Goal: Communication & Community: Answer question/provide support

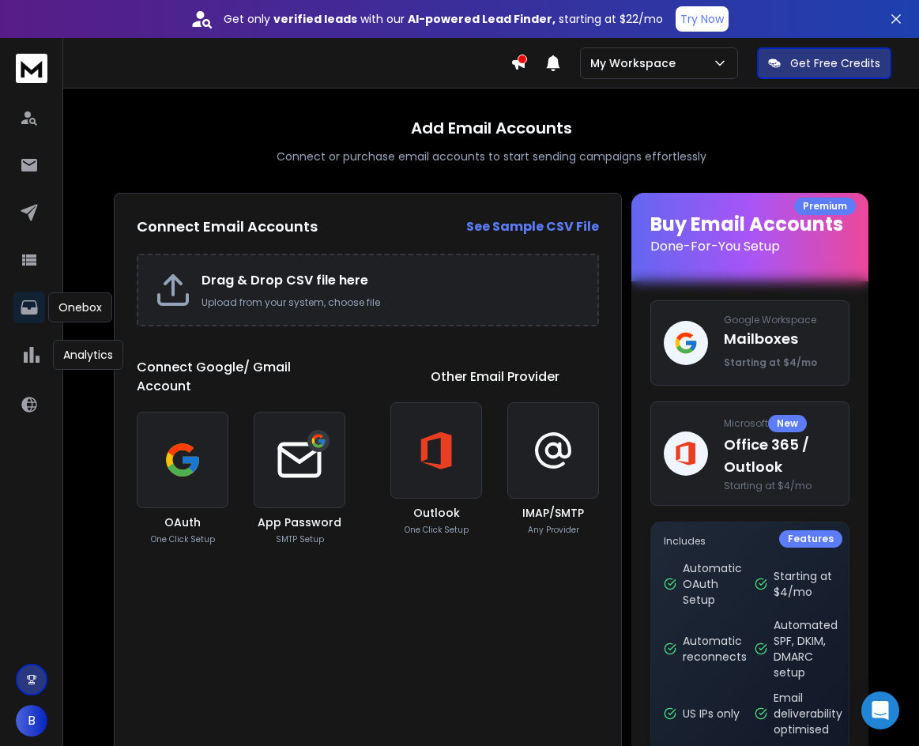
click at [33, 317] on link at bounding box center [29, 308] width 32 height 32
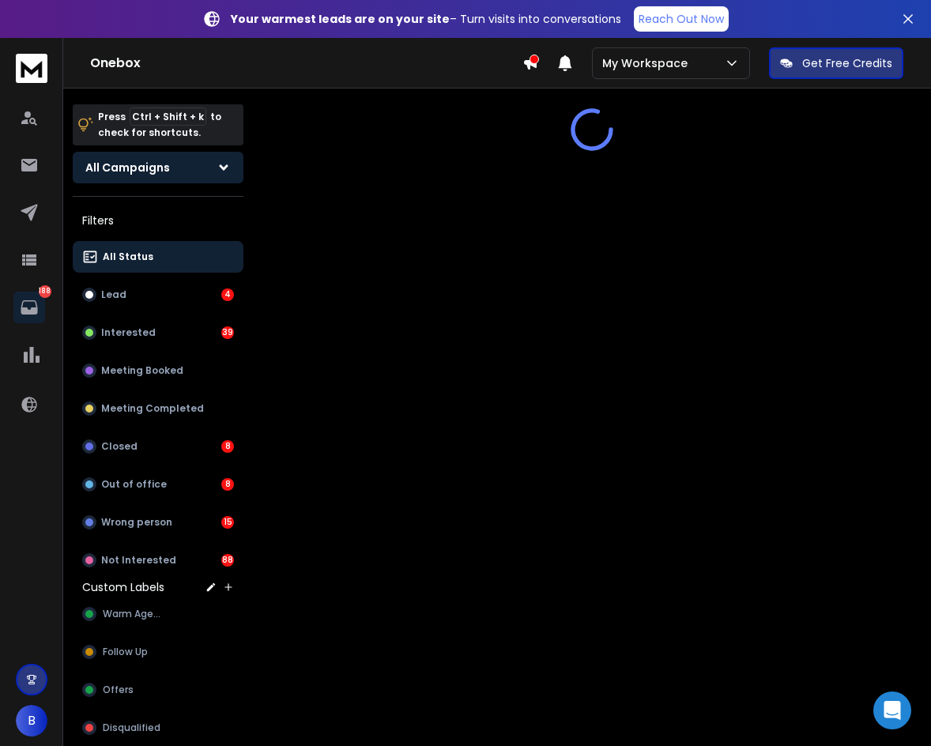
click at [217, 170] on icon at bounding box center [224, 167] width 14 height 14
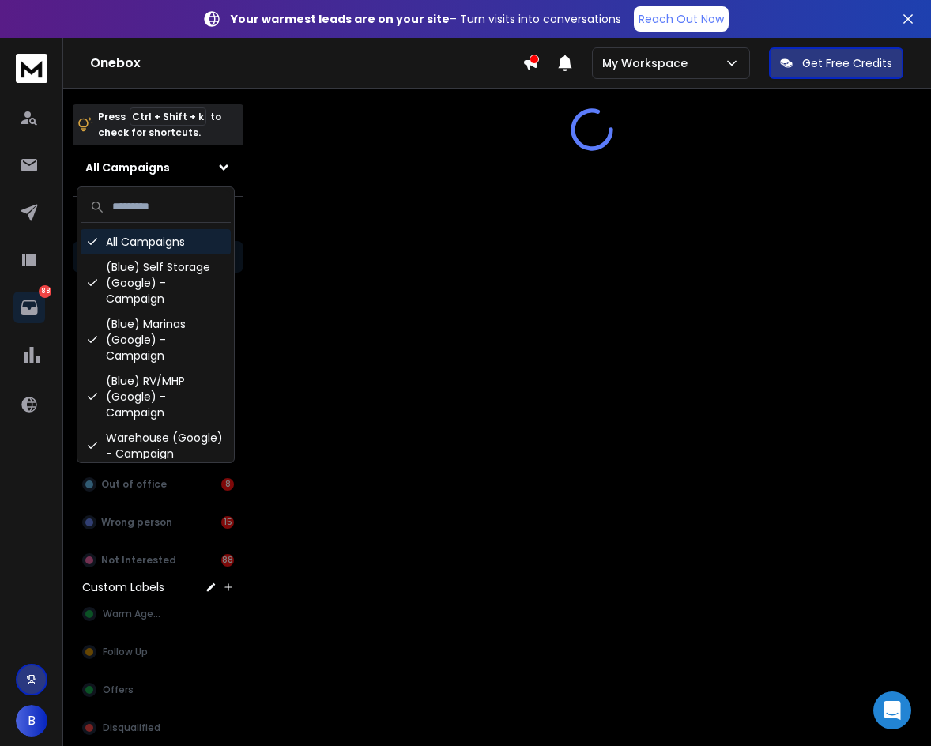
click at [183, 249] on div "All Campaigns" at bounding box center [156, 241] width 150 height 25
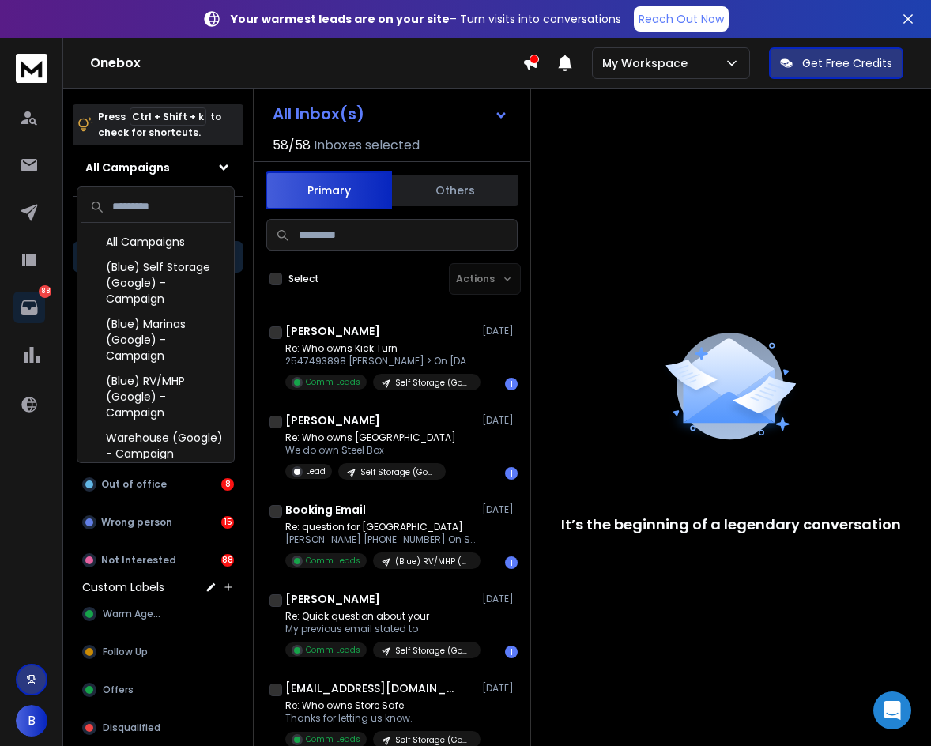
click at [175, 213] on input at bounding box center [156, 206] width 150 height 32
type input "******"
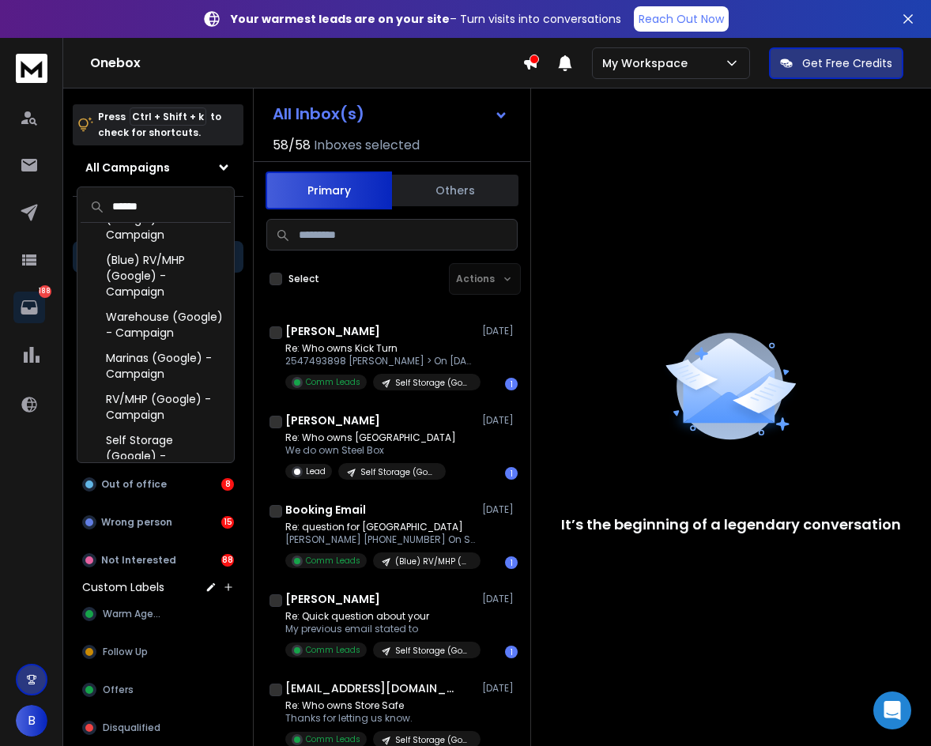
scroll to position [162, 0]
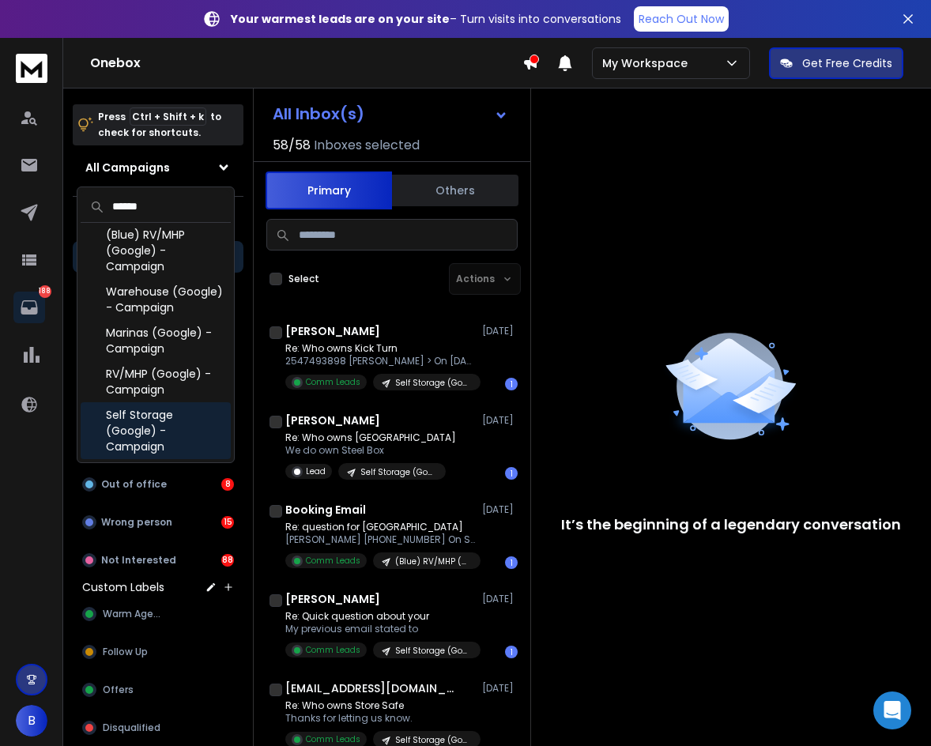
click at [175, 415] on div "Self Storage (Google) - Campaign" at bounding box center [156, 430] width 150 height 57
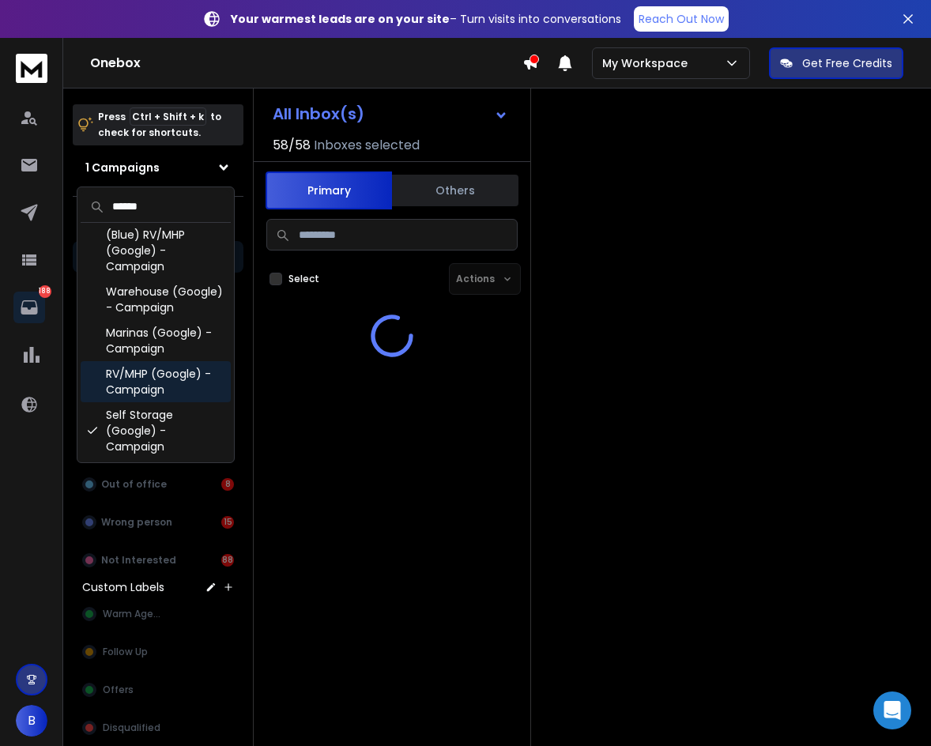
click at [176, 378] on div "RV/MHP (Google) - Campaign" at bounding box center [156, 381] width 150 height 41
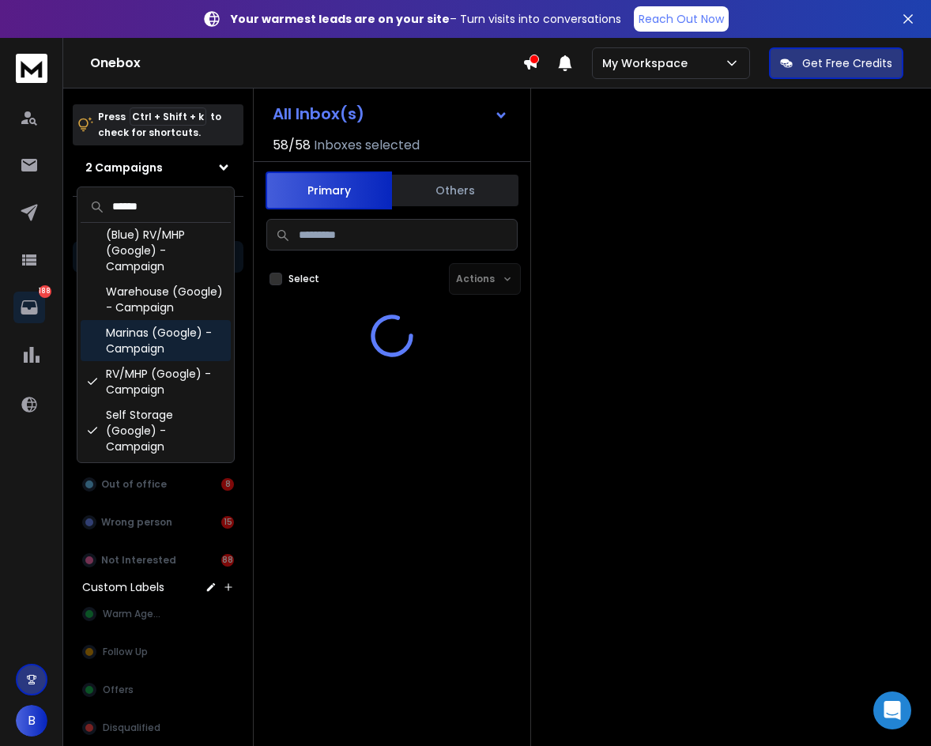
click at [180, 345] on div "Marinas (Google) - Campaign" at bounding box center [156, 340] width 150 height 41
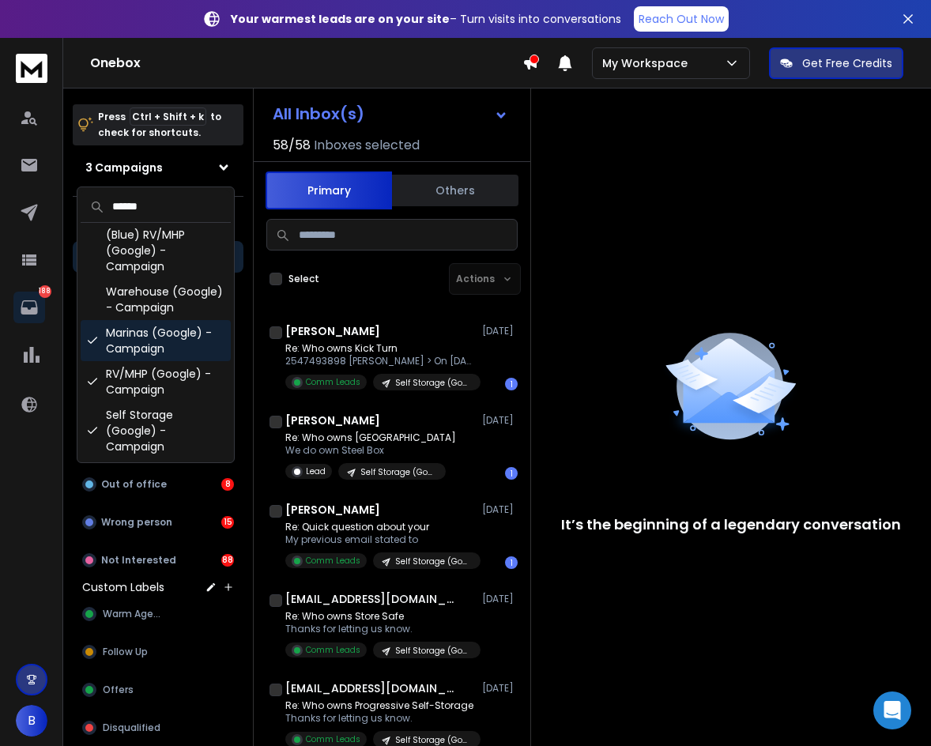
scroll to position [30, 0]
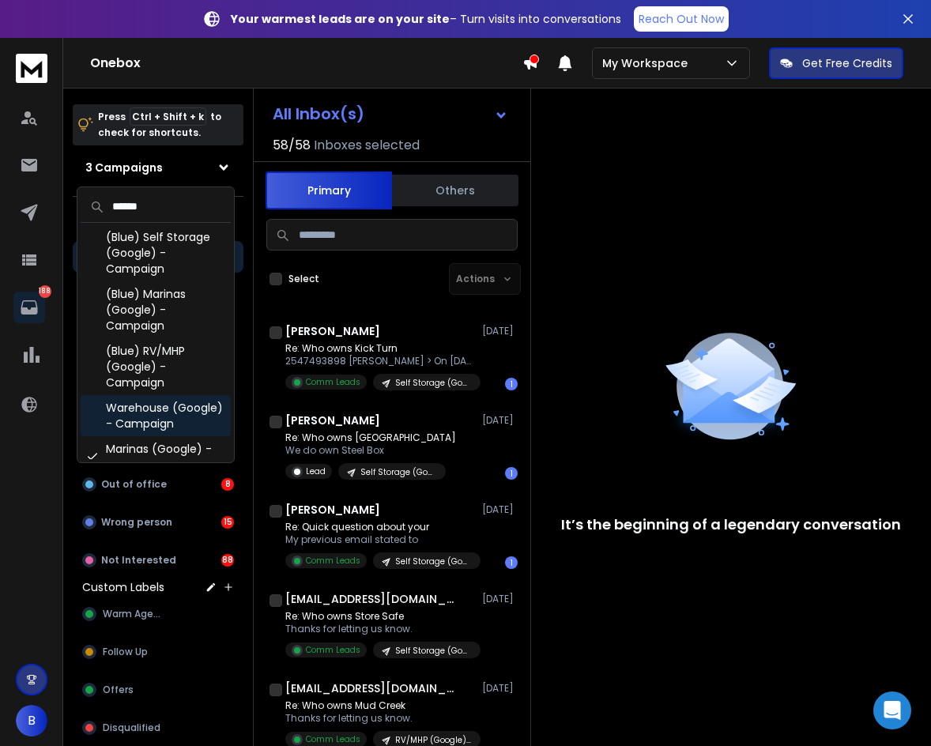
click at [161, 425] on div "Warehouse (Google) - Campaign" at bounding box center [156, 415] width 150 height 41
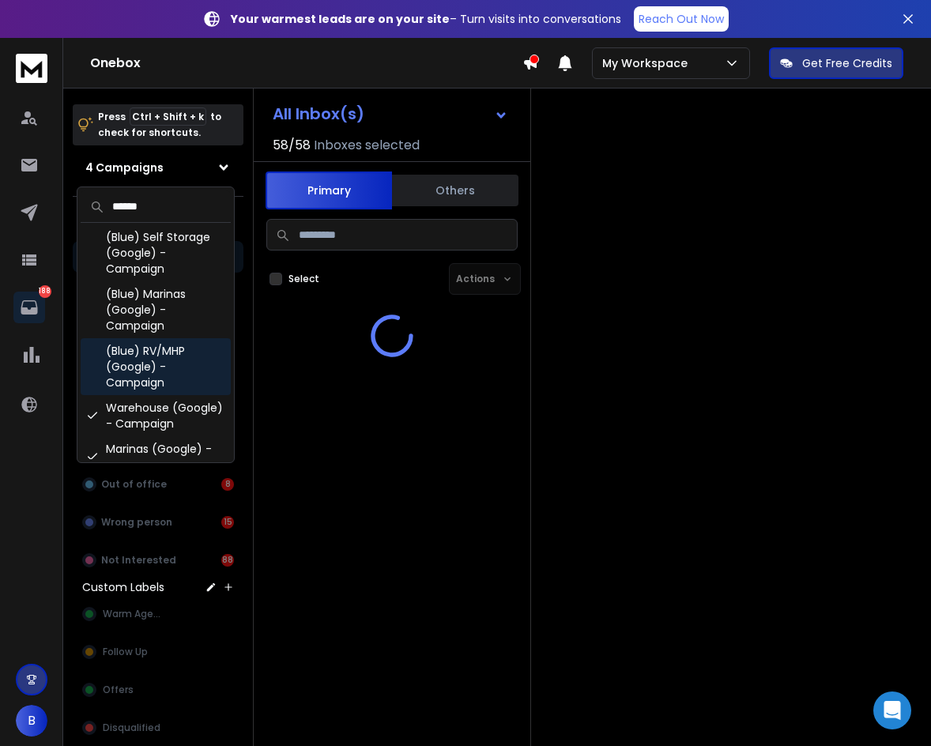
click at [165, 375] on div "(Blue) RV/MHP (Google) - Campaign" at bounding box center [156, 366] width 150 height 57
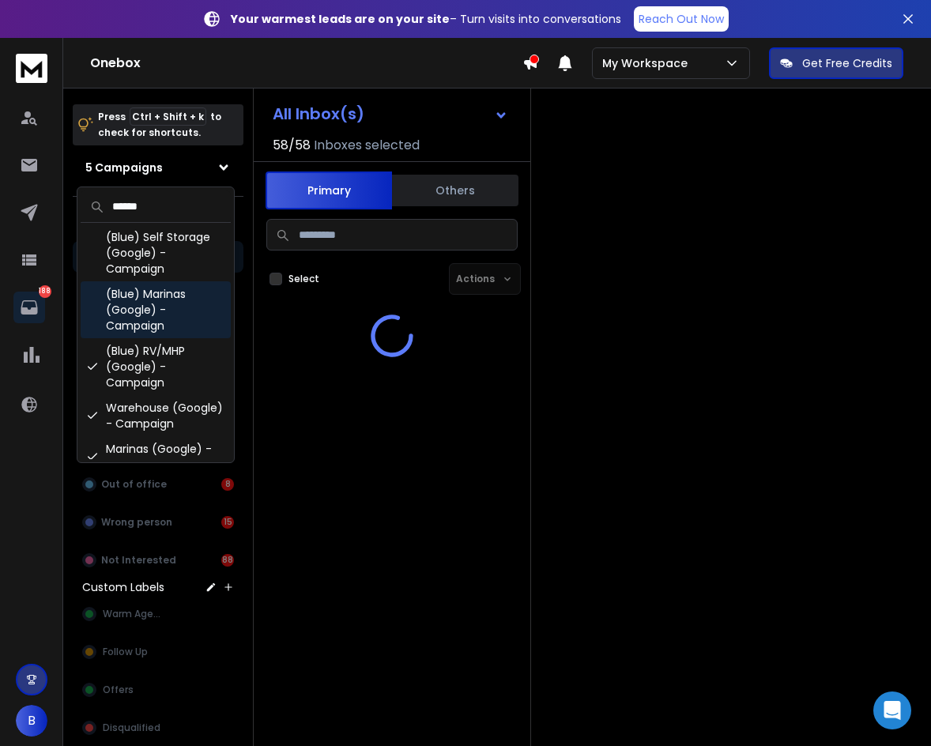
click at [169, 312] on div "(Blue) Marinas (Google) - Campaign" at bounding box center [156, 309] width 150 height 57
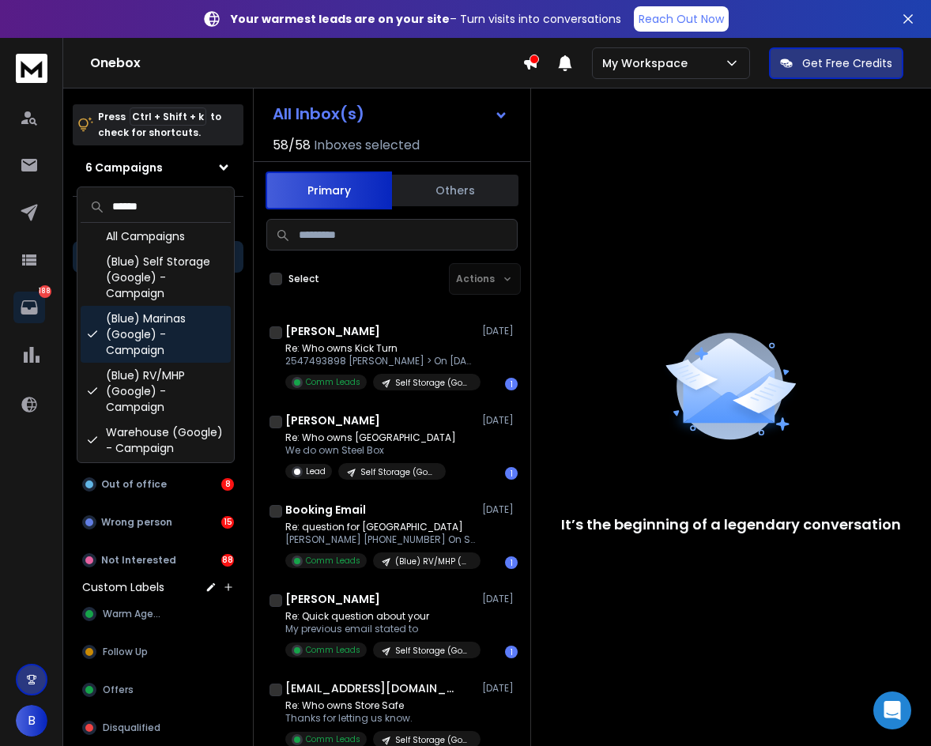
scroll to position [0, 0]
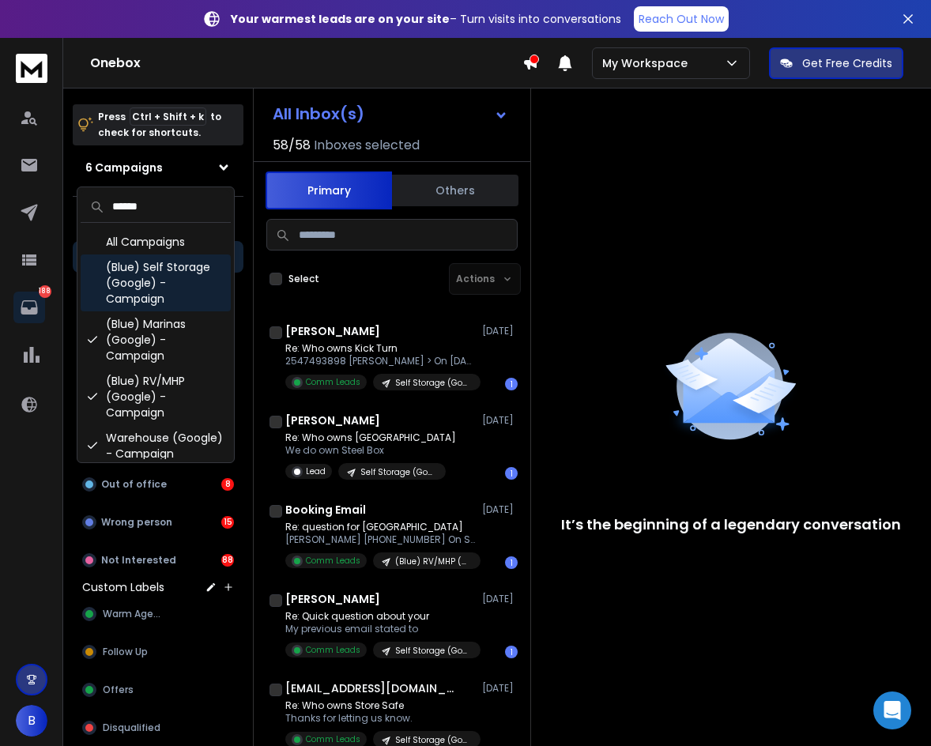
click at [171, 299] on div "(Blue) Self Storage (Google) - Campaign" at bounding box center [156, 282] width 150 height 57
click at [721, 341] on icon at bounding box center [730, 386] width 107 height 107
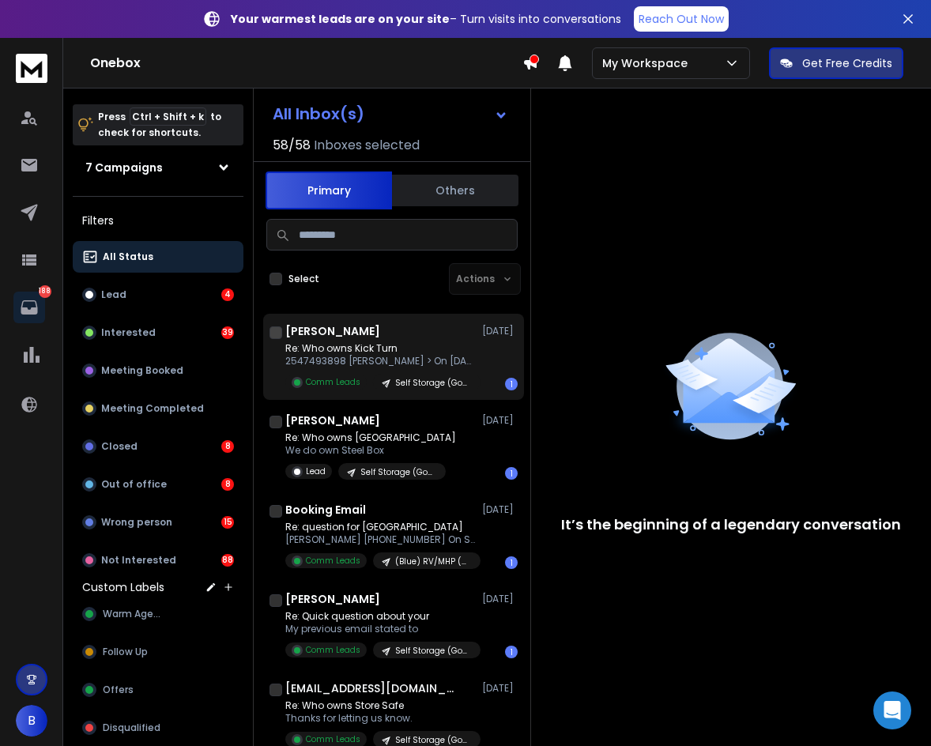
click at [399, 342] on p "Re: Who owns Kick Turn" at bounding box center [380, 348] width 190 height 13
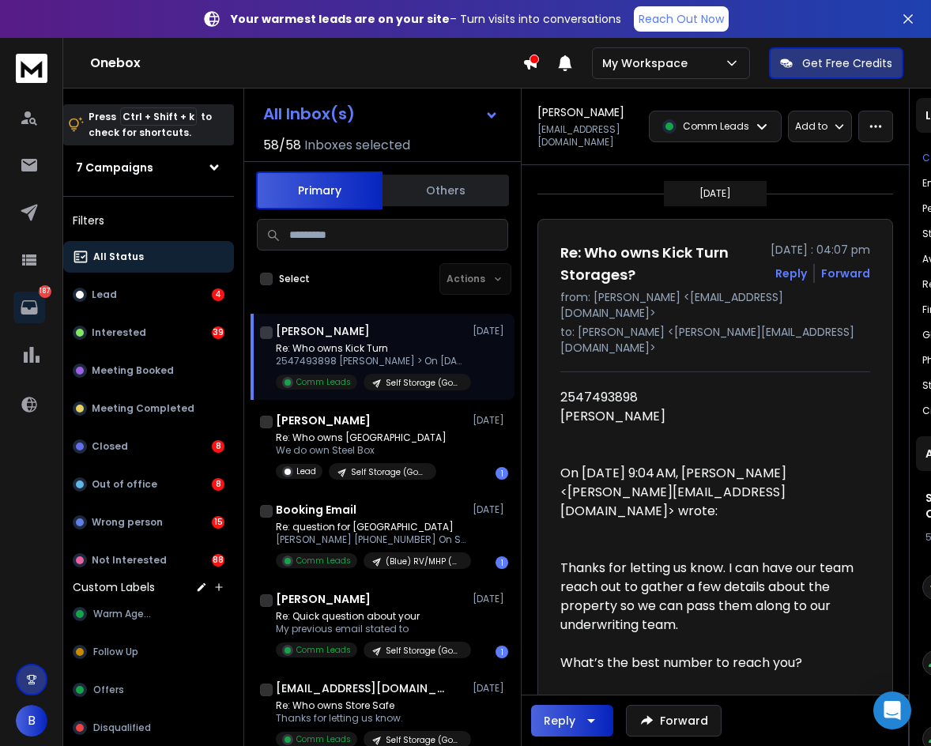
drag, startPoint x: 680, startPoint y: 406, endPoint x: 700, endPoint y: 406, distance: 20.5
click at [770, 131] on div "Comm Leads" at bounding box center [714, 126] width 131 height 30
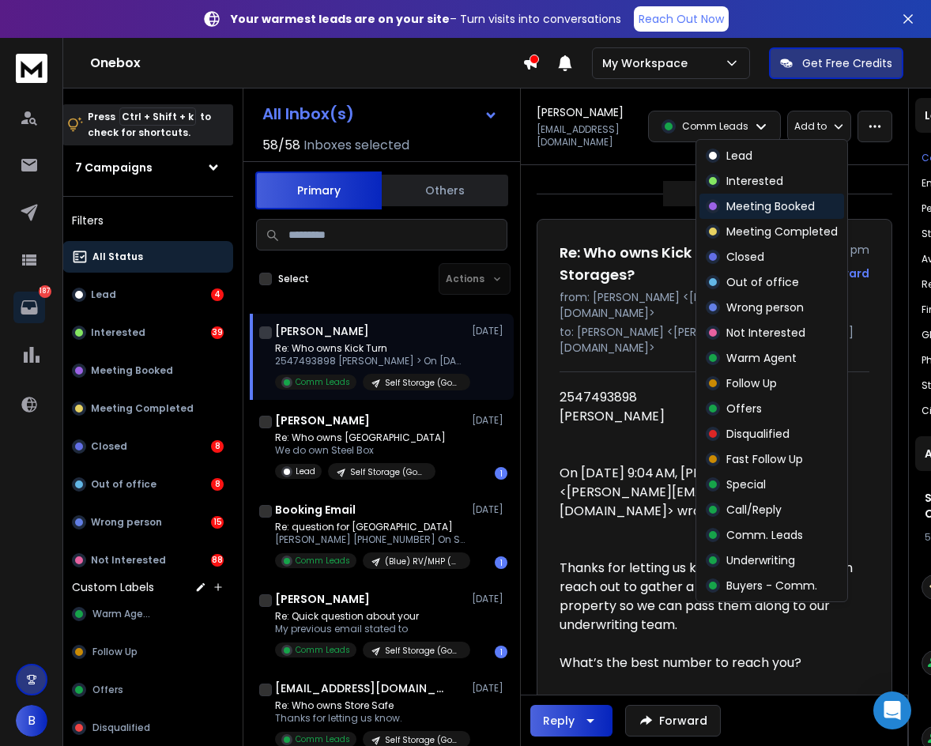
click at [797, 213] on p "Meeting Booked" at bounding box center [770, 206] width 89 height 16
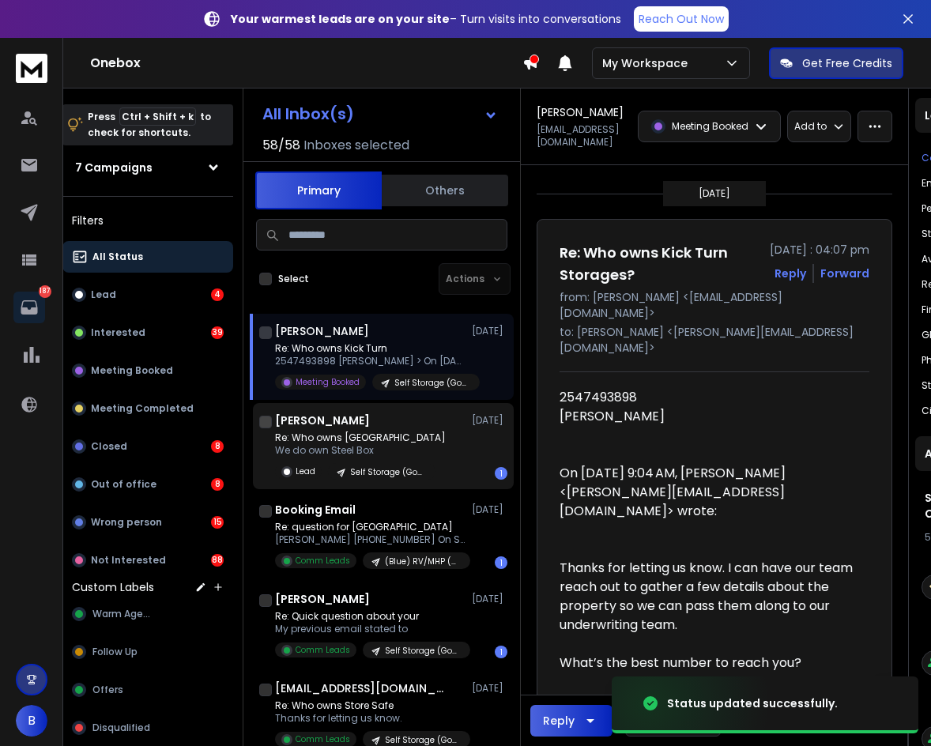
click at [406, 463] on div "Self Storage (Google) - Campaign" at bounding box center [381, 471] width 107 height 17
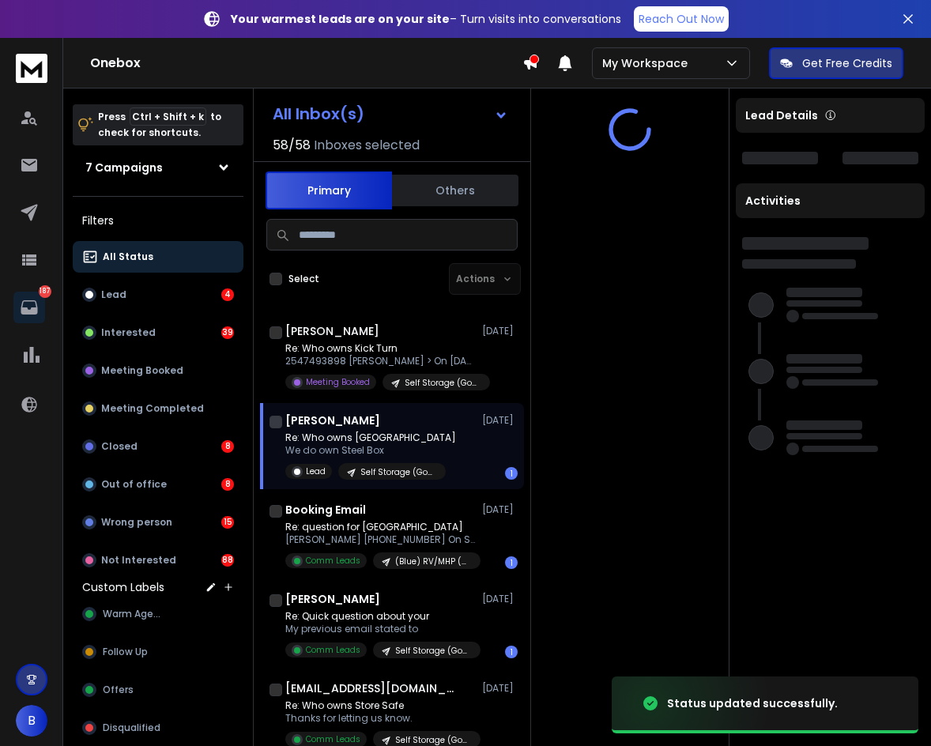
scroll to position [0, 0]
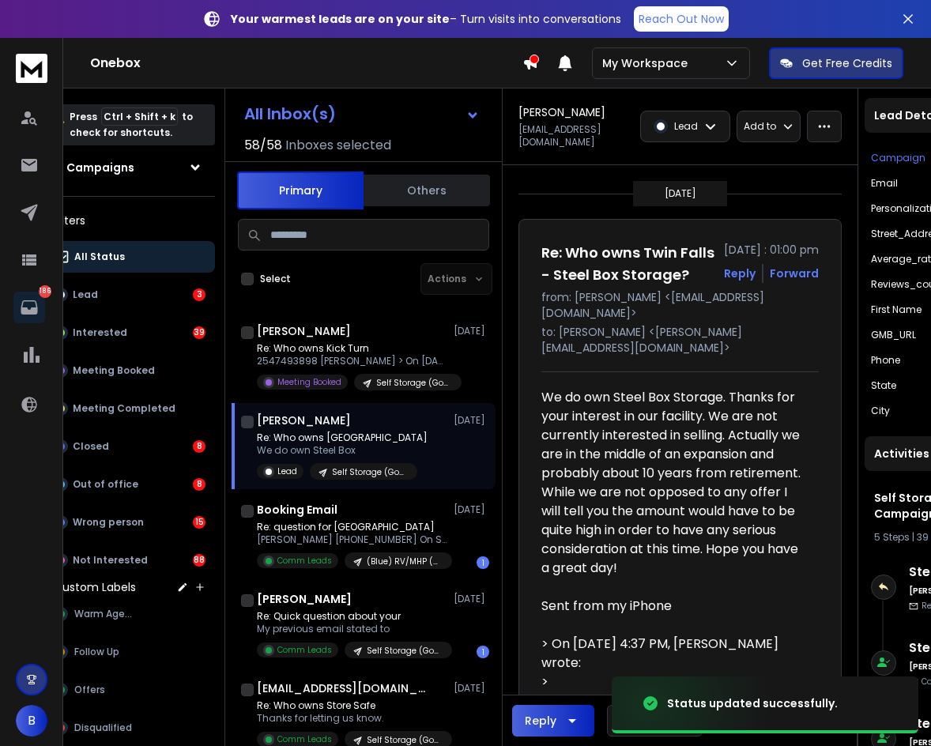
drag, startPoint x: 633, startPoint y: 421, endPoint x: 652, endPoint y: 421, distance: 19.0
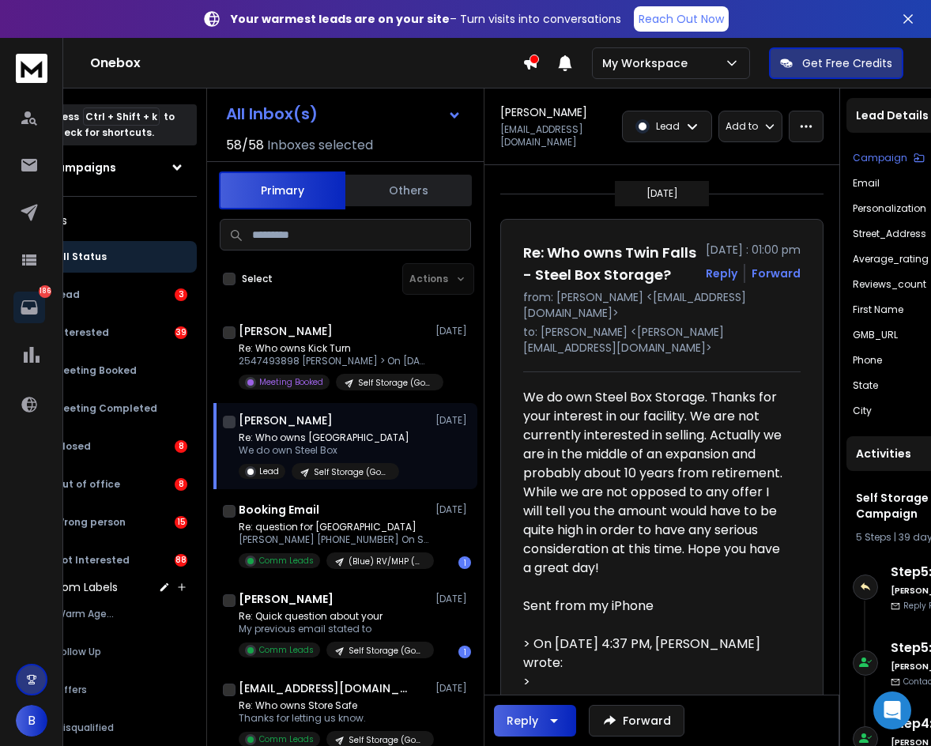
scroll to position [0, 51]
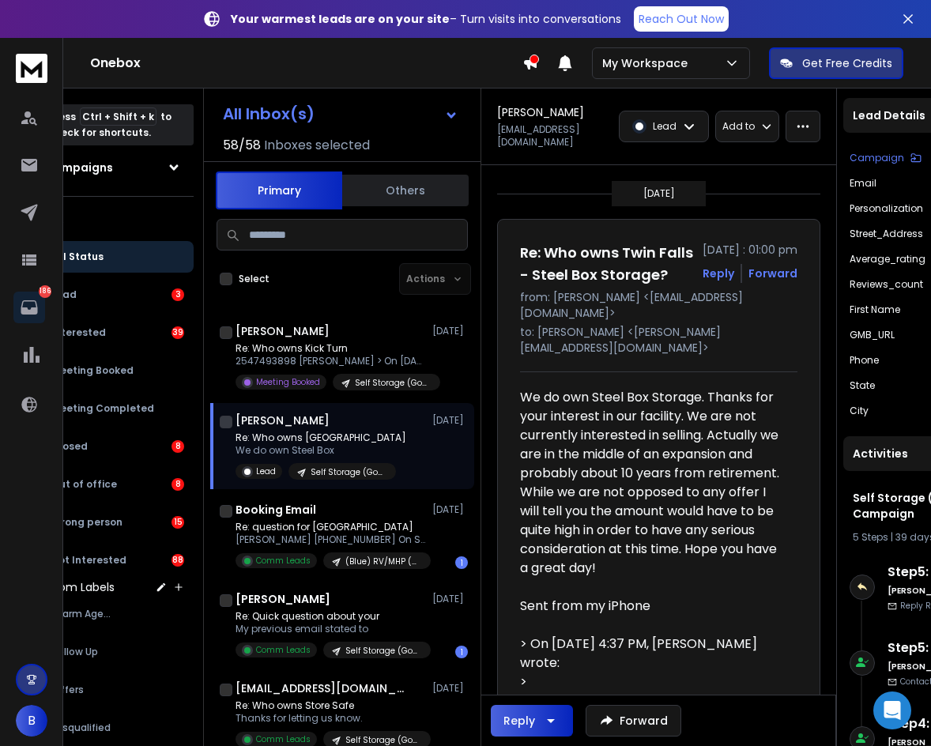
drag, startPoint x: 639, startPoint y: 436, endPoint x: 656, endPoint y: 438, distance: 16.7
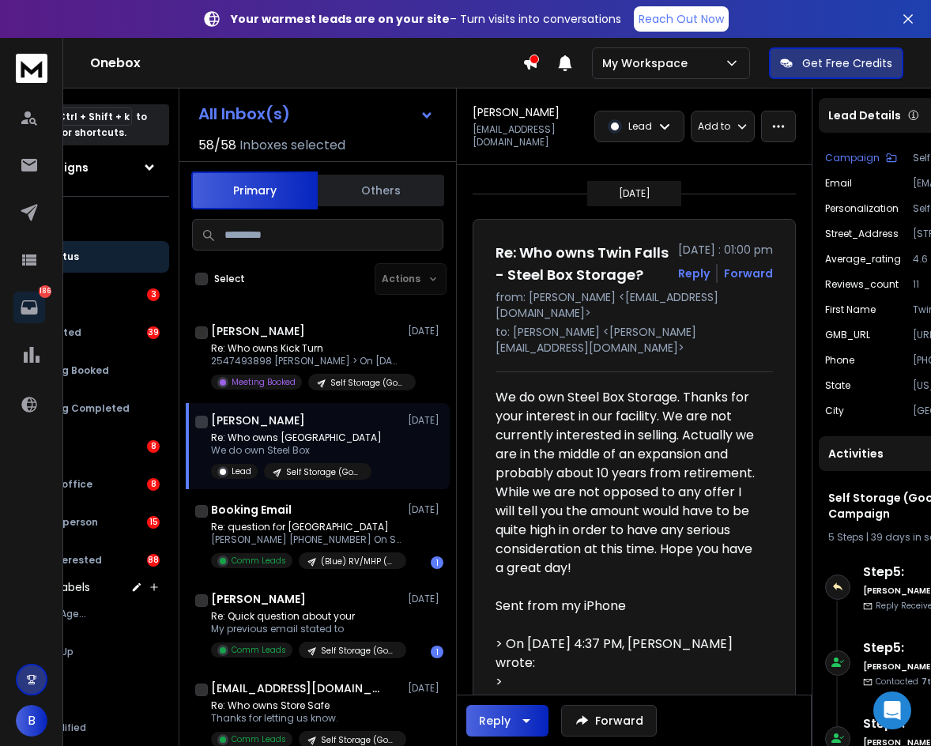
drag, startPoint x: 633, startPoint y: 411, endPoint x: 650, endPoint y: 409, distance: 16.7
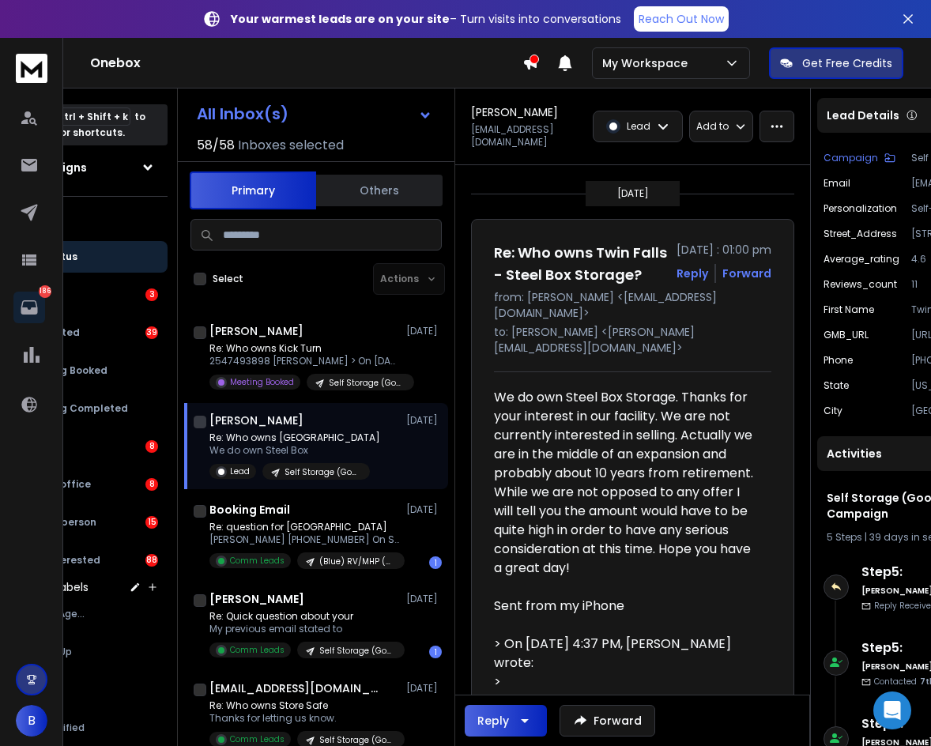
click at [661, 122] on div "Lead" at bounding box center [637, 126] width 89 height 30
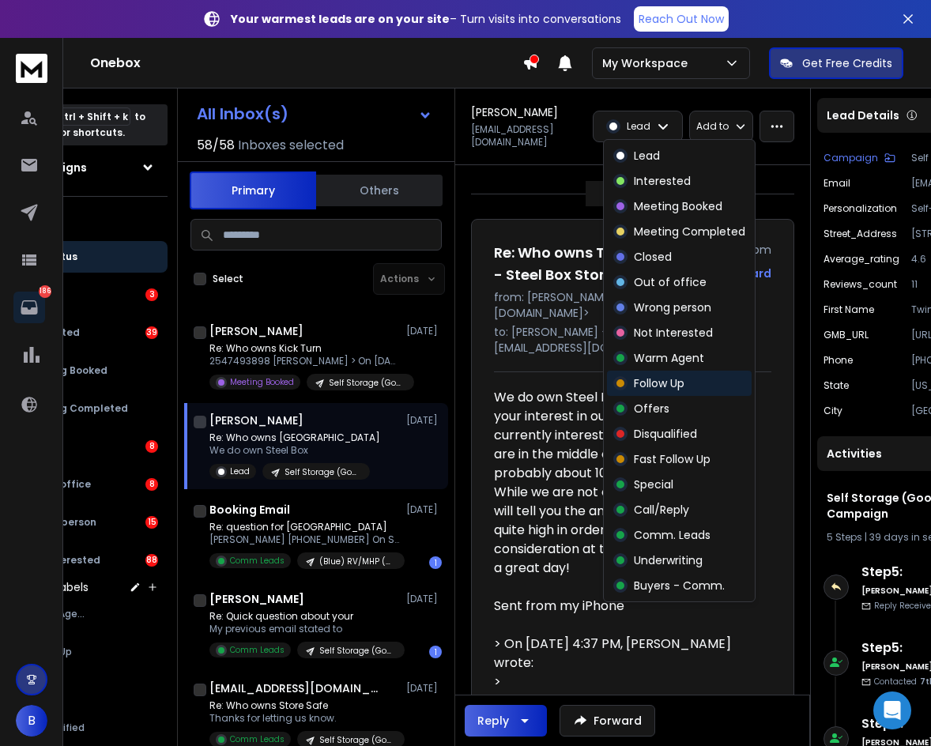
click at [695, 392] on div "Follow Up" at bounding box center [679, 383] width 145 height 25
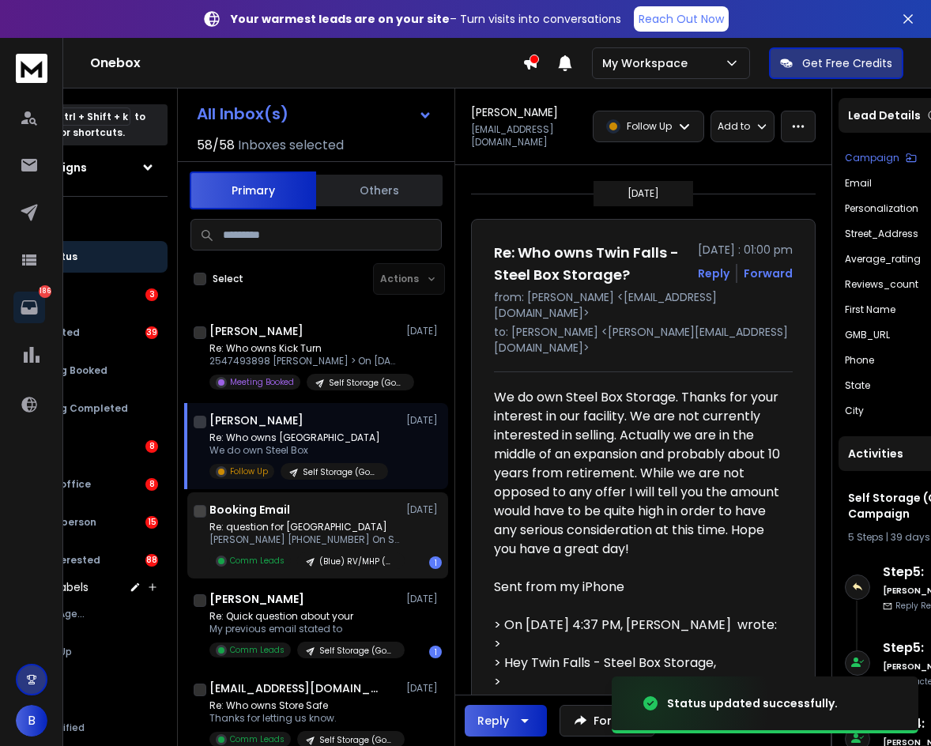
click at [314, 558] on icon at bounding box center [311, 560] width 13 height 13
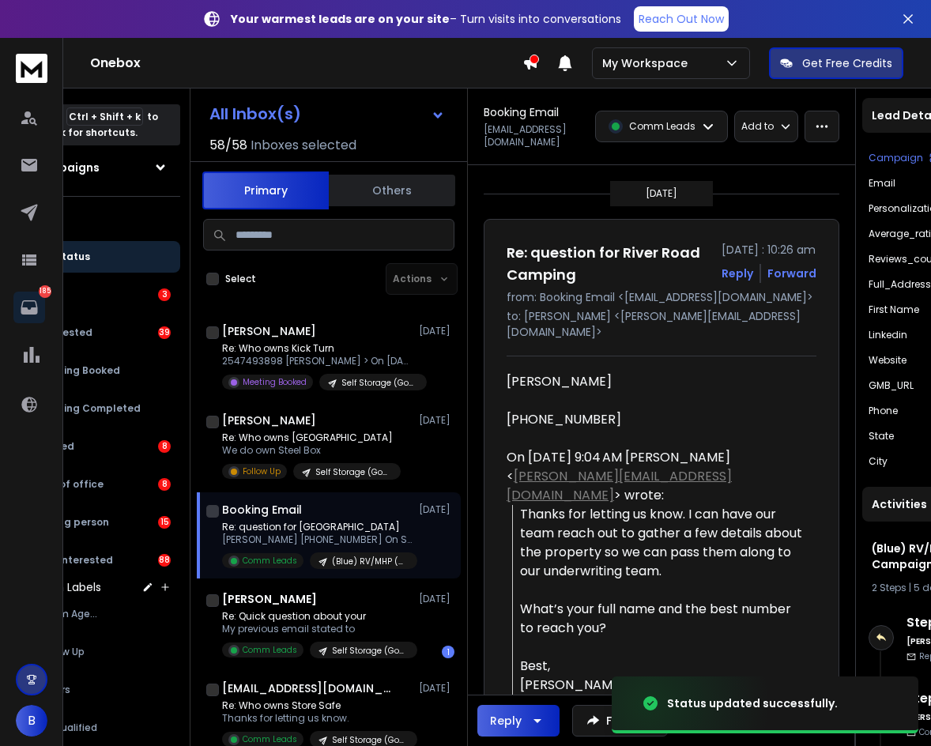
drag, startPoint x: 719, startPoint y: 370, endPoint x: 763, endPoint y: 320, distance: 66.6
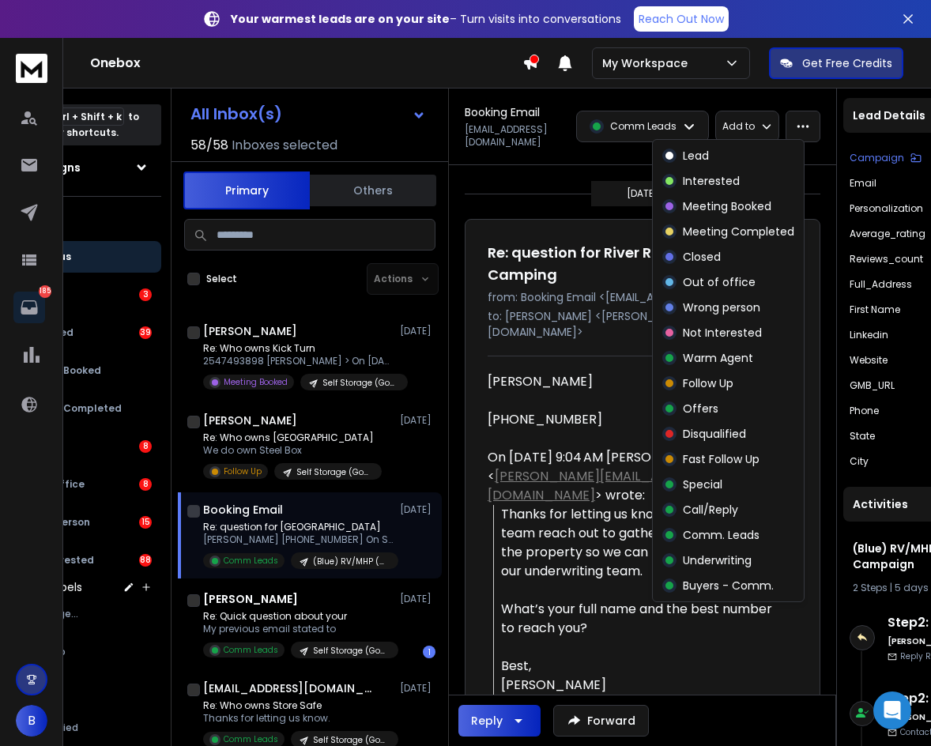
click at [701, 126] on div "Comm Leads" at bounding box center [642, 126] width 131 height 30
click at [740, 211] on p "Meeting Booked" at bounding box center [727, 206] width 89 height 16
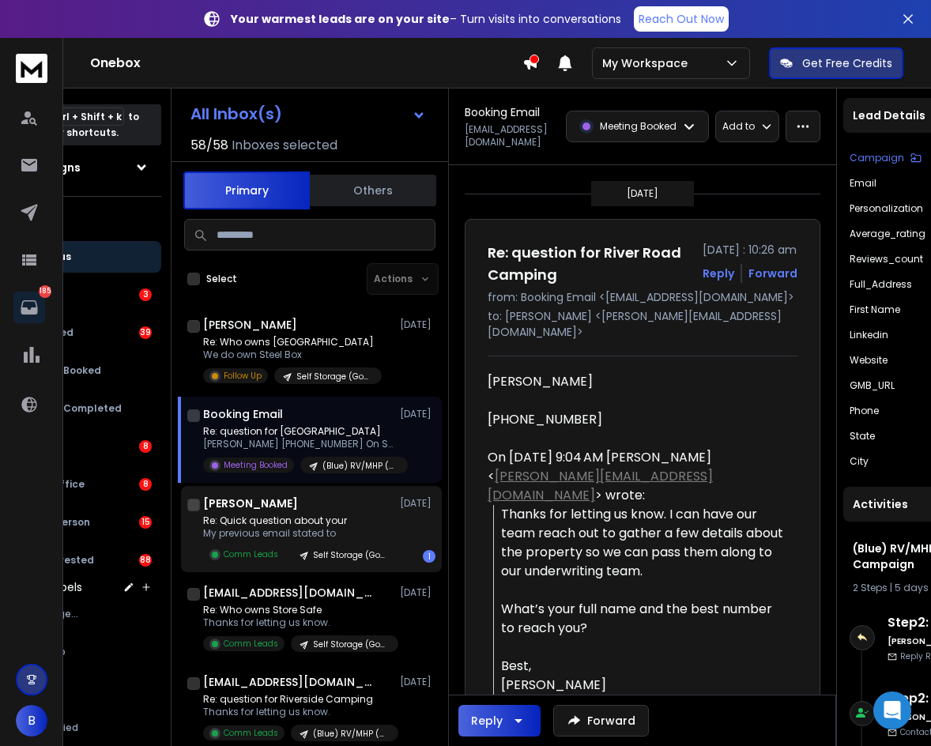
scroll to position [132, 0]
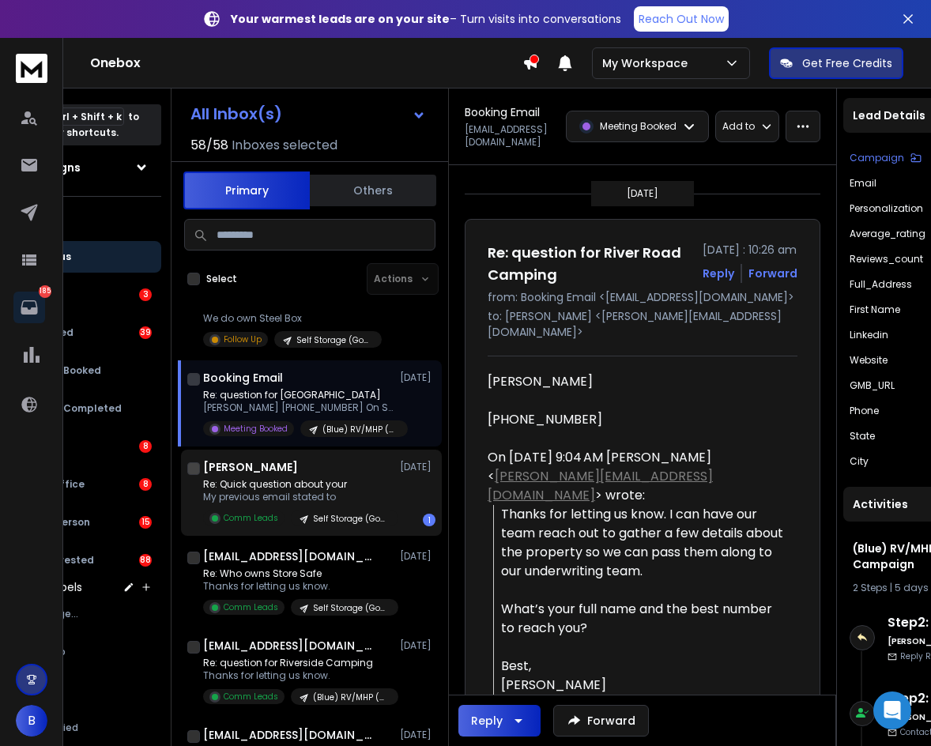
click at [360, 498] on p "My previous email stated to" at bounding box center [298, 497] width 190 height 13
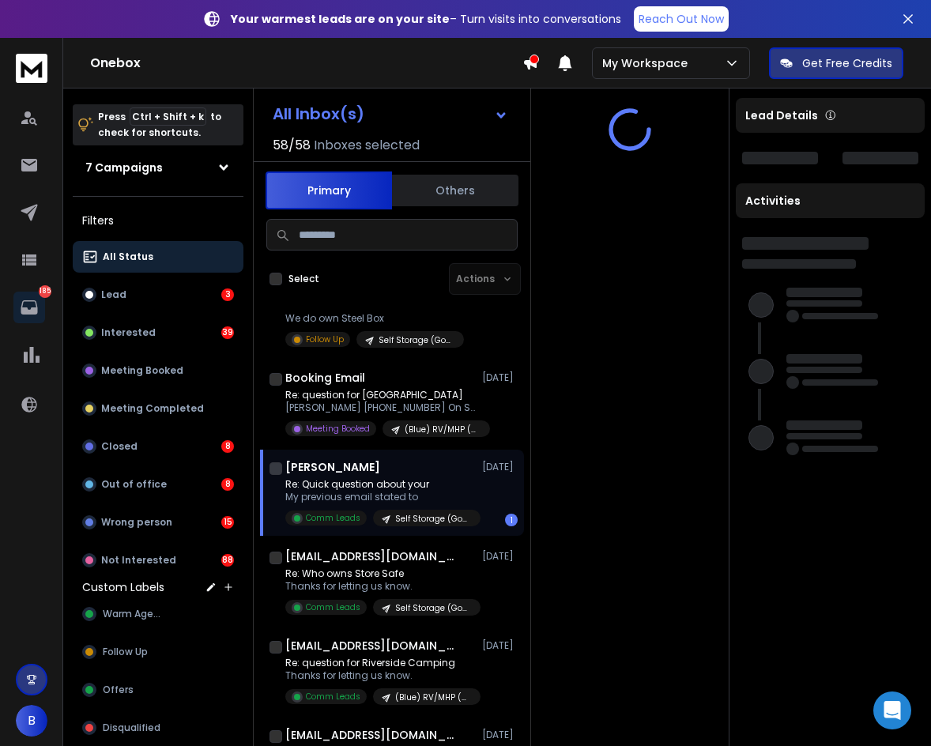
scroll to position [0, 0]
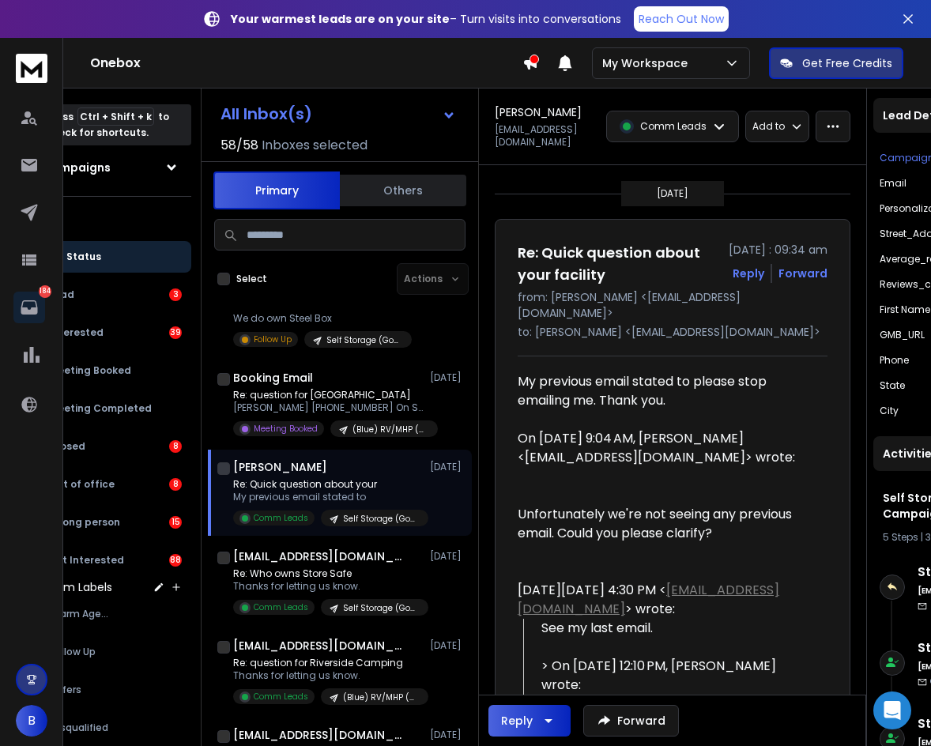
drag, startPoint x: 649, startPoint y: 454, endPoint x: 672, endPoint y: 447, distance: 24.0
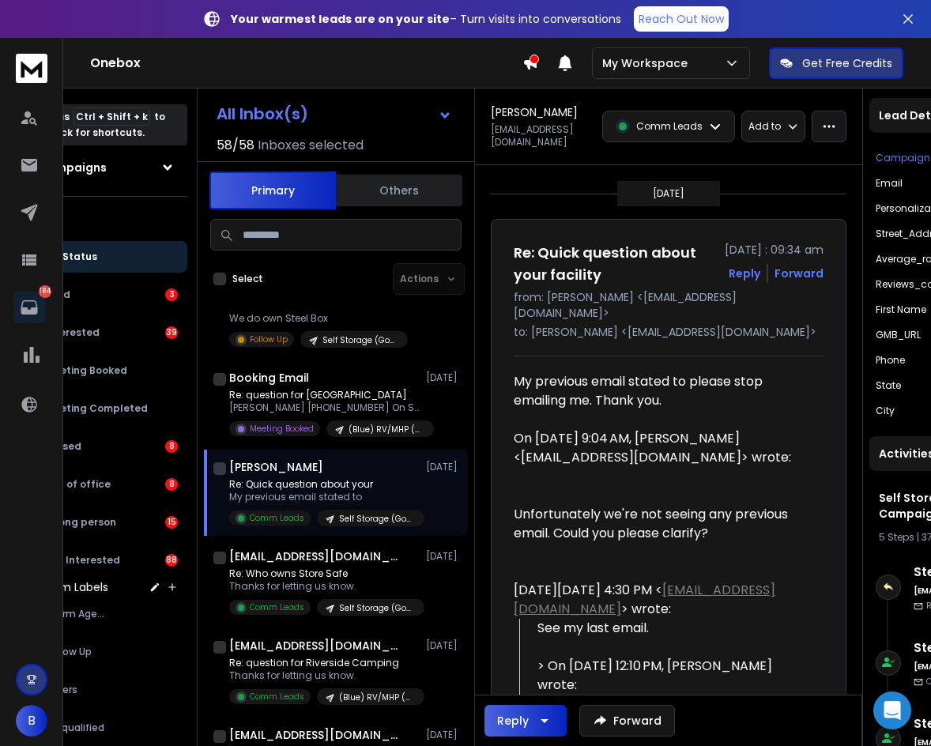
click at [846, 111] on button "button" at bounding box center [829, 127] width 35 height 32
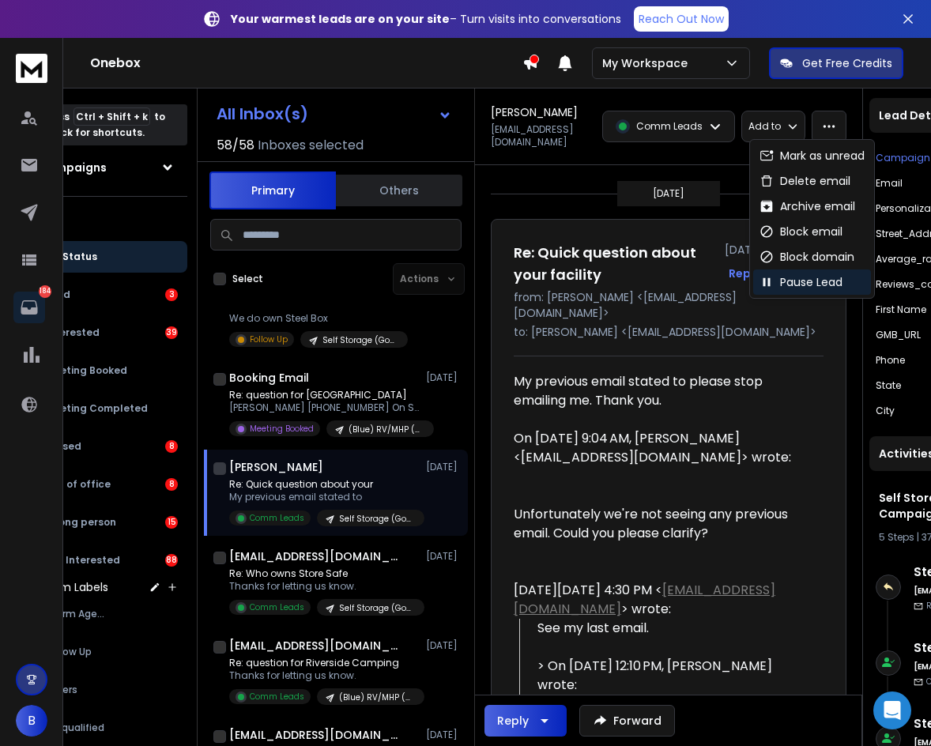
click at [809, 283] on div "Pause Lead" at bounding box center [800, 282] width 83 height 16
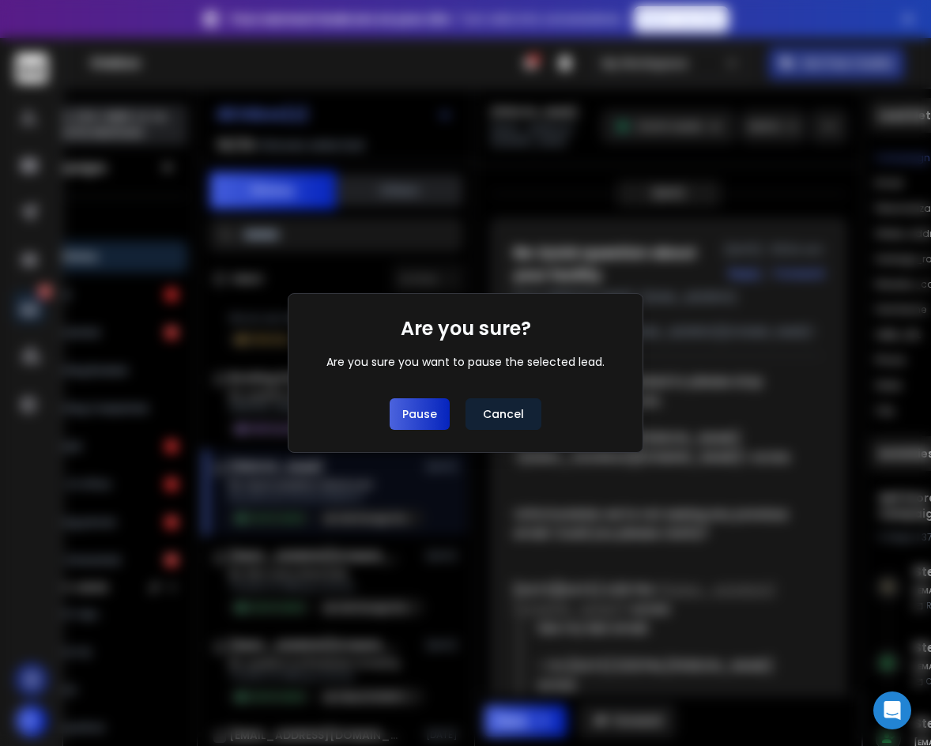
drag, startPoint x: 409, startPoint y: 416, endPoint x: 433, endPoint y: 402, distance: 27.2
click at [409, 416] on button "Pause" at bounding box center [420, 414] width 60 height 32
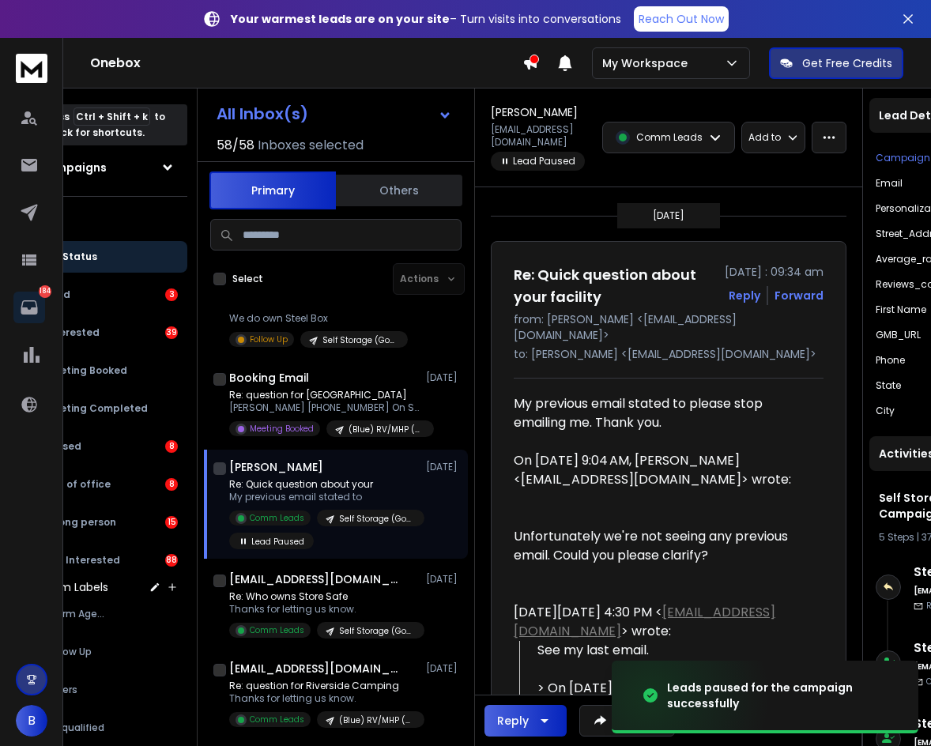
click at [721, 131] on icon at bounding box center [715, 137] width 13 height 13
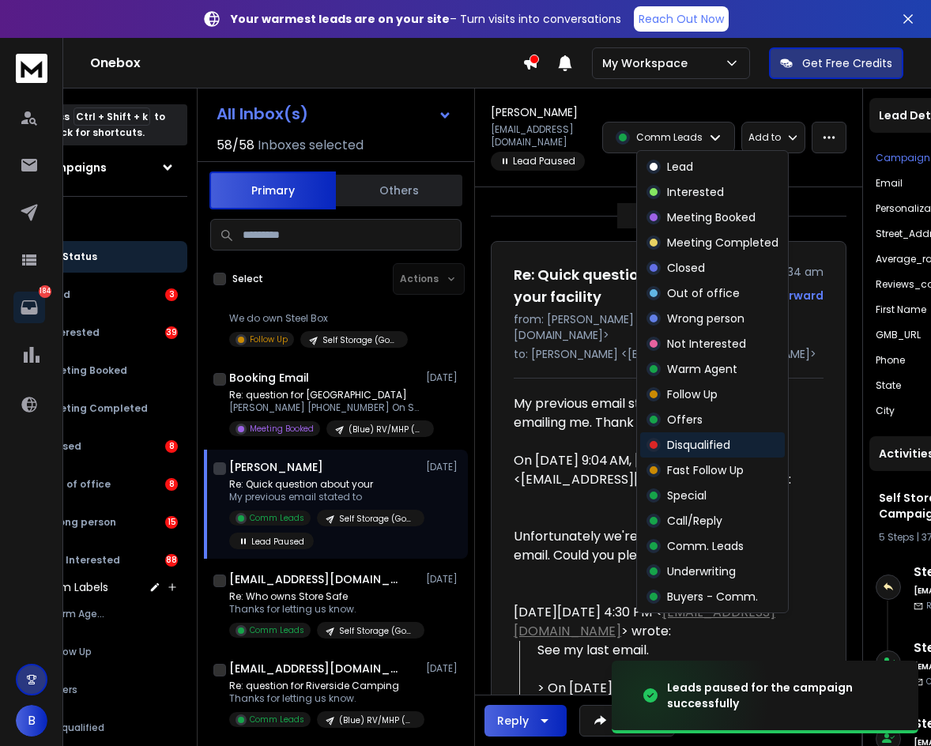
click at [720, 438] on p "Disqualified" at bounding box center [698, 445] width 63 height 16
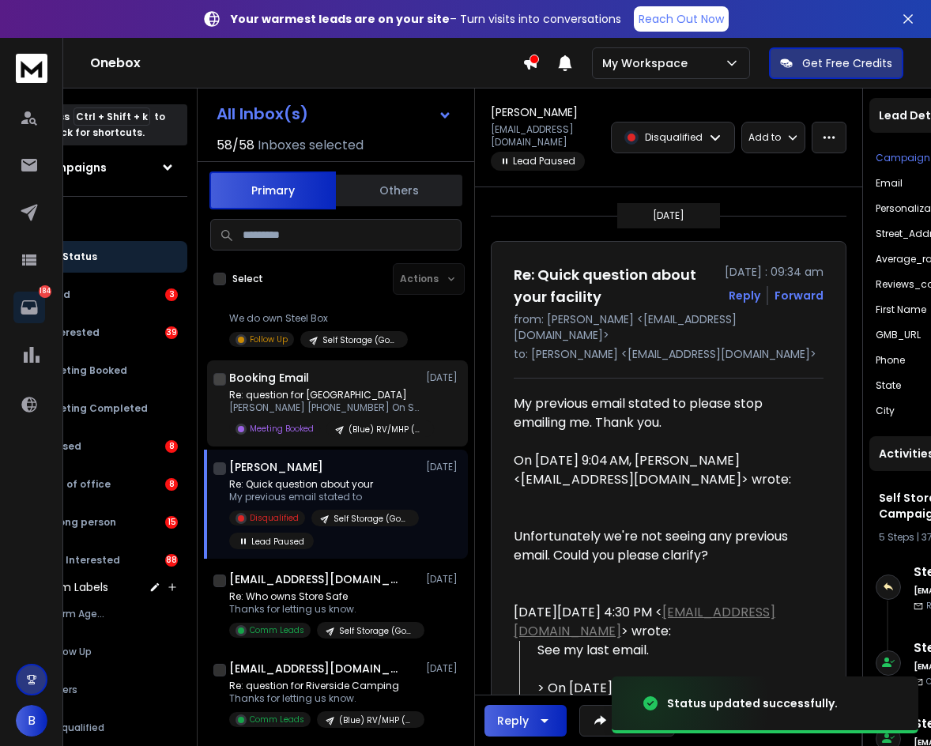
scroll to position [263, 0]
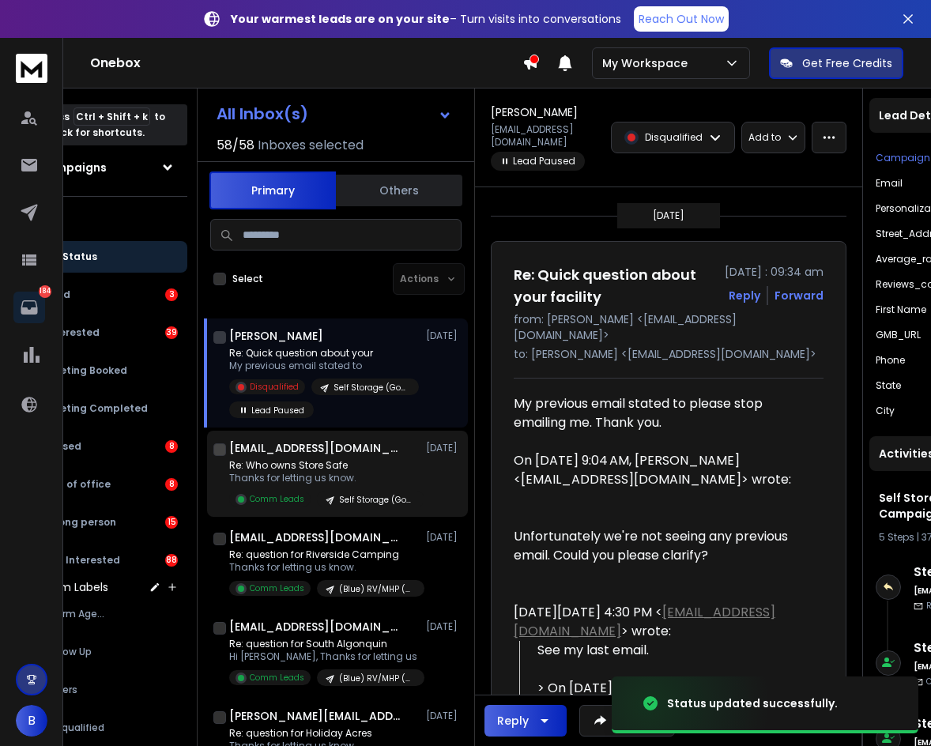
click at [351, 460] on p "Re: Who owns Store Safe" at bounding box center [324, 465] width 190 height 13
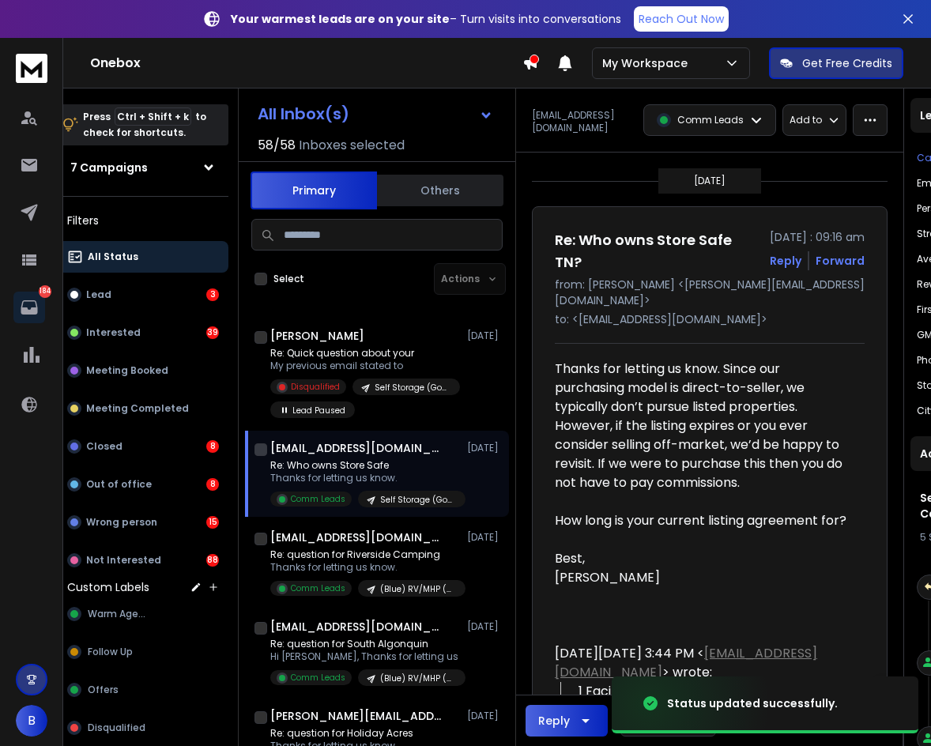
drag, startPoint x: 741, startPoint y: 417, endPoint x: 769, endPoint y: 417, distance: 27.7
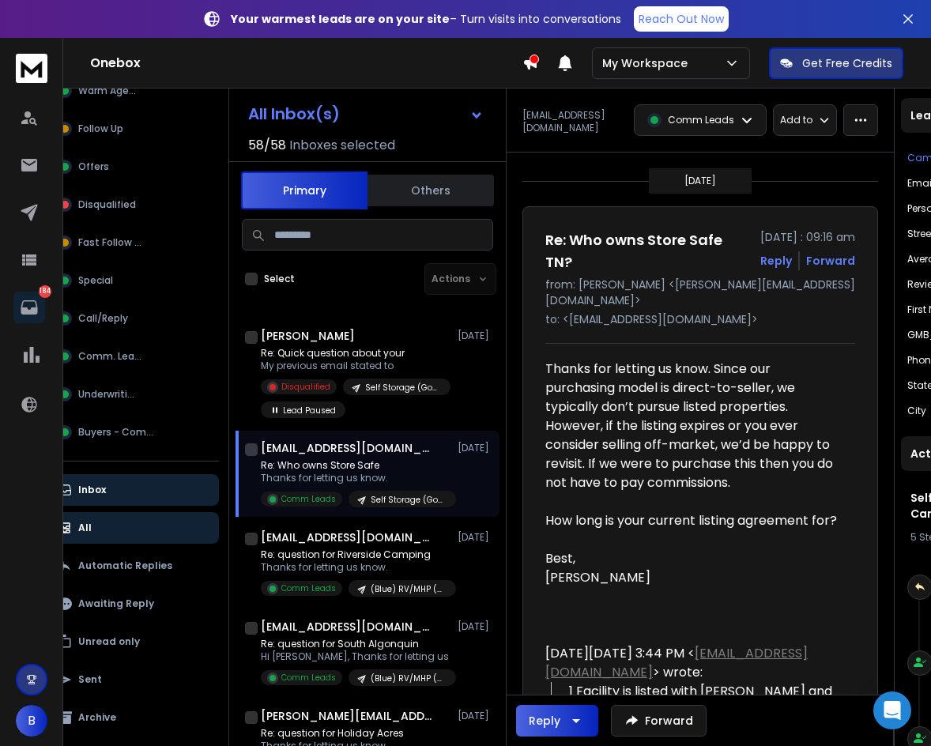
scroll to position [547, 0]
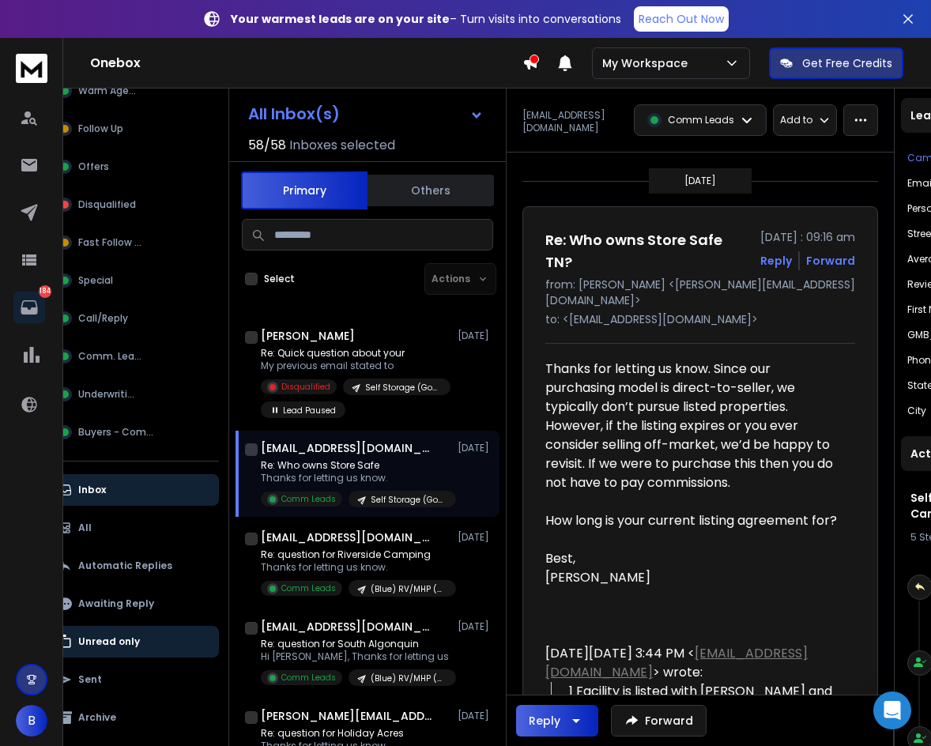
click at [141, 626] on button "Unread only" at bounding box center [133, 642] width 171 height 32
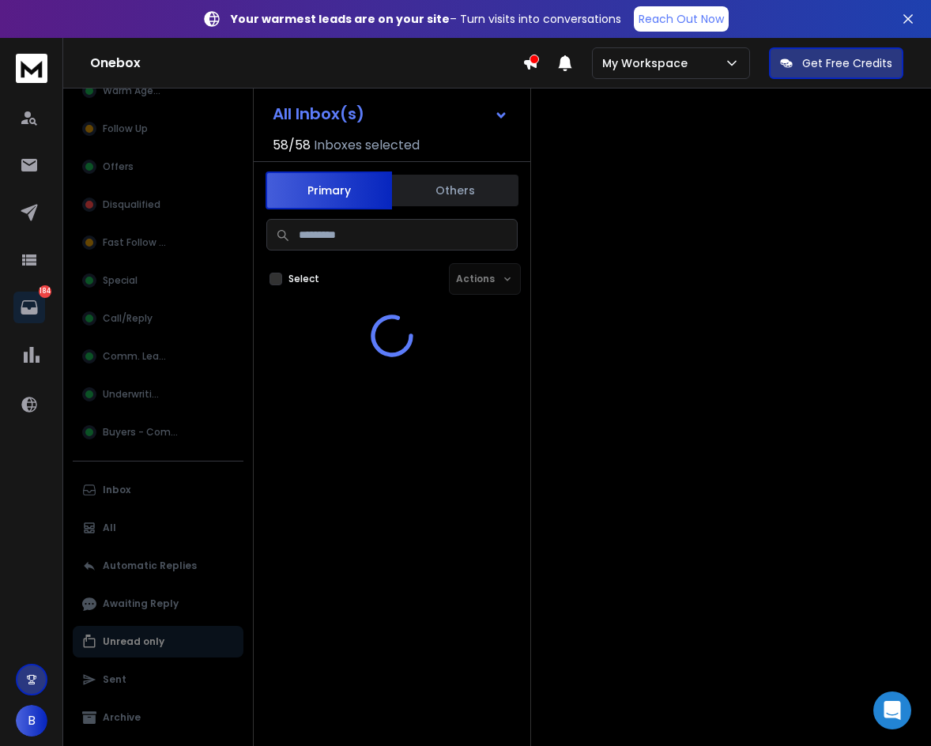
scroll to position [0, 0]
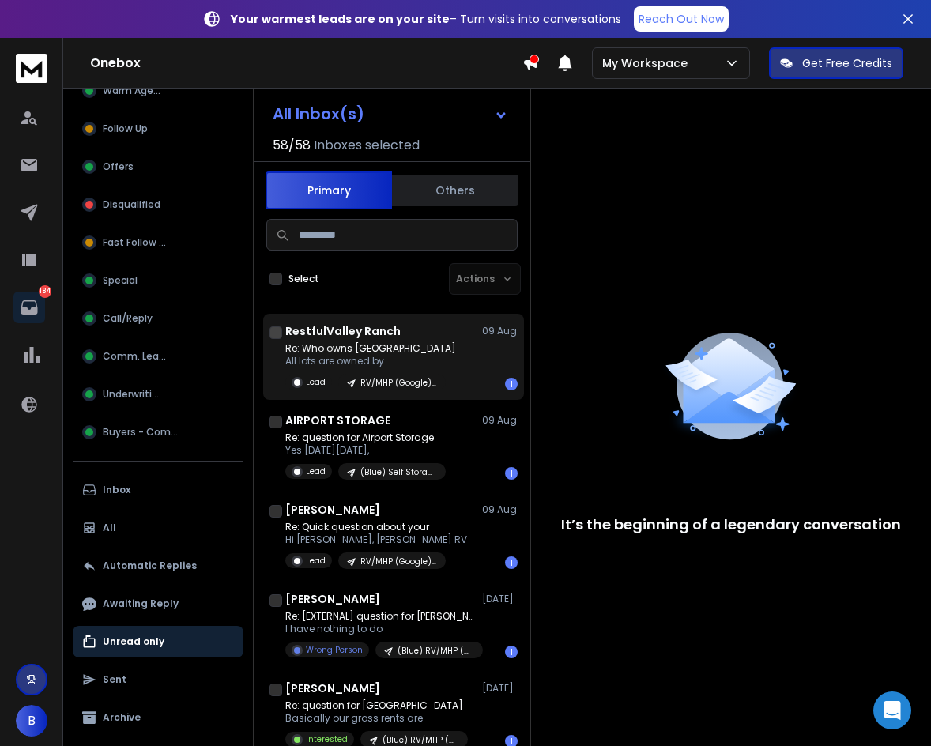
click at [449, 332] on div "RestfulValley Ranch [DATE]" at bounding box center [401, 331] width 232 height 16
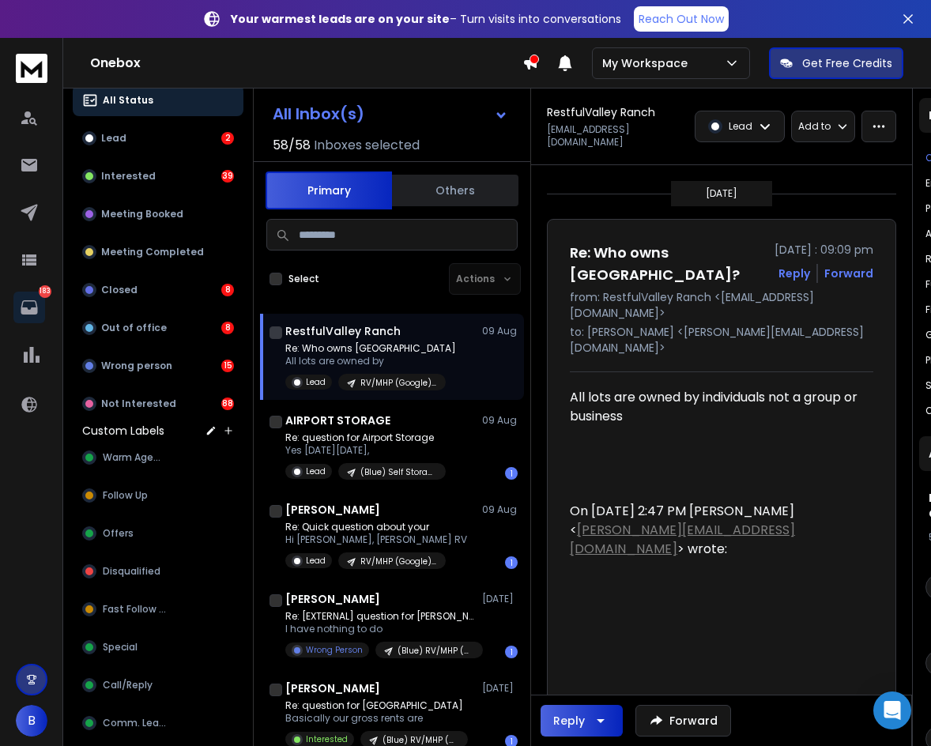
scroll to position [20, 0]
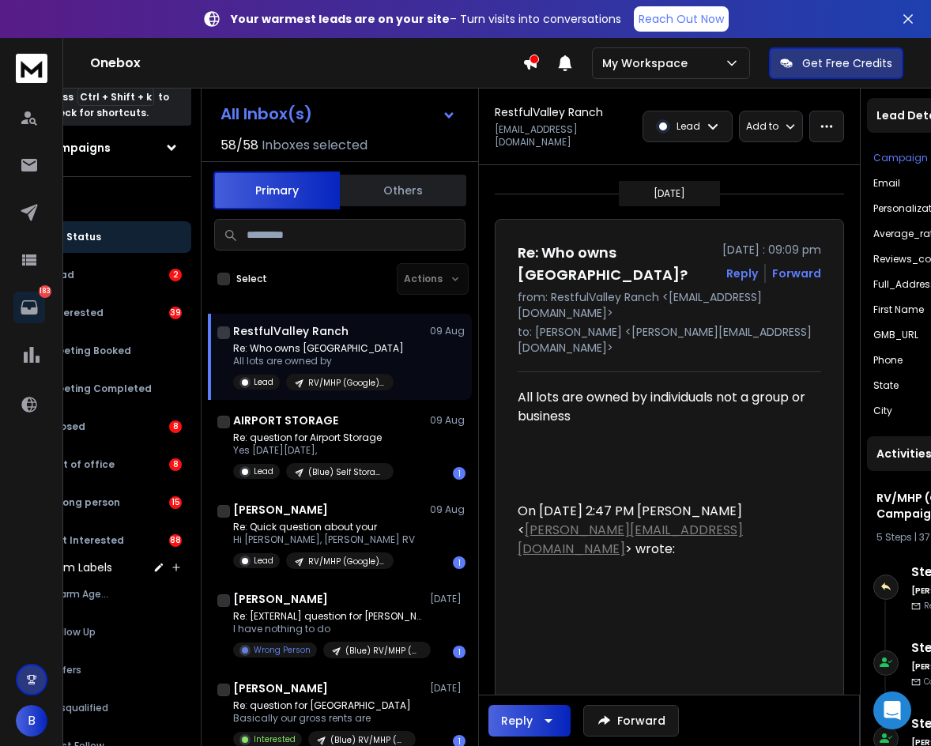
drag, startPoint x: 677, startPoint y: 391, endPoint x: 715, endPoint y: 360, distance: 49.4
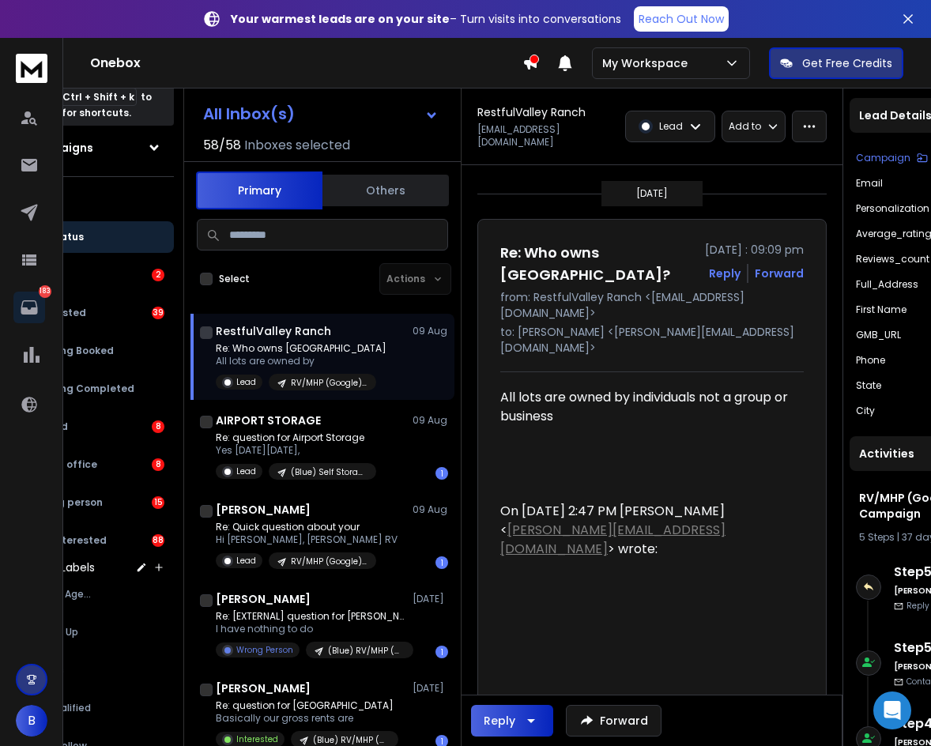
click at [816, 122] on icon "button" at bounding box center [809, 126] width 14 height 14
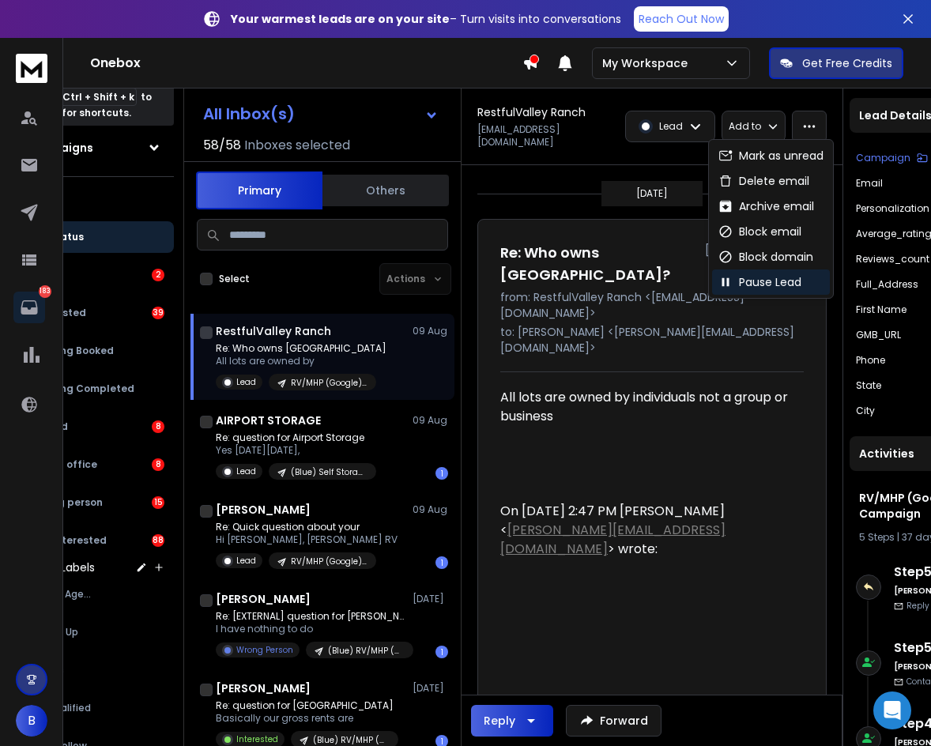
click at [805, 288] on div "Pause Lead" at bounding box center [771, 281] width 118 height 25
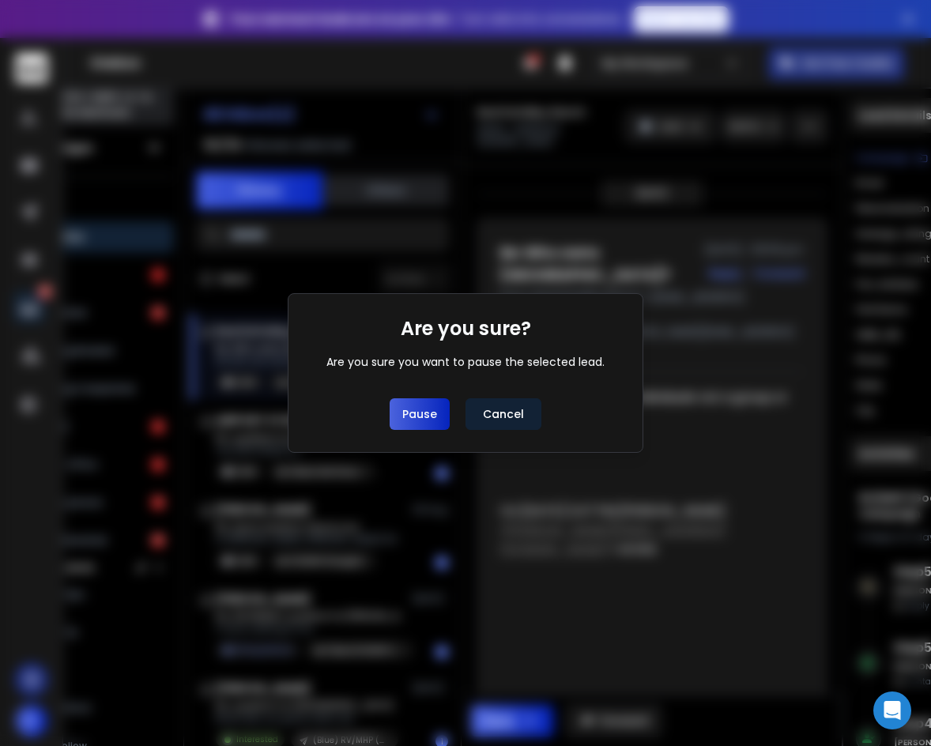
click at [439, 415] on button "Pause" at bounding box center [420, 414] width 60 height 32
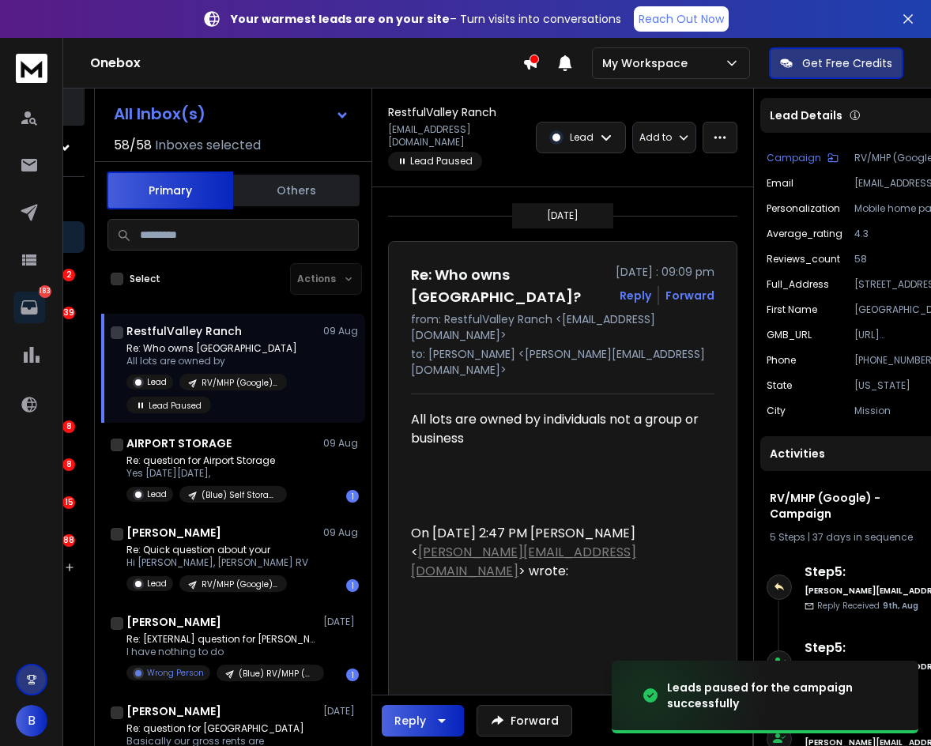
drag, startPoint x: 657, startPoint y: 409, endPoint x: 706, endPoint y: 405, distance: 49.2
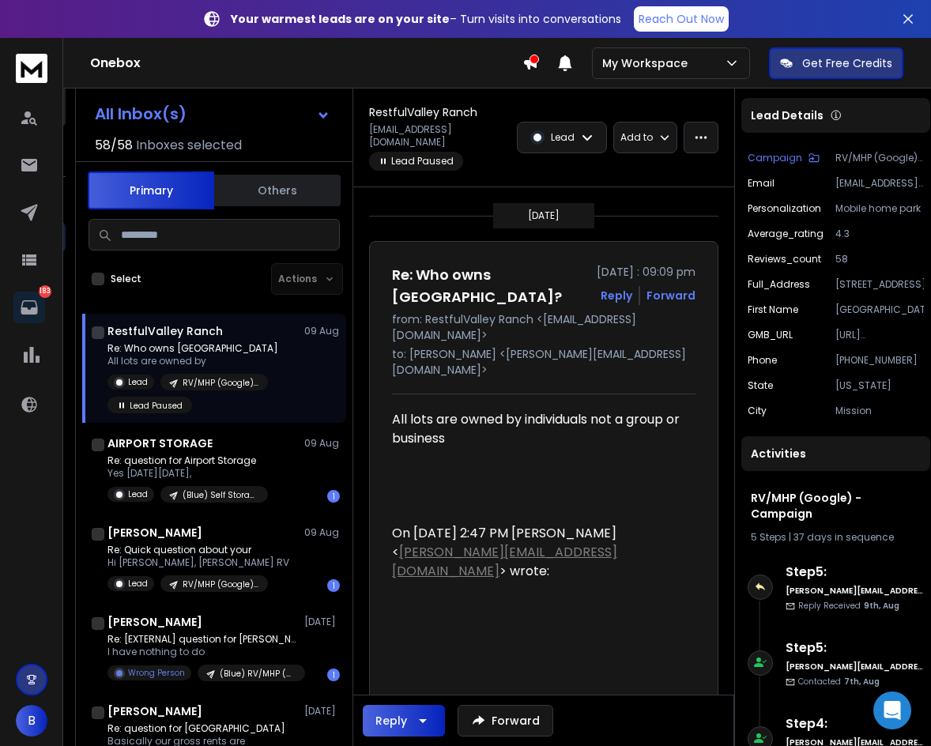
click at [544, 130] on div at bounding box center [537, 137] width 14 height 14
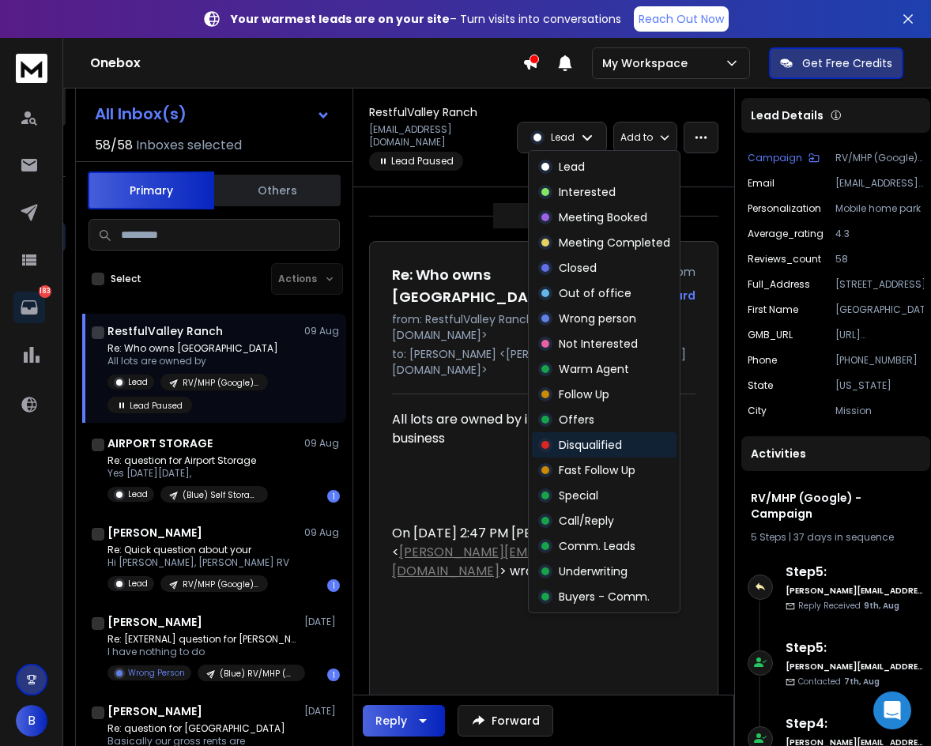
click at [591, 435] on div "Disqualified" at bounding box center [604, 444] width 145 height 25
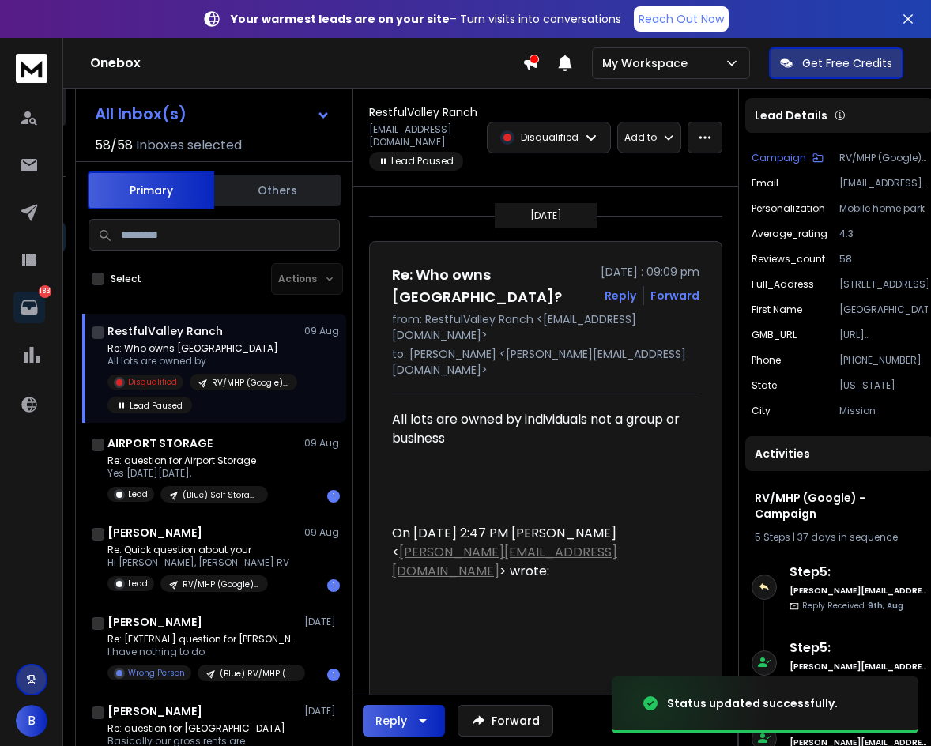
click at [712, 130] on icon "button" at bounding box center [705, 137] width 14 height 14
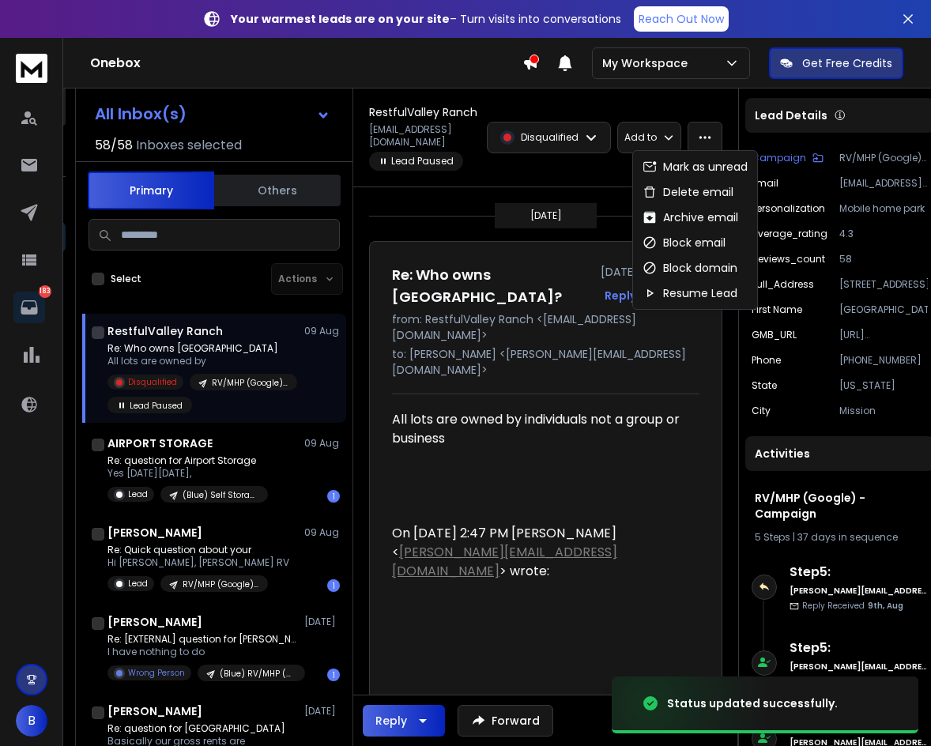
click at [516, 410] on div "All lots are owned by individuals not a group or business" at bounding box center [539, 429] width 295 height 38
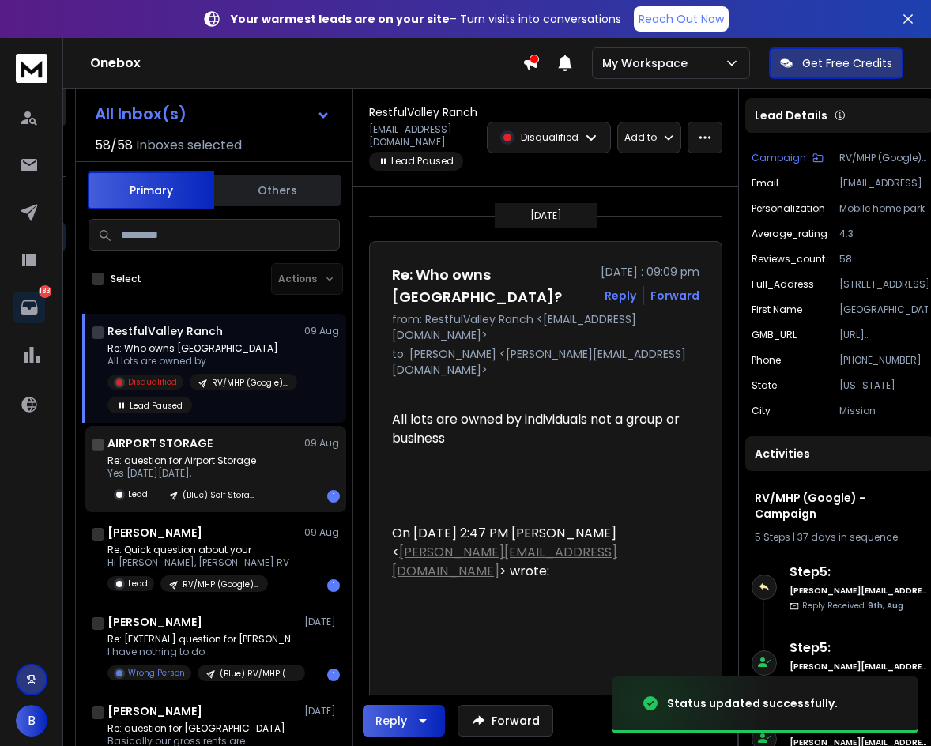
click at [269, 496] on div "Re: question for Airport Storage Yes [DATE][DATE], Lead (Blue) Self Storage (Go…" at bounding box center [223, 478] width 232 height 48
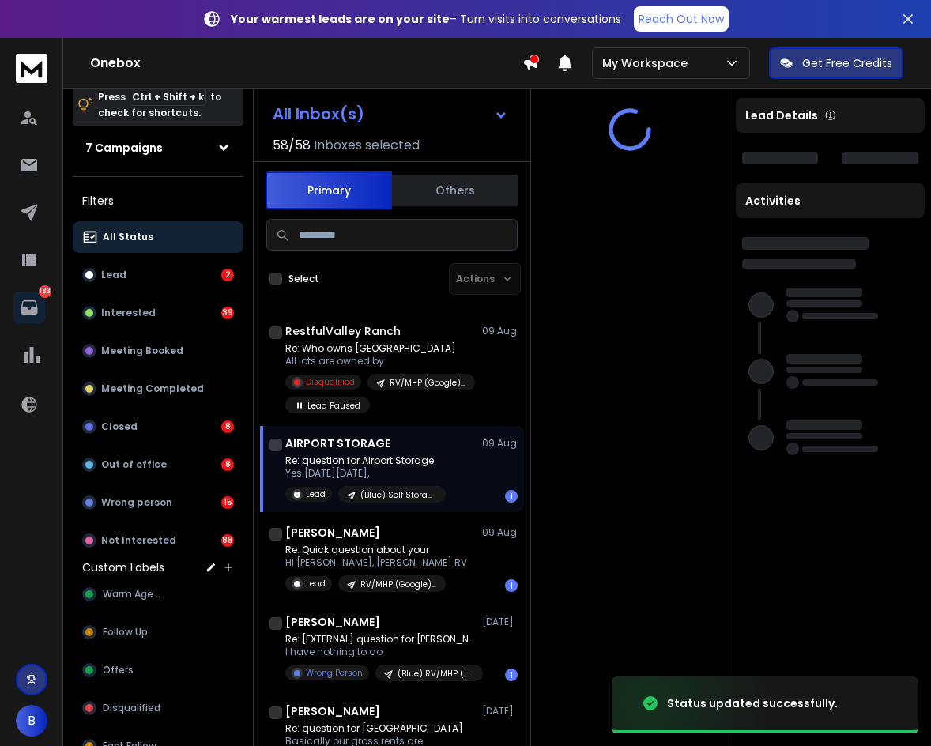
scroll to position [0, 0]
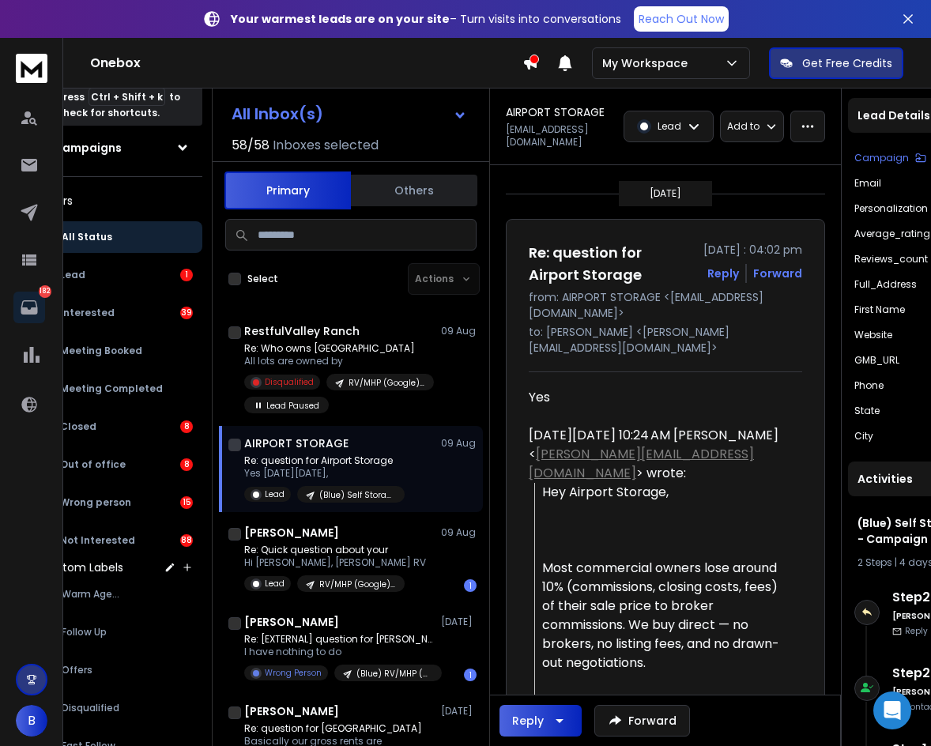
drag, startPoint x: 668, startPoint y: 480, endPoint x: 686, endPoint y: 476, distance: 18.6
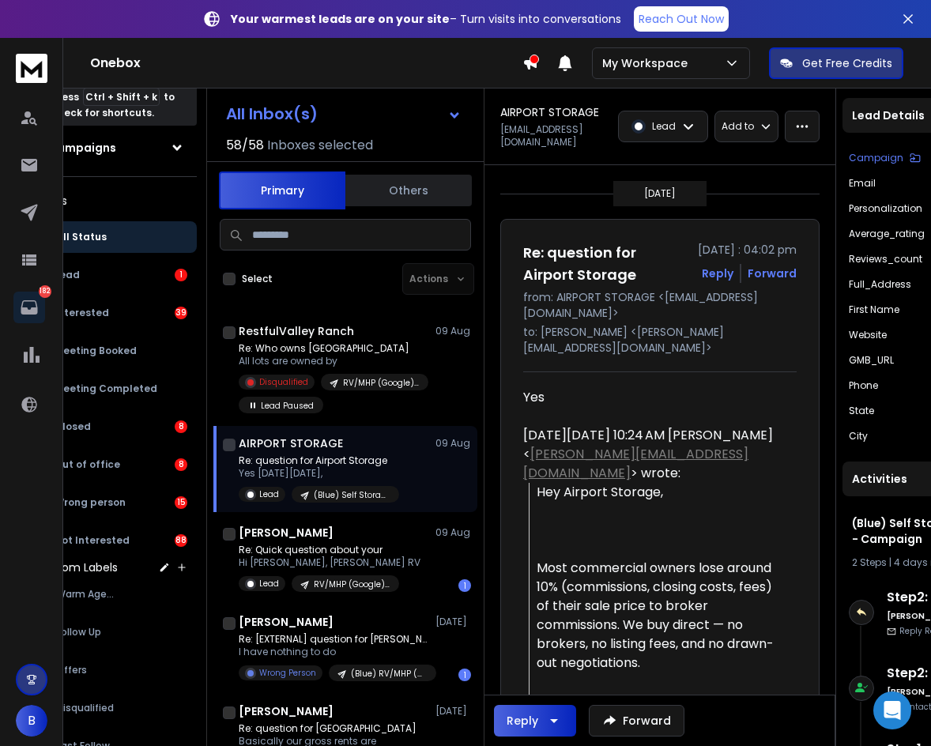
click at [541, 710] on button "Reply" at bounding box center [535, 721] width 82 height 32
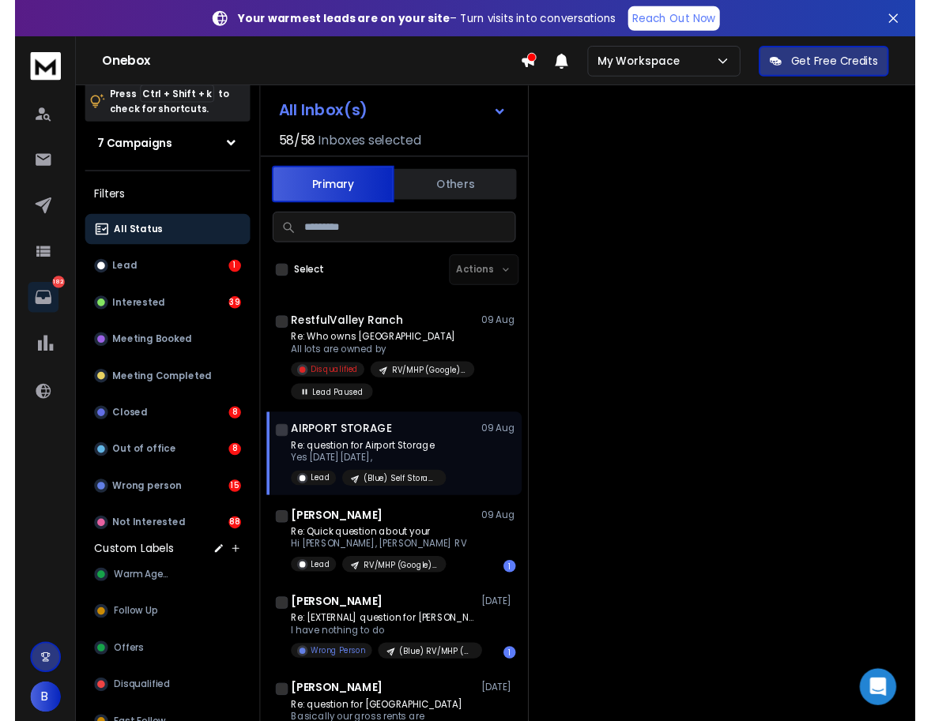
scroll to position [0, 0]
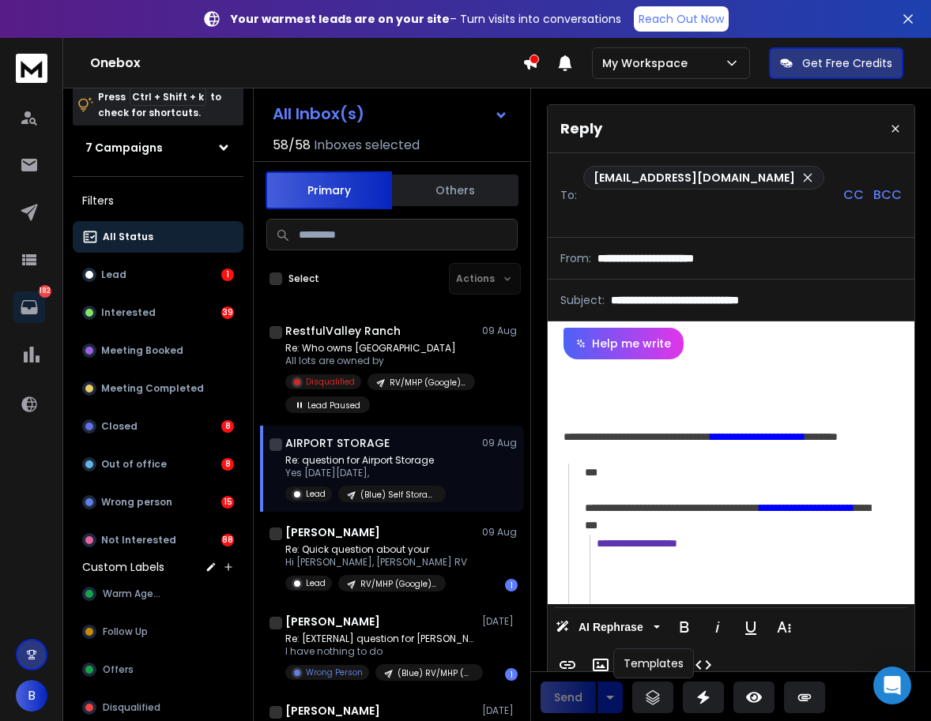
click at [655, 698] on icon at bounding box center [652, 695] width 13 height 9
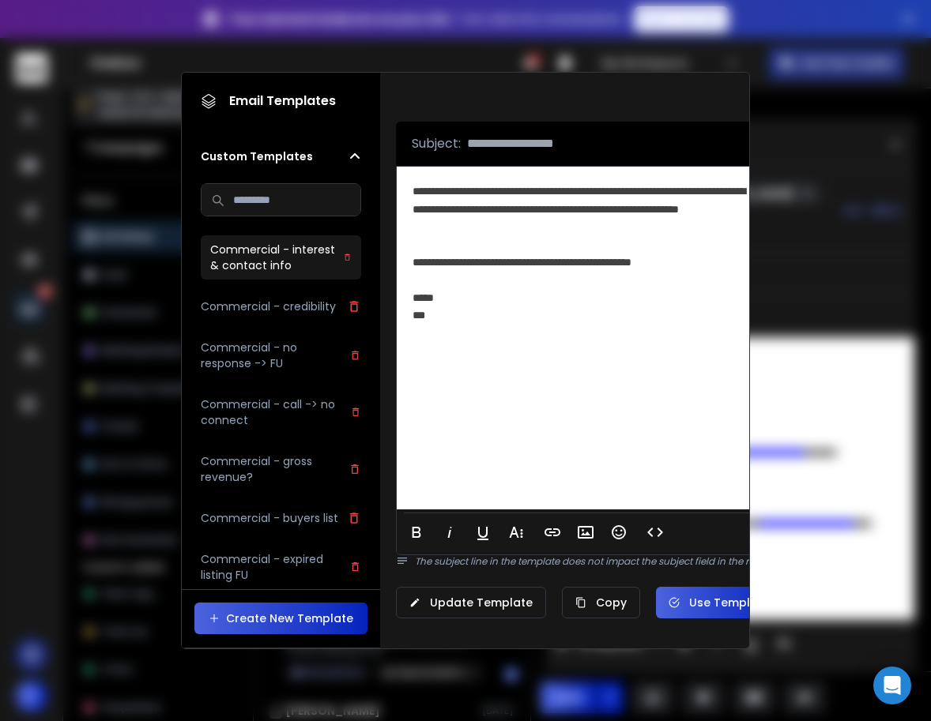
click at [694, 612] on button "Use Template" at bounding box center [719, 603] width 126 height 32
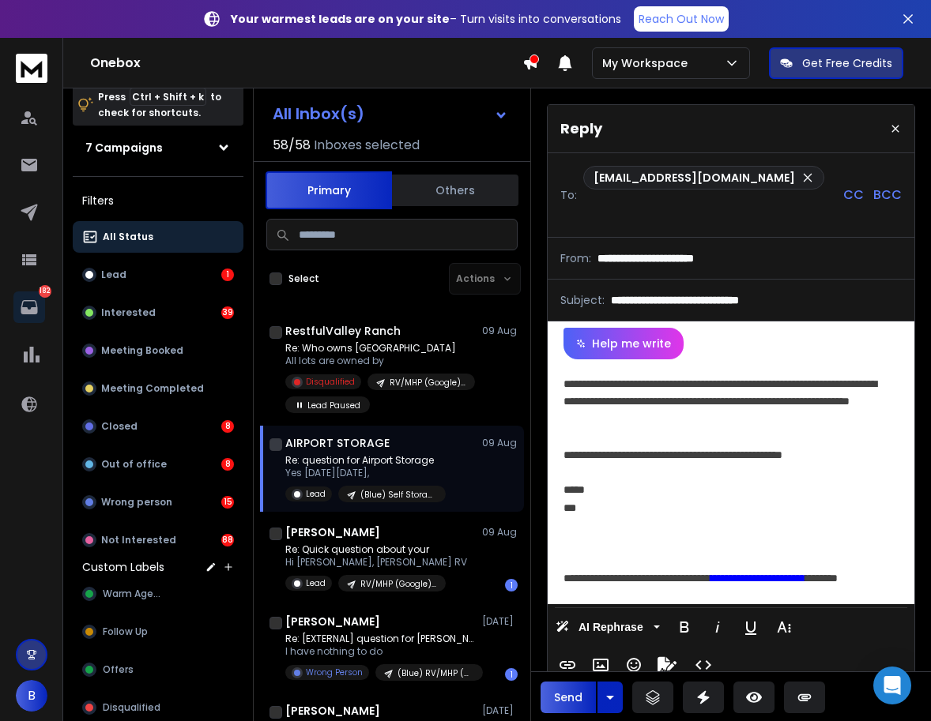
click at [617, 694] on icon "button" at bounding box center [610, 697] width 19 height 19
click at [600, 653] on p "Send Later" at bounding box center [592, 658] width 58 height 16
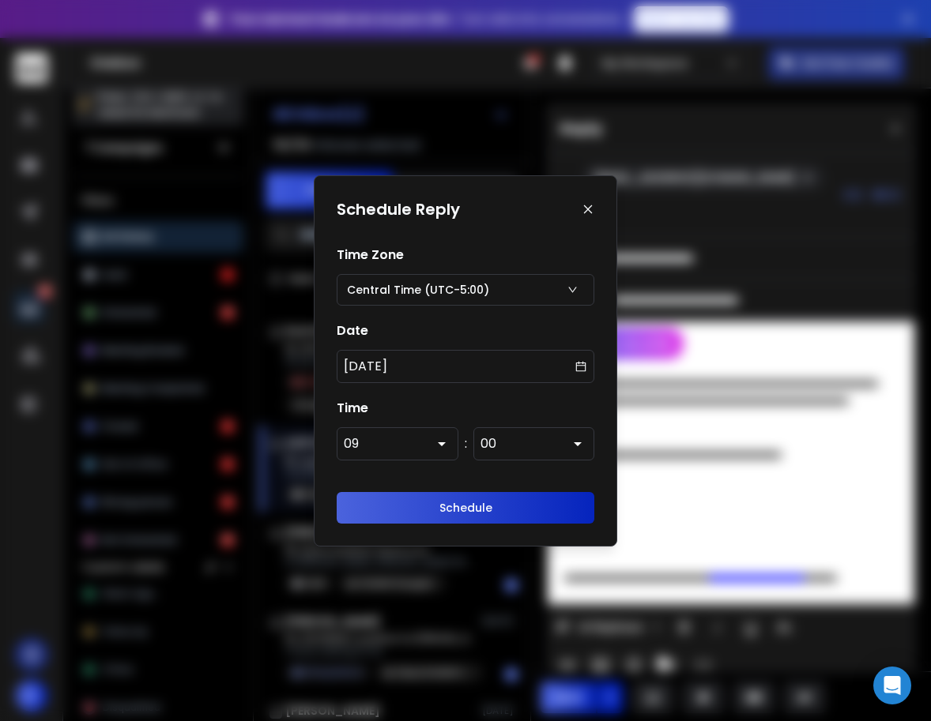
click at [514, 446] on div "00" at bounding box center [534, 443] width 122 height 33
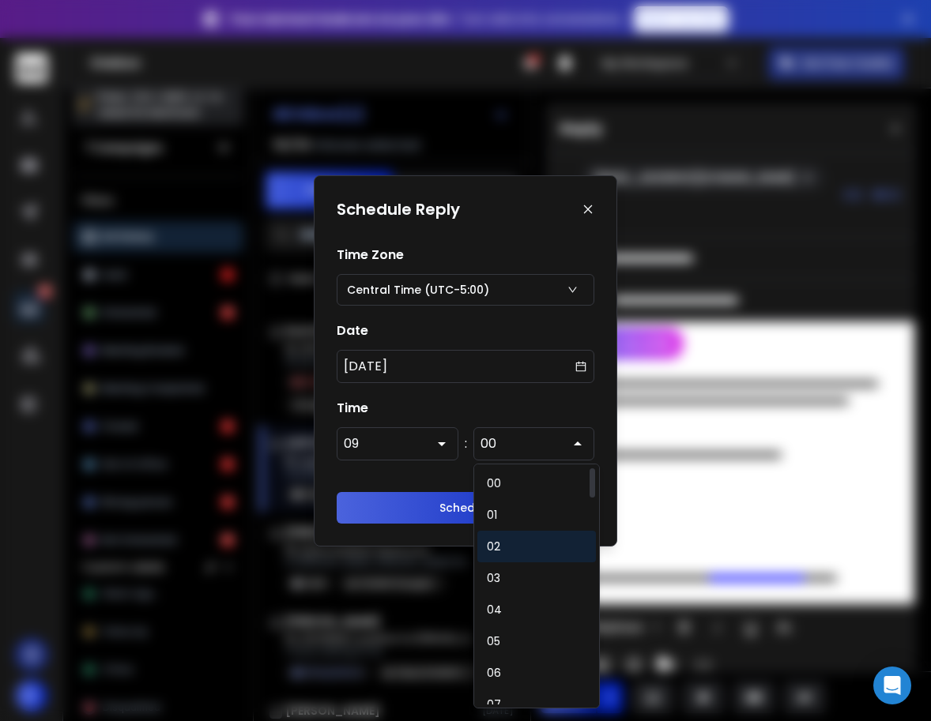
click at [529, 554] on div "02" at bounding box center [536, 547] width 119 height 32
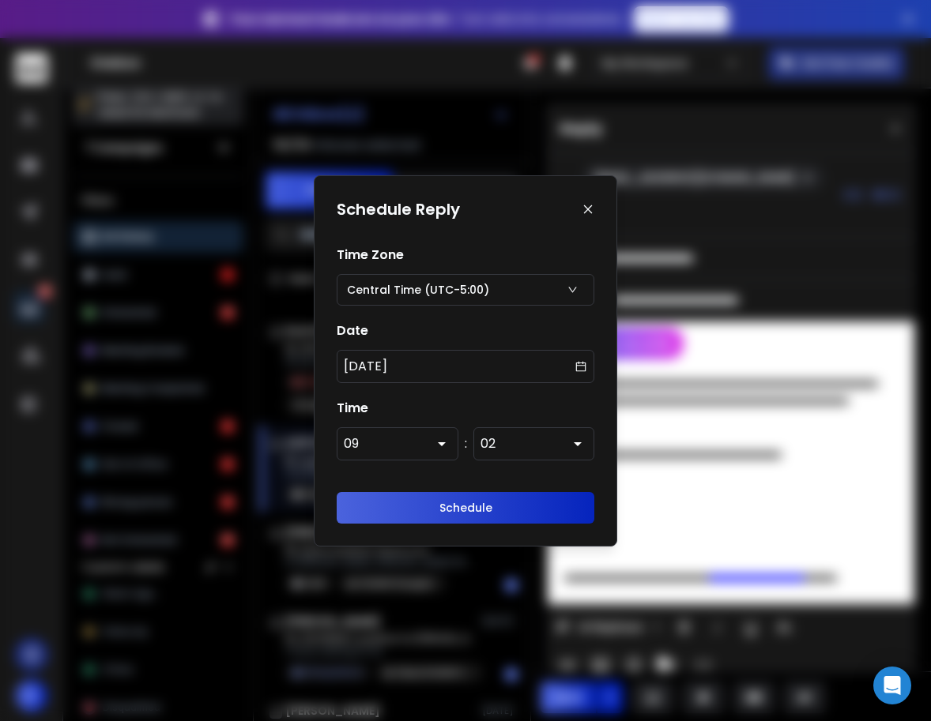
click at [489, 508] on div "Schedule" at bounding box center [466, 508] width 258 height 32
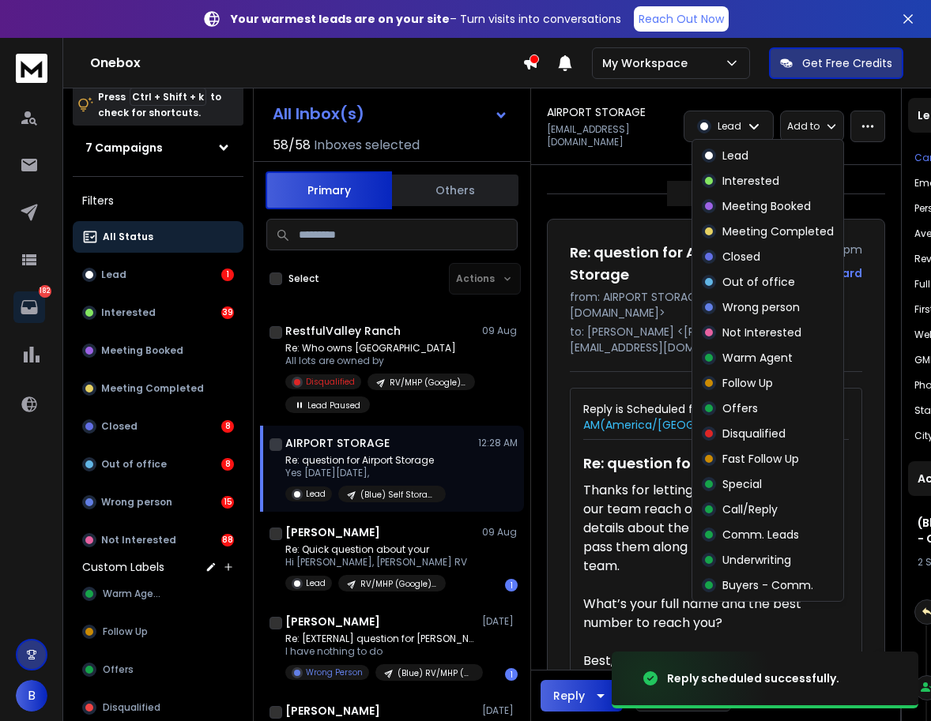
click at [721, 118] on div "Lead" at bounding box center [728, 126] width 89 height 30
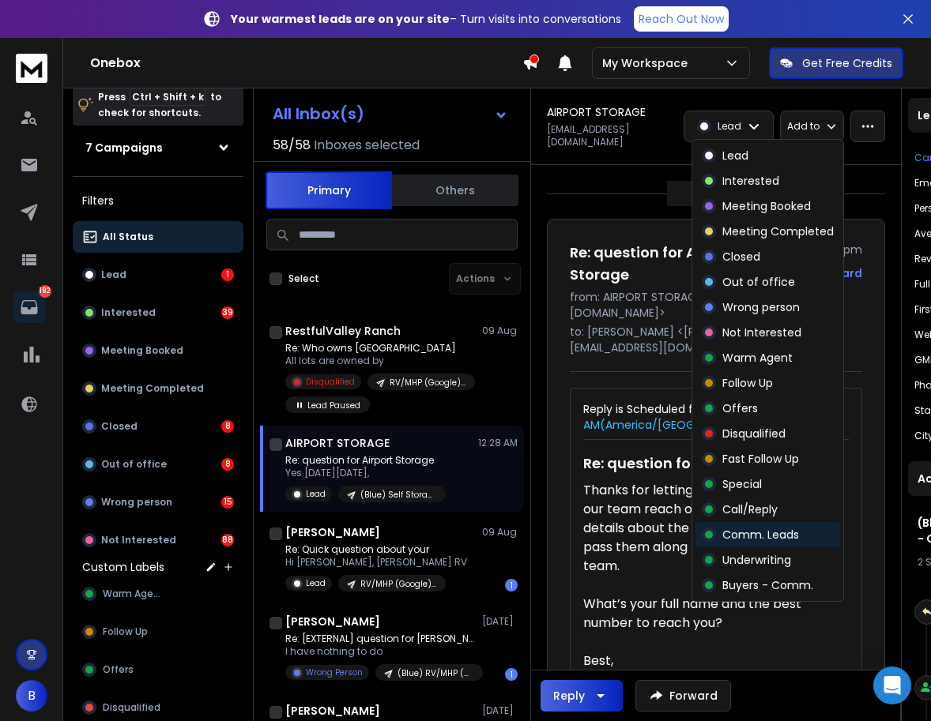
click at [754, 527] on p "Comm. Leads" at bounding box center [760, 535] width 77 height 16
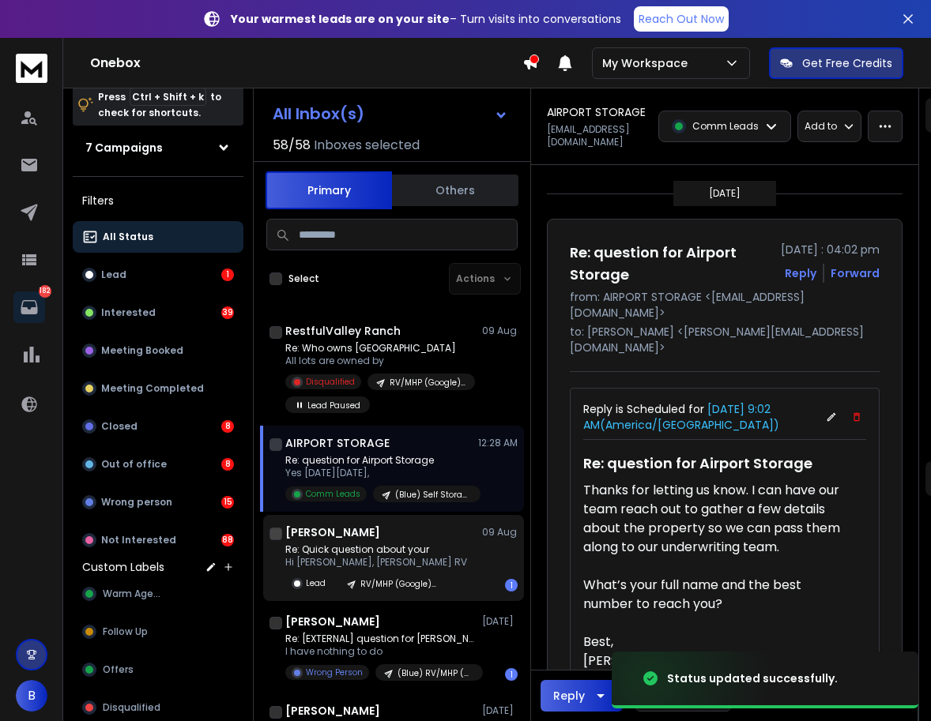
click at [389, 542] on div "[PERSON_NAME] [DATE] Re: Quick question about your Hi [PERSON_NAME], [PERSON_NA…" at bounding box center [401, 558] width 232 height 67
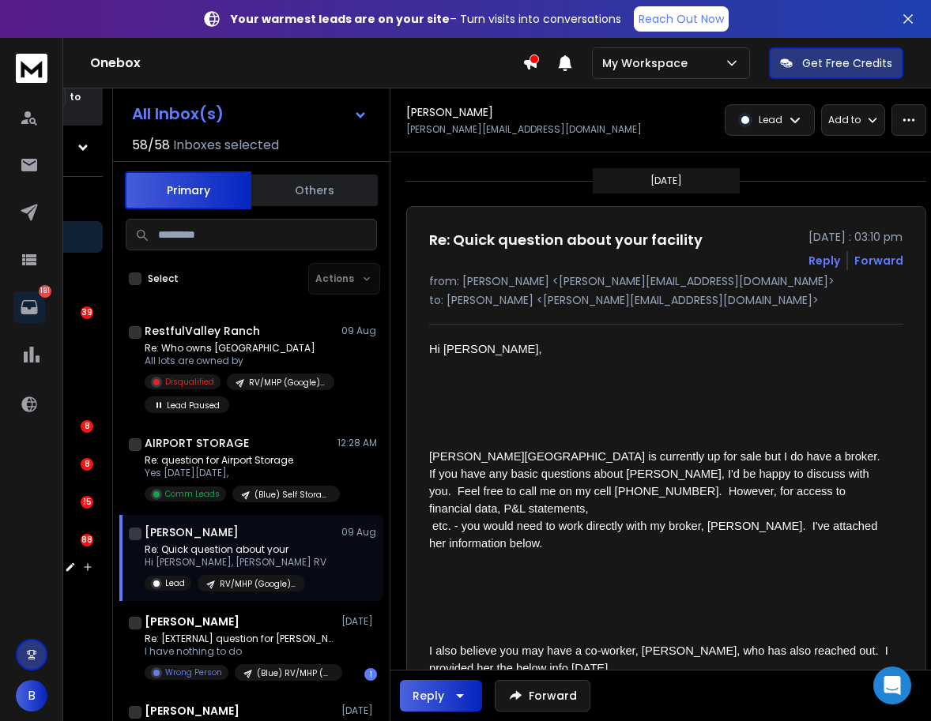
scroll to position [0, 137]
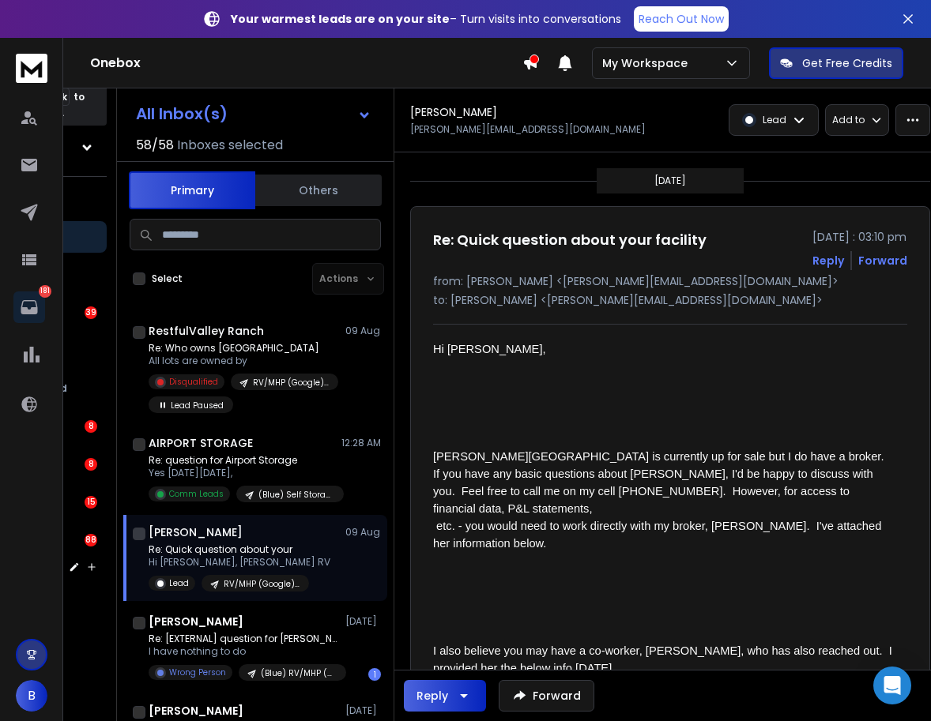
drag, startPoint x: 667, startPoint y: 392, endPoint x: 675, endPoint y: 387, distance: 9.2
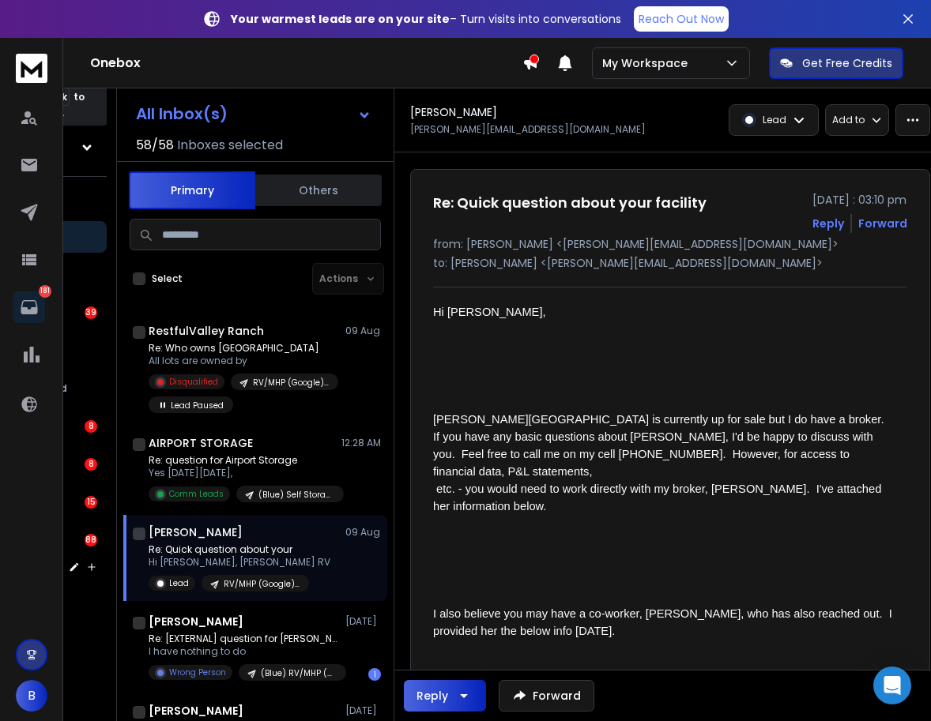
scroll to position [0, 0]
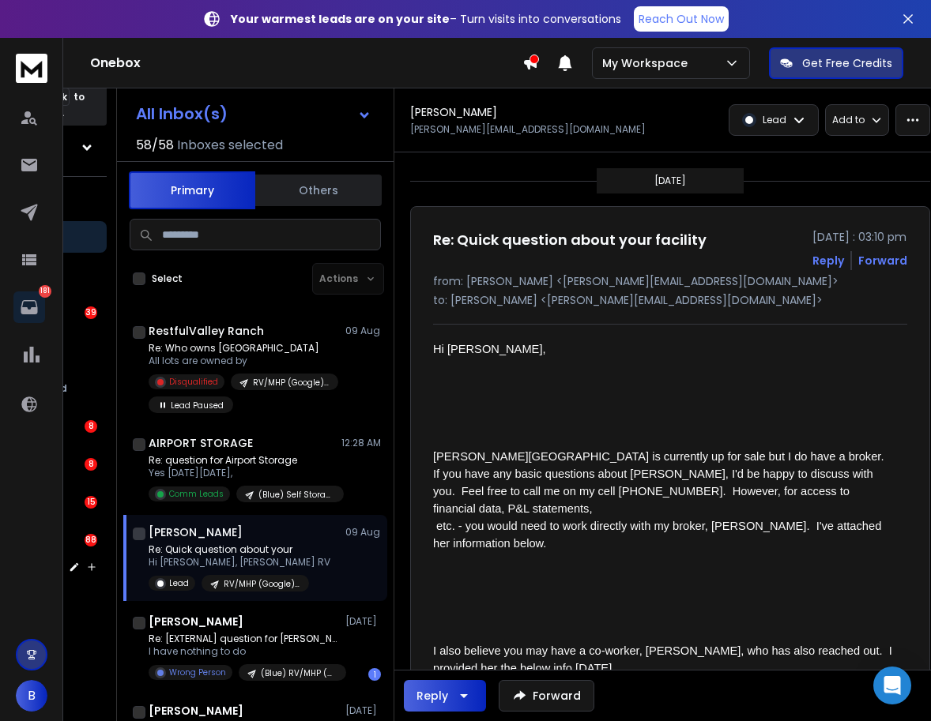
click at [454, 701] on icon "button" at bounding box center [463, 696] width 19 height 19
click at [459, 664] on p "Reply All" at bounding box center [440, 656] width 71 height 22
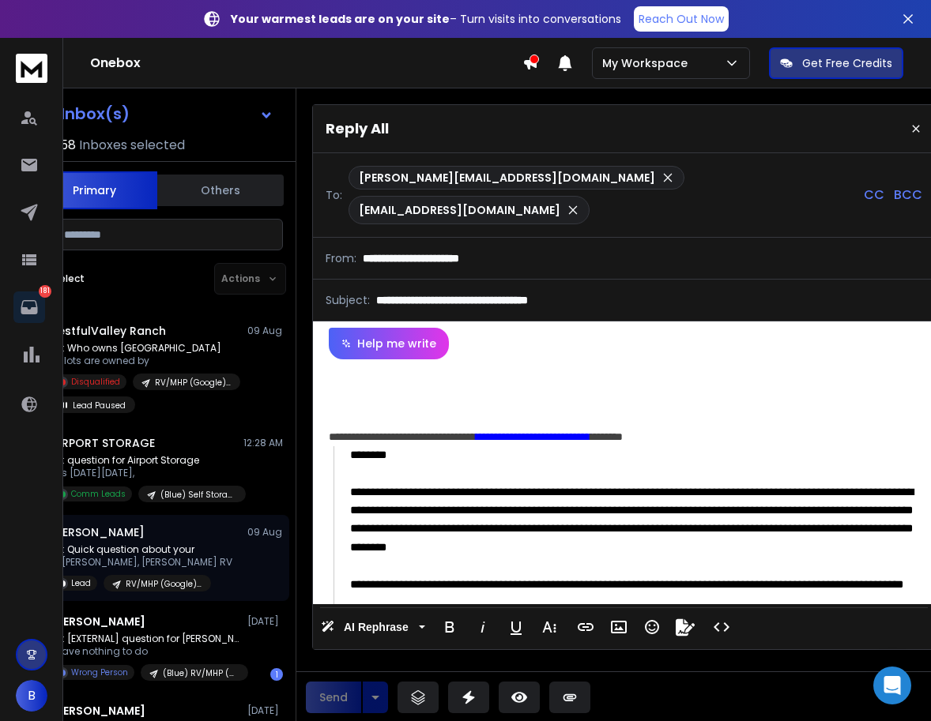
drag, startPoint x: 691, startPoint y: 475, endPoint x: 754, endPoint y: 469, distance: 62.7
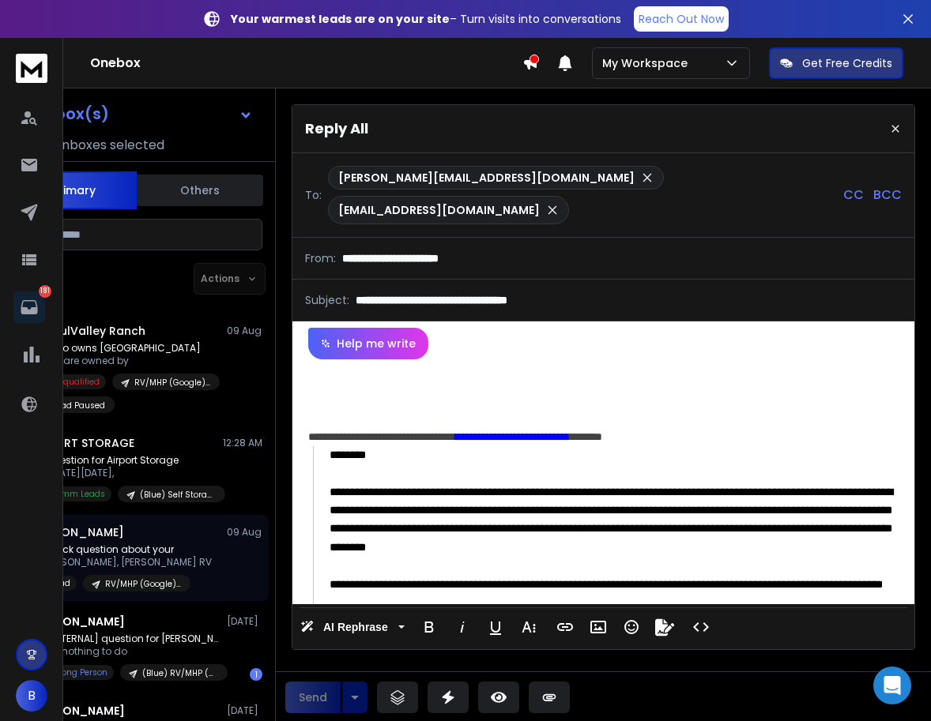
click at [638, 376] on div at bounding box center [603, 383] width 590 height 17
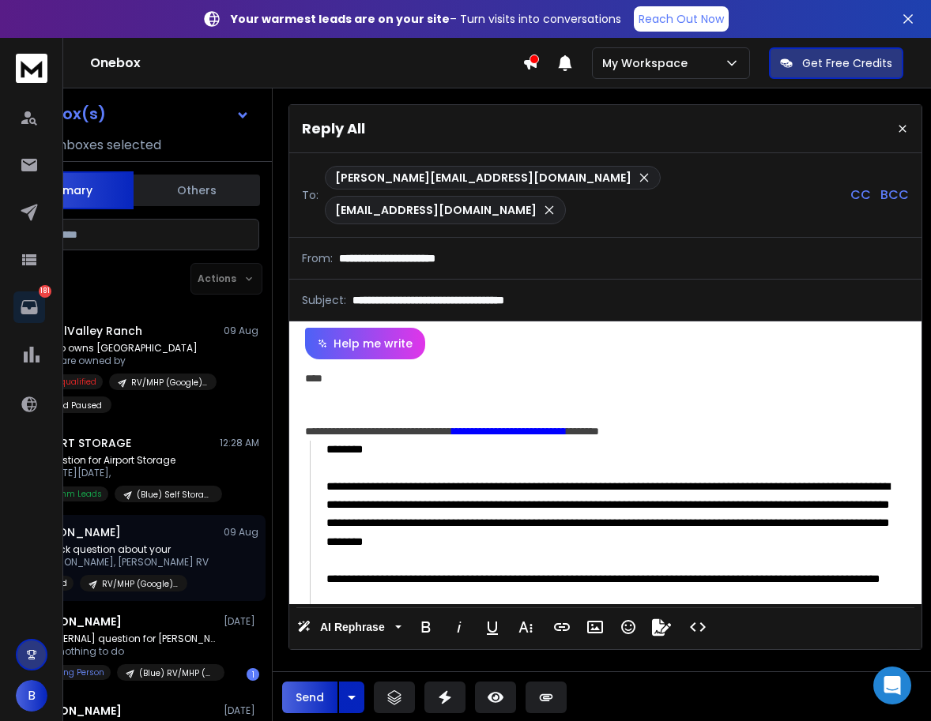
scroll to position [0, 0]
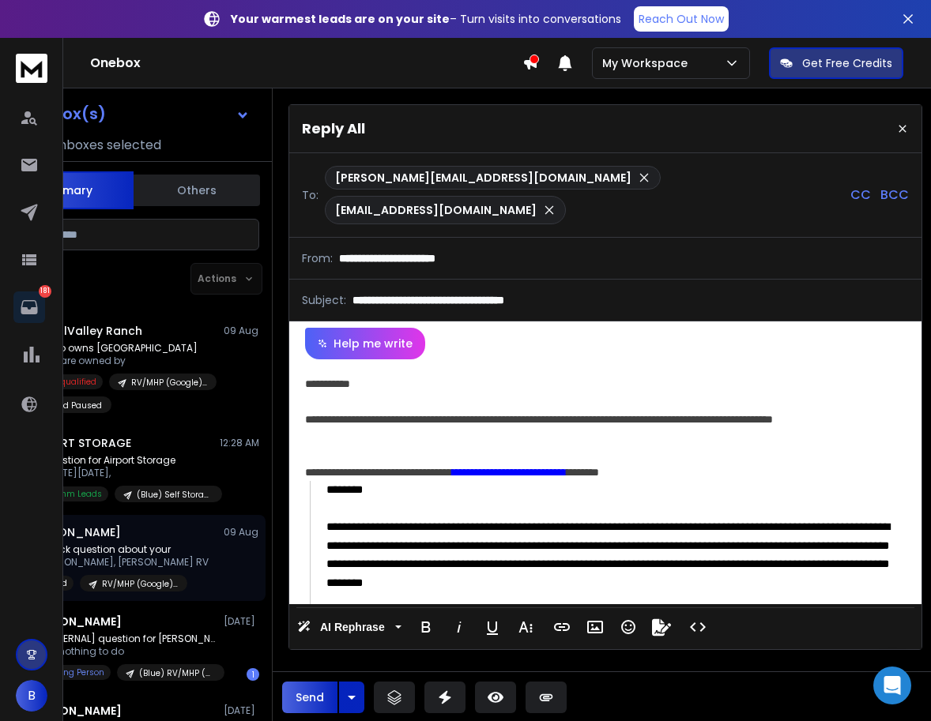
click at [700, 420] on div "**********" at bounding box center [599, 419] width 589 height 17
click at [861, 422] on div "**********" at bounding box center [599, 419] width 589 height 17
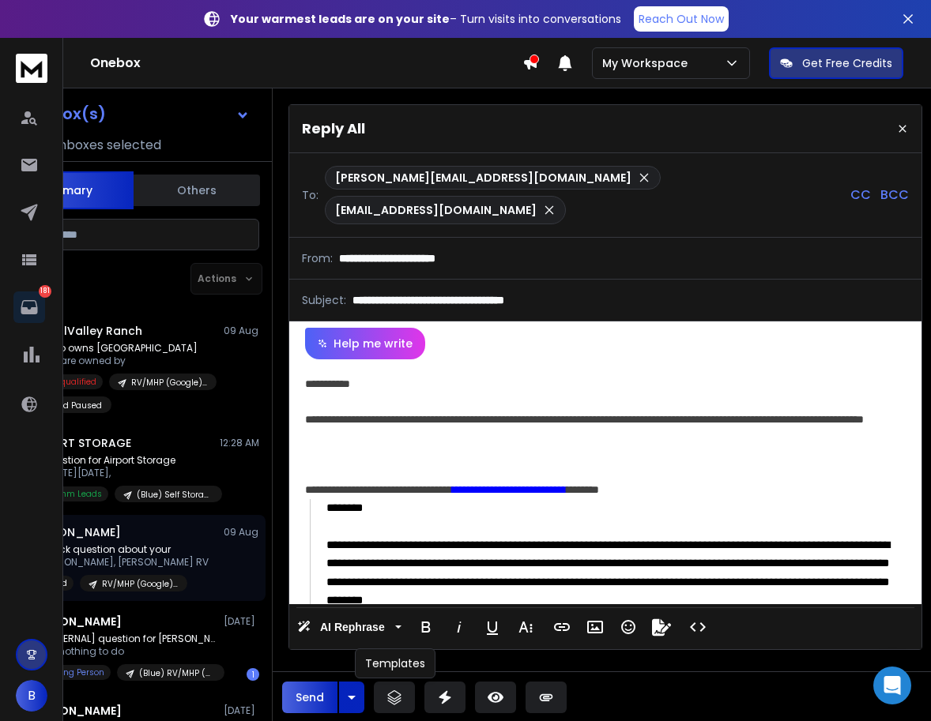
click at [393, 699] on icon at bounding box center [394, 695] width 13 height 9
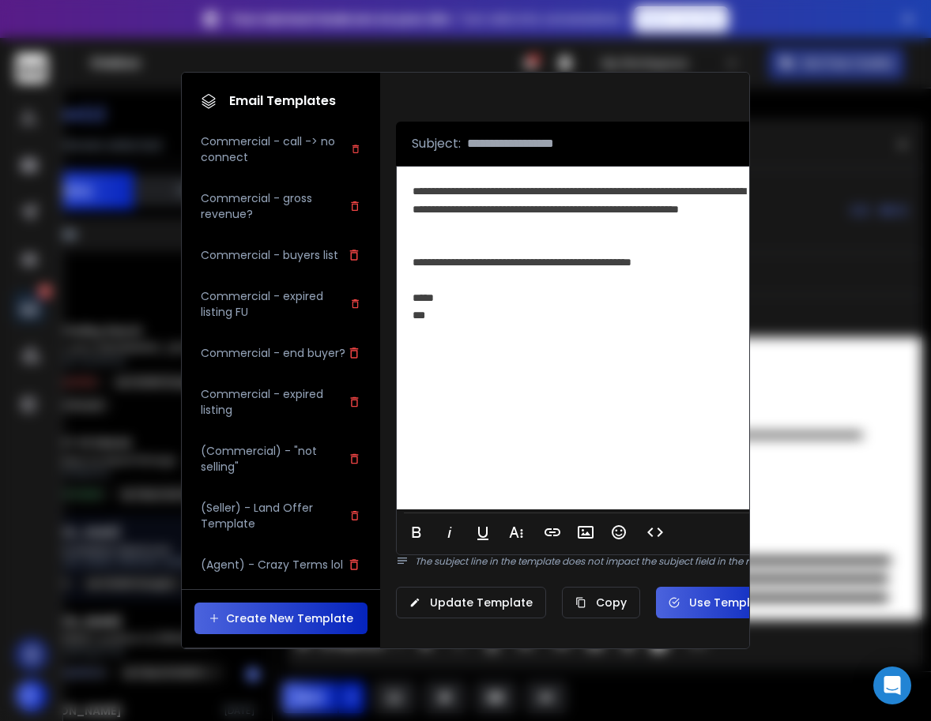
scroll to position [395, 0]
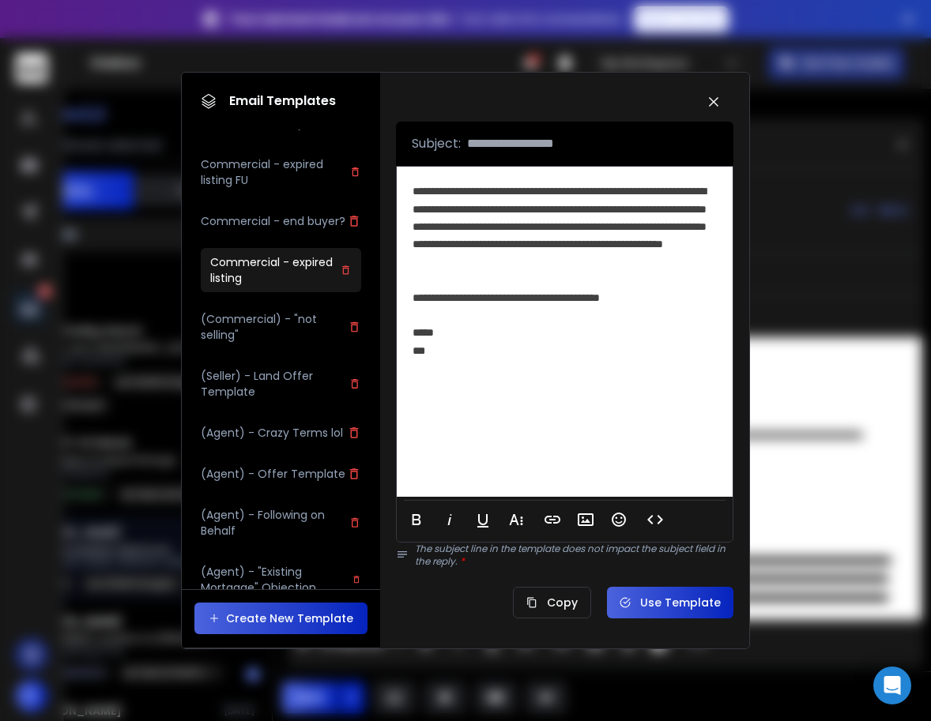
click at [645, 604] on button "Use Template" at bounding box center [670, 603] width 126 height 32
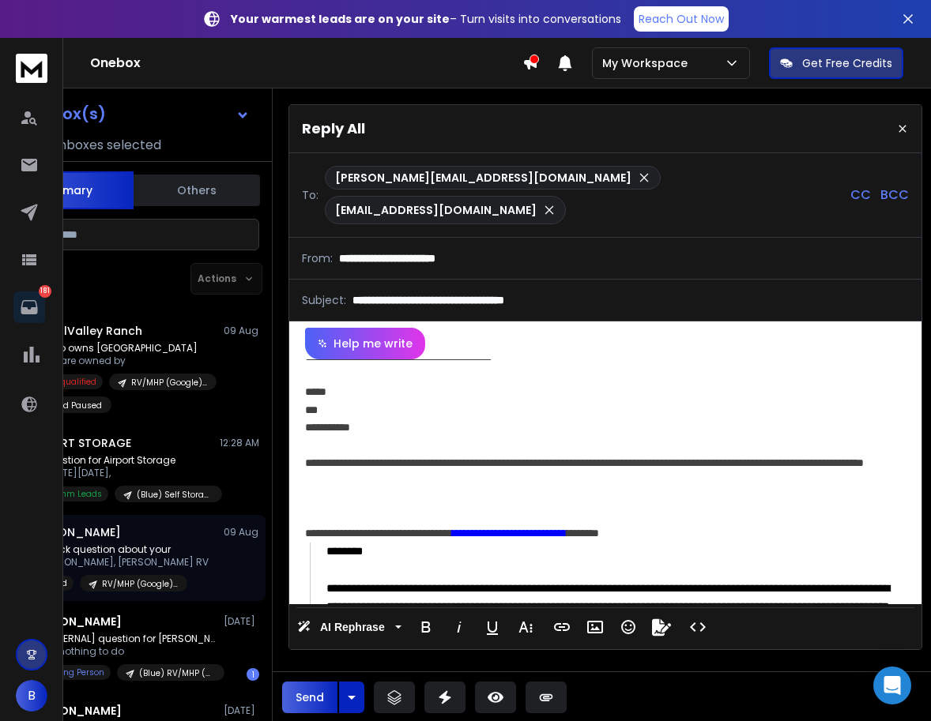
scroll to position [132, 0]
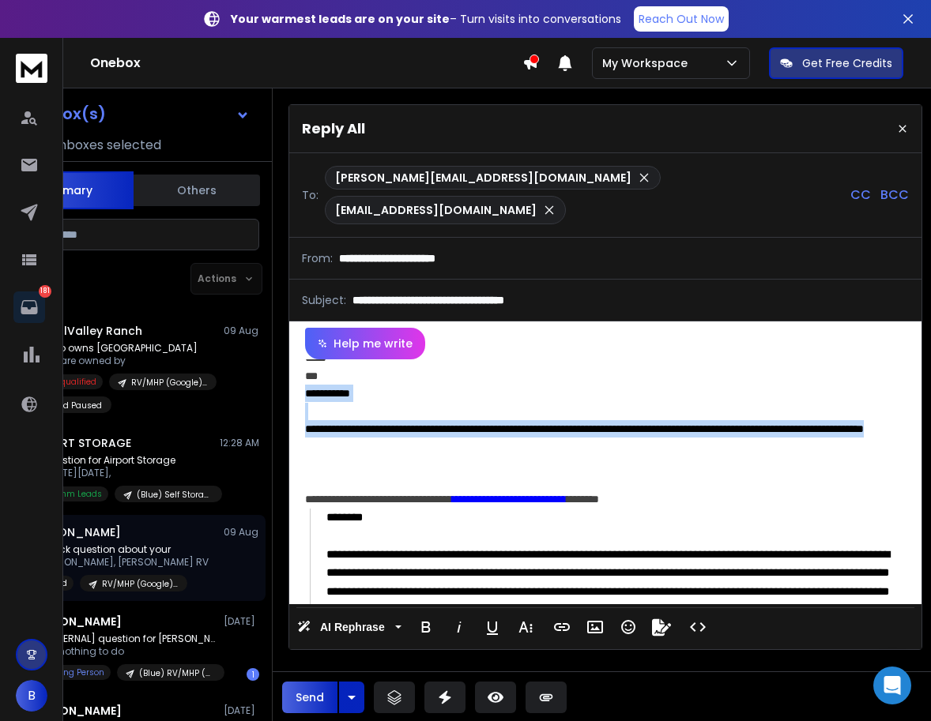
drag, startPoint x: 430, startPoint y: 454, endPoint x: 306, endPoint y: 401, distance: 134.6
click at [306, 401] on div "**********" at bounding box center [605, 482] width 632 height 245
copy div "**********"
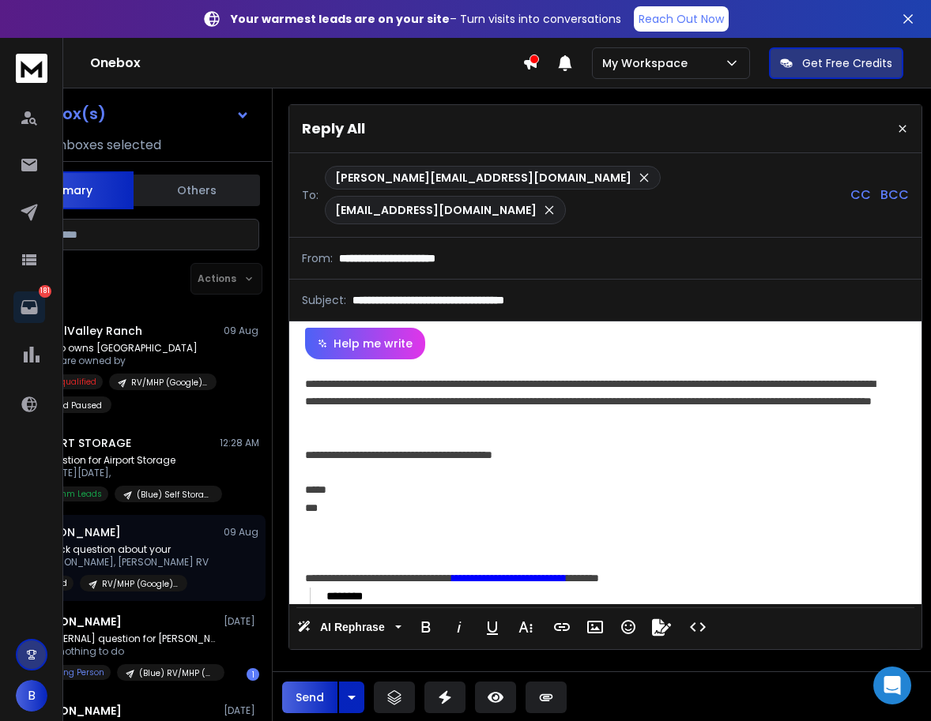
click at [449, 438] on div at bounding box center [605, 436] width 601 height 17
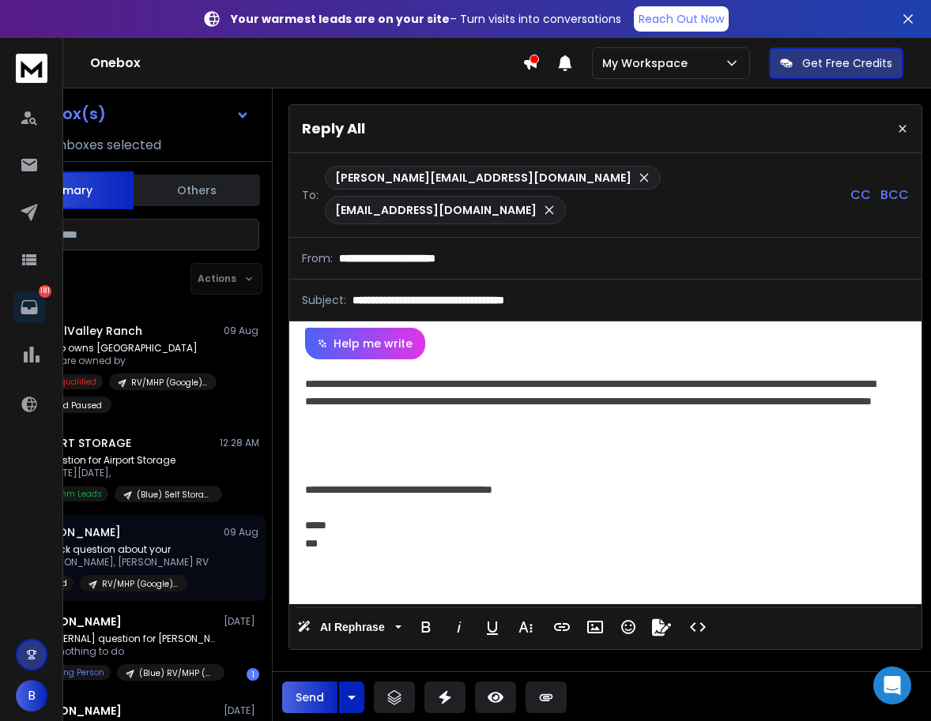
click at [450, 452] on div at bounding box center [605, 454] width 601 height 17
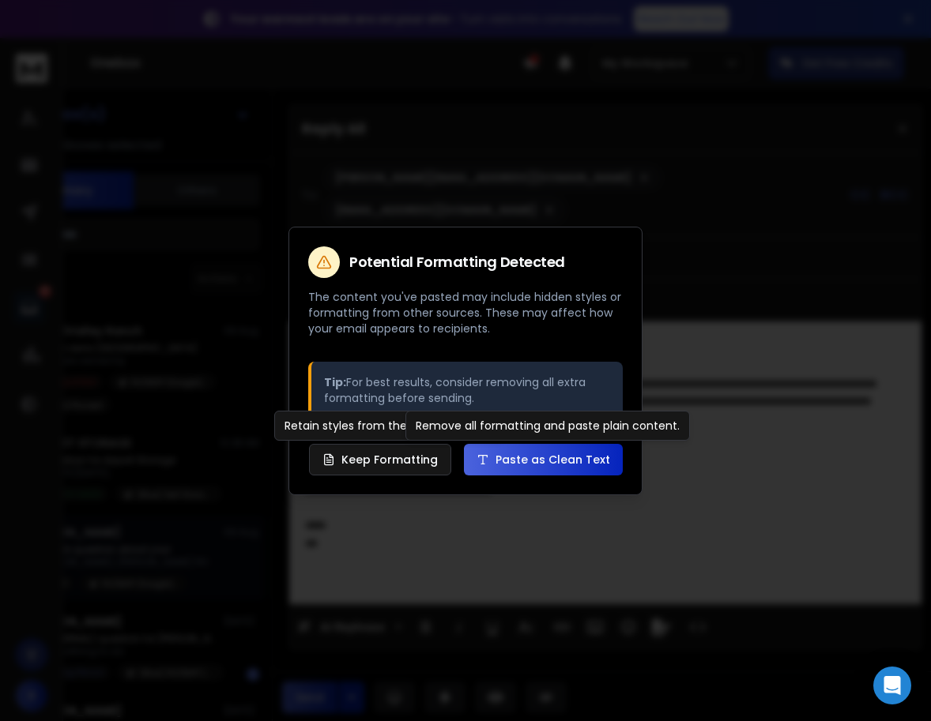
click at [532, 455] on button "Paste as Clean Text" at bounding box center [543, 460] width 159 height 32
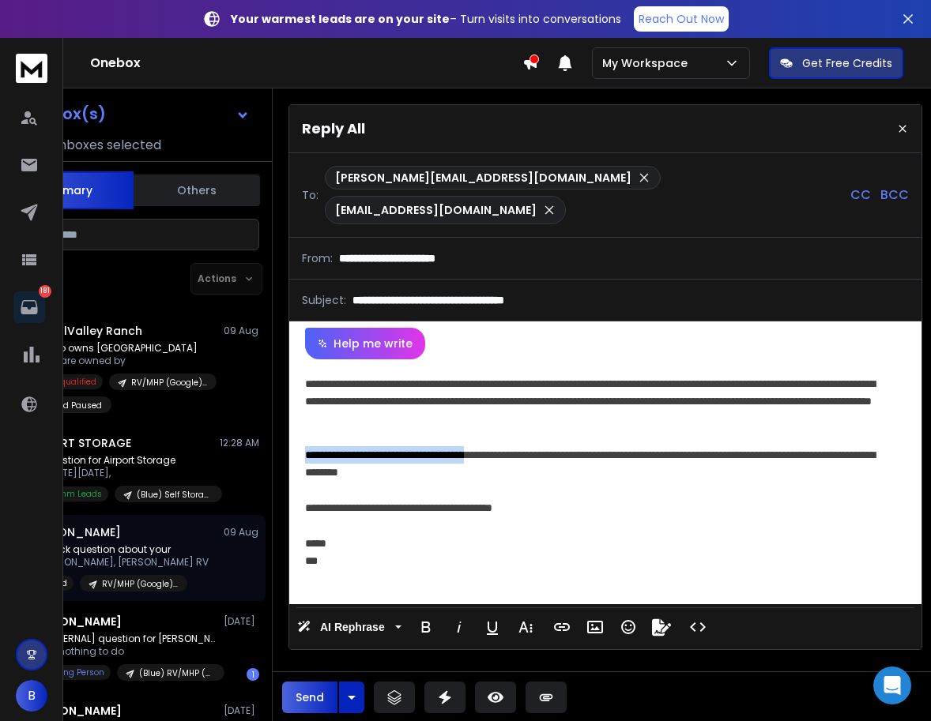
drag, startPoint x: 503, startPoint y: 456, endPoint x: 294, endPoint y: 463, distance: 208.7
click at [294, 463] on div "**********" at bounding box center [605, 482] width 632 height 245
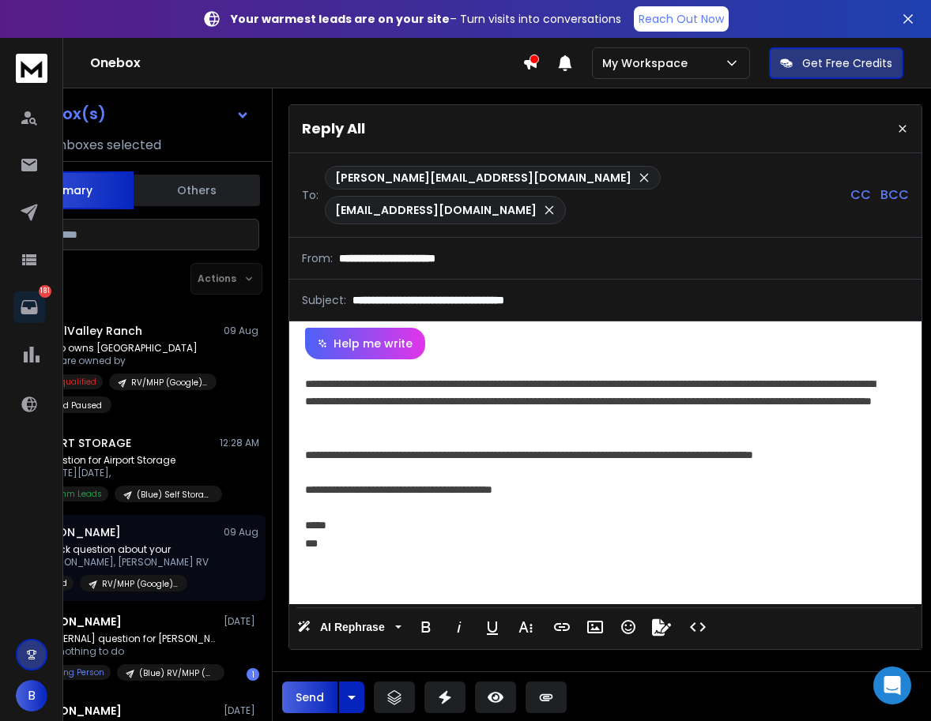
click at [513, 457] on div "**********" at bounding box center [599, 454] width 589 height 17
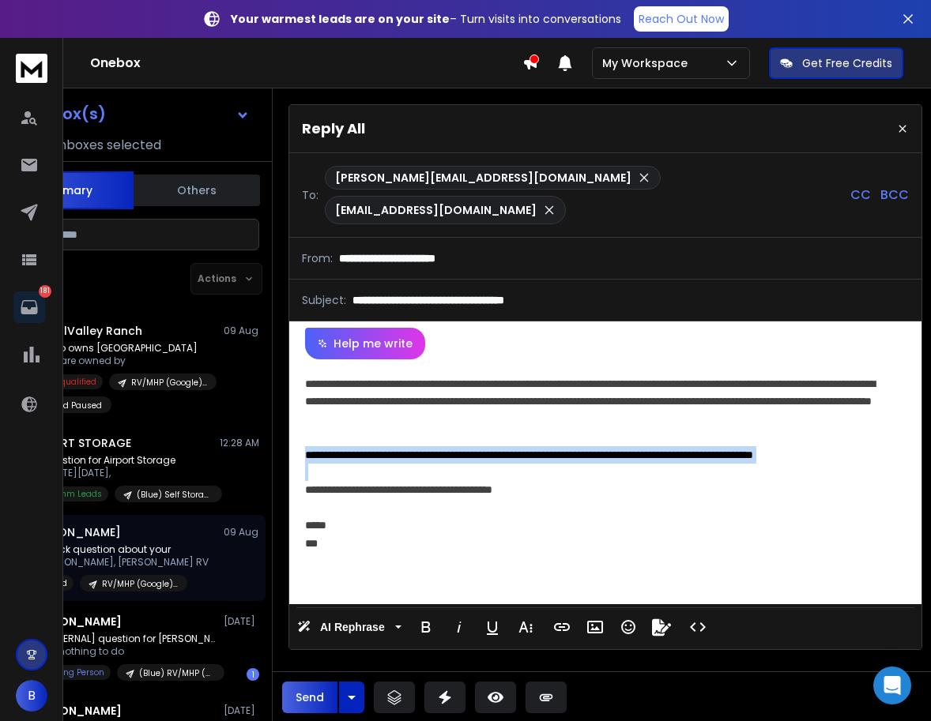
click at [513, 457] on div "**********" at bounding box center [599, 454] width 589 height 17
copy div "**********"
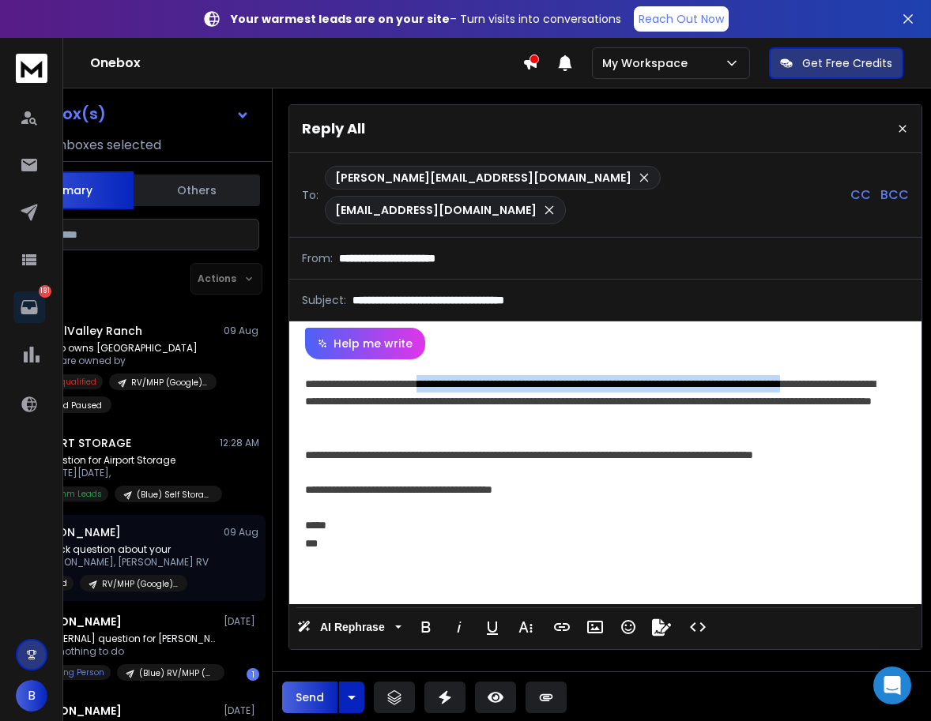
drag, startPoint x: 879, startPoint y: 386, endPoint x: 443, endPoint y: 391, distance: 436.2
click at [443, 391] on div "**********" at bounding box center [599, 401] width 589 height 53
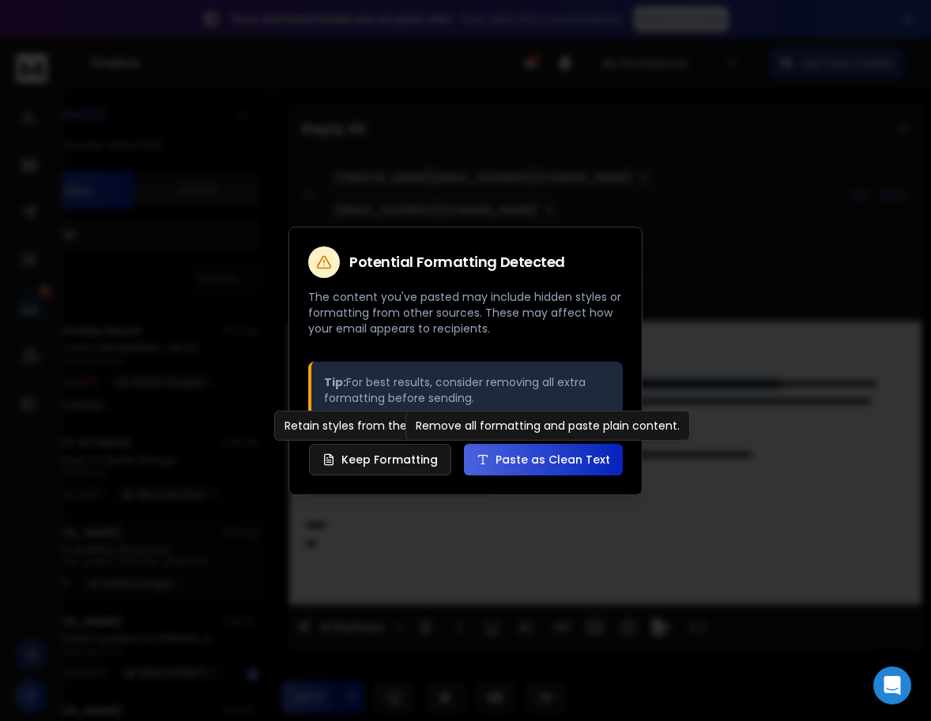
click at [569, 450] on button "Paste as Clean Text" at bounding box center [543, 460] width 159 height 32
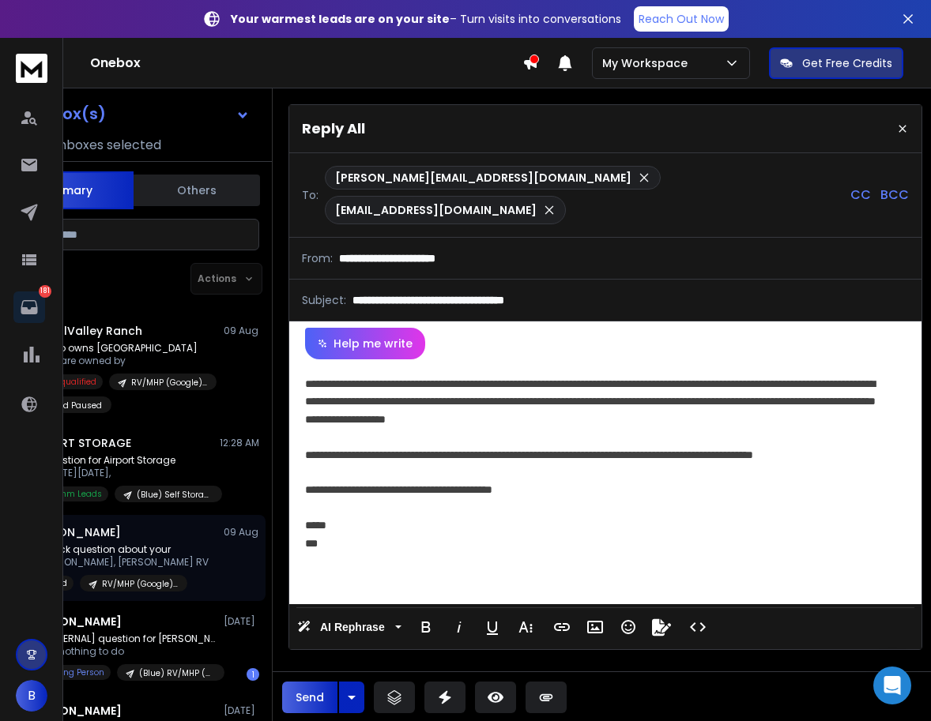
click at [865, 383] on div "**********" at bounding box center [599, 401] width 589 height 53
click at [494, 456] on div "**********" at bounding box center [599, 454] width 589 height 17
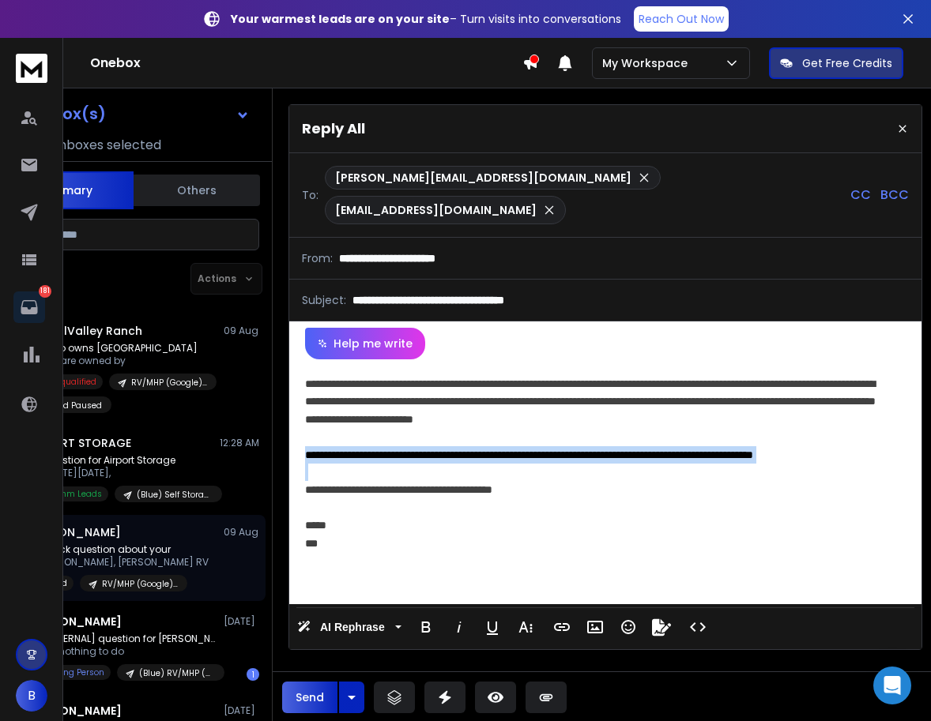
click at [494, 456] on div "**********" at bounding box center [599, 454] width 589 height 17
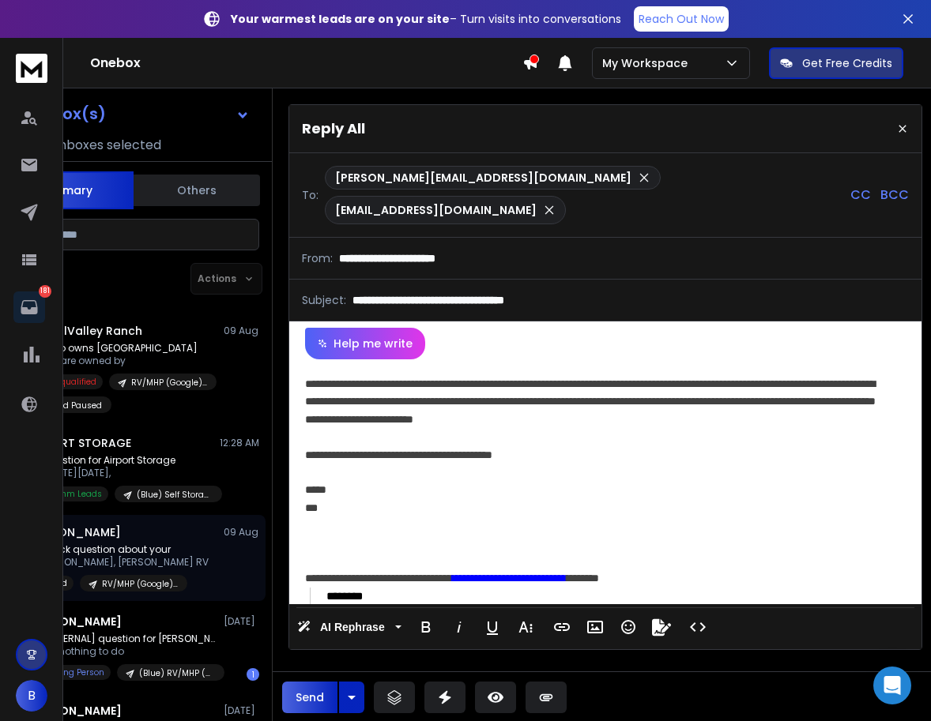
click at [312, 510] on div "***" at bounding box center [599, 507] width 589 height 17
click at [359, 703] on icon "button" at bounding box center [351, 697] width 19 height 19
click at [358, 661] on p "Send Later" at bounding box center [334, 658] width 58 height 16
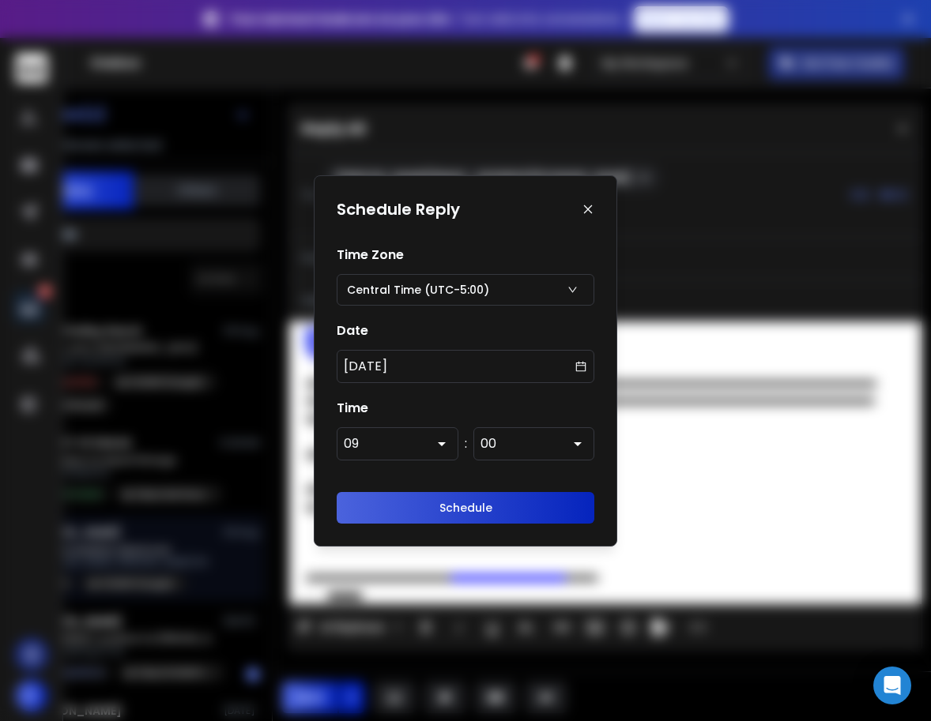
click at [517, 445] on div "00" at bounding box center [534, 443] width 122 height 33
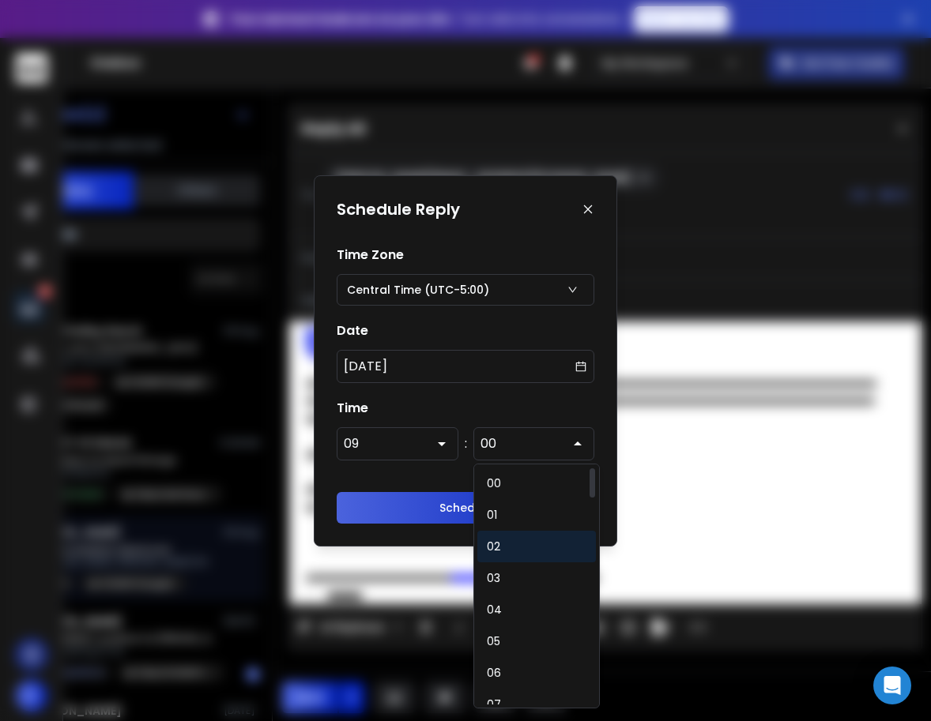
click at [507, 541] on div "02" at bounding box center [536, 547] width 119 height 32
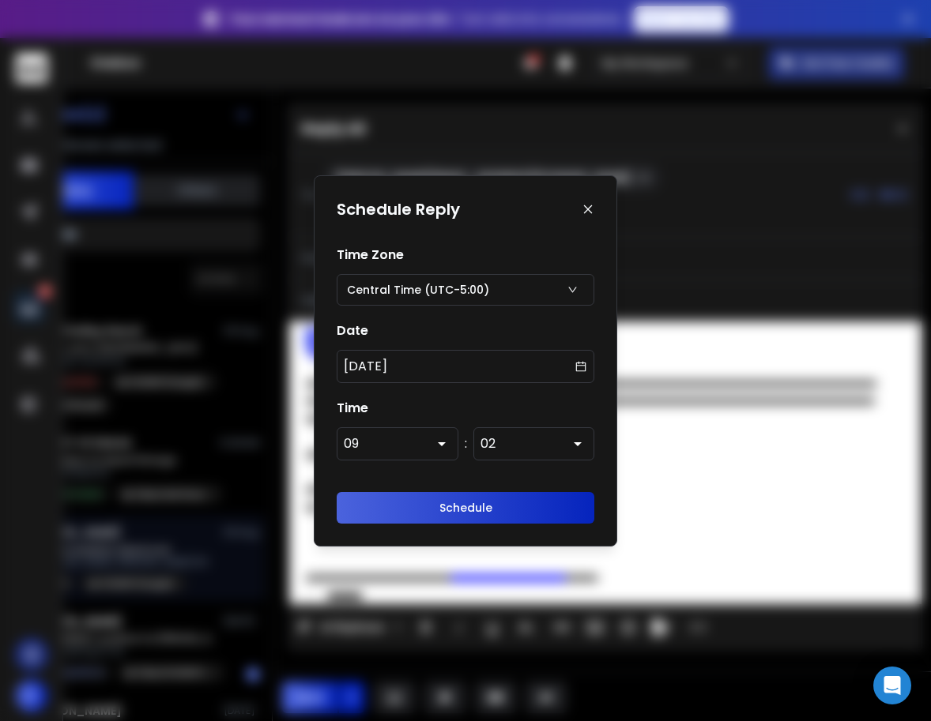
click at [587, 199] on div "Schedule Reply" at bounding box center [466, 209] width 258 height 22
click at [587, 203] on icon at bounding box center [588, 209] width 13 height 13
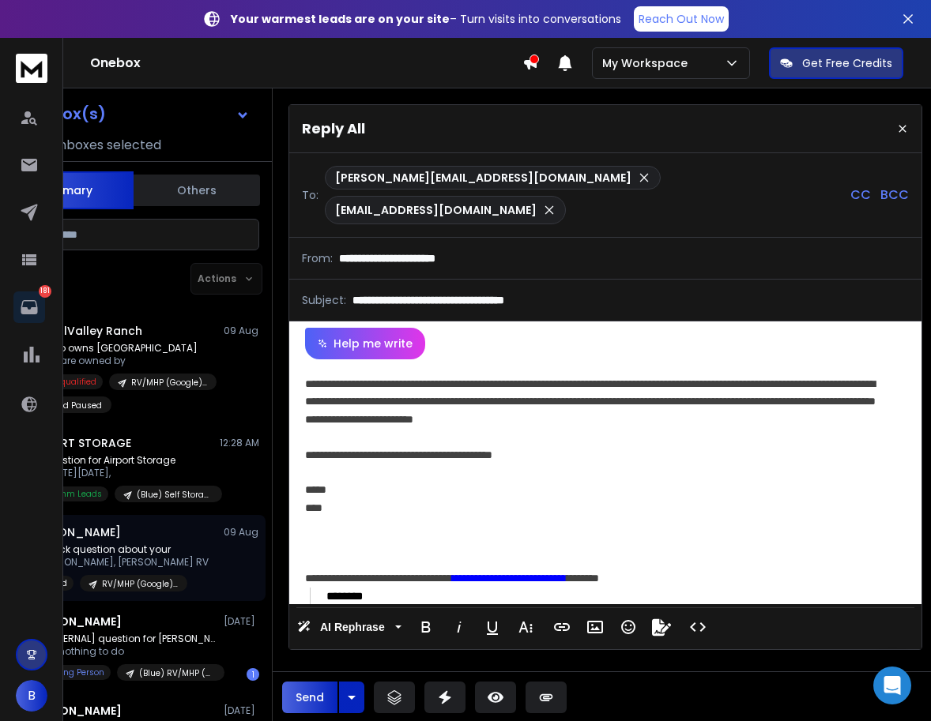
click at [354, 695] on icon "button" at bounding box center [351, 697] width 19 height 19
click at [353, 662] on p "Send Later" at bounding box center [334, 658] width 58 height 16
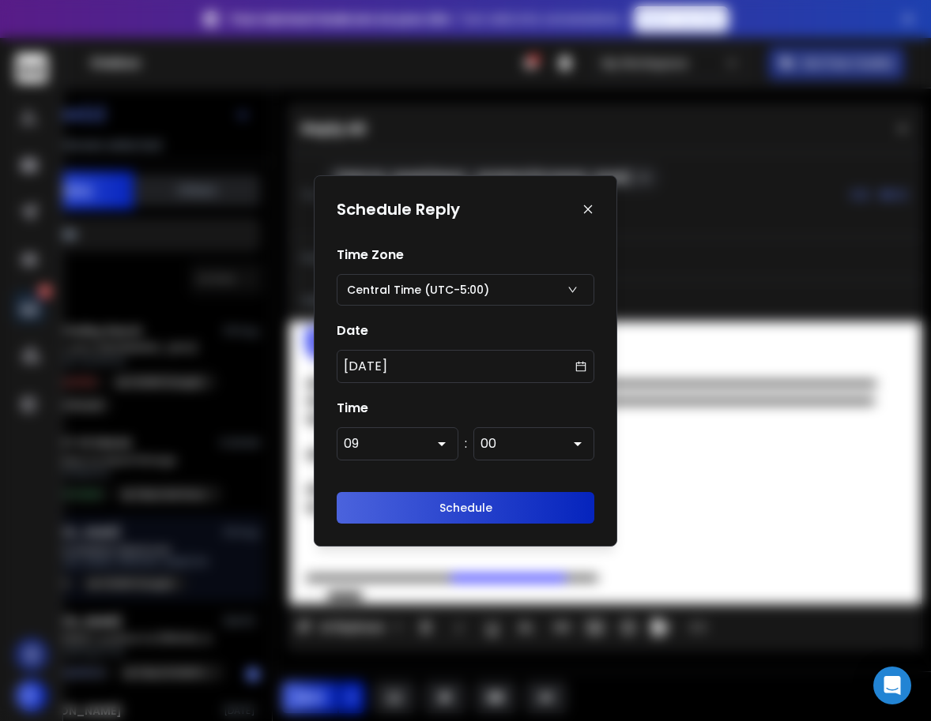
click at [513, 438] on div "00" at bounding box center [534, 443] width 122 height 33
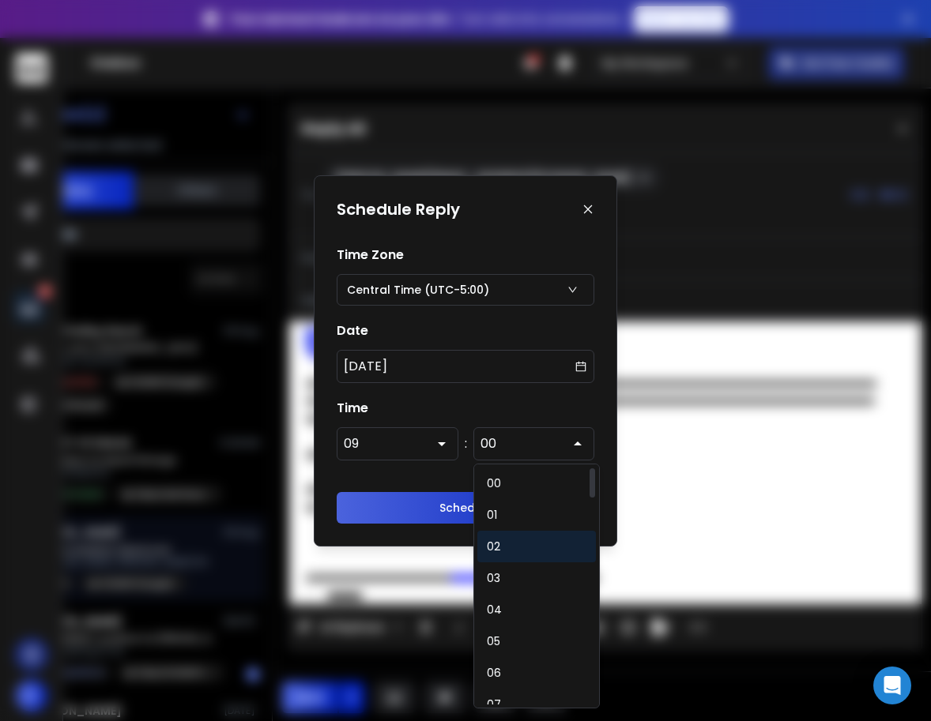
click at [491, 552] on p "02" at bounding box center [494, 547] width 20 height 22
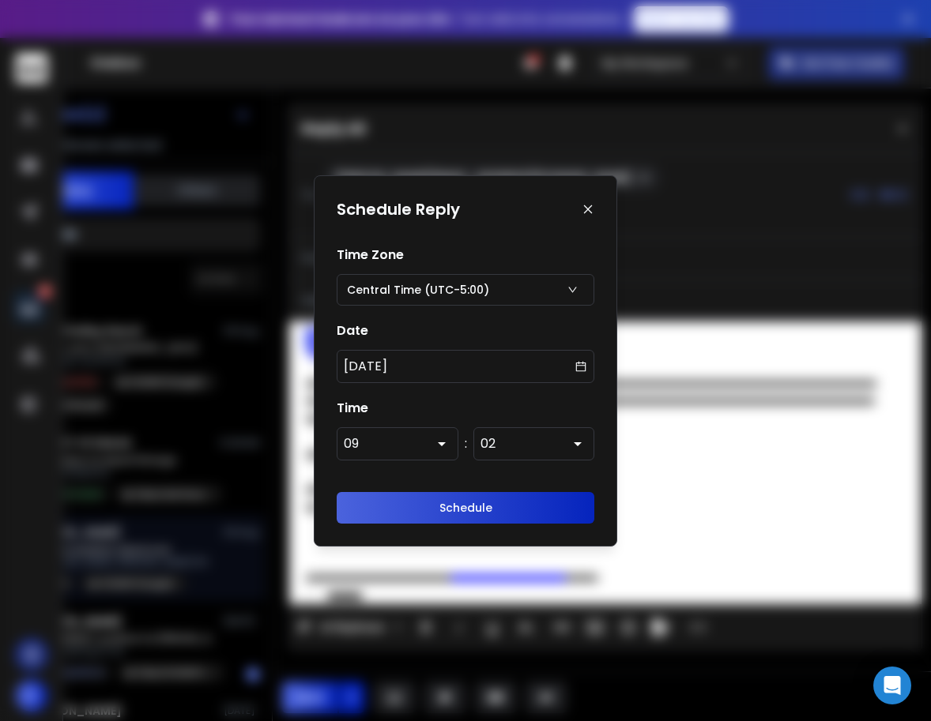
click at [491, 499] on div "Schedule" at bounding box center [466, 508] width 258 height 32
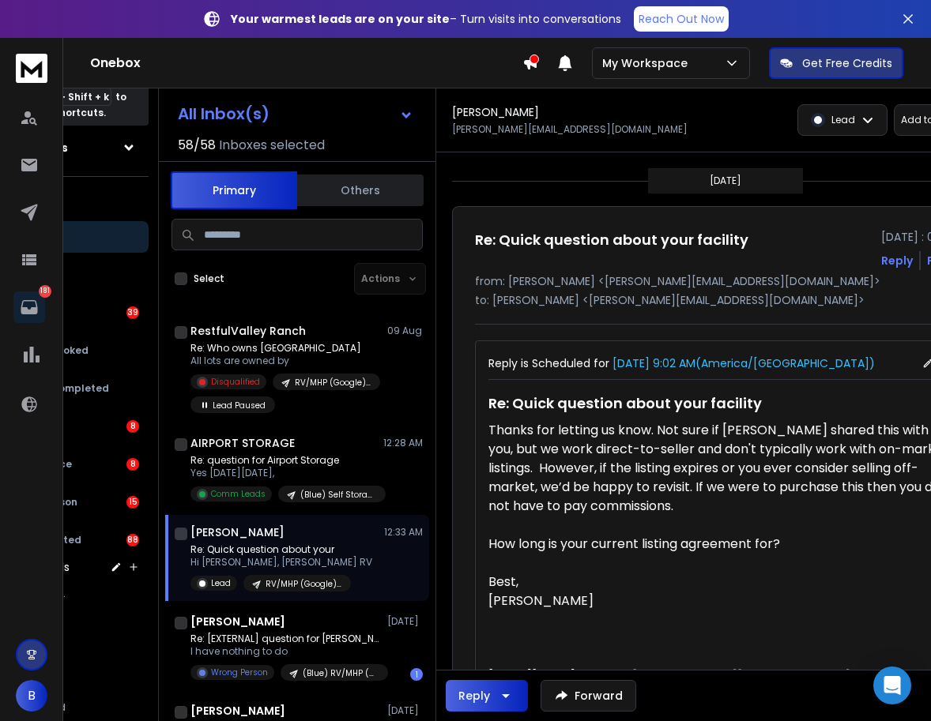
drag, startPoint x: 774, startPoint y: 178, endPoint x: 842, endPoint y: 167, distance: 69.6
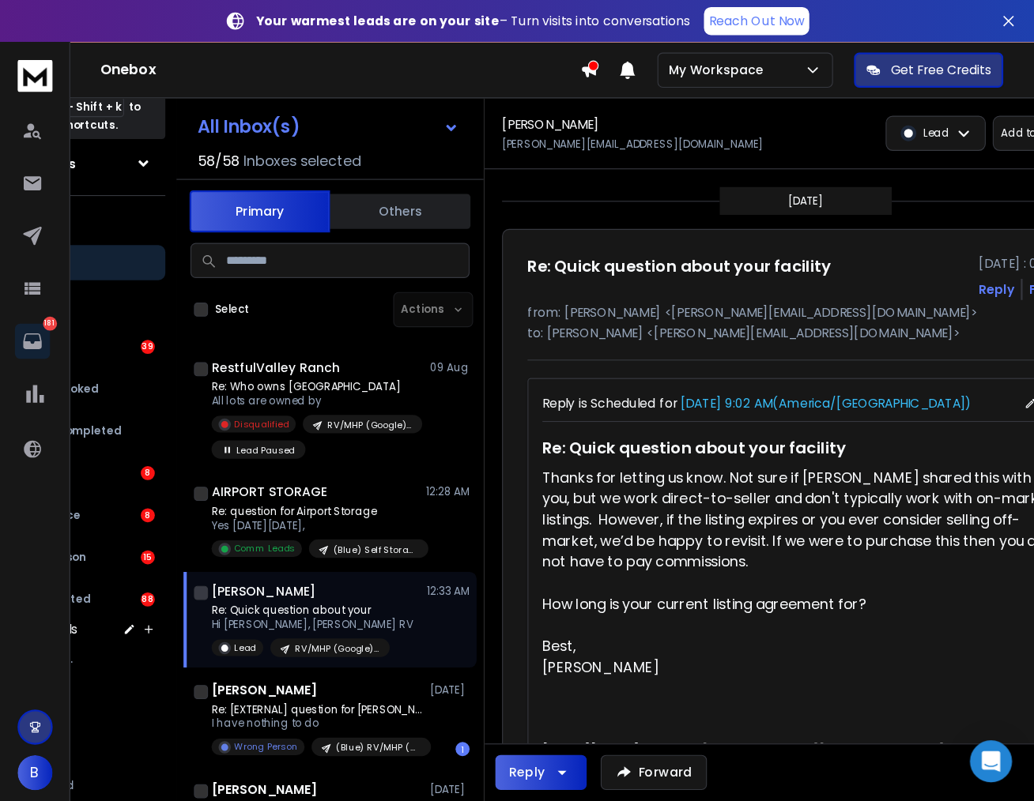
scroll to position [0, 115]
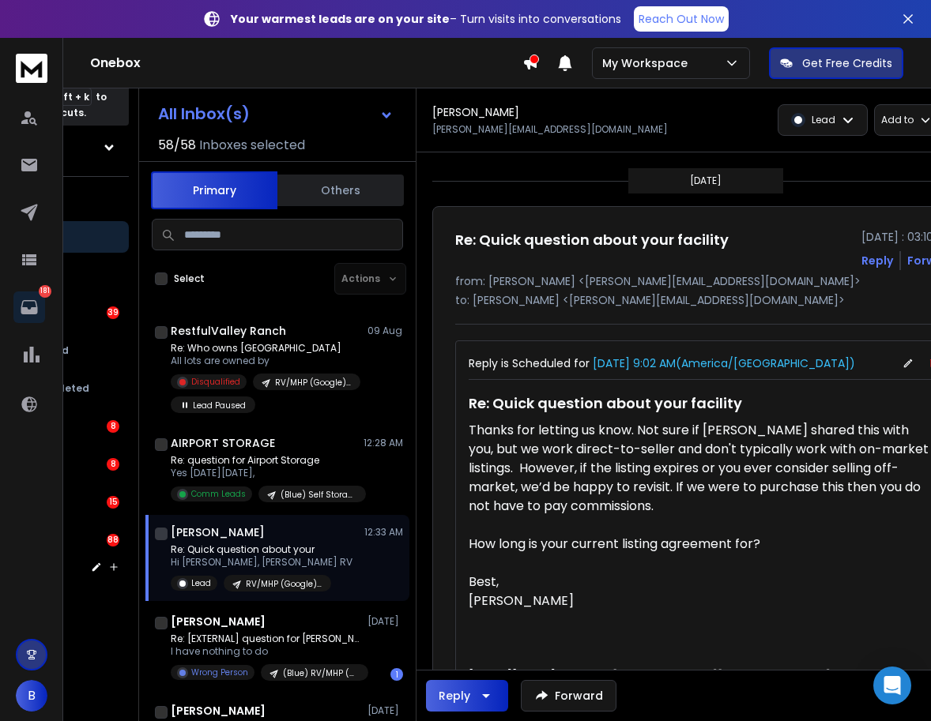
click at [837, 126] on div "Lead" at bounding box center [822, 120] width 89 height 30
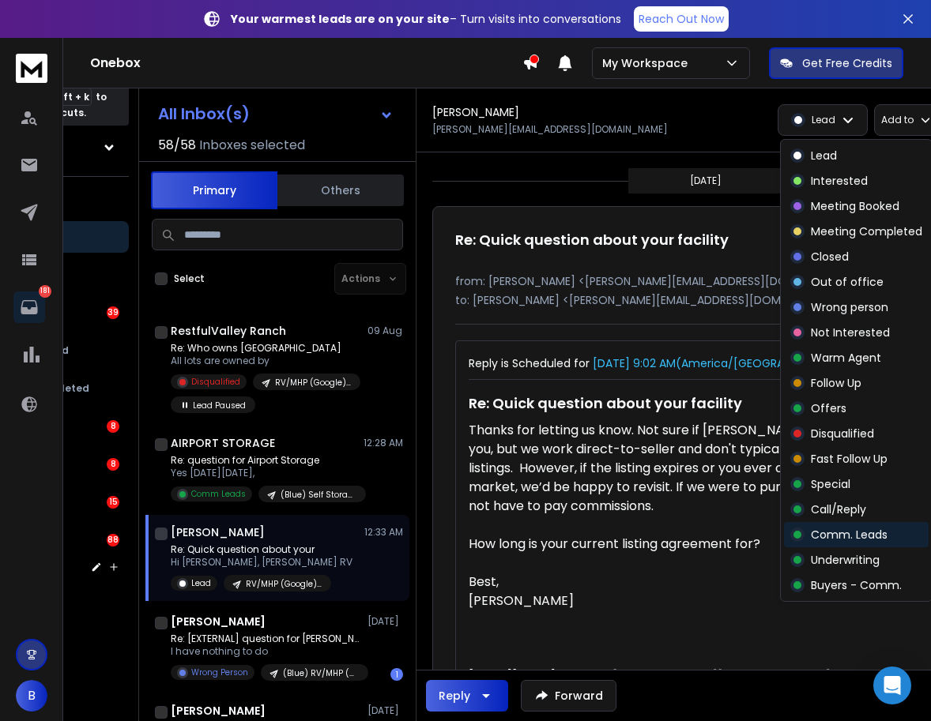
click at [860, 544] on div "Comm. Leads" at bounding box center [856, 534] width 145 height 25
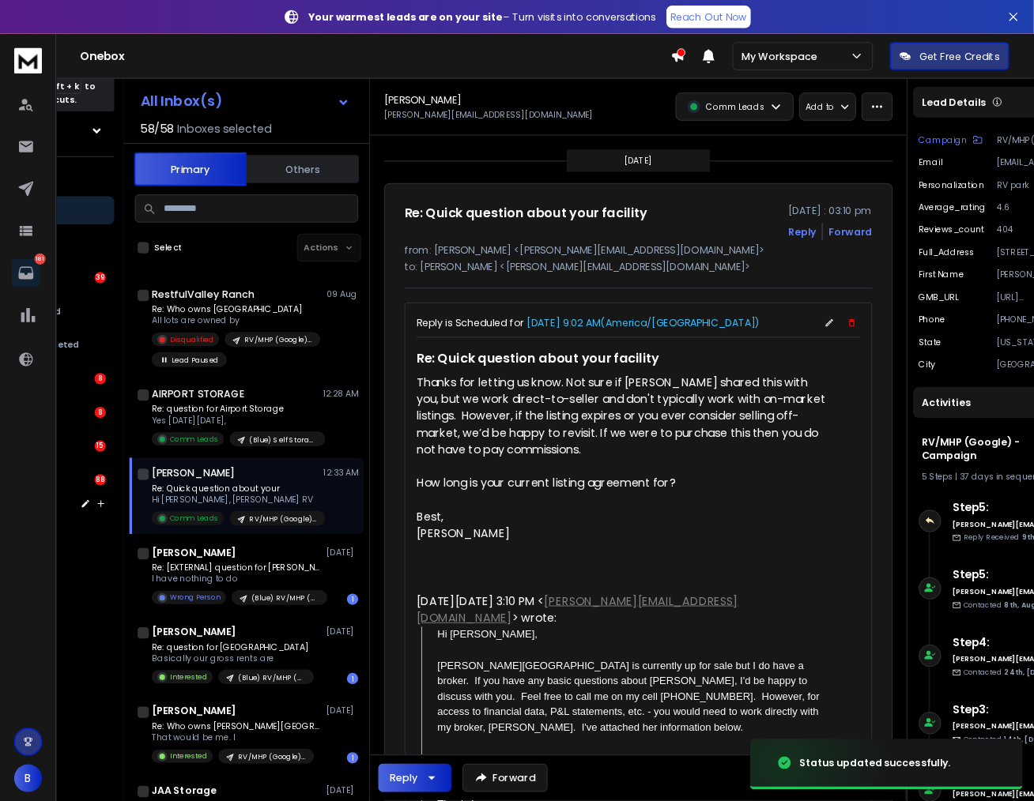
scroll to position [20, 0]
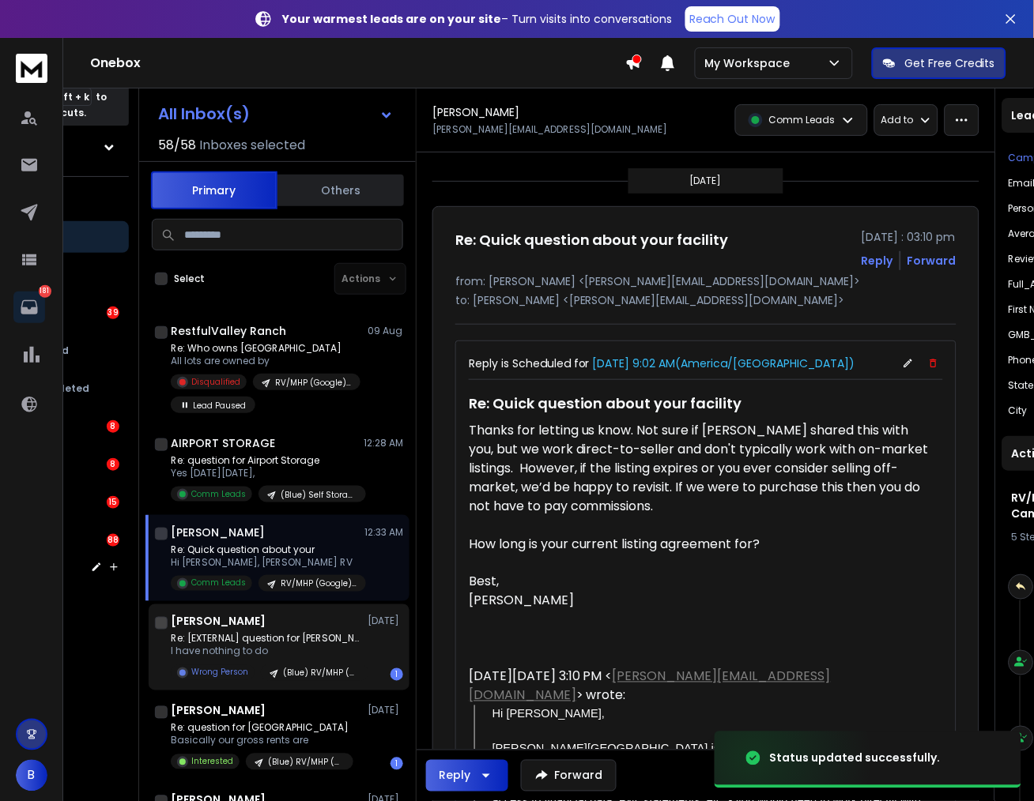
click at [287, 635] on p "Re: [EXTERNAL] question for [PERSON_NAME]" at bounding box center [266, 639] width 190 height 13
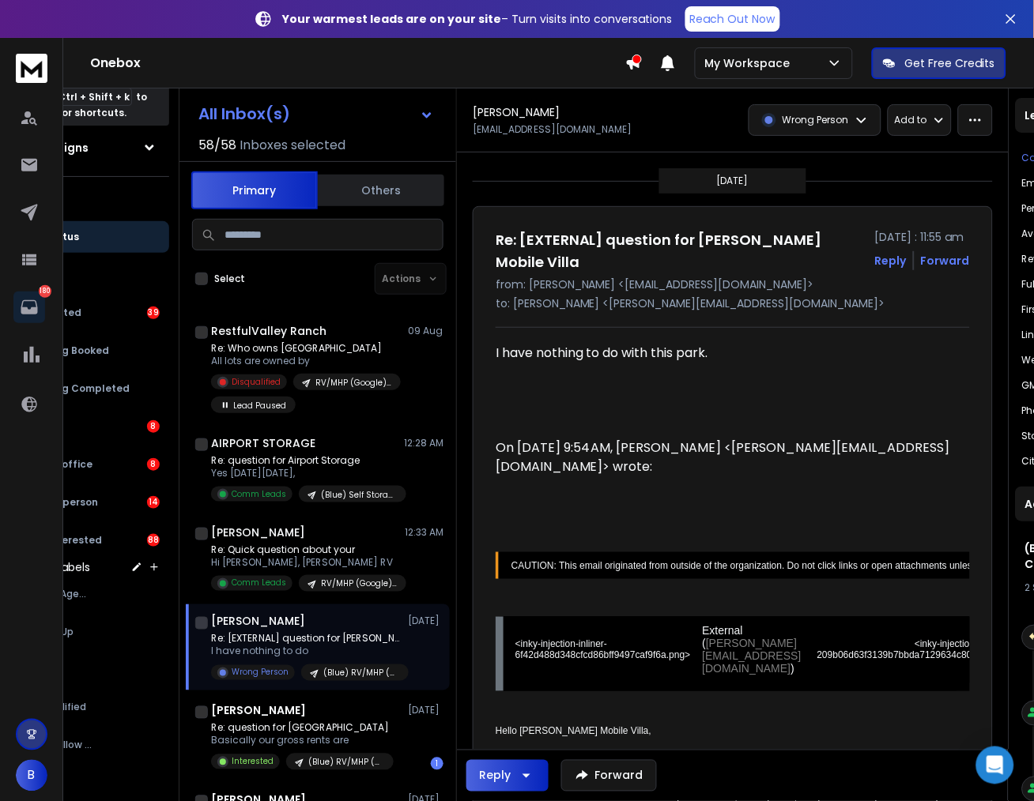
drag, startPoint x: 675, startPoint y: 477, endPoint x: 712, endPoint y: 463, distance: 39.8
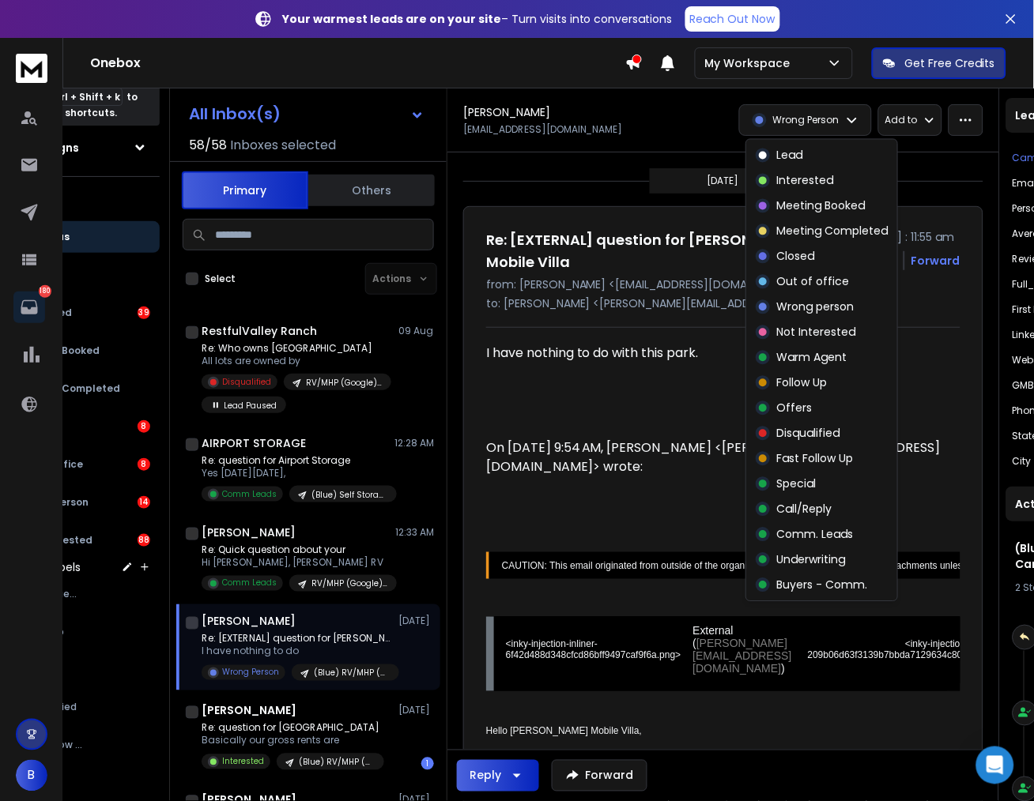
click at [828, 132] on div "Wrong Person" at bounding box center [805, 120] width 131 height 30
click at [834, 443] on div "Disqualified" at bounding box center [821, 433] width 145 height 25
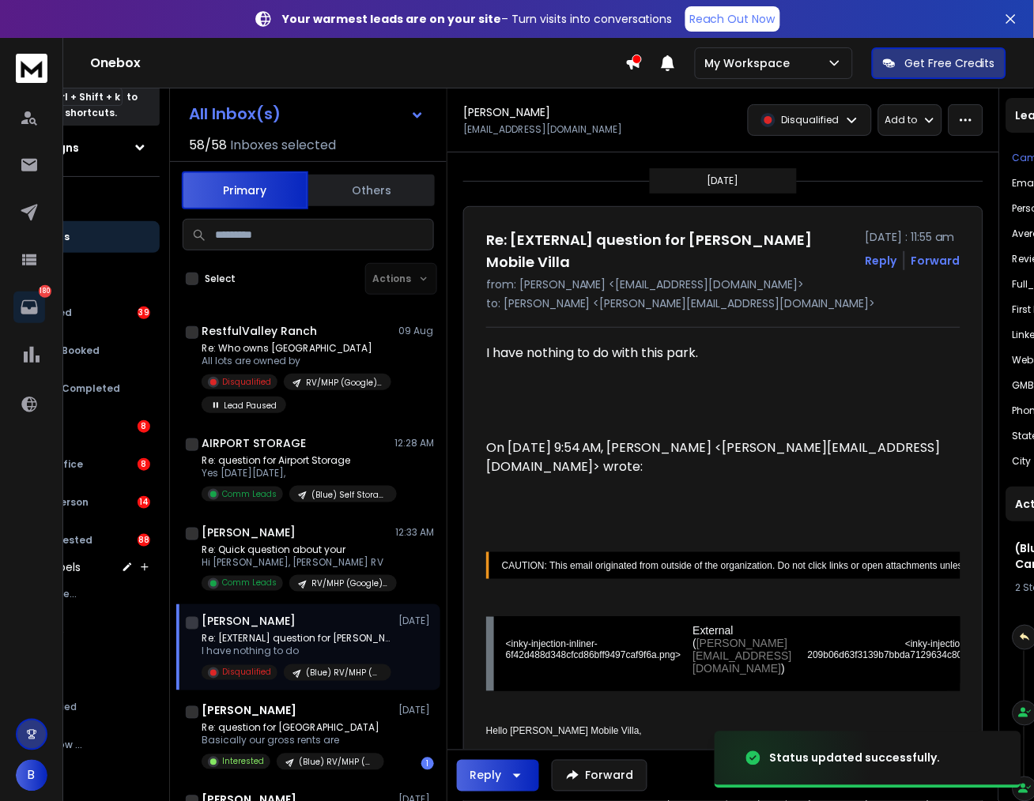
click at [918, 115] on icon "button" at bounding box center [965, 120] width 14 height 14
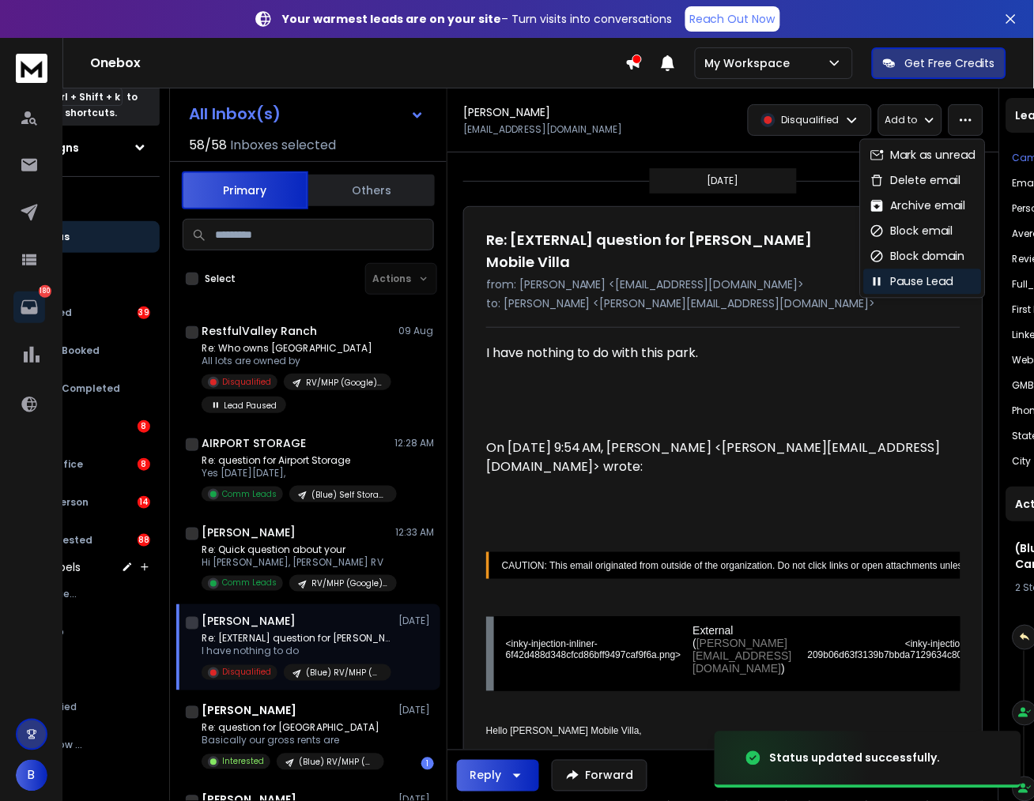
click at [918, 280] on div "Pause Lead" at bounding box center [911, 282] width 83 height 16
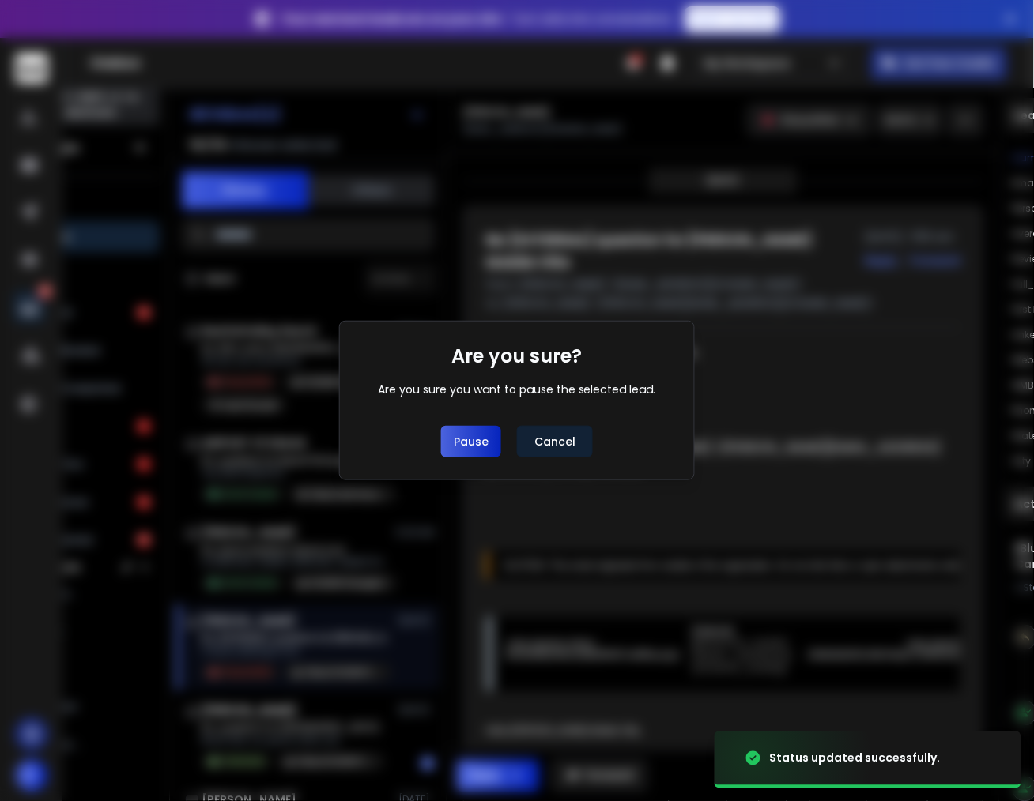
click at [494, 433] on button "Pause" at bounding box center [471, 442] width 60 height 32
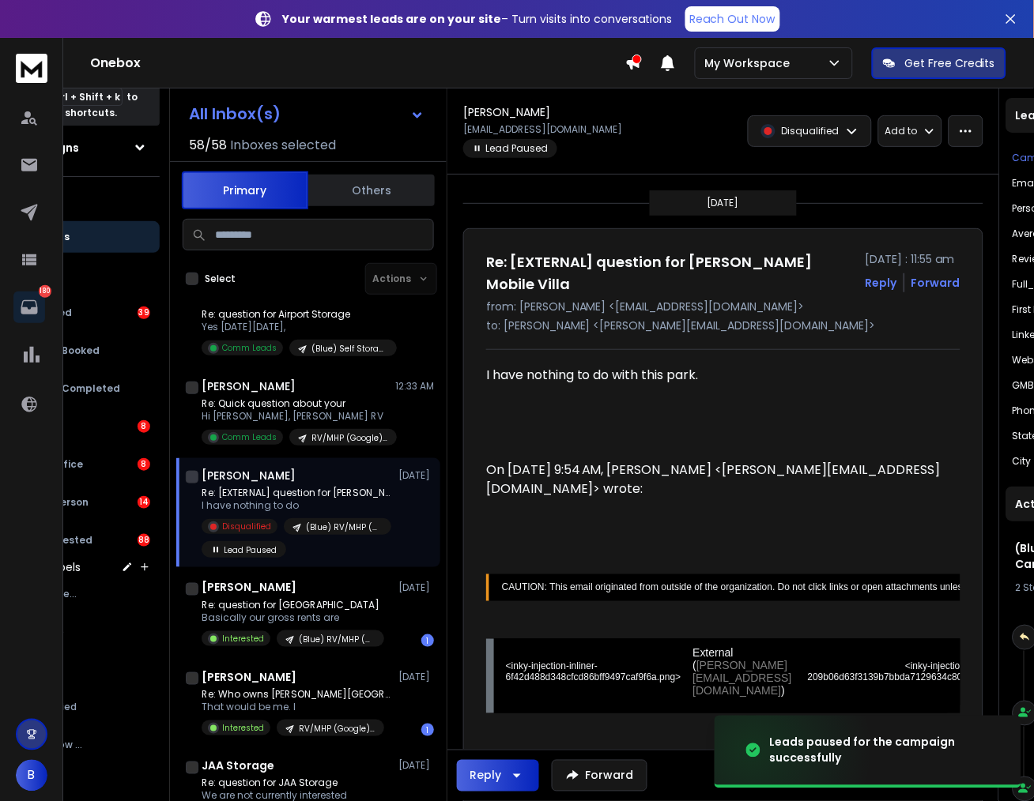
scroll to position [292, 0]
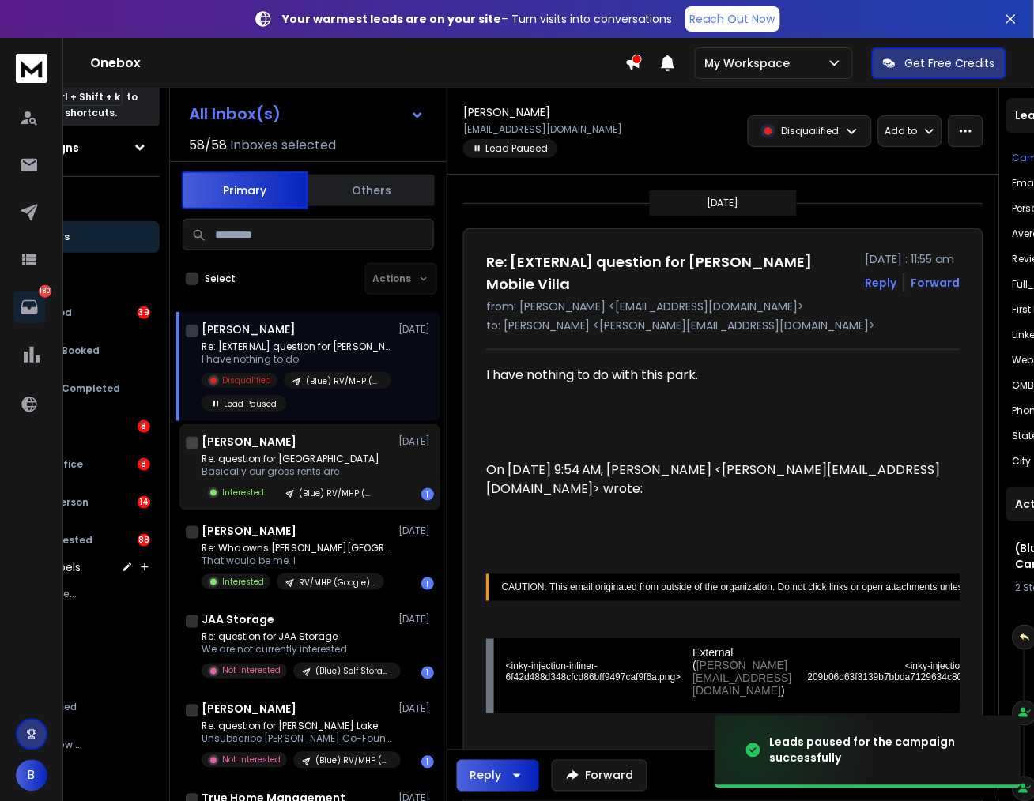
click at [354, 459] on p "Re: question for [GEOGRAPHIC_DATA]" at bounding box center [292, 459] width 183 height 13
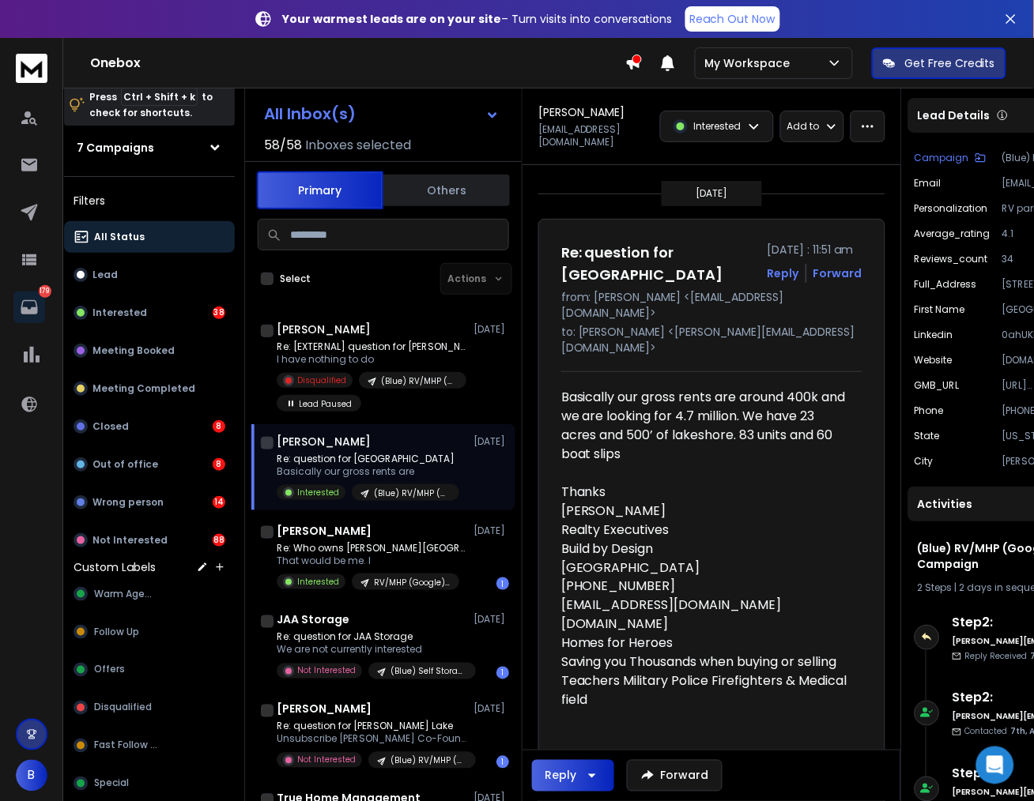
drag, startPoint x: 697, startPoint y: 412, endPoint x: 725, endPoint y: 408, distance: 28.8
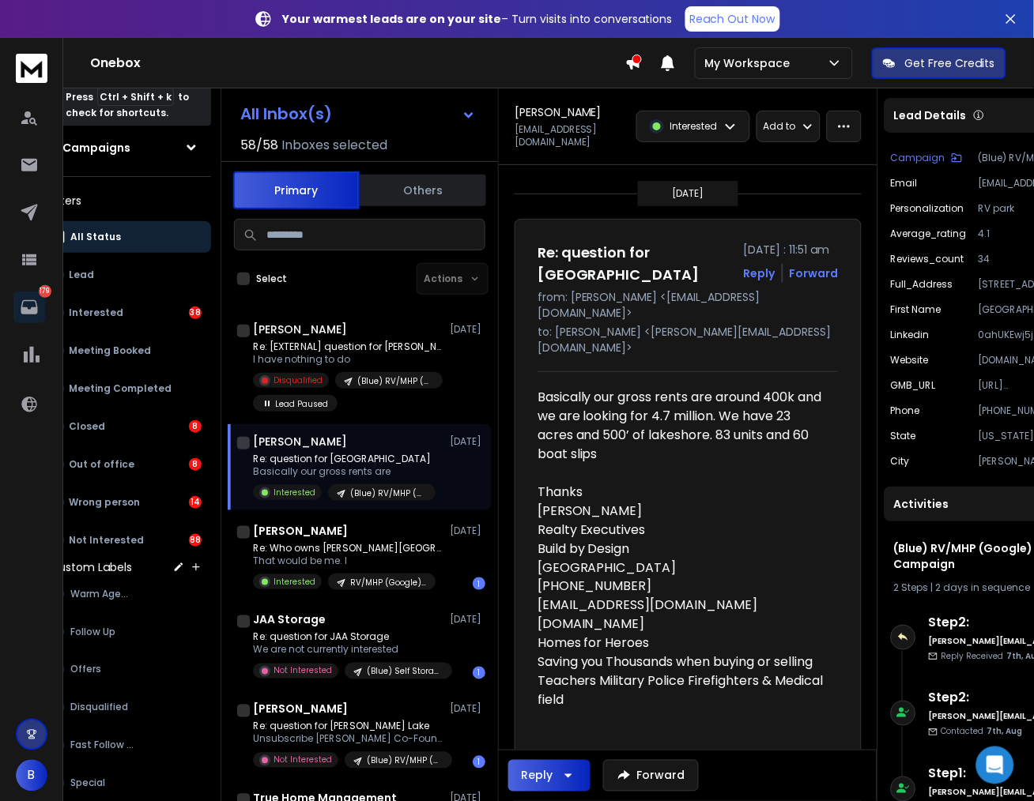
drag, startPoint x: 725, startPoint y: 408, endPoint x: 739, endPoint y: 408, distance: 14.2
click at [734, 124] on icon at bounding box center [729, 127] width 9 height 6
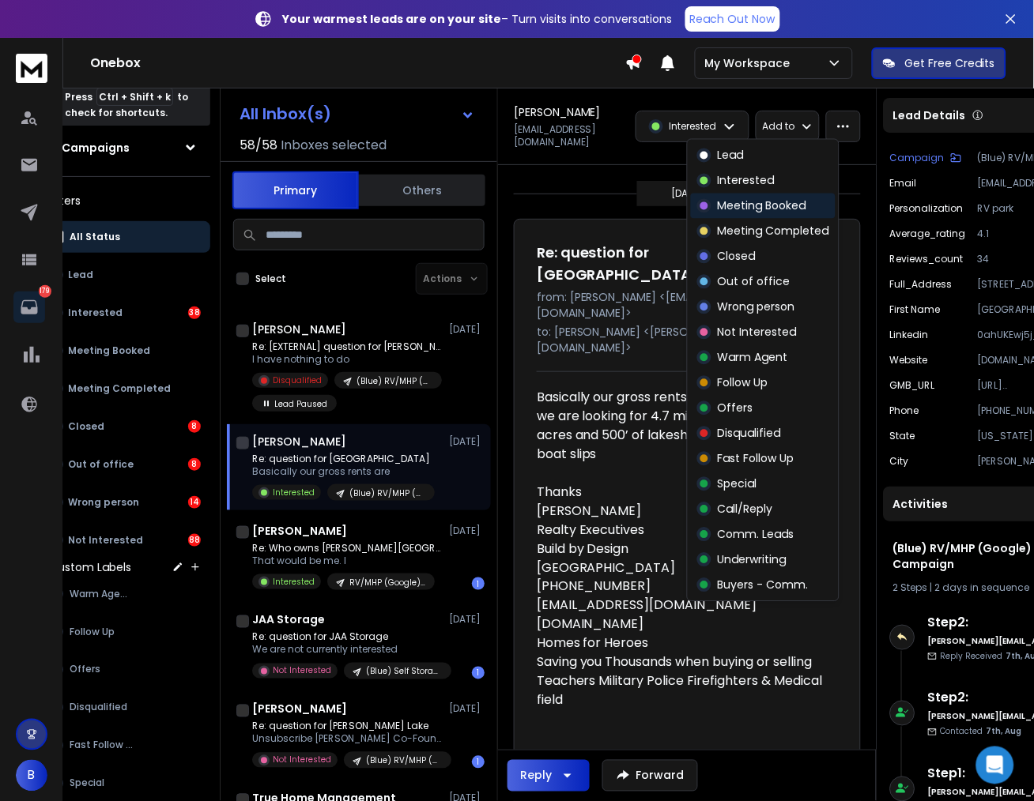
click at [789, 209] on p "Meeting Booked" at bounding box center [761, 206] width 89 height 16
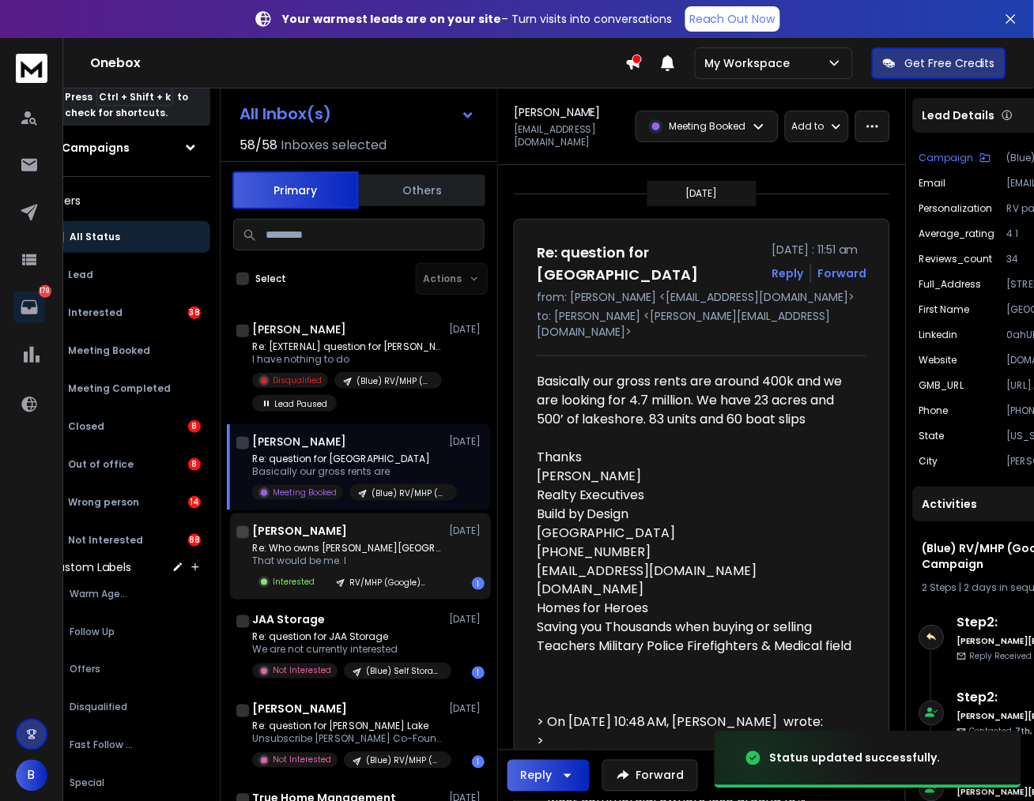
click at [412, 537] on div "[PERSON_NAME] [DATE]" at bounding box center [368, 531] width 232 height 16
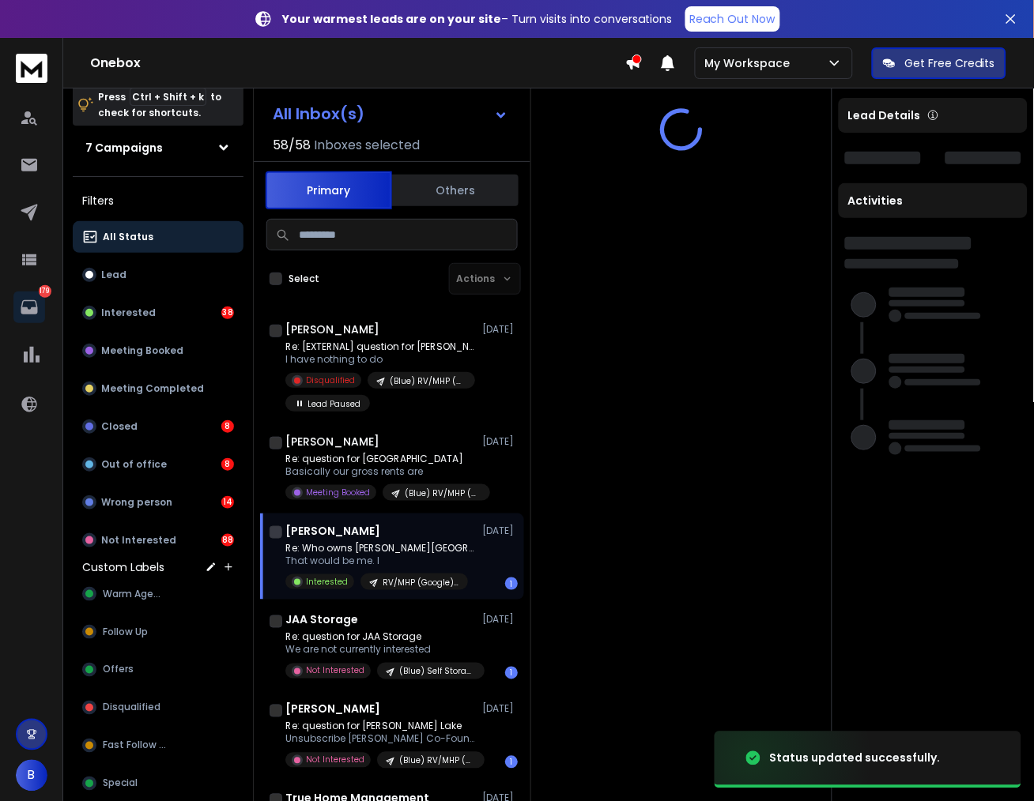
scroll to position [0, 0]
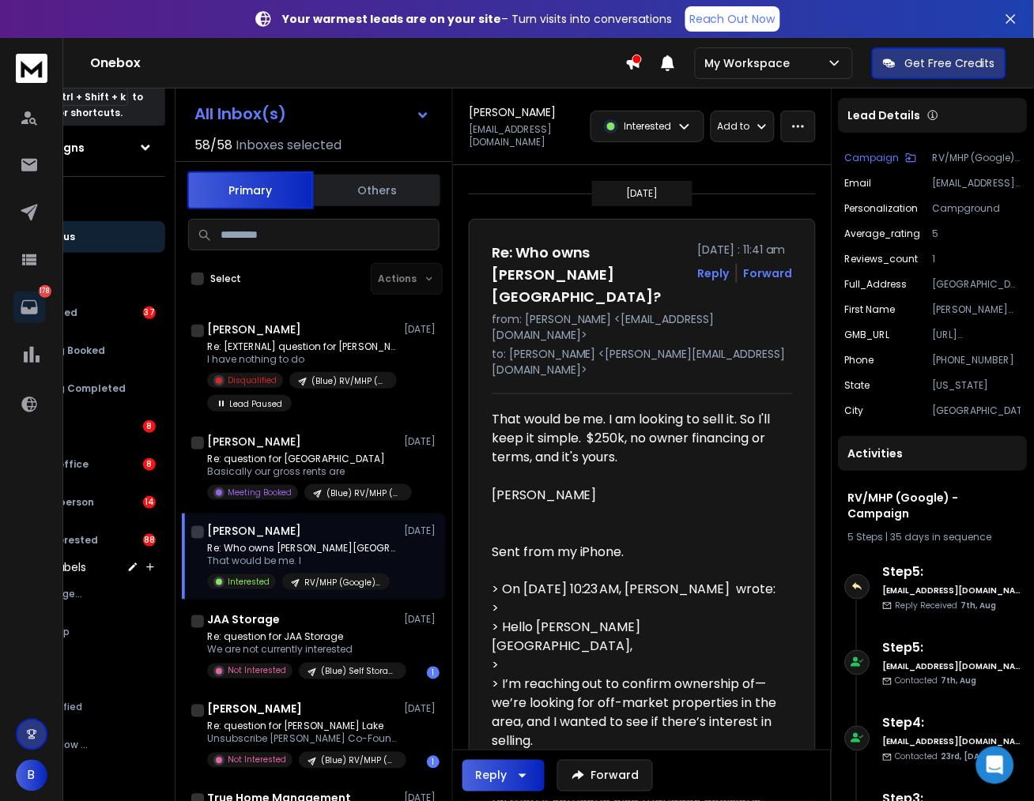
drag, startPoint x: 721, startPoint y: 460, endPoint x: 740, endPoint y: 452, distance: 20.5
drag, startPoint x: 572, startPoint y: 427, endPoint x: 605, endPoint y: 405, distance: 40.3
drag, startPoint x: 621, startPoint y: 388, endPoint x: 653, endPoint y: 378, distance: 34.0
click at [458, 745] on div "Reply Forward" at bounding box center [642, 775] width 378 height 51
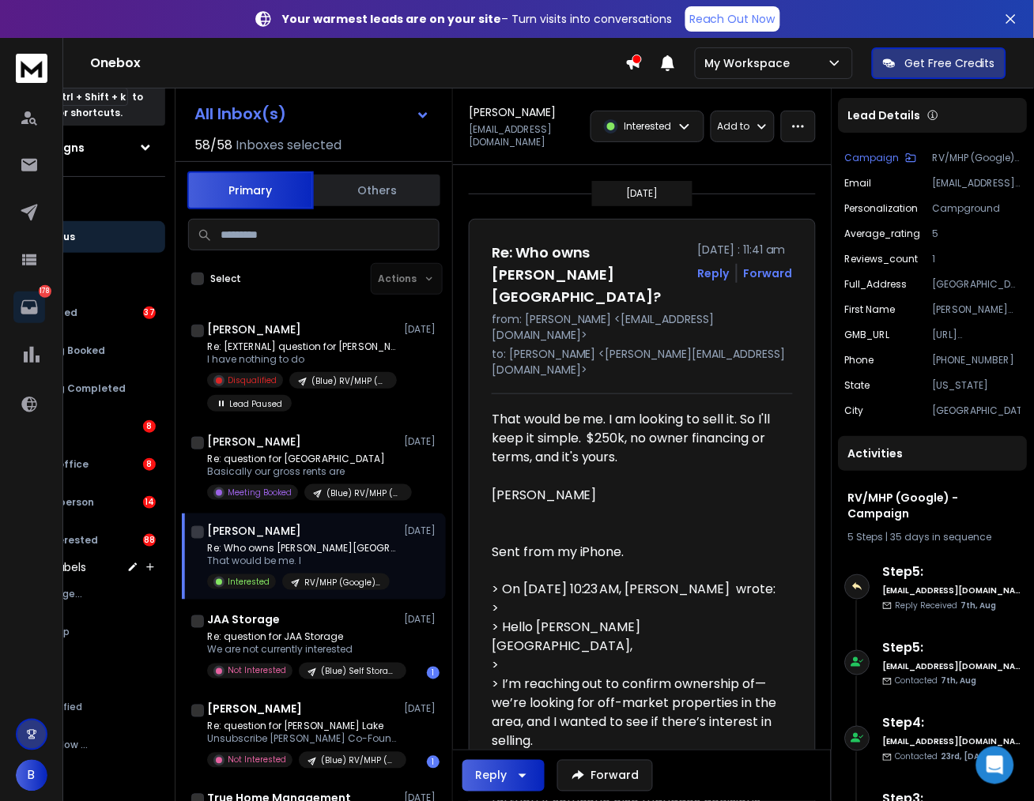
click at [513, 745] on icon "button" at bounding box center [522, 775] width 19 height 19
click at [470, 740] on p "Reply All" at bounding box center [450, 737] width 44 height 16
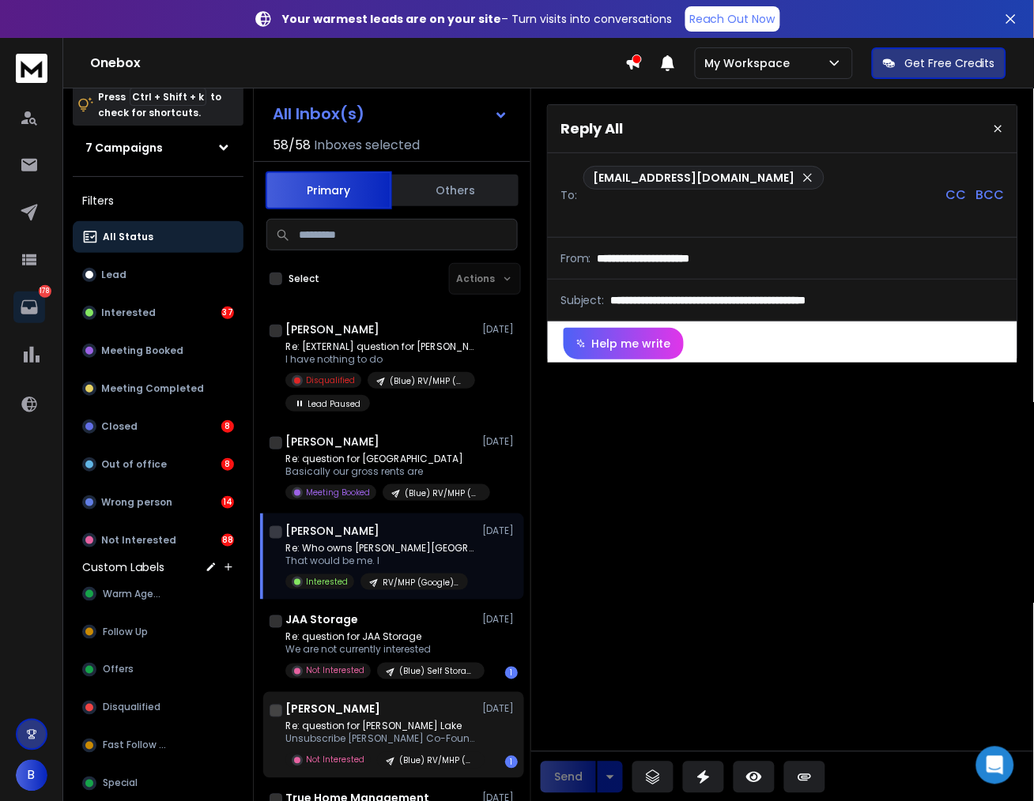
scroll to position [0, 0]
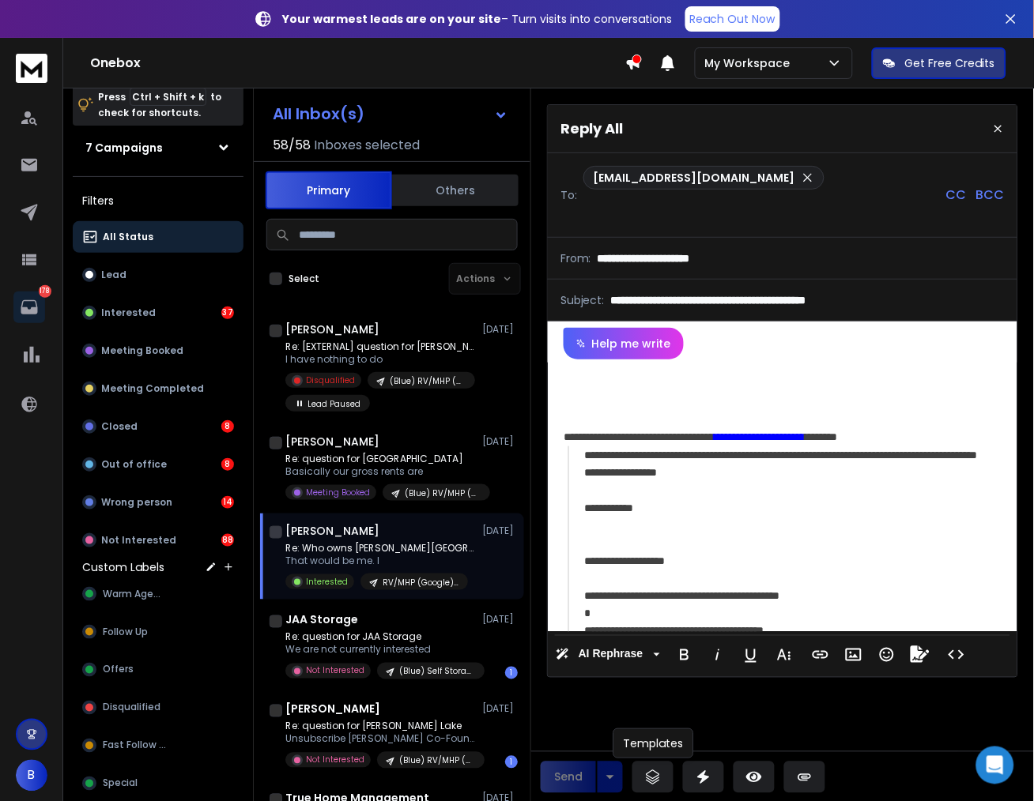
click at [650, 745] on icon at bounding box center [653, 778] width 16 height 16
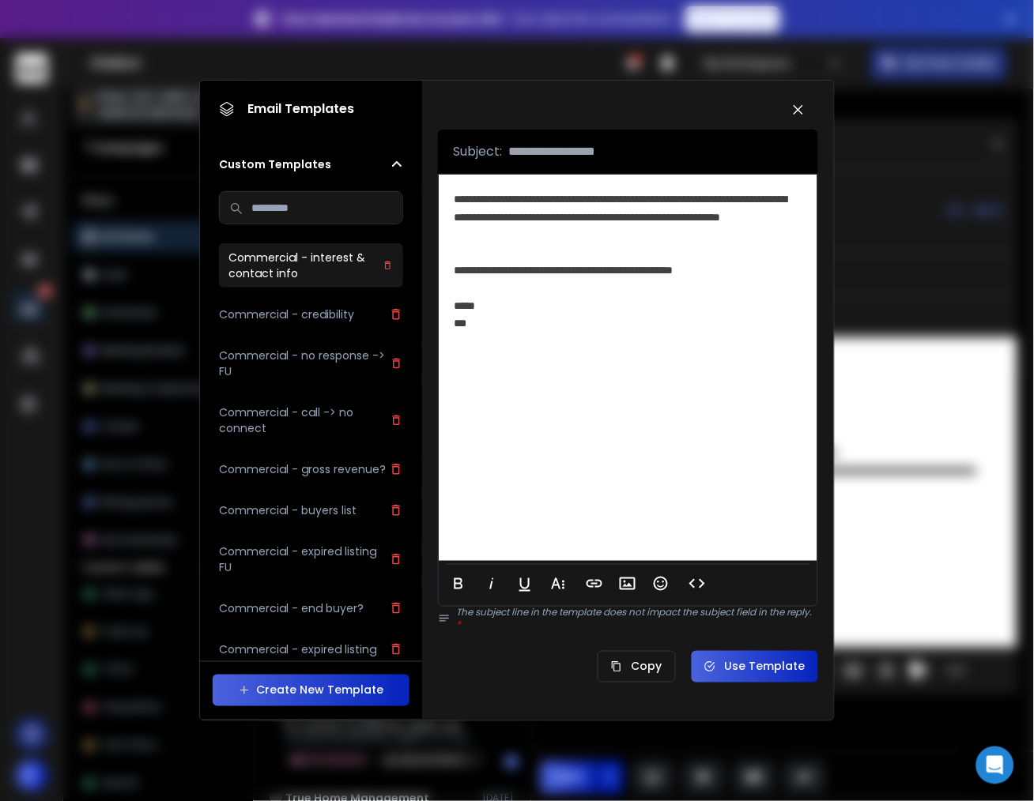
click at [768, 673] on button "Use Template" at bounding box center [754, 667] width 126 height 32
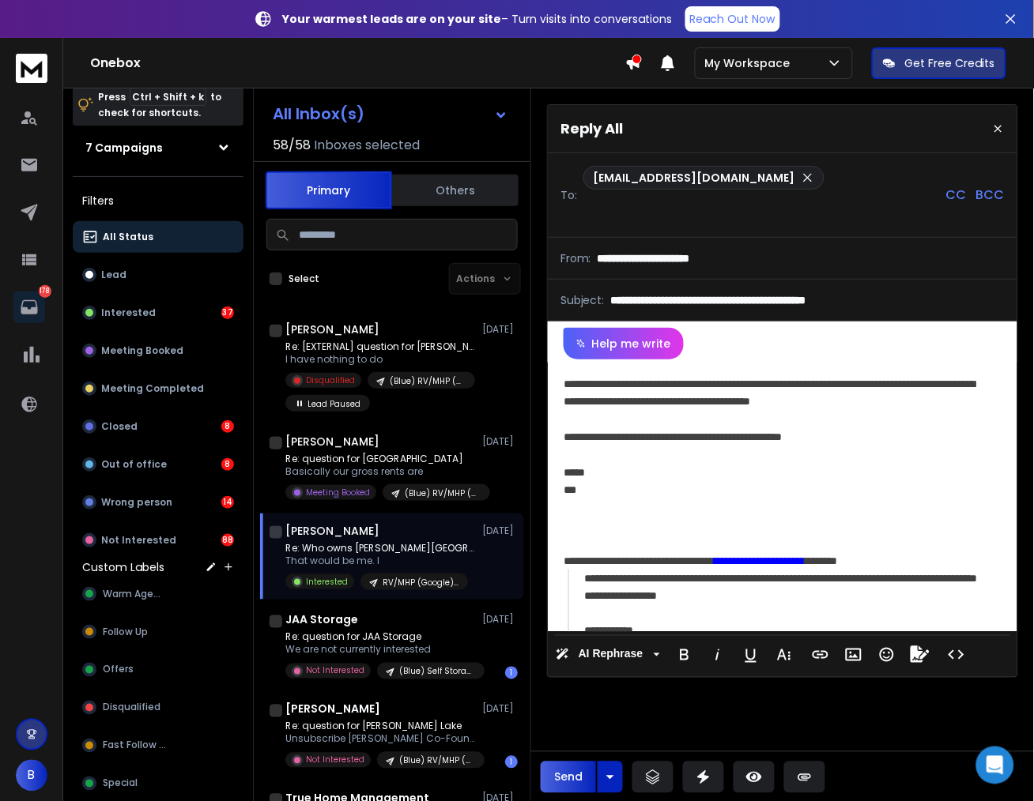
click at [697, 446] on div at bounding box center [782, 454] width 438 height 17
drag, startPoint x: 699, startPoint y: 455, endPoint x: 761, endPoint y: 449, distance: 62.0
drag, startPoint x: 665, startPoint y: 667, endPoint x: 894, endPoint y: 611, distance: 236.7
click at [909, 375] on div "**********" at bounding box center [773, 393] width 420 height 36
drag, startPoint x: 797, startPoint y: 134, endPoint x: 904, endPoint y: 124, distance: 108.0
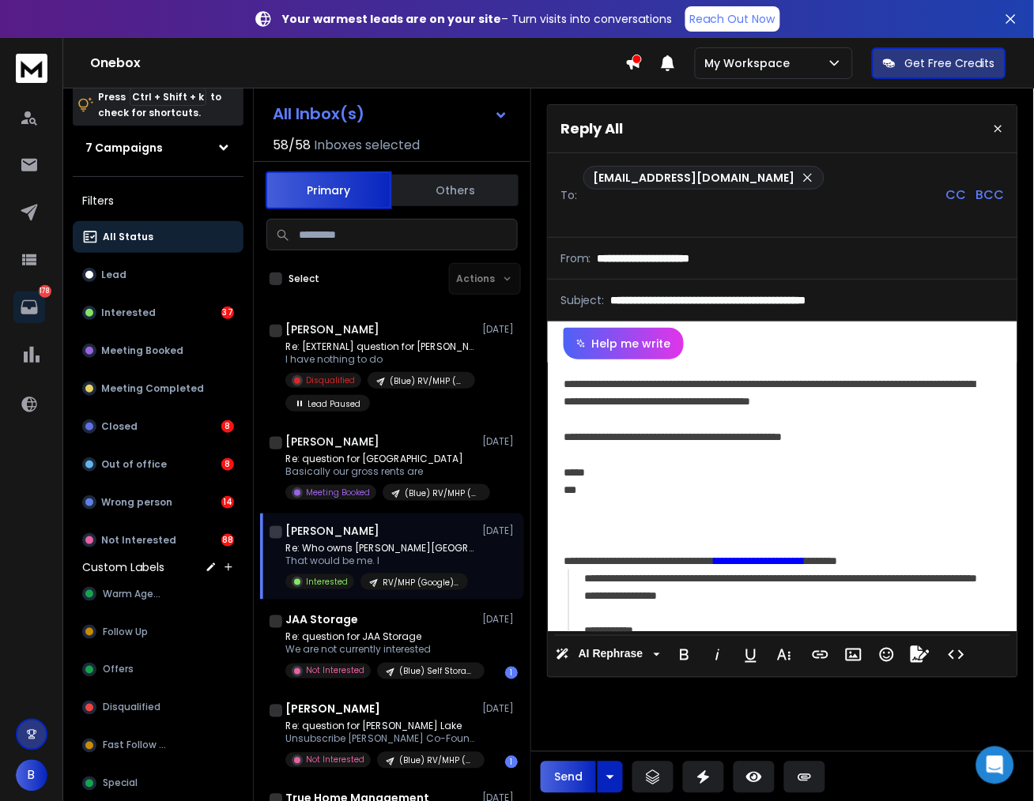
click at [910, 375] on div "**********" at bounding box center [773, 393] width 420 height 36
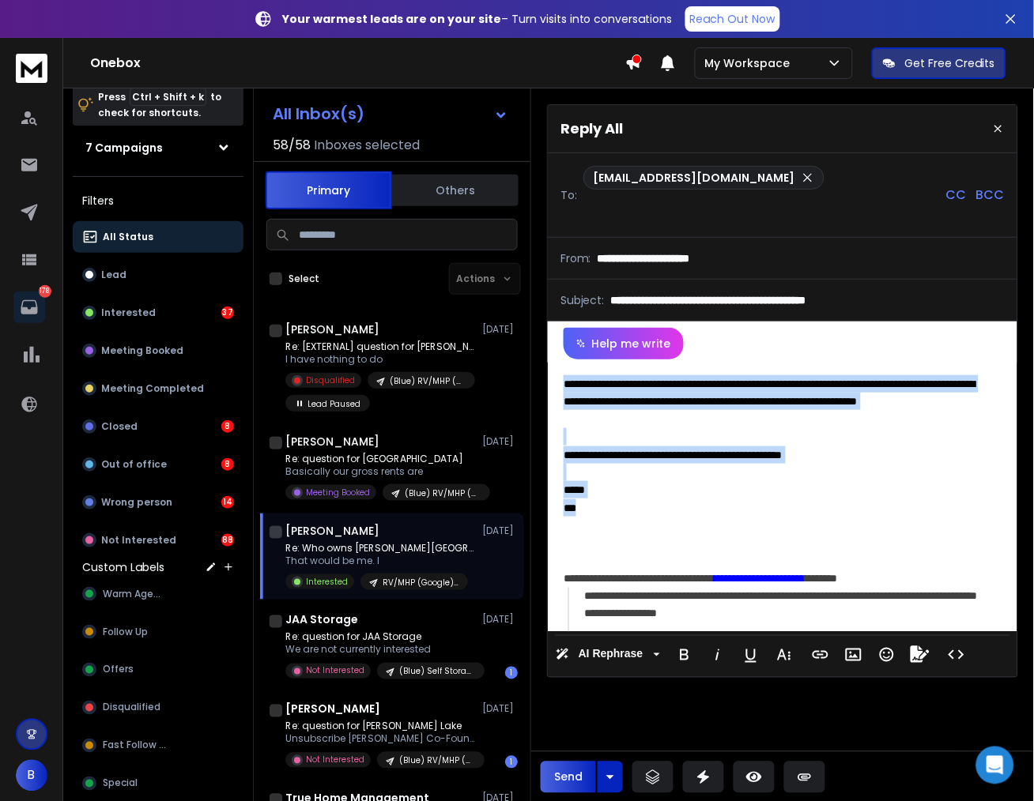
drag, startPoint x: 612, startPoint y: 471, endPoint x: 510, endPoint y: 305, distance: 195.2
click at [510, 305] on div "All Inbox(s) 58 / 58 Inboxes selected Primary Others Select Actions RestfulVall…" at bounding box center [643, 489] width 781 height 801
copy div "**********"
click at [648, 745] on icon at bounding box center [653, 778] width 16 height 16
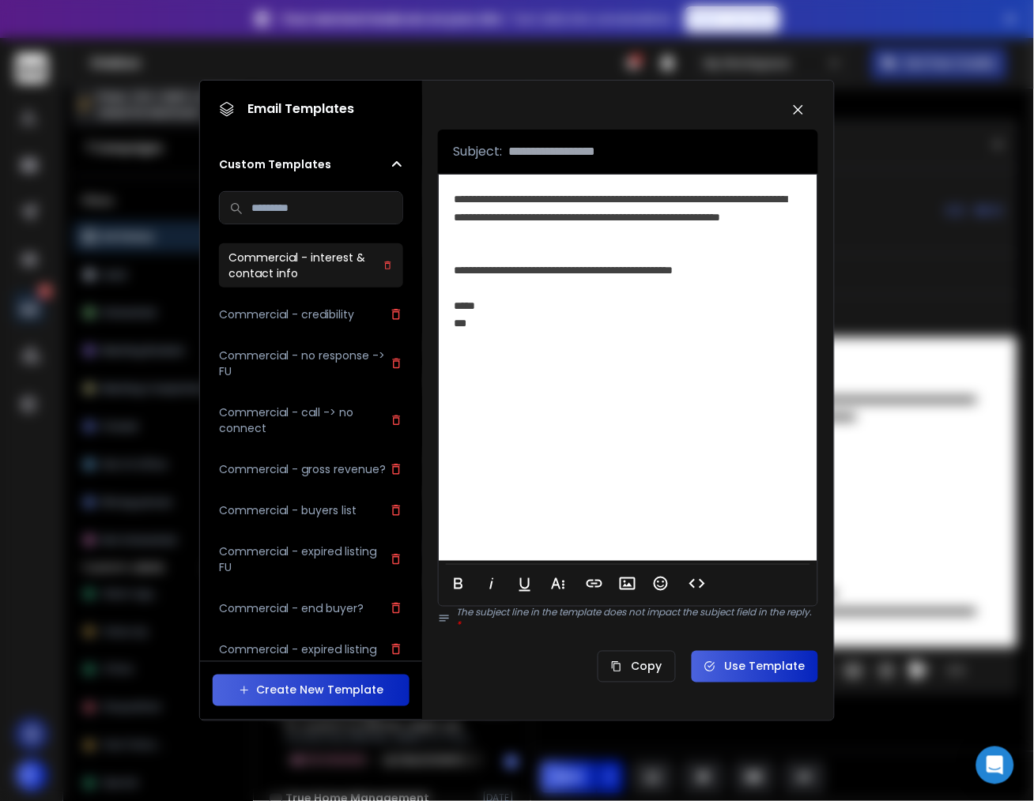
click at [385, 263] on icon at bounding box center [388, 266] width 6 height 8
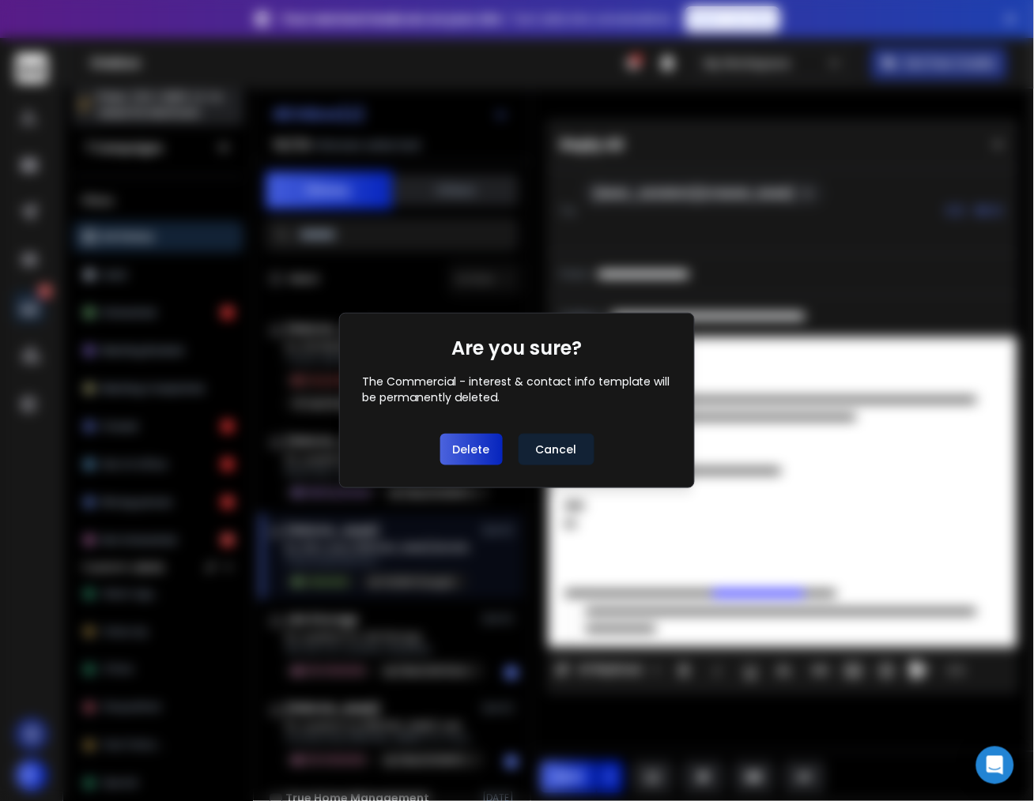
click at [470, 459] on button "Delete" at bounding box center [471, 450] width 62 height 32
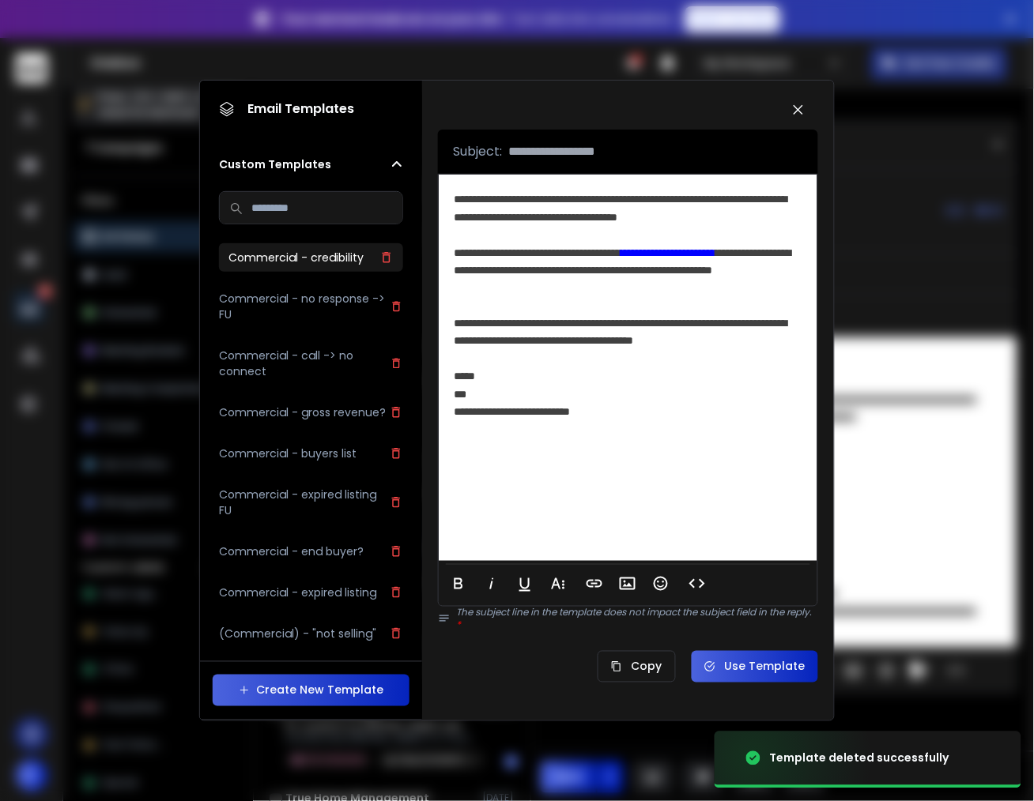
click at [344, 687] on button "Create New Template" at bounding box center [311, 691] width 197 height 32
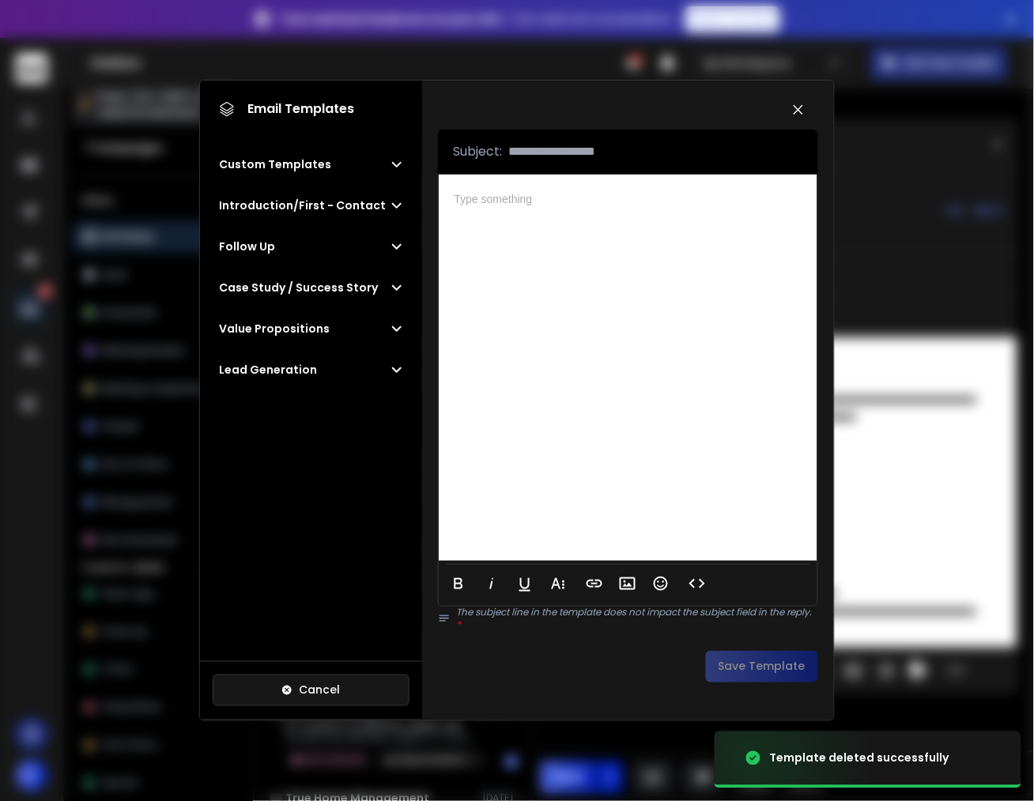
click at [575, 327] on div at bounding box center [628, 368] width 378 height 386
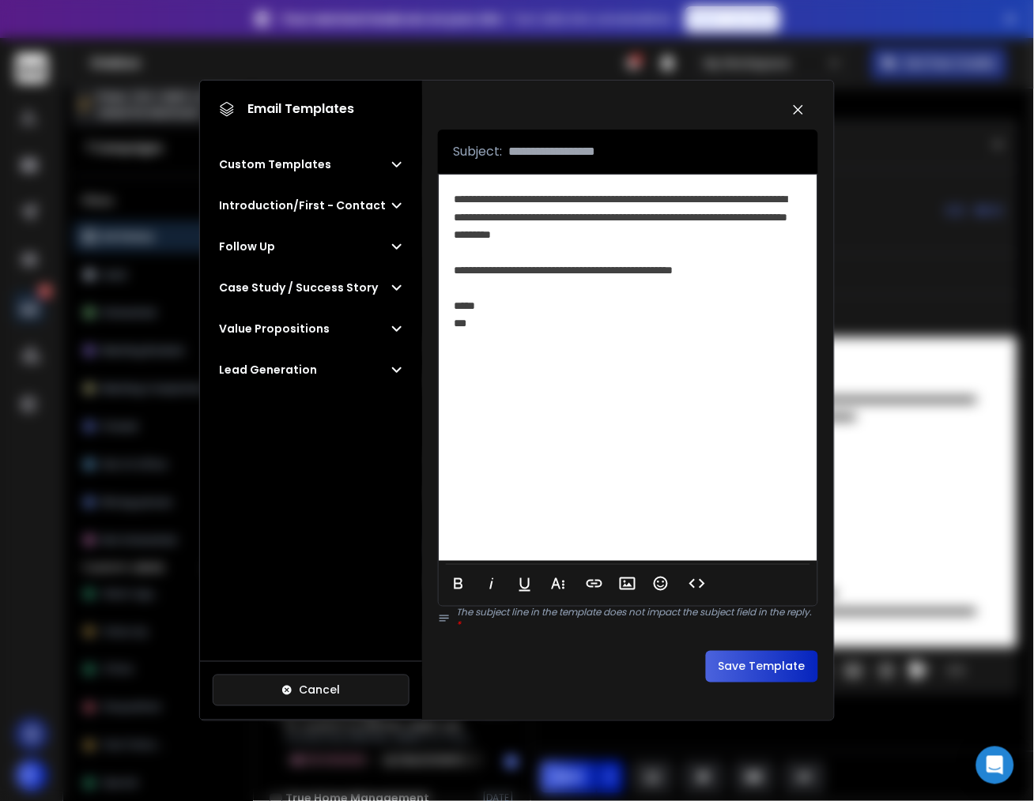
click at [748, 672] on button "Save Template" at bounding box center [762, 667] width 112 height 32
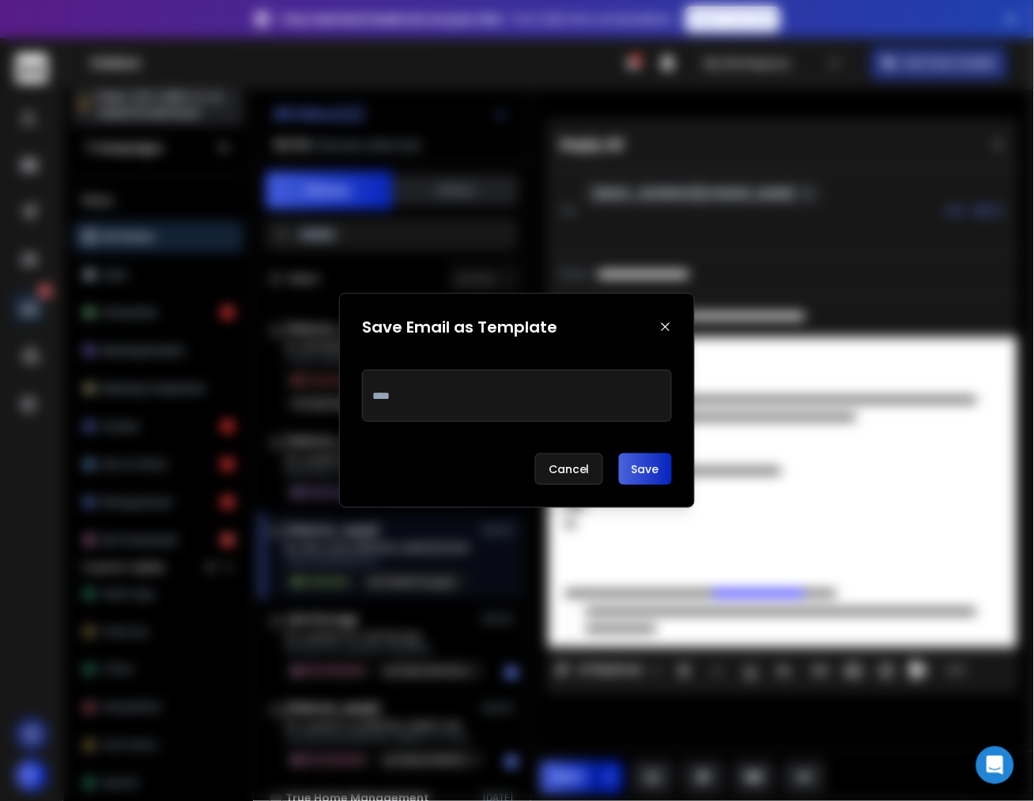
click at [467, 388] on input at bounding box center [517, 396] width 310 height 52
type input "**********"
click at [634, 483] on button "Save" at bounding box center [645, 470] width 53 height 32
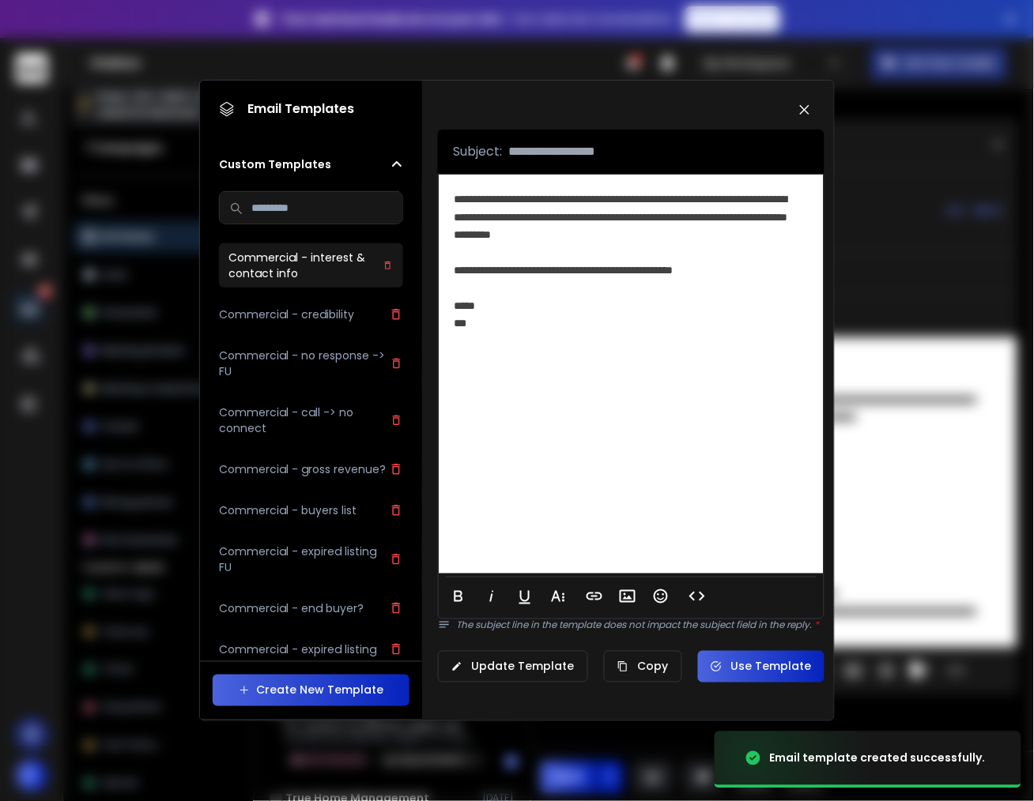
click at [797, 111] on icon at bounding box center [804, 110] width 14 height 14
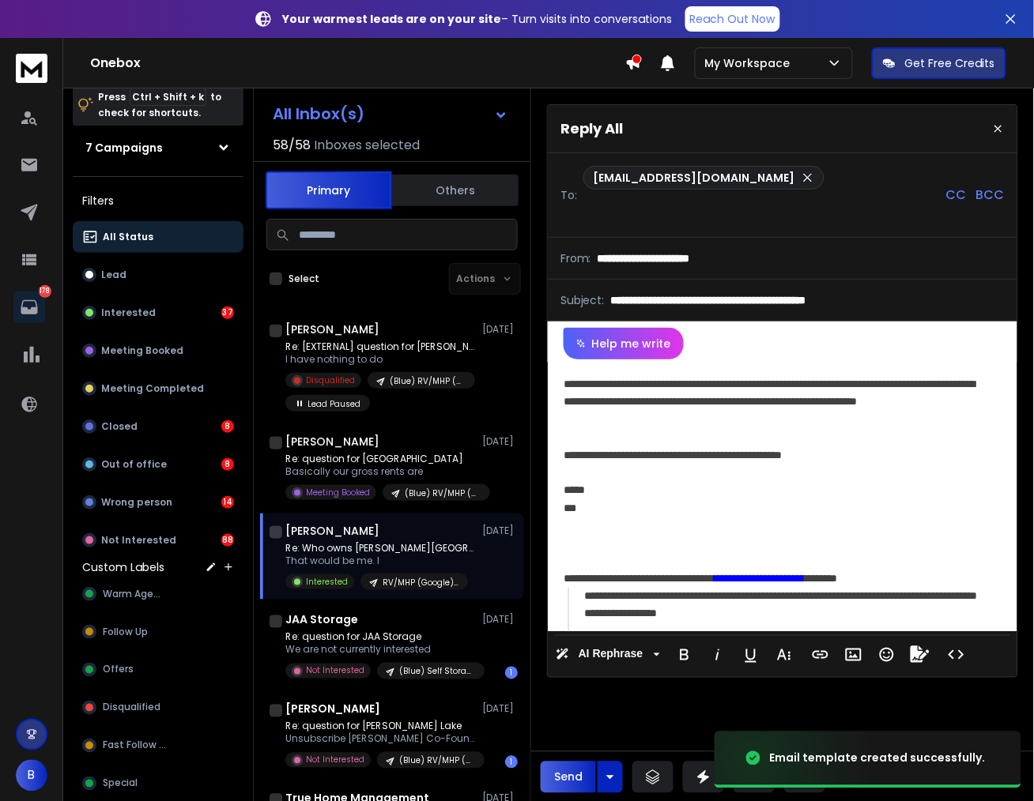
click at [577, 499] on div "***" at bounding box center [773, 507] width 420 height 17
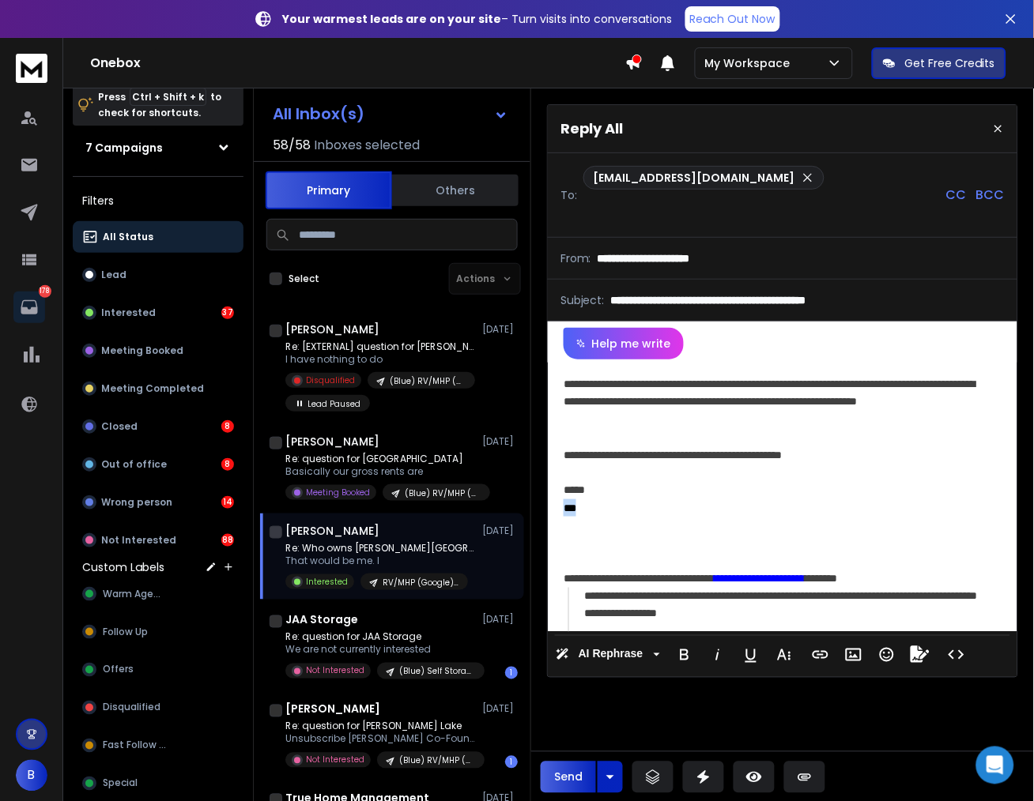
click at [577, 499] on div "***" at bounding box center [773, 507] width 420 height 17
click at [681, 446] on div "**********" at bounding box center [773, 454] width 420 height 17
click at [612, 745] on icon "button" at bounding box center [610, 777] width 19 height 19
click at [609, 743] on p "Send Later" at bounding box center [592, 737] width 58 height 16
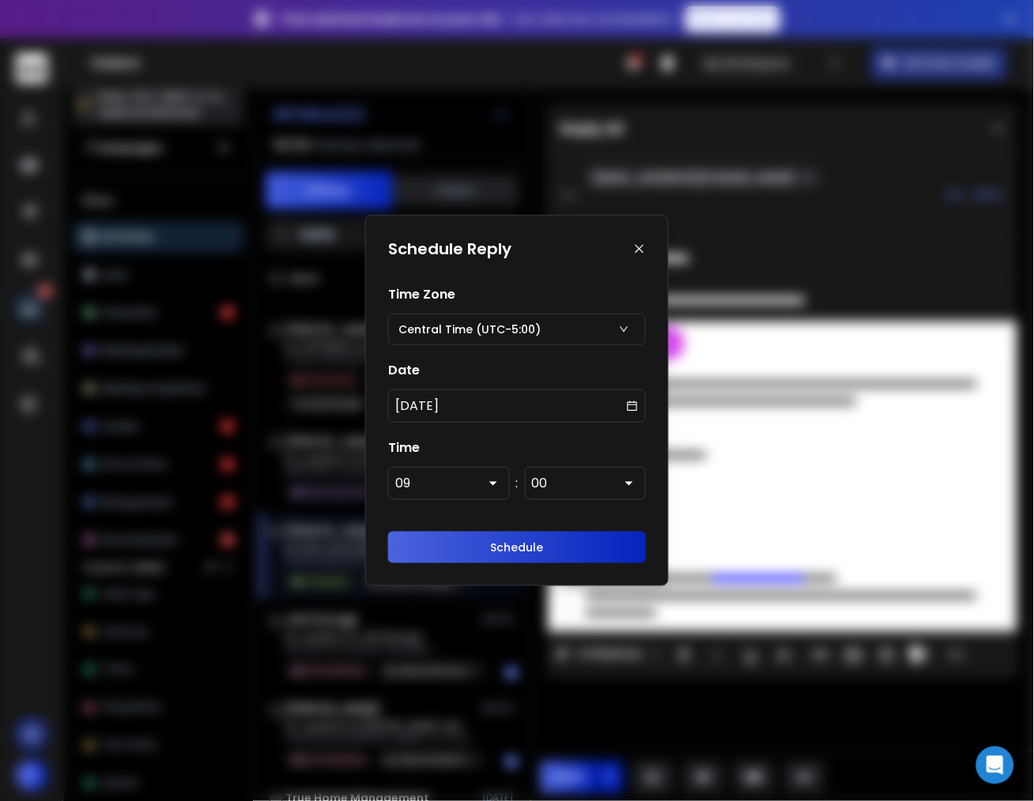
drag, startPoint x: 556, startPoint y: 476, endPoint x: 562, endPoint y: 495, distance: 19.8
click at [557, 476] on div "00" at bounding box center [586, 483] width 122 height 33
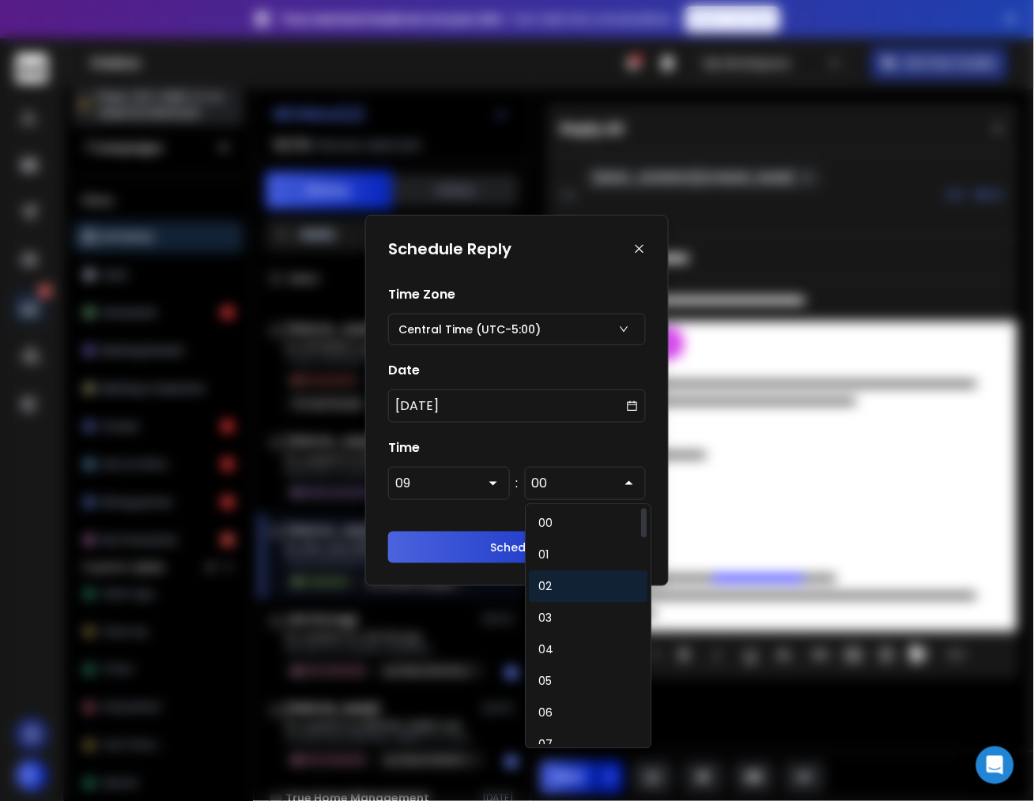
click at [575, 590] on div "02" at bounding box center [588, 587] width 119 height 32
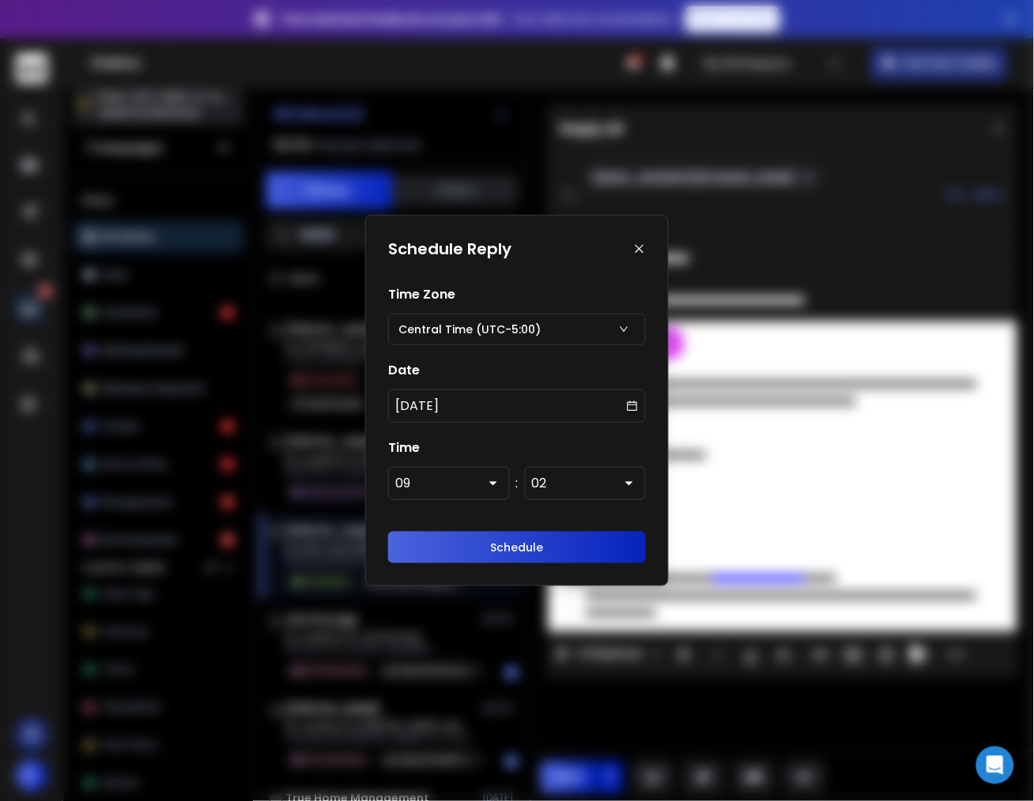
click at [546, 556] on div "Schedule" at bounding box center [517, 548] width 258 height 32
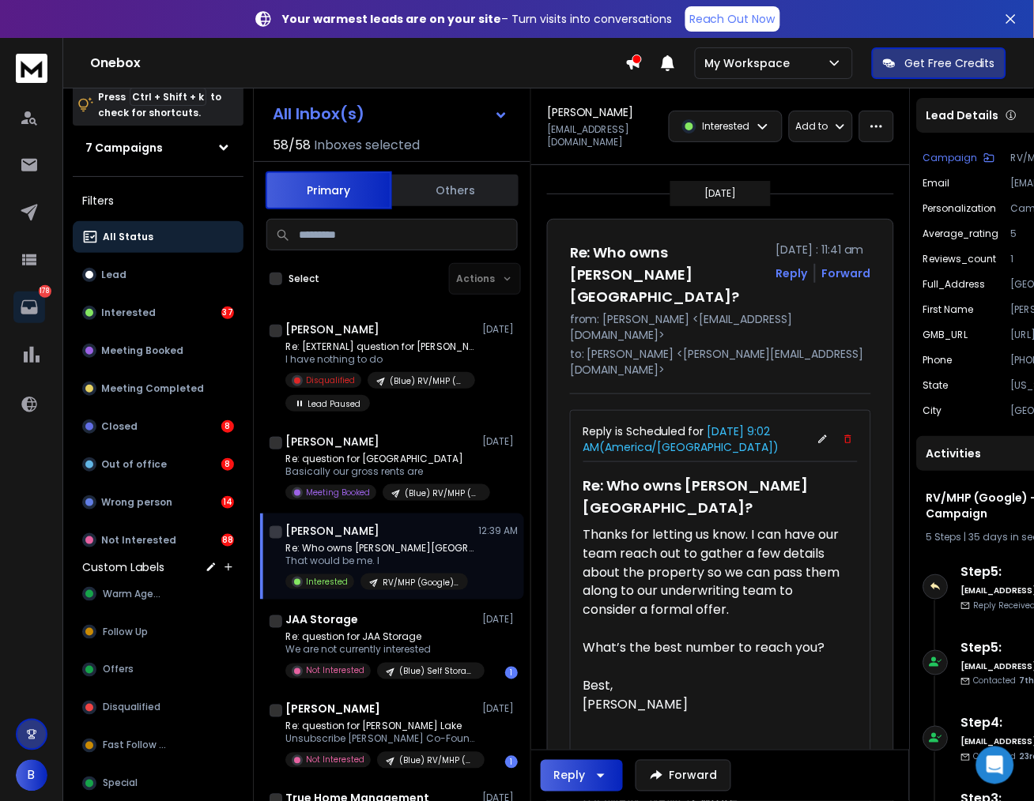
click at [750, 120] on p "Interested" at bounding box center [725, 126] width 47 height 13
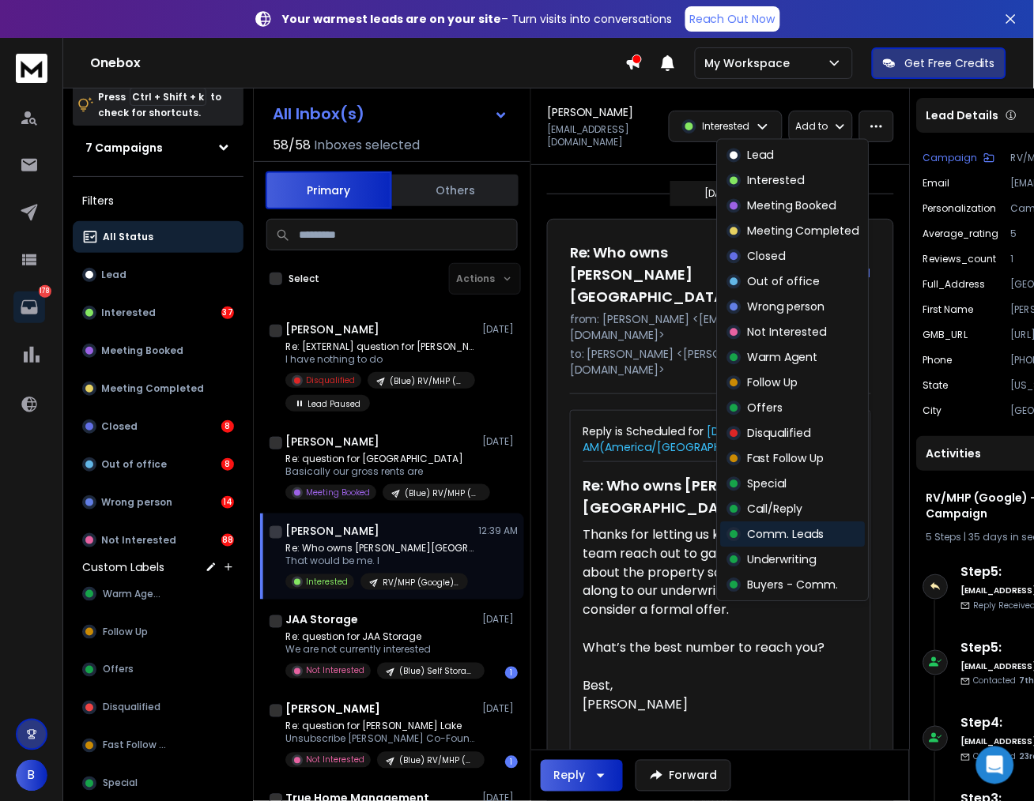
click at [803, 529] on p "Comm. Leads" at bounding box center [786, 535] width 77 height 16
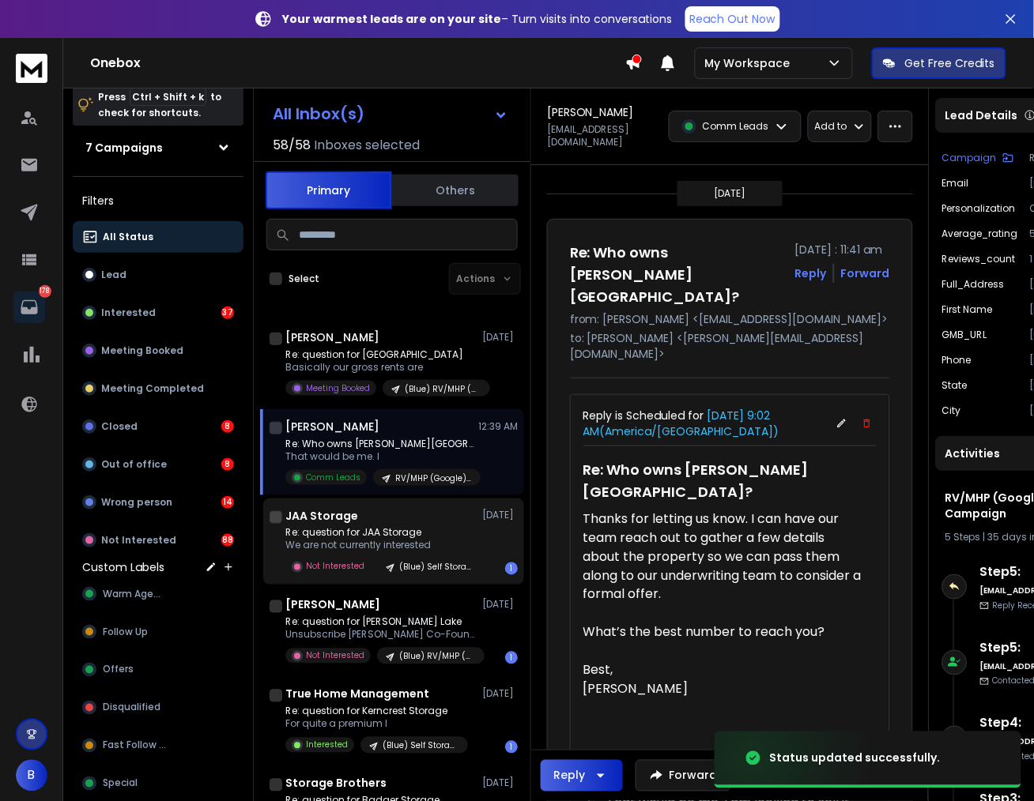
scroll to position [439, 0]
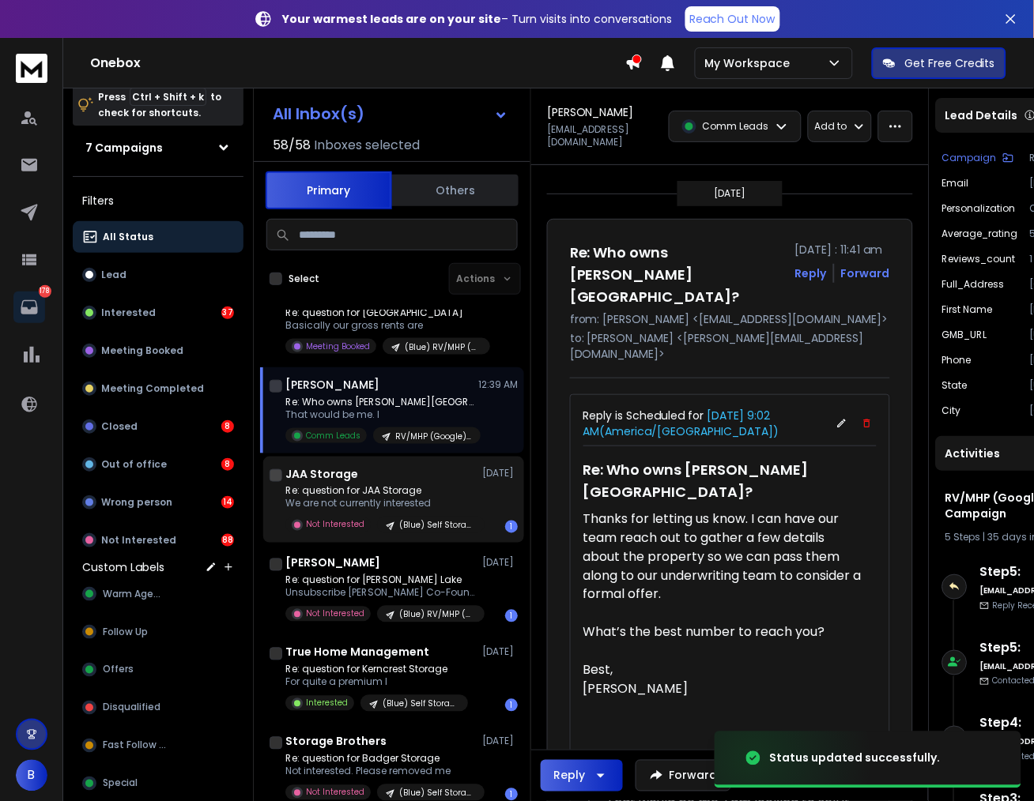
click at [445, 480] on div "JAA Storage [DATE]" at bounding box center [401, 474] width 232 height 16
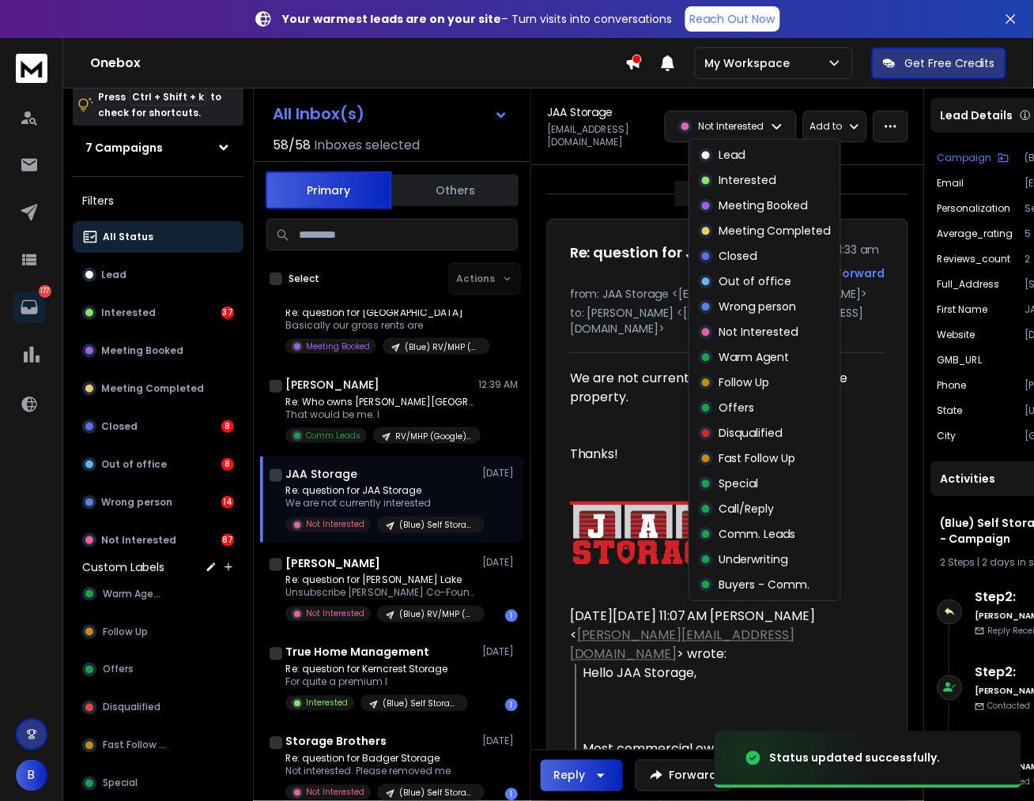
click at [777, 130] on div "Not Interested" at bounding box center [730, 126] width 130 height 30
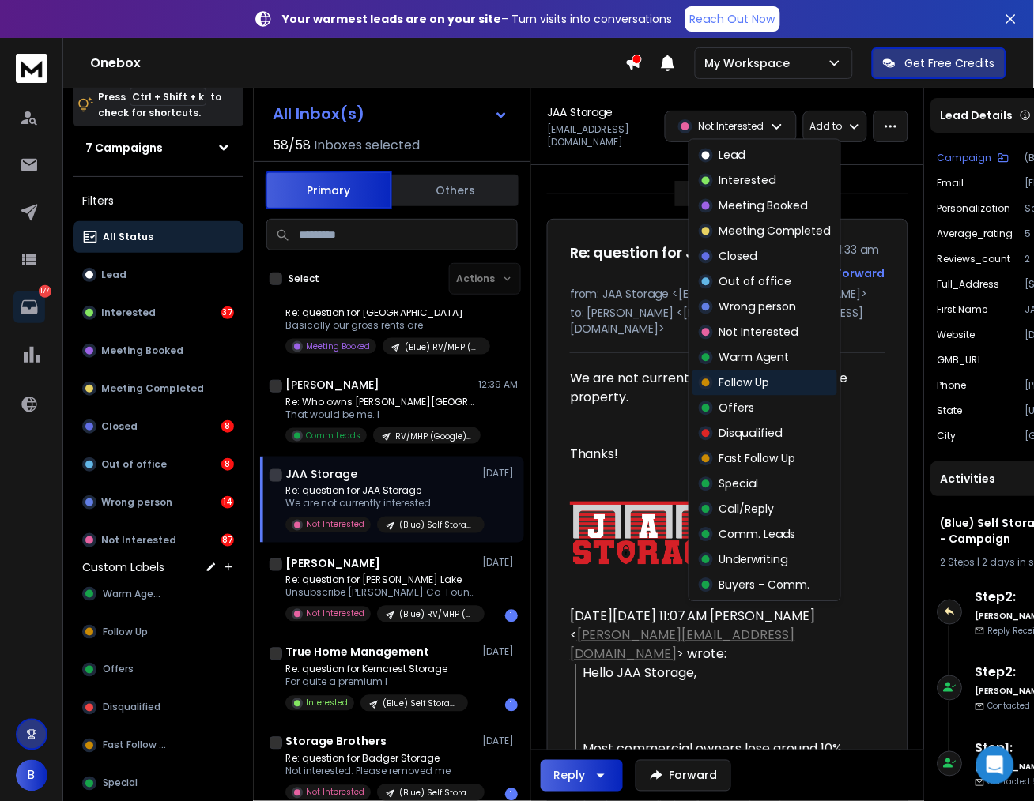
click at [775, 375] on div "Follow Up" at bounding box center [764, 383] width 145 height 25
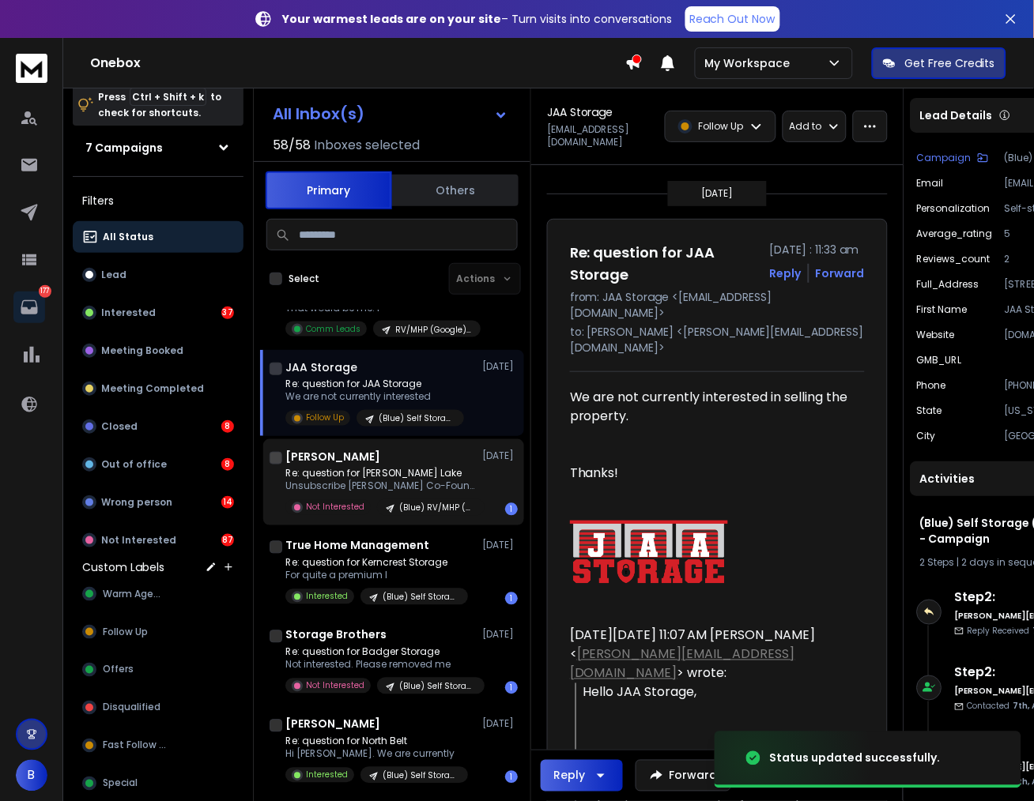
scroll to position [586, 0]
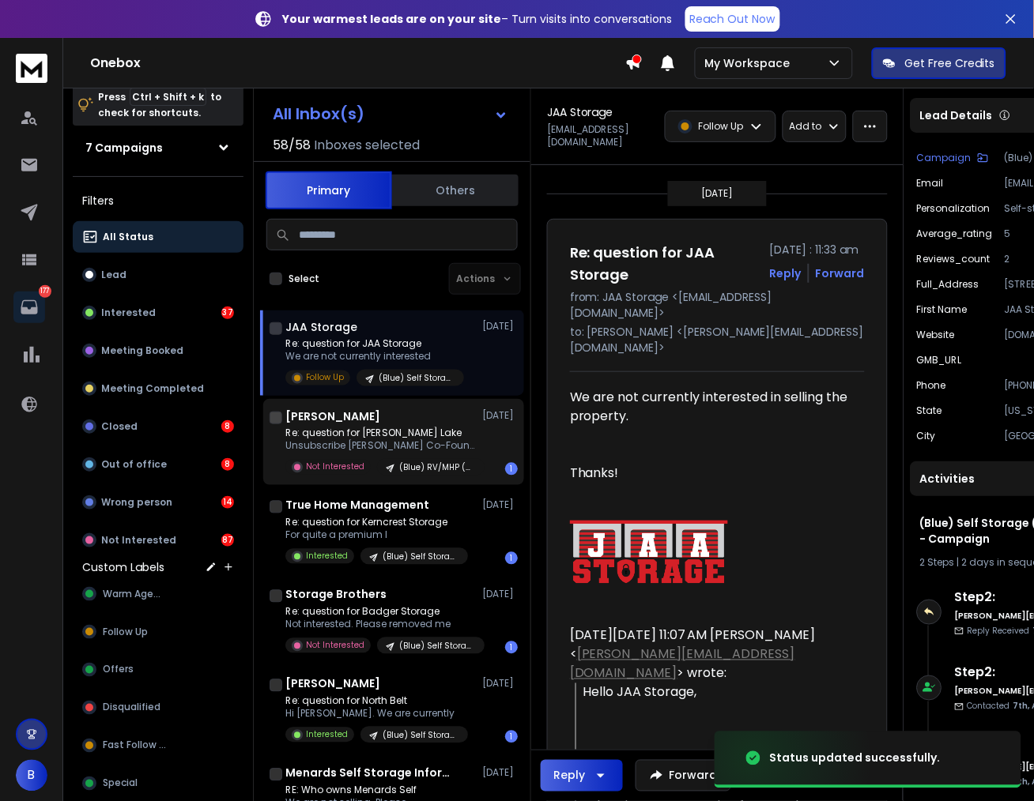
click at [420, 449] on p "Unsubscribe [PERSON_NAME] Co-Founder (218)" at bounding box center [380, 446] width 190 height 13
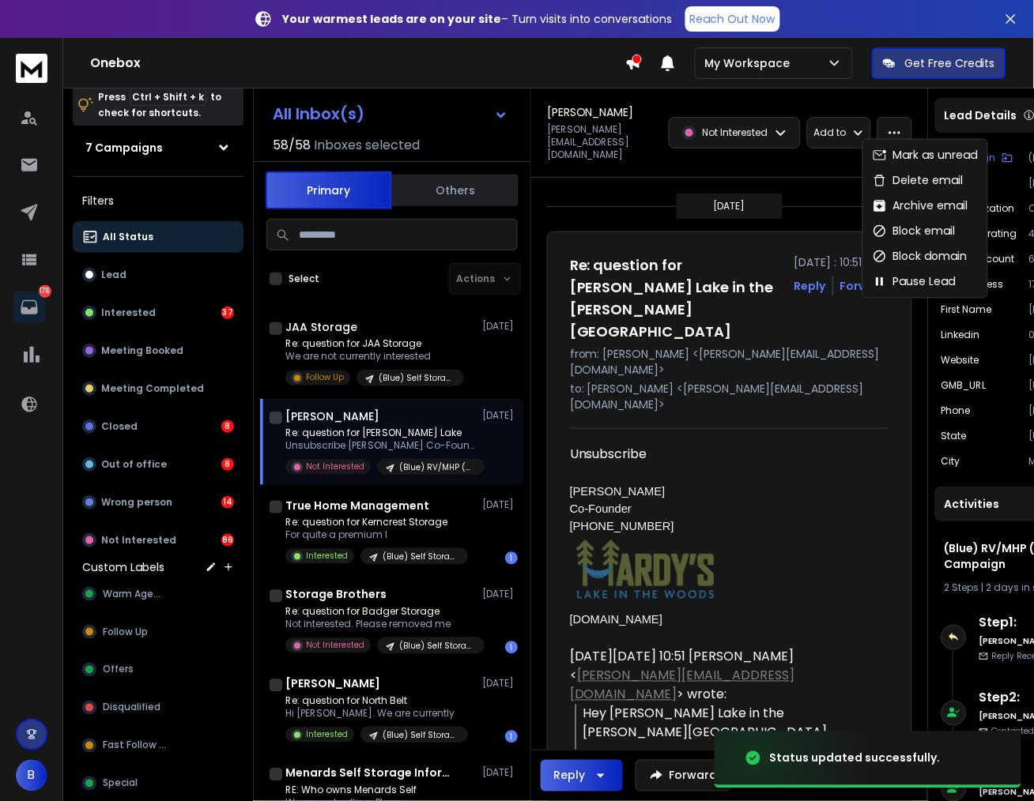
click at [912, 121] on button "button" at bounding box center [894, 133] width 35 height 32
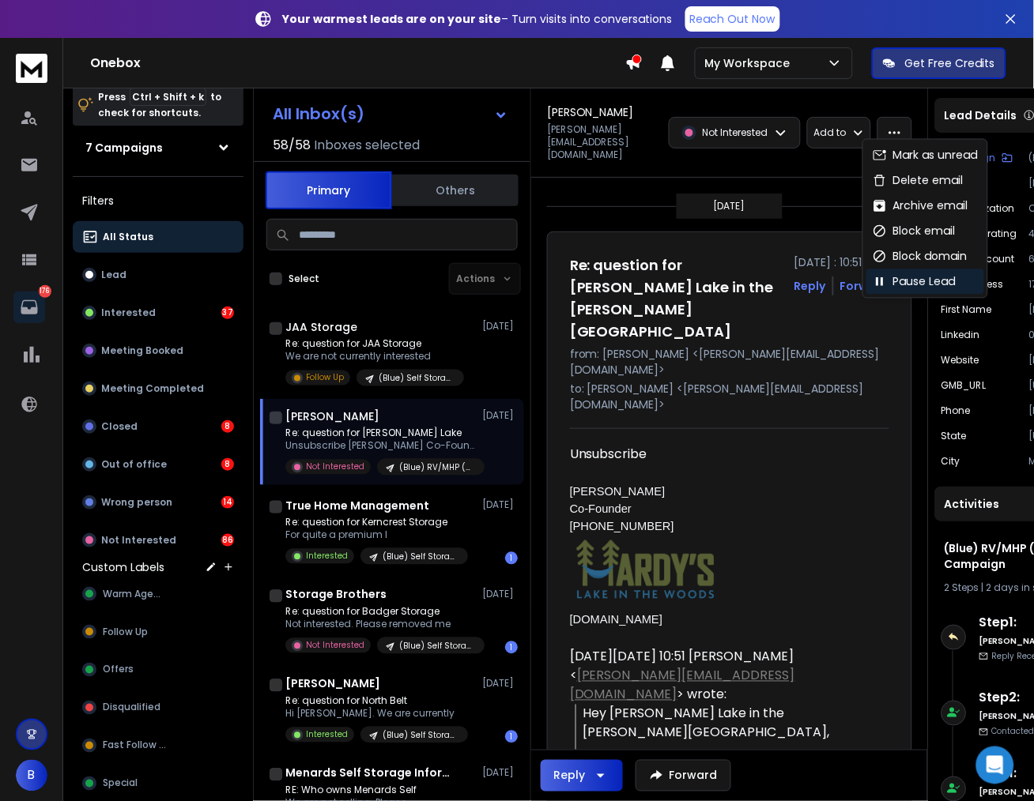
click at [894, 286] on div "Pause Lead" at bounding box center [913, 282] width 83 height 16
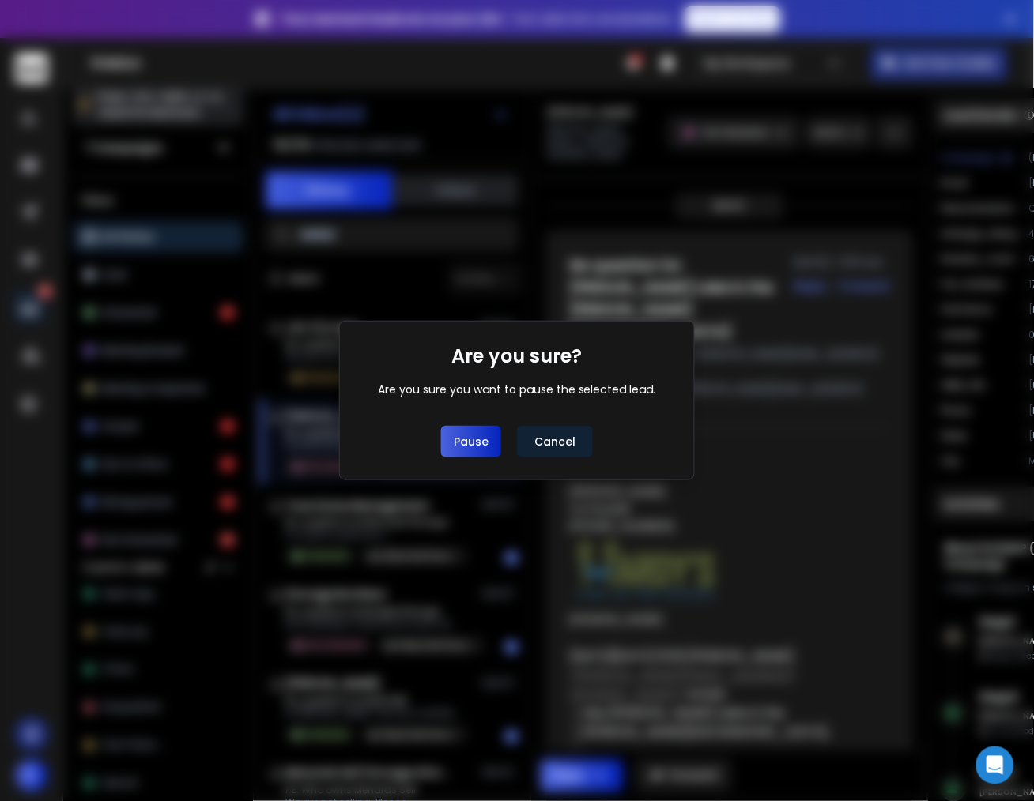
click at [451, 436] on button "Pause" at bounding box center [471, 442] width 60 height 32
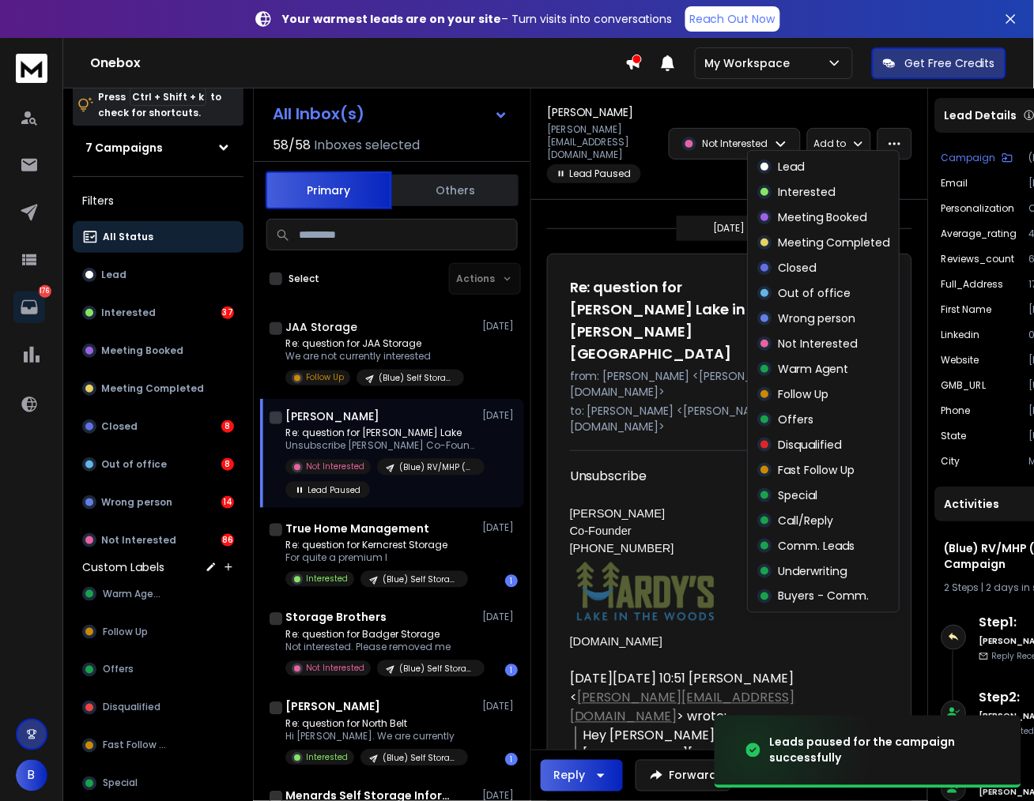
click at [800, 140] on div "Not Interested" at bounding box center [734, 144] width 130 height 30
click at [818, 449] on p "Disqualified" at bounding box center [809, 445] width 63 height 16
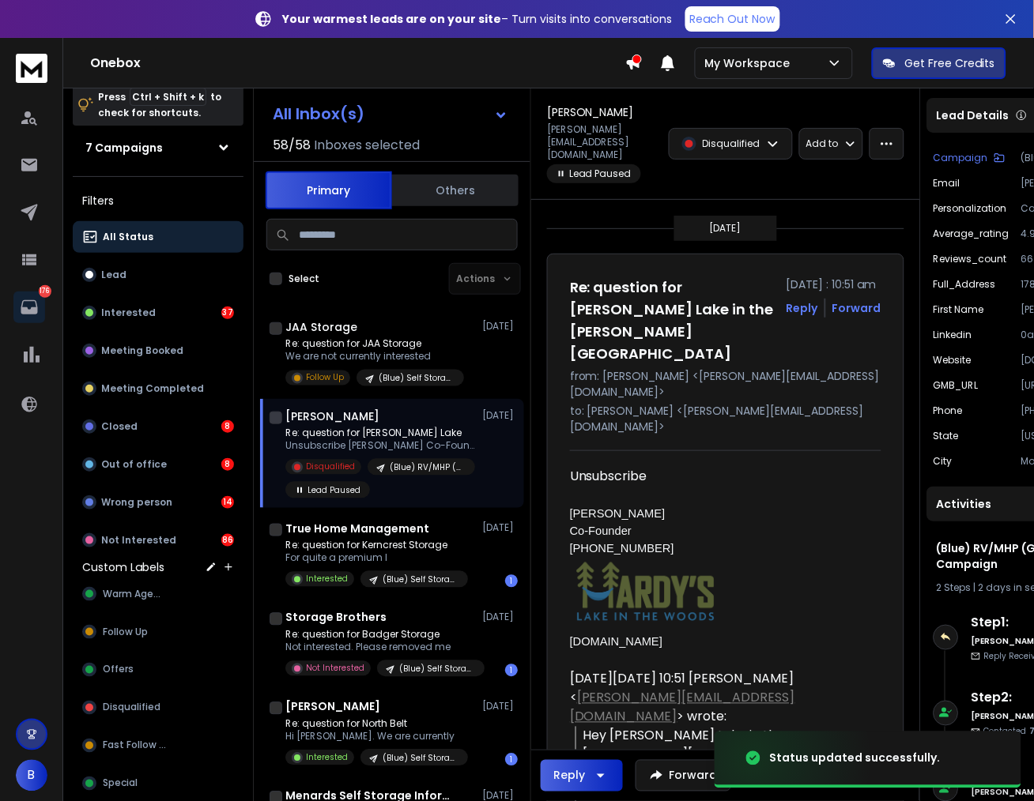
click at [682, 467] on div "Unsubscribe" at bounding box center [719, 476] width 299 height 19
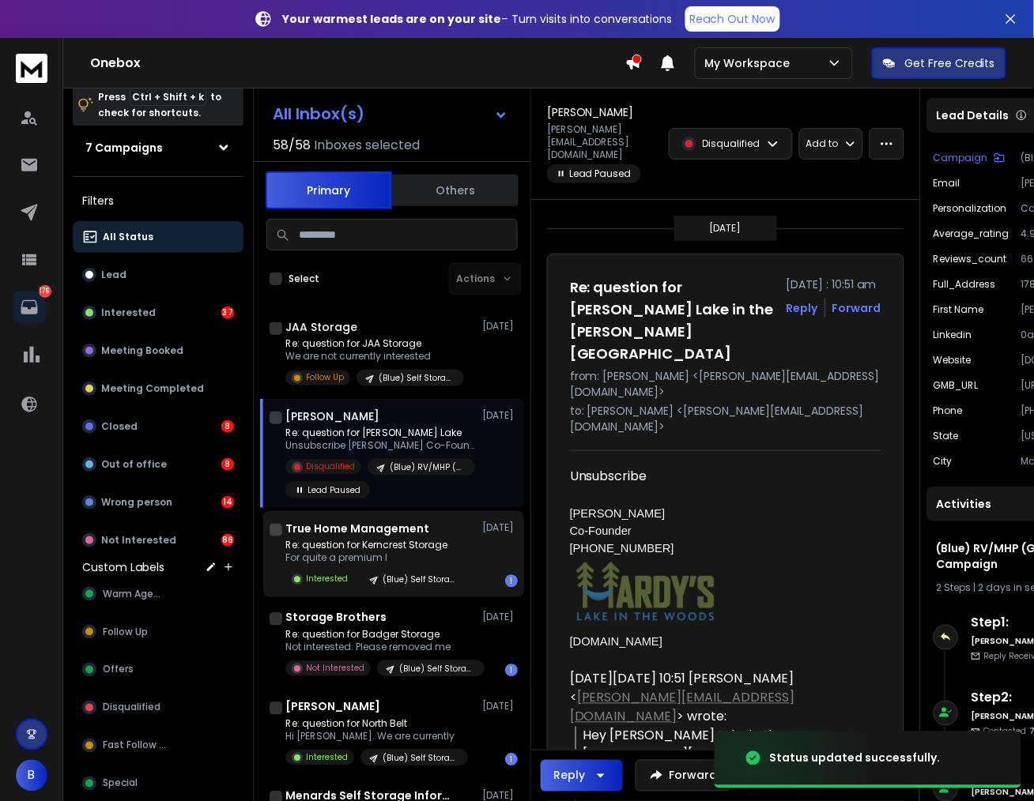
click at [416, 538] on div "True Home Management [DATE] Re: question for Kerncrest Storage For quite a prem…" at bounding box center [401, 554] width 232 height 67
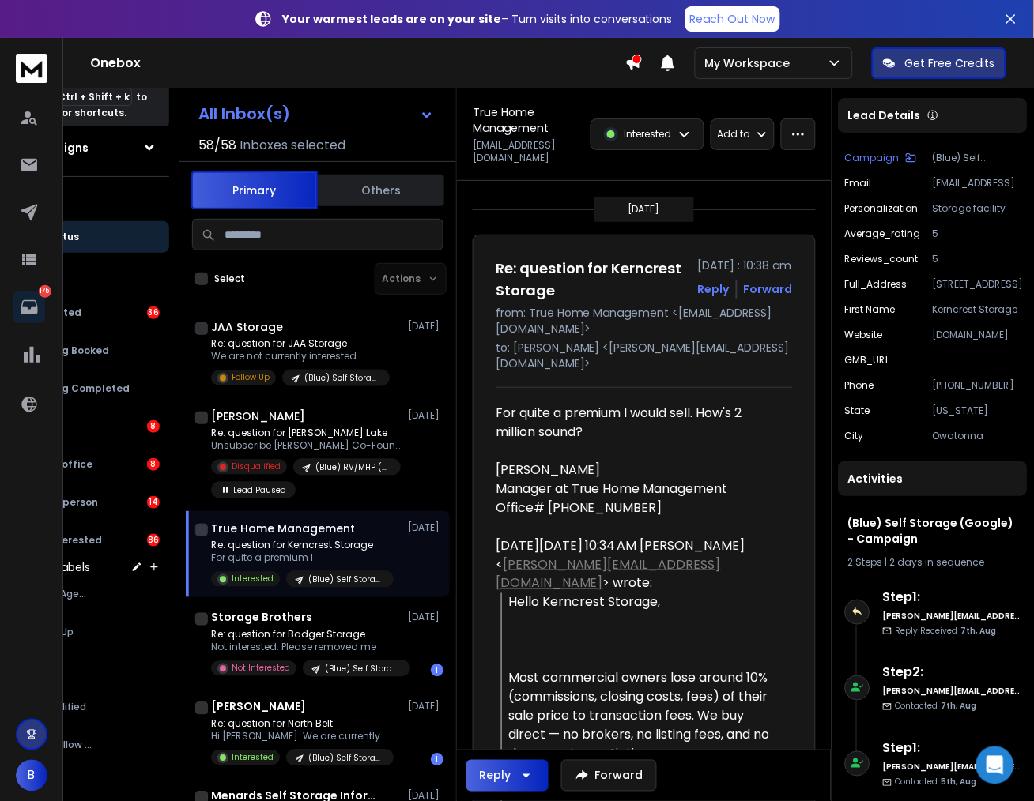
scroll to position [0, 123]
drag, startPoint x: 674, startPoint y: 382, endPoint x: 712, endPoint y: 360, distance: 44.3
drag, startPoint x: 659, startPoint y: 376, endPoint x: 770, endPoint y: 381, distance: 110.7
click at [517, 745] on icon "button" at bounding box center [526, 775] width 19 height 19
click at [471, 744] on p "Reply All" at bounding box center [453, 736] width 71 height 22
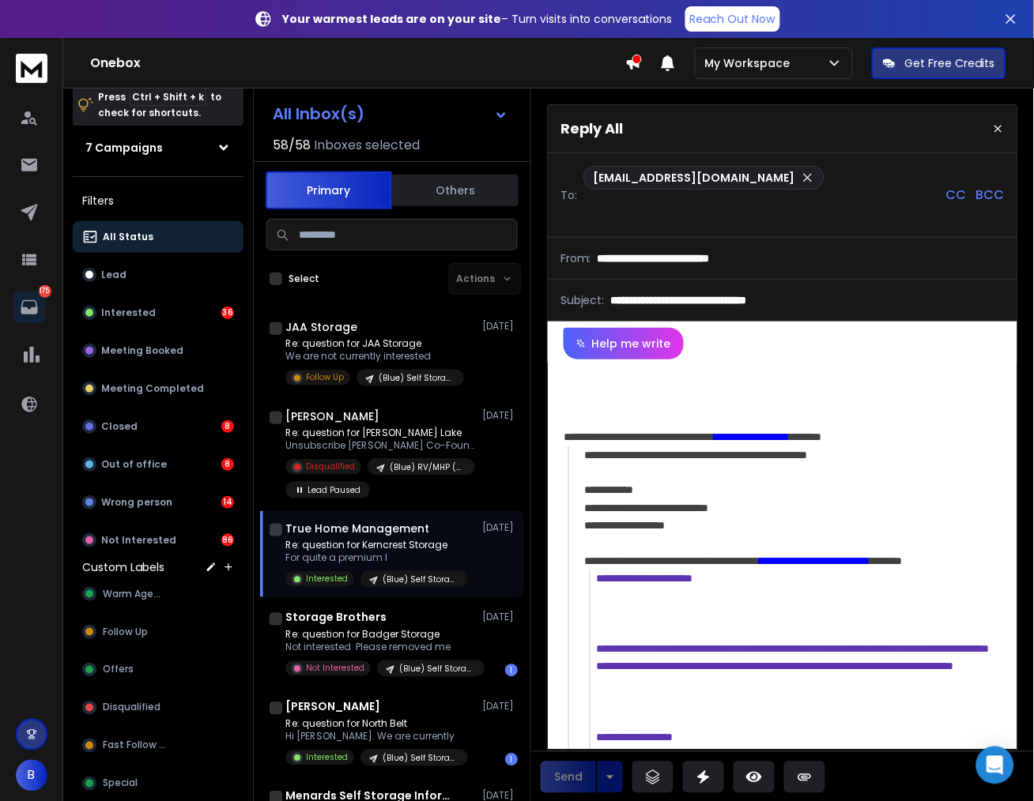
scroll to position [0, 0]
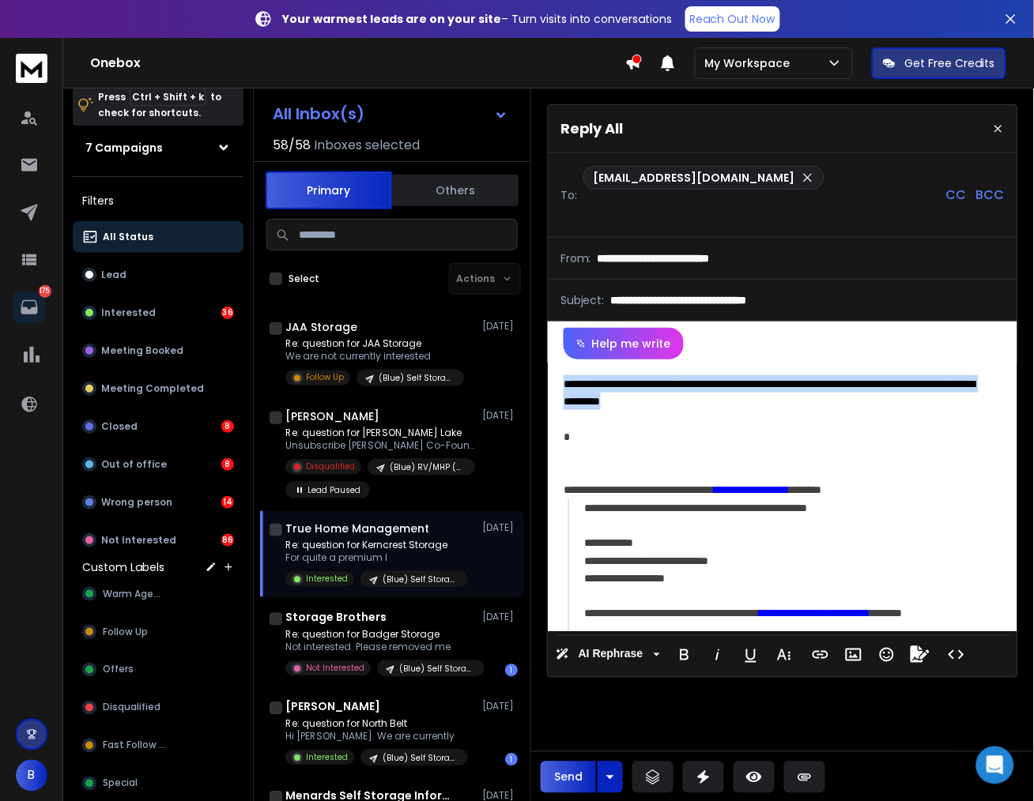
drag, startPoint x: 817, startPoint y: 364, endPoint x: 444, endPoint y: 289, distance: 380.4
click at [444, 289] on div "All Inbox(s) 58 / 58 Inboxes selected Primary Others Select Actions RestfulVall…" at bounding box center [643, 489] width 781 height 801
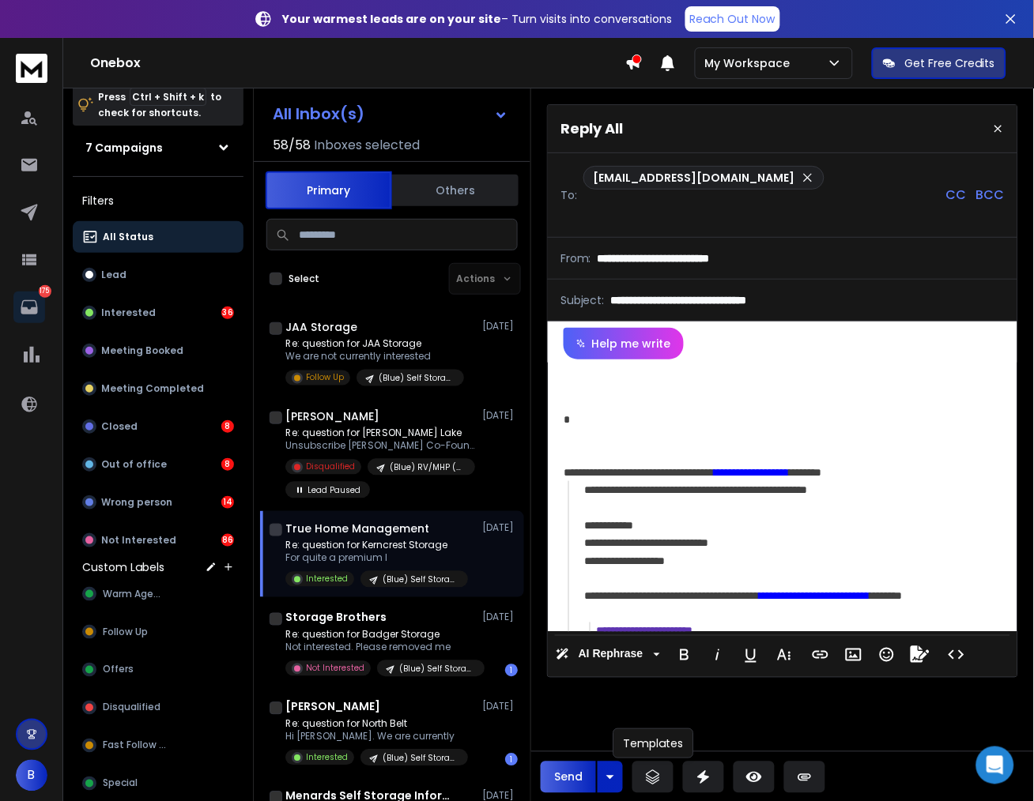
click at [650, 745] on icon at bounding box center [652, 774] width 13 height 9
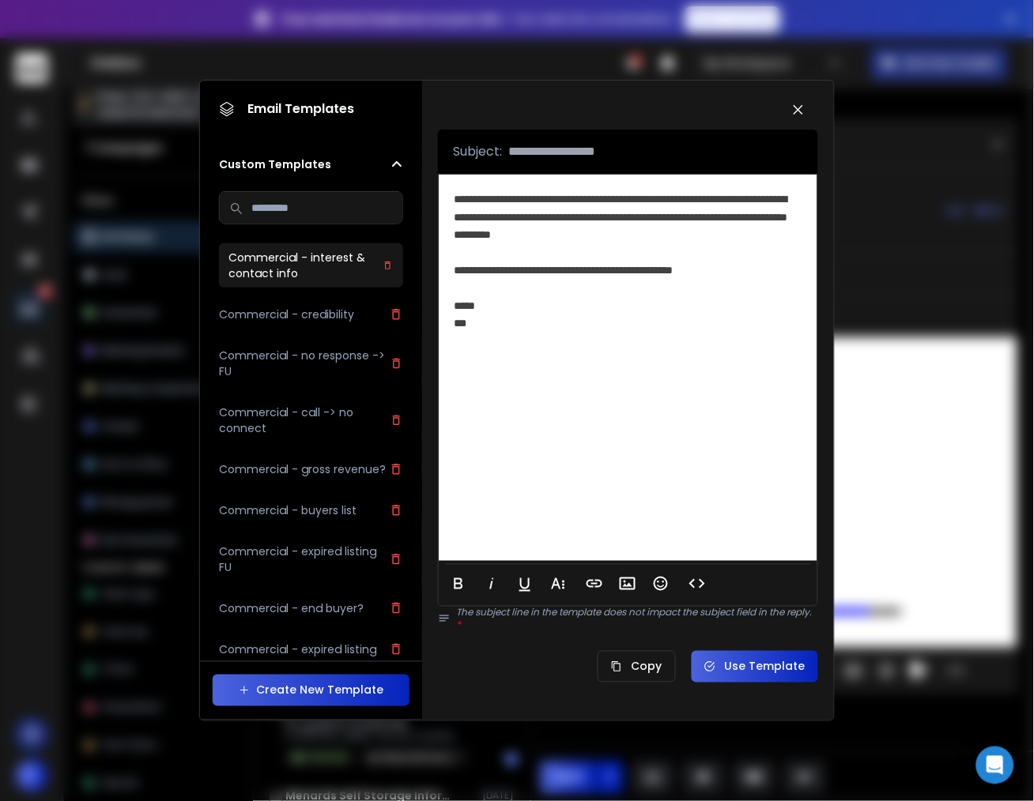
click at [755, 672] on button "Use Template" at bounding box center [754, 667] width 126 height 32
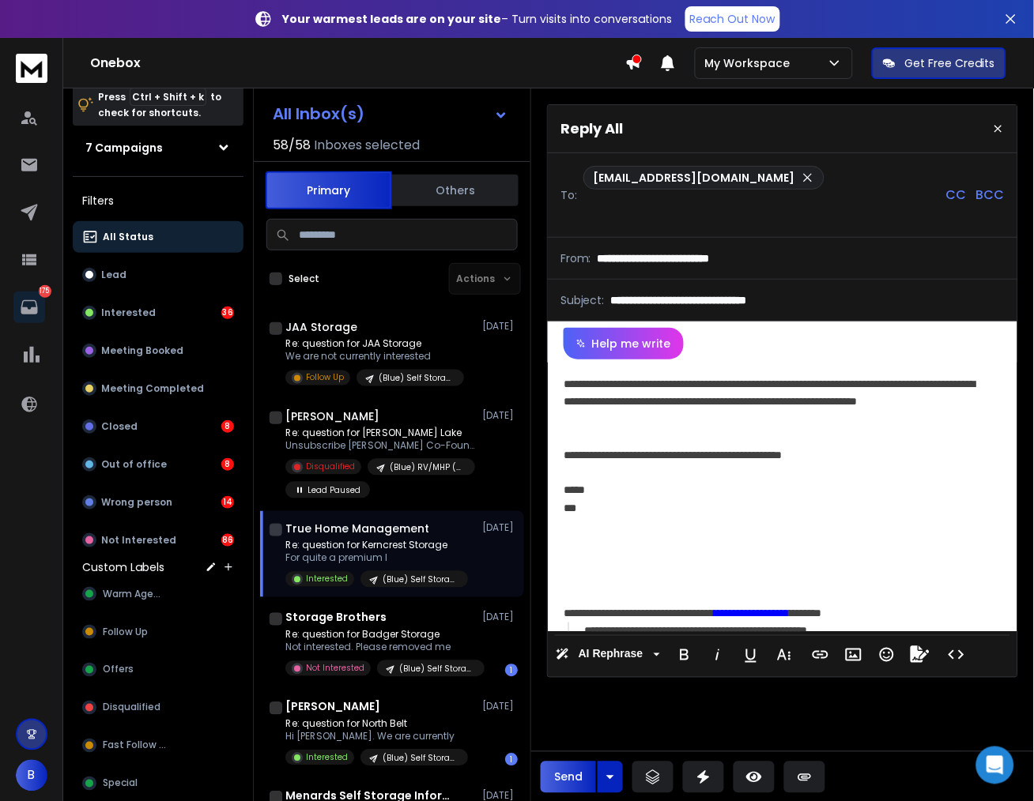
click at [732, 382] on div "**********" at bounding box center [773, 401] width 420 height 53
click at [699, 375] on div "**********" at bounding box center [773, 401] width 420 height 53
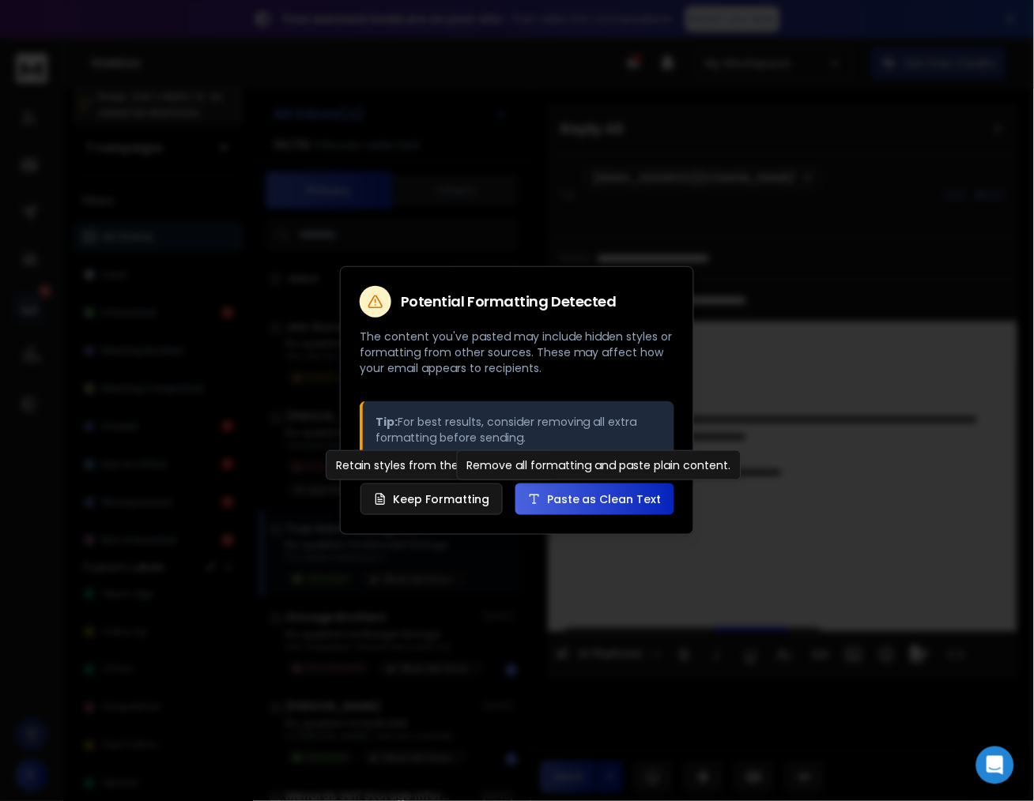
click at [566, 506] on button "Paste as Clean Text" at bounding box center [594, 500] width 159 height 32
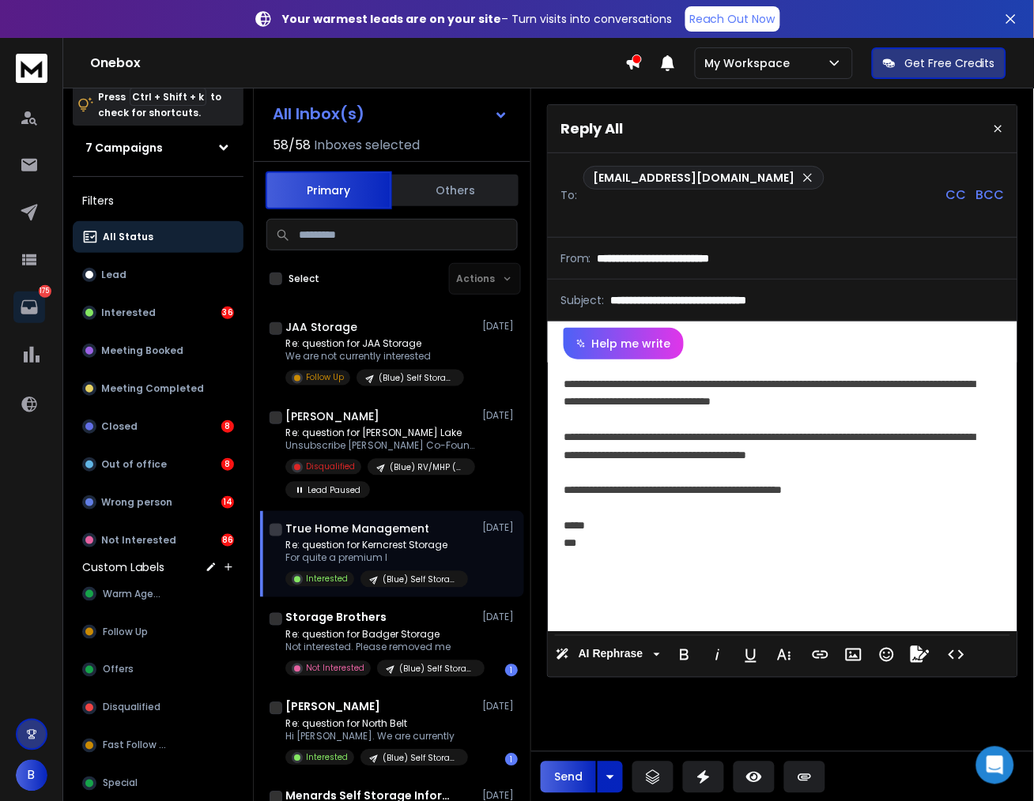
click at [746, 375] on div "**********" at bounding box center [773, 393] width 420 height 36
click at [891, 428] on div "**********" at bounding box center [773, 446] width 420 height 36
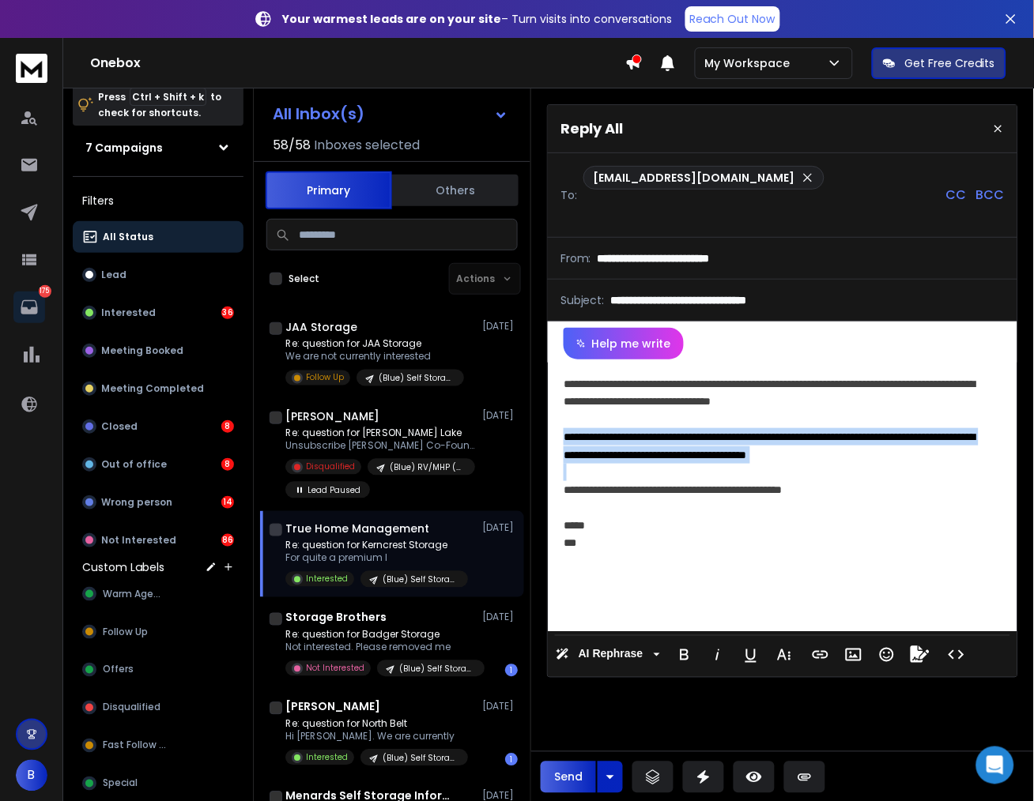
click at [891, 428] on div "**********" at bounding box center [773, 446] width 420 height 36
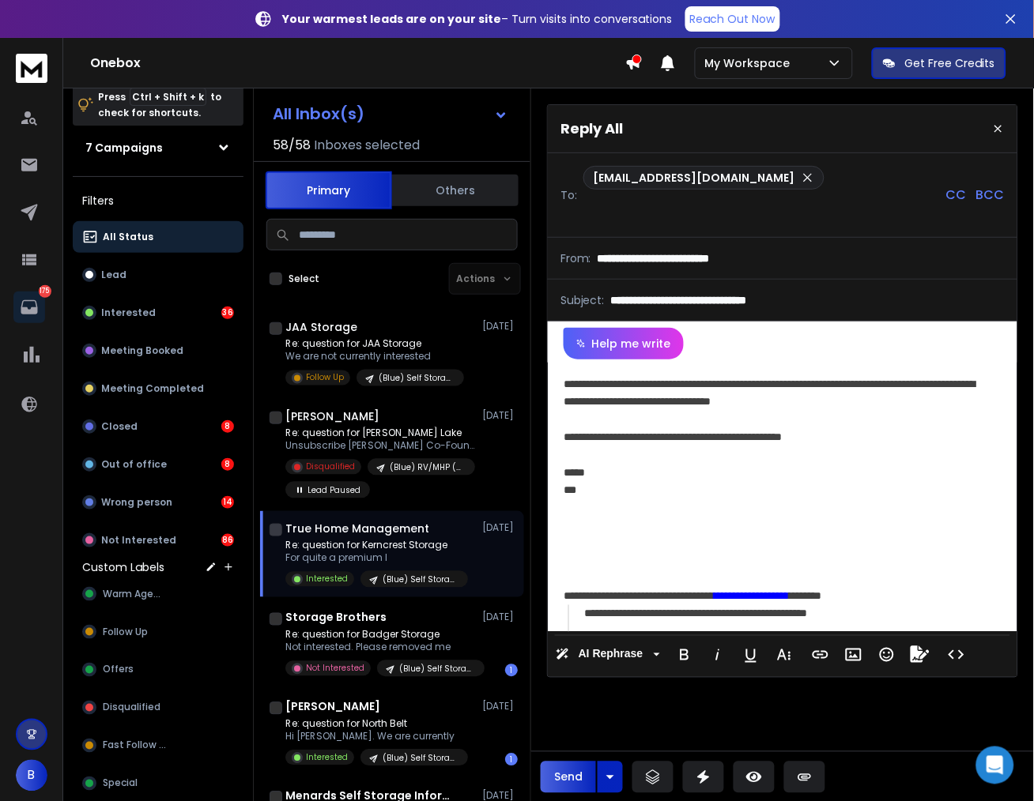
click at [672, 428] on div "**********" at bounding box center [773, 436] width 420 height 17
click at [617, 745] on icon "button" at bounding box center [610, 777] width 19 height 19
click at [609, 737] on p "Send Later" at bounding box center [592, 737] width 58 height 16
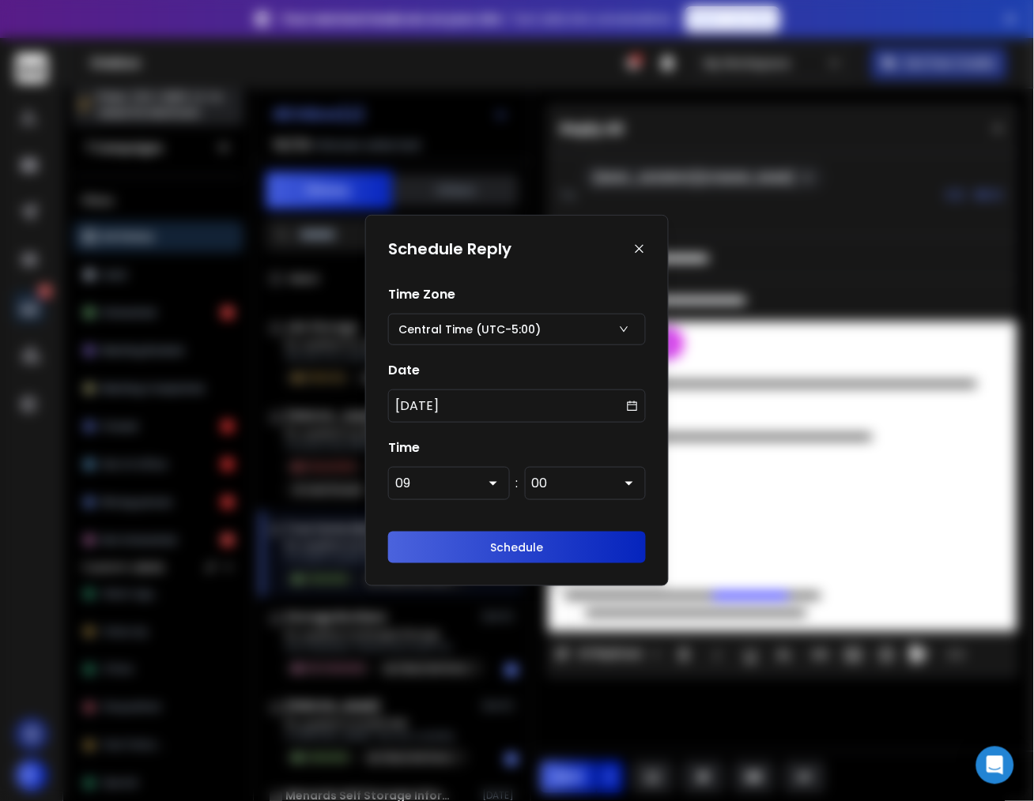
click at [606, 474] on div "00" at bounding box center [586, 483] width 122 height 33
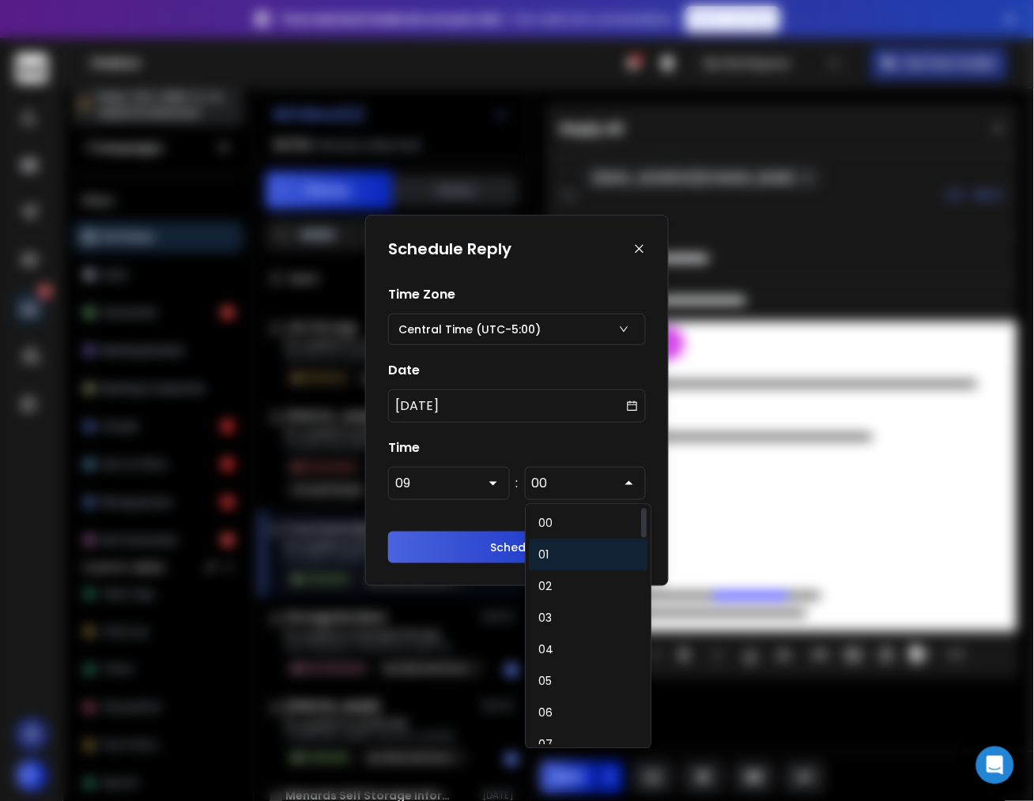
click at [556, 574] on div "02" at bounding box center [588, 587] width 119 height 32
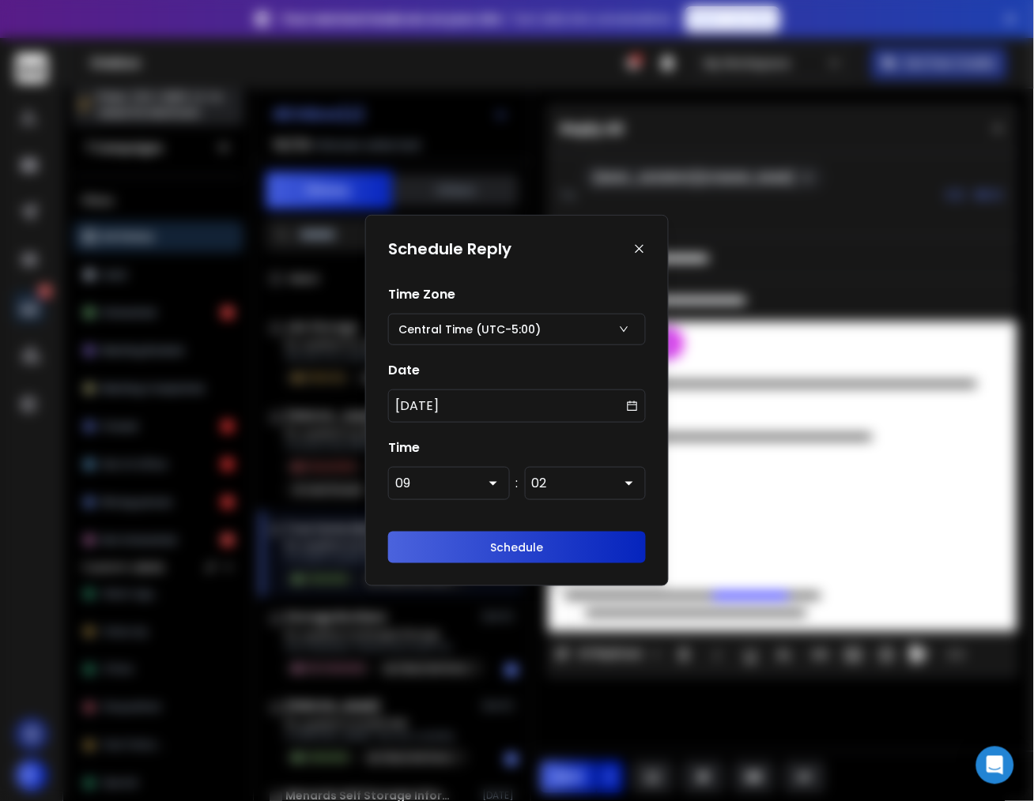
click at [522, 546] on div "Schedule" at bounding box center [517, 548] width 258 height 32
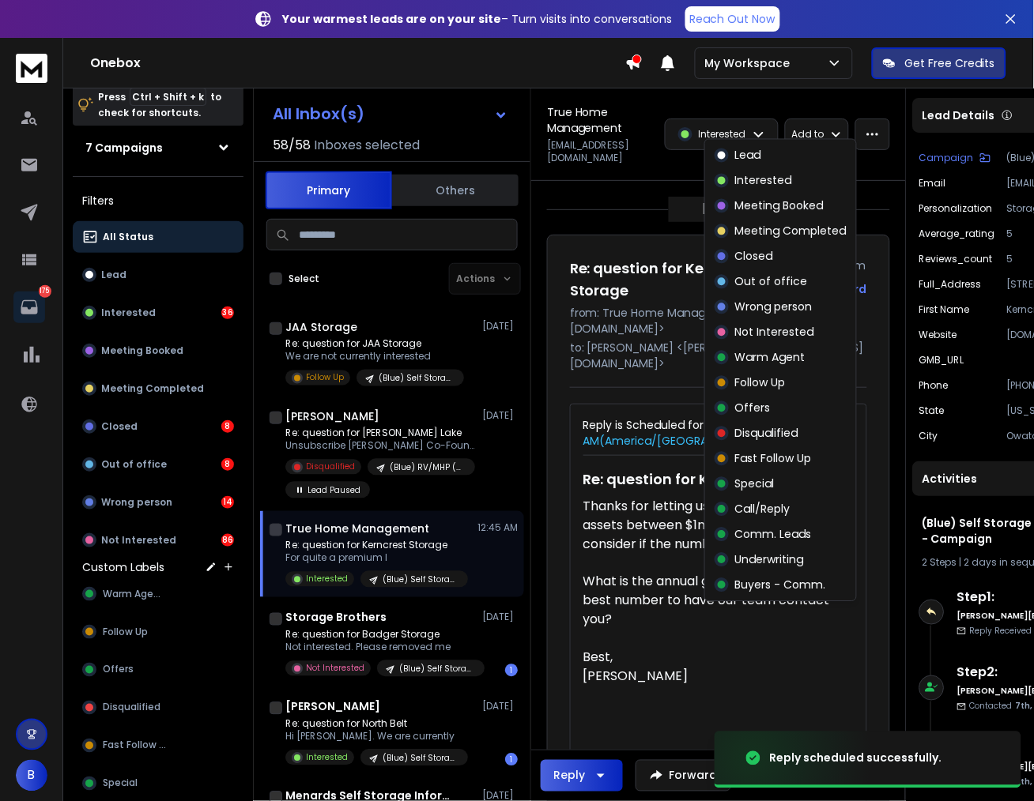
click at [746, 128] on p "Interested" at bounding box center [722, 134] width 47 height 13
click at [773, 537] on p "Comm. Leads" at bounding box center [773, 535] width 77 height 16
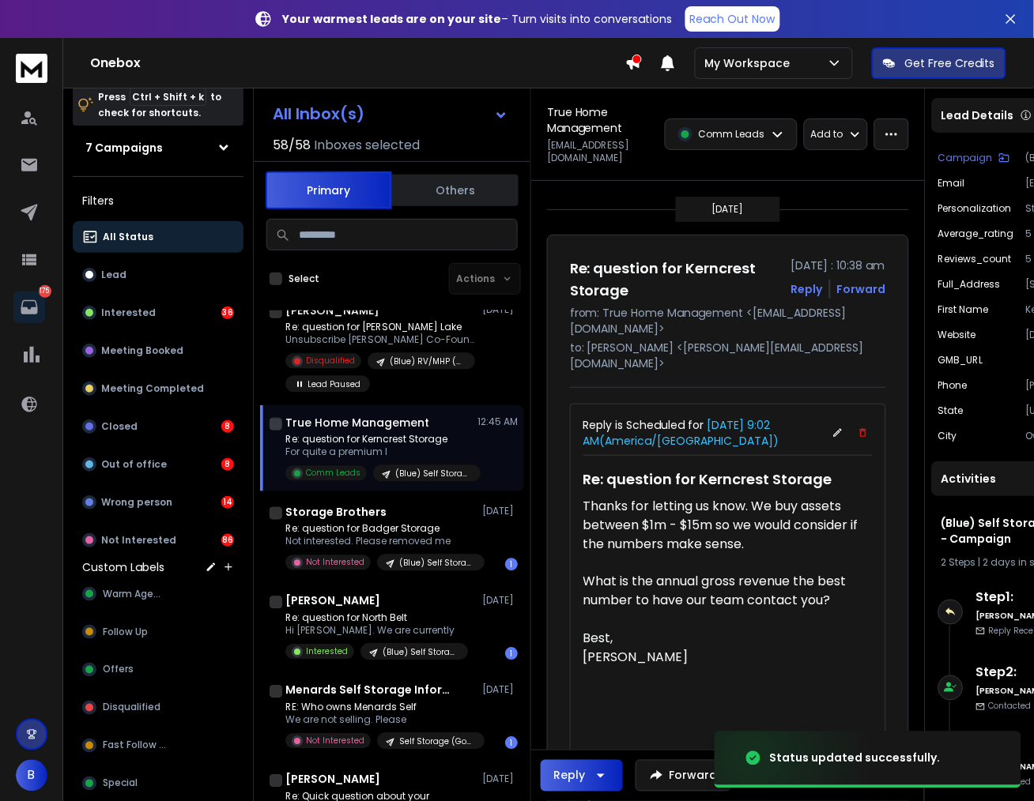
scroll to position [731, 0]
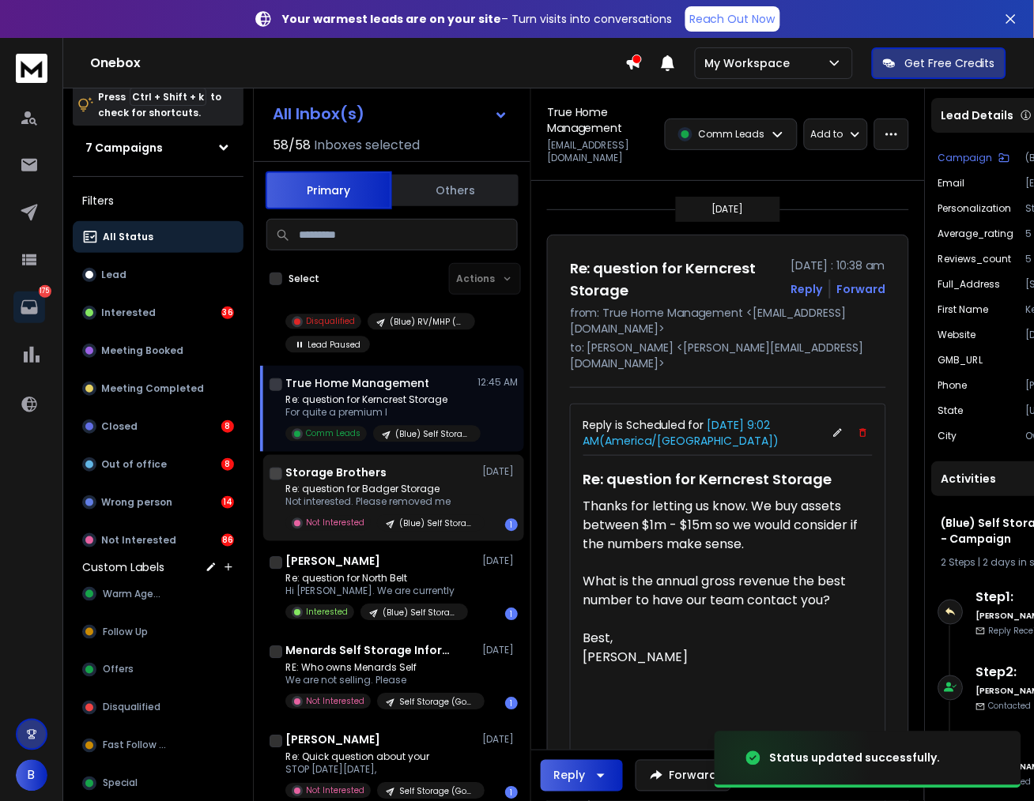
click at [404, 493] on p "Re: question for Badger Storage" at bounding box center [380, 490] width 190 height 13
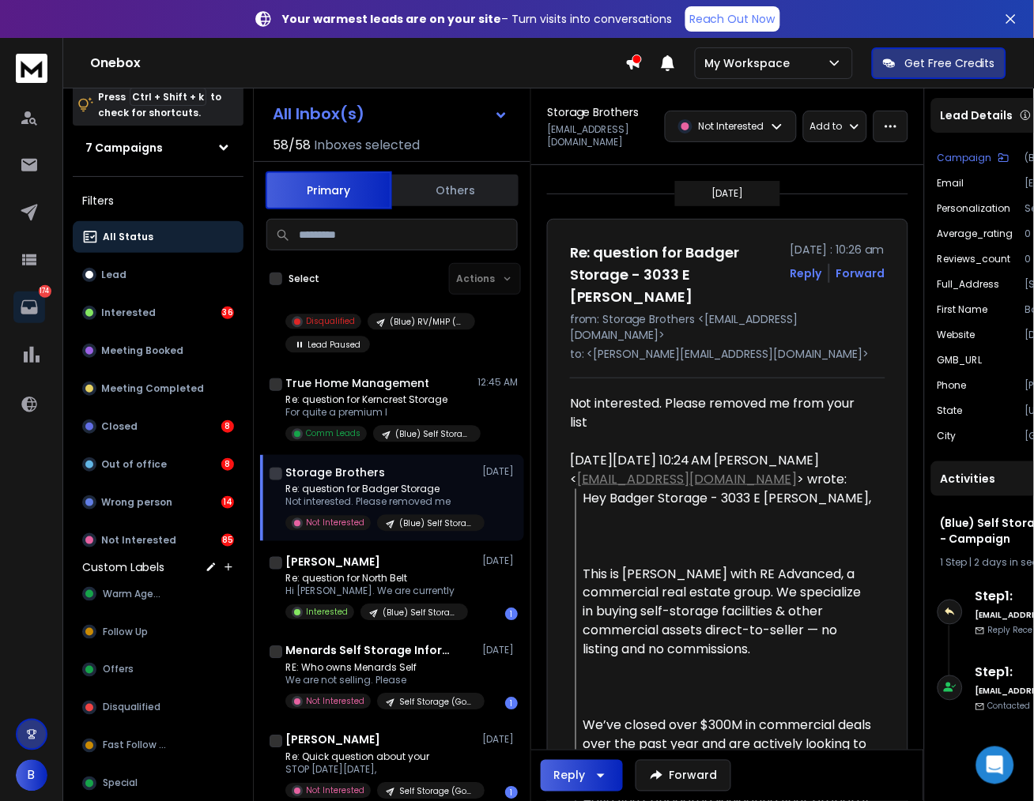
click at [898, 124] on icon "button" at bounding box center [890, 126] width 14 height 14
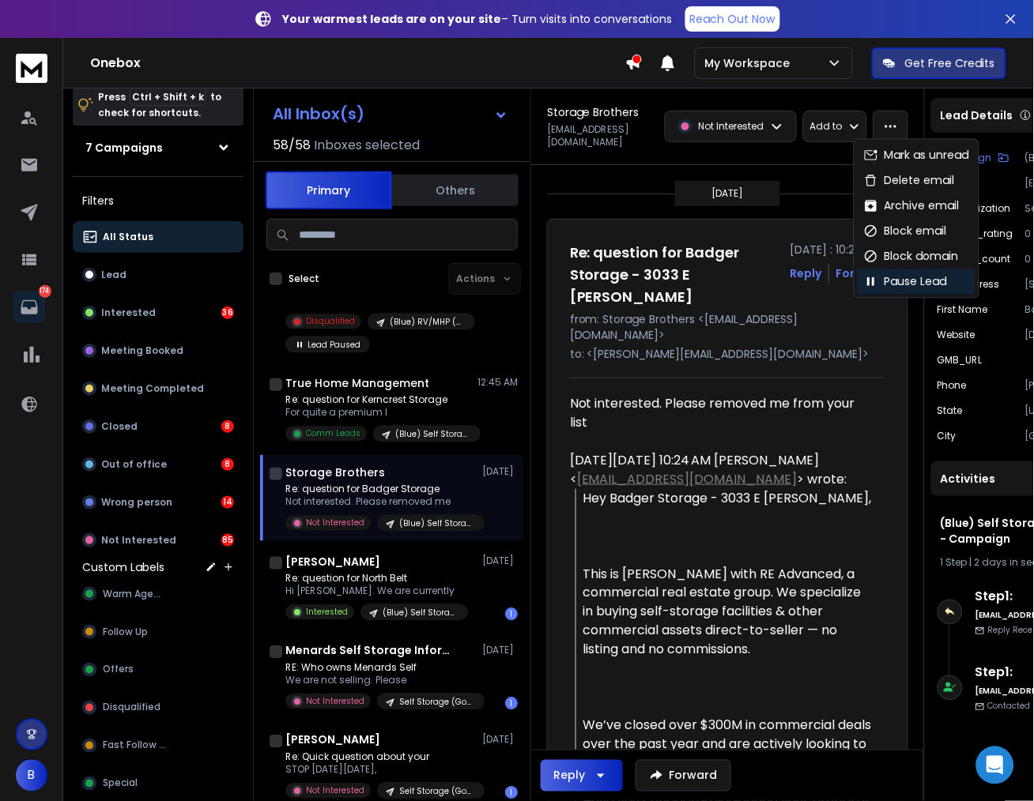
click at [918, 278] on div "Pause Lead" at bounding box center [905, 282] width 83 height 16
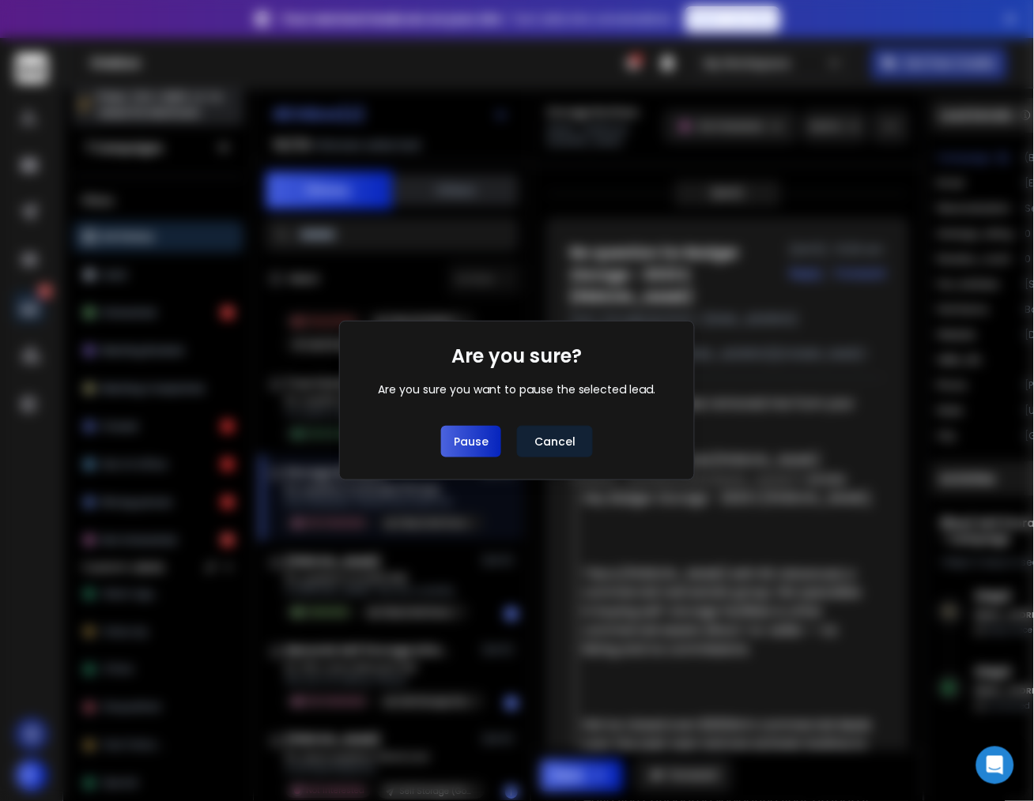
click at [478, 448] on button "Pause" at bounding box center [471, 442] width 60 height 32
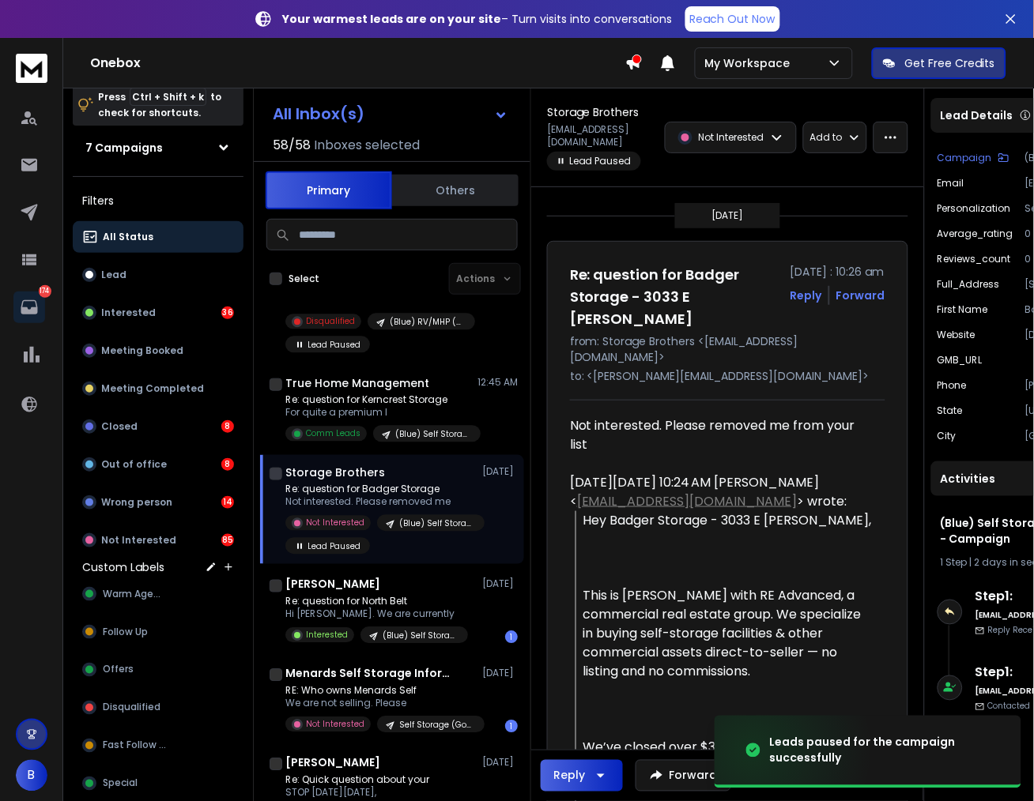
click at [764, 133] on p "Not Interested" at bounding box center [732, 137] width 66 height 13
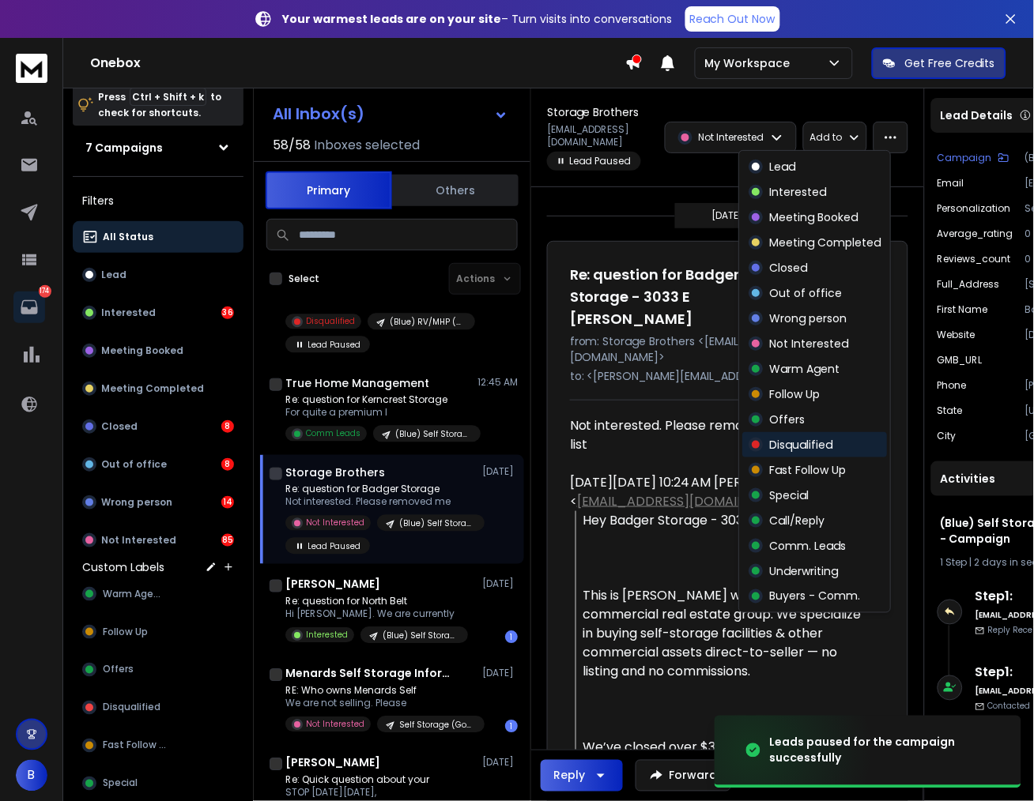
click at [830, 446] on p "Disqualified" at bounding box center [800, 445] width 63 height 16
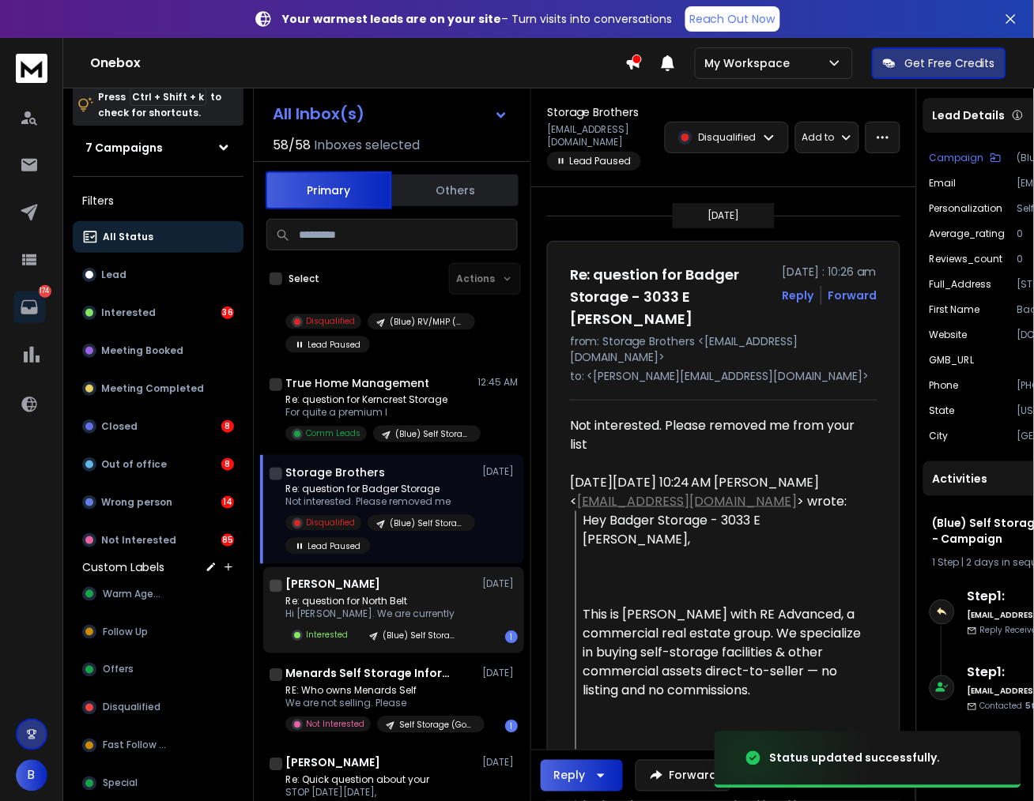
click at [387, 585] on div "[PERSON_NAME] [DATE]" at bounding box center [401, 585] width 232 height 16
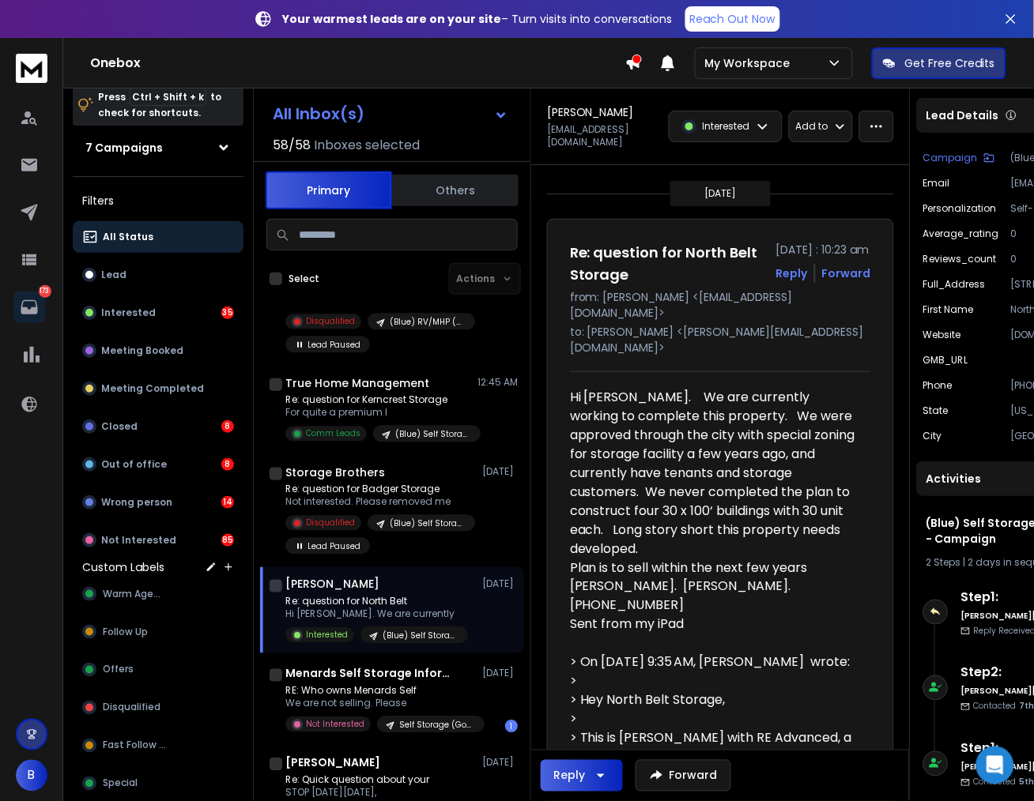
click at [769, 124] on icon at bounding box center [762, 126] width 13 height 13
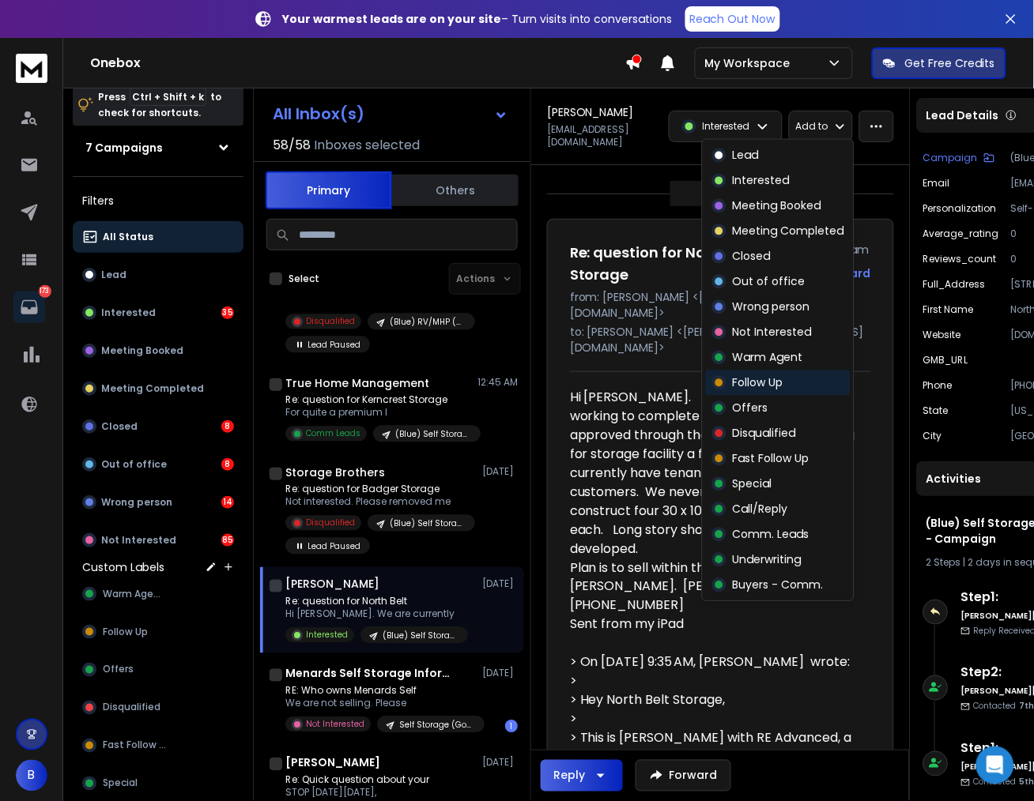
click at [741, 376] on p "Follow Up" at bounding box center [757, 383] width 51 height 16
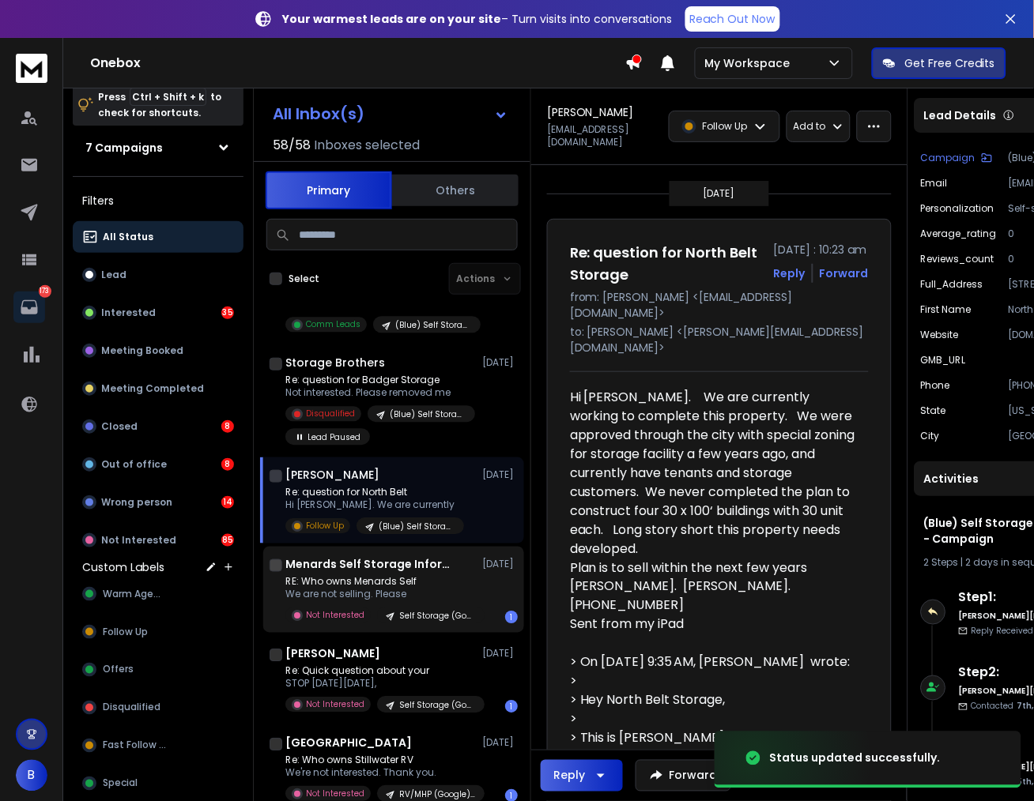
scroll to position [878, 0]
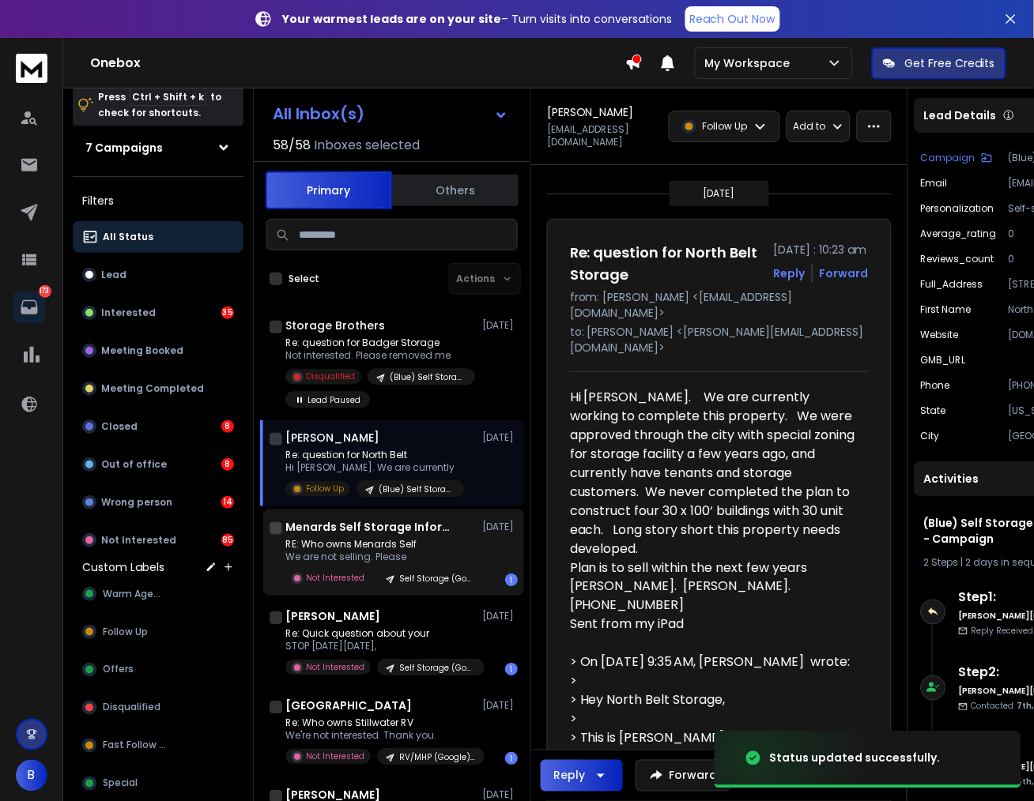
click at [392, 565] on div "RE: Who owns Menards Self We are not selling. Please Not Interested Self Storag…" at bounding box center [384, 562] width 199 height 48
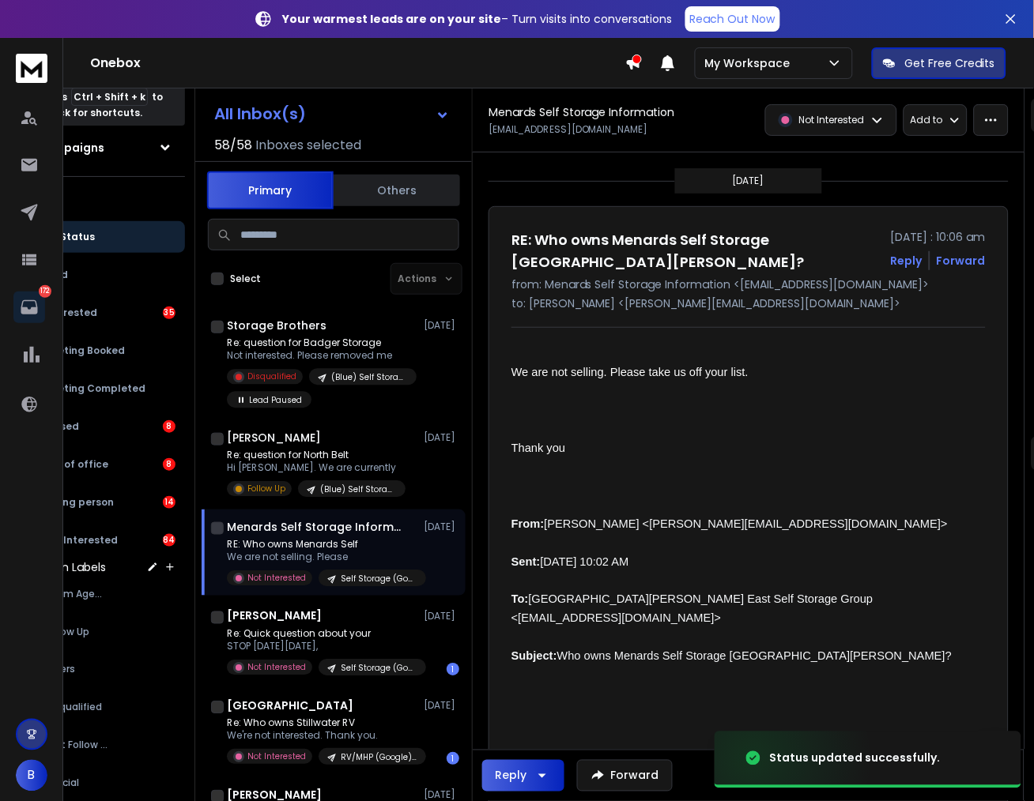
drag, startPoint x: 861, startPoint y: 271, endPoint x: 901, endPoint y: 235, distance: 53.7
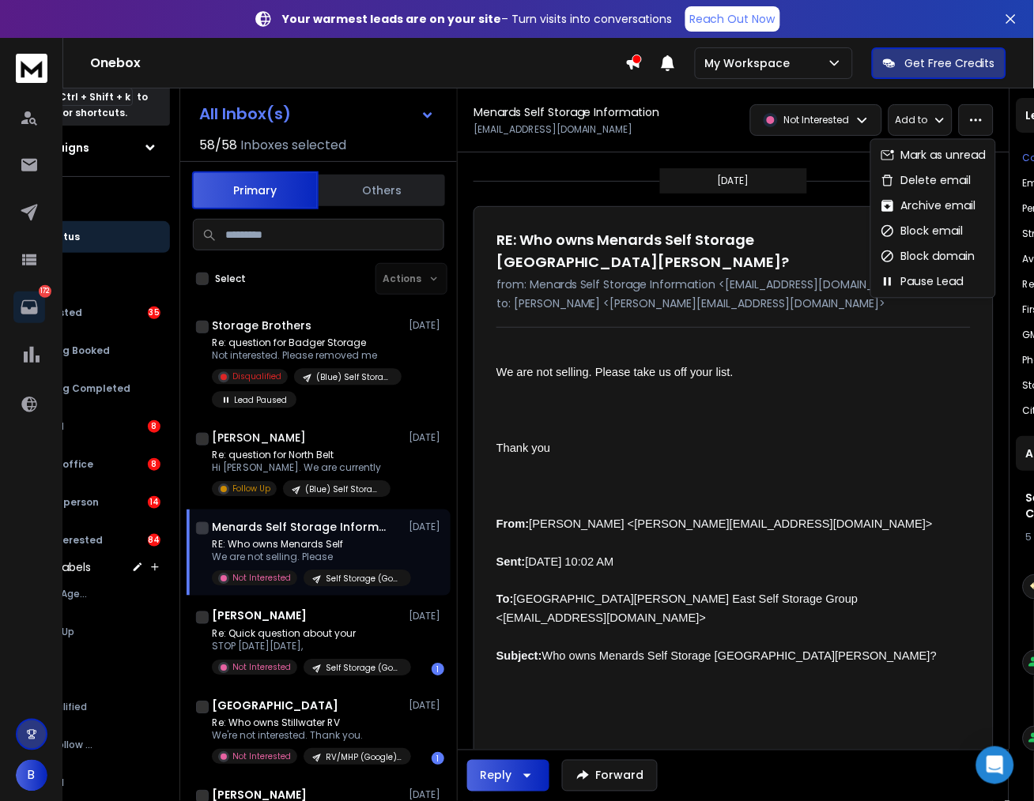
click at [918, 122] on icon "button" at bounding box center [976, 120] width 14 height 14
click at [918, 288] on div "Pause Lead" at bounding box center [921, 282] width 83 height 16
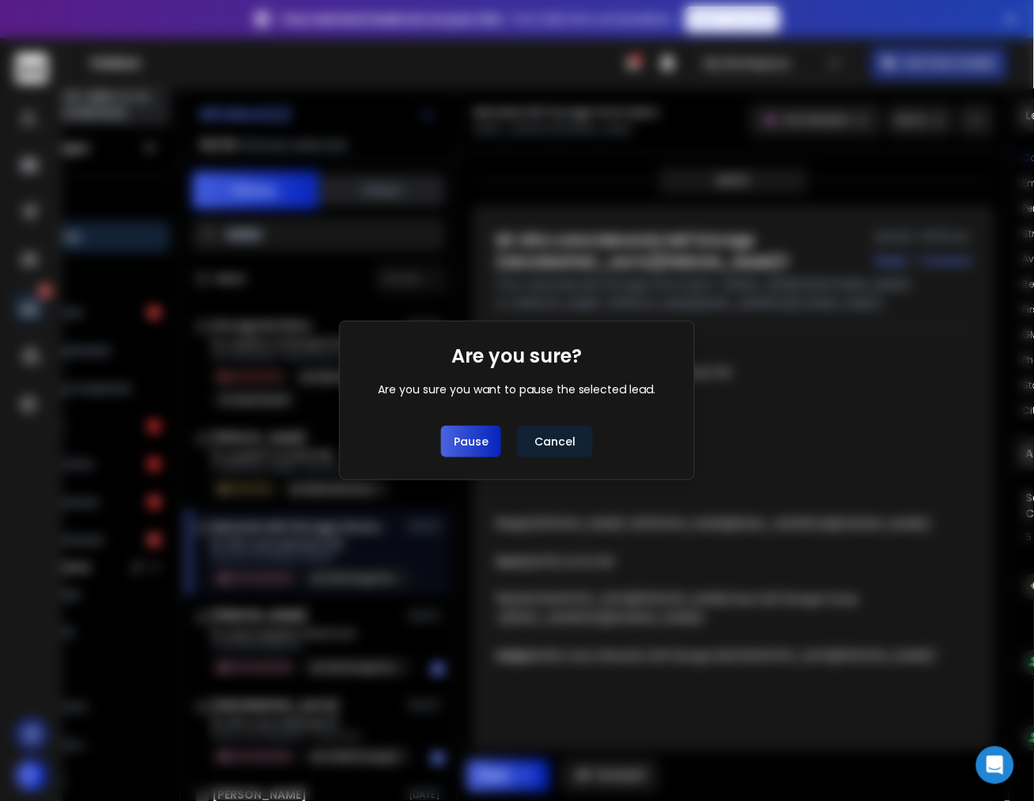
click at [454, 440] on button "Pause" at bounding box center [471, 442] width 60 height 32
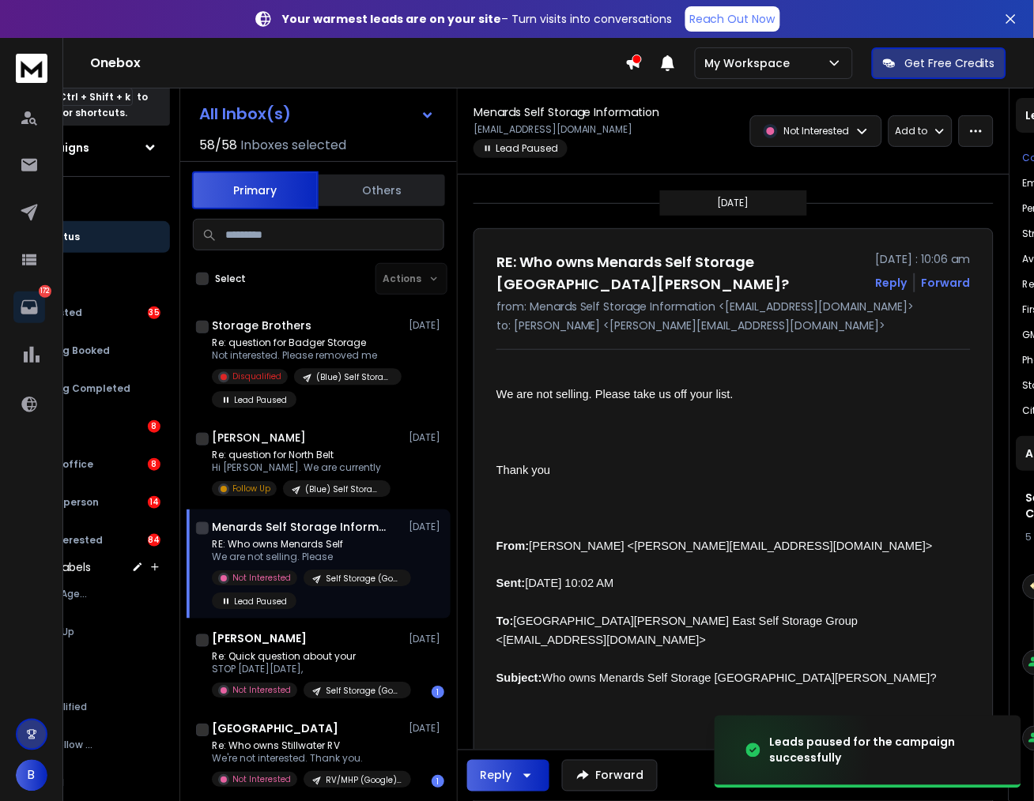
click at [857, 132] on div "Not Interested" at bounding box center [816, 131] width 130 height 30
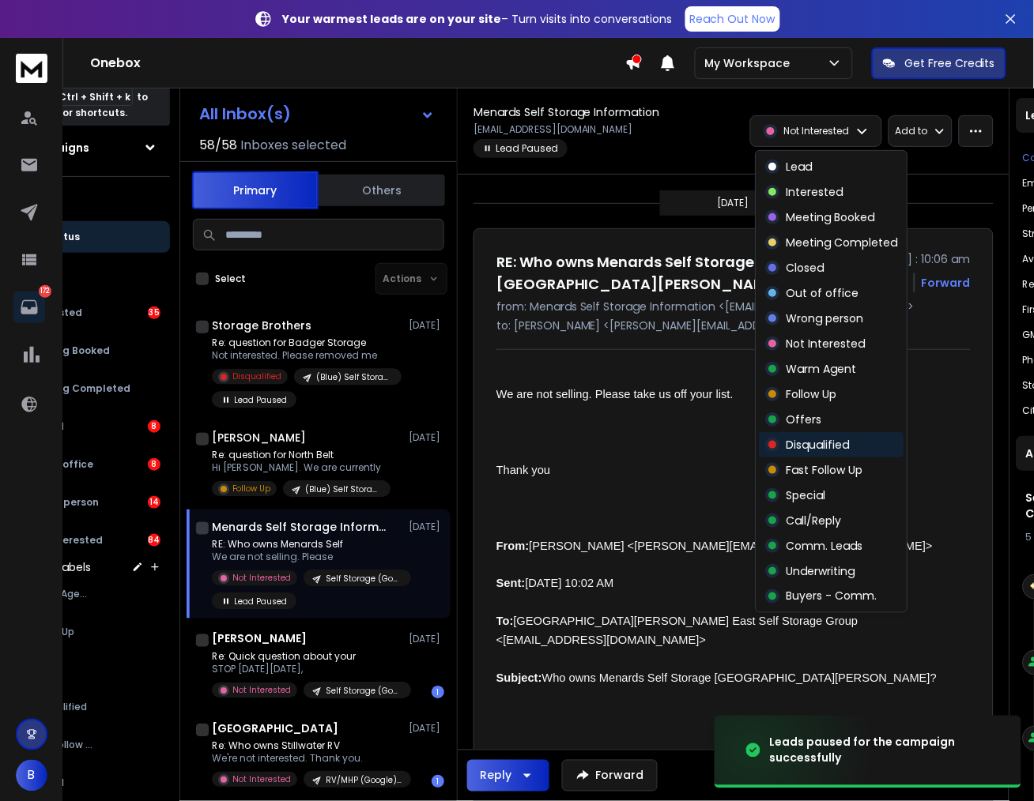
click at [816, 439] on p "Disqualified" at bounding box center [817, 445] width 63 height 16
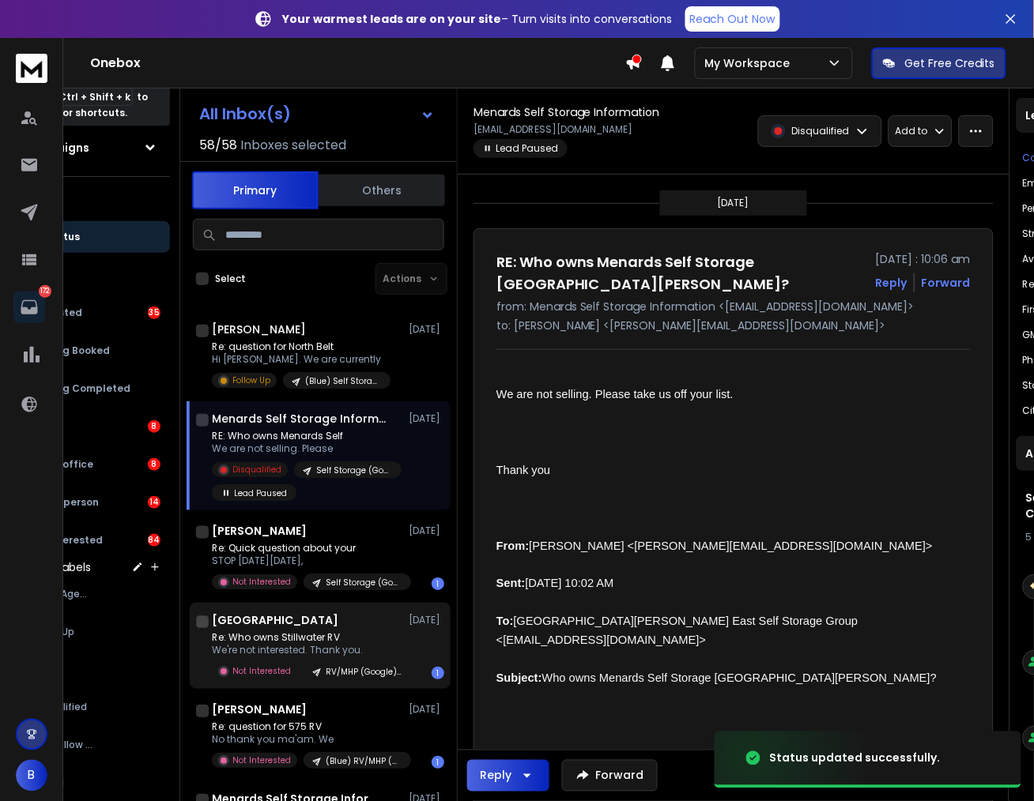
scroll to position [1024, 0]
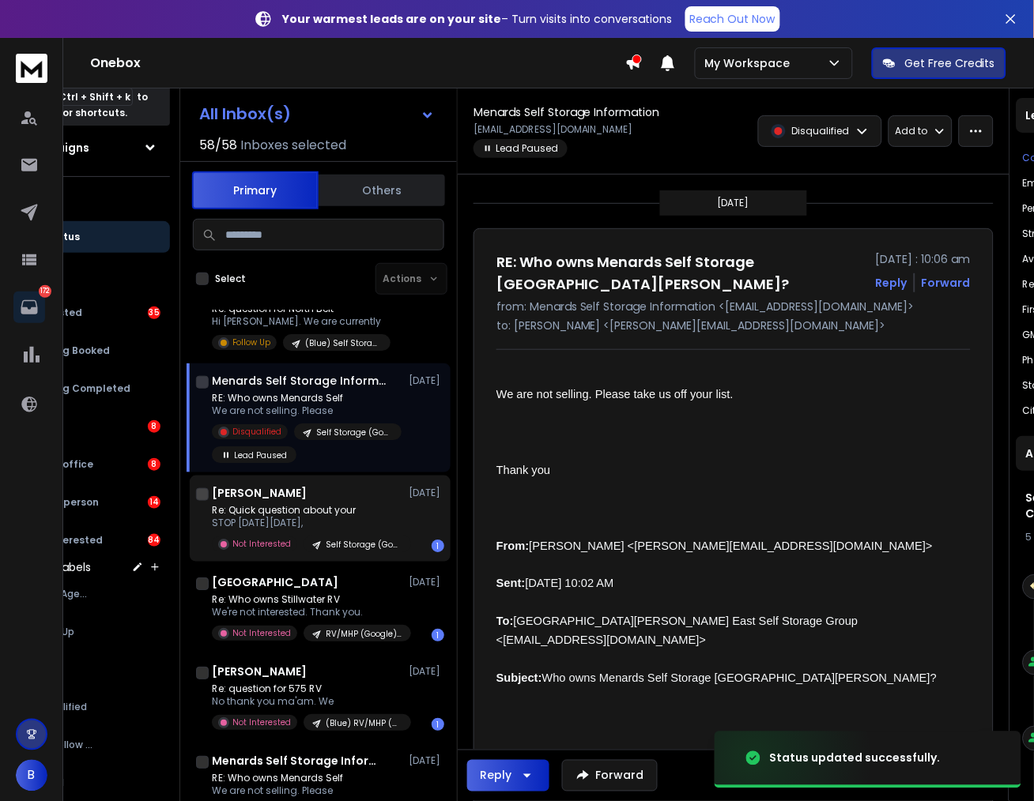
click at [338, 518] on p "STOP [DATE][DATE]," at bounding box center [307, 523] width 190 height 13
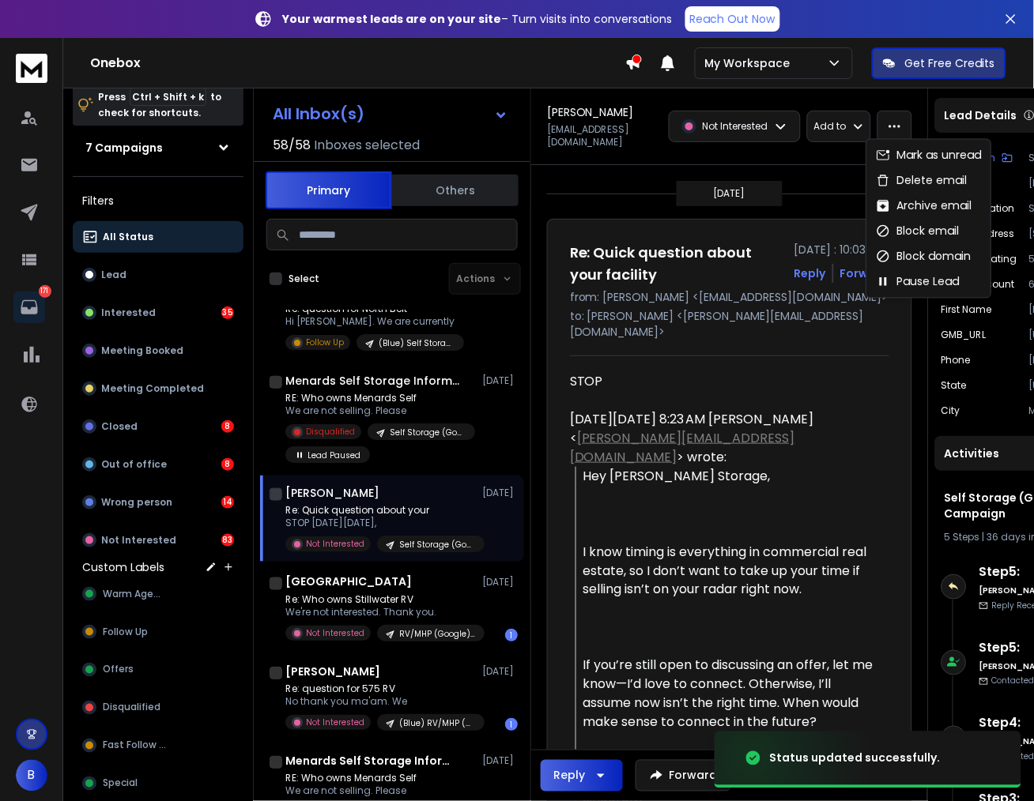
click at [901, 125] on icon "button" at bounding box center [895, 126] width 12 height 2
click at [918, 274] on div "Pause Lead" at bounding box center [917, 282] width 83 height 16
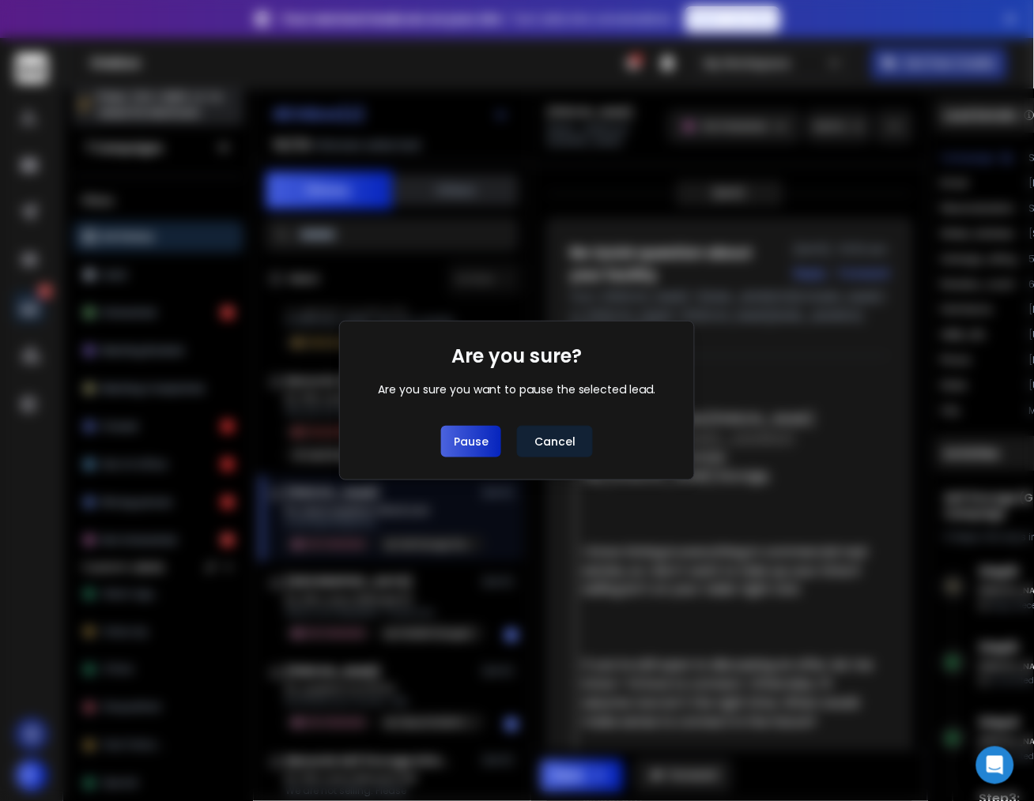
click at [459, 430] on button "Pause" at bounding box center [471, 442] width 60 height 32
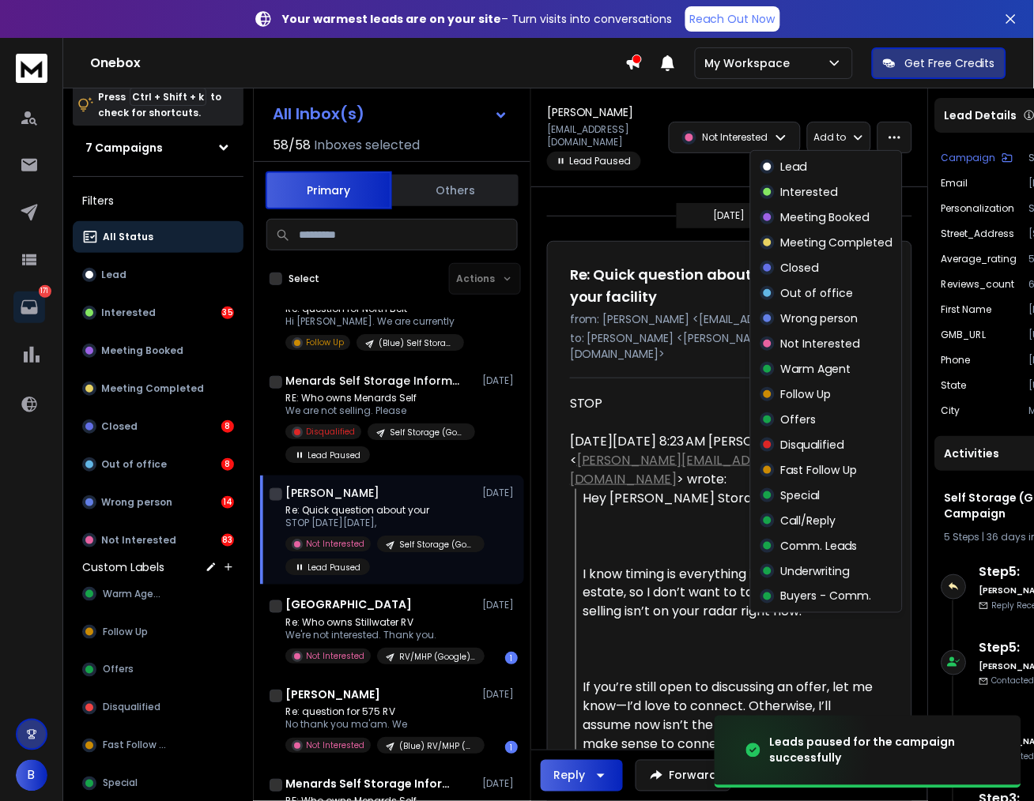
click at [800, 123] on div "Not Interested" at bounding box center [734, 137] width 130 height 30
click at [827, 440] on p "Disqualified" at bounding box center [812, 445] width 63 height 16
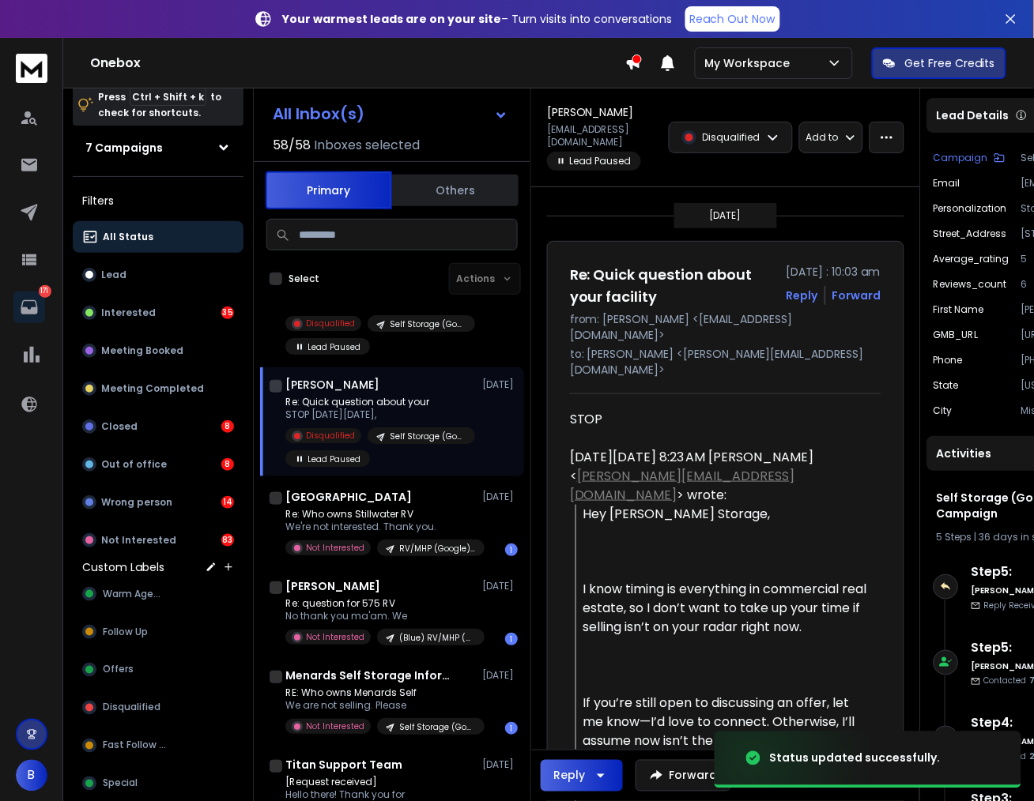
scroll to position [1170, 0]
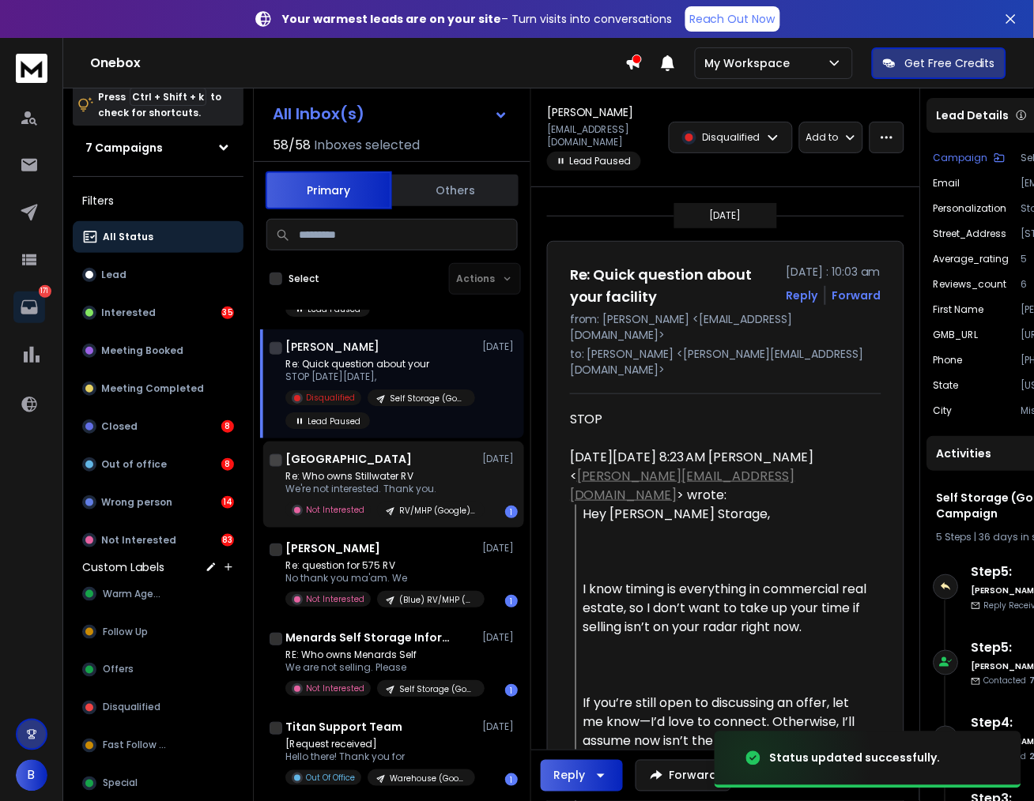
click at [405, 491] on p "We're not interested. Thank you." at bounding box center [380, 489] width 190 height 13
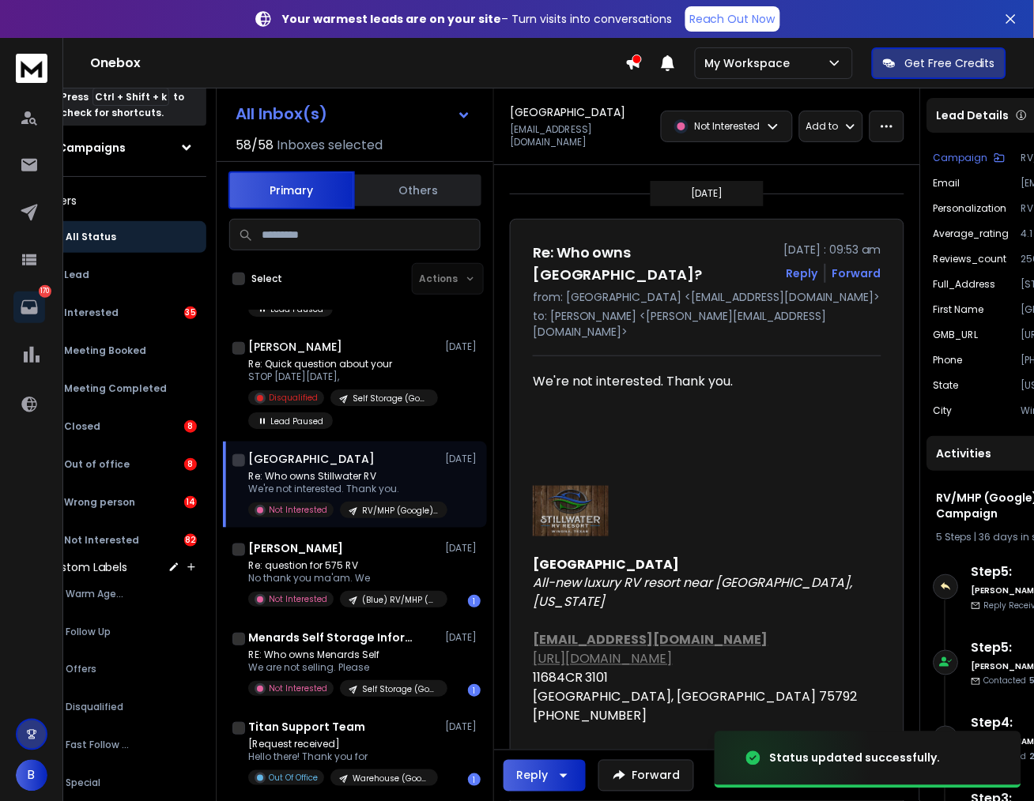
scroll to position [0, 81]
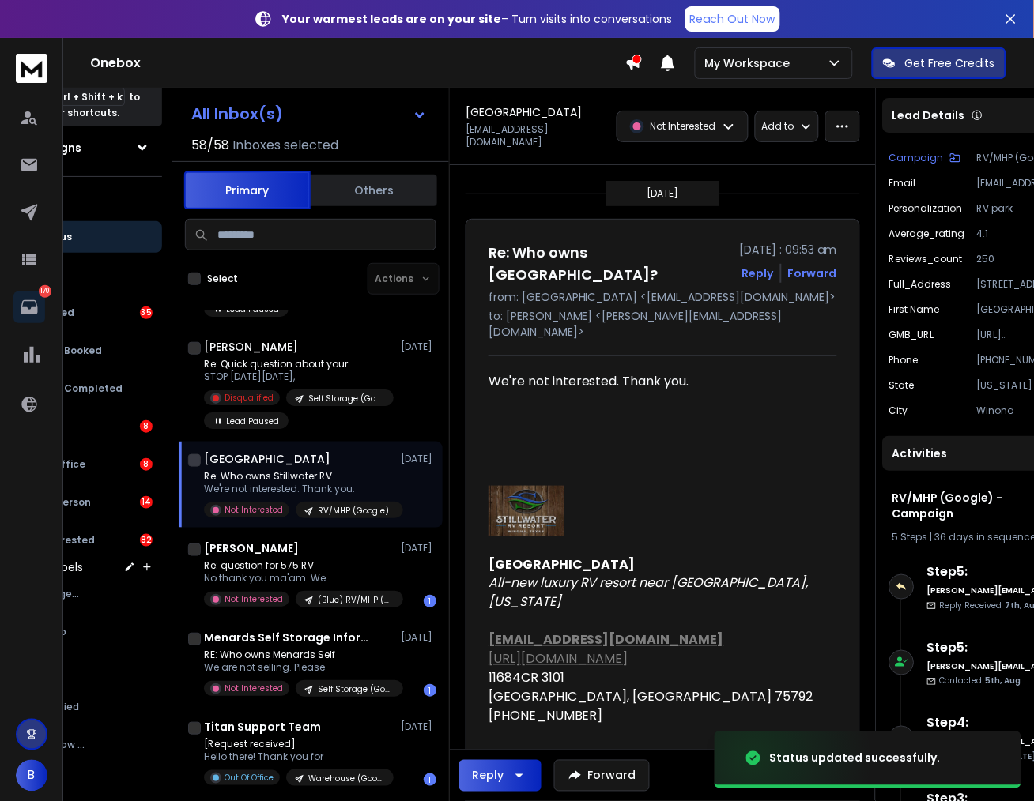
drag, startPoint x: 714, startPoint y: 346, endPoint x: 751, endPoint y: 344, distance: 38.0
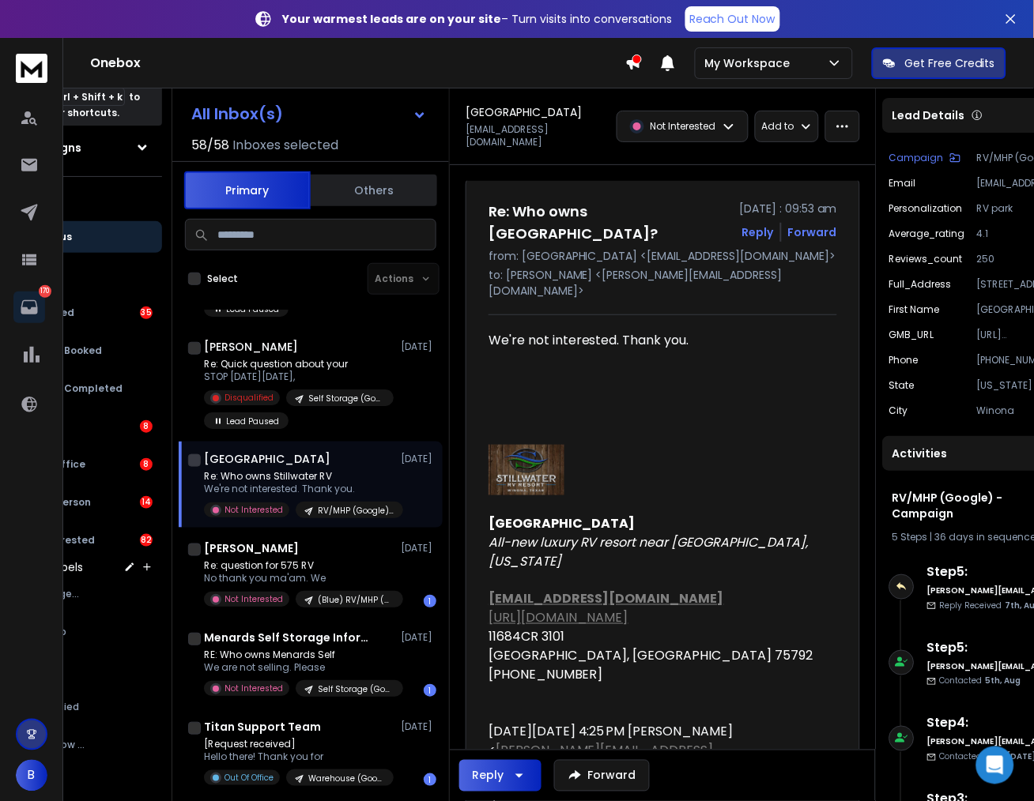
scroll to position [0, 0]
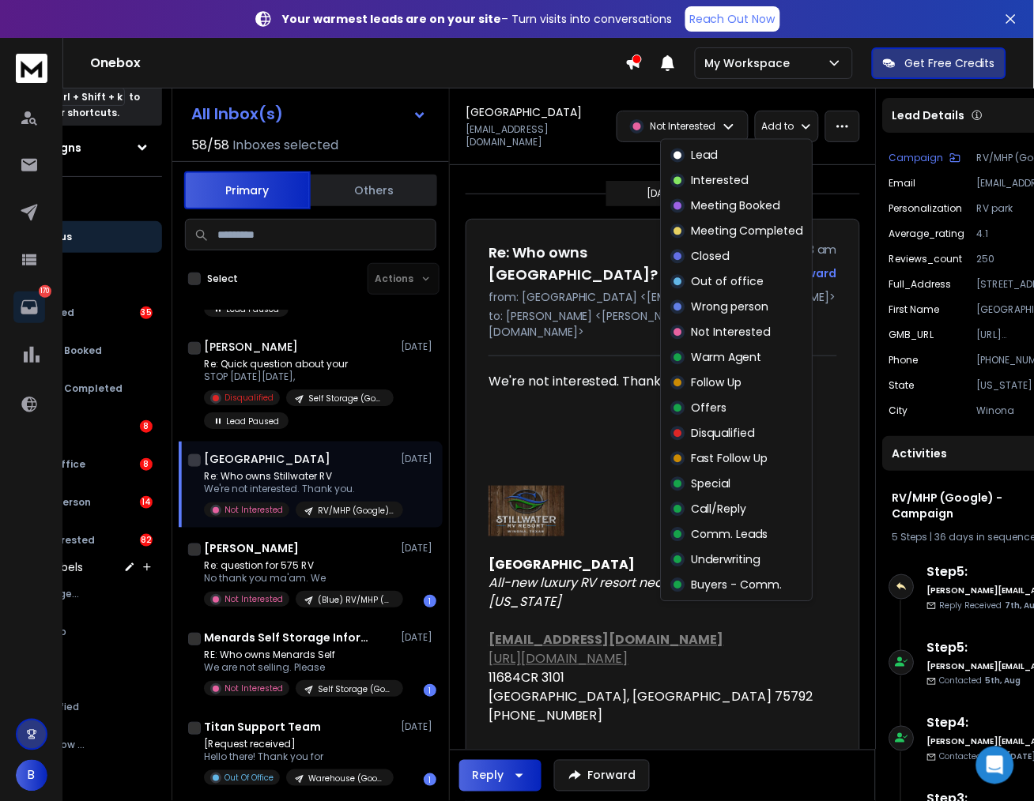
click at [716, 120] on p "Not Interested" at bounding box center [683, 126] width 66 height 13
click at [748, 379] on div "Follow Up" at bounding box center [737, 383] width 145 height 25
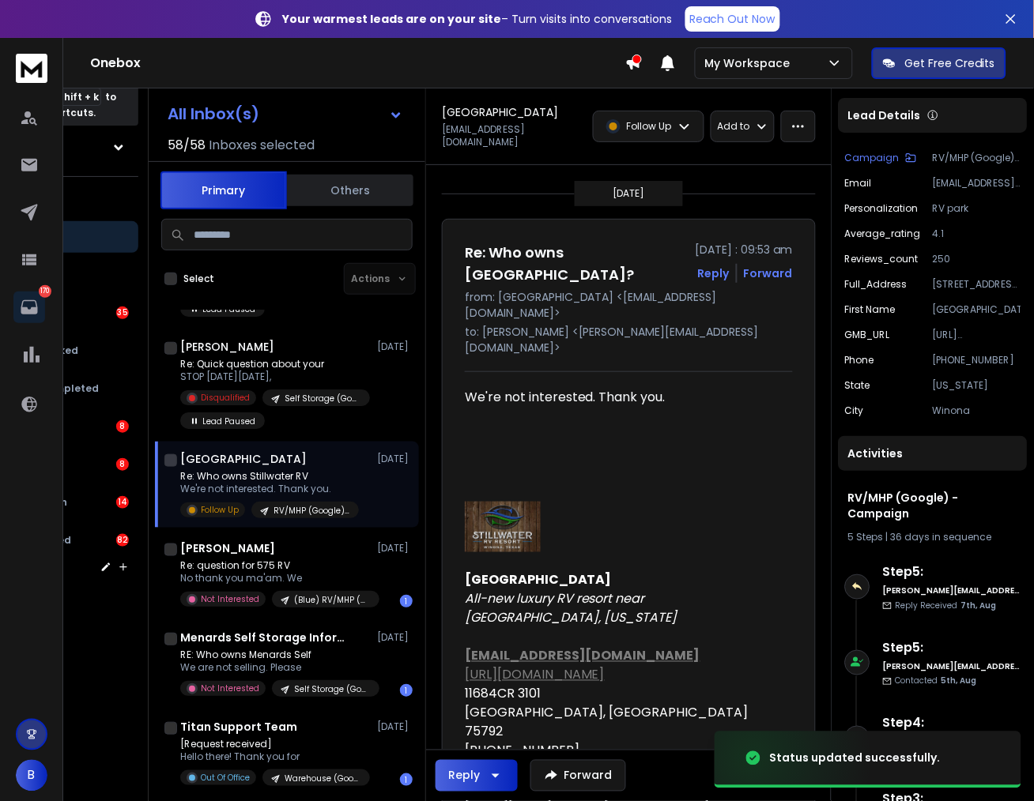
drag, startPoint x: 720, startPoint y: 381, endPoint x: 688, endPoint y: 378, distance: 31.8
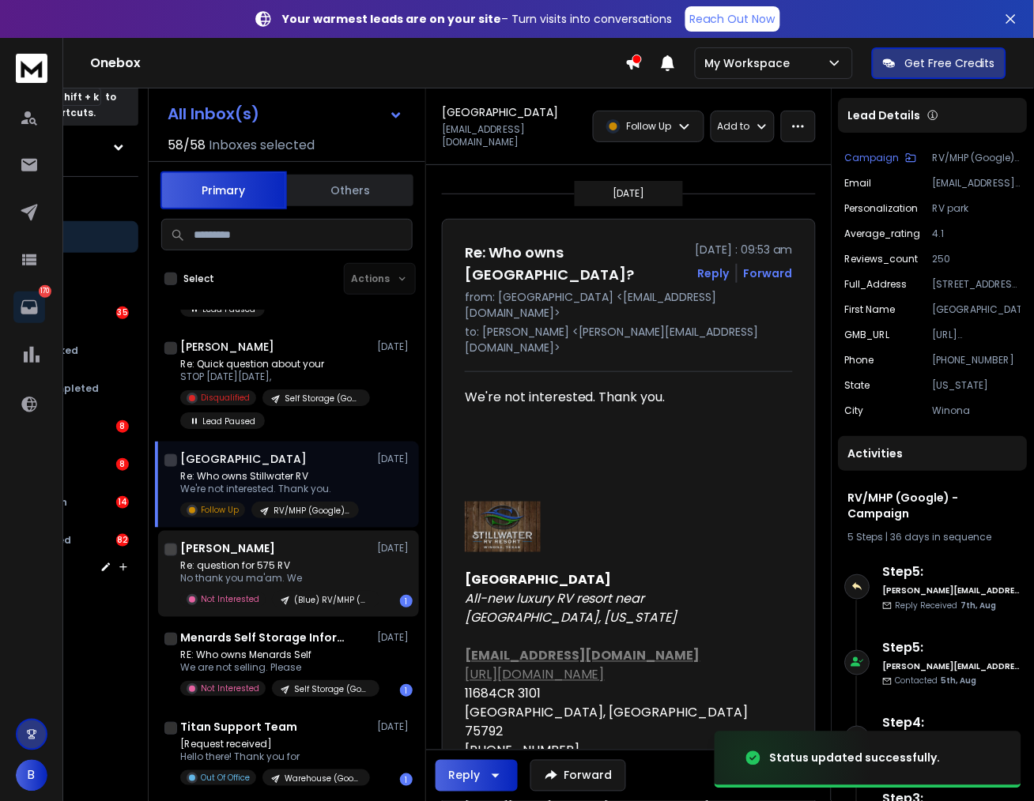
click at [261, 580] on p "No thank you ma'am. We" at bounding box center [275, 578] width 190 height 13
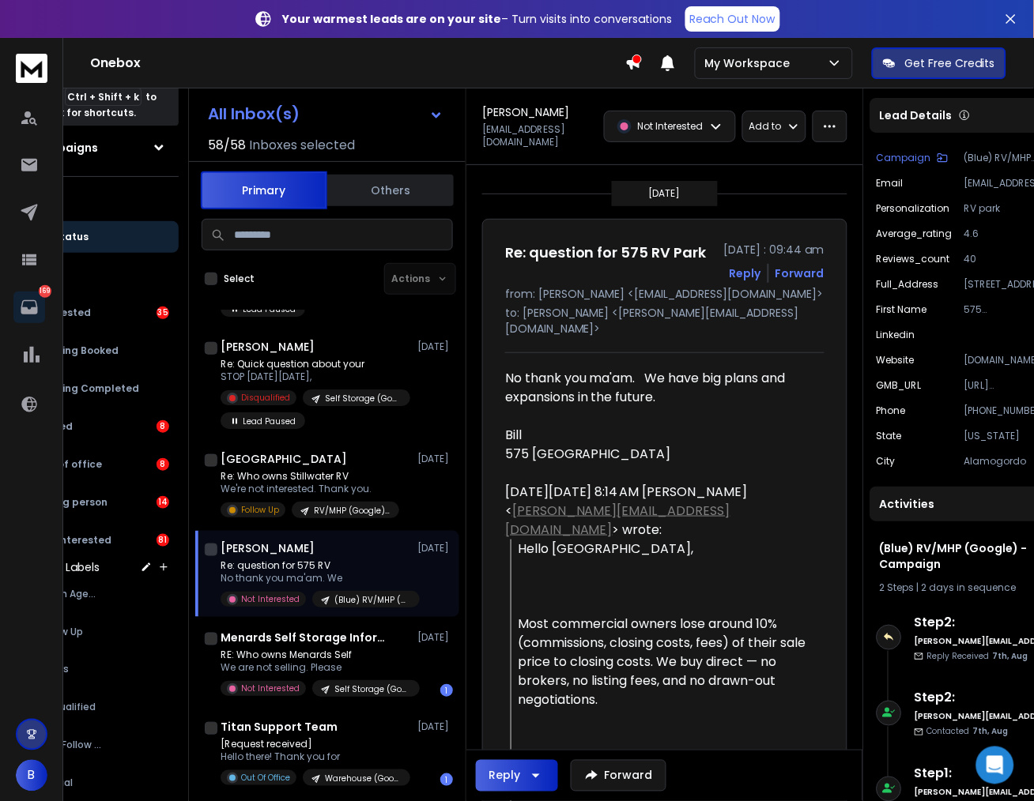
scroll to position [0, 75]
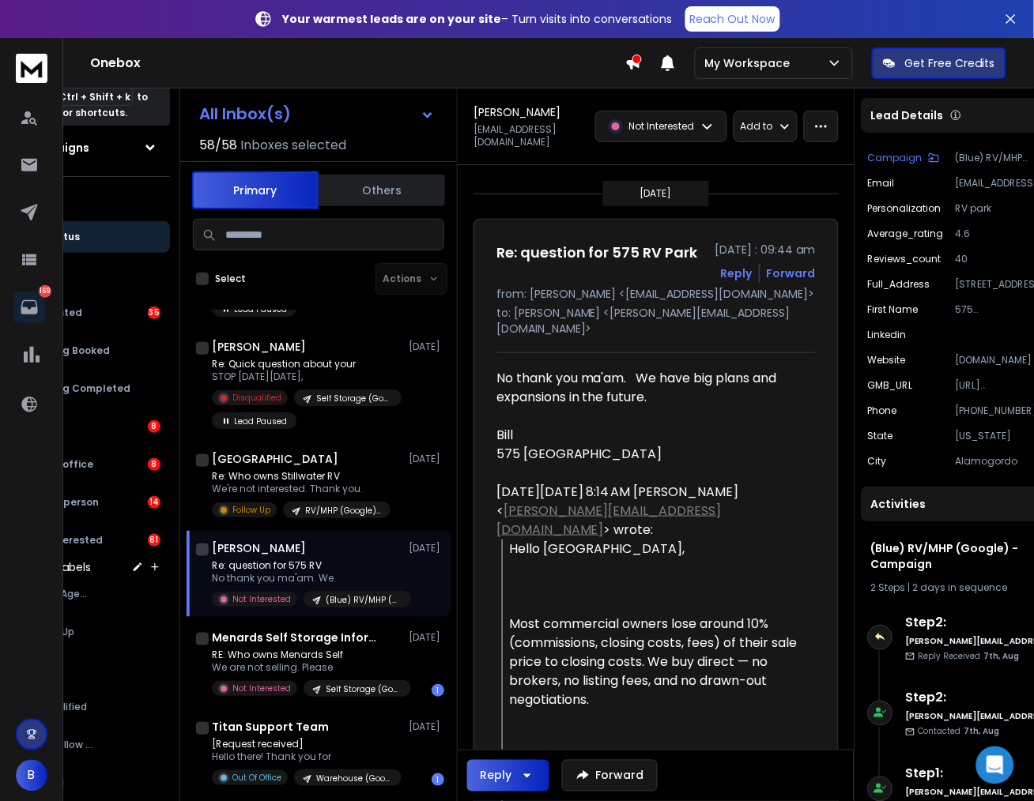
drag, startPoint x: 716, startPoint y: 357, endPoint x: 743, endPoint y: 353, distance: 27.2
click at [693, 123] on p "Not Interested" at bounding box center [660, 126] width 66 height 13
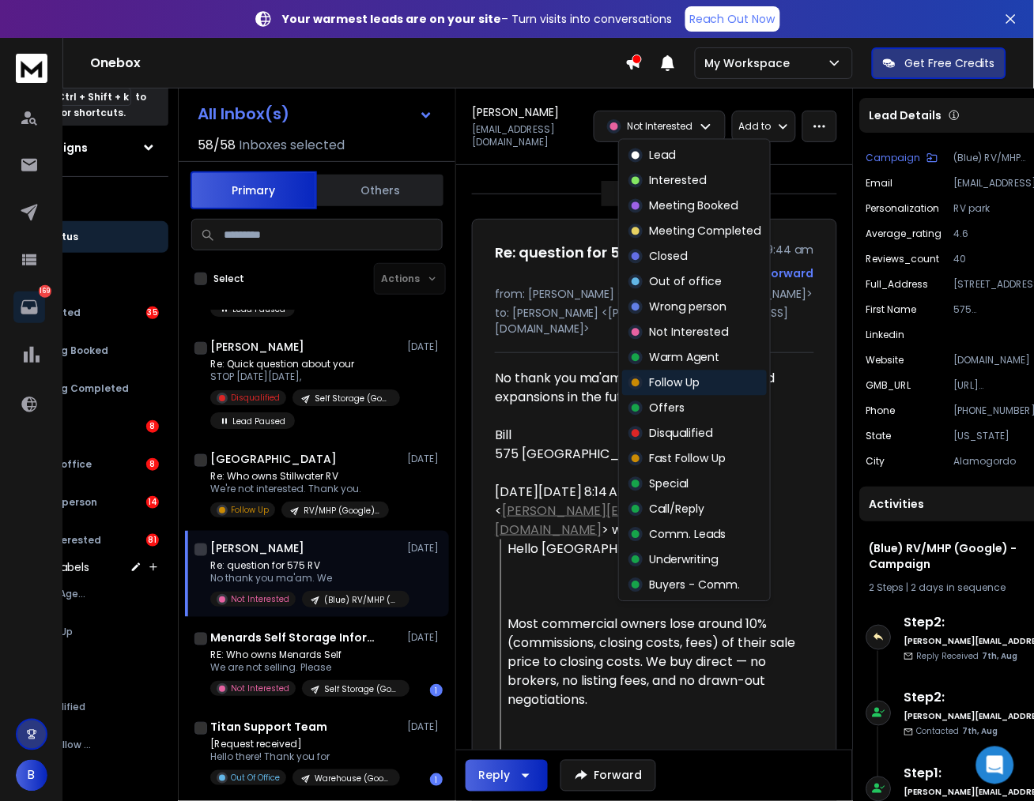
click at [698, 393] on div "Follow Up" at bounding box center [694, 383] width 145 height 25
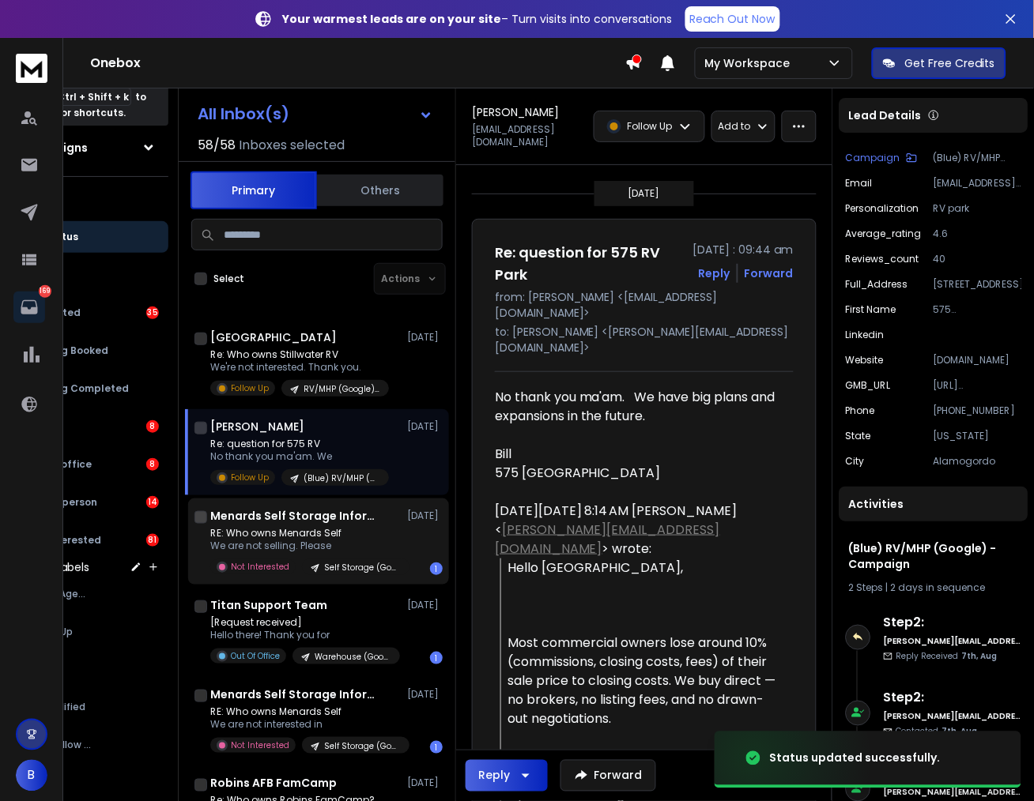
scroll to position [1316, 0]
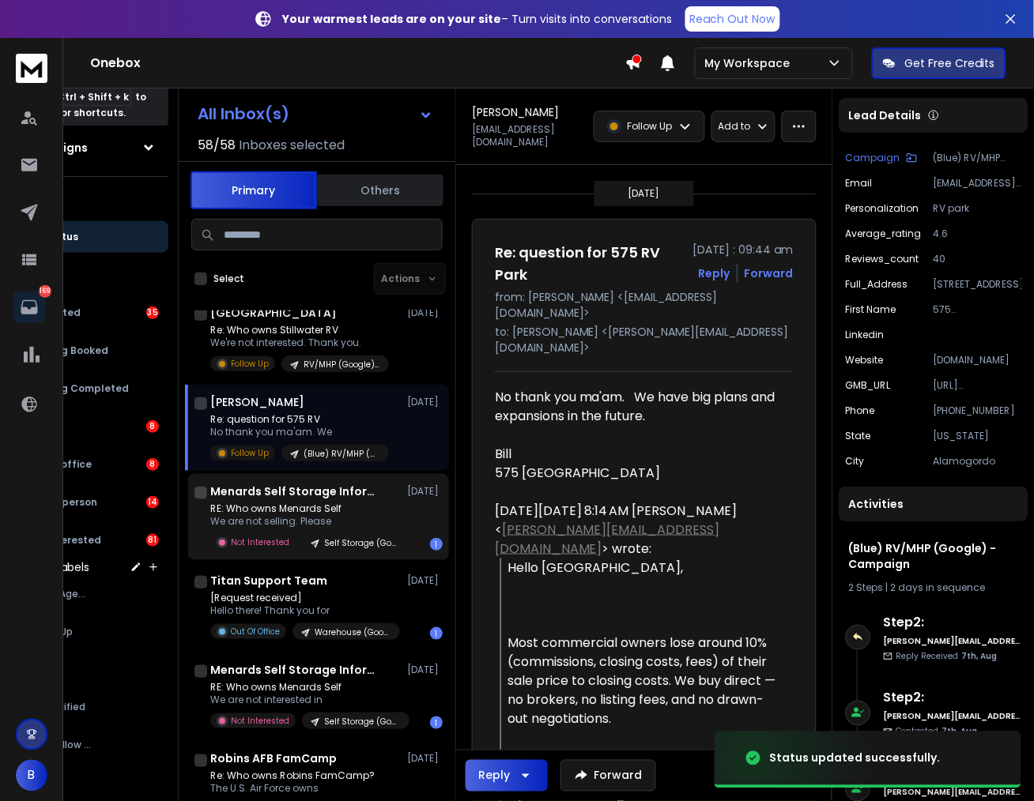
click at [340, 524] on p "We are not selling. Please" at bounding box center [305, 521] width 190 height 13
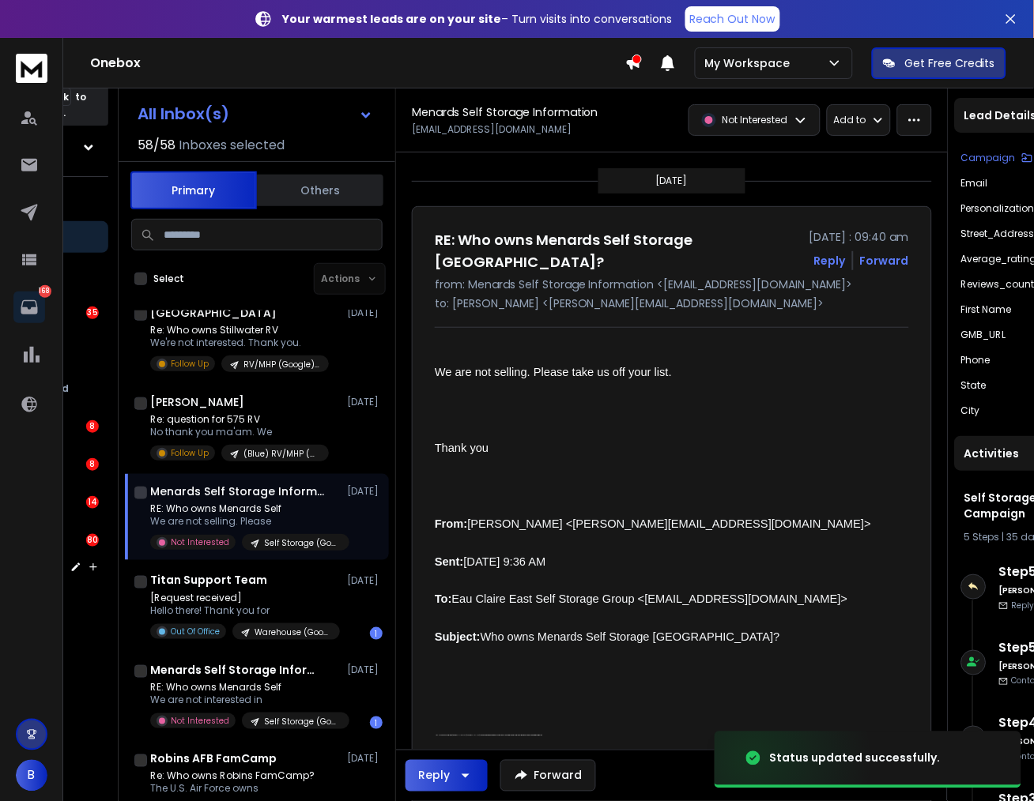
drag, startPoint x: 736, startPoint y: 379, endPoint x: 824, endPoint y: 322, distance: 105.0
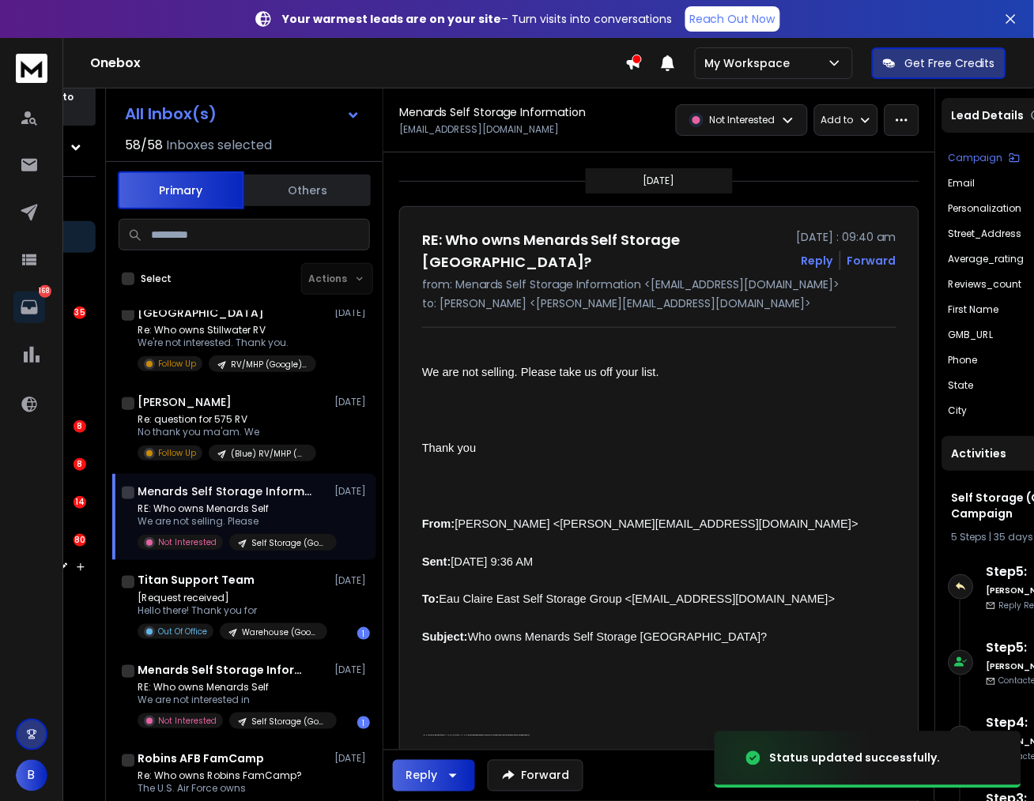
click at [902, 123] on icon "button" at bounding box center [901, 120] width 14 height 14
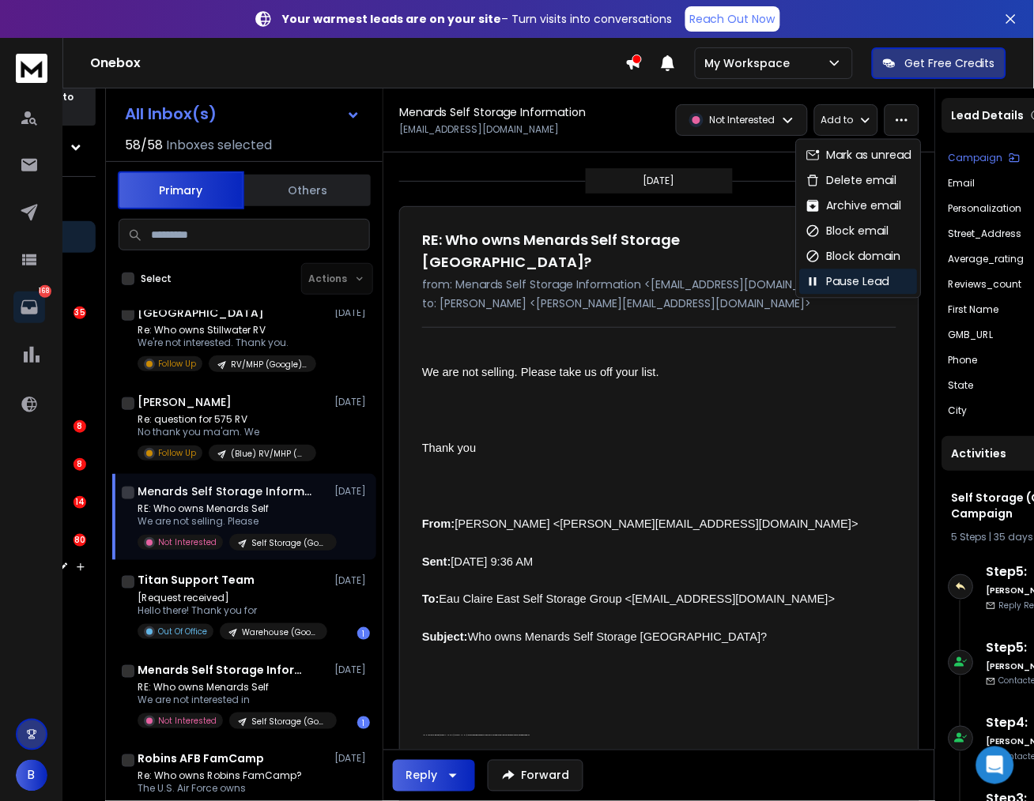
click at [876, 281] on div "Pause Lead" at bounding box center [847, 282] width 83 height 16
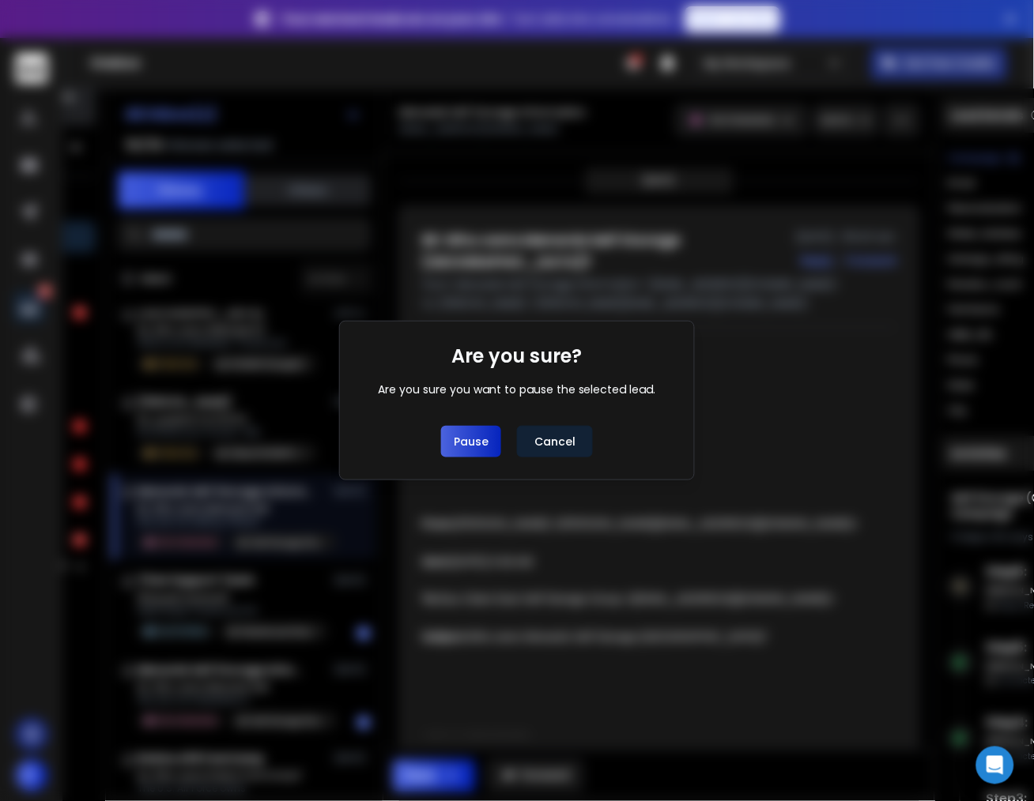
click at [479, 443] on button "Pause" at bounding box center [471, 442] width 60 height 32
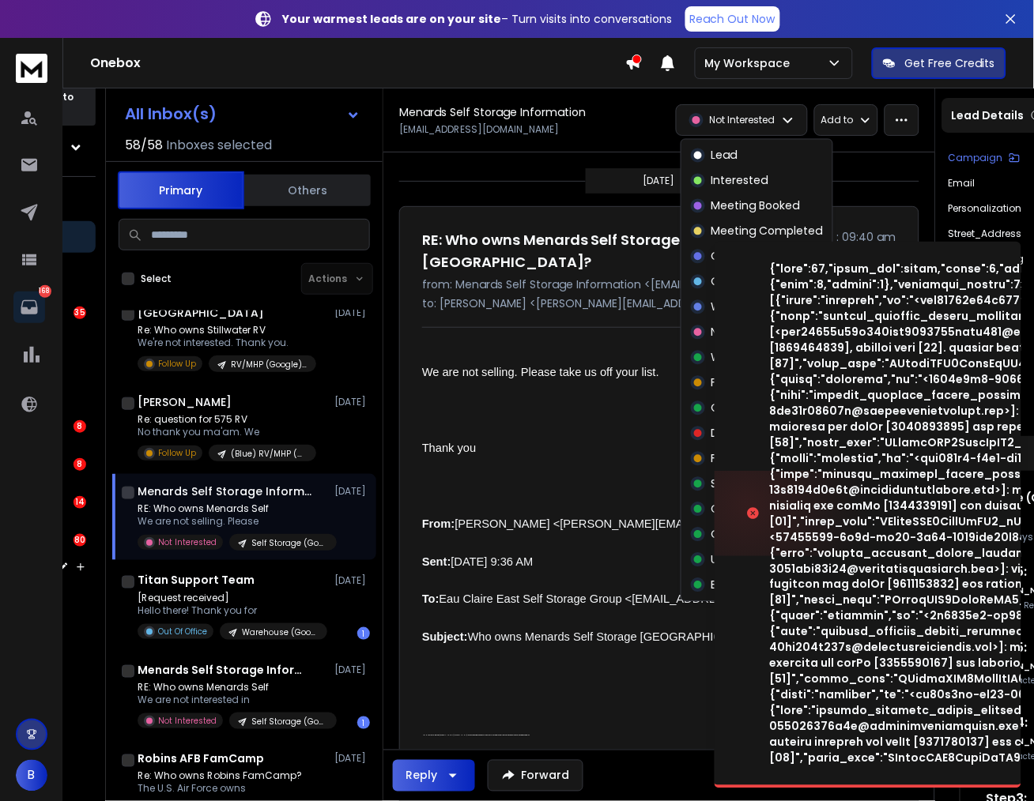
click at [763, 122] on p "Not Interested" at bounding box center [743, 120] width 66 height 13
click at [898, 122] on icon "button" at bounding box center [901, 120] width 14 height 14
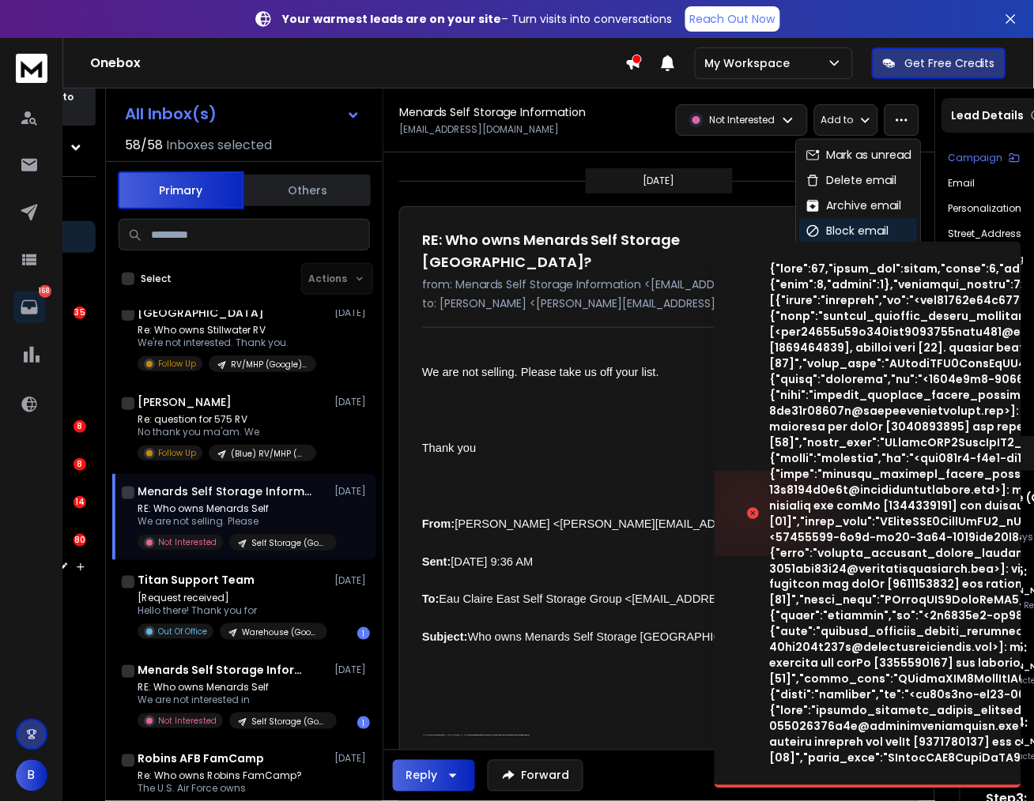
click at [879, 224] on div "Block email" at bounding box center [847, 232] width 83 height 16
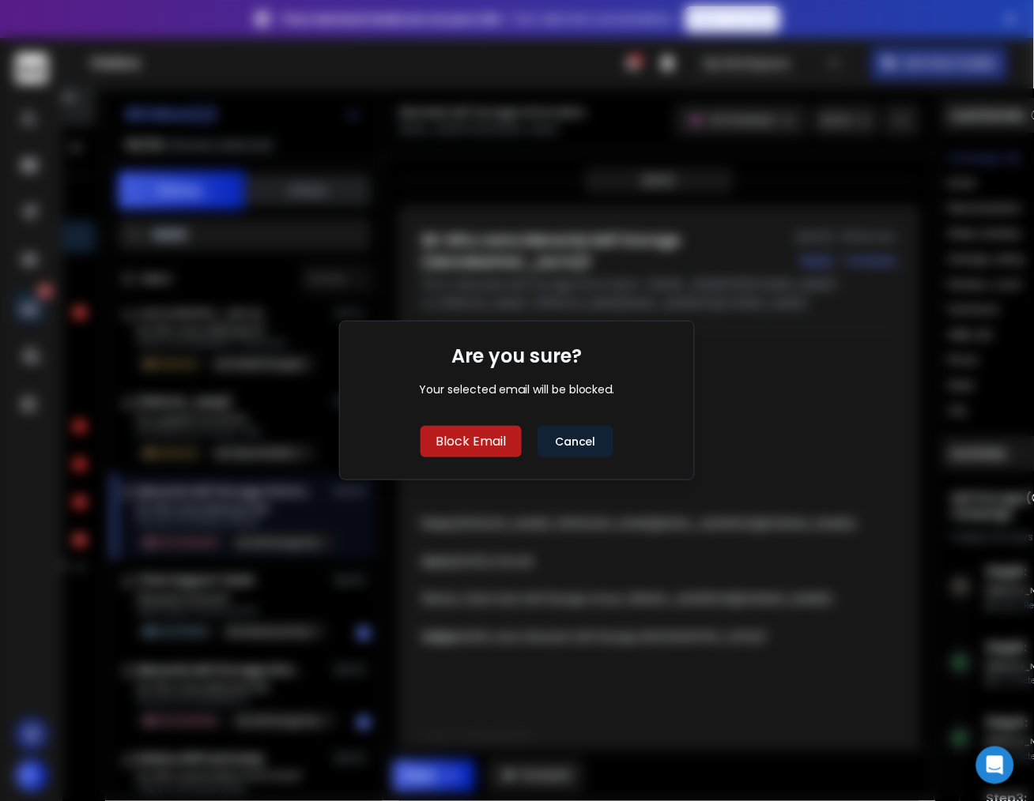
click at [484, 439] on button "Block Email" at bounding box center [470, 442] width 101 height 32
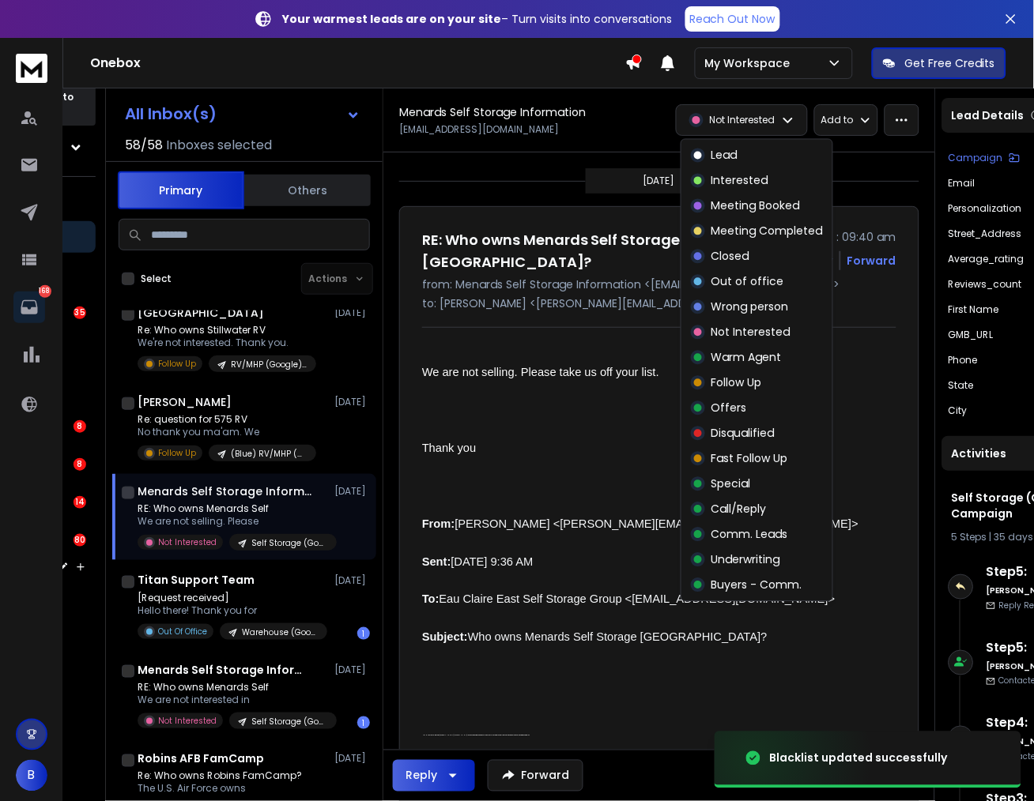
click at [762, 114] on p "Not Interested" at bounding box center [743, 120] width 66 height 13
click at [757, 439] on p "Disqualified" at bounding box center [742, 434] width 63 height 16
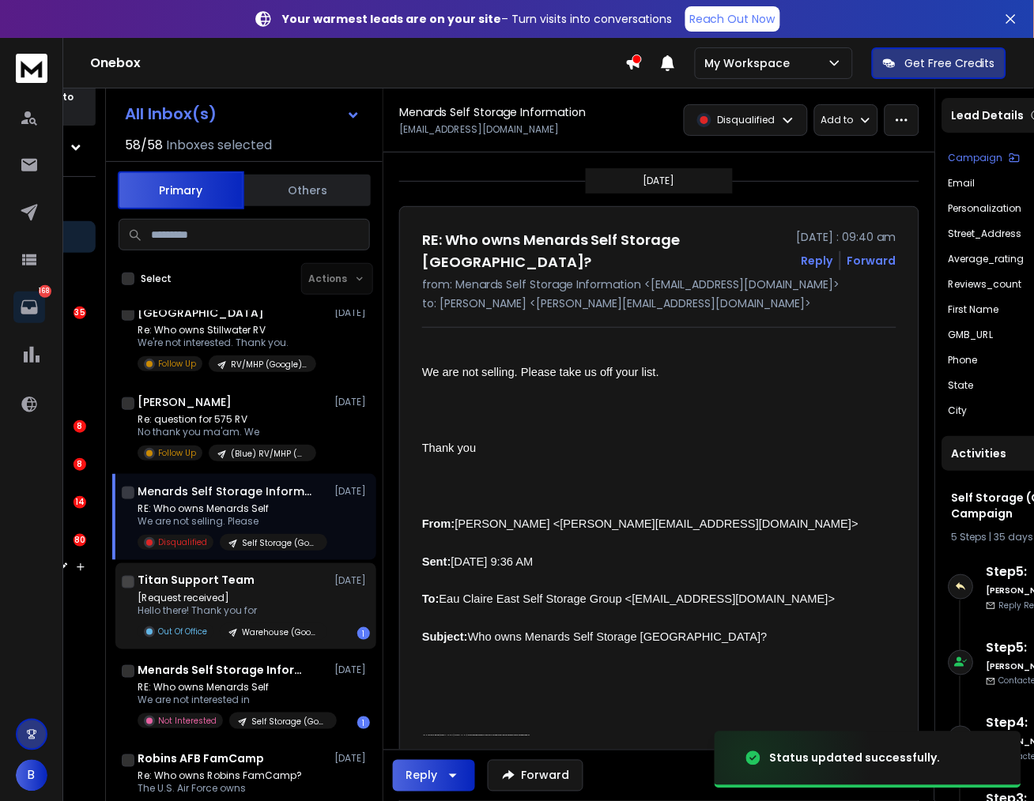
click at [224, 608] on p "Hello there! Thank you for" at bounding box center [232, 610] width 190 height 13
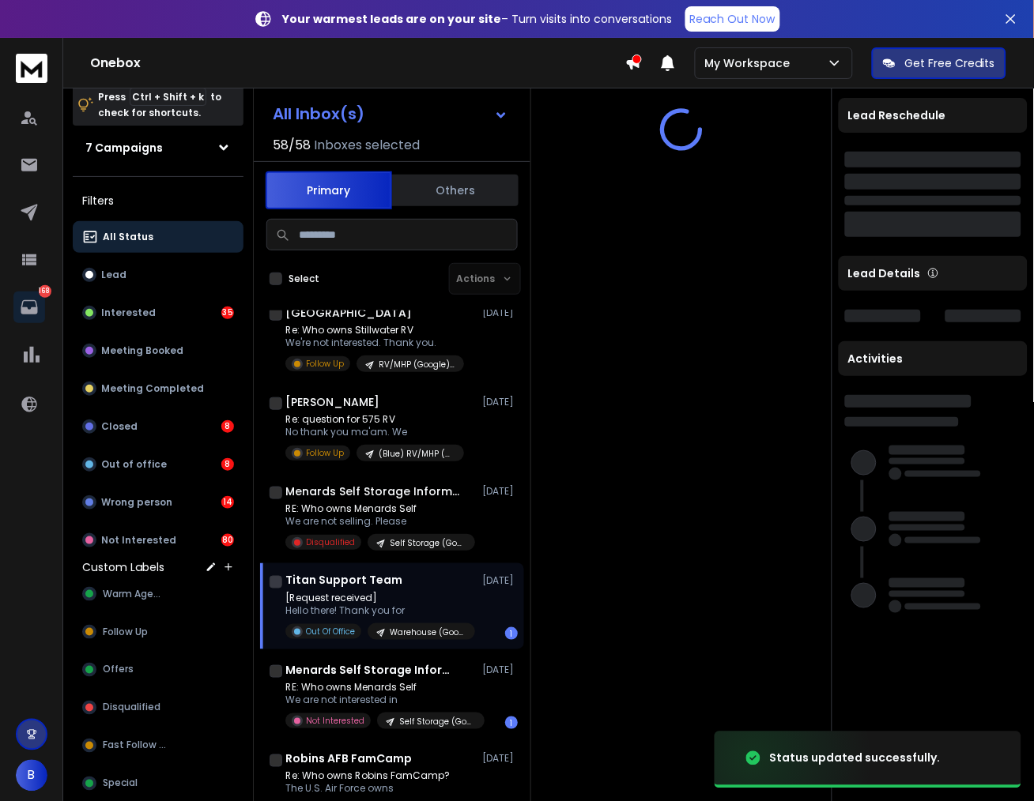
scroll to position [0, 0]
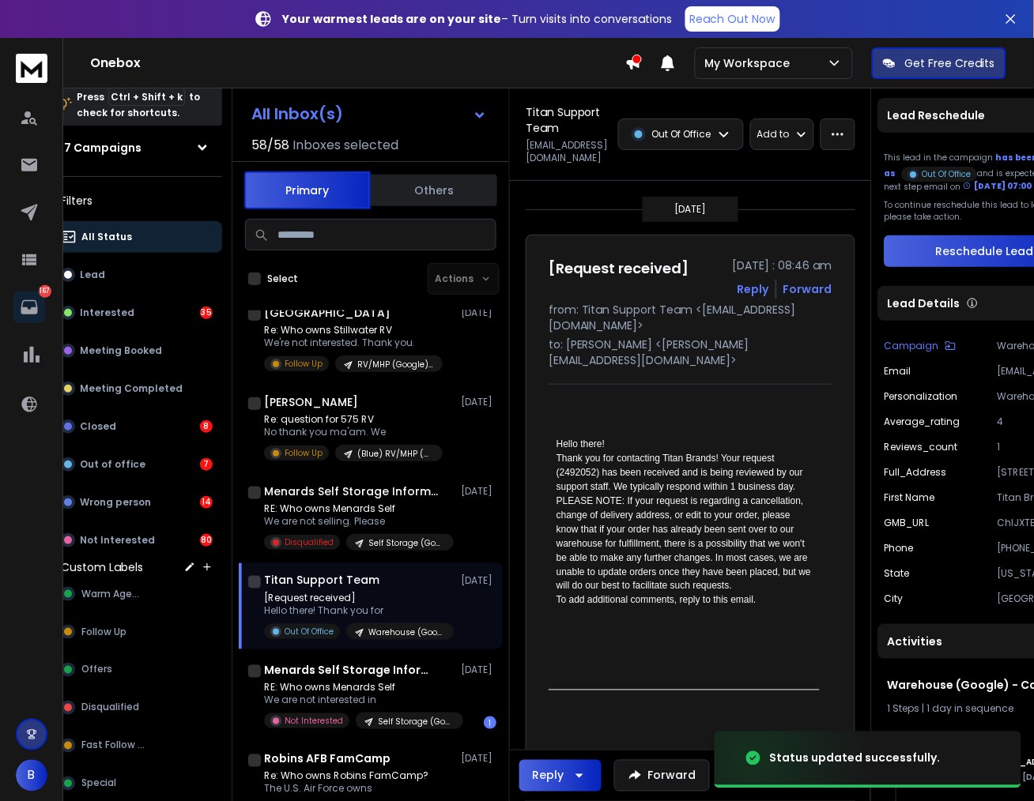
drag, startPoint x: 676, startPoint y: 466, endPoint x: 722, endPoint y: 453, distance: 47.8
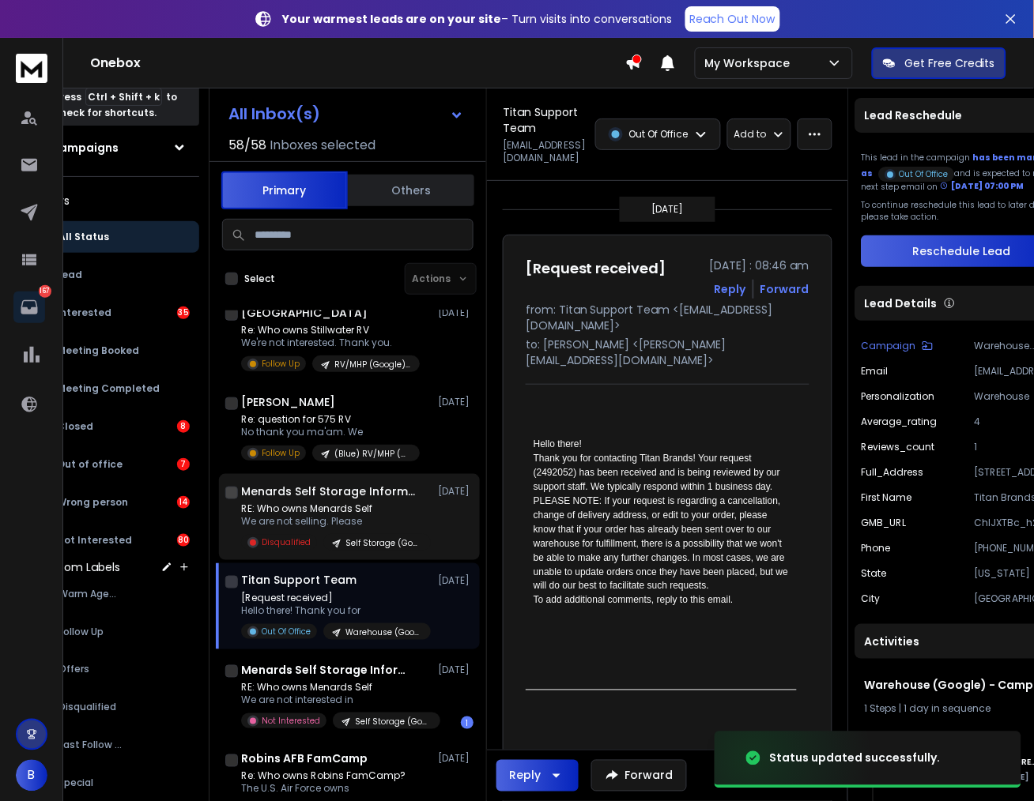
scroll to position [1463, 0]
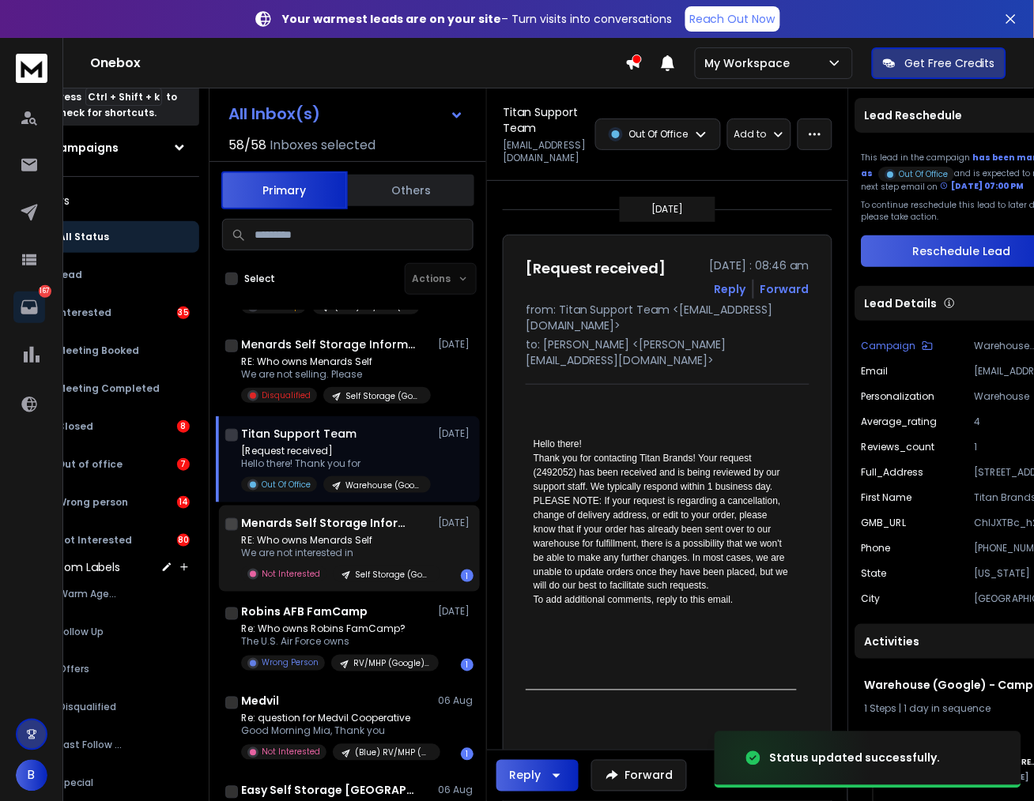
click at [360, 555] on p "We are not interested in" at bounding box center [336, 553] width 190 height 13
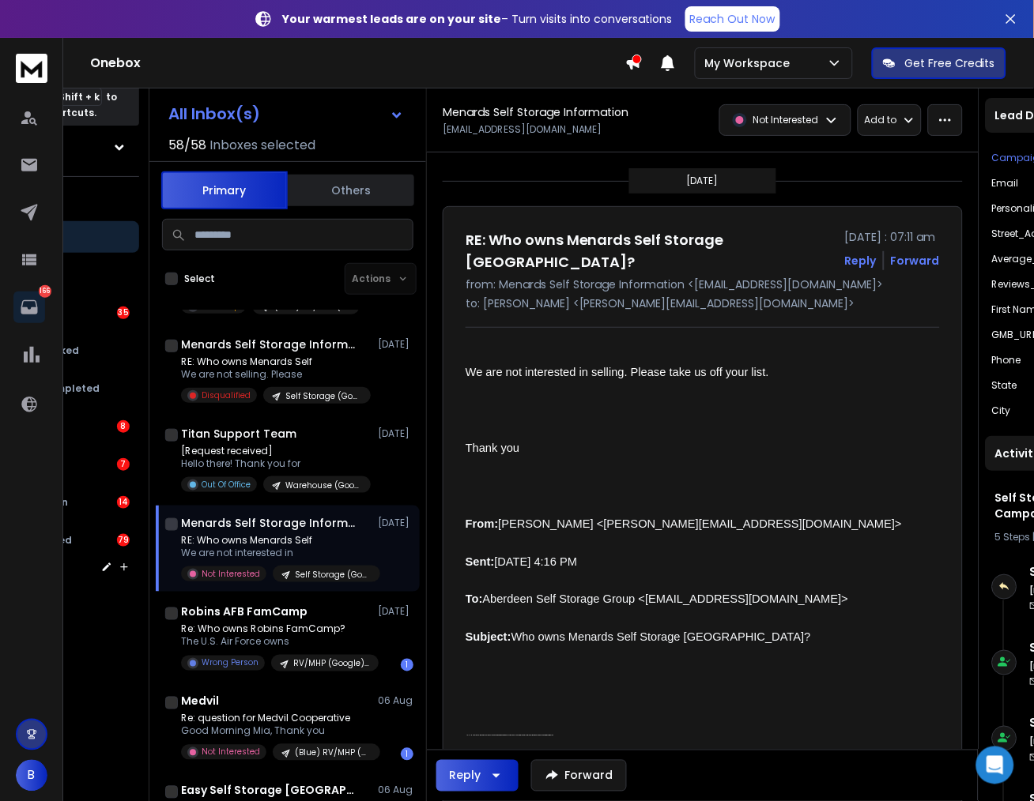
drag, startPoint x: 699, startPoint y: 397, endPoint x: 755, endPoint y: 379, distance: 59.0
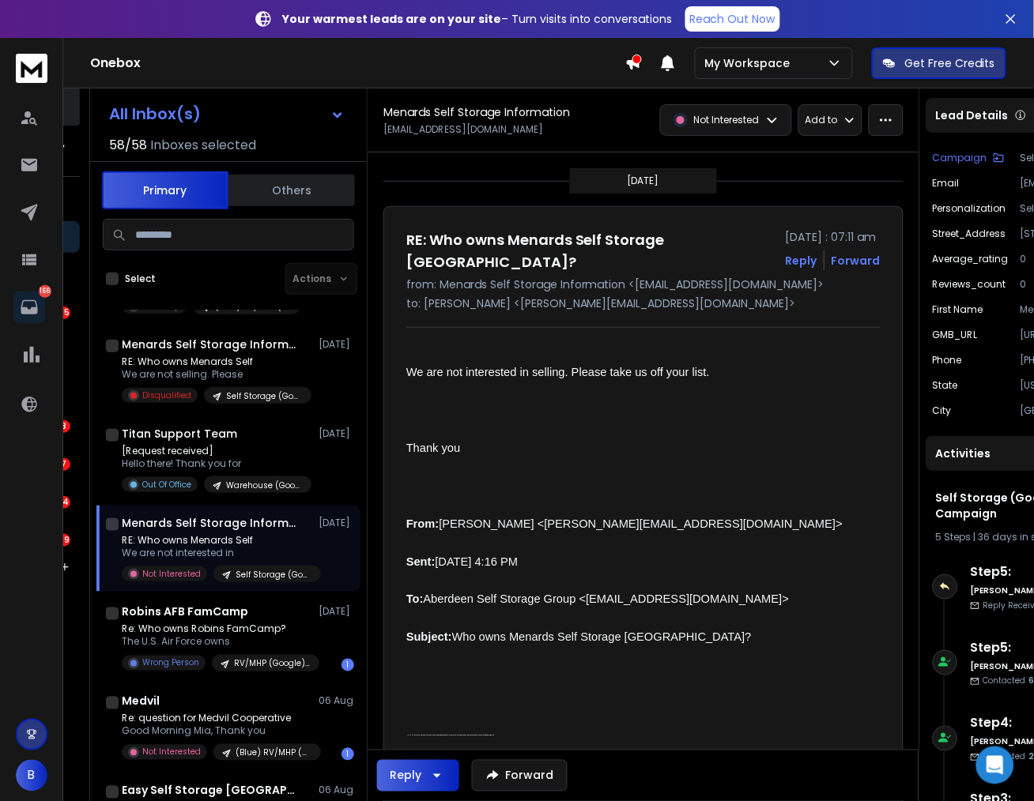
click at [887, 121] on icon "button" at bounding box center [886, 120] width 14 height 14
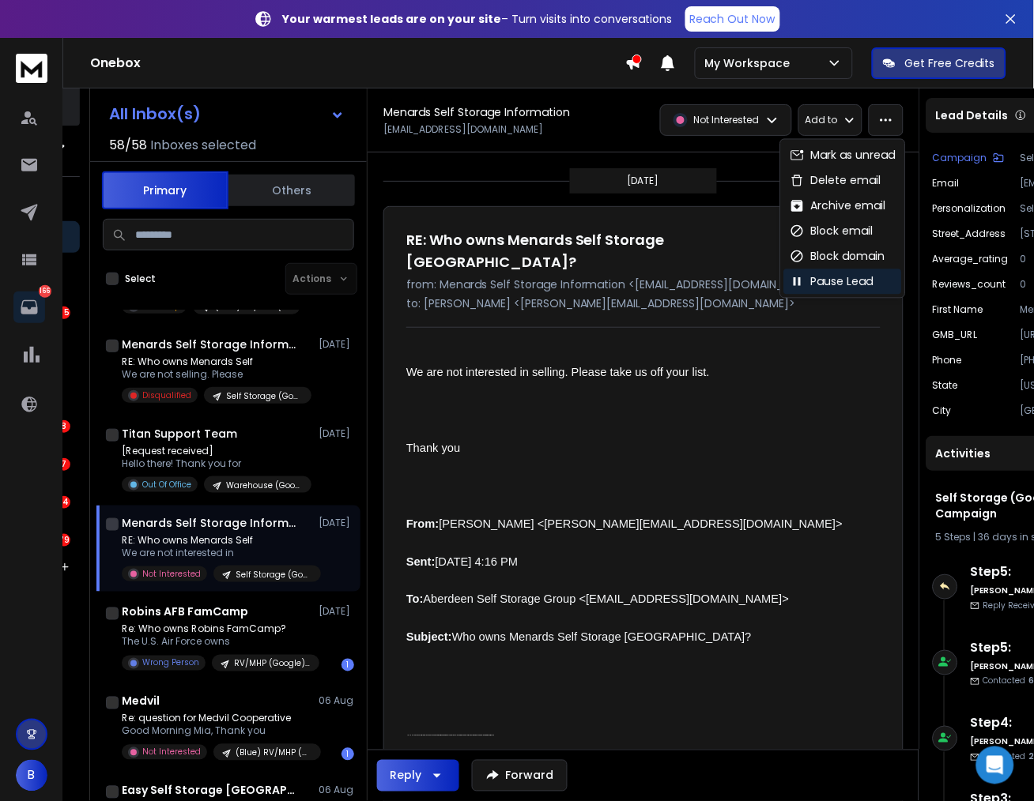
click at [843, 281] on div "Pause Lead" at bounding box center [831, 282] width 83 height 16
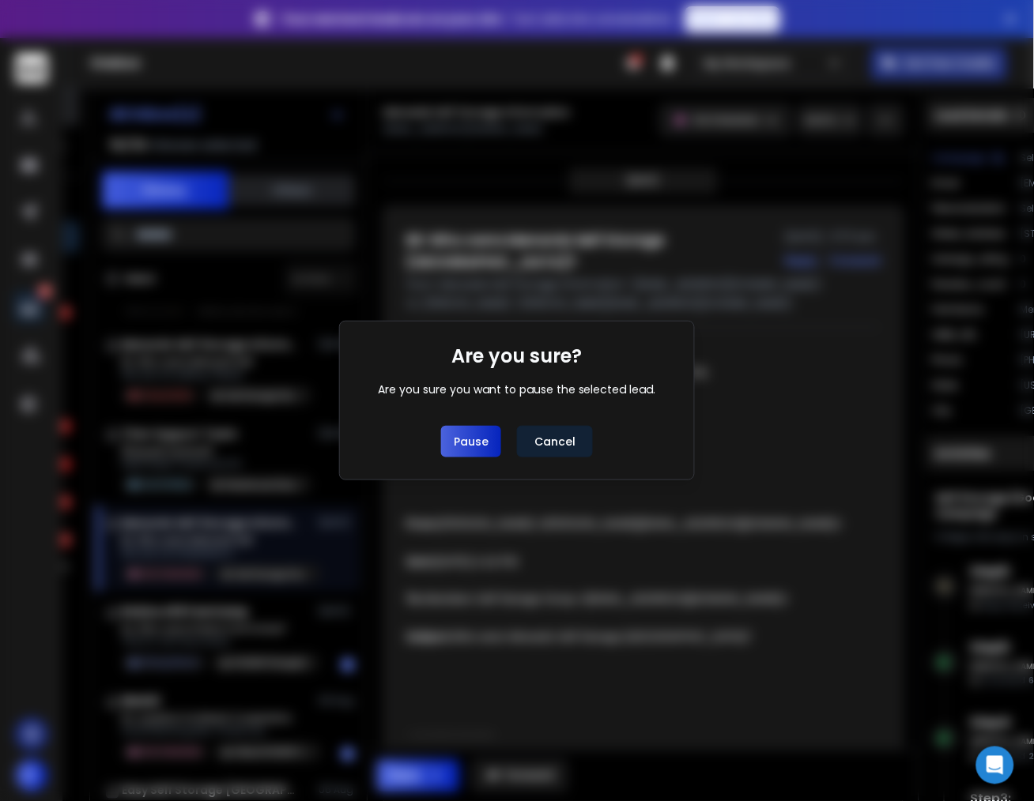
click at [454, 451] on button "Pause" at bounding box center [471, 442] width 60 height 32
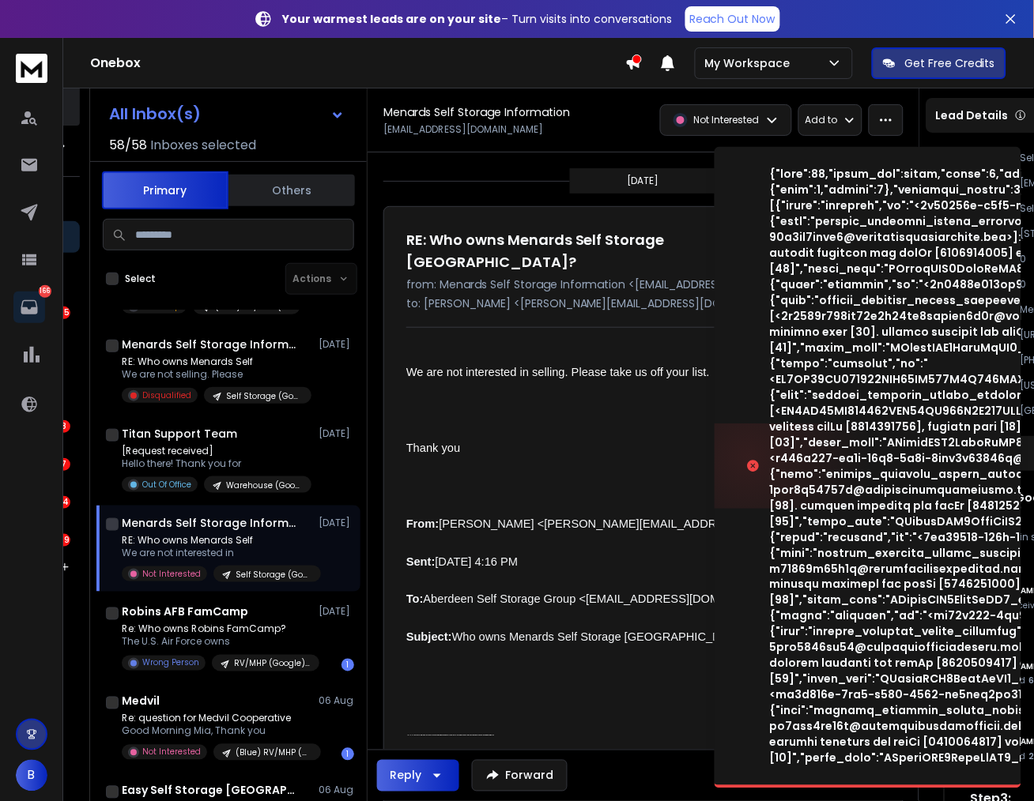
click at [876, 121] on button "button" at bounding box center [885, 120] width 35 height 32
click at [641, 279] on p "from: Menards Self Storage Information <[EMAIL_ADDRESS][DOMAIN_NAME]>" at bounding box center [643, 285] width 474 height 16
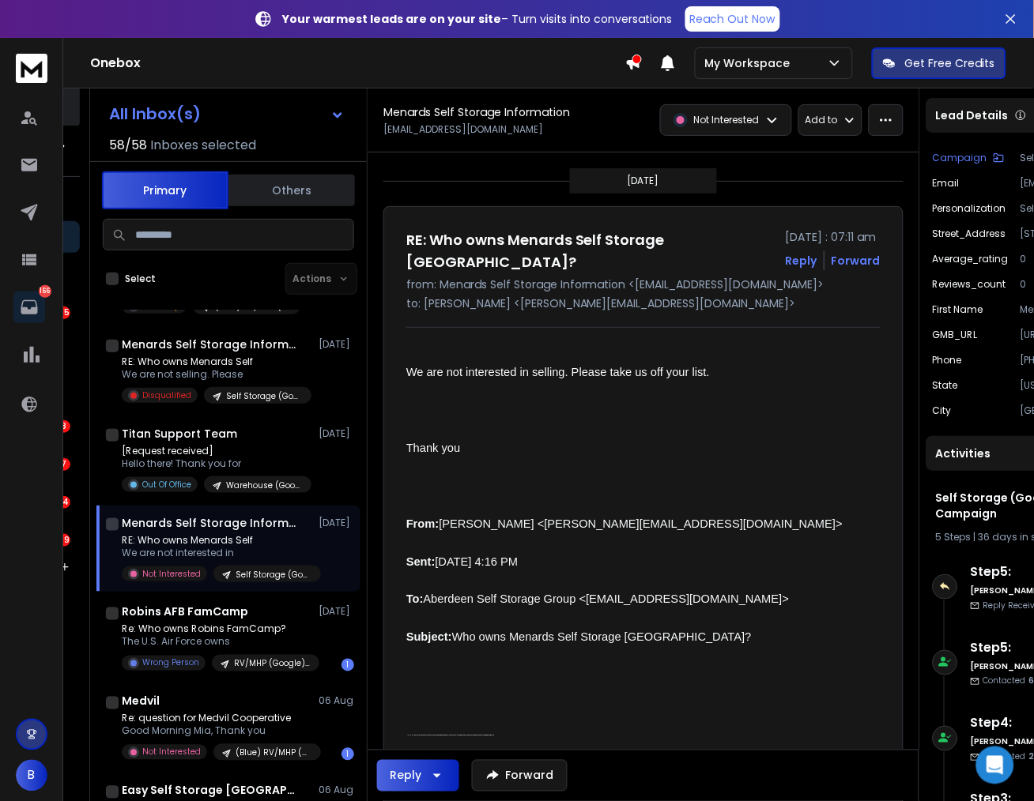
click at [896, 128] on button "button" at bounding box center [885, 120] width 35 height 32
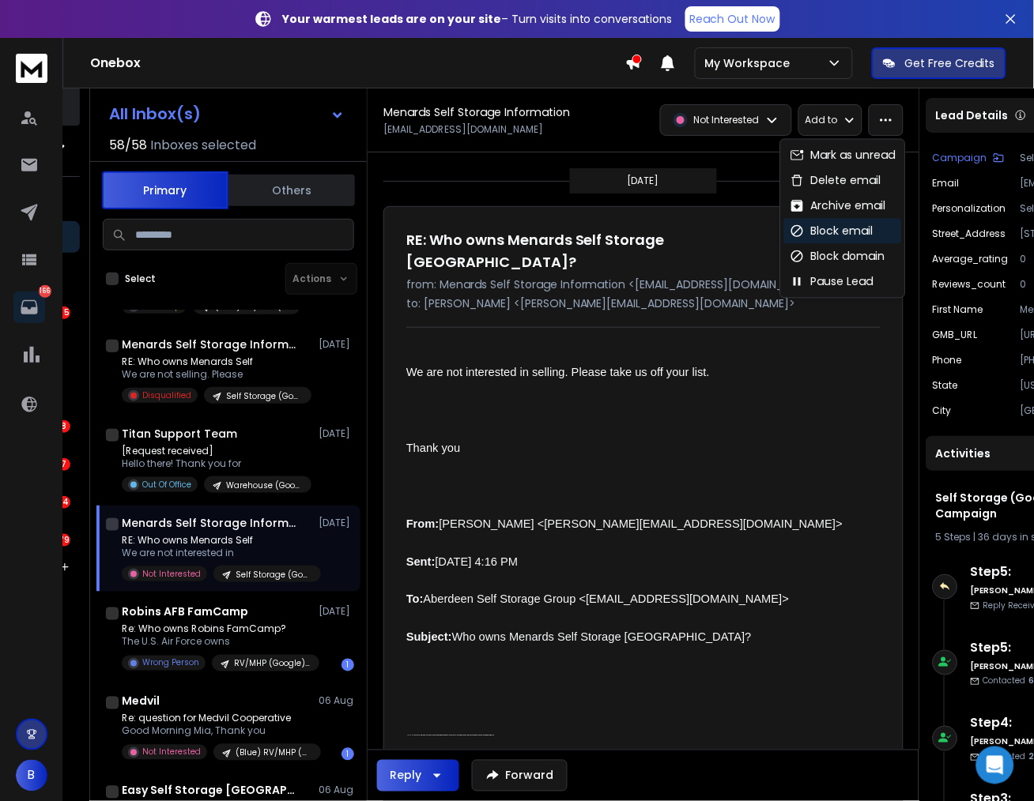
click at [851, 227] on div "Block email" at bounding box center [831, 232] width 83 height 16
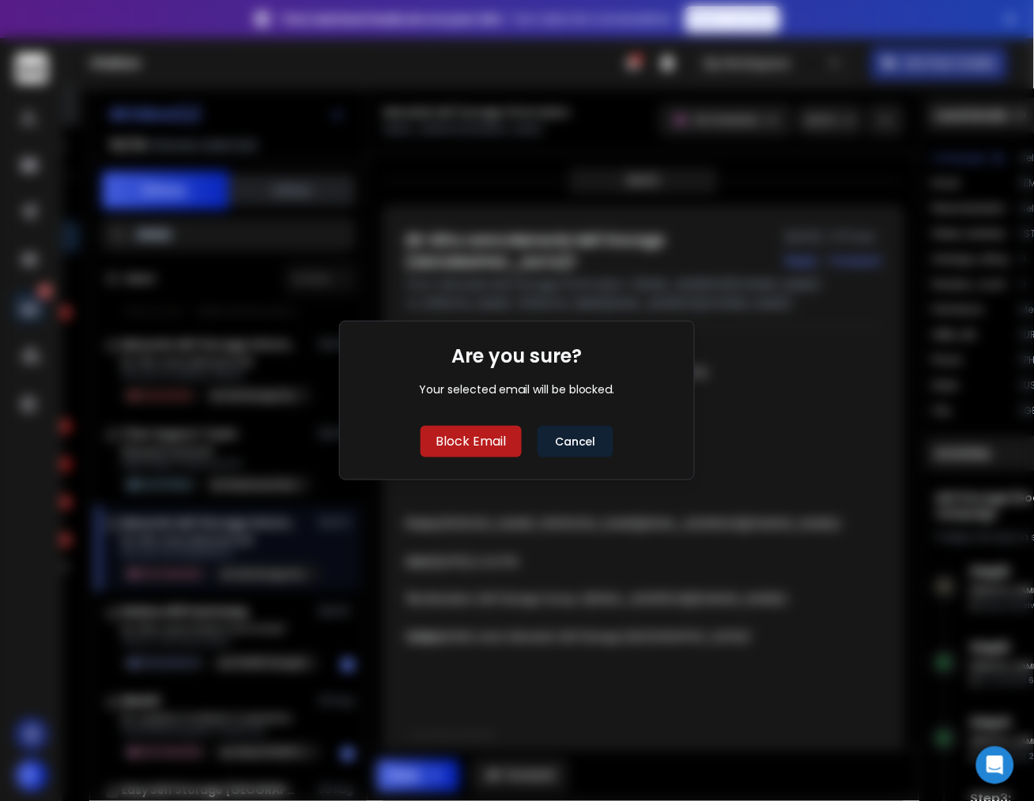
click at [456, 440] on button "Block Email" at bounding box center [470, 442] width 101 height 32
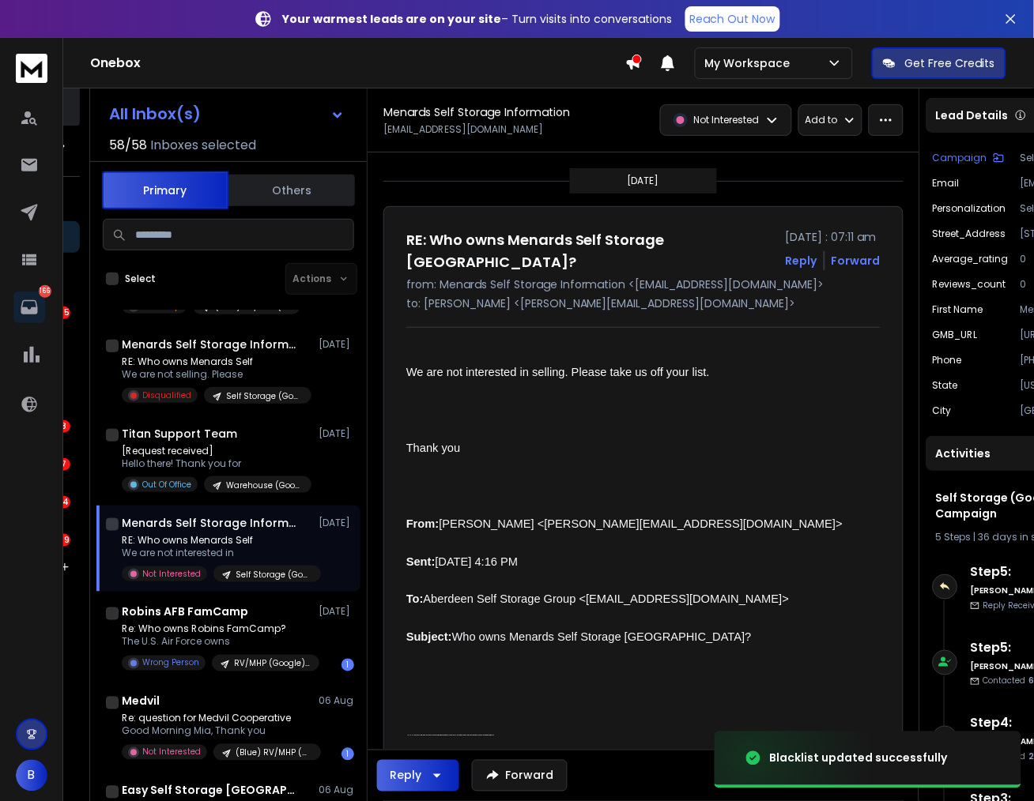
click at [737, 116] on p "Not Interested" at bounding box center [727, 120] width 66 height 13
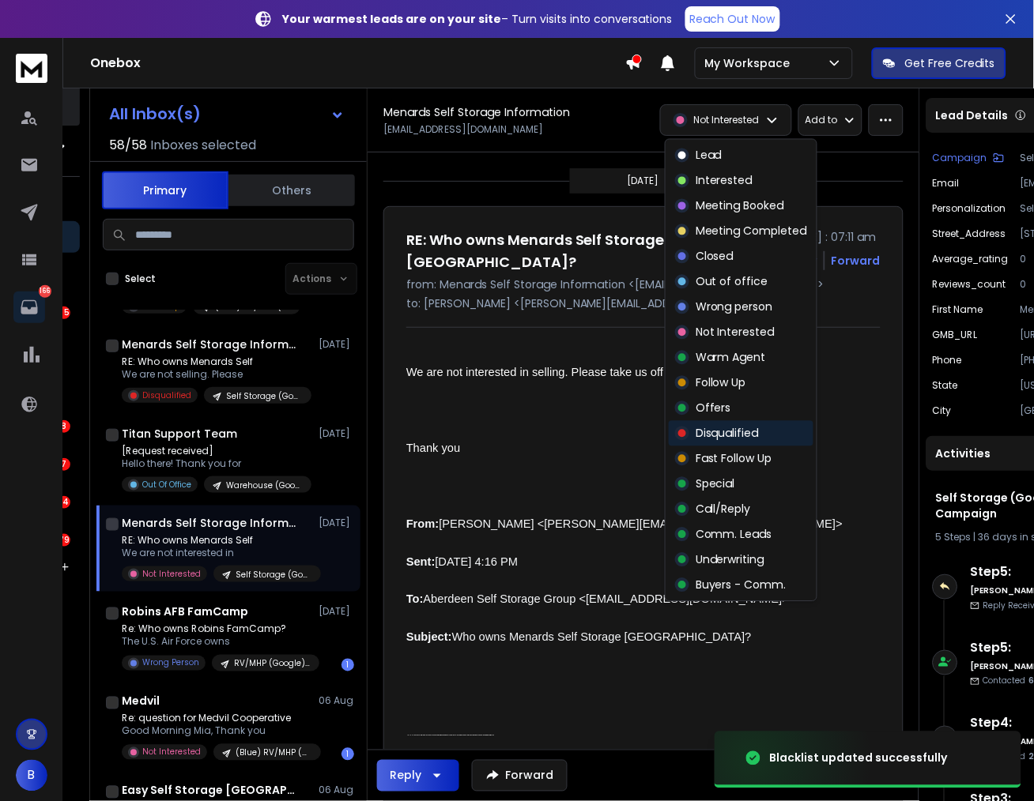
click at [735, 431] on p "Disqualified" at bounding box center [726, 434] width 63 height 16
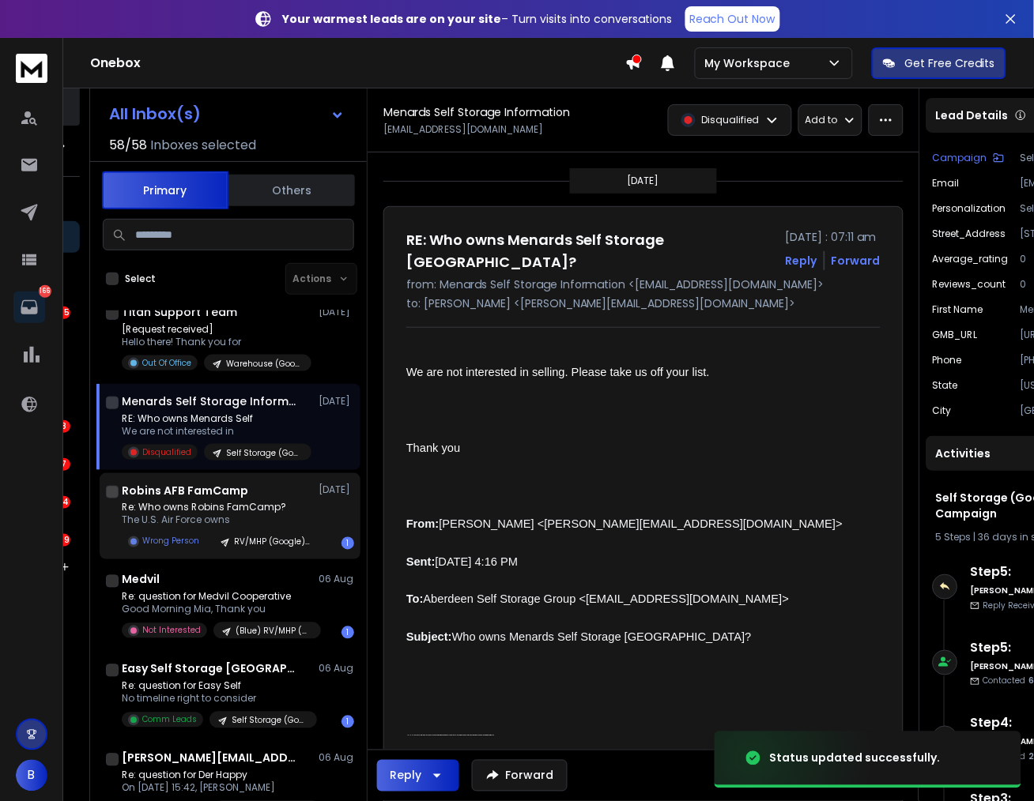
scroll to position [1609, 0]
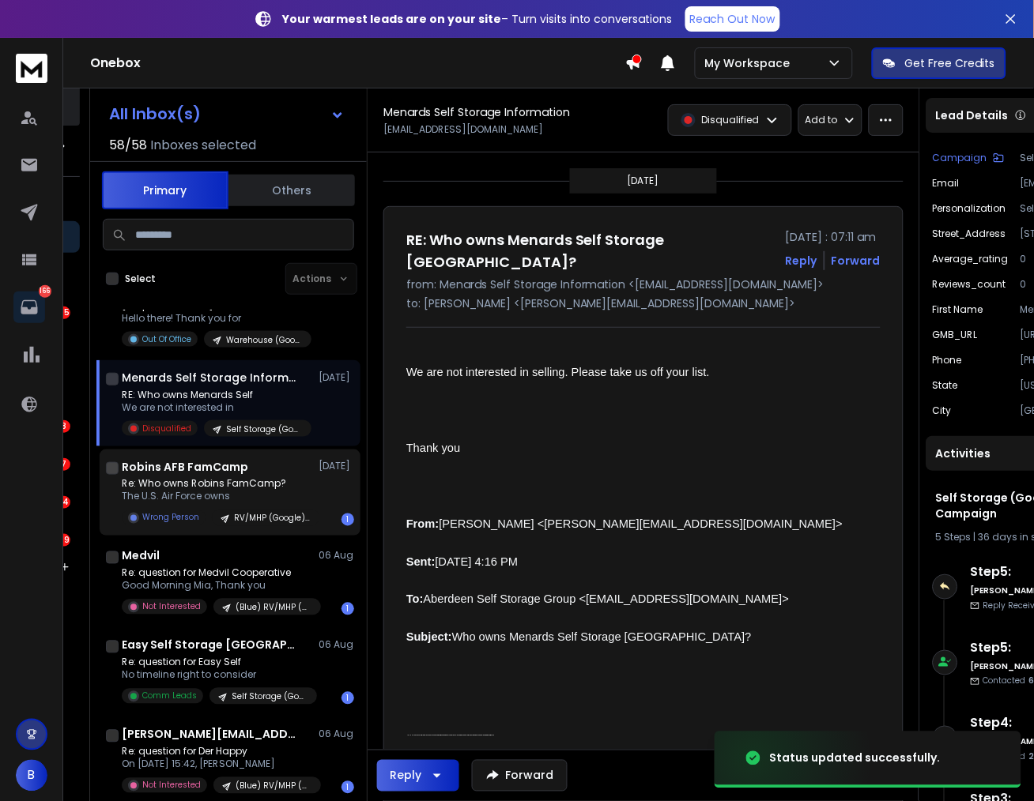
click at [243, 495] on p "The U.S. Air Force owns" at bounding box center [217, 497] width 190 height 13
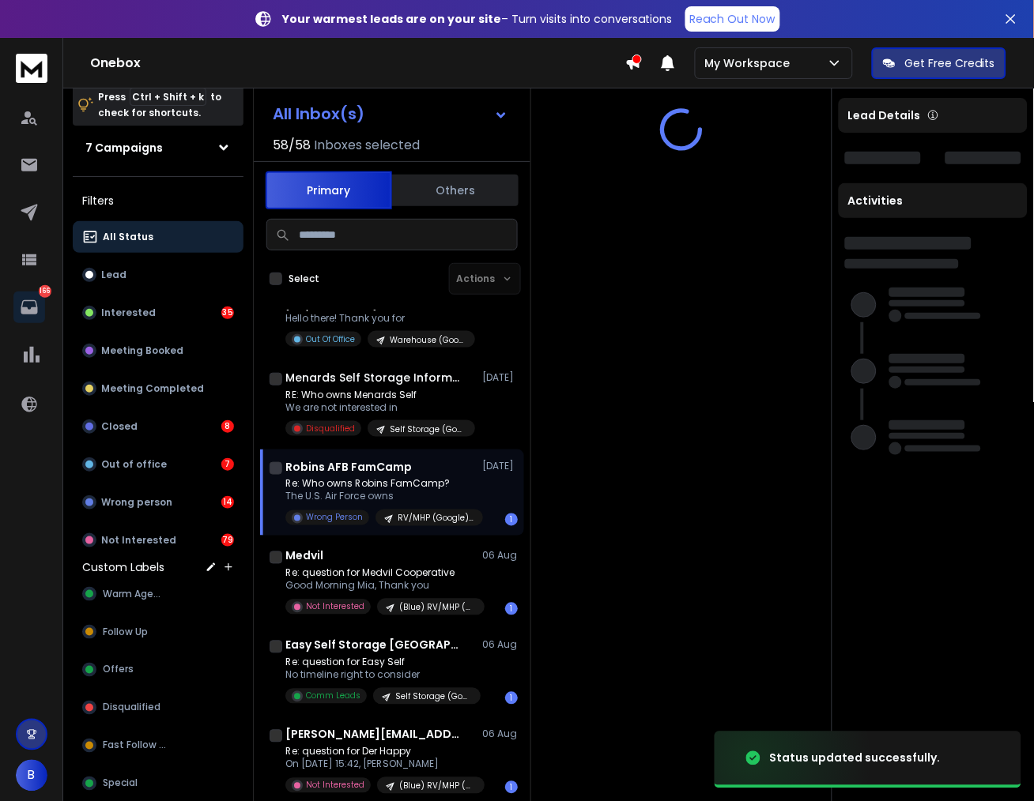
scroll to position [0, 0]
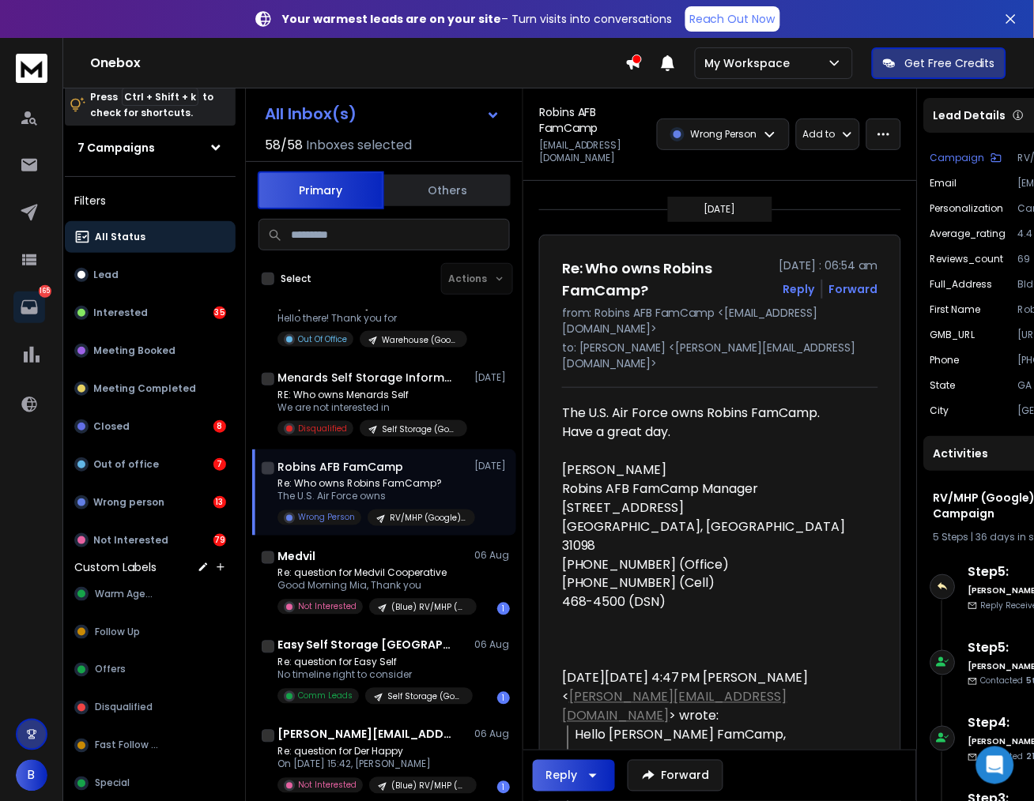
drag, startPoint x: 722, startPoint y: 369, endPoint x: 785, endPoint y: 277, distance: 110.9
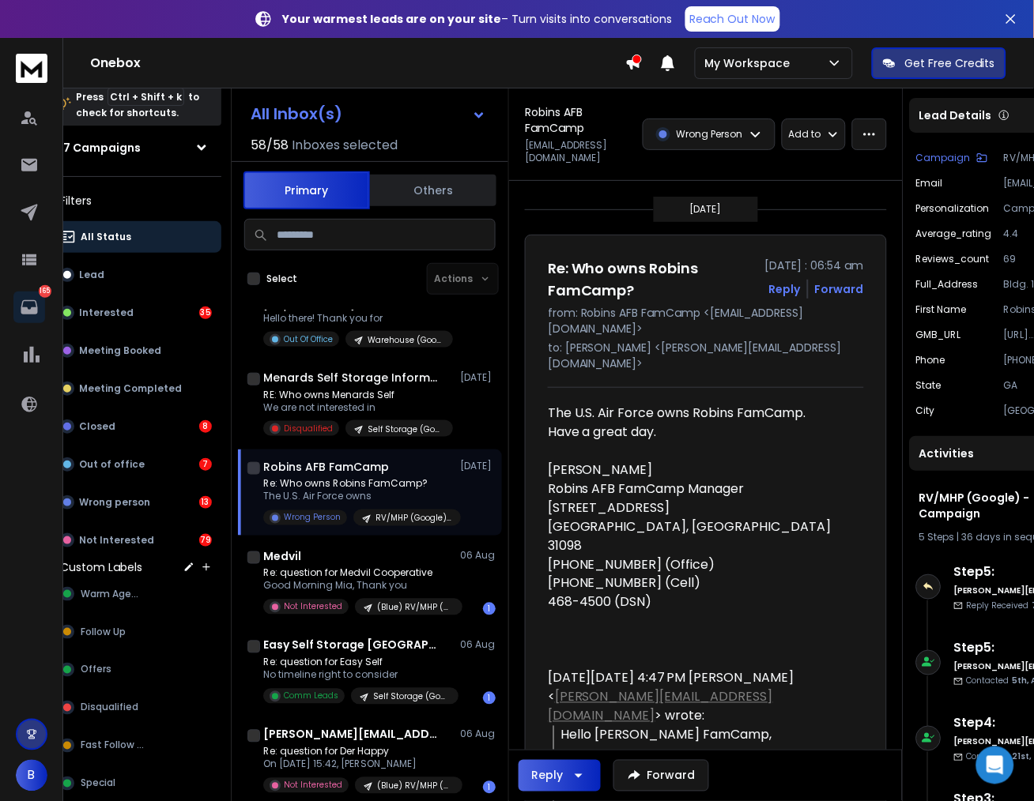
click at [762, 128] on icon at bounding box center [755, 134] width 13 height 13
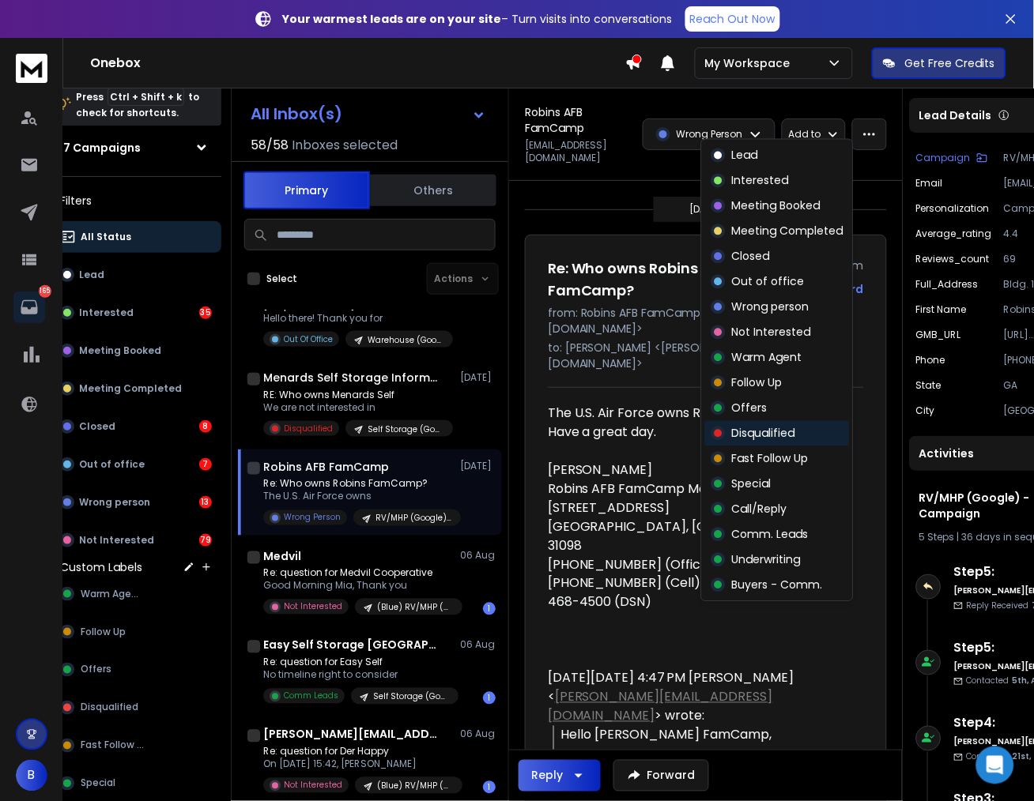
click at [799, 432] on div "Disqualified" at bounding box center [777, 433] width 145 height 25
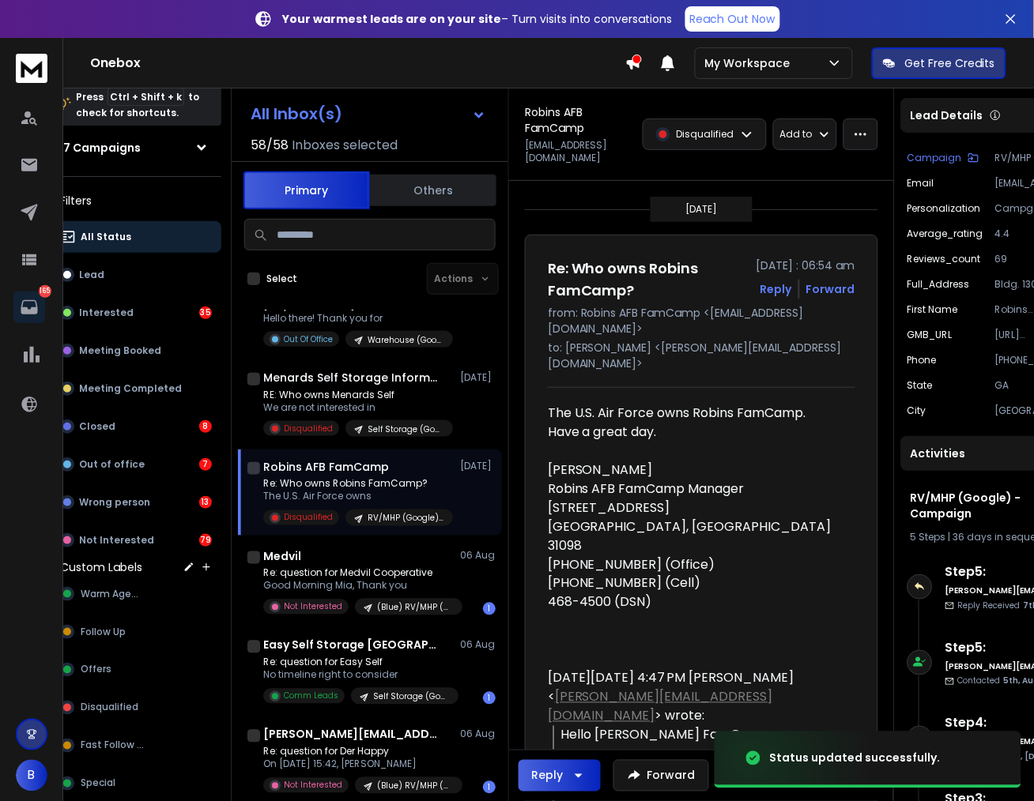
click at [878, 125] on button "button" at bounding box center [860, 135] width 35 height 32
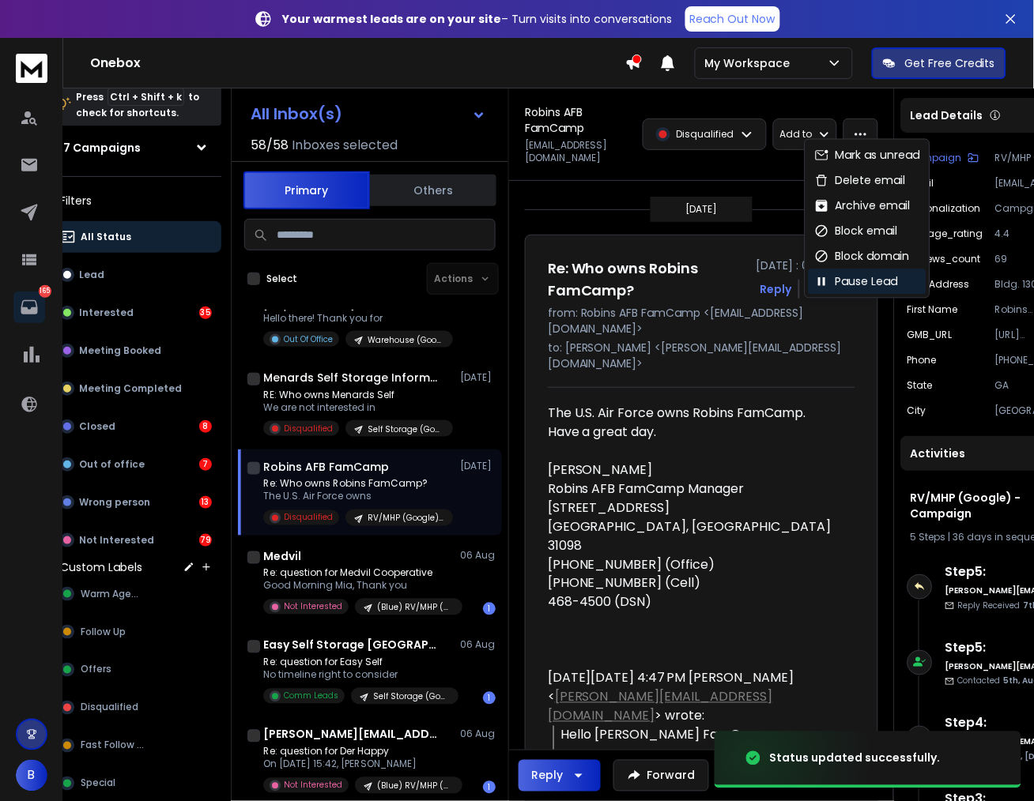
click at [883, 288] on div "Pause Lead" at bounding box center [856, 282] width 83 height 16
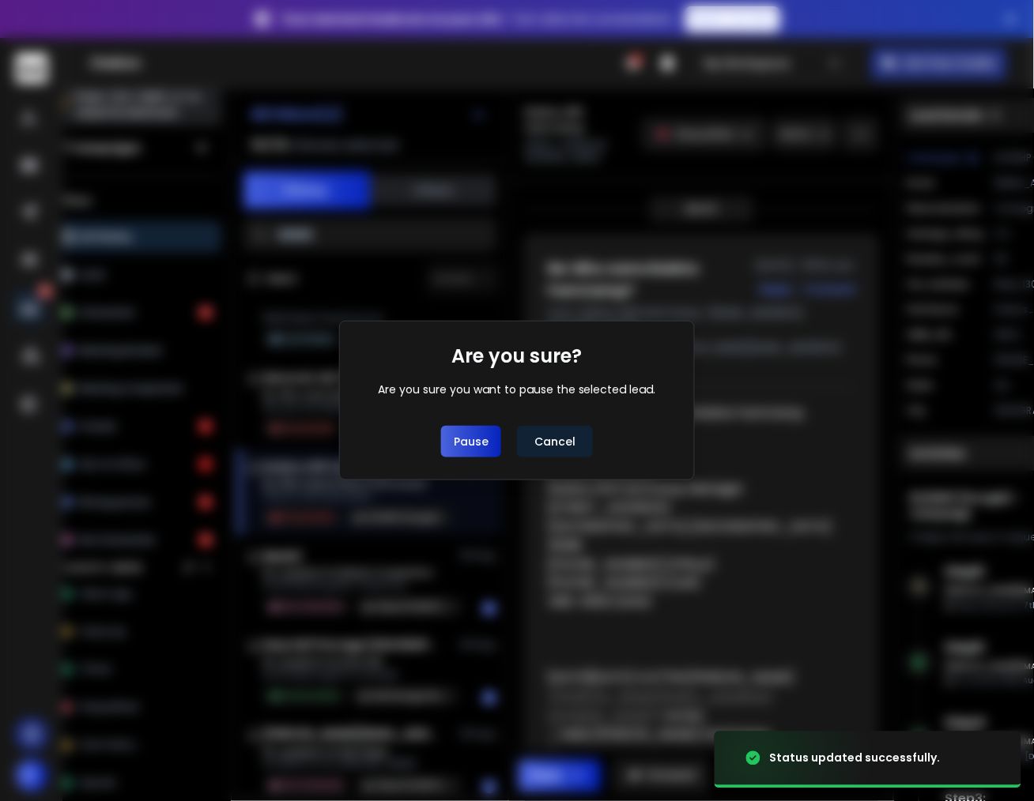
click at [490, 433] on button "Pause" at bounding box center [471, 442] width 60 height 32
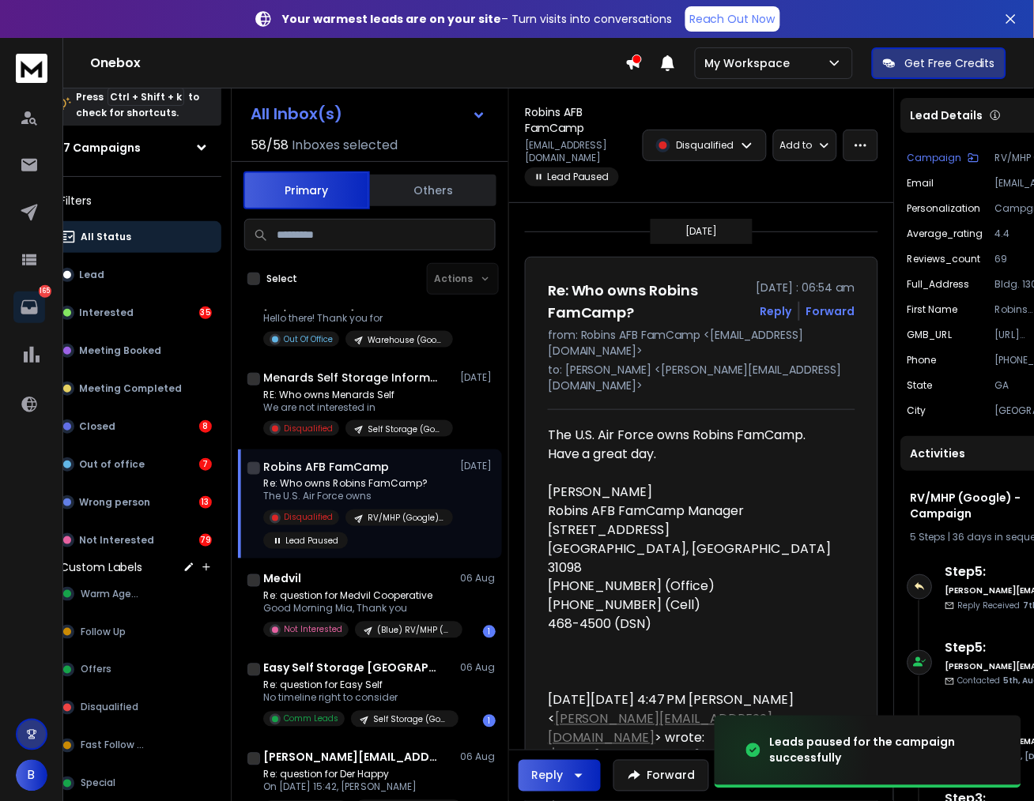
scroll to position [1756, 0]
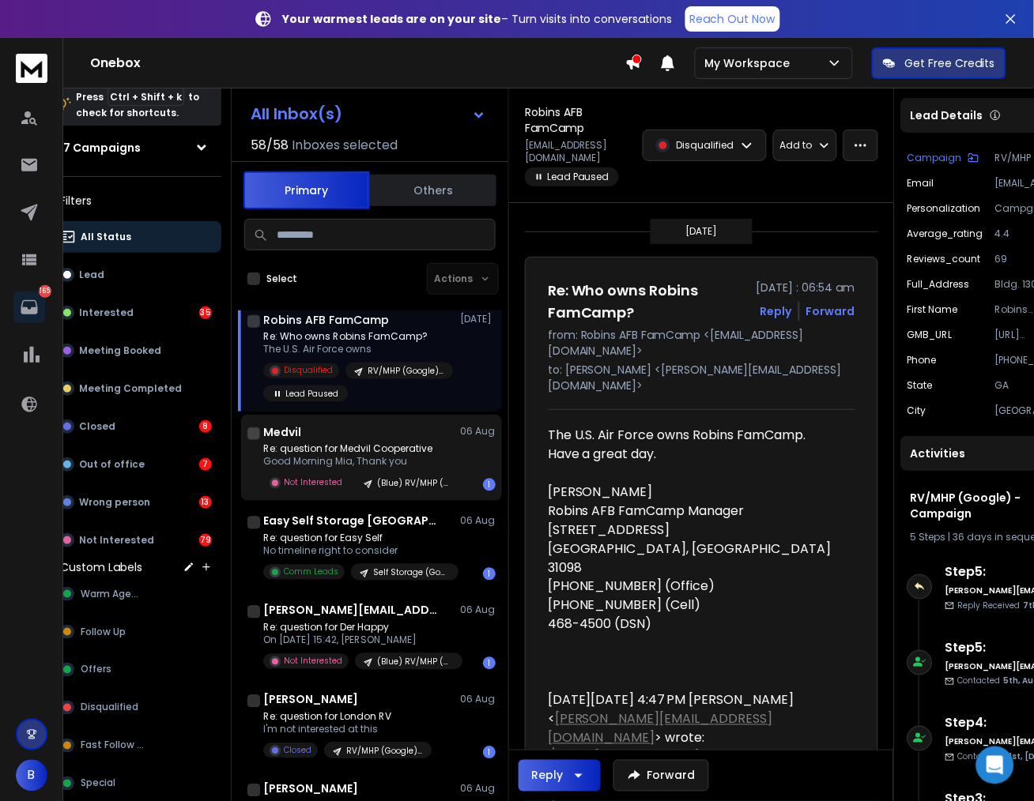
click at [411, 450] on p "Re: question for Medvil Cooperative" at bounding box center [358, 449] width 190 height 13
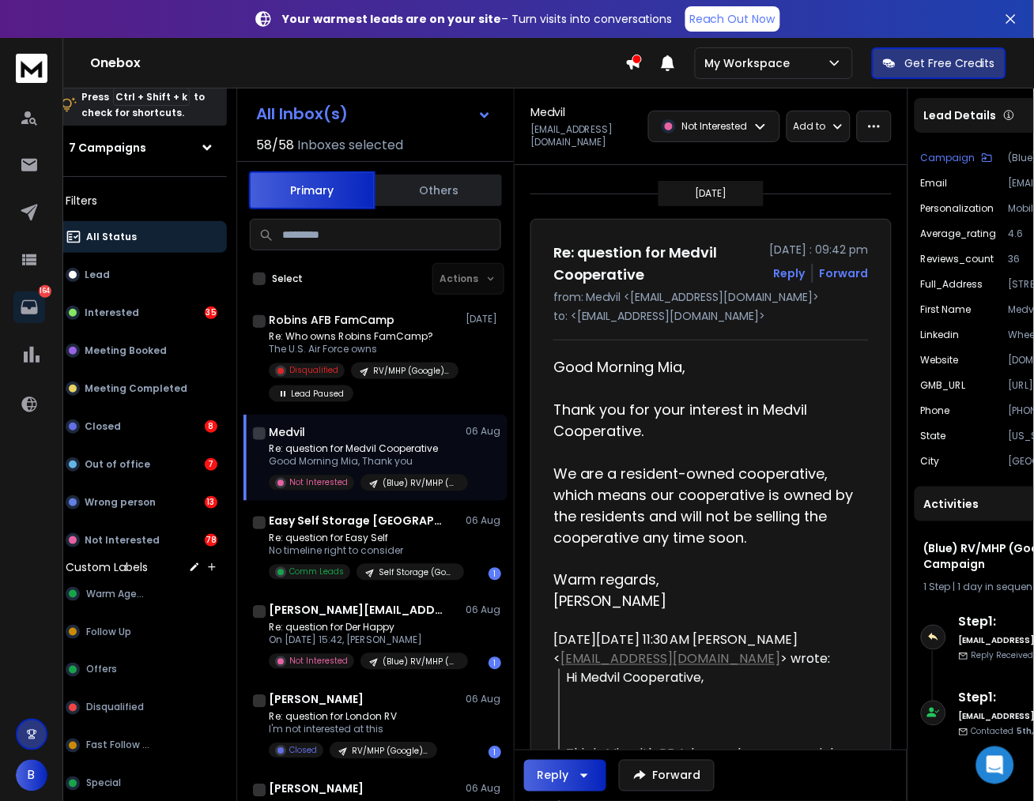
scroll to position [0, 26]
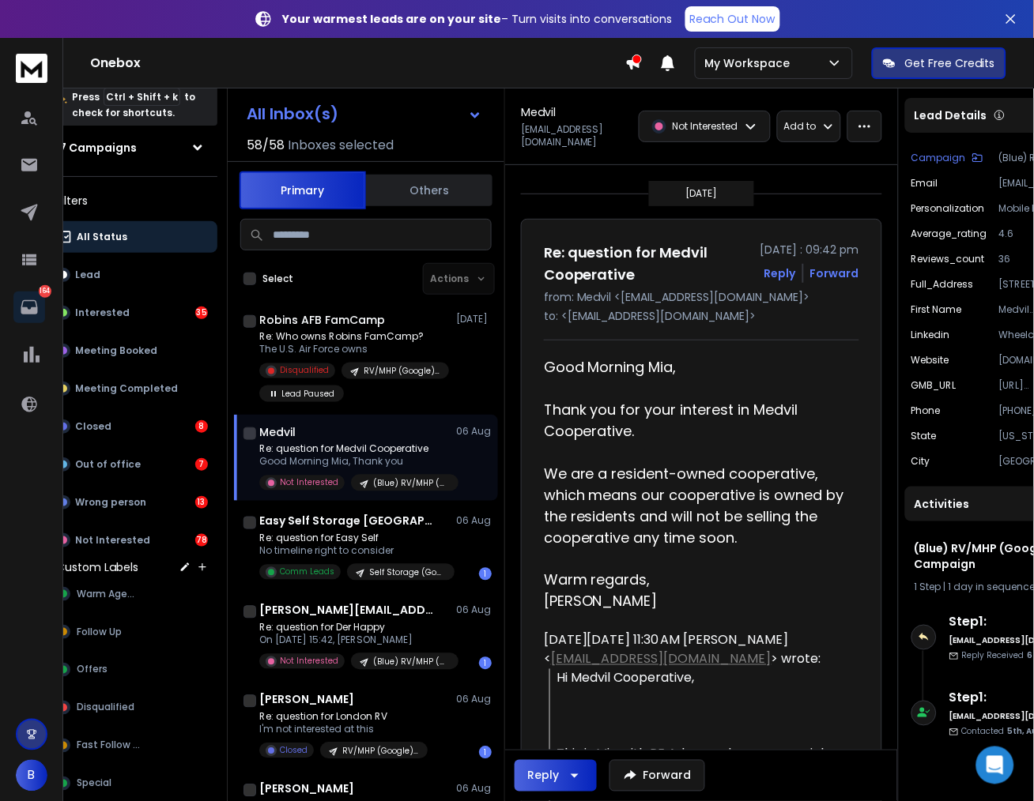
drag, startPoint x: 737, startPoint y: 333, endPoint x: 764, endPoint y: 330, distance: 27.1
click at [882, 126] on button "button" at bounding box center [864, 127] width 35 height 32
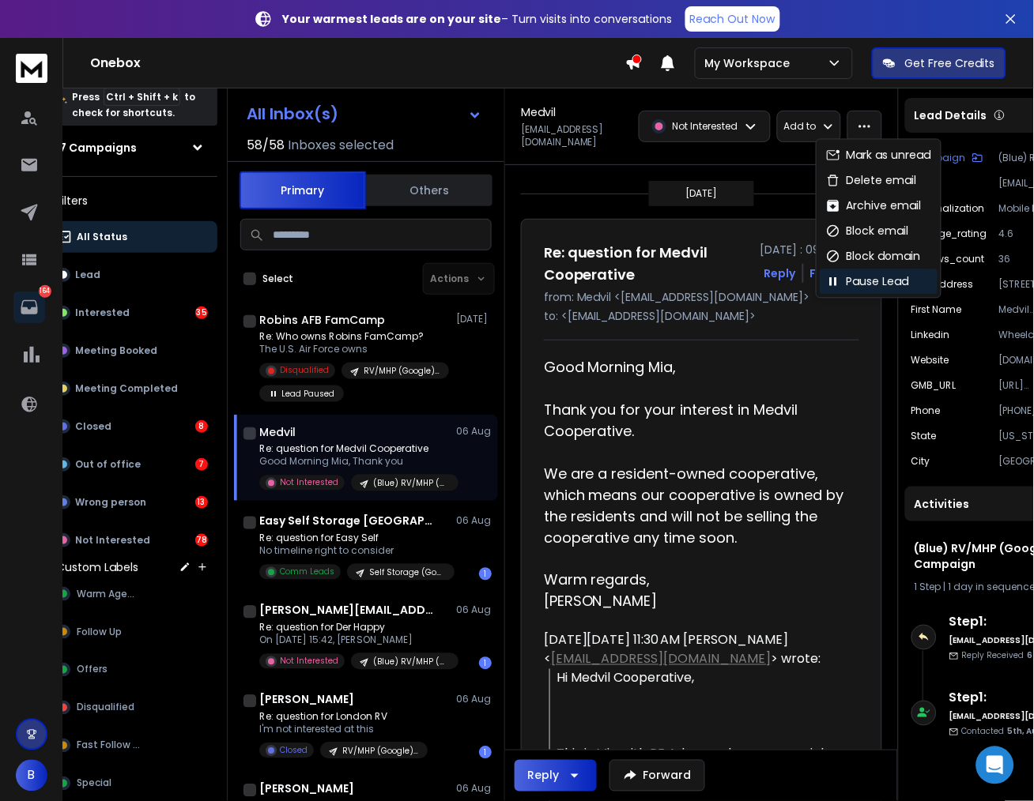
click at [888, 288] on div "Pause Lead" at bounding box center [867, 282] width 83 height 16
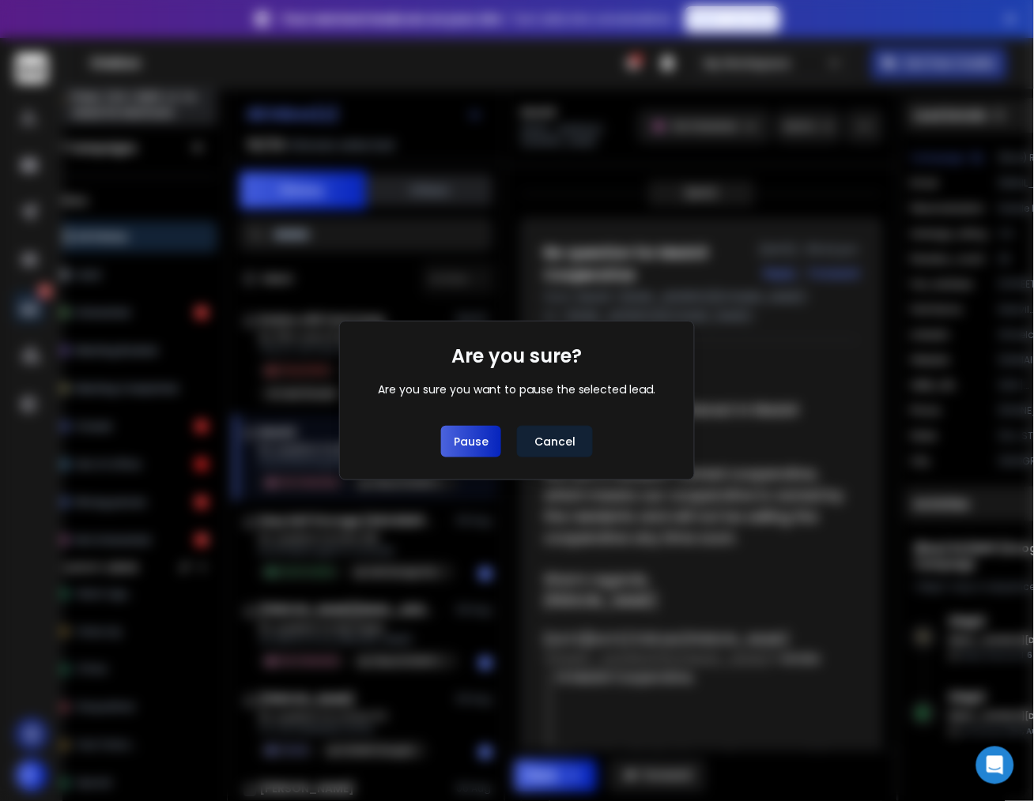
click at [485, 444] on button "Pause" at bounding box center [471, 442] width 60 height 32
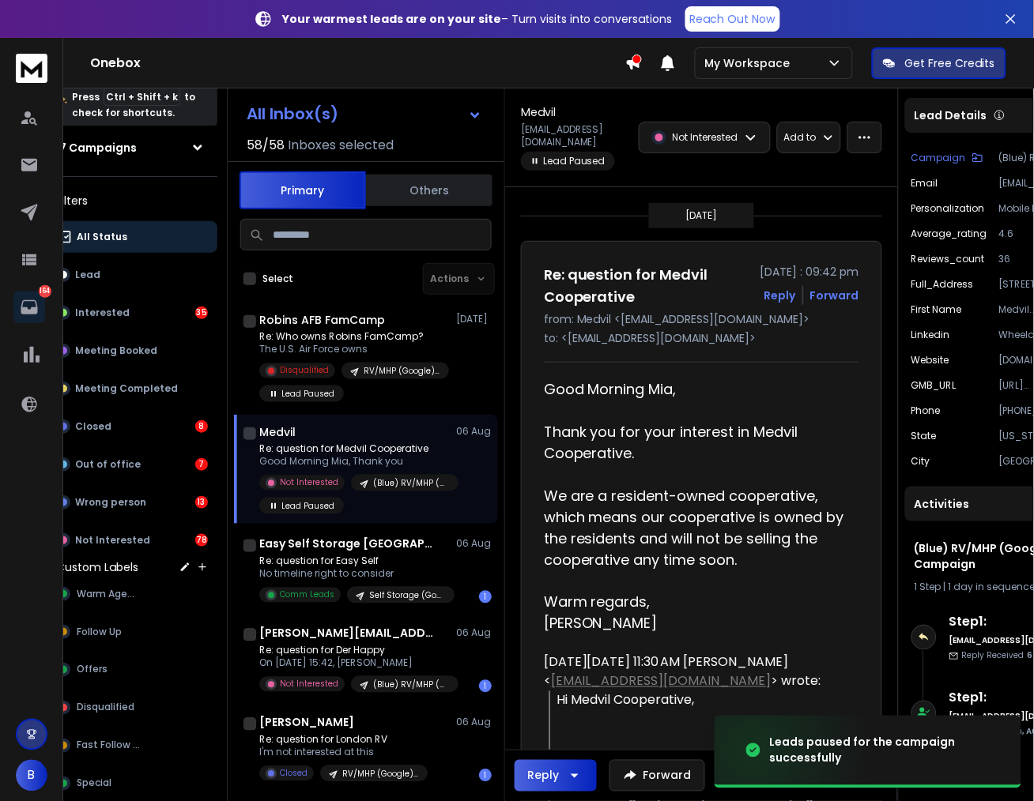
click at [738, 131] on p "Not Interested" at bounding box center [705, 137] width 66 height 13
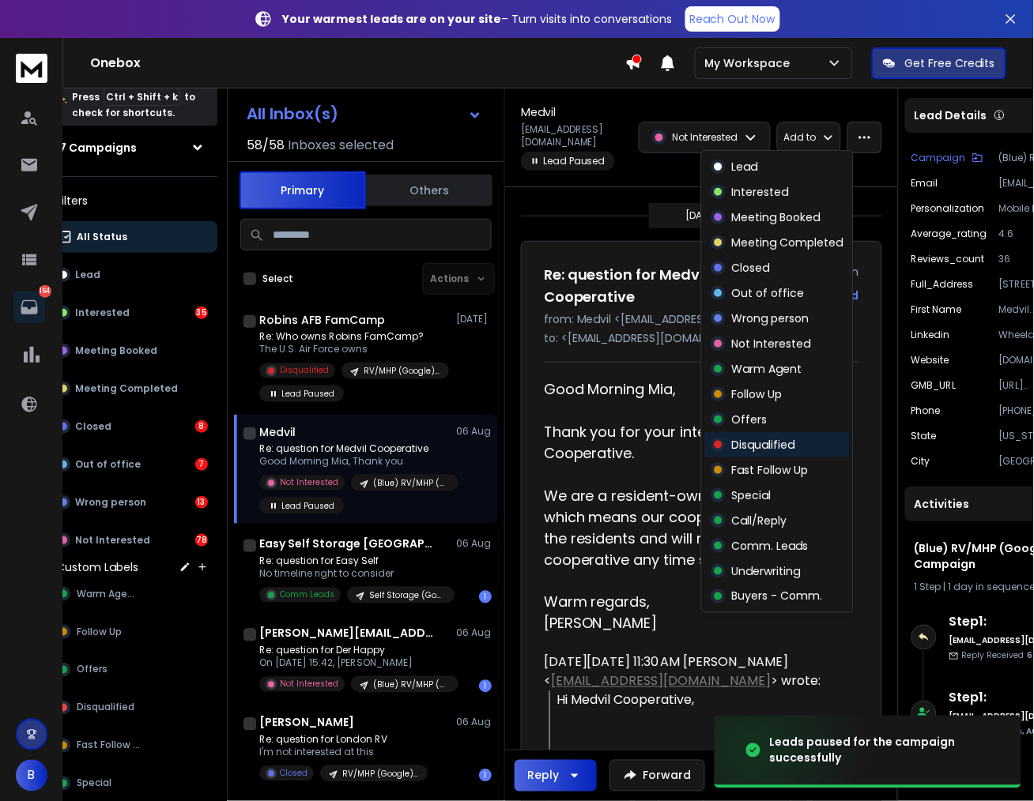
click at [771, 453] on div "Disqualified" at bounding box center [777, 444] width 145 height 25
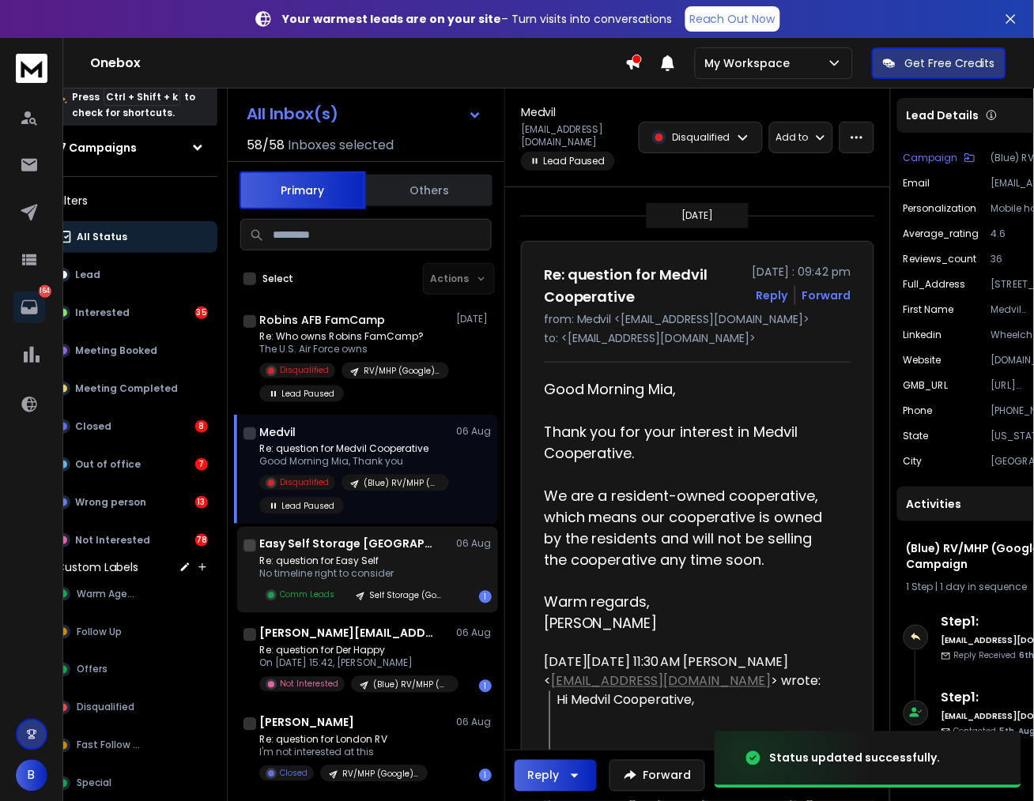
click at [375, 561] on p "Re: question for Easy Self" at bounding box center [354, 561] width 190 height 13
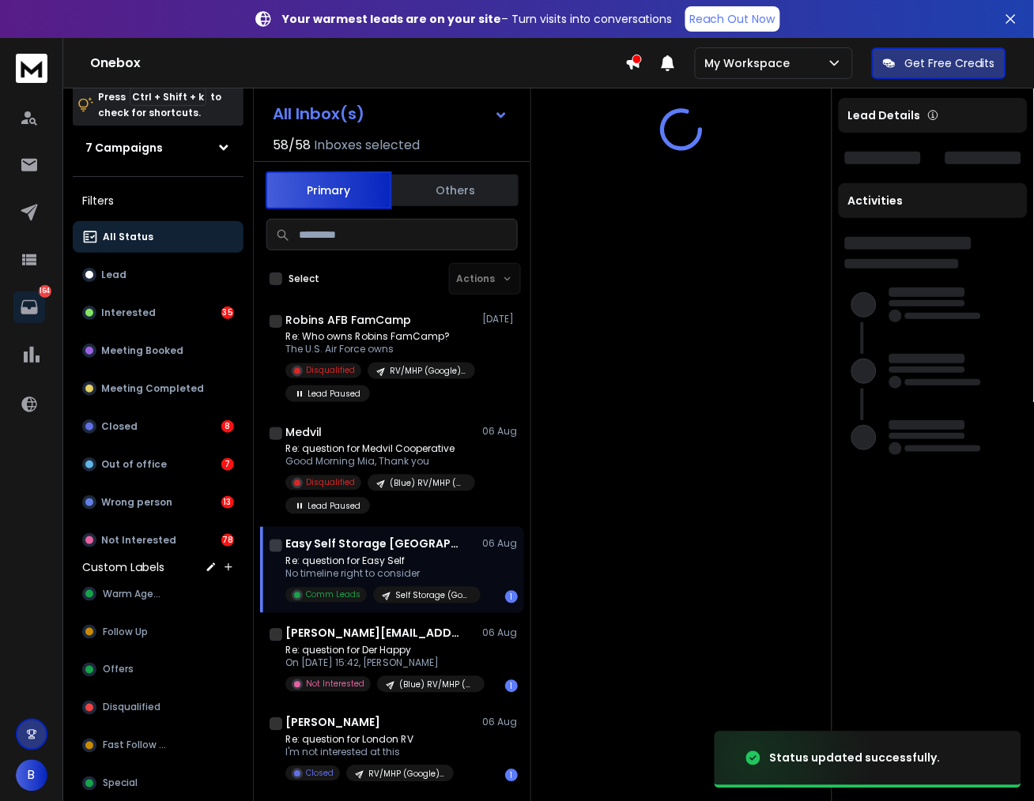
scroll to position [0, 0]
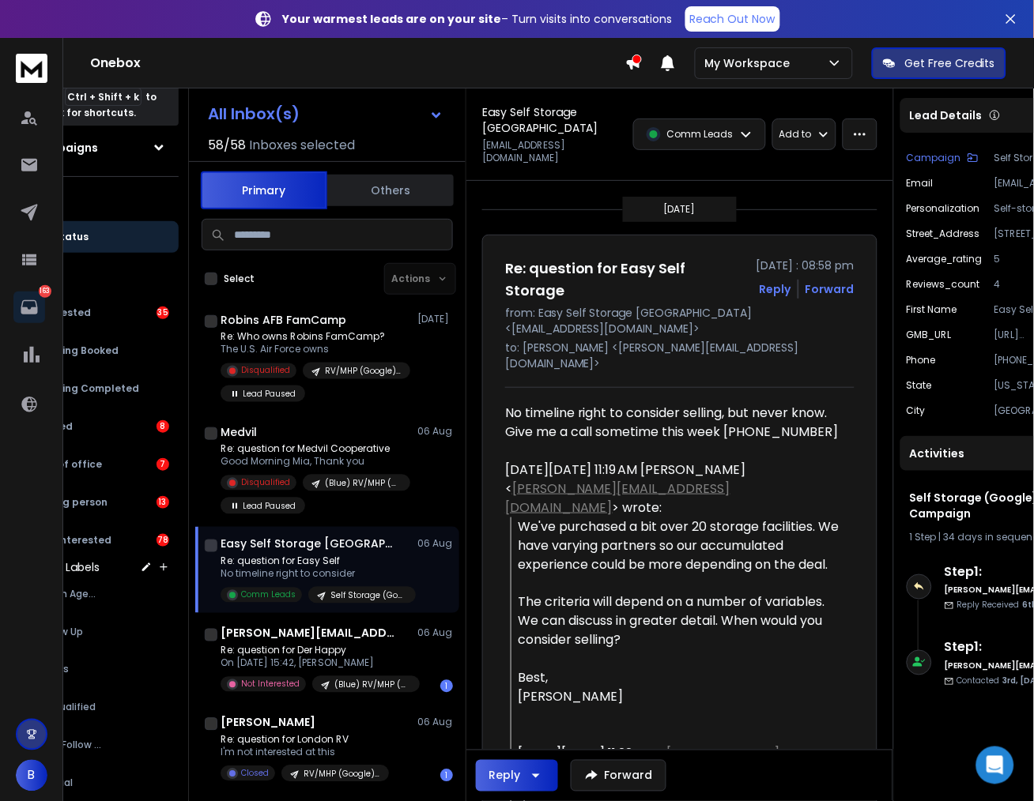
drag, startPoint x: 685, startPoint y: 485, endPoint x: 703, endPoint y: 479, distance: 19.2
click at [764, 119] on div "Comm Leads" at bounding box center [698, 134] width 131 height 30
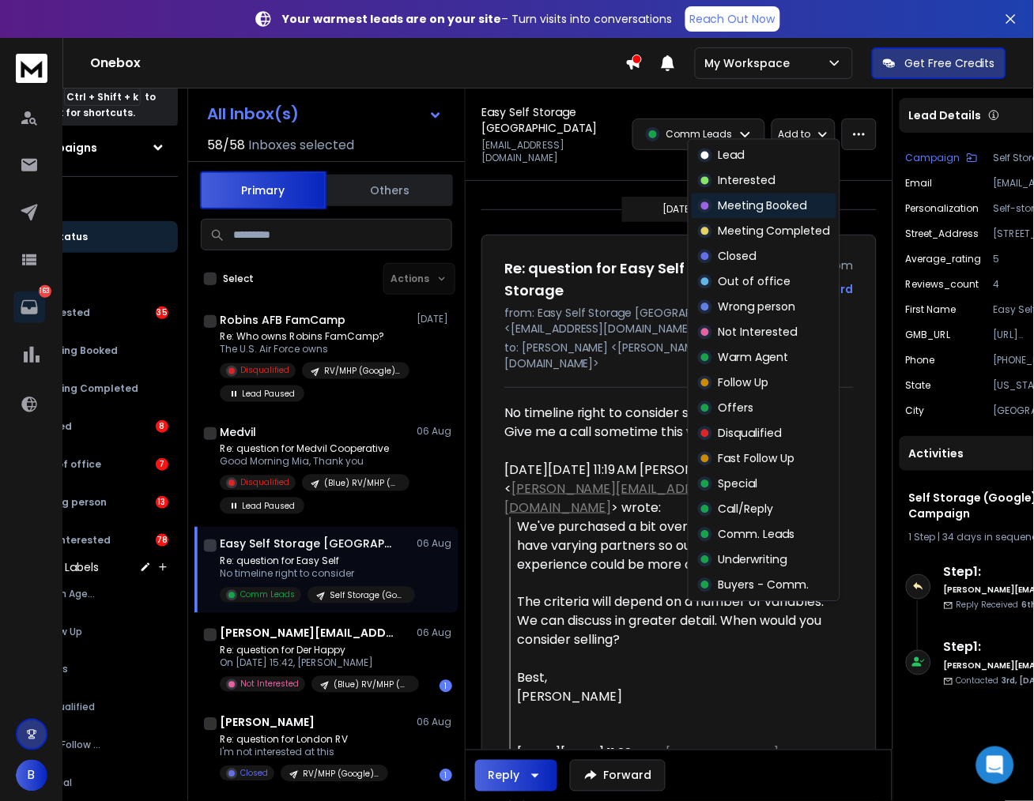
click at [784, 214] on div "Meeting Booked" at bounding box center [763, 206] width 145 height 25
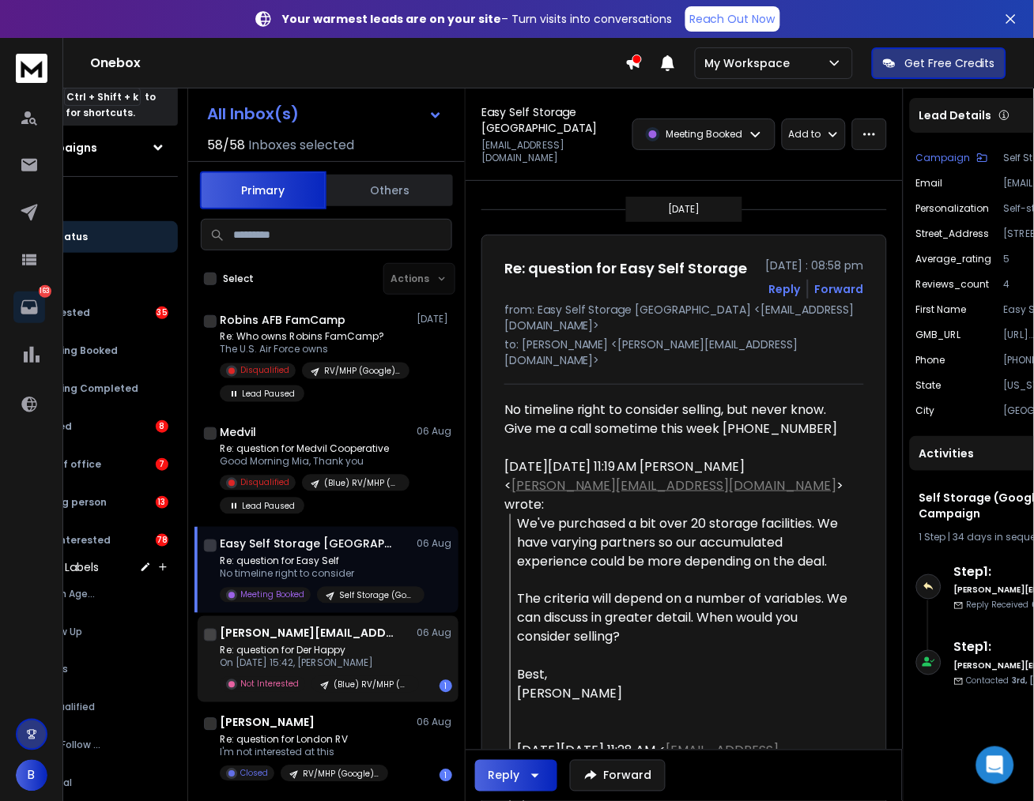
click at [337, 642] on div "[PERSON_NAME][EMAIL_ADDRESS][DOMAIN_NAME] [DATE] Re: question for Der Happy On …" at bounding box center [336, 659] width 232 height 67
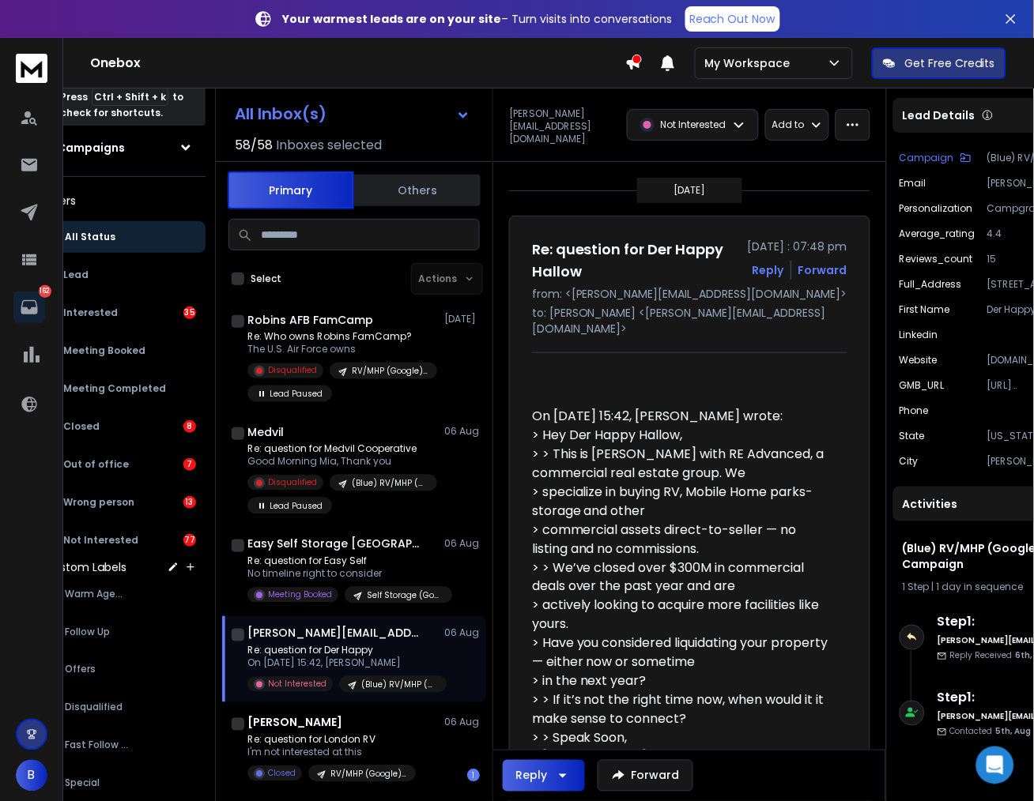
drag, startPoint x: 720, startPoint y: 472, endPoint x: 744, endPoint y: 474, distance: 24.6
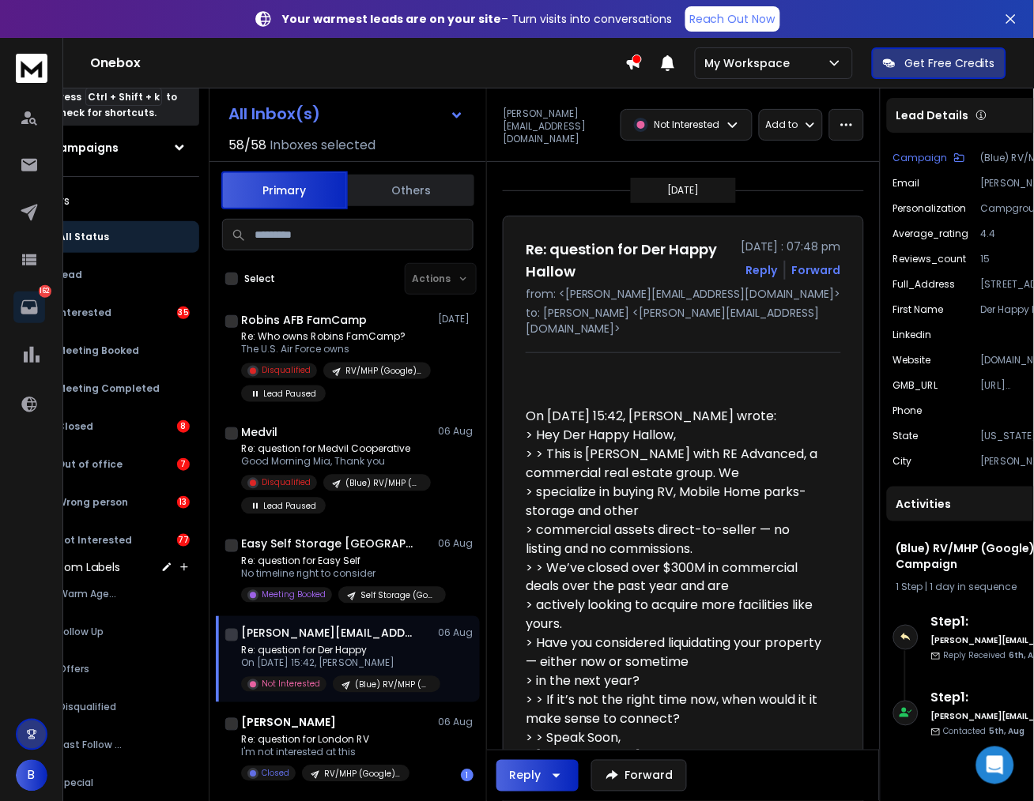
click at [864, 130] on button "button" at bounding box center [846, 125] width 35 height 32
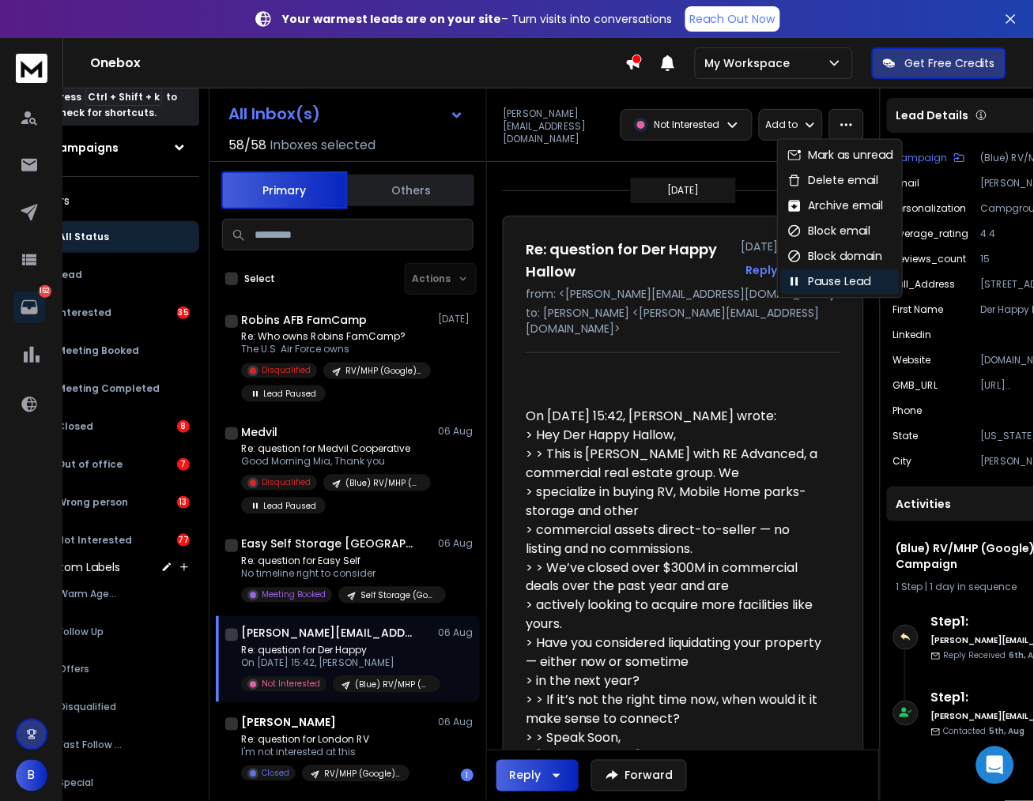
click at [850, 274] on div "Pause Lead" at bounding box center [828, 282] width 83 height 16
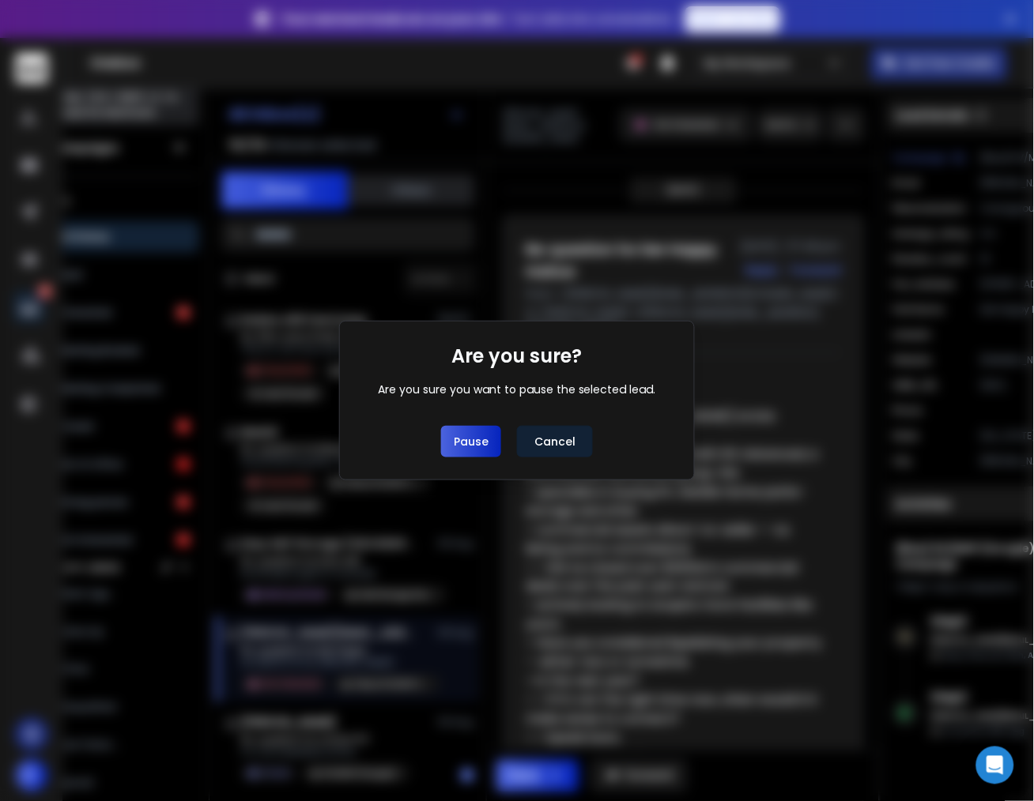
click at [503, 444] on div "Pause Cancel" at bounding box center [517, 442] width 152 height 32
click at [486, 445] on button "Pause" at bounding box center [471, 442] width 60 height 32
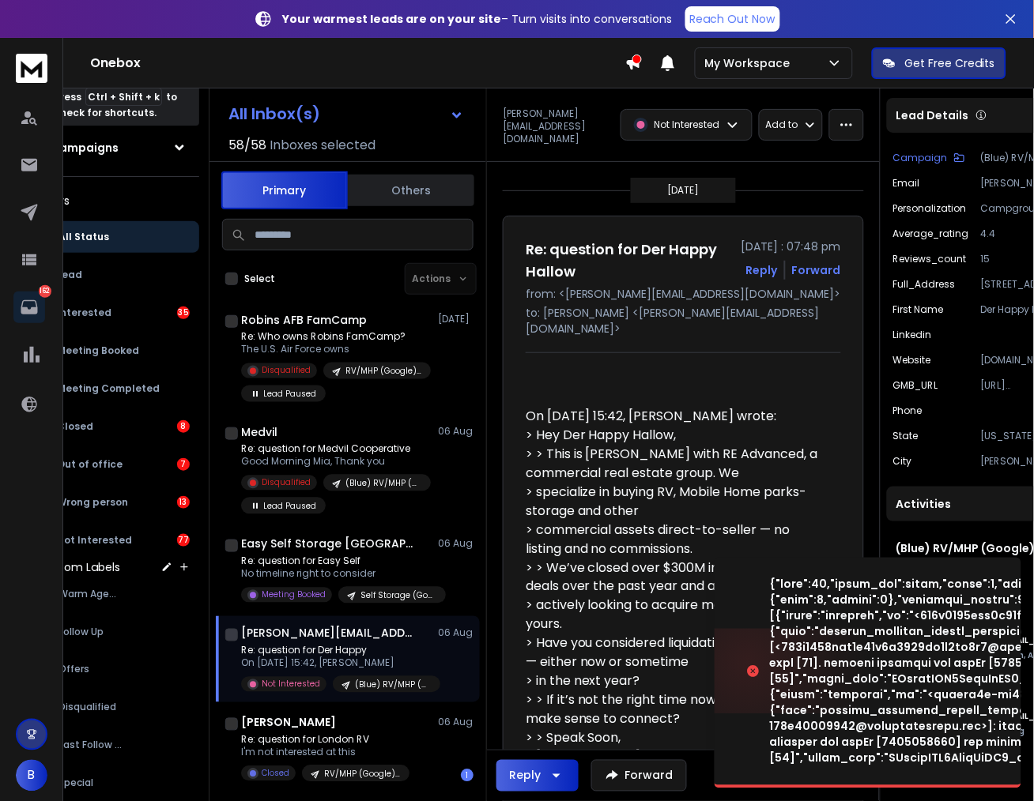
click at [751, 122] on div "Not Interested" at bounding box center [686, 125] width 130 height 30
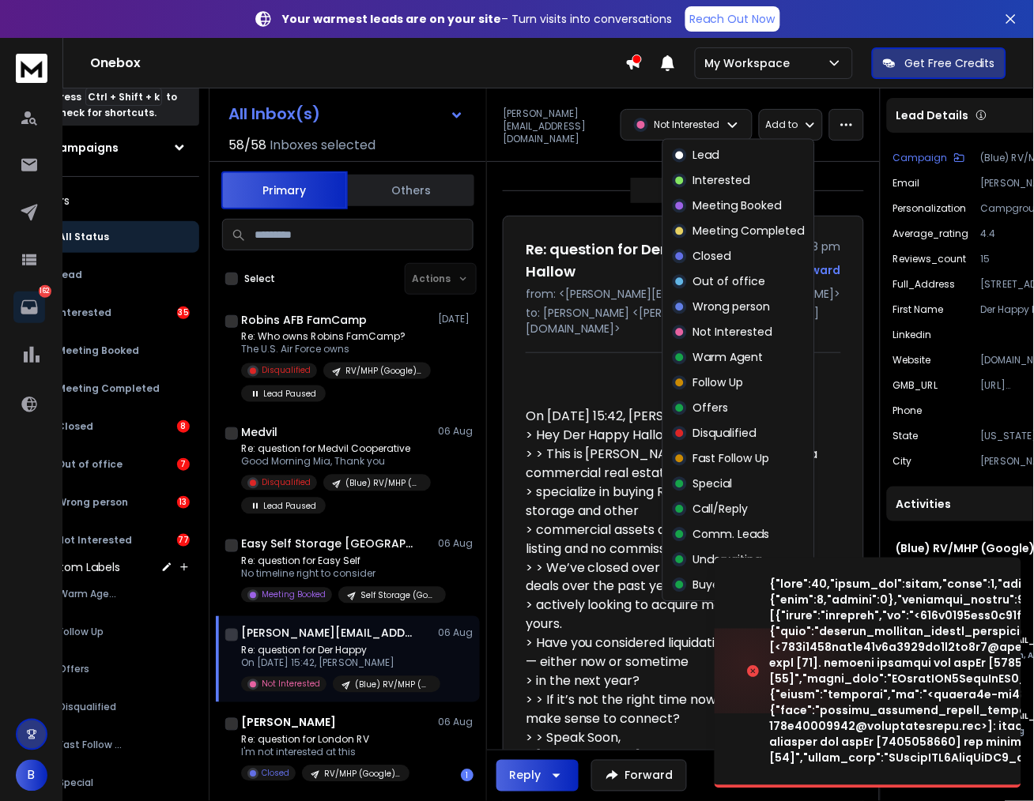
click at [853, 120] on icon "button" at bounding box center [846, 125] width 14 height 14
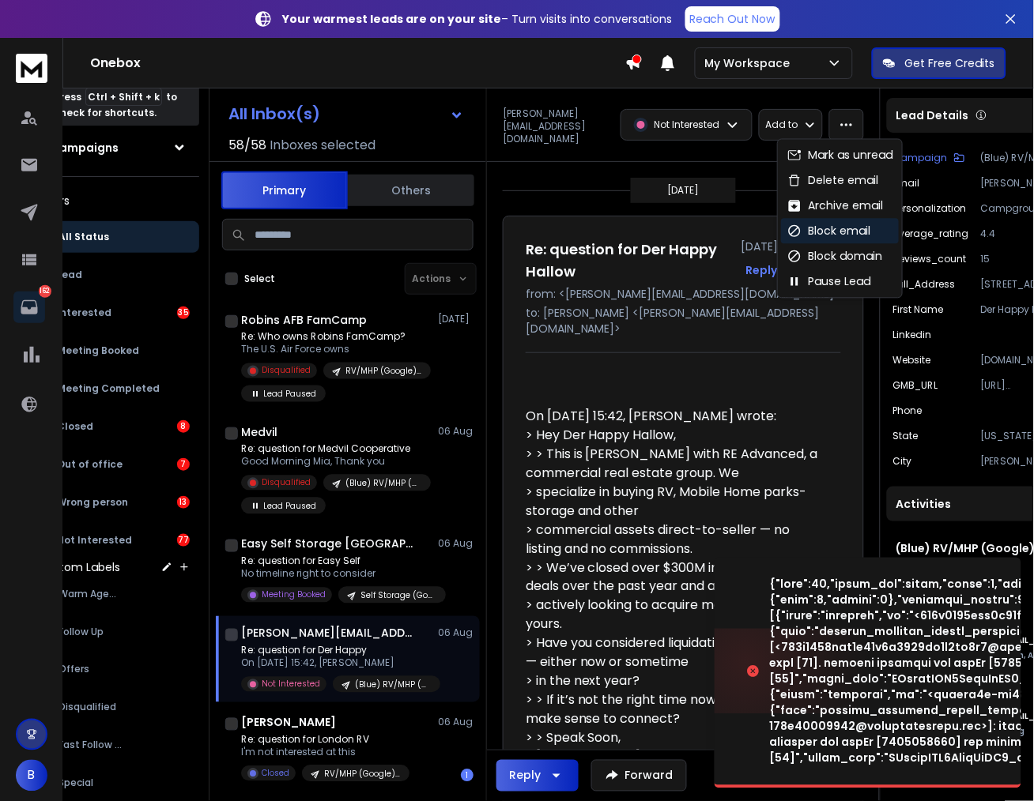
click at [847, 226] on div "Block email" at bounding box center [828, 232] width 83 height 16
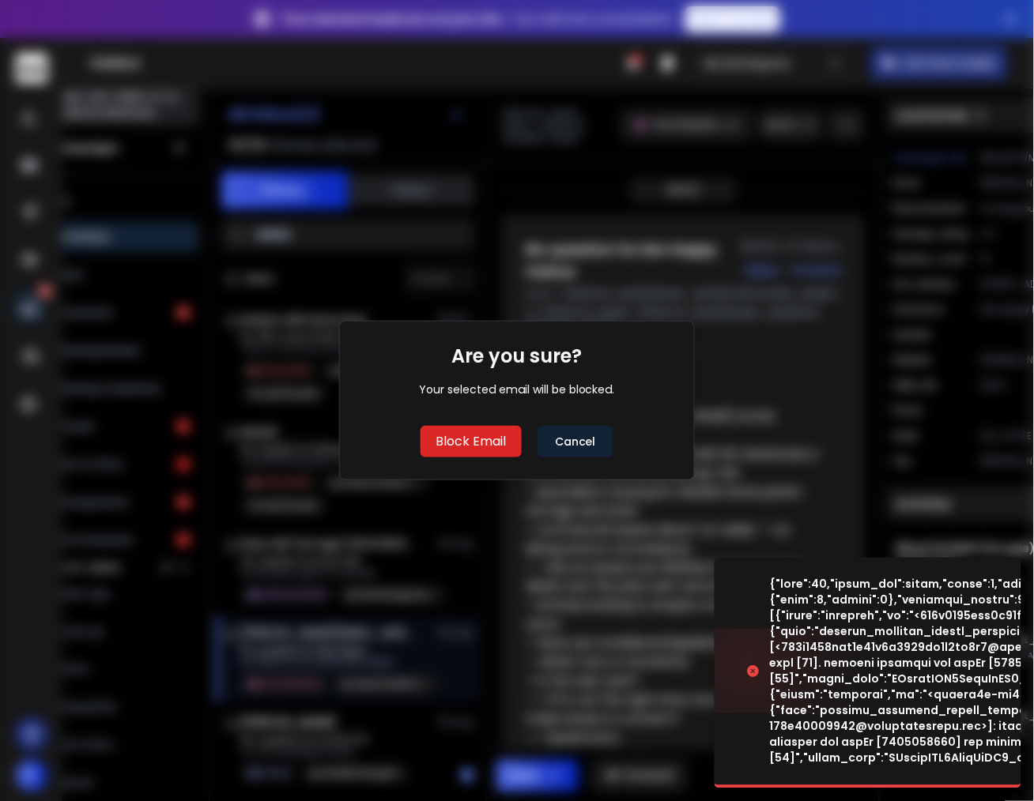
drag, startPoint x: 480, startPoint y: 436, endPoint x: 538, endPoint y: 371, distance: 86.8
click at [480, 438] on button "Block Email" at bounding box center [470, 442] width 101 height 32
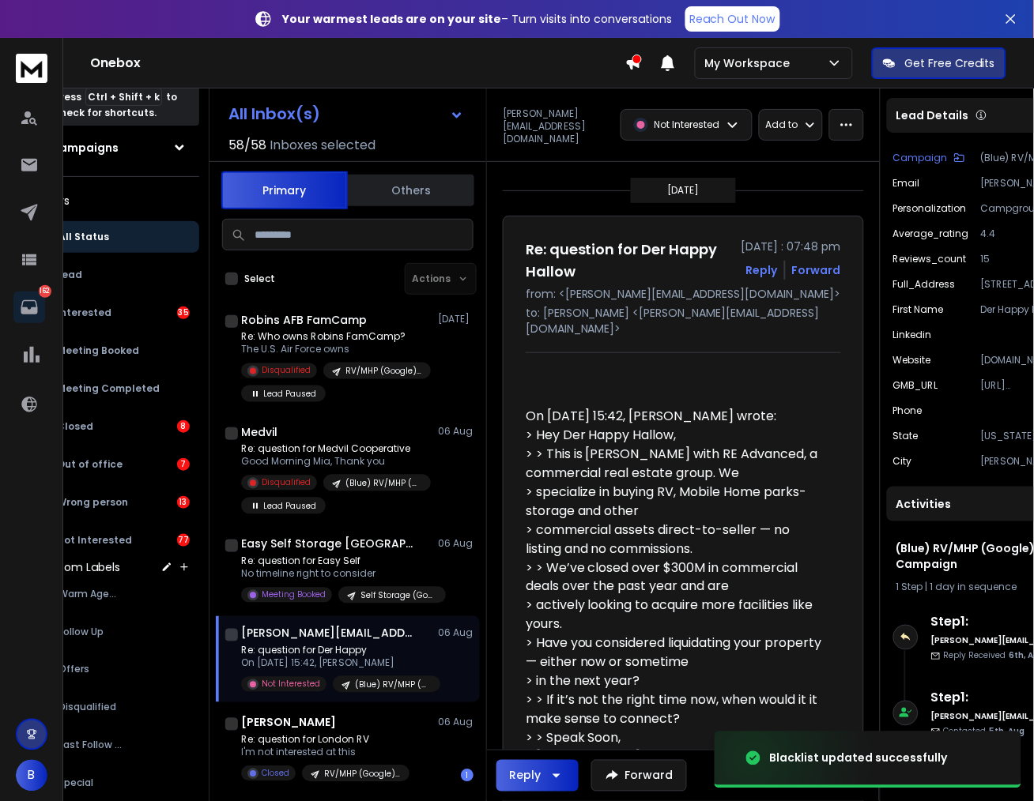
click at [751, 127] on div "Not Interested" at bounding box center [686, 125] width 130 height 30
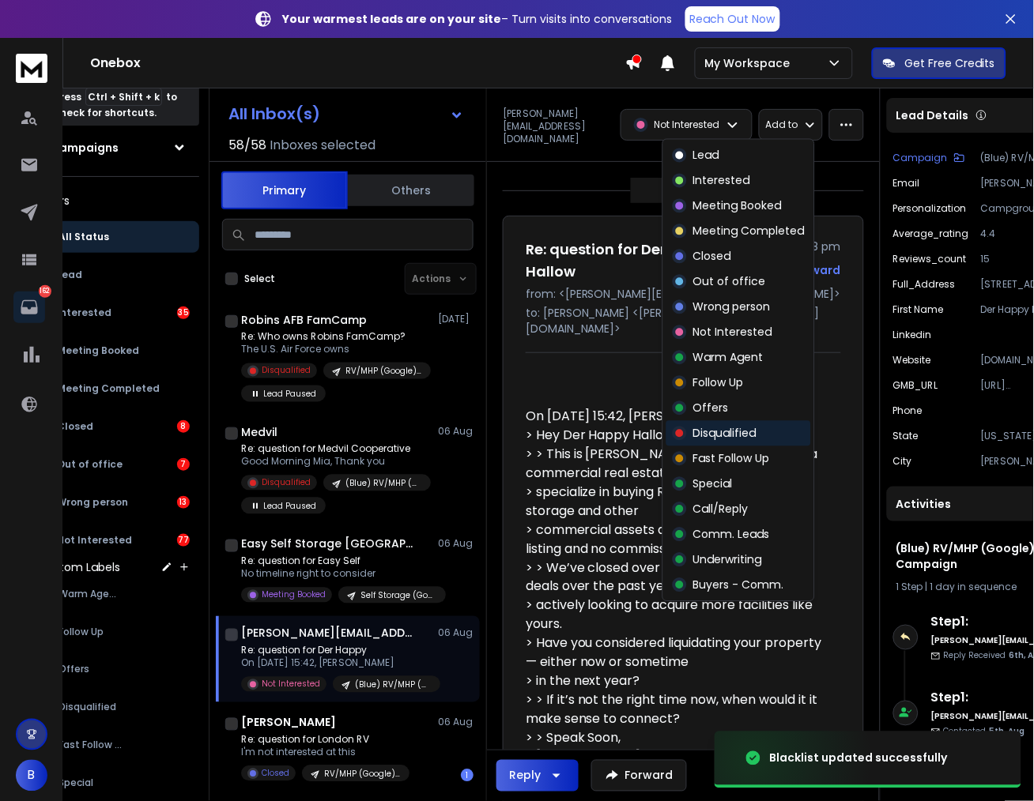
click at [721, 432] on p "Disqualified" at bounding box center [724, 434] width 63 height 16
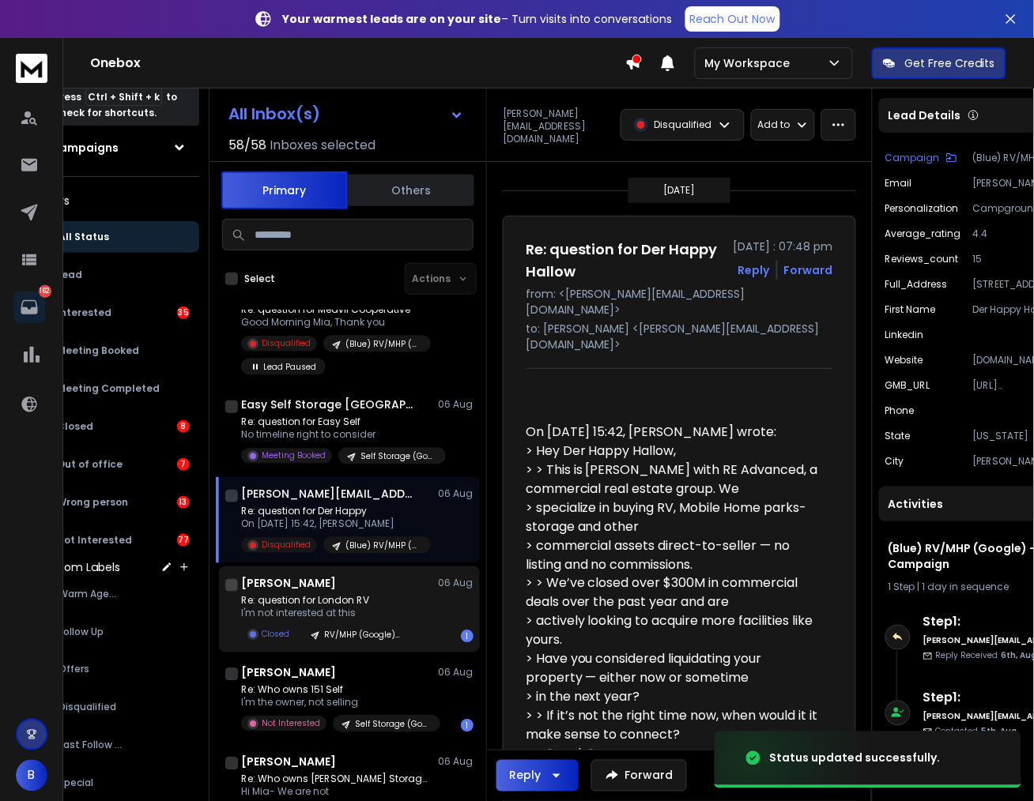
scroll to position [1902, 0]
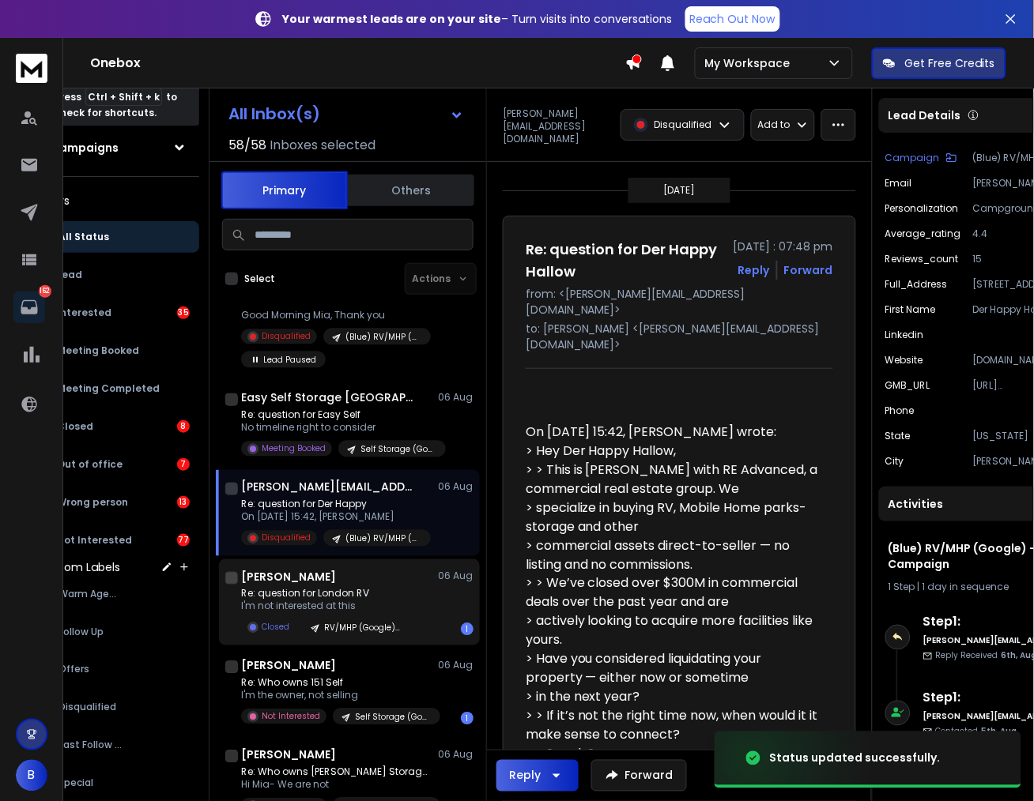
click at [384, 593] on p "Re: question for London RV" at bounding box center [325, 594] width 168 height 13
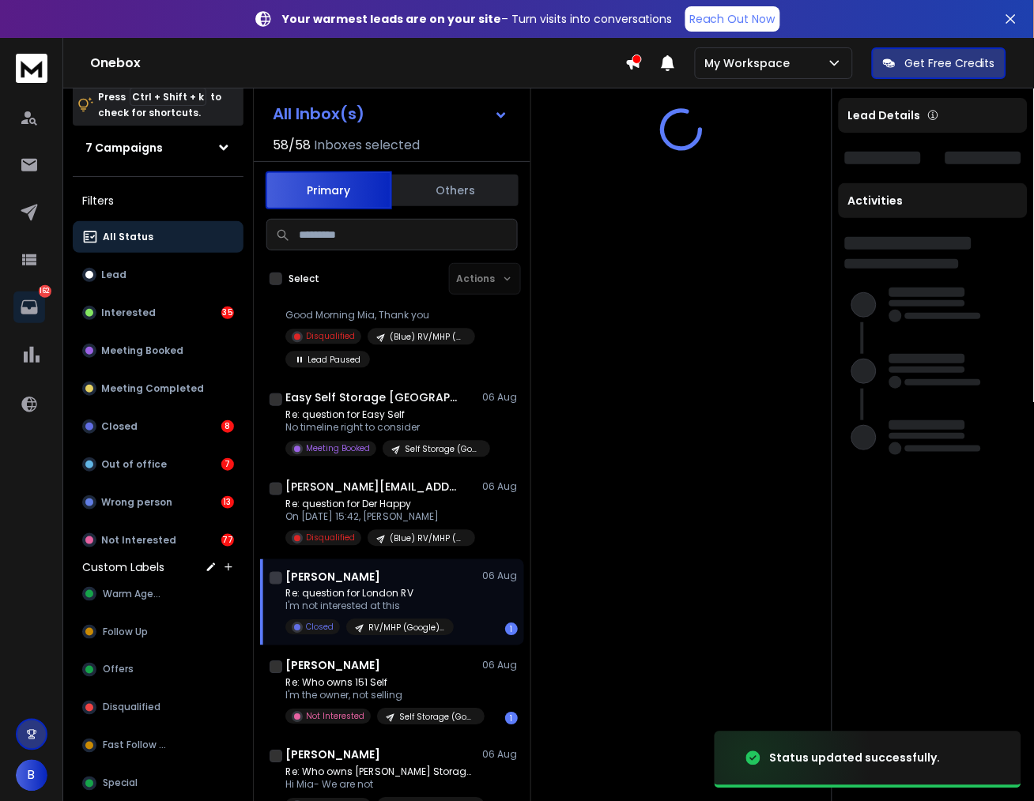
scroll to position [0, 0]
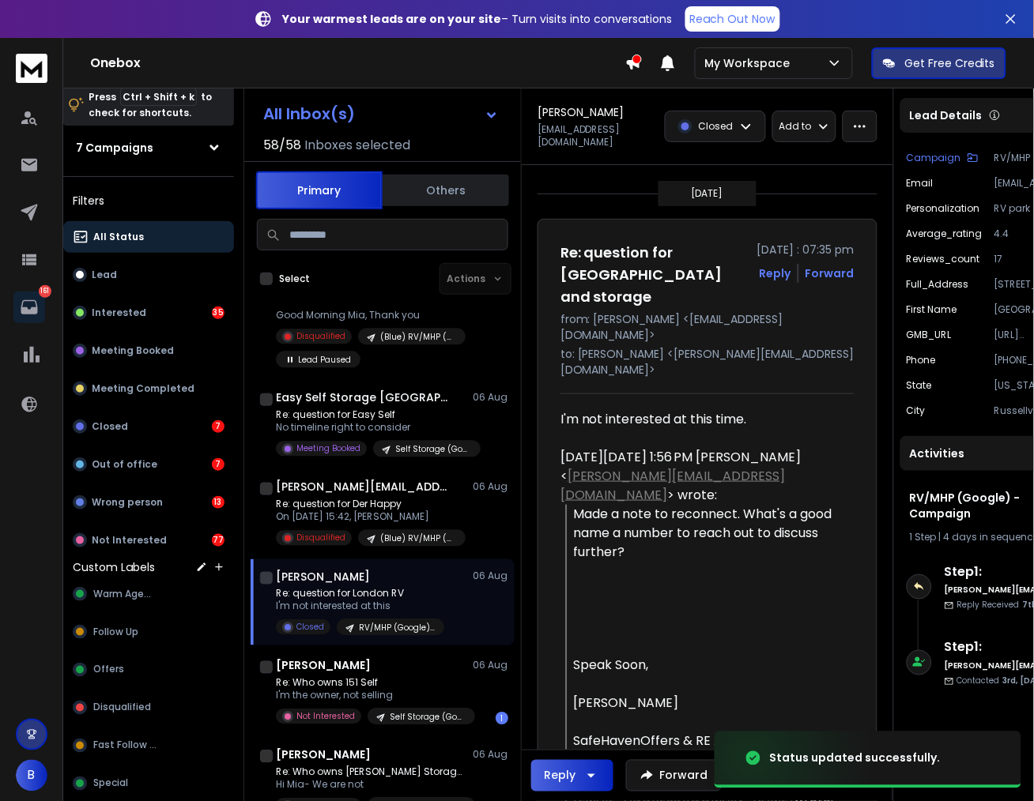
drag, startPoint x: 767, startPoint y: 486, endPoint x: 804, endPoint y: 409, distance: 84.8
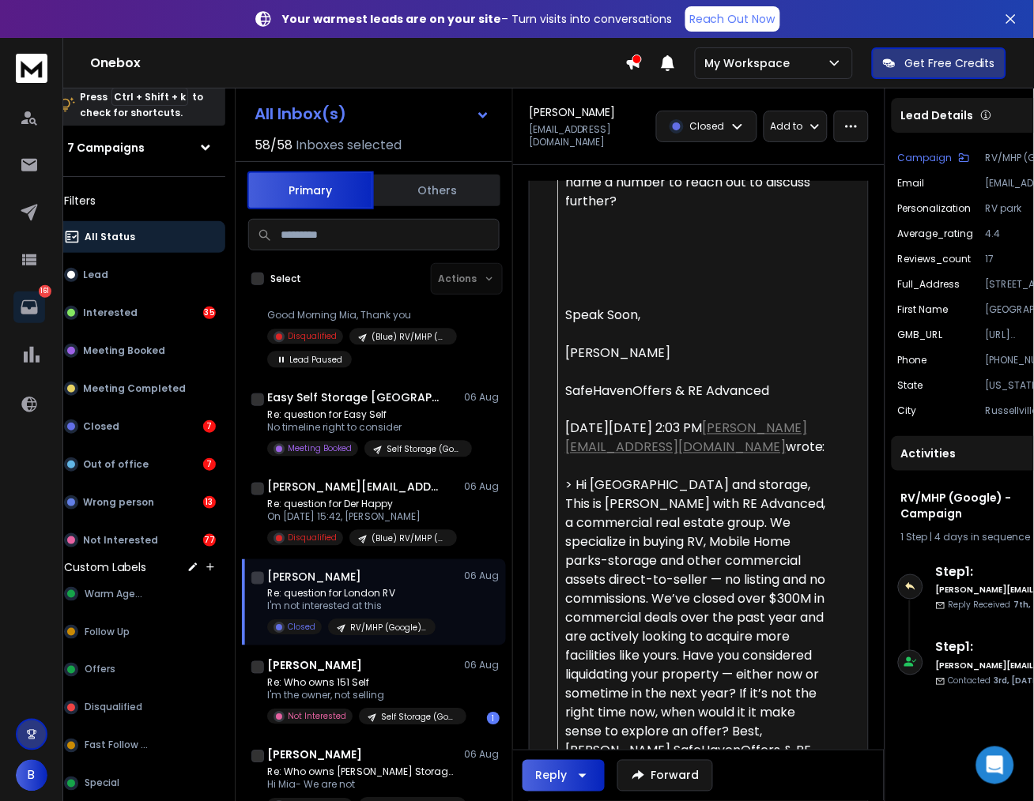
scroll to position [367, 0]
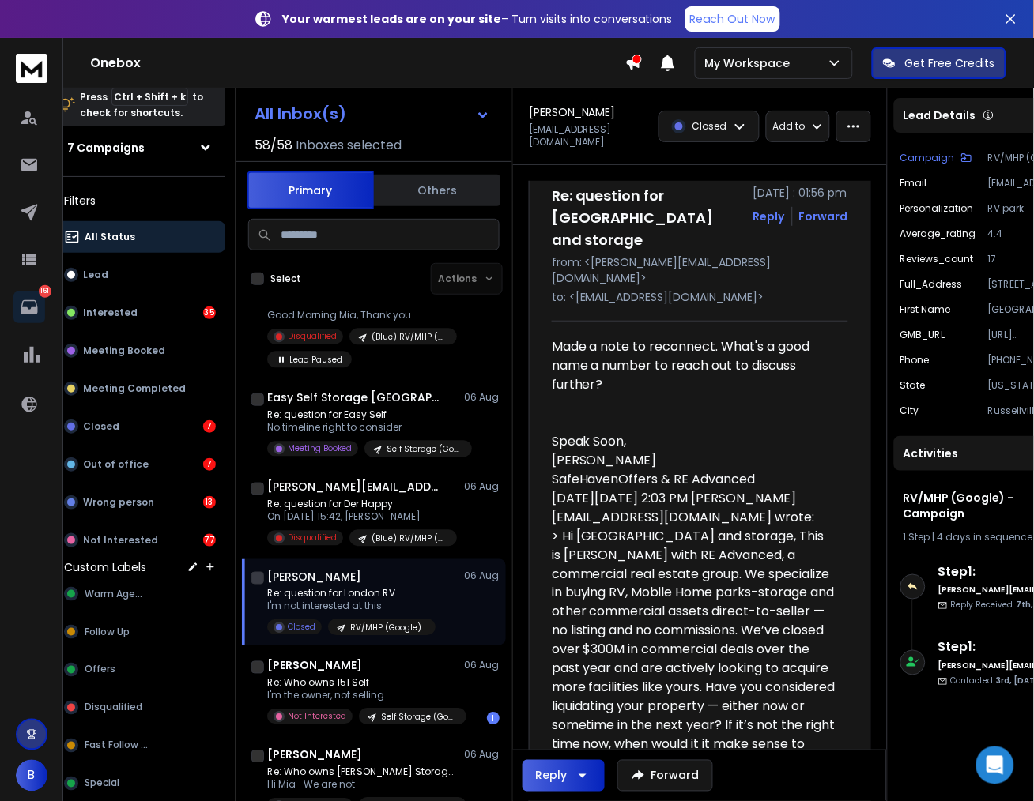
scroll to position [0, 0]
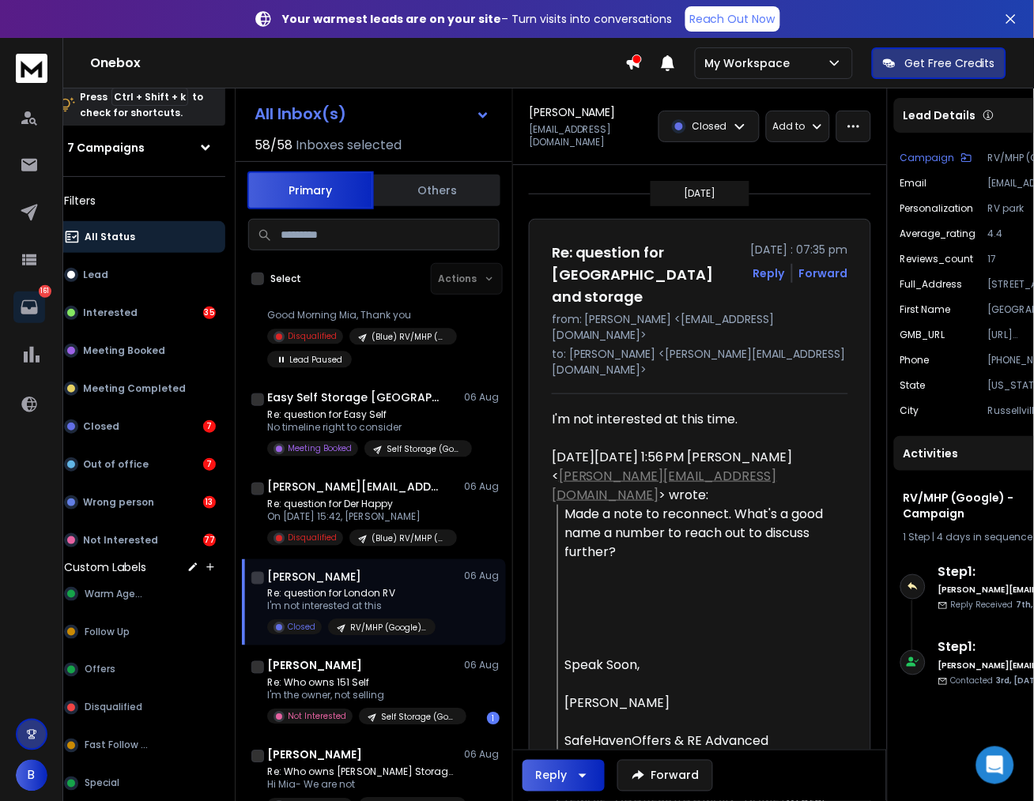
drag, startPoint x: 727, startPoint y: 635, endPoint x: 744, endPoint y: 188, distance: 446.8
click at [759, 130] on div "Closed" at bounding box center [709, 126] width 100 height 30
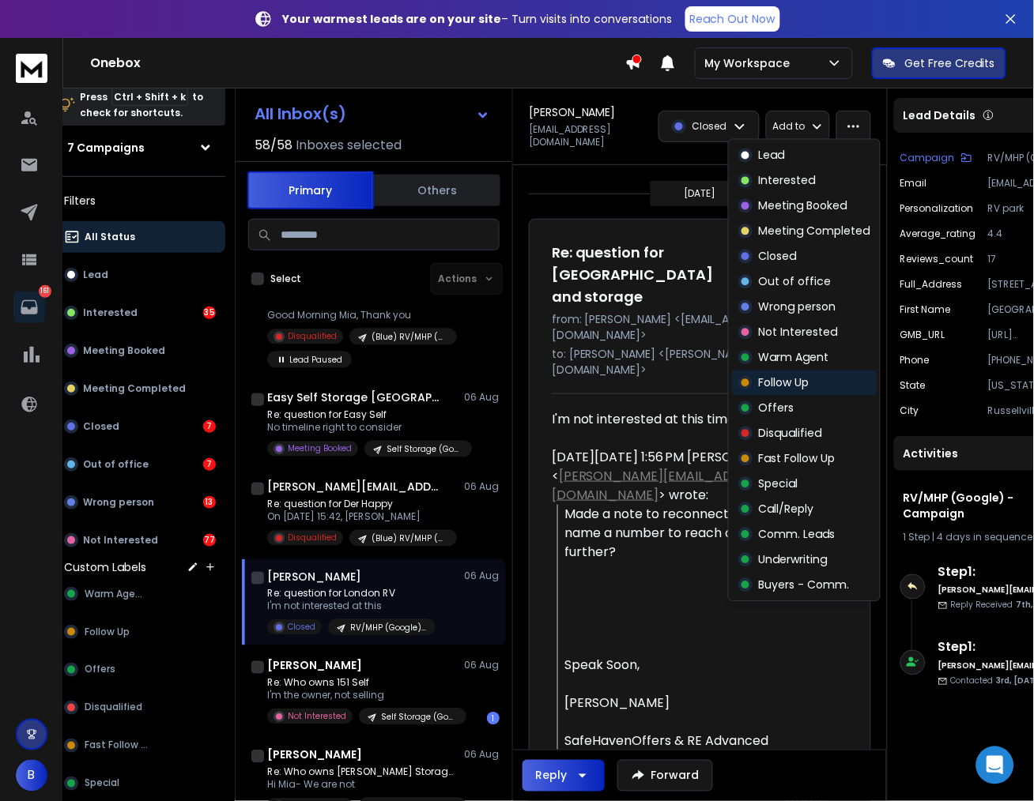
click at [815, 380] on div "Follow Up" at bounding box center [804, 383] width 145 height 25
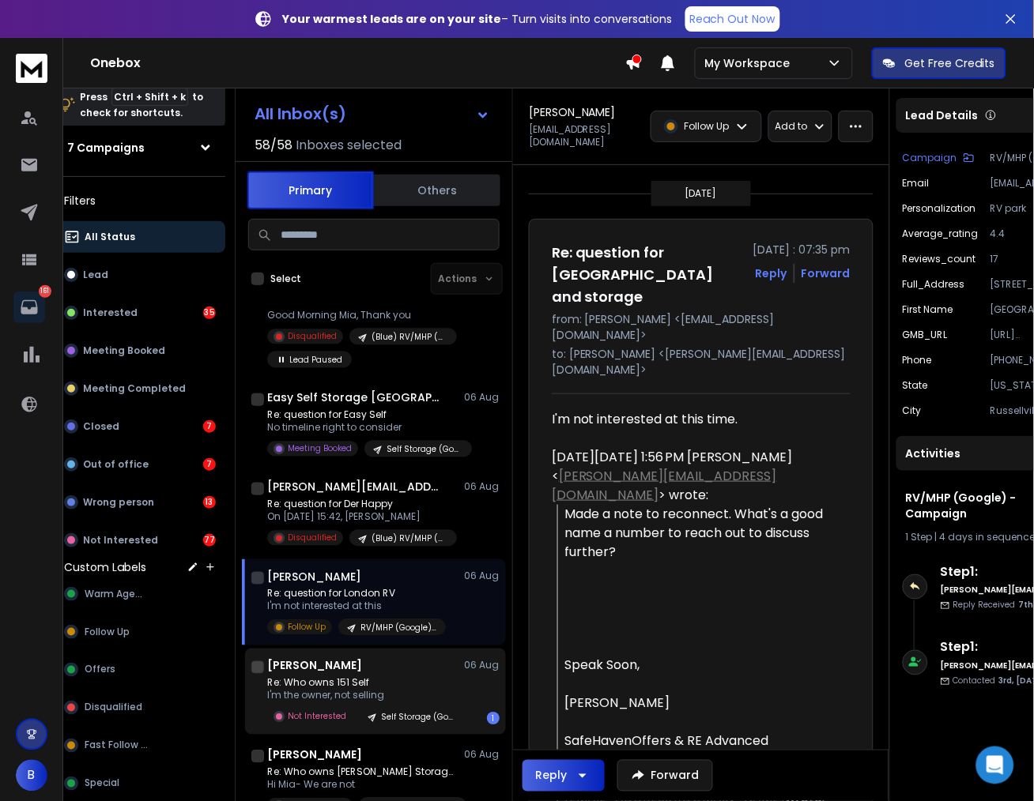
click at [411, 666] on div "[PERSON_NAME] [DATE]" at bounding box center [383, 666] width 232 height 16
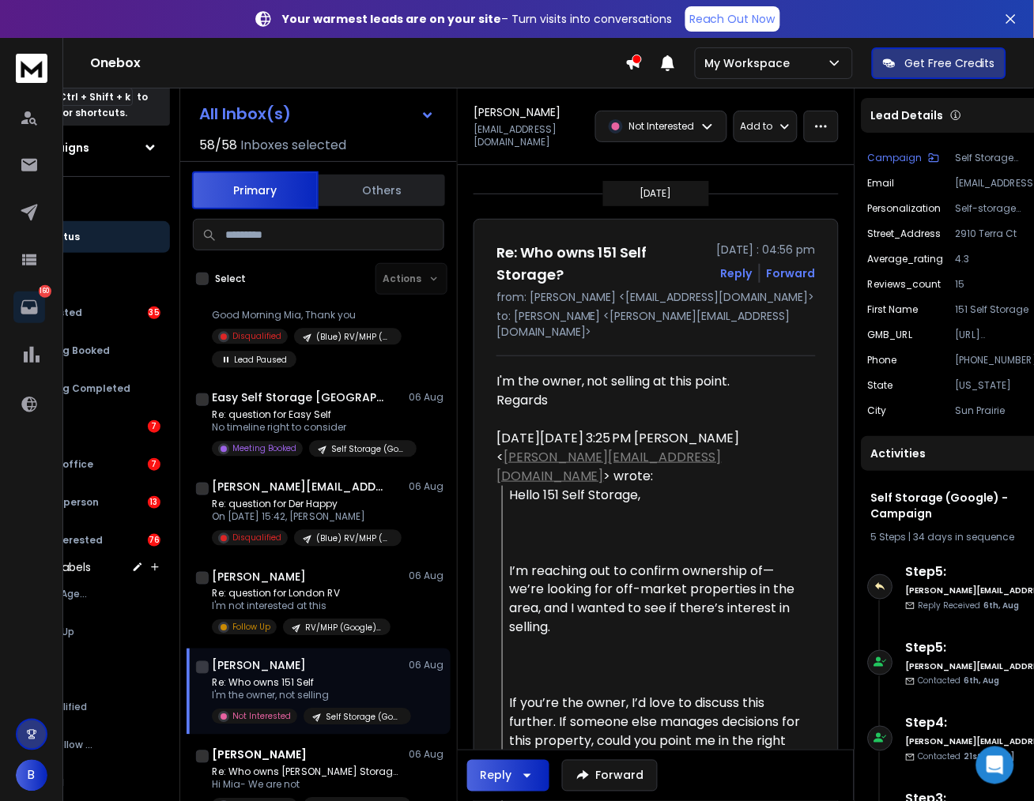
drag, startPoint x: 667, startPoint y: 393, endPoint x: 723, endPoint y: 377, distance: 58.3
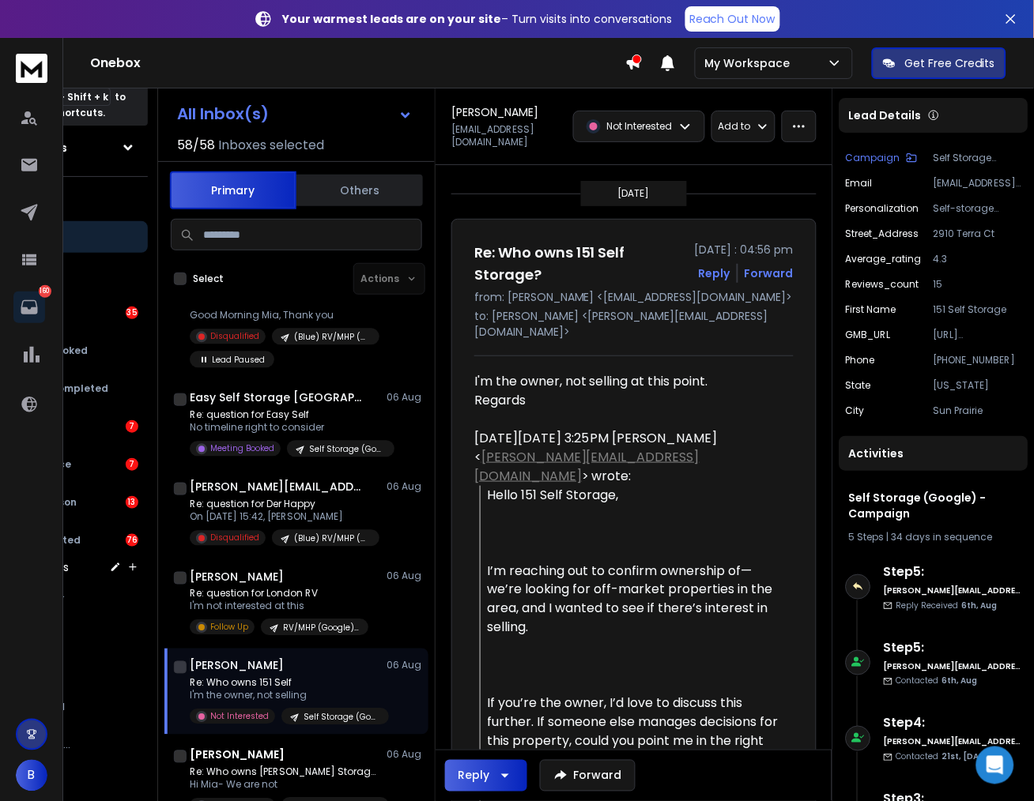
click at [699, 129] on div "Not Interested" at bounding box center [639, 126] width 130 height 30
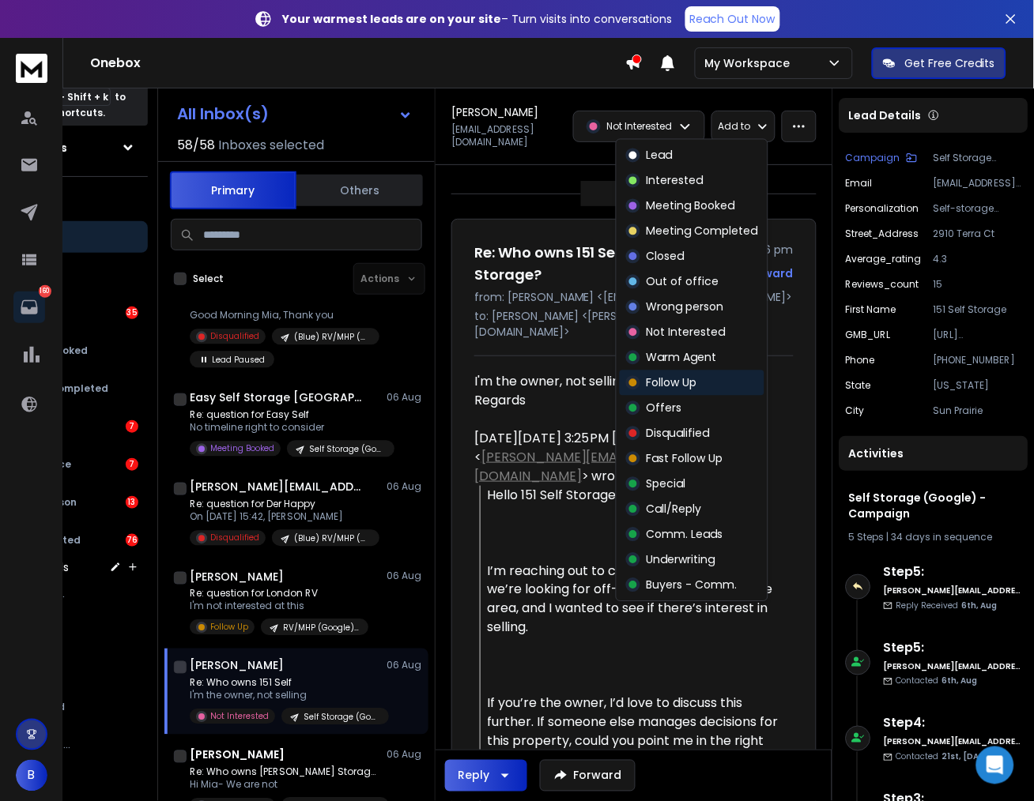
click at [691, 373] on div "Follow Up" at bounding box center [692, 383] width 145 height 25
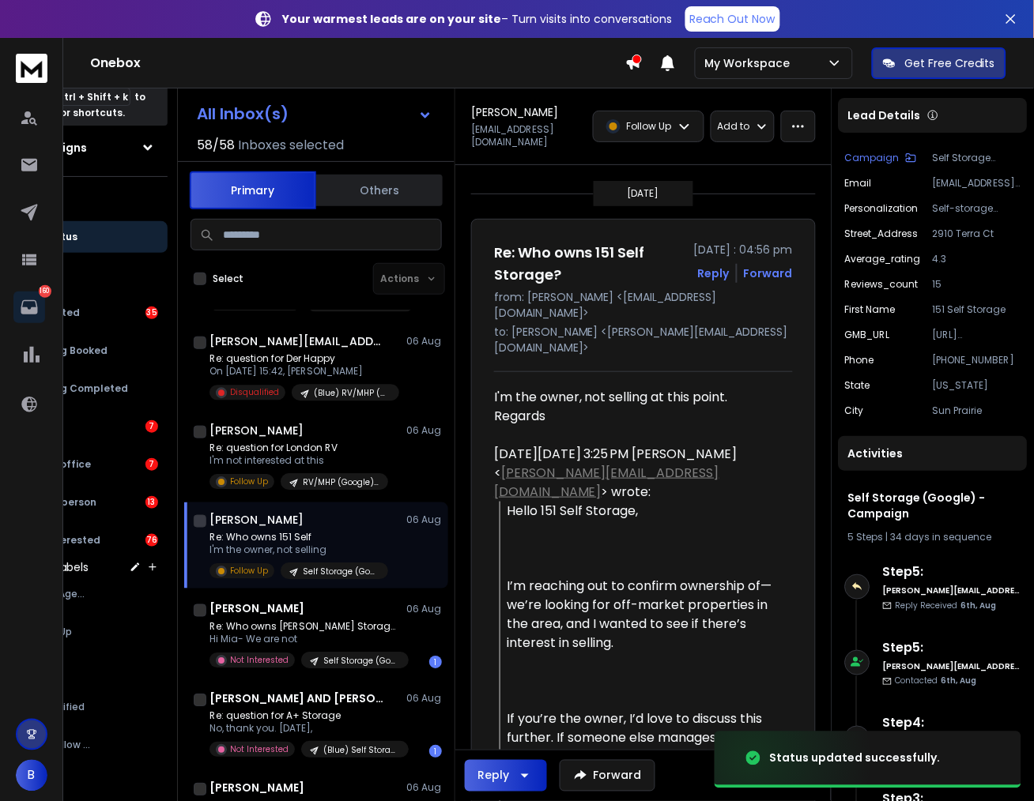
scroll to position [2194, 0]
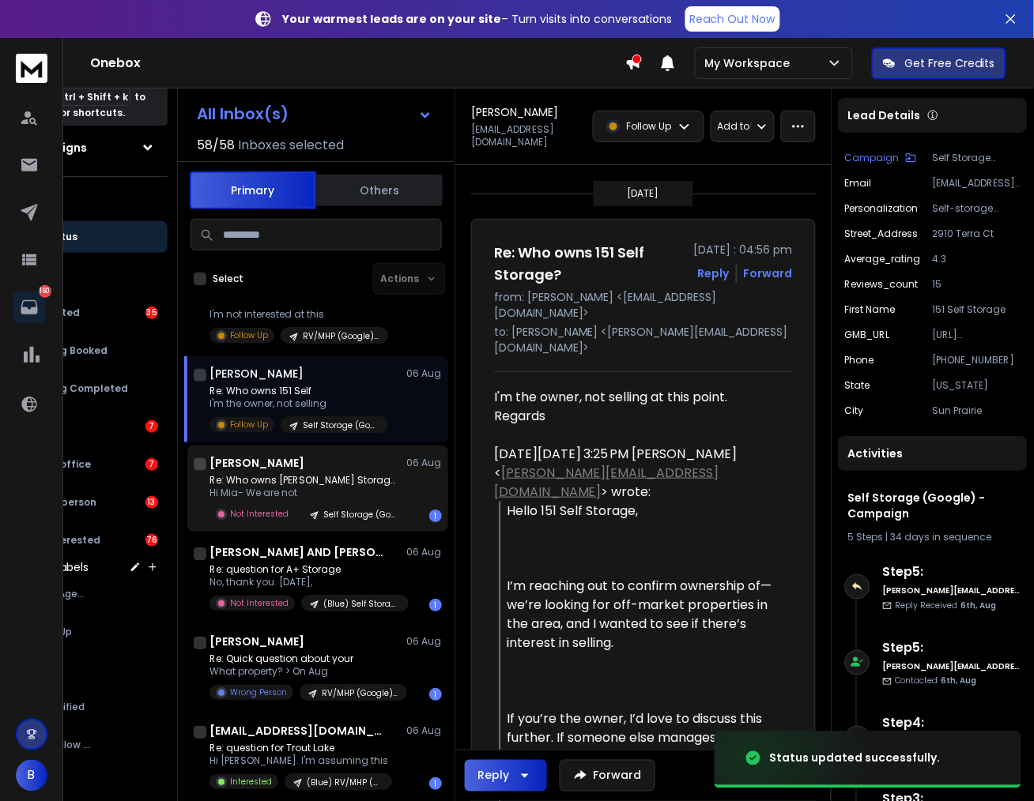
click at [341, 483] on p "Re: Who owns [PERSON_NAME] Storage?" at bounding box center [304, 480] width 190 height 13
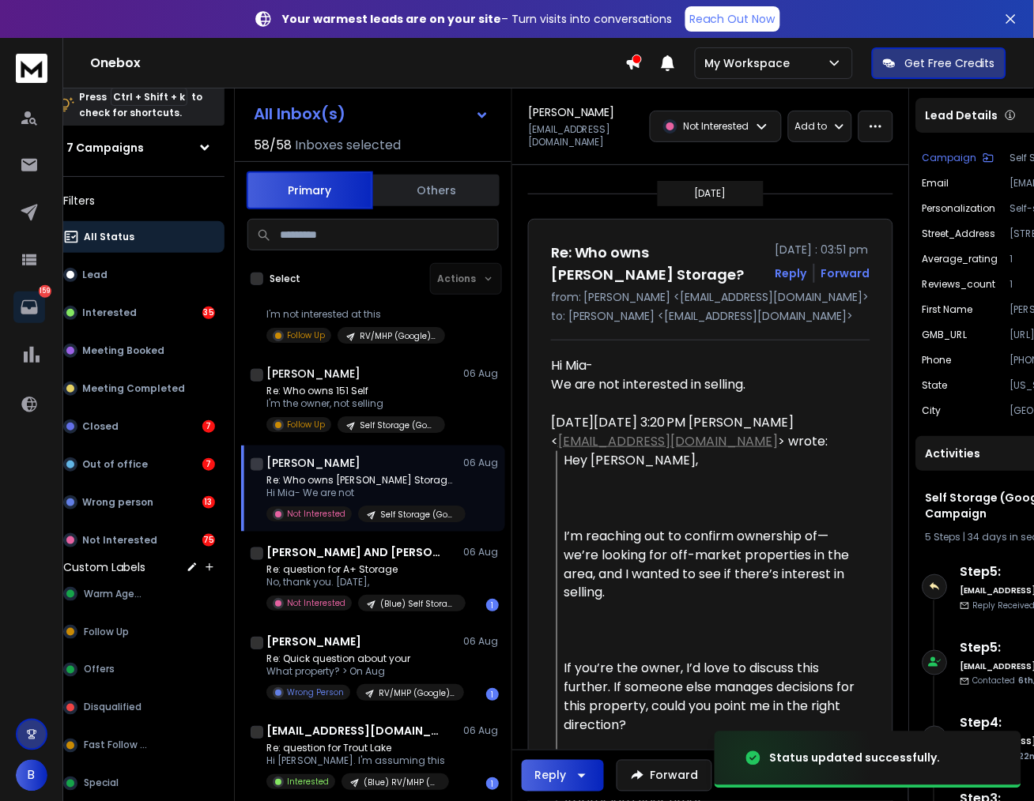
drag, startPoint x: 720, startPoint y: 377, endPoint x: 767, endPoint y: 357, distance: 51.4
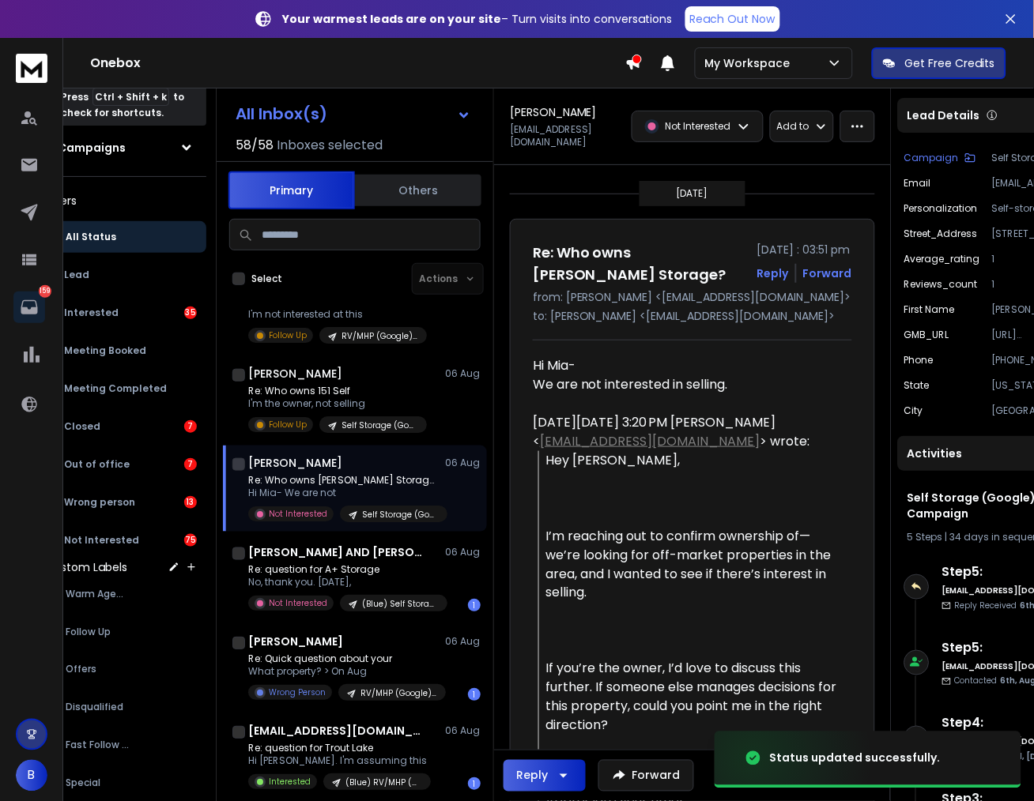
click at [731, 122] on p "Not Interested" at bounding box center [698, 126] width 66 height 13
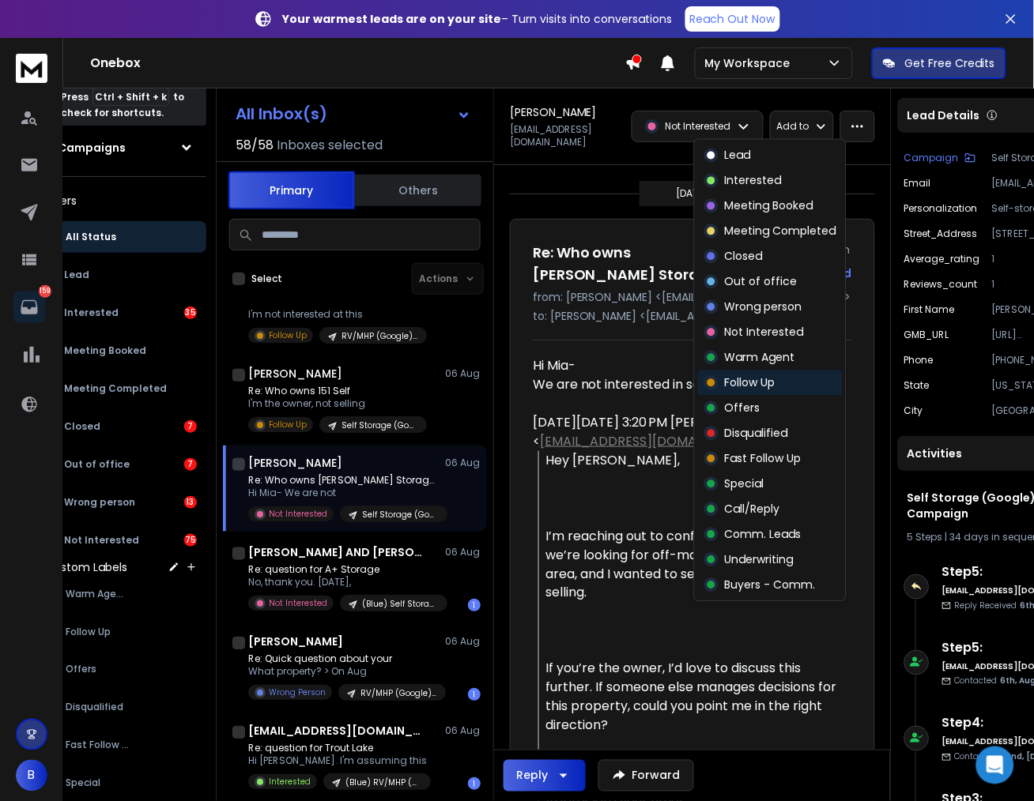
click at [745, 381] on p "Follow Up" at bounding box center [750, 383] width 51 height 16
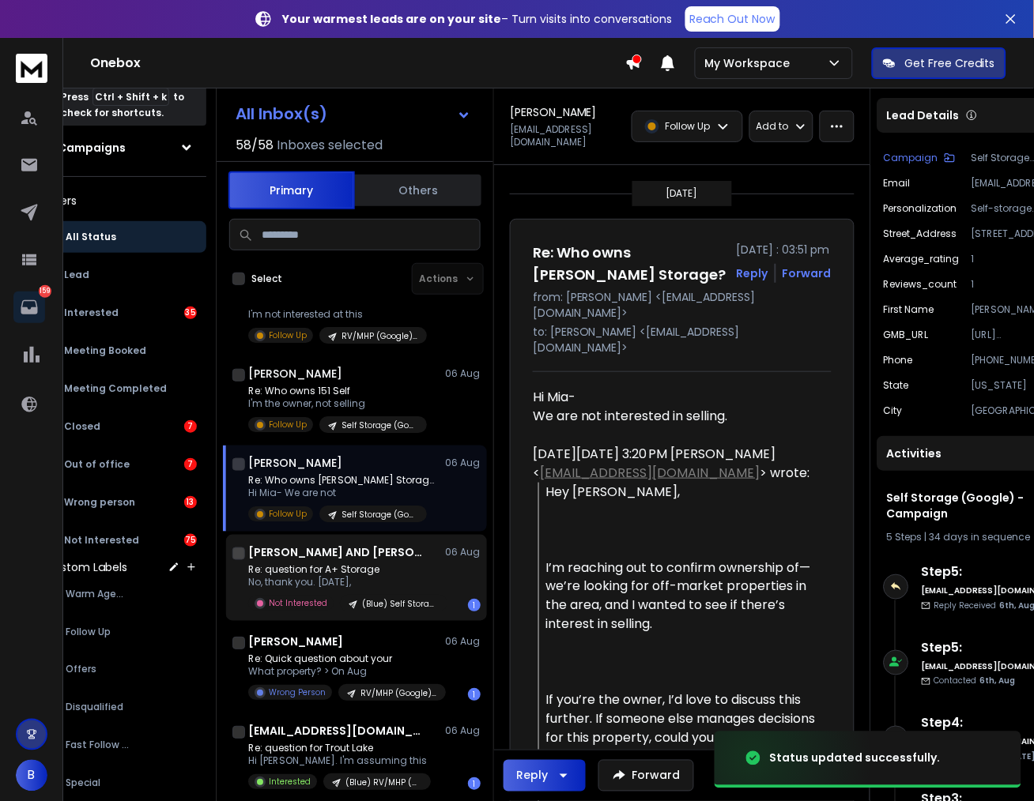
click at [403, 576] on p "No, thank you. [DATE]," at bounding box center [343, 582] width 190 height 13
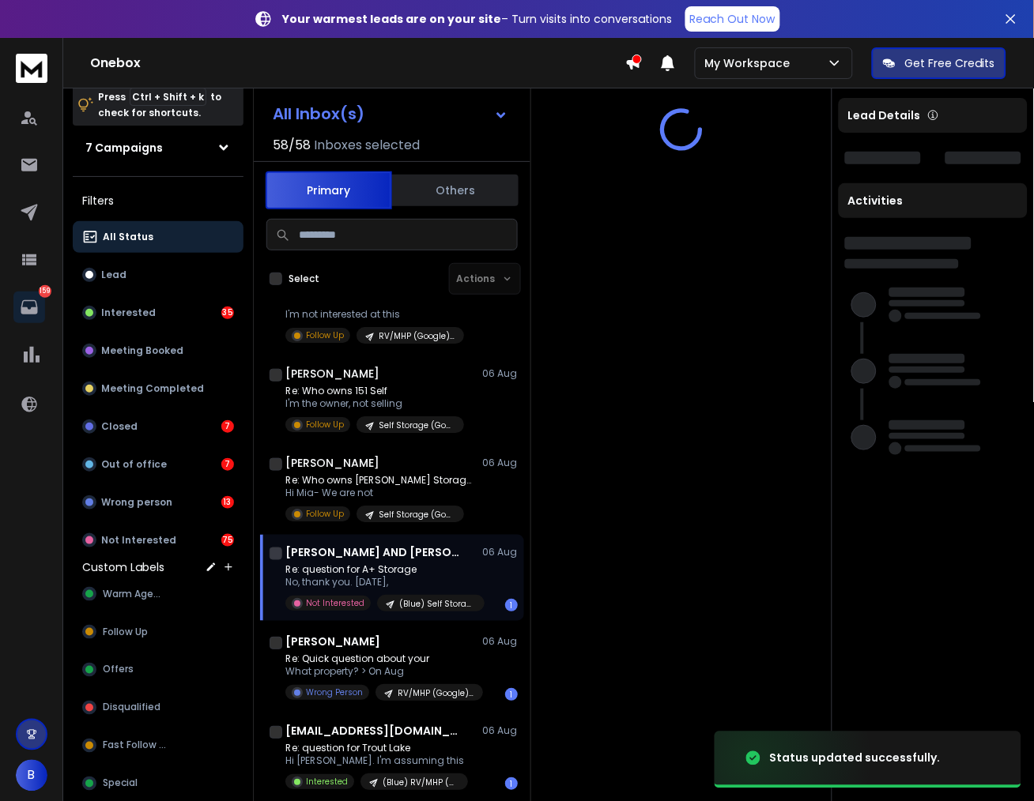
scroll to position [0, 0]
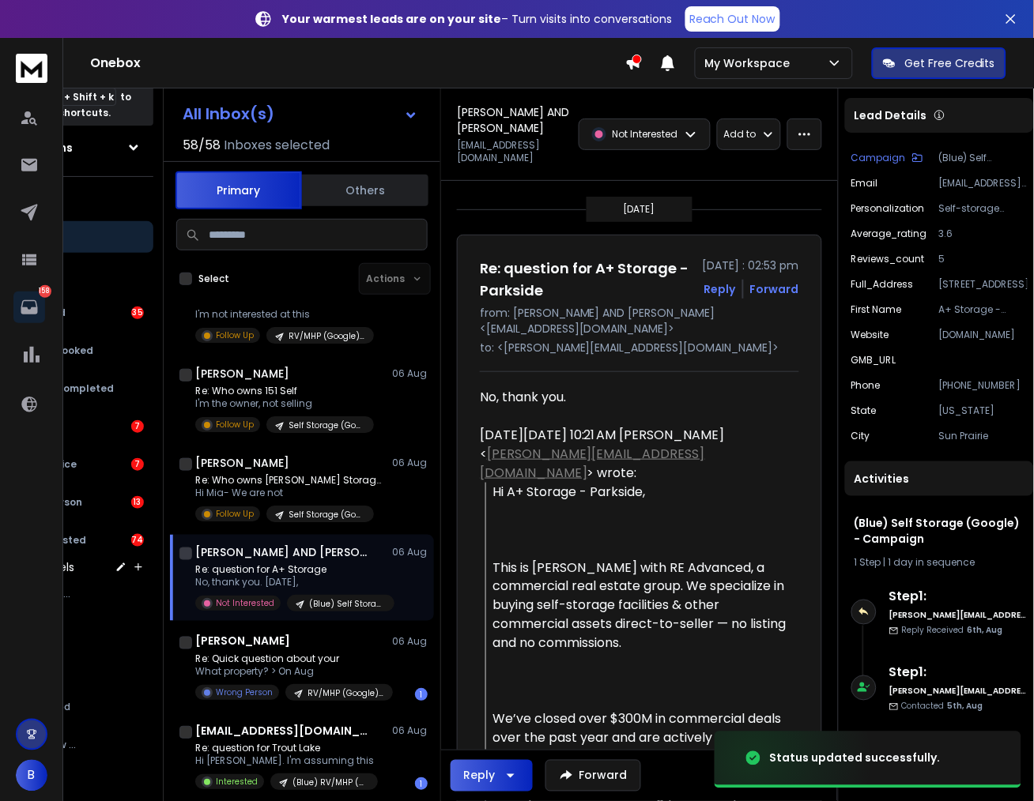
drag, startPoint x: 731, startPoint y: 367, endPoint x: 763, endPoint y: 334, distance: 46.4
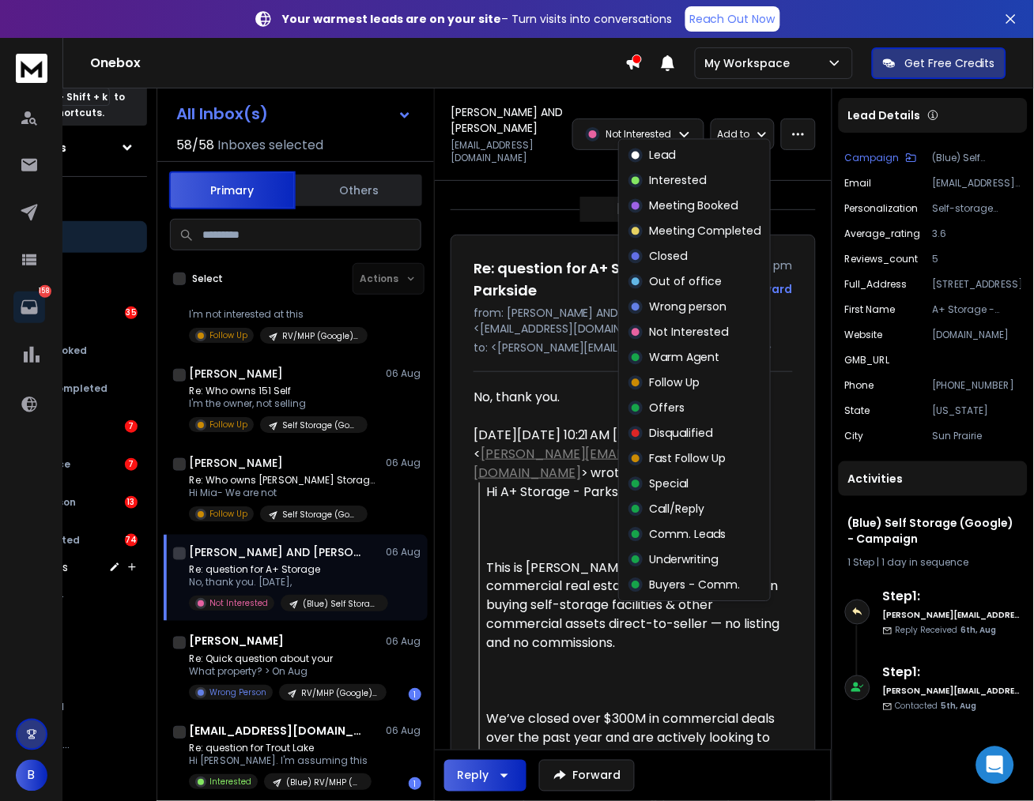
click at [672, 128] on p "Not Interested" at bounding box center [639, 134] width 66 height 13
click at [690, 387] on p "Follow Up" at bounding box center [674, 383] width 51 height 16
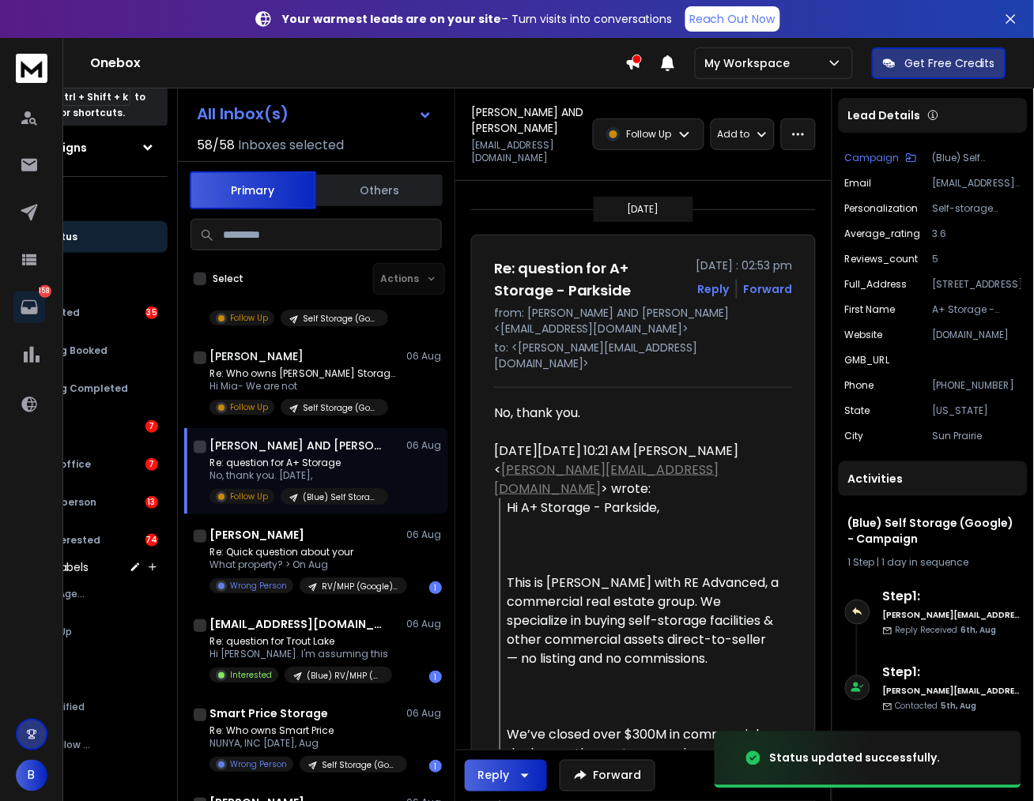
scroll to position [2341, 0]
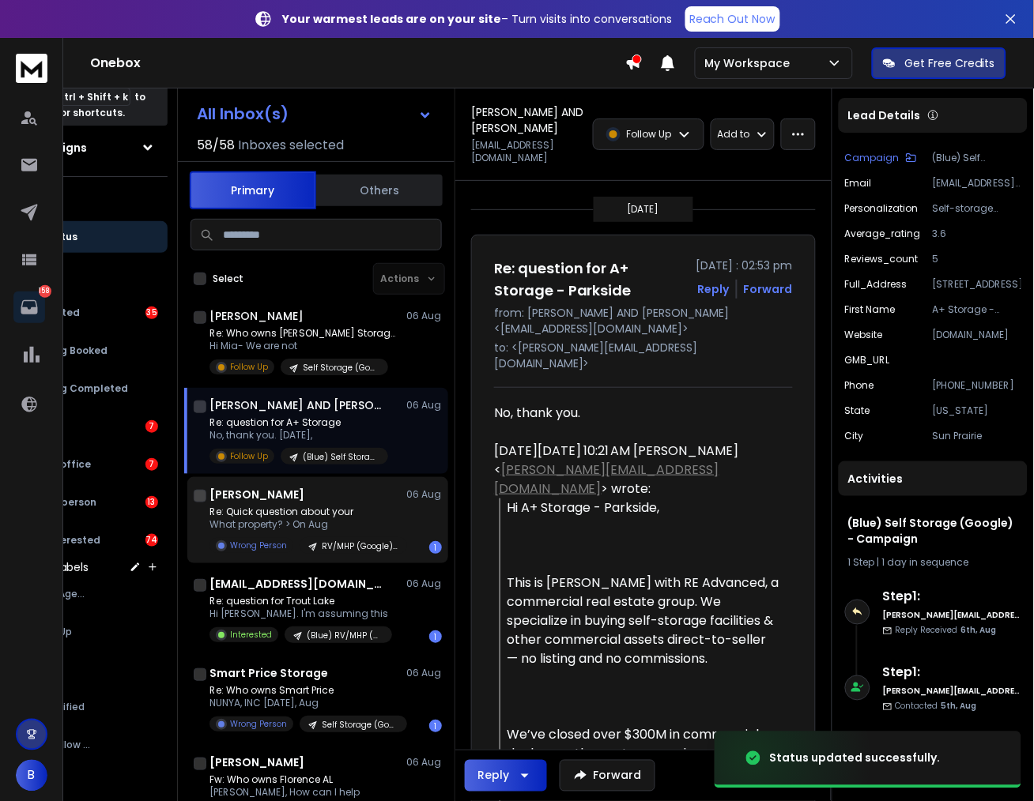
click at [353, 530] on div "Re: Quick question about your What property? > On Aug Wrong Person RV/MHP (Goog…" at bounding box center [308, 530] width 198 height 48
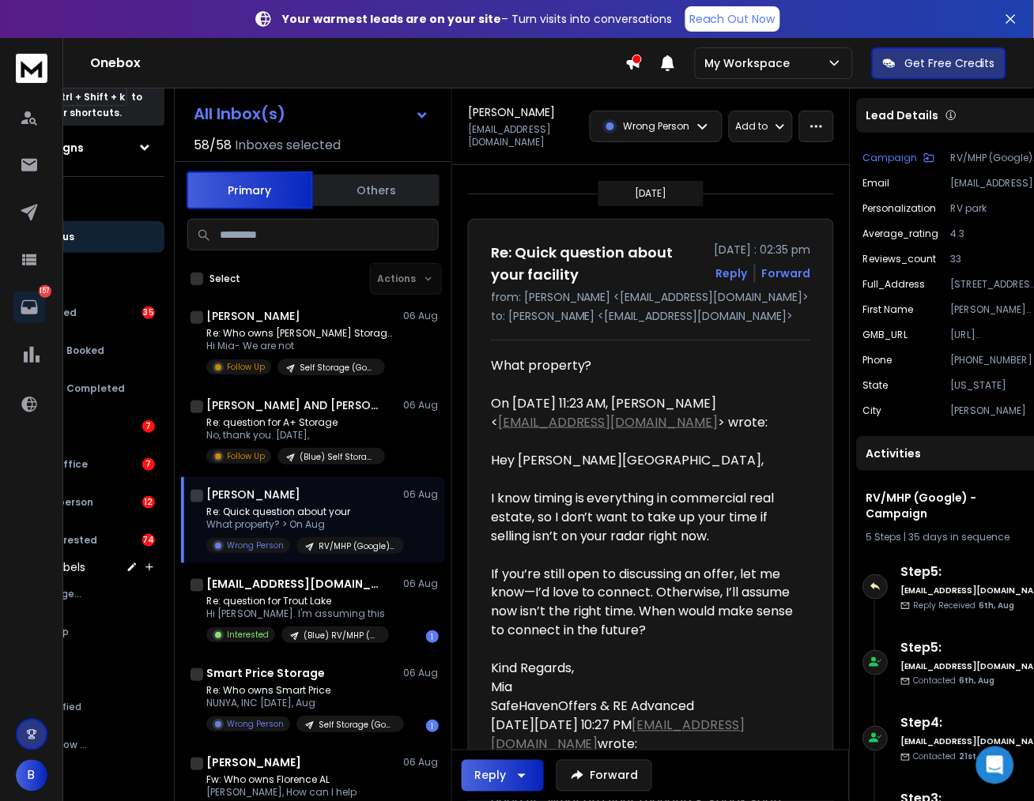
drag, startPoint x: 703, startPoint y: 460, endPoint x: 715, endPoint y: 458, distance: 12.0
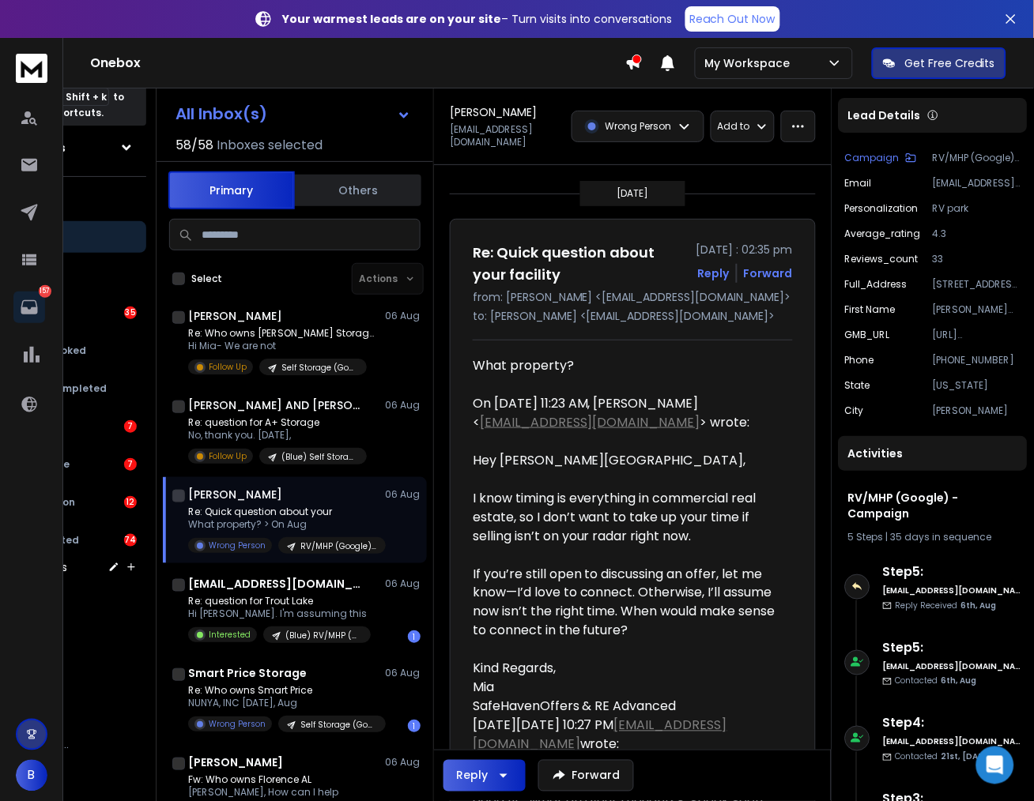
scroll to position [0, 147]
drag, startPoint x: 727, startPoint y: 457, endPoint x: 739, endPoint y: 451, distance: 13.1
click at [918, 284] on p "[STREET_ADDRESS][PERSON_NAME]" at bounding box center [976, 284] width 89 height 13
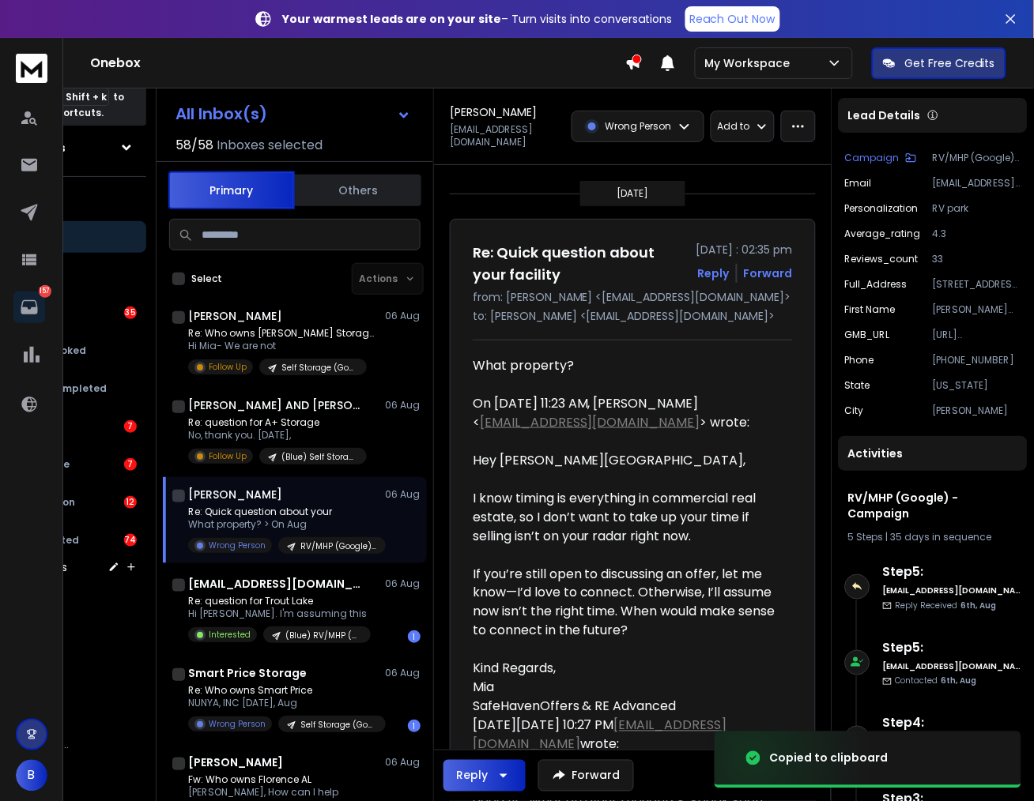
click at [458, 745] on button "Reply" at bounding box center [484, 776] width 82 height 32
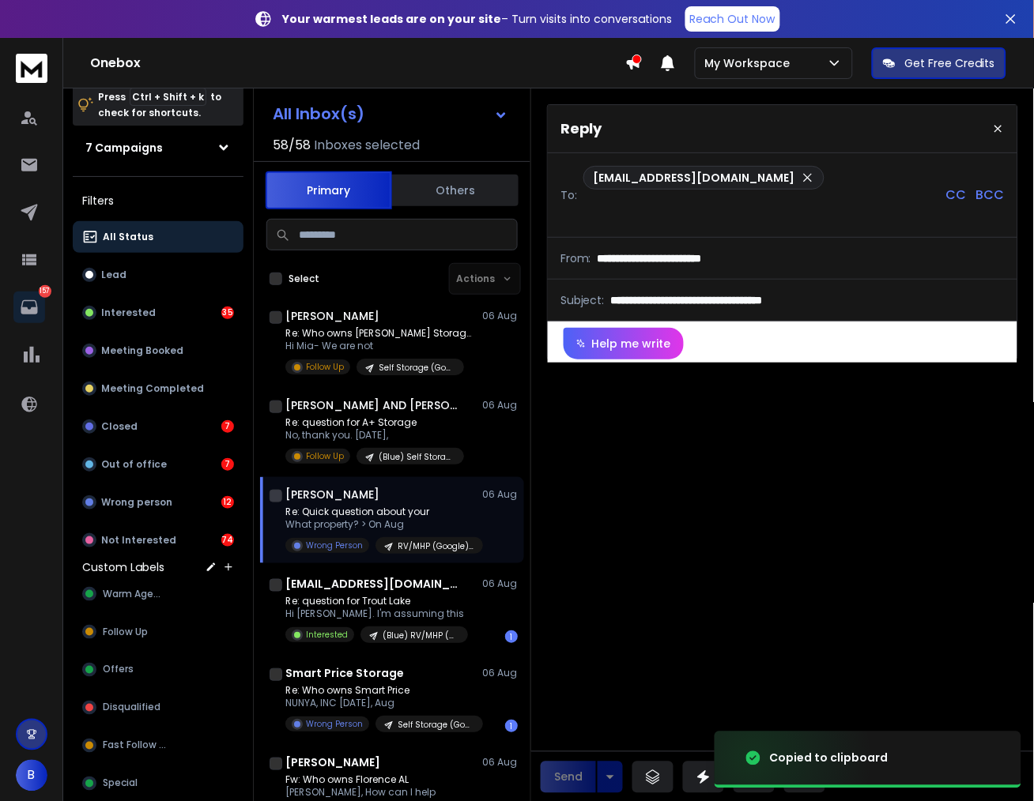
scroll to position [0, 0]
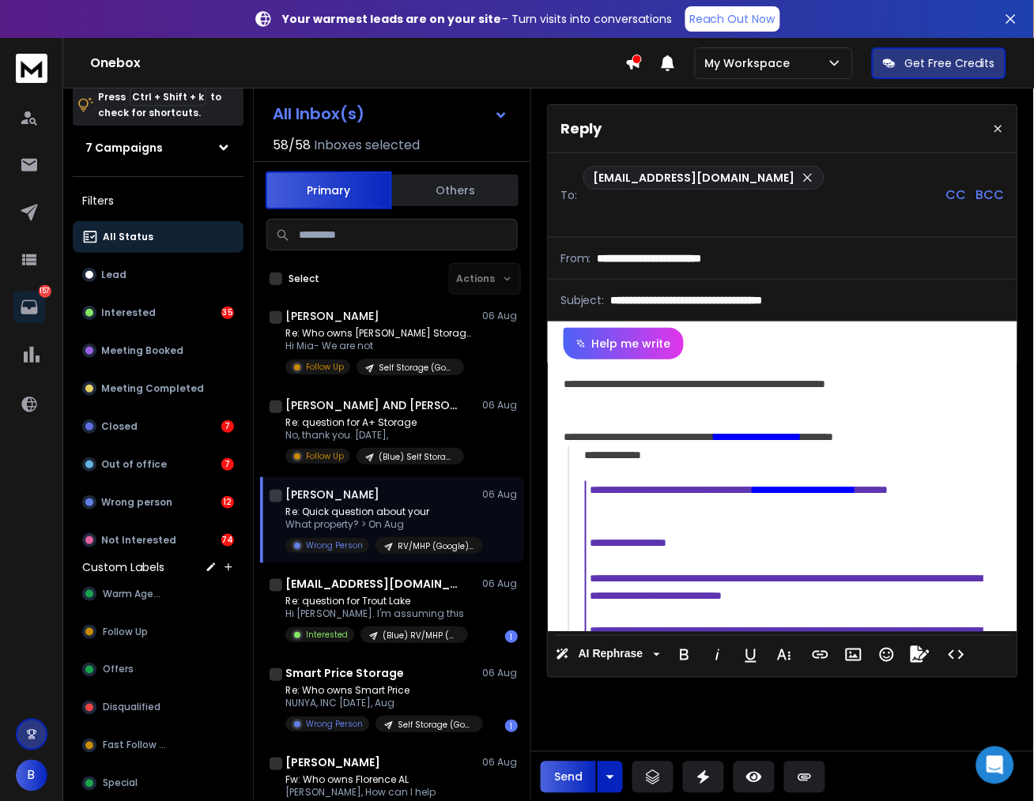
click at [609, 745] on icon "button" at bounding box center [610, 777] width 19 height 19
click at [613, 729] on p "Send Later" at bounding box center [592, 737] width 65 height 22
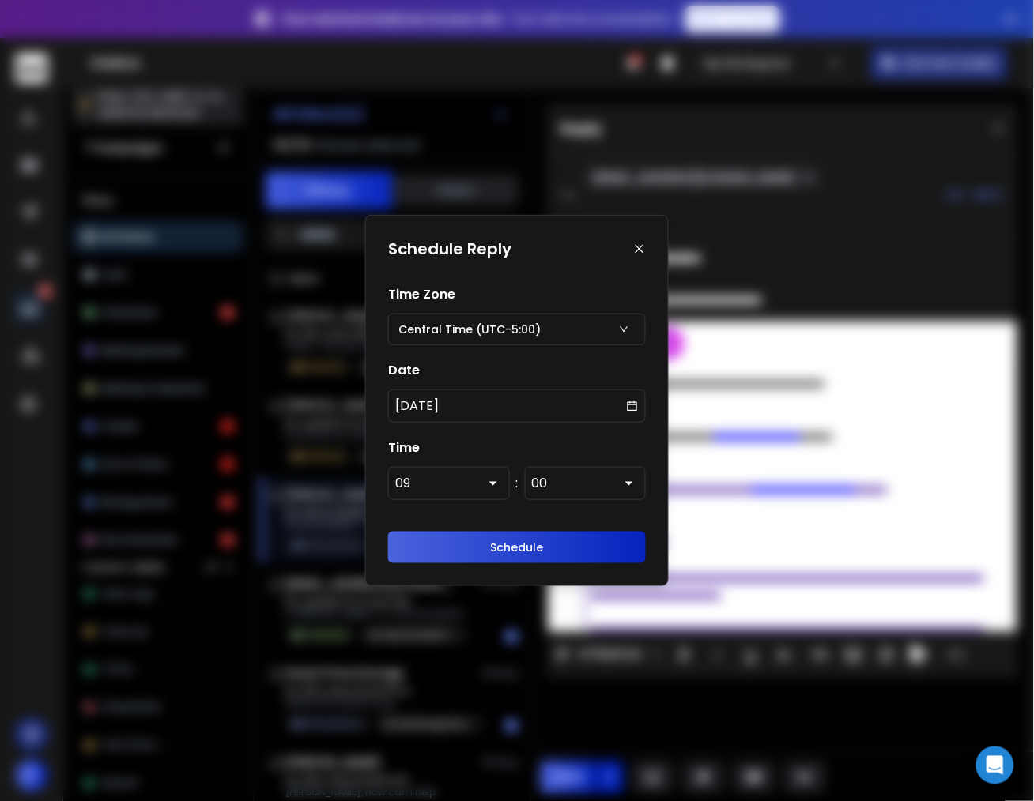
click at [615, 485] on div "00" at bounding box center [586, 483] width 122 height 33
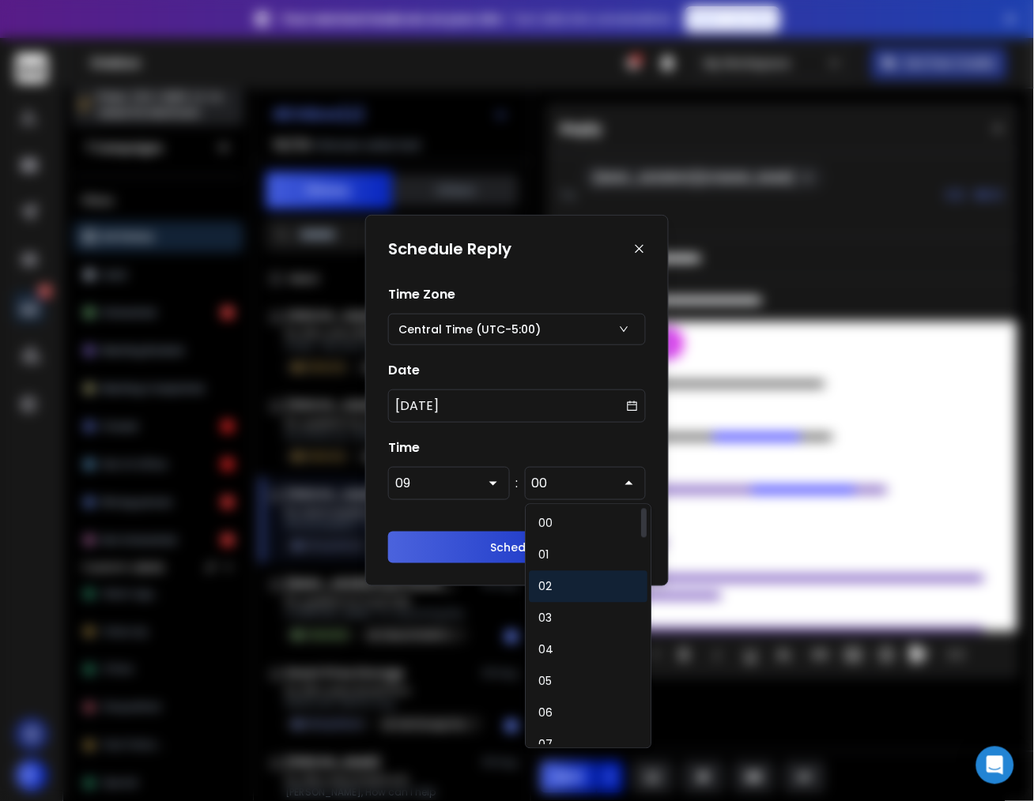
click at [567, 593] on div "02" at bounding box center [588, 587] width 119 height 32
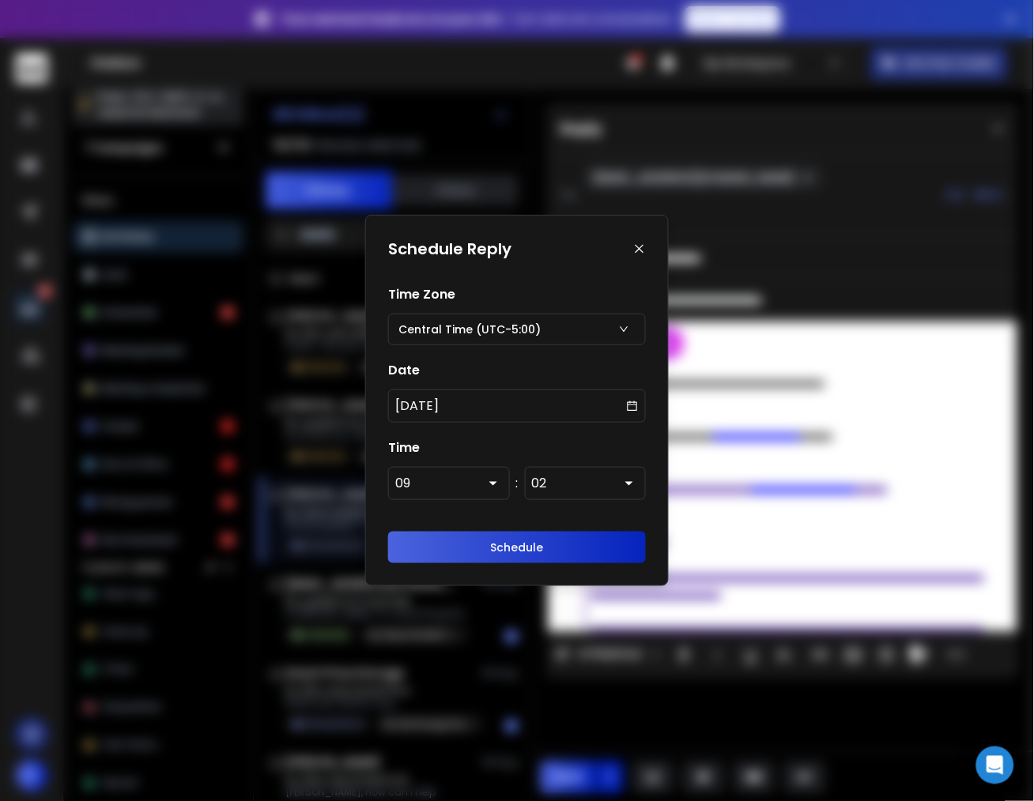
click at [555, 552] on div "Schedule" at bounding box center [517, 548] width 258 height 32
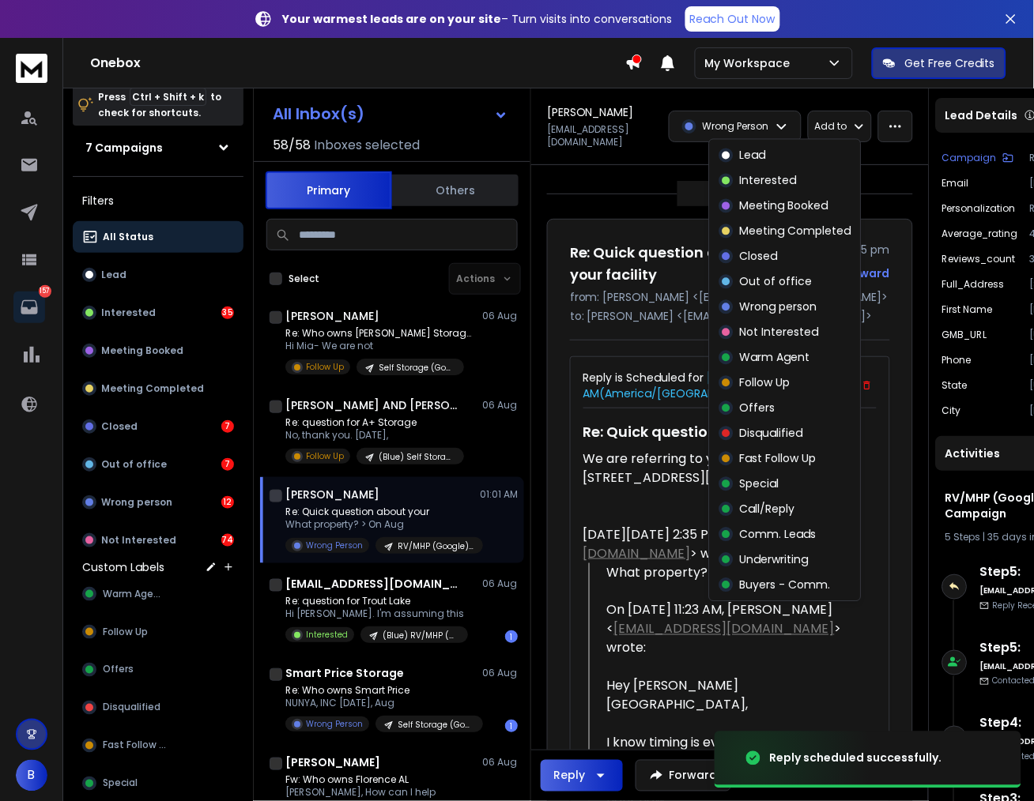
click at [769, 120] on p "Wrong Person" at bounding box center [735, 126] width 66 height 13
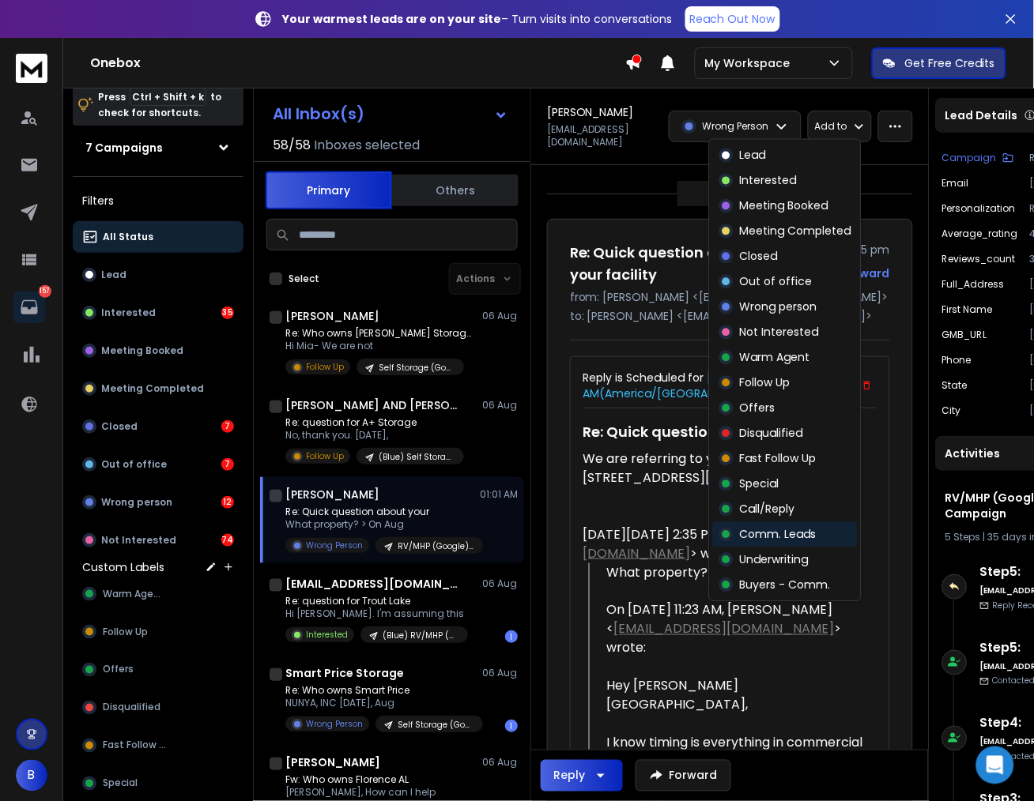
click at [792, 522] on div "Comm. Leads" at bounding box center [785, 534] width 145 height 25
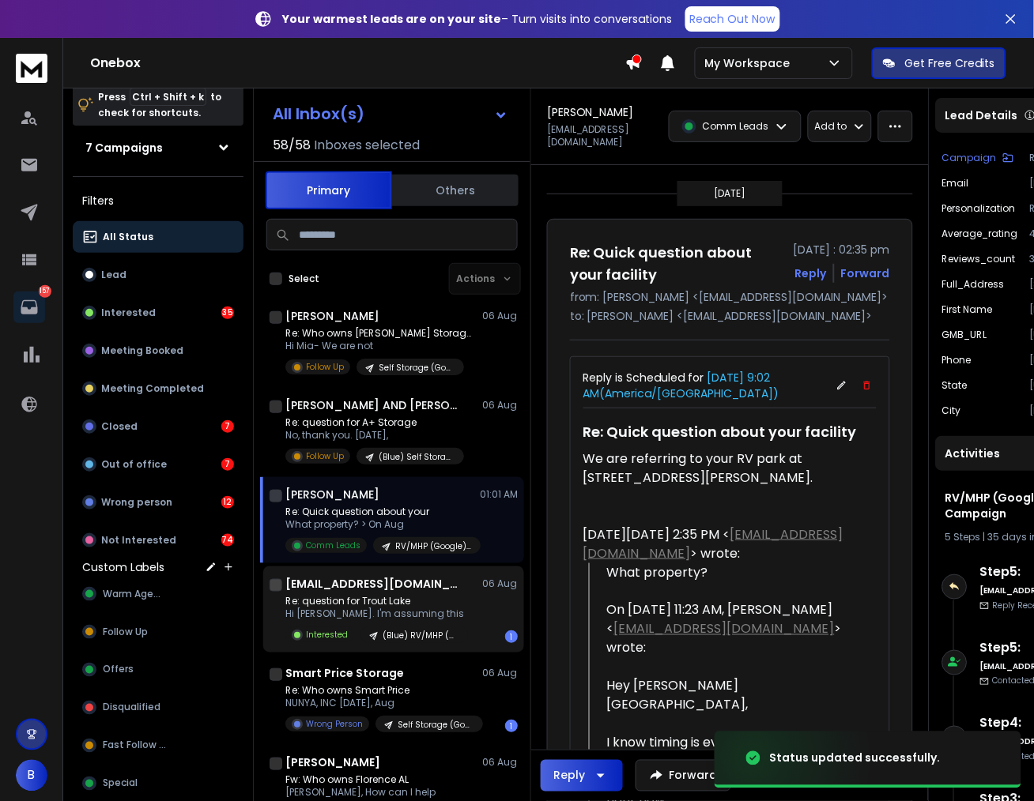
click at [429, 609] on p "Hi [PERSON_NAME]. I'm assuming this" at bounding box center [376, 614] width 183 height 13
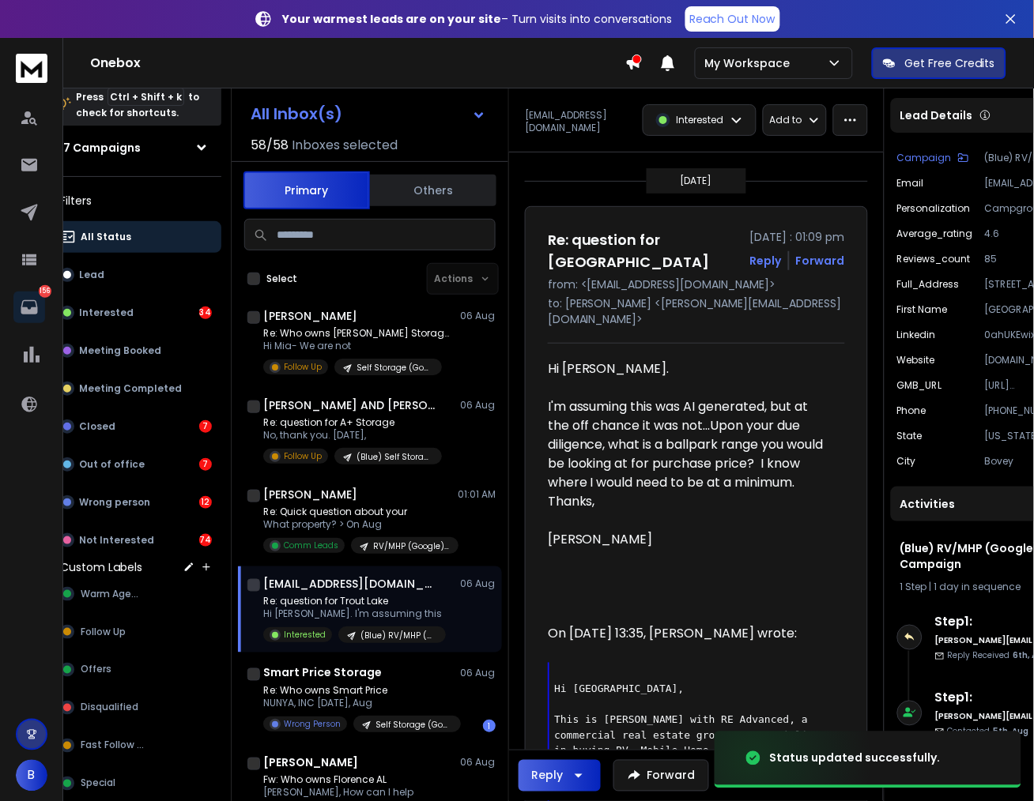
drag, startPoint x: 662, startPoint y: 485, endPoint x: 681, endPoint y: 482, distance: 19.2
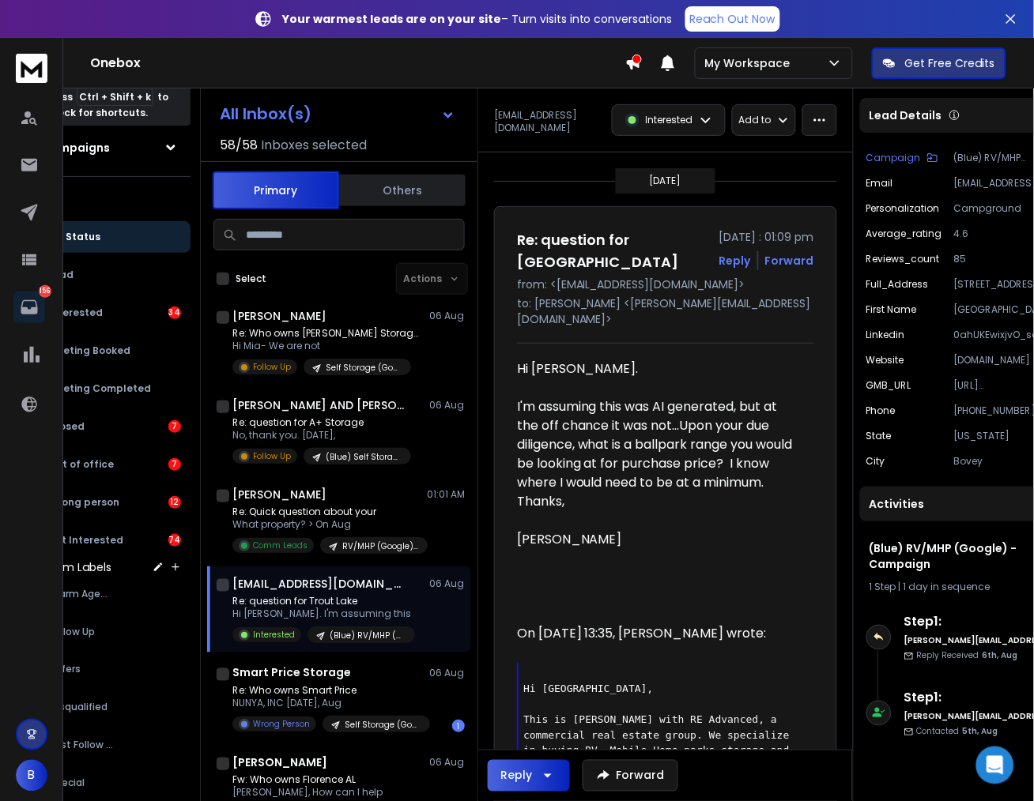
drag, startPoint x: 653, startPoint y: 484, endPoint x: 680, endPoint y: 480, distance: 27.2
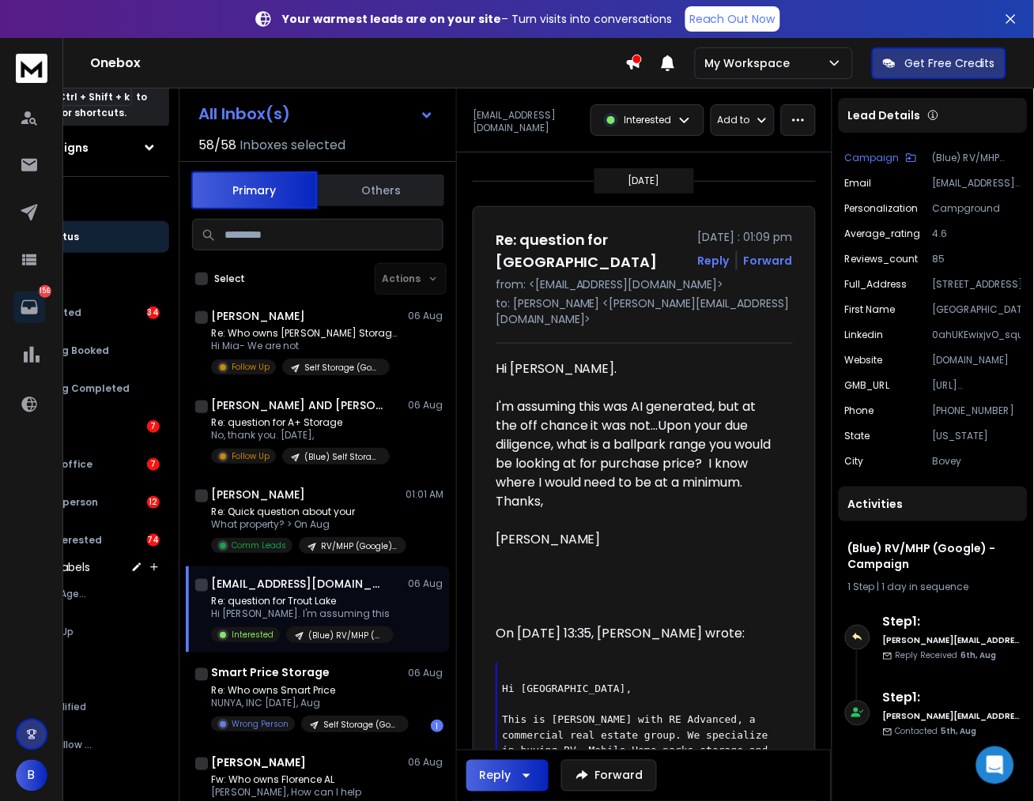
scroll to position [0, 162]
drag, startPoint x: 574, startPoint y: 485, endPoint x: 609, endPoint y: 482, distance: 34.9
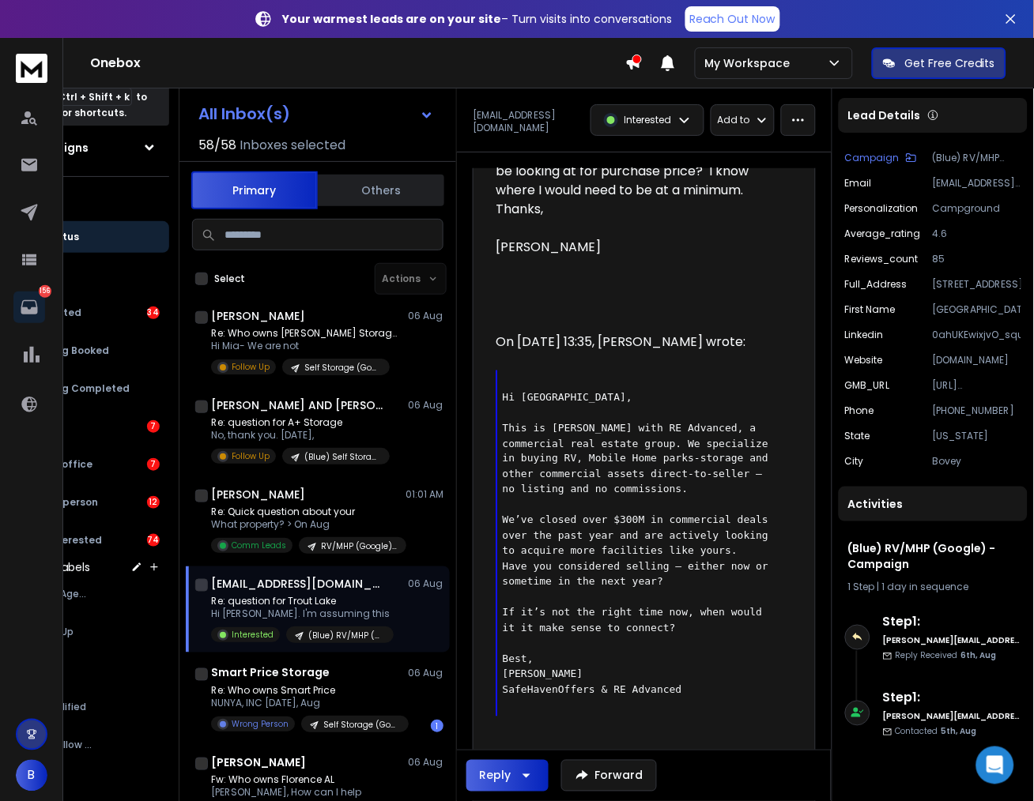
scroll to position [376, 0]
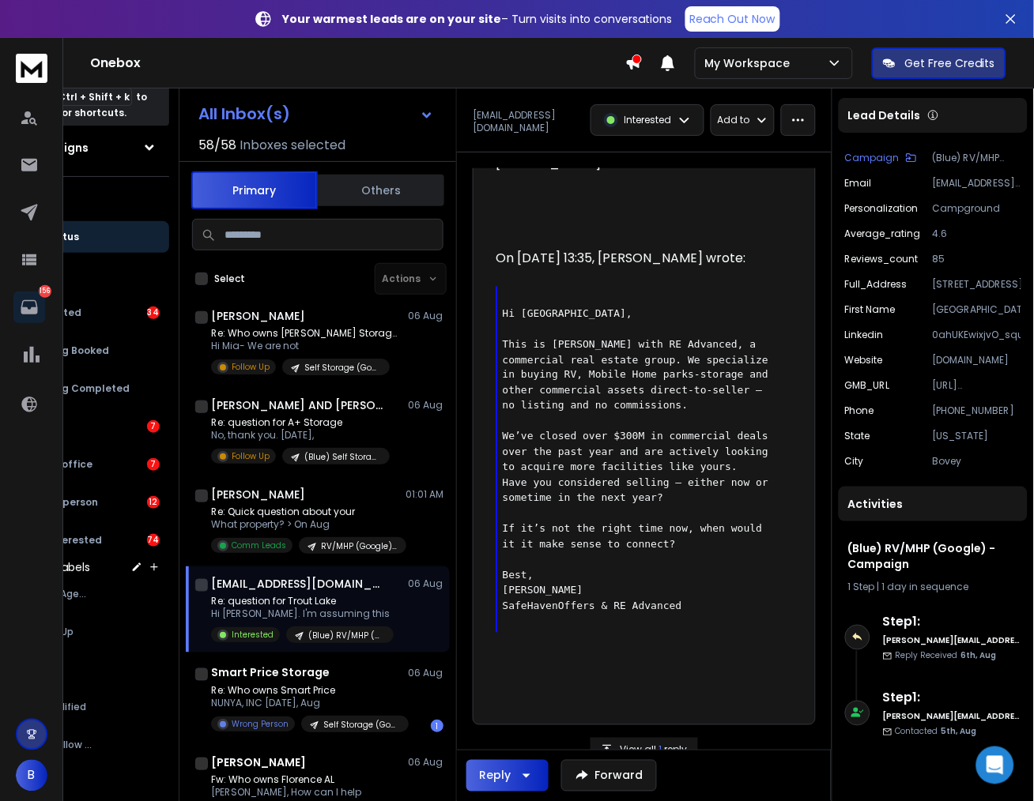
click at [624, 738] on div "View all 1 reply" at bounding box center [644, 750] width 108 height 25
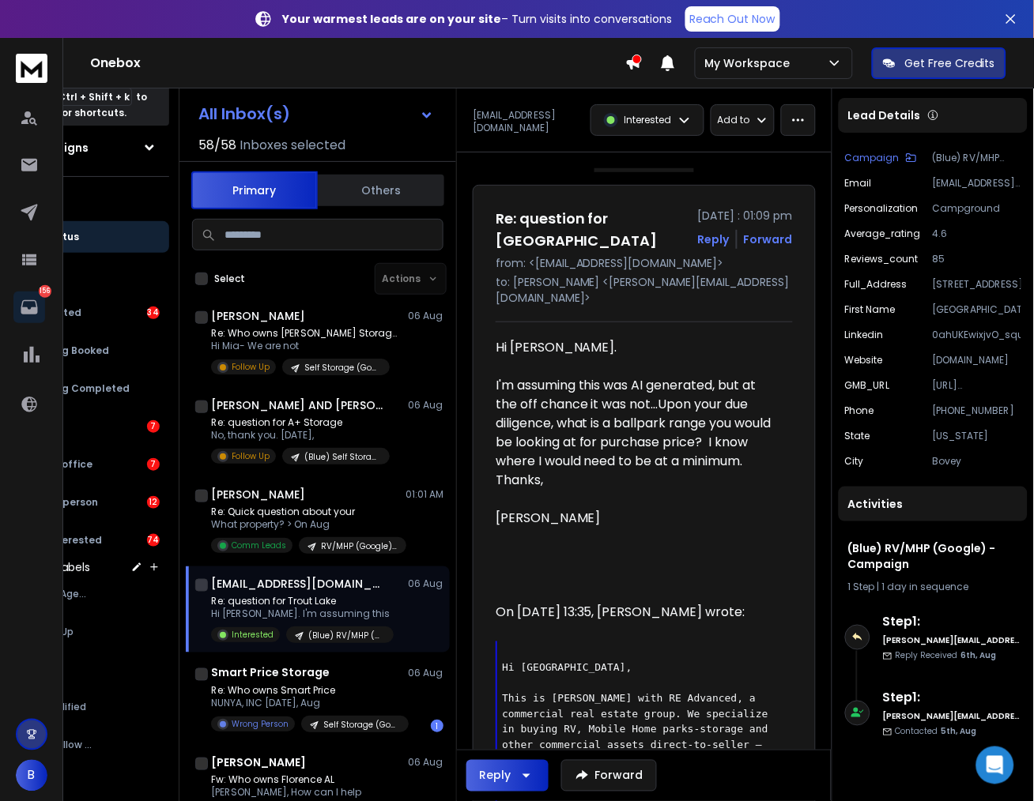
scroll to position [0, 0]
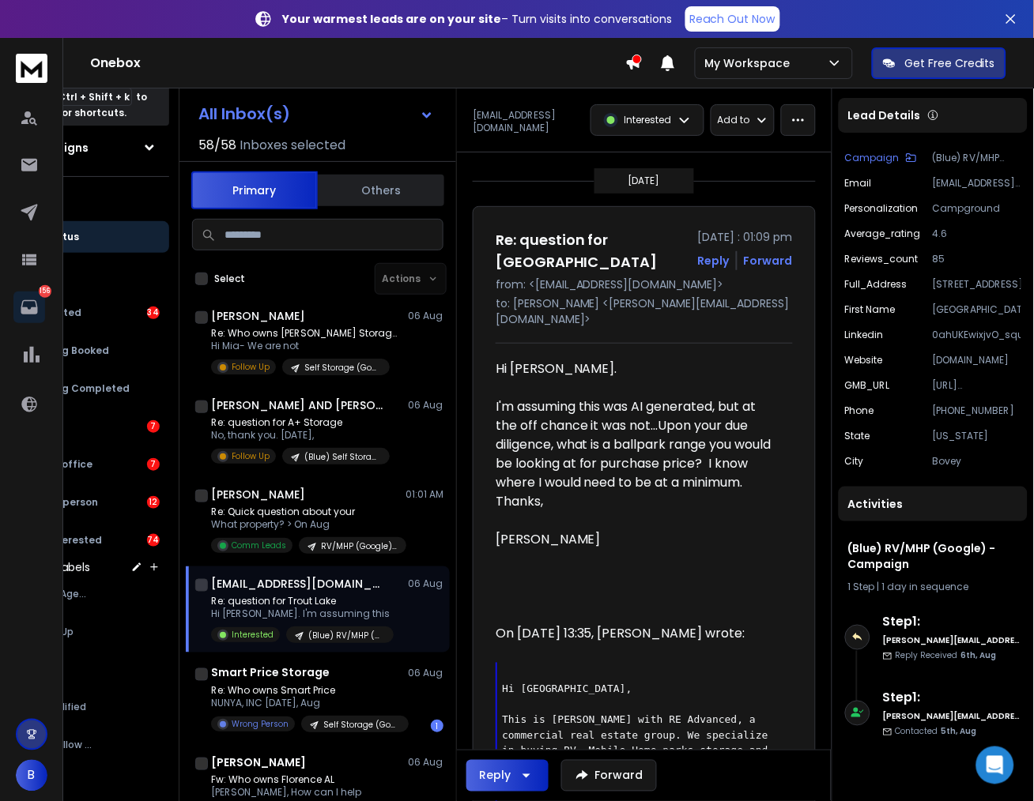
click at [517, 745] on icon "button" at bounding box center [526, 775] width 19 height 19
click at [447, 736] on p "Reply All" at bounding box center [425, 737] width 44 height 16
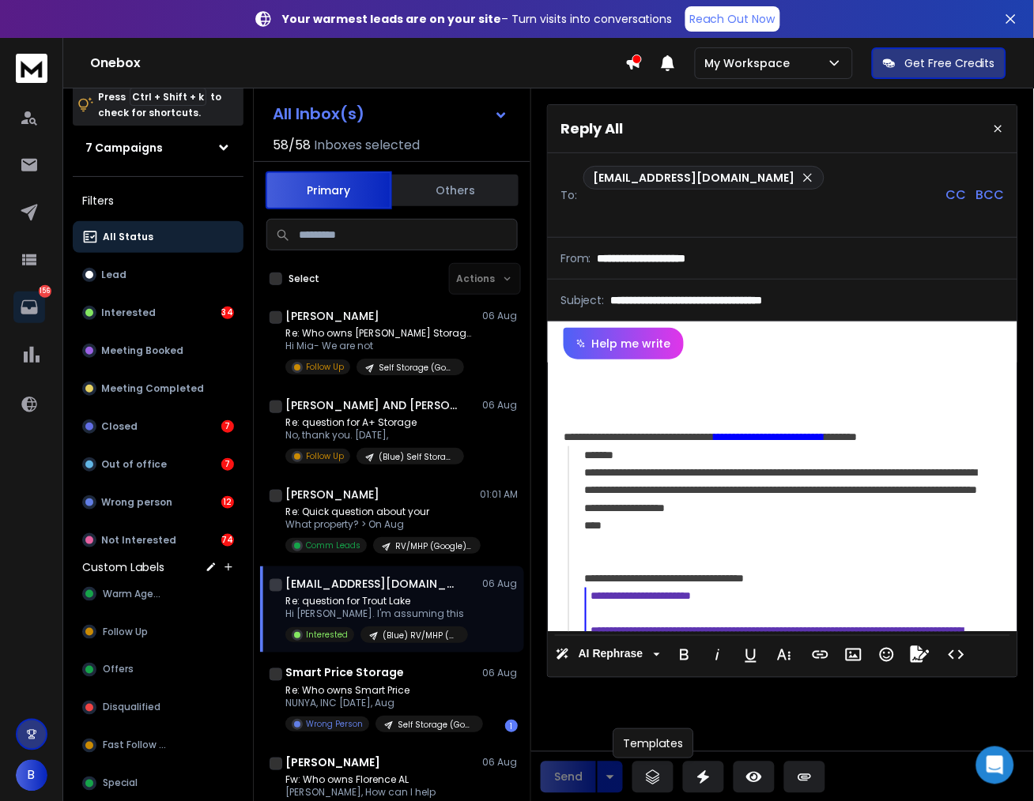
click at [638, 745] on button at bounding box center [652, 778] width 41 height 32
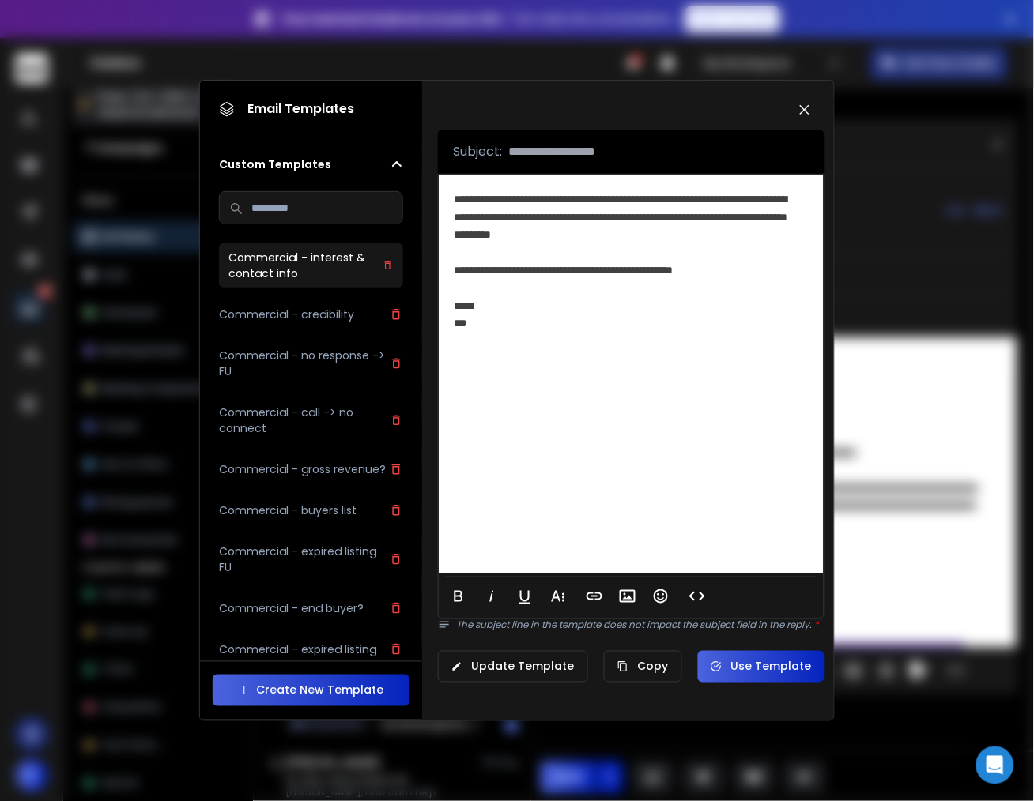
click at [730, 658] on button "Use Template" at bounding box center [761, 667] width 126 height 32
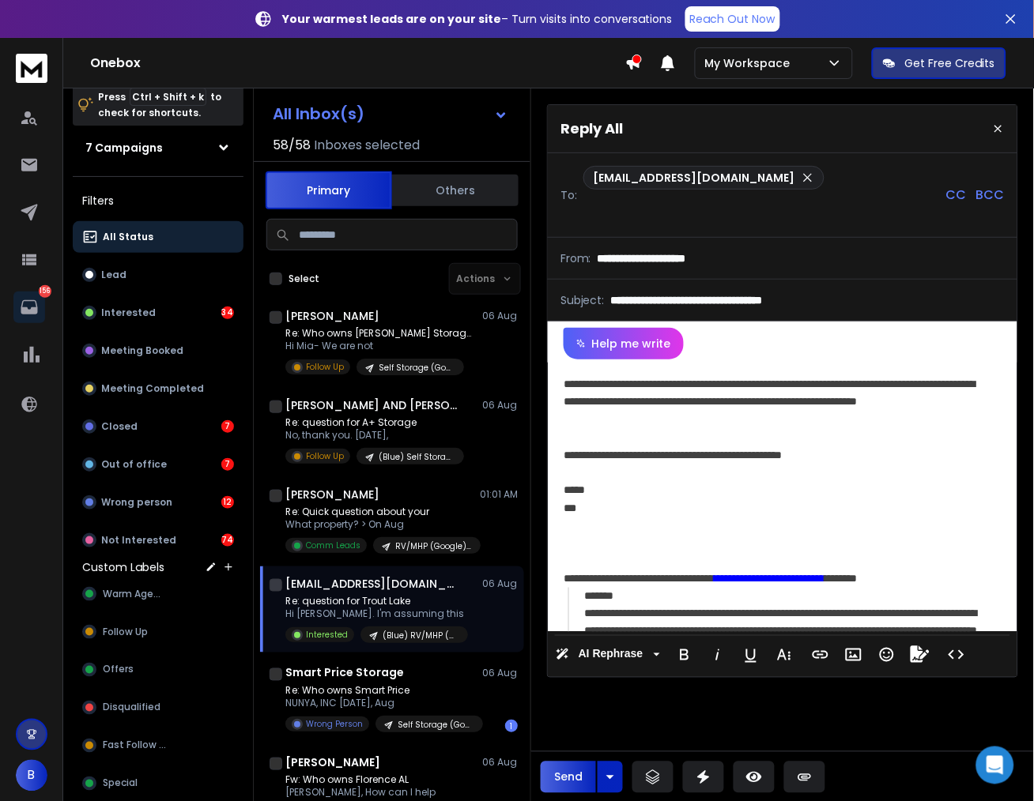
click at [680, 385] on div "**********" at bounding box center [773, 401] width 420 height 53
click at [699, 422] on div "**********" at bounding box center [773, 401] width 420 height 53
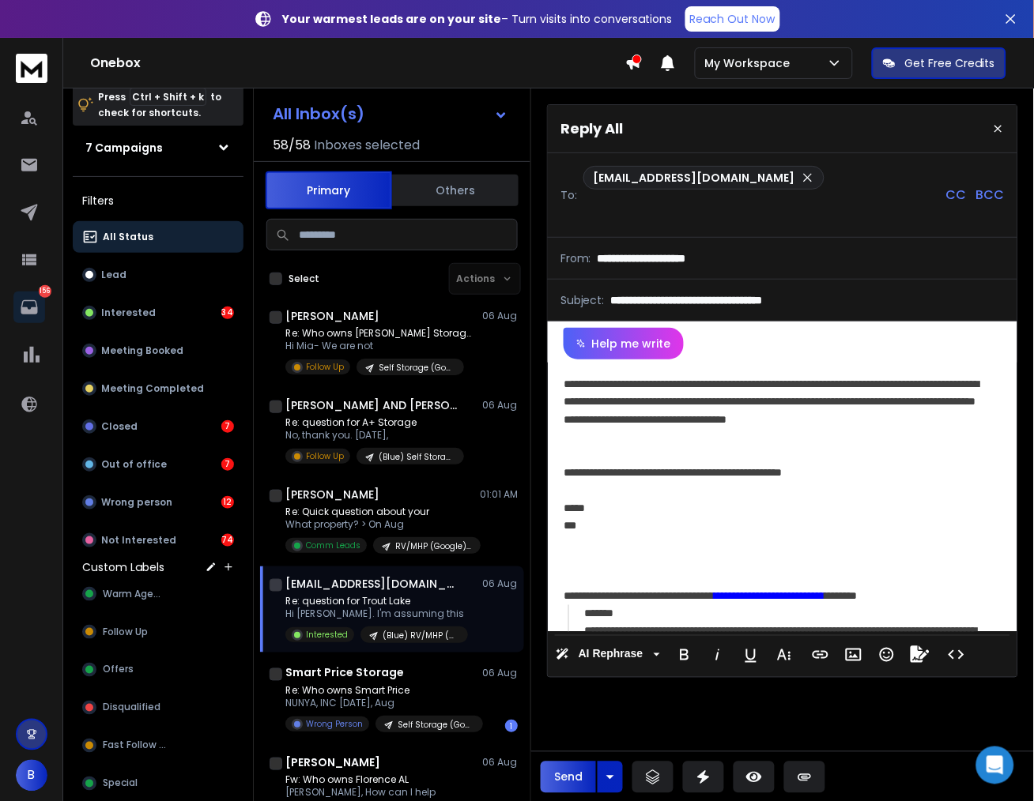
click at [653, 482] on div at bounding box center [780, 489] width 434 height 17
click at [681, 471] on div "**********" at bounding box center [773, 472] width 420 height 17
drag, startPoint x: 691, startPoint y: 377, endPoint x: 728, endPoint y: 393, distance: 39.6
click at [694, 377] on div "**********" at bounding box center [773, 410] width 420 height 71
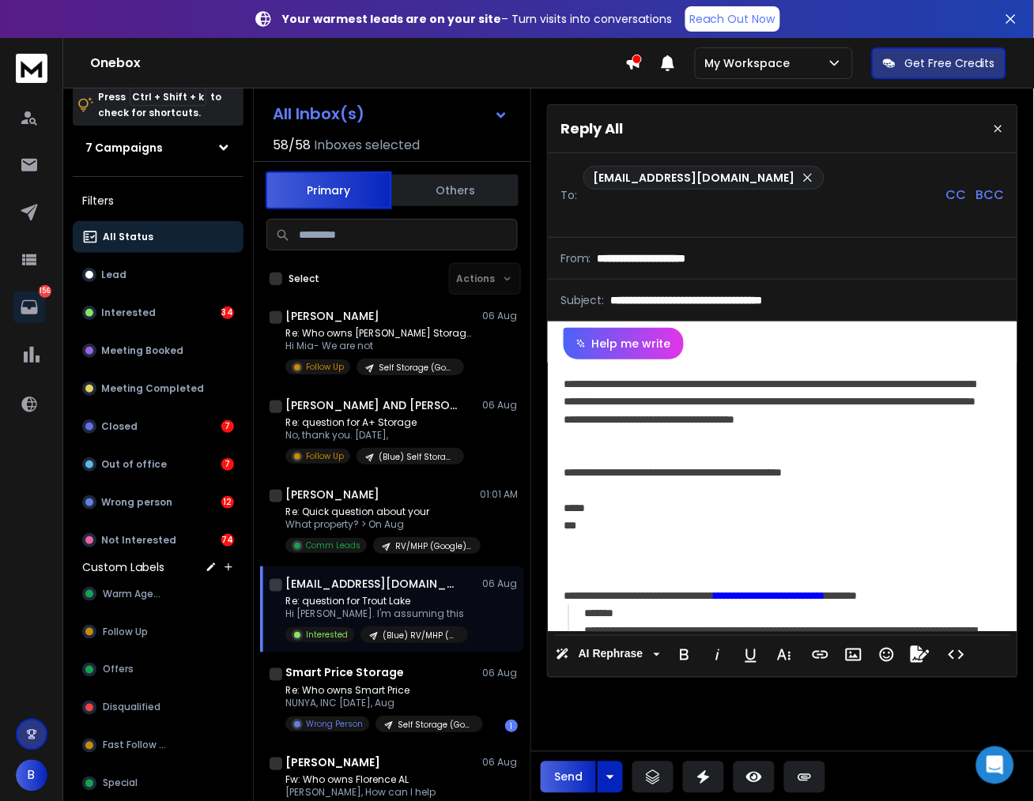
click at [612, 745] on icon "button" at bounding box center [610, 777] width 19 height 19
click at [612, 730] on p "Send Later" at bounding box center [592, 737] width 58 height 16
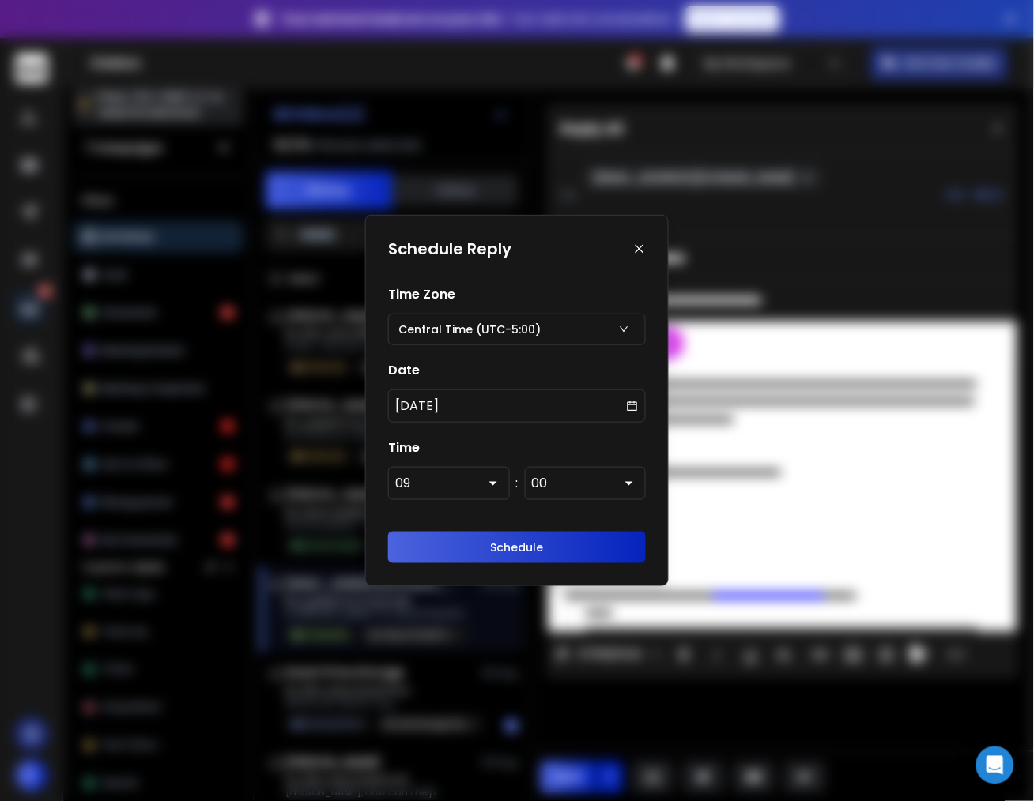
click at [604, 482] on div "00" at bounding box center [586, 483] width 122 height 33
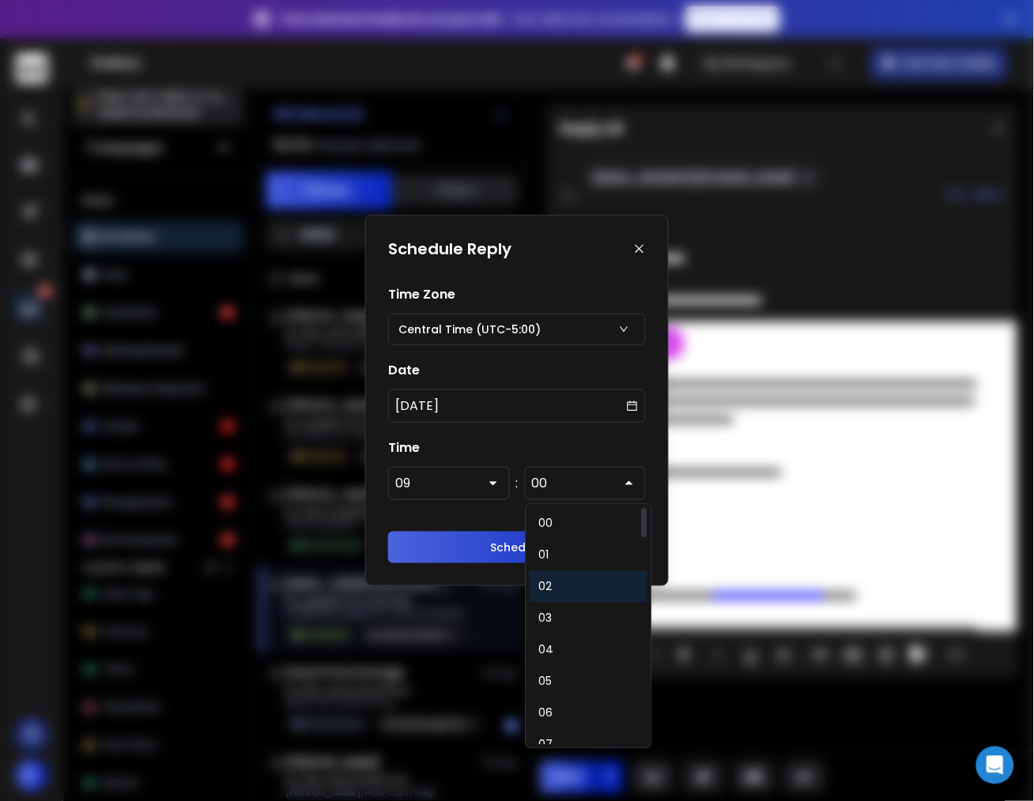
click at [585, 579] on div "02" at bounding box center [588, 587] width 119 height 32
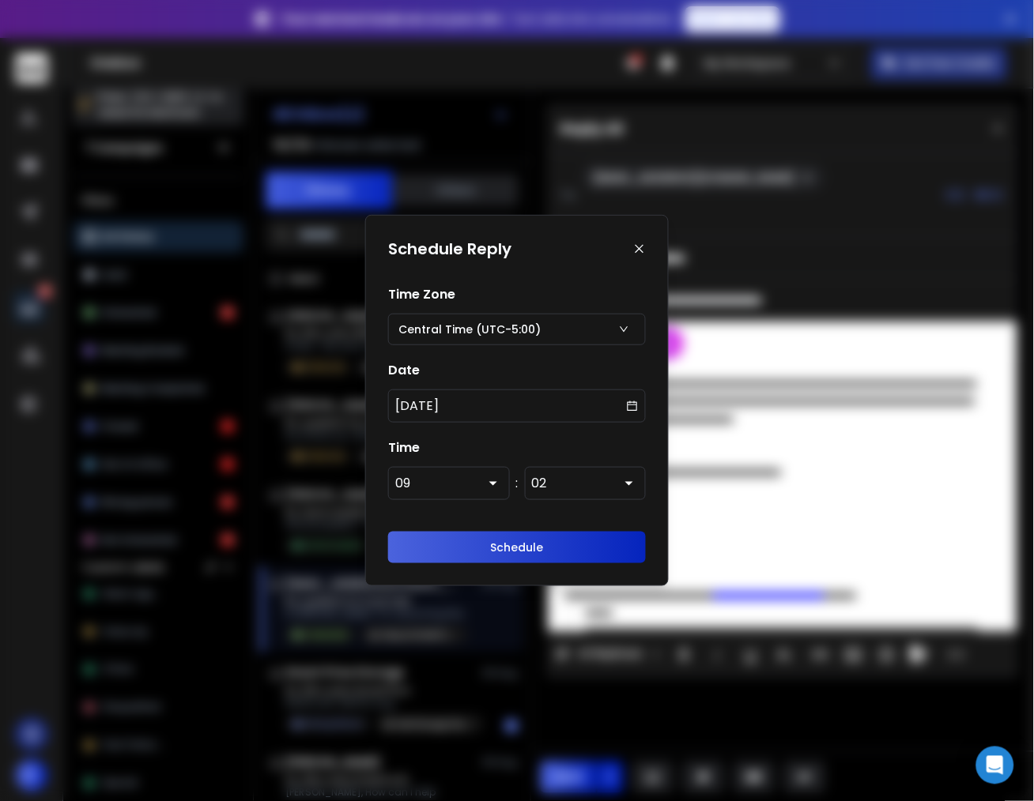
click at [566, 543] on div "Schedule" at bounding box center [517, 548] width 258 height 32
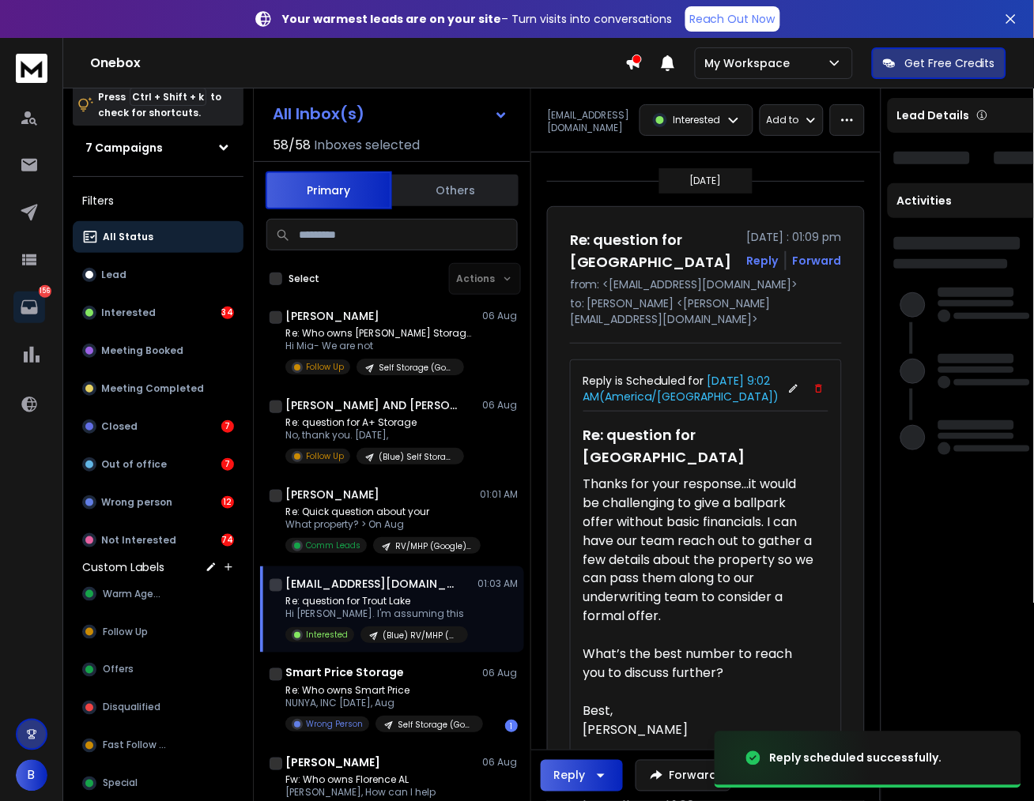
click at [745, 128] on div "Interested" at bounding box center [696, 120] width 112 height 30
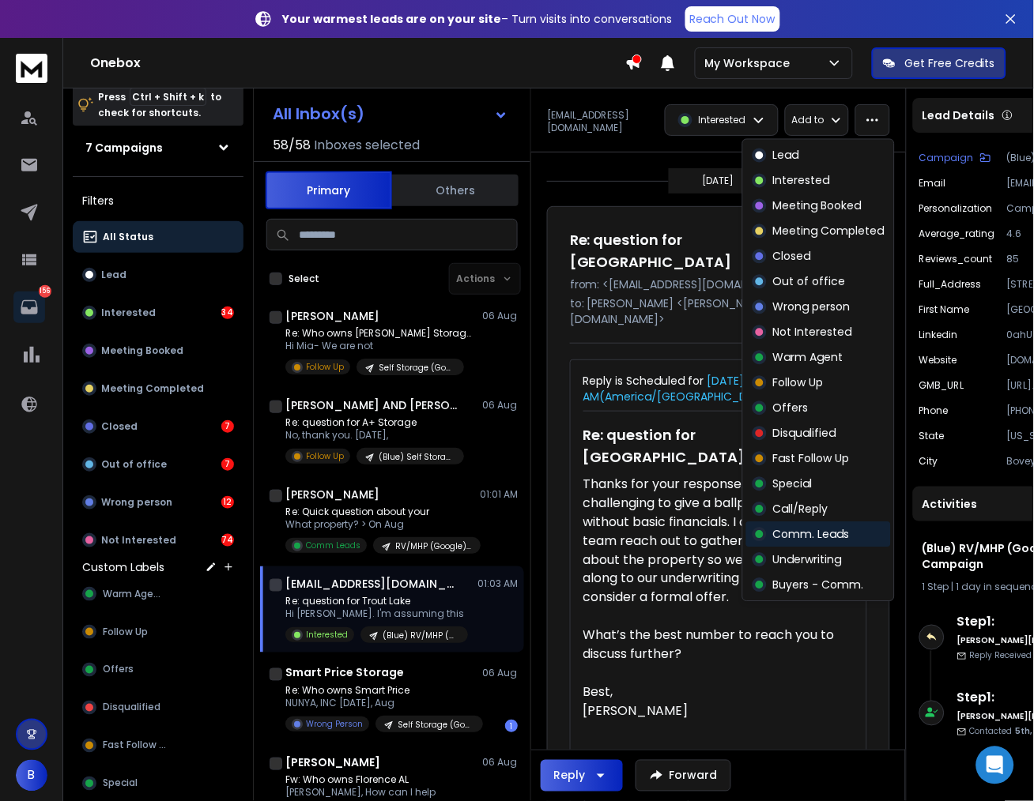
click at [826, 529] on p "Comm. Leads" at bounding box center [811, 535] width 77 height 16
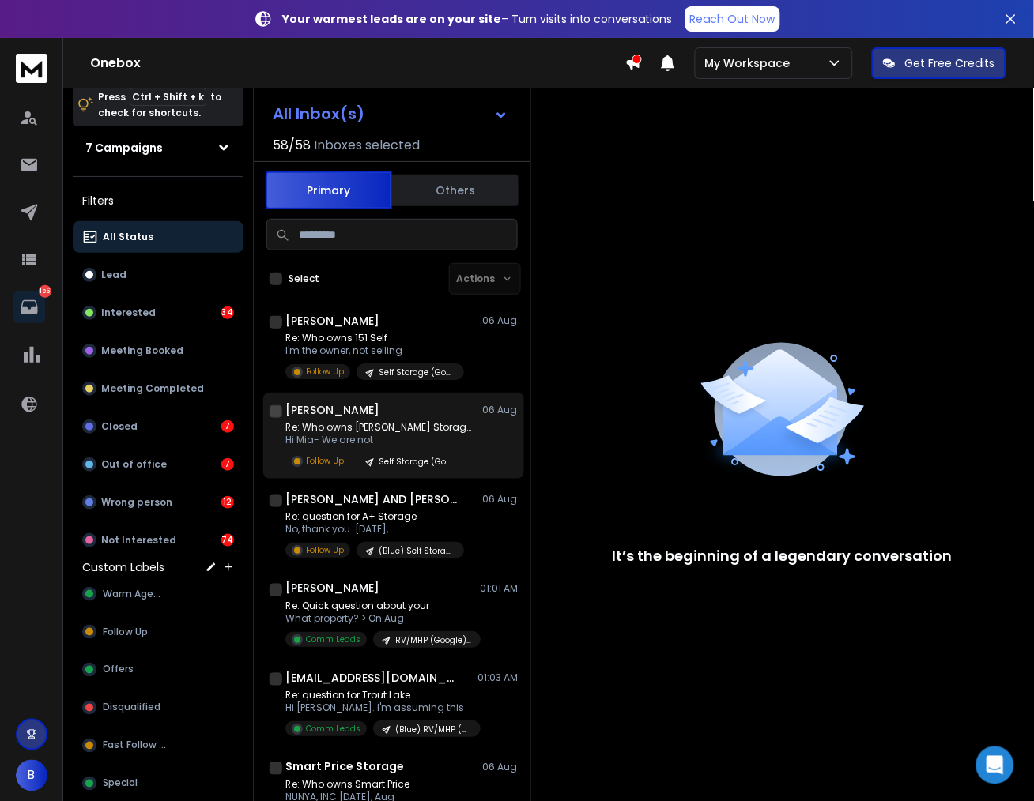
scroll to position [2487, 0]
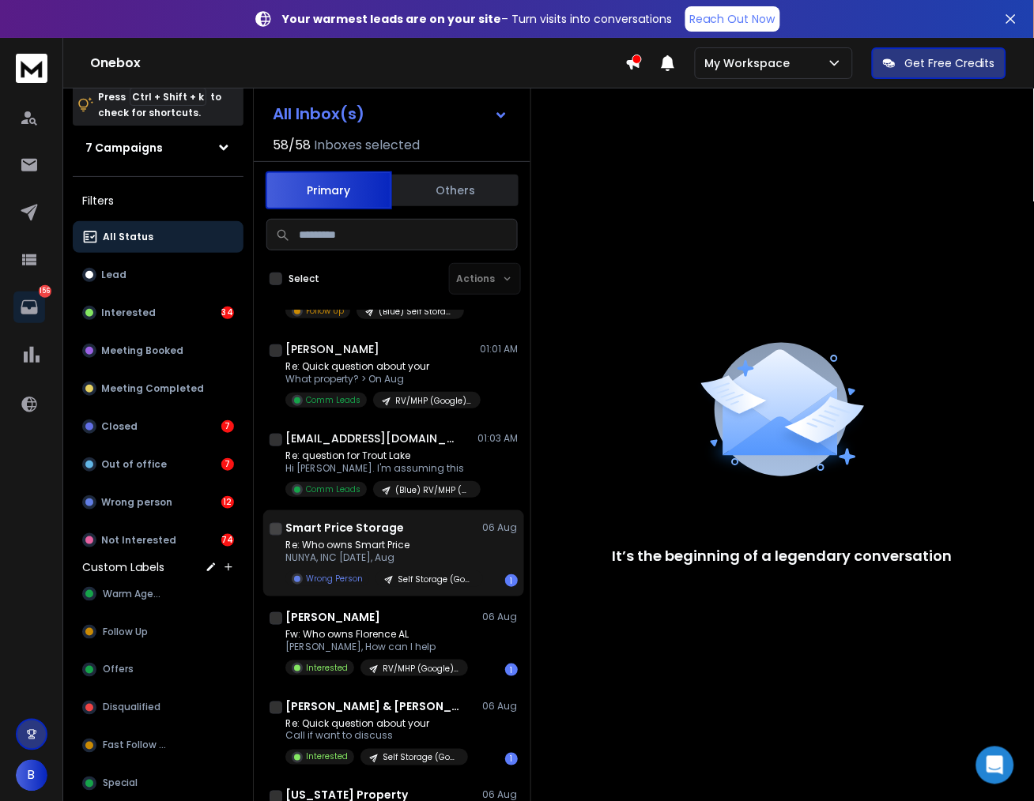
click at [396, 566] on div "Re: Who owns Smart Price NUNYA, INC [DATE], Aug Wrong Person Self Storage (Goog…" at bounding box center [384, 563] width 198 height 48
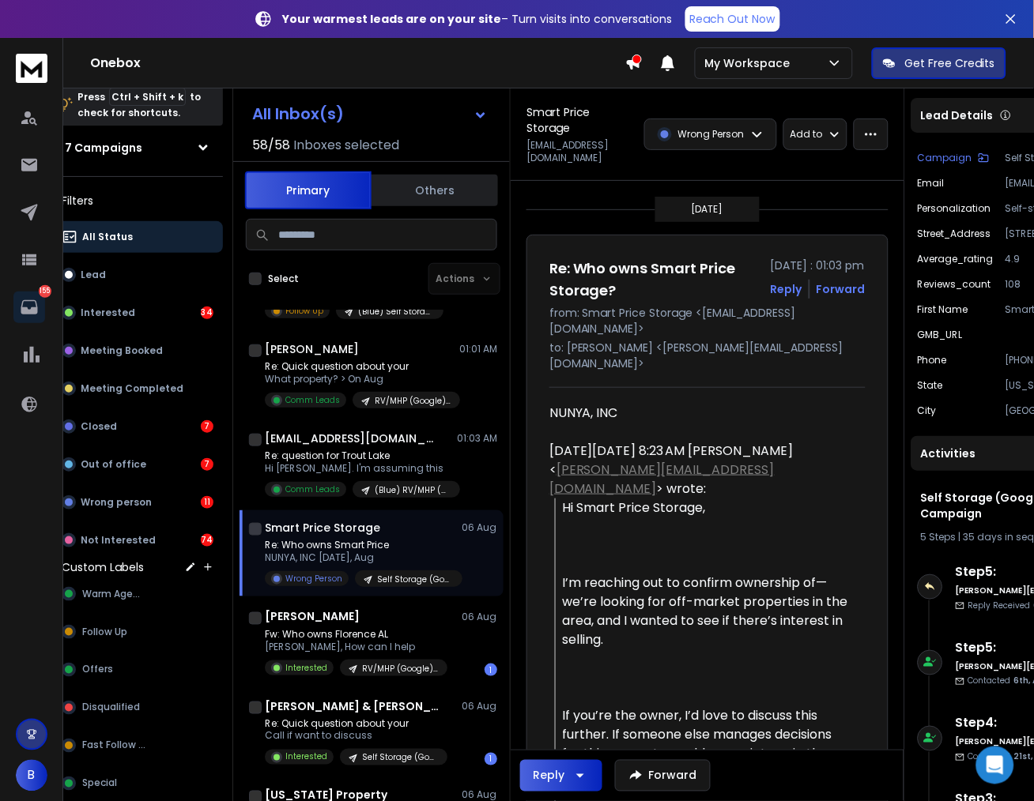
drag, startPoint x: 743, startPoint y: 498, endPoint x: 766, endPoint y: 491, distance: 24.5
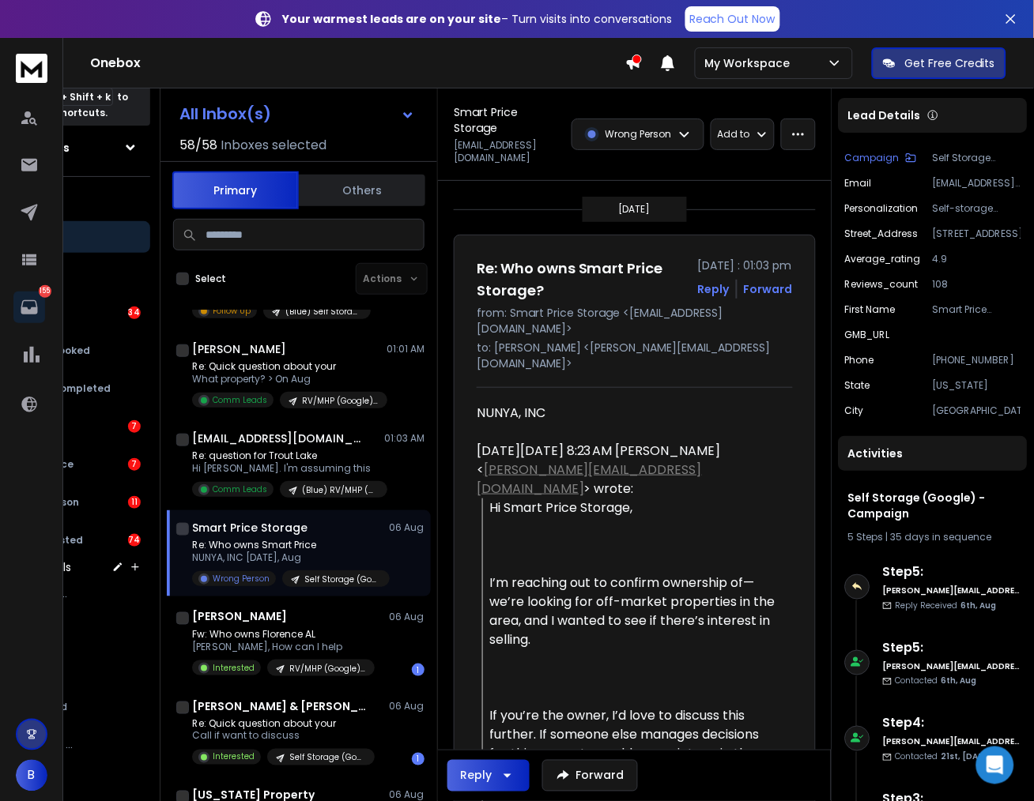
scroll to position [0, 174]
drag, startPoint x: 766, startPoint y: 491, endPoint x: 761, endPoint y: 474, distance: 18.2
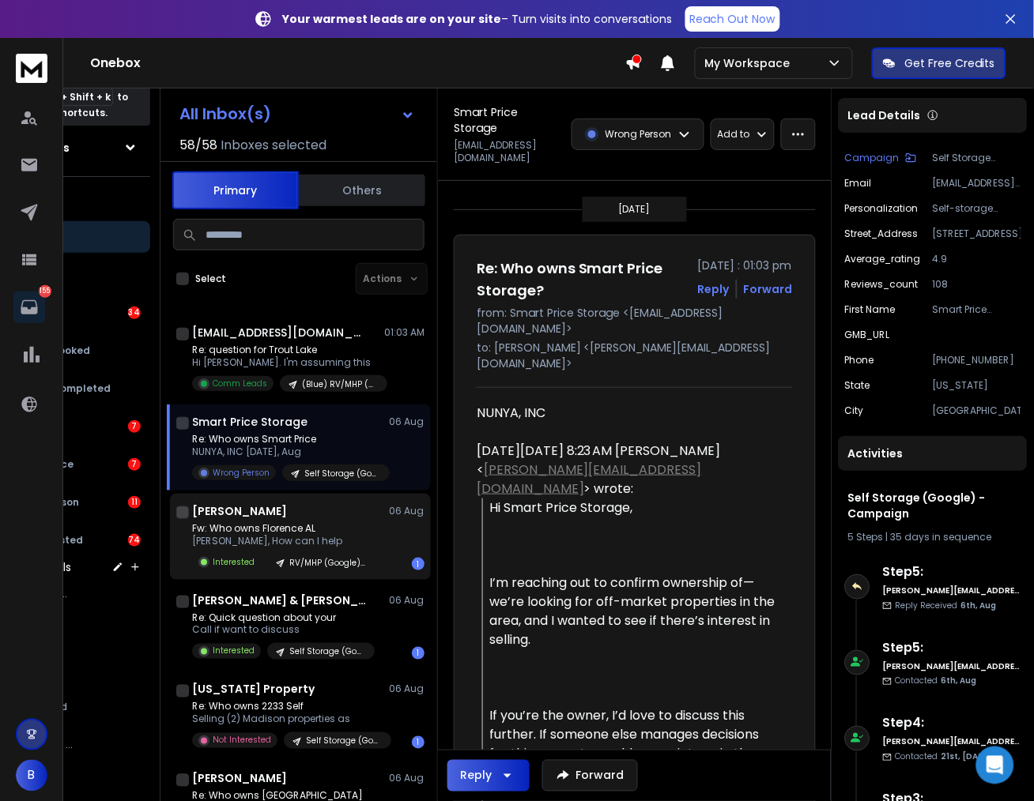
scroll to position [2634, 0]
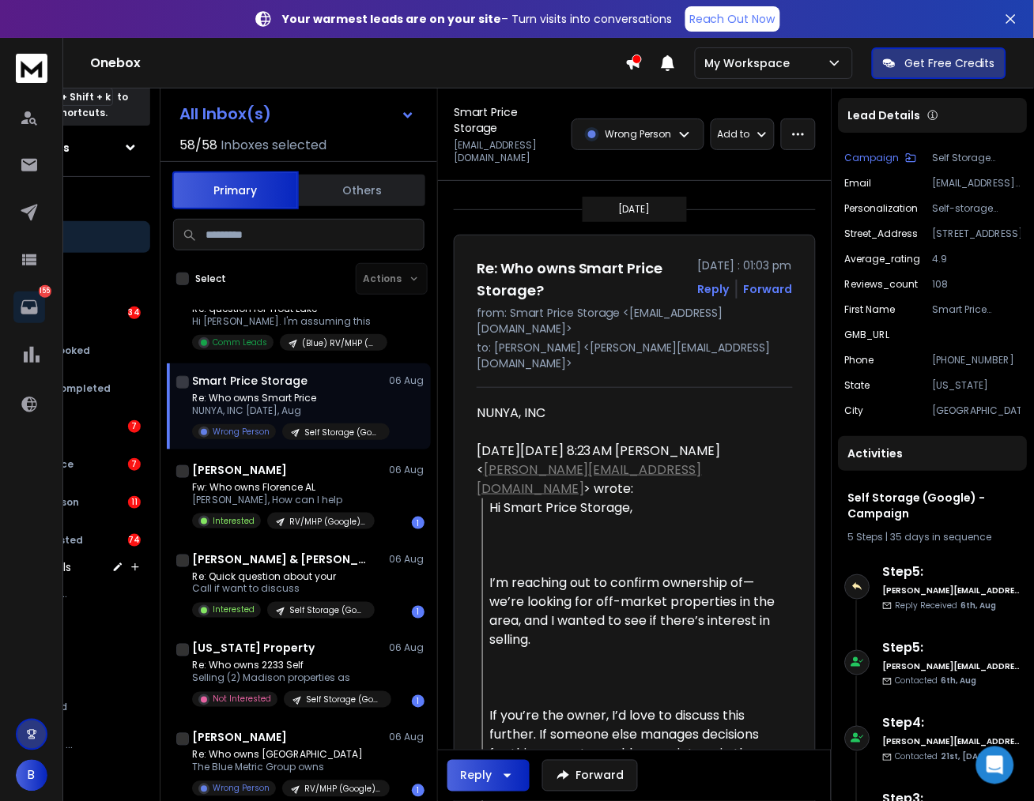
click at [648, 130] on div "Wrong Person" at bounding box center [637, 134] width 131 height 30
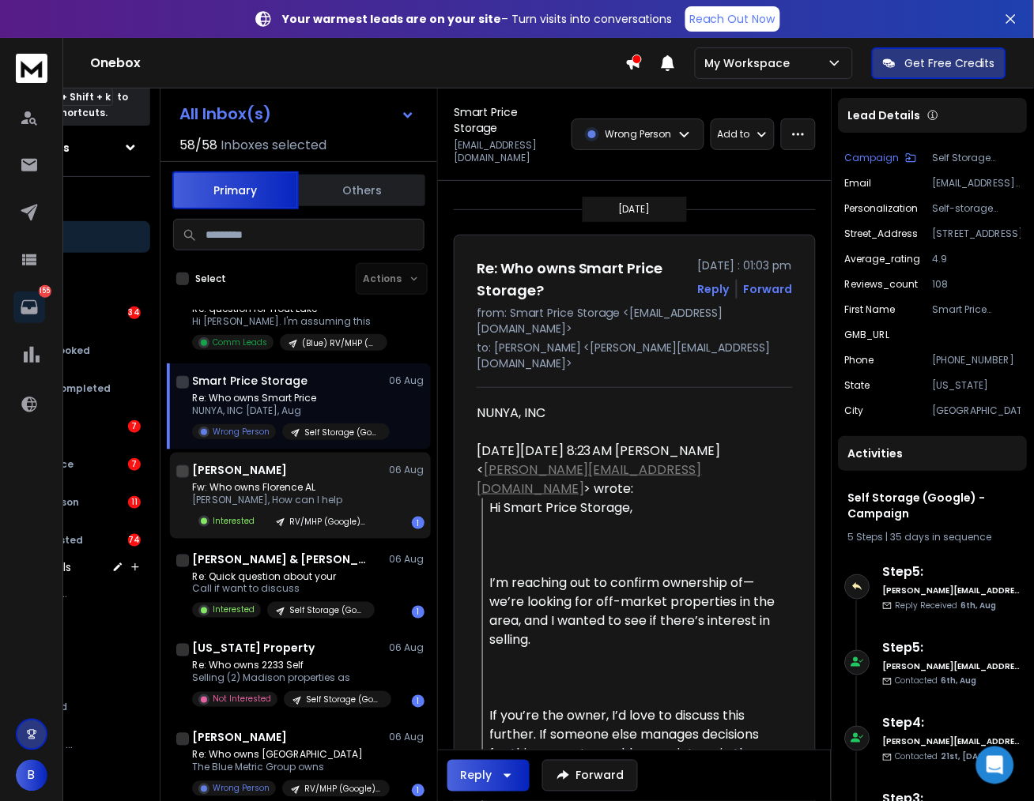
click at [229, 490] on p "Fw: Who owns Florence AL" at bounding box center [283, 487] width 183 height 13
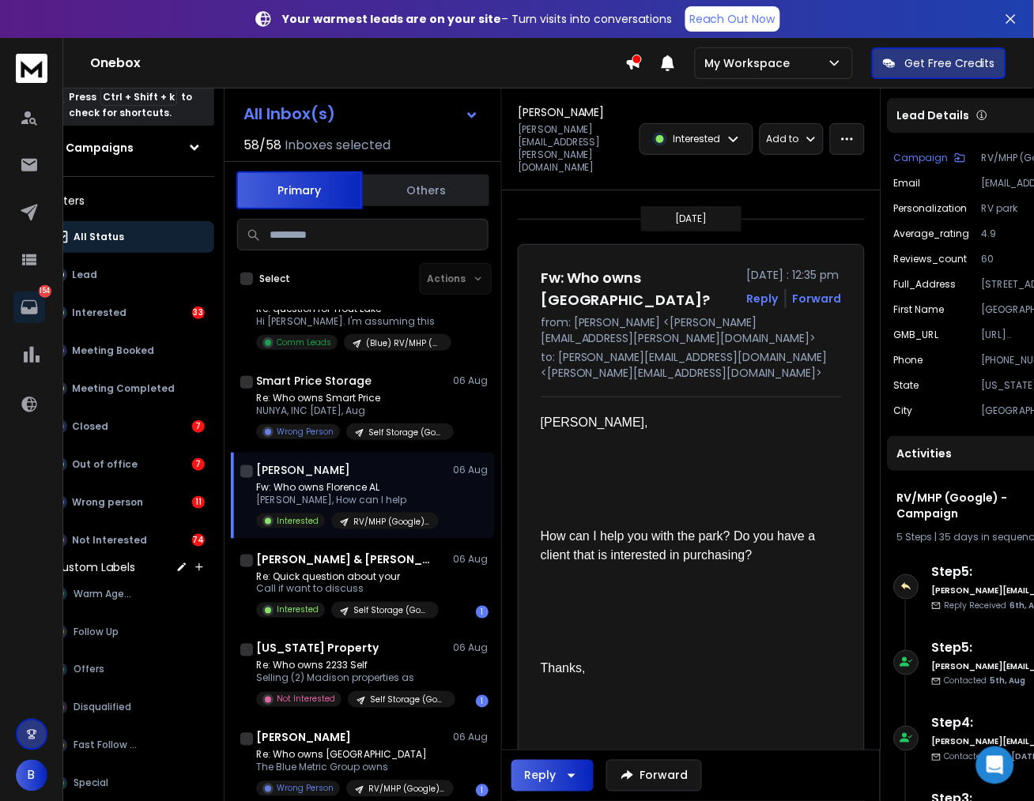
scroll to position [0, 57]
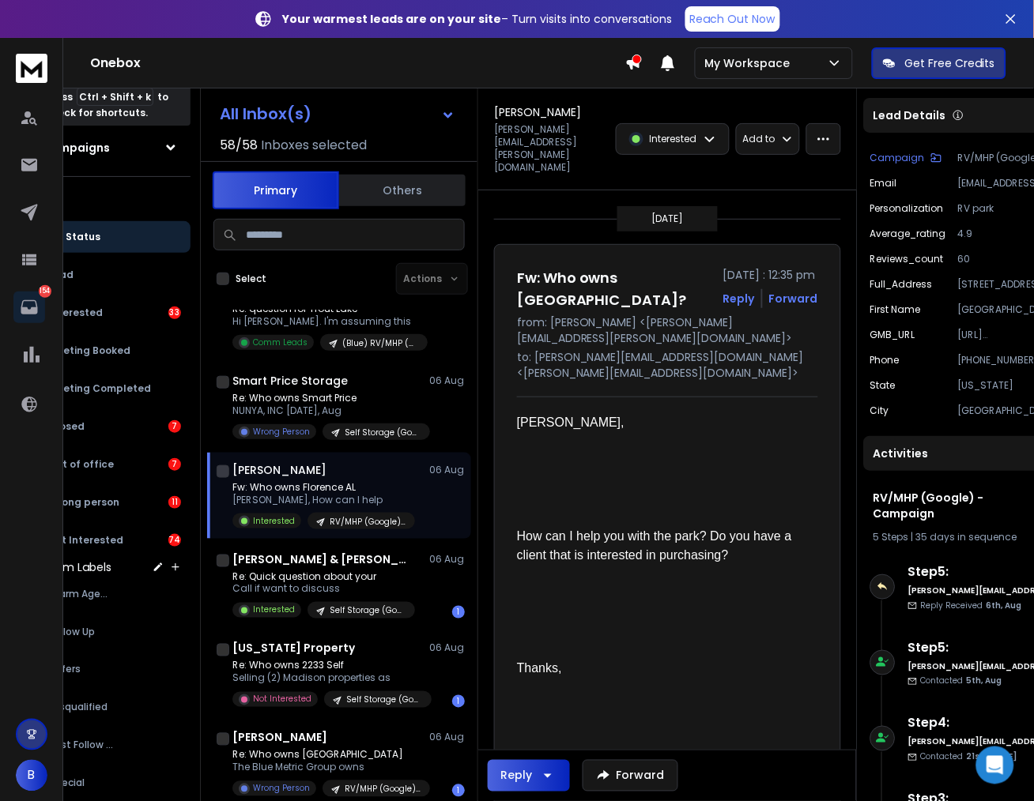
drag, startPoint x: 661, startPoint y: 456, endPoint x: 699, endPoint y: 443, distance: 39.2
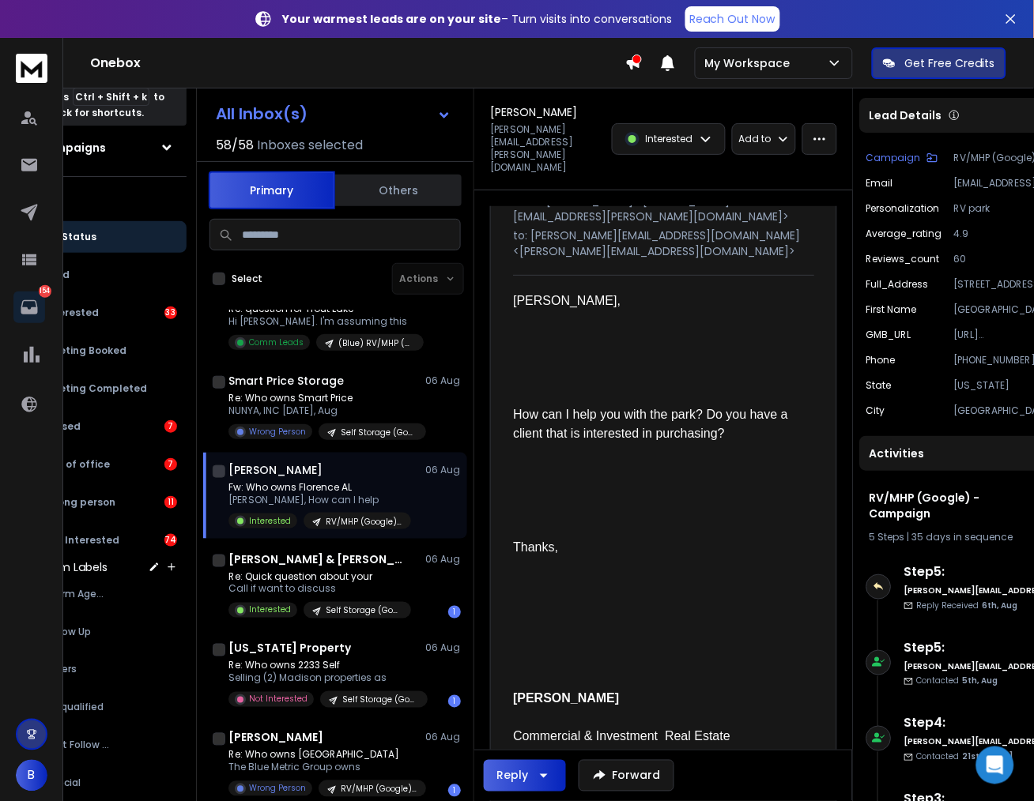
scroll to position [0, 0]
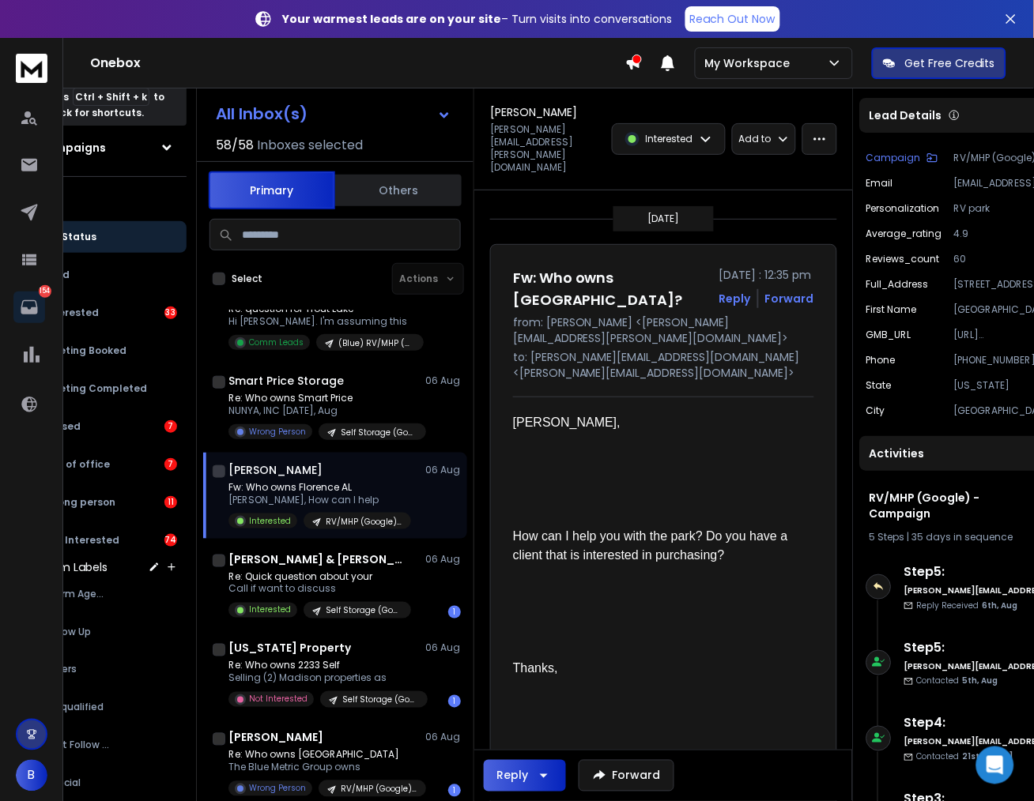
click at [520, 745] on div "Reply" at bounding box center [512, 776] width 32 height 16
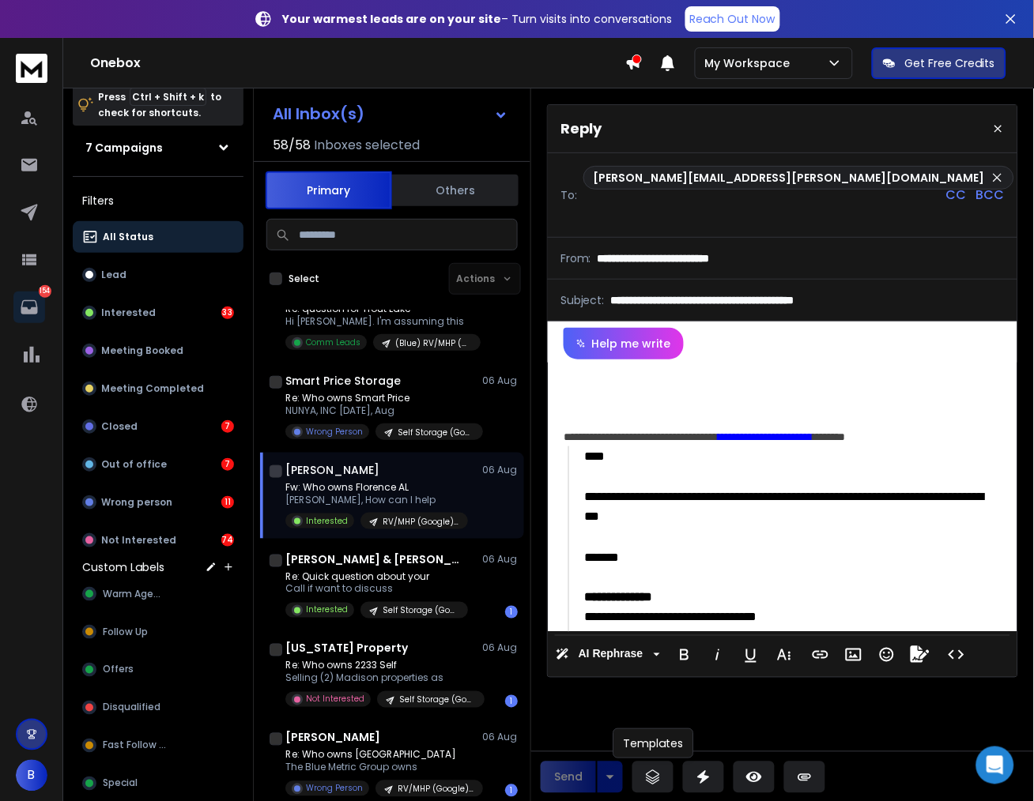
click at [650, 745] on button at bounding box center [652, 778] width 41 height 32
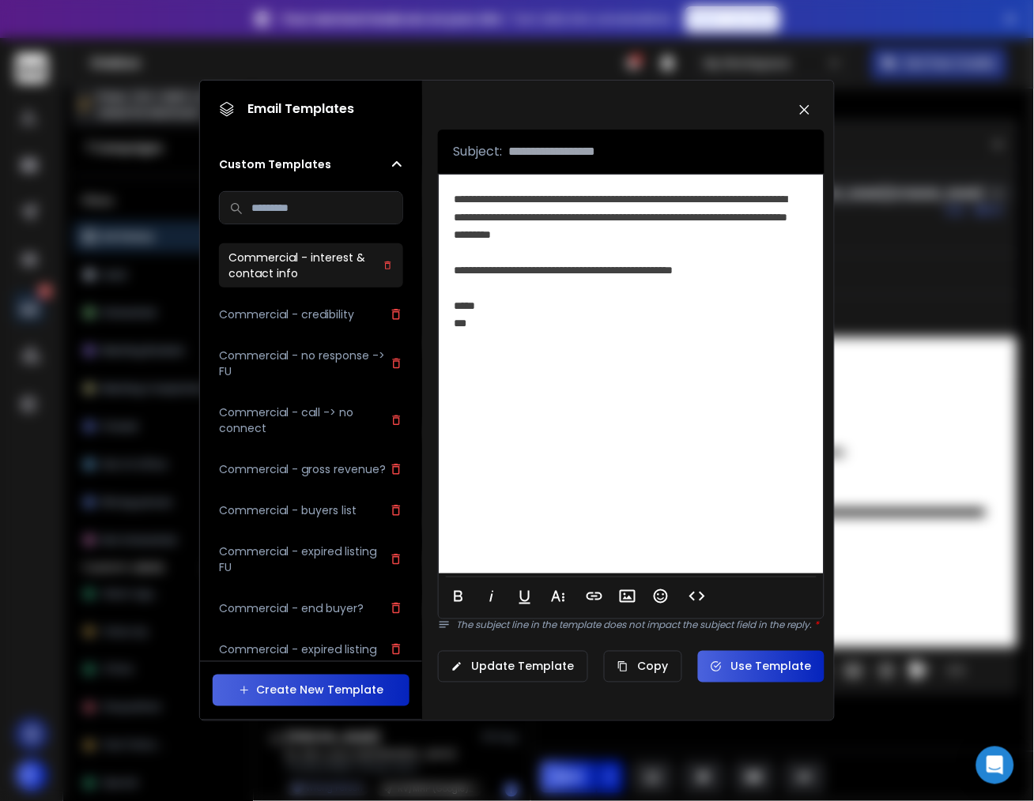
click at [732, 668] on button "Use Template" at bounding box center [761, 667] width 126 height 32
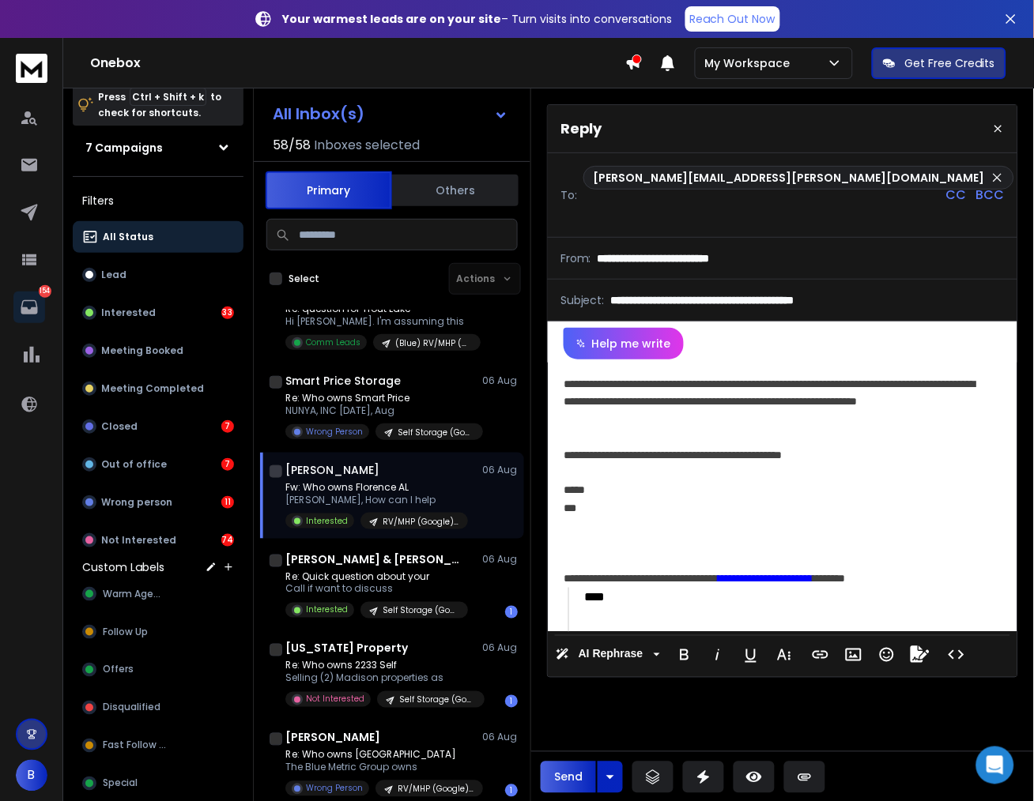
click at [668, 391] on div "**********" at bounding box center [773, 401] width 420 height 53
click at [668, 389] on div "**********" at bounding box center [773, 401] width 420 height 53
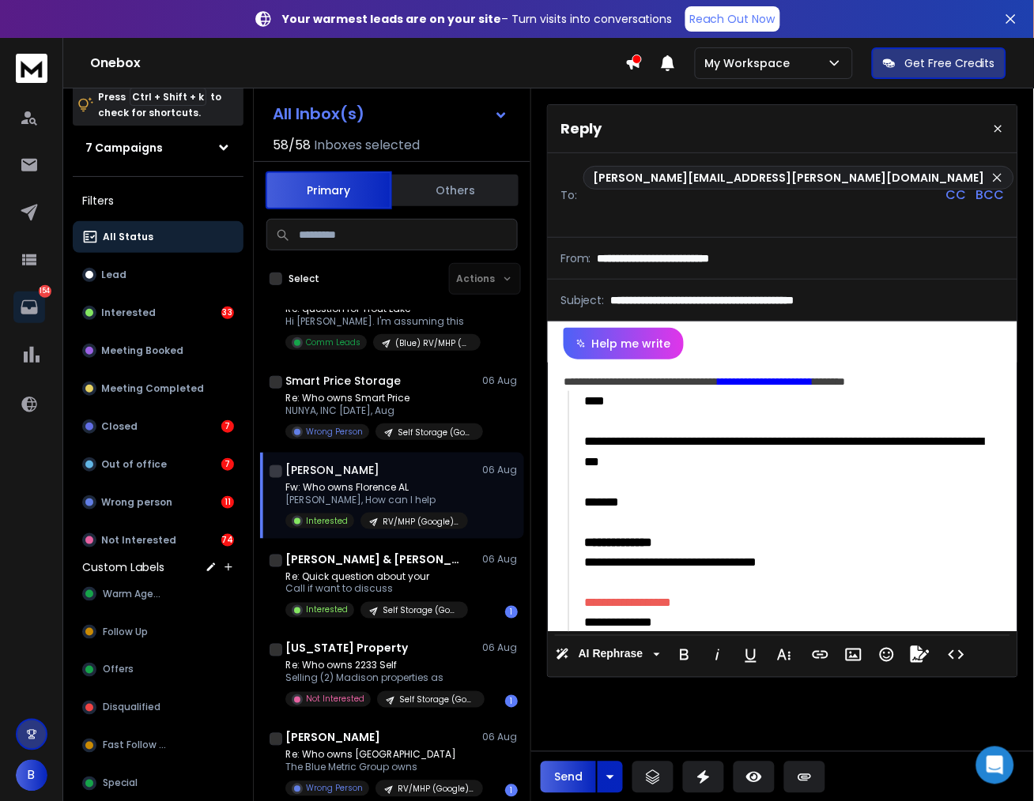
scroll to position [292, 0]
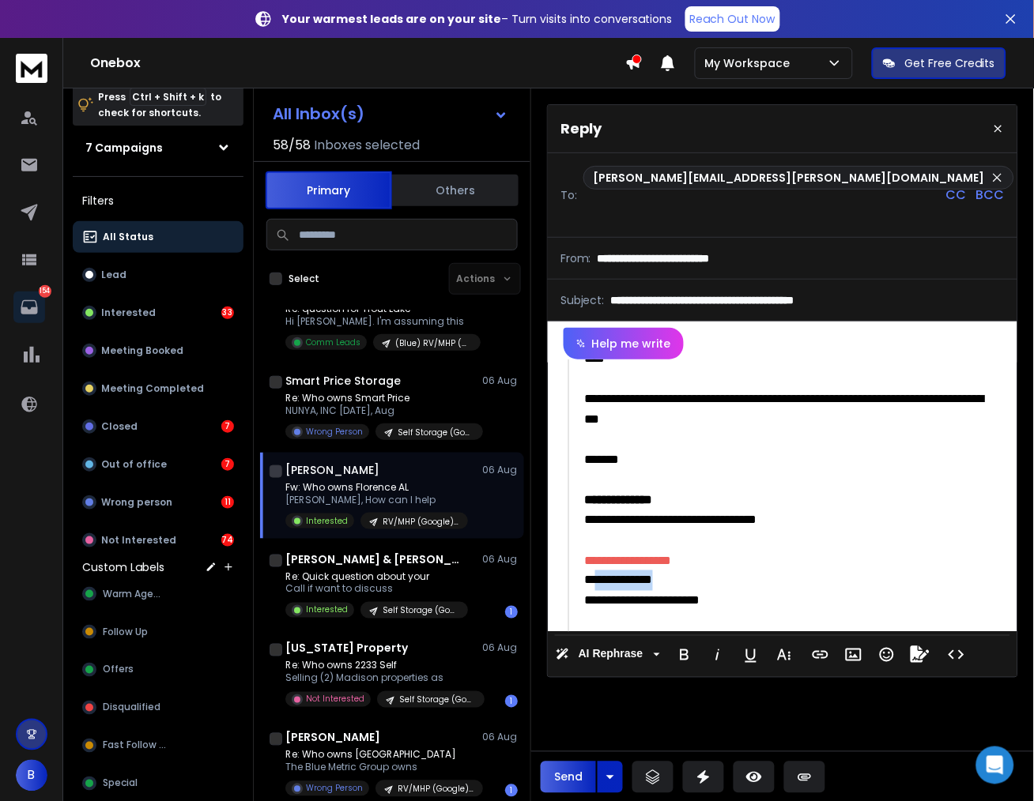
drag, startPoint x: 680, startPoint y: 574, endPoint x: 598, endPoint y: 577, distance: 81.4
click at [598, 577] on div "**********" at bounding box center [785, 581] width 401 height 21
copy div "**********"
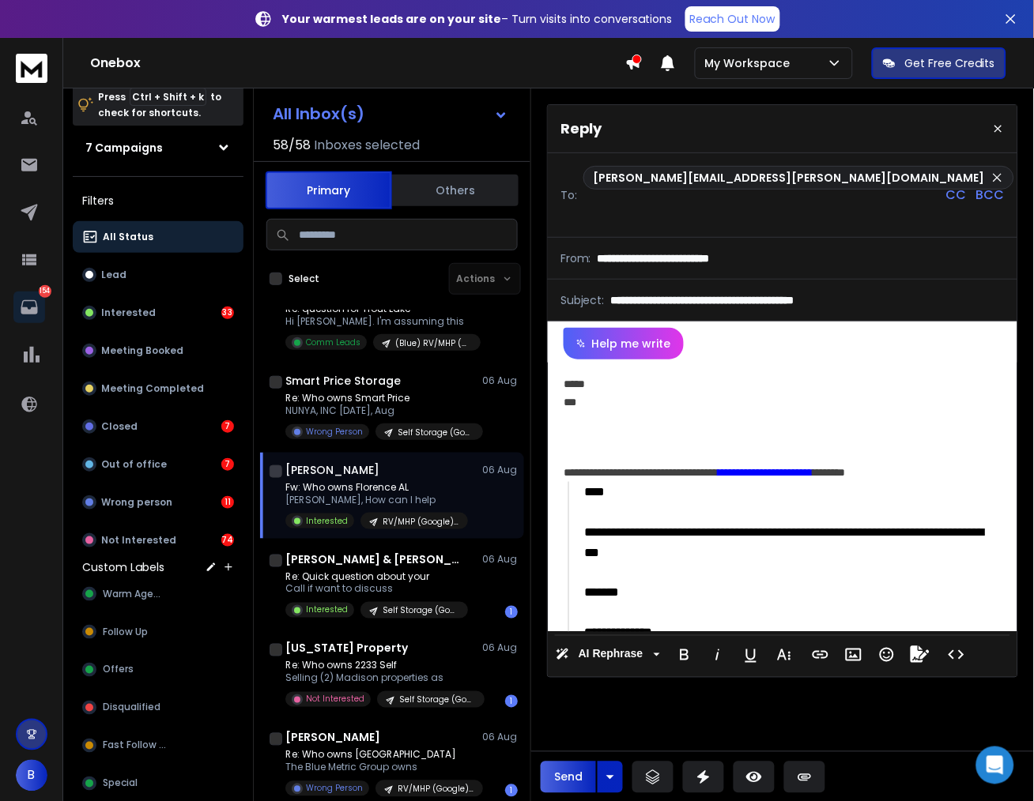
scroll to position [0, 0]
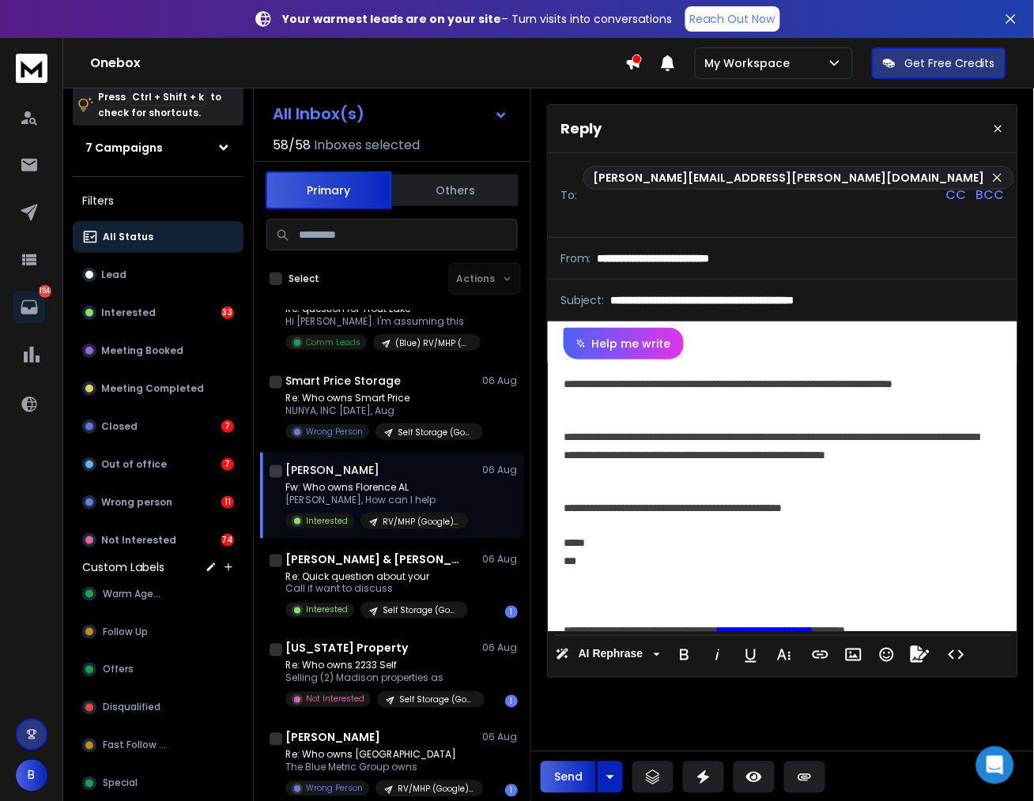
click at [669, 507] on div "**********" at bounding box center [773, 507] width 420 height 17
click at [605, 514] on div "**********" at bounding box center [773, 507] width 420 height 17
click at [578, 511] on div "**********" at bounding box center [773, 507] width 420 height 17
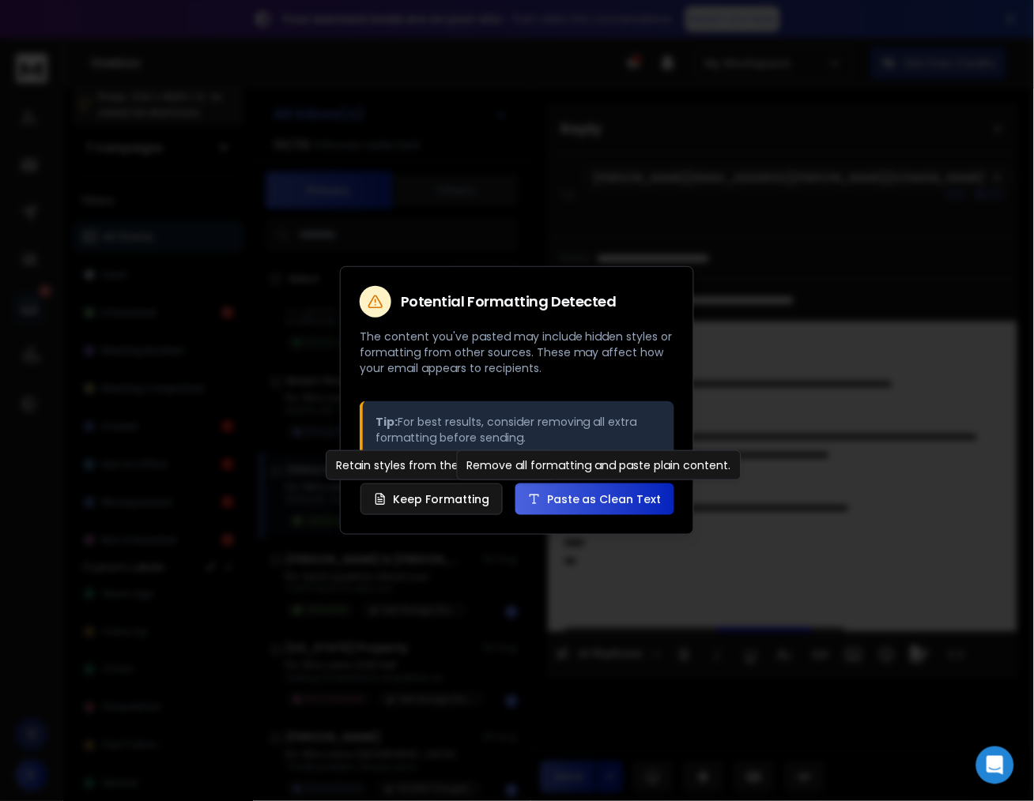
click at [578, 511] on button "Paste as Clean Text" at bounding box center [594, 500] width 159 height 32
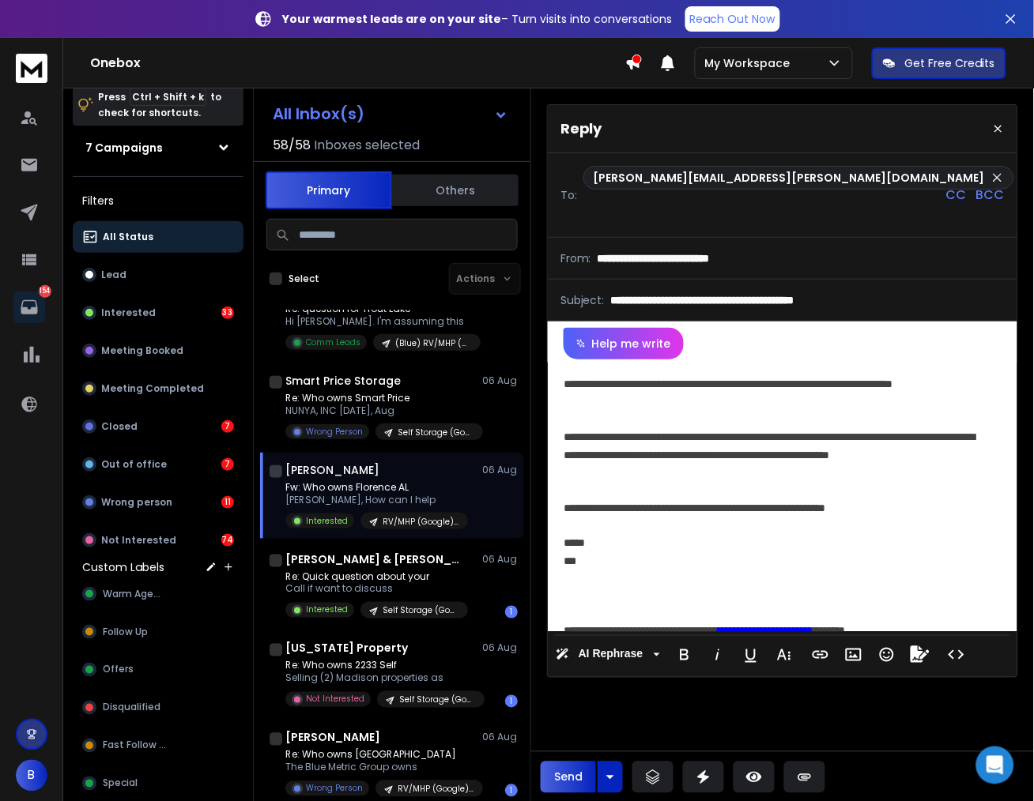
click at [612, 745] on button at bounding box center [609, 778] width 25 height 32
click at [607, 745] on icon "button" at bounding box center [610, 777] width 19 height 19
click at [604, 743] on p "Send Later" at bounding box center [592, 737] width 58 height 16
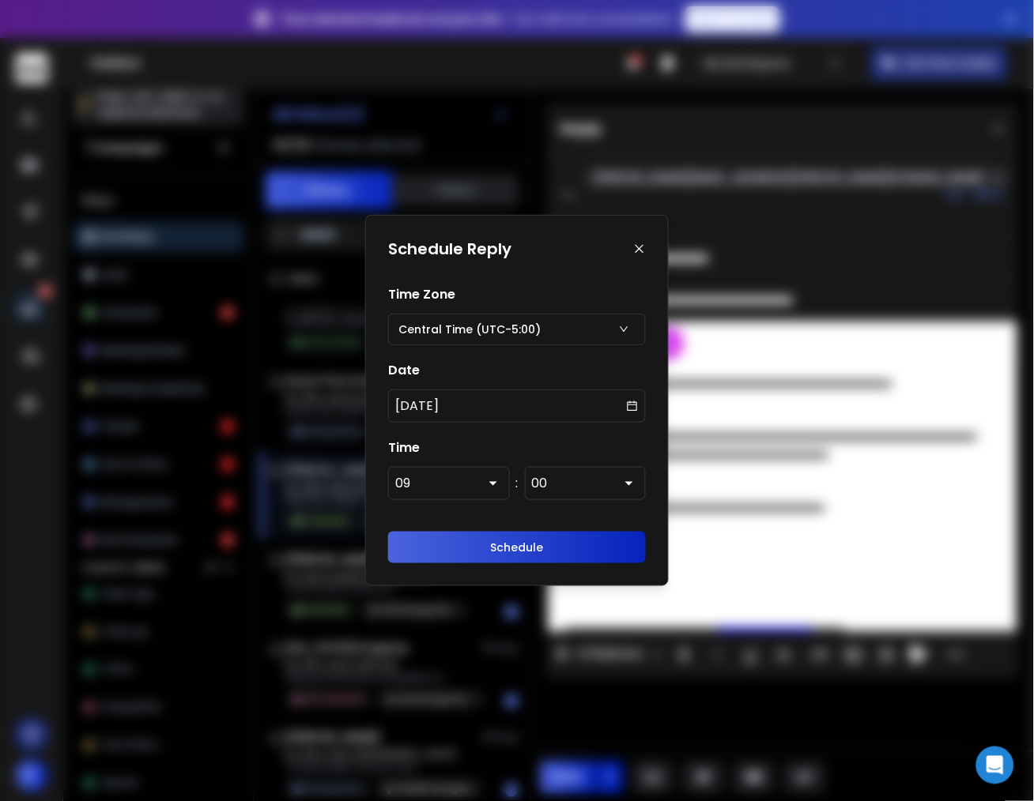
click at [567, 485] on div "00" at bounding box center [586, 483] width 122 height 33
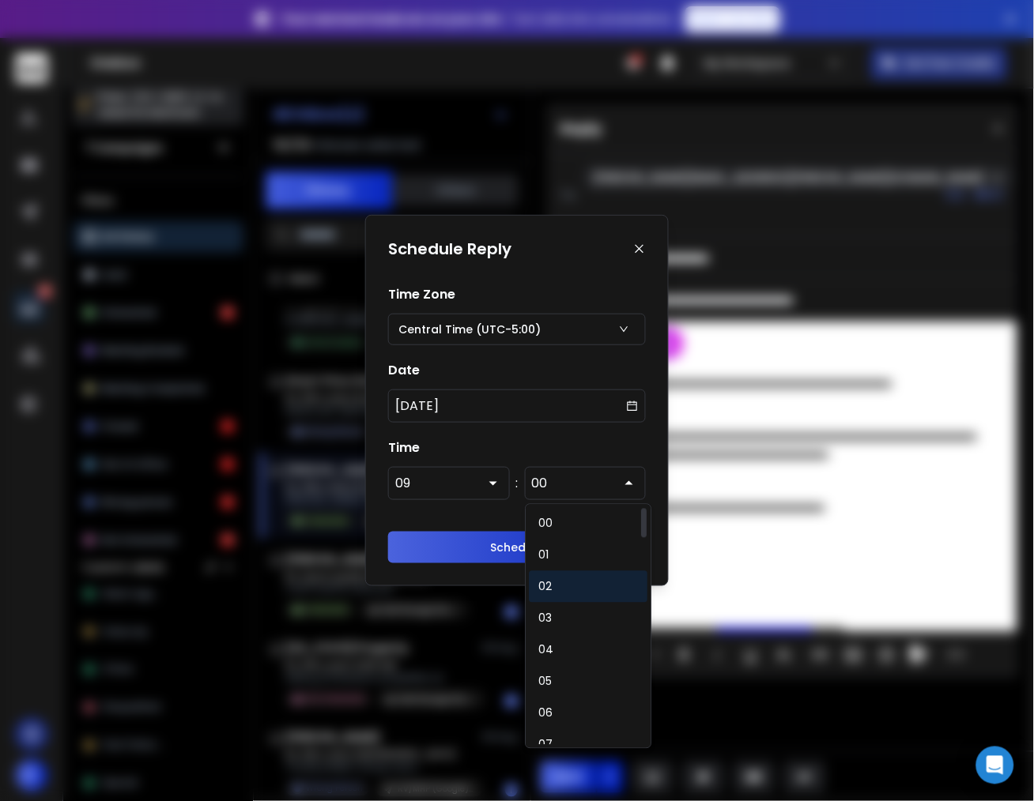
click at [559, 581] on div "02" at bounding box center [588, 587] width 119 height 32
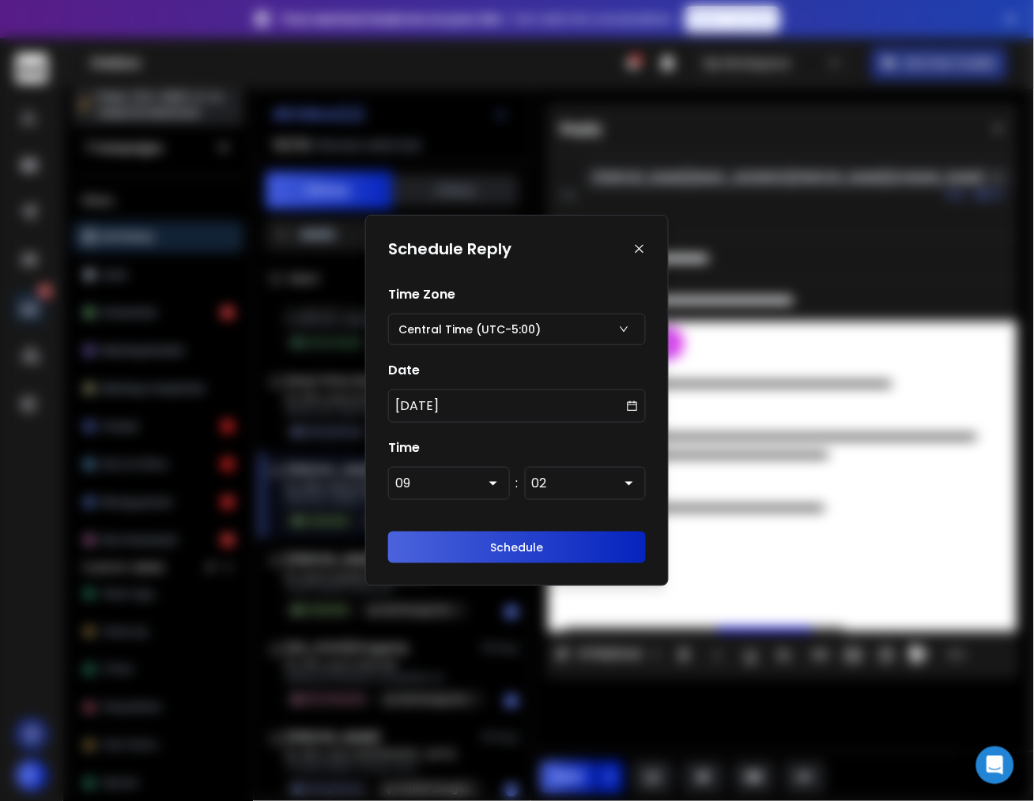
click at [553, 543] on div "Schedule" at bounding box center [517, 548] width 258 height 32
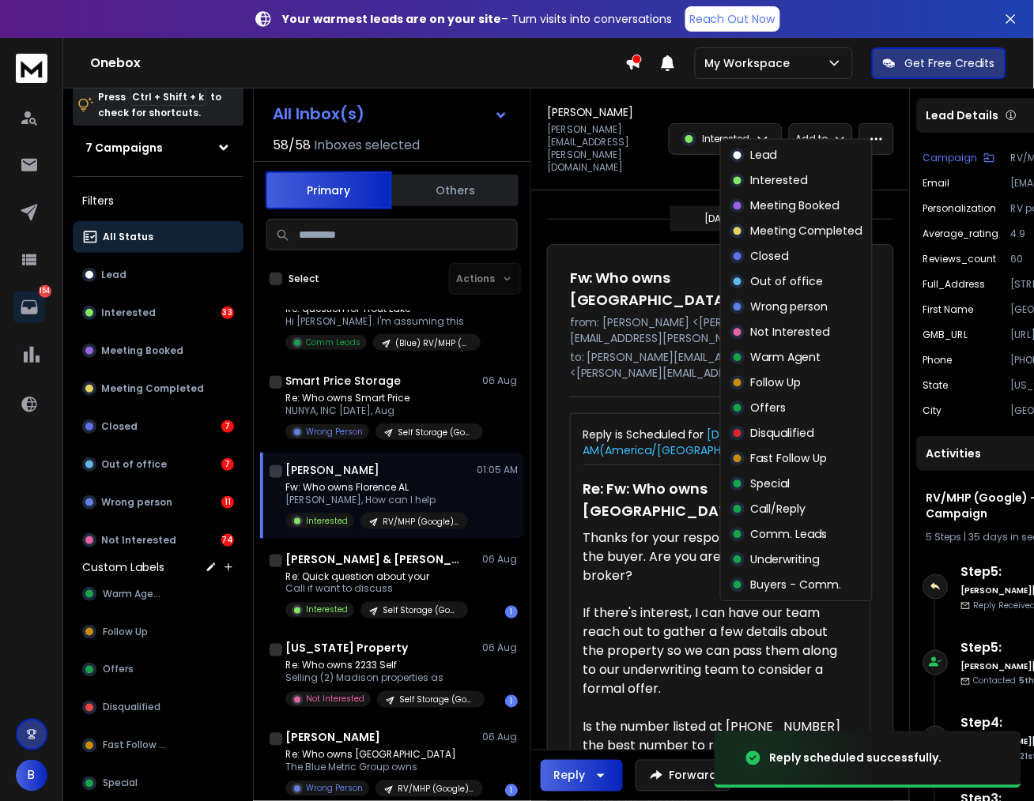
click at [750, 133] on p "Interested" at bounding box center [725, 139] width 47 height 13
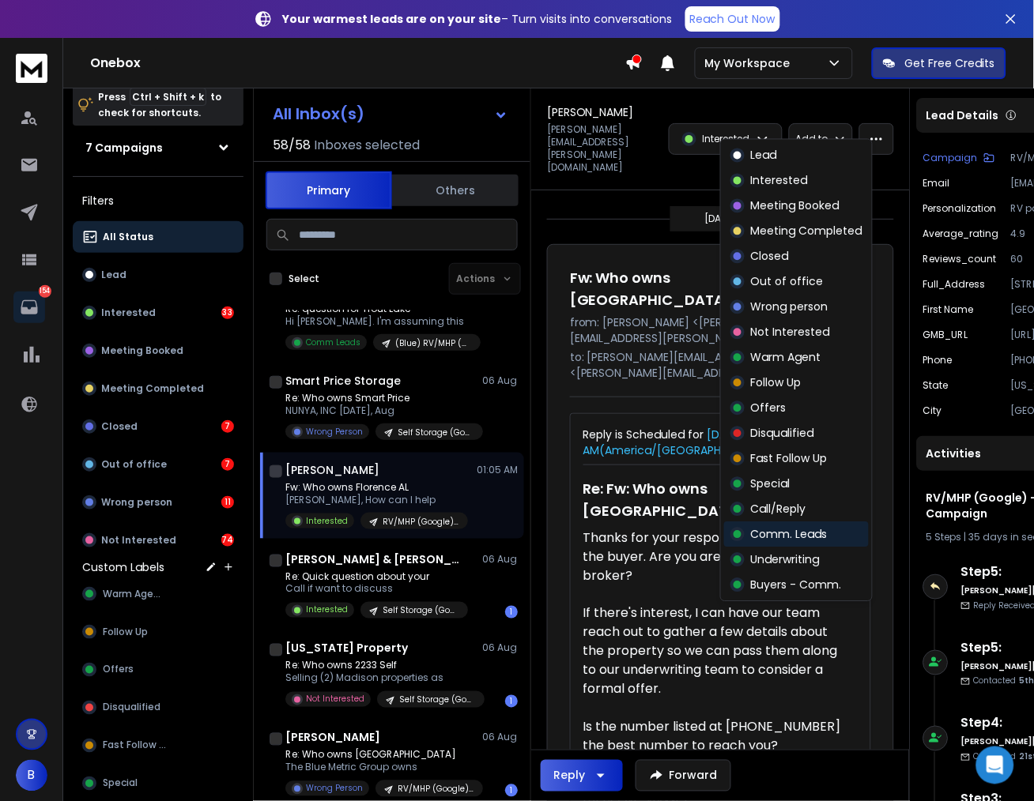
click at [788, 535] on p "Comm. Leads" at bounding box center [789, 535] width 77 height 16
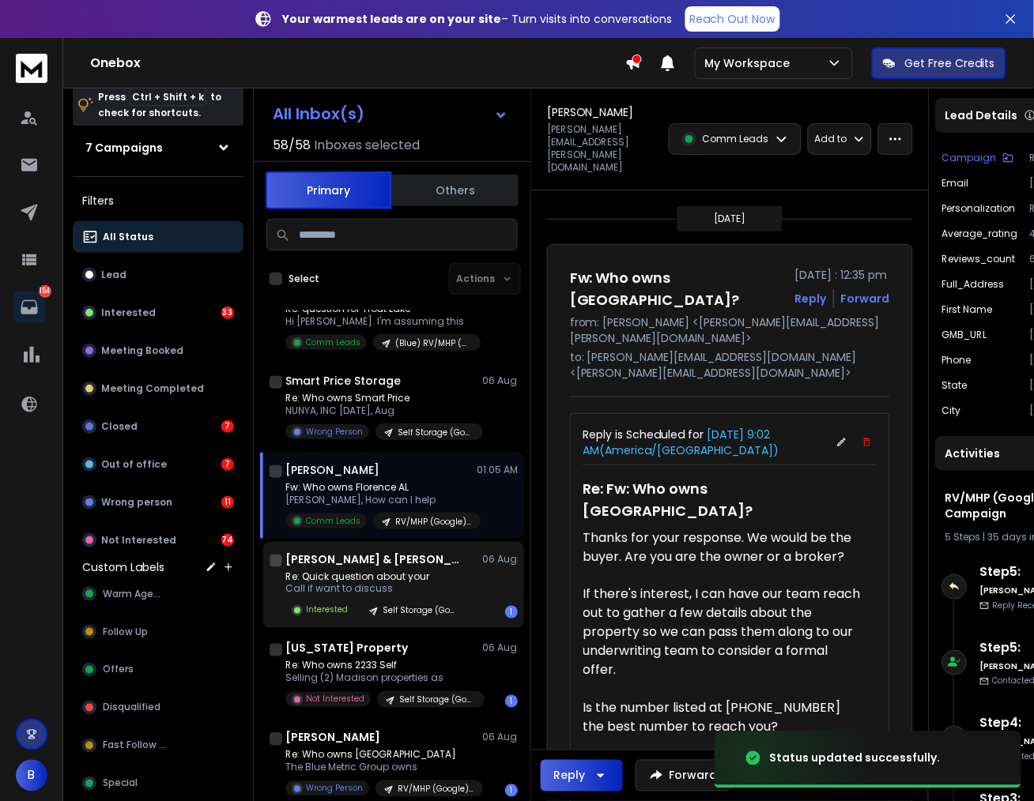
click at [389, 574] on p "Re: Quick question about your" at bounding box center [376, 577] width 183 height 13
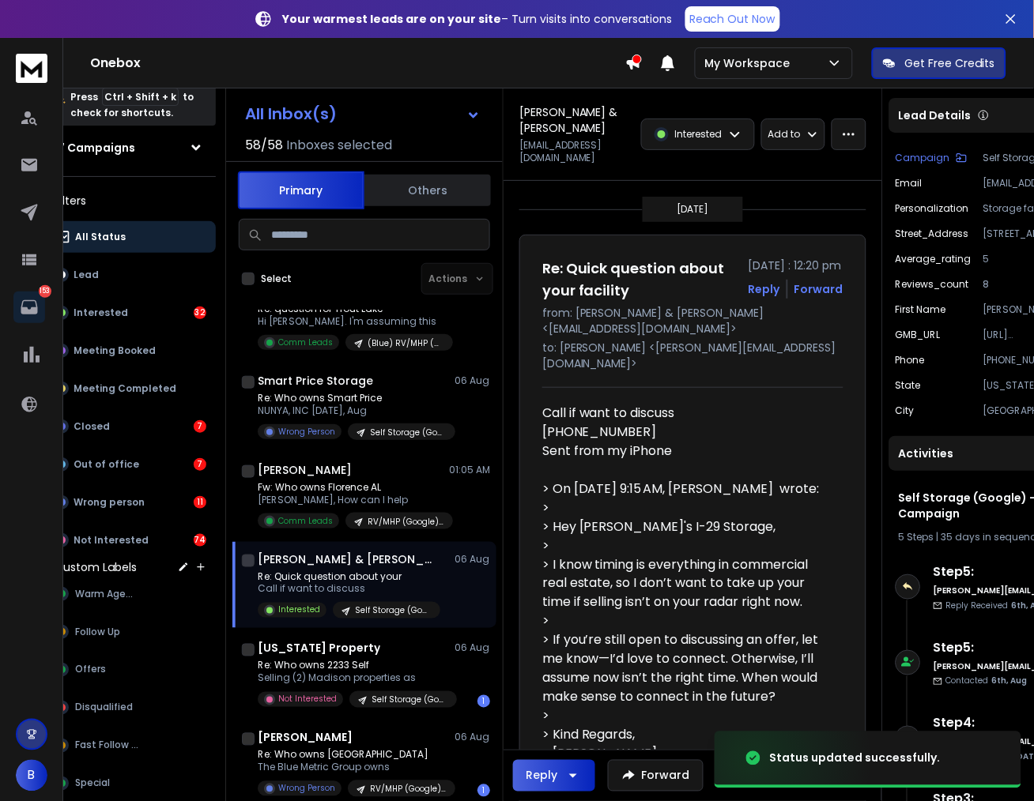
drag, startPoint x: 745, startPoint y: 364, endPoint x: 770, endPoint y: 359, distance: 25.1
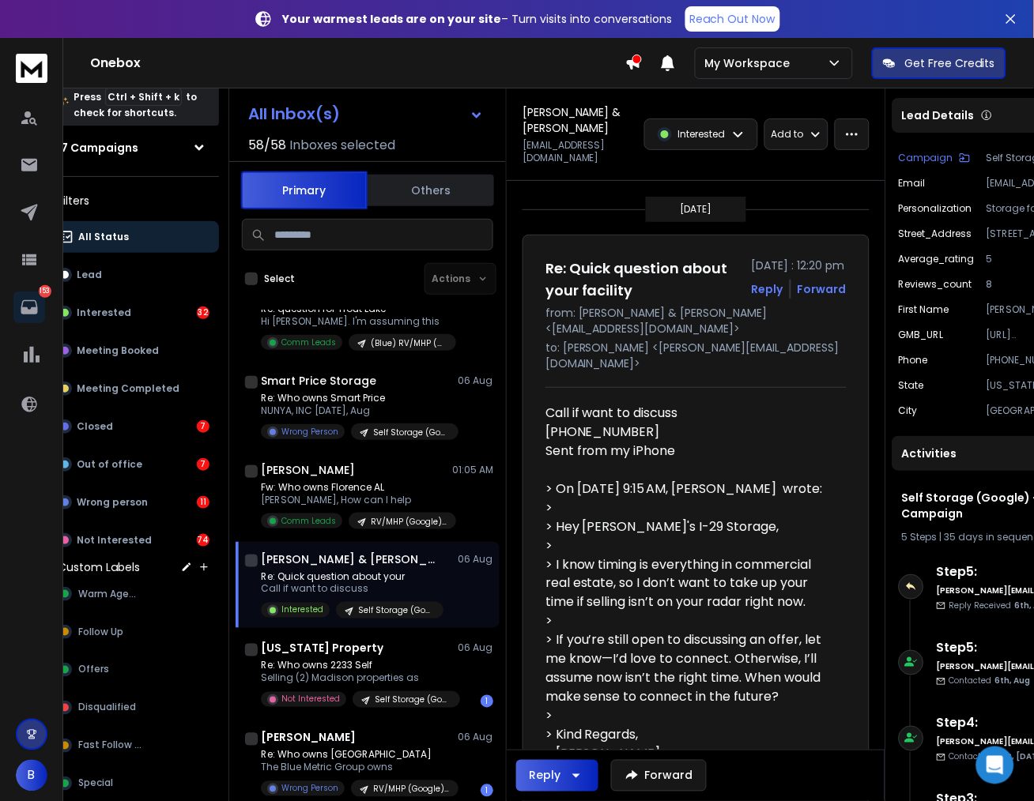
scroll to position [0, 21]
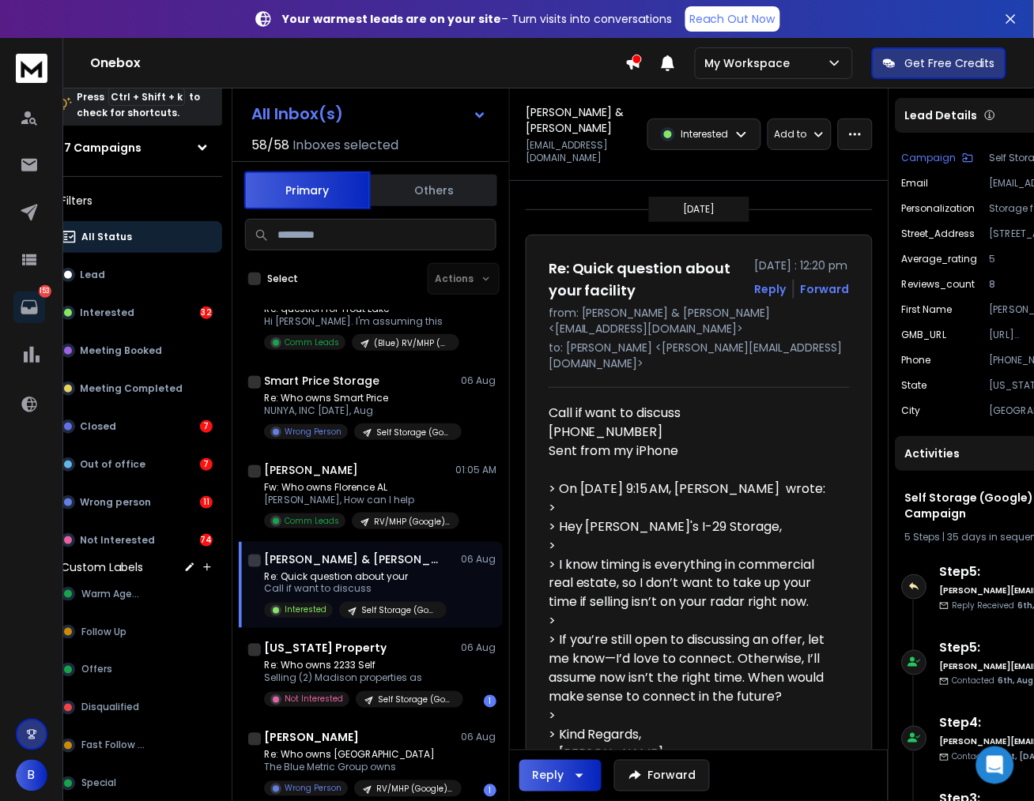
drag, startPoint x: 769, startPoint y: 357, endPoint x: 756, endPoint y: 357, distance: 12.6
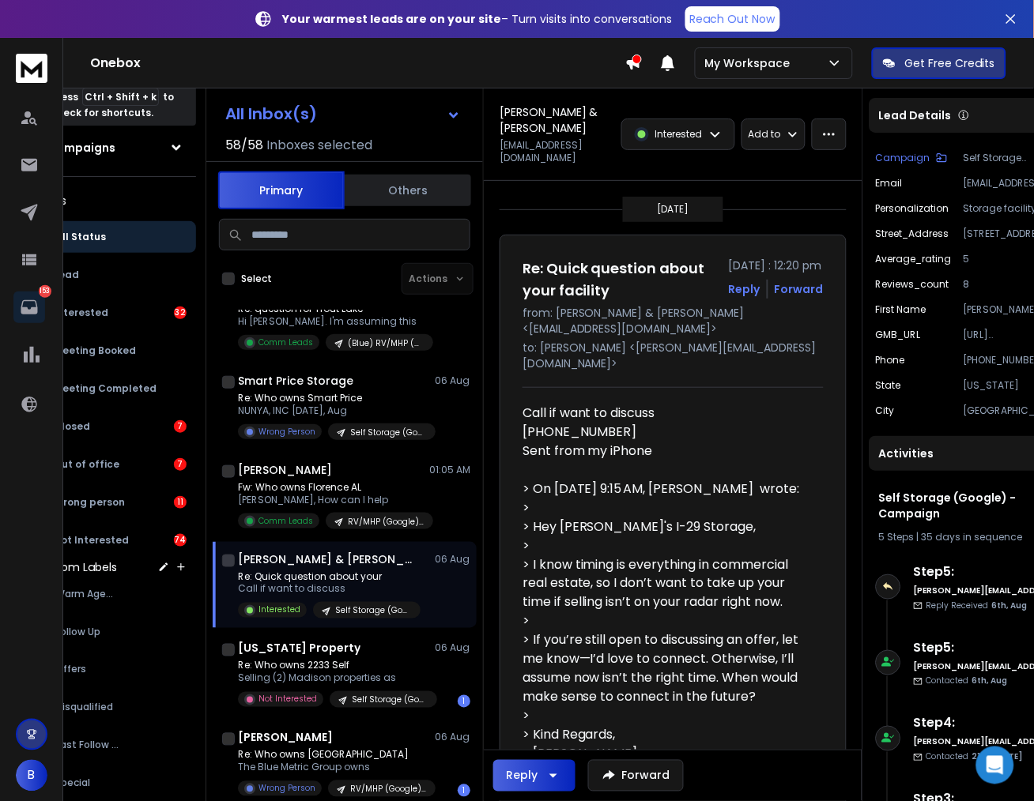
drag, startPoint x: 692, startPoint y: 356, endPoint x: 721, endPoint y: 352, distance: 28.6
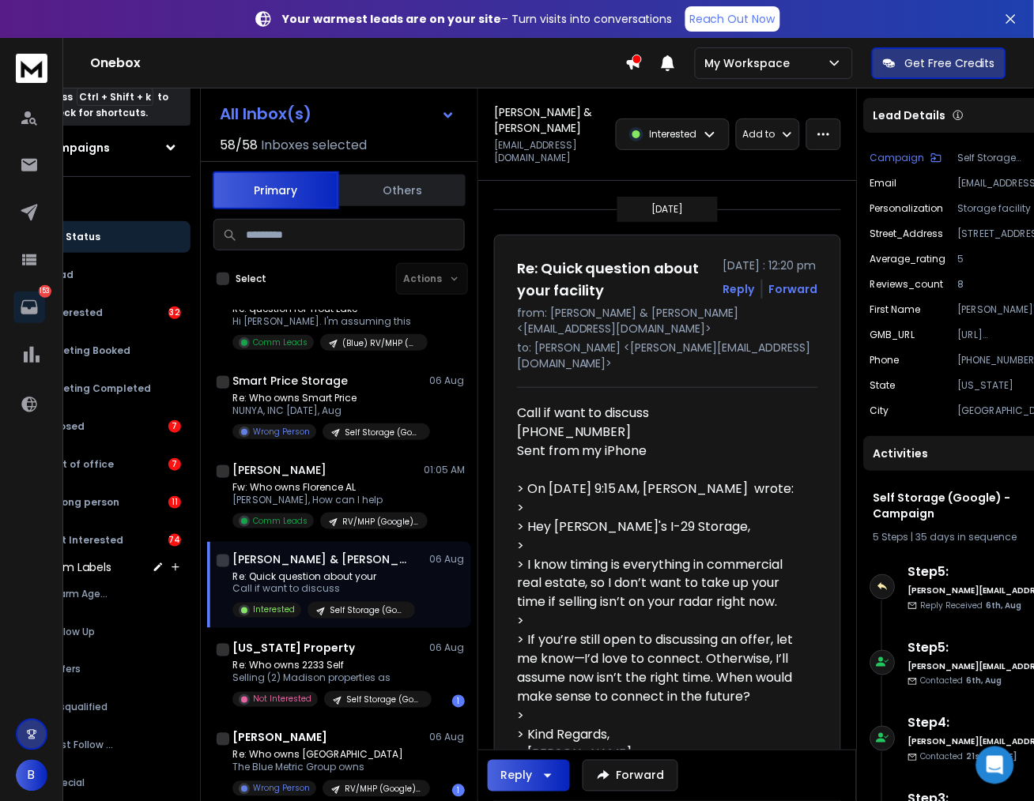
click at [724, 126] on div "Interested" at bounding box center [672, 134] width 112 height 30
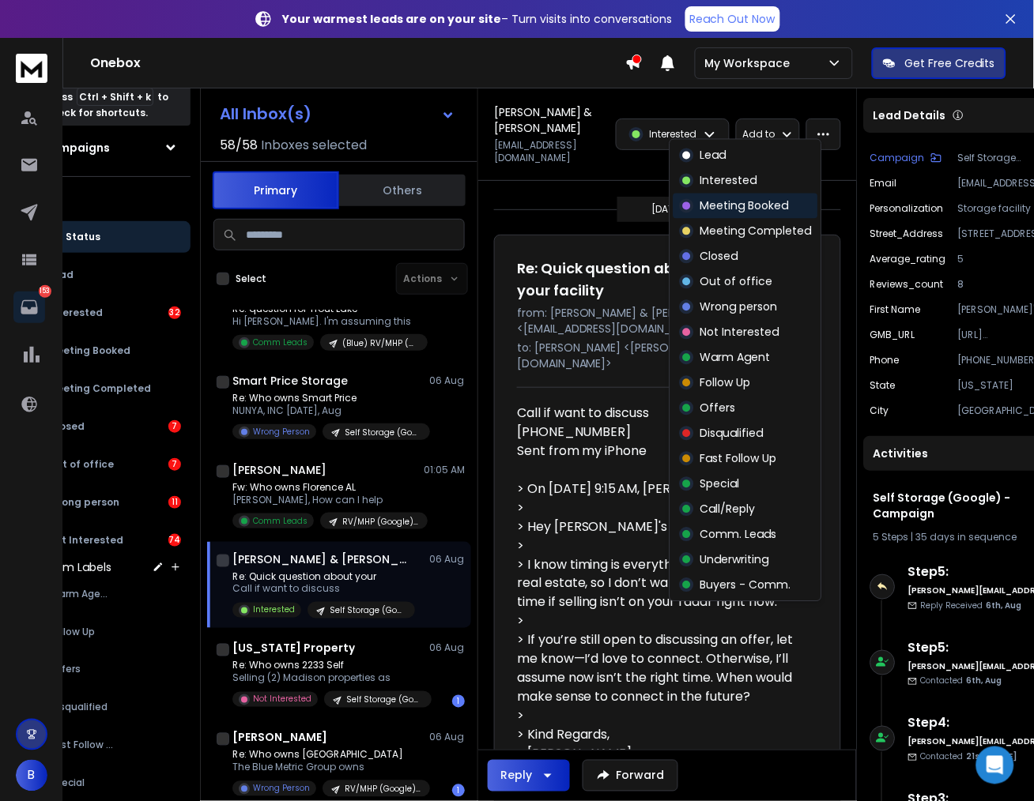
click at [756, 209] on p "Meeting Booked" at bounding box center [744, 206] width 89 height 16
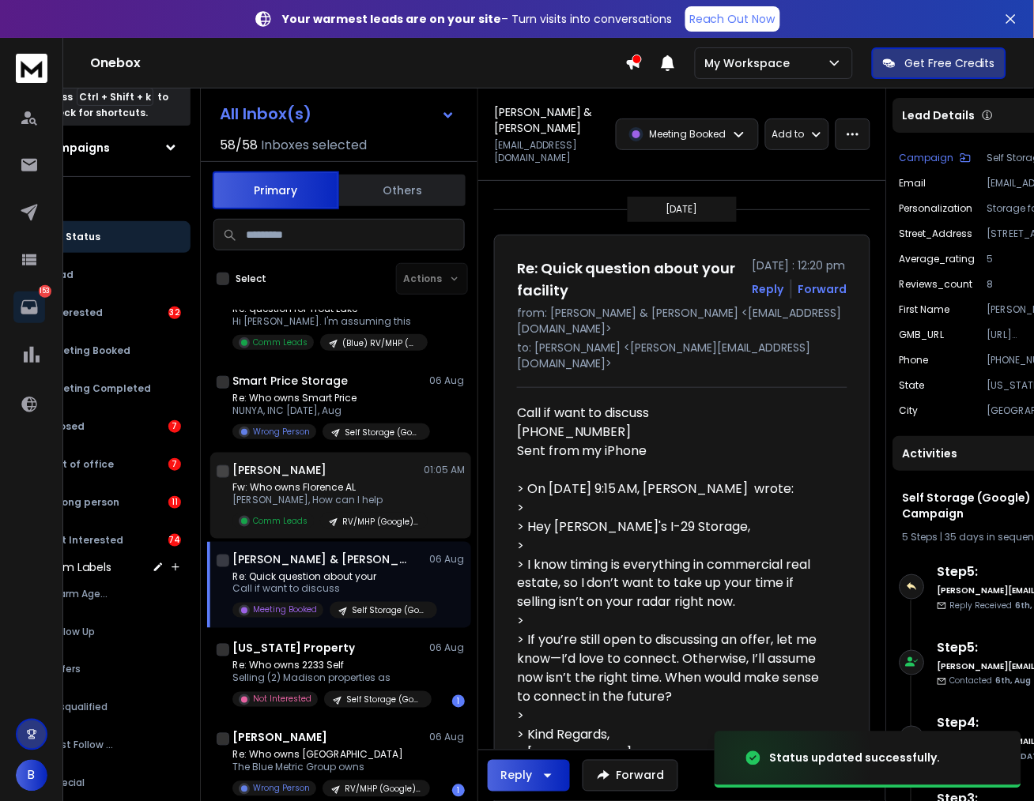
scroll to position [2780, 0]
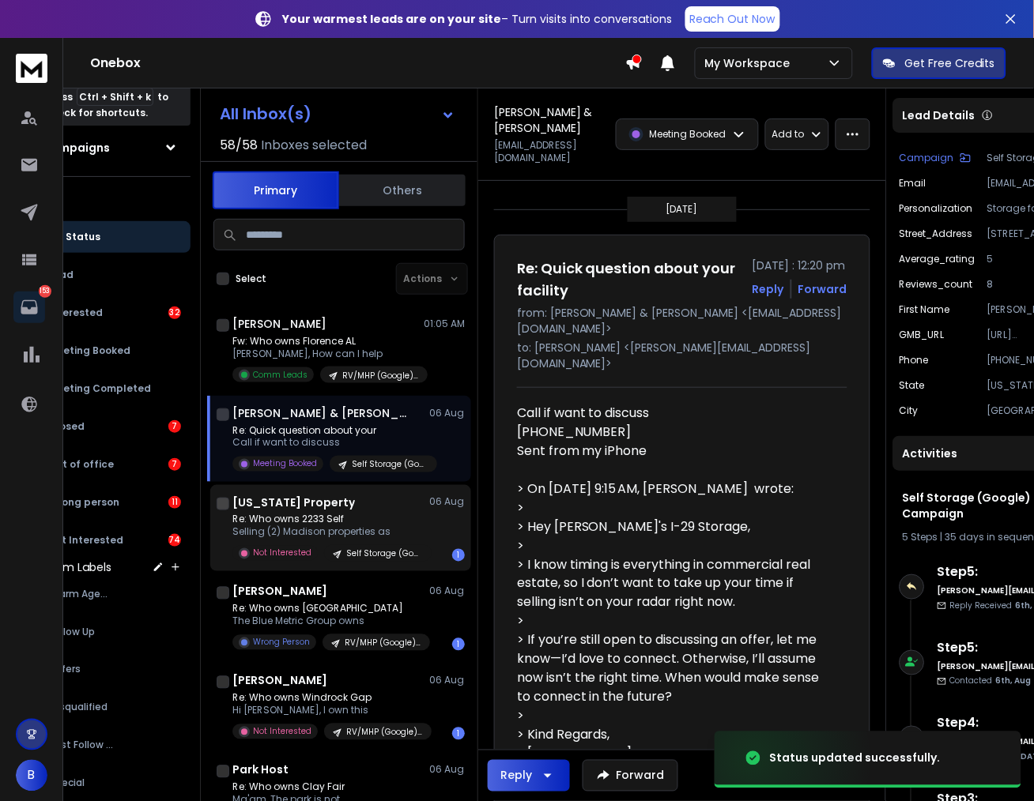
click at [360, 545] on div "Self Storage (Google) - Campaign" at bounding box center [377, 553] width 107 height 17
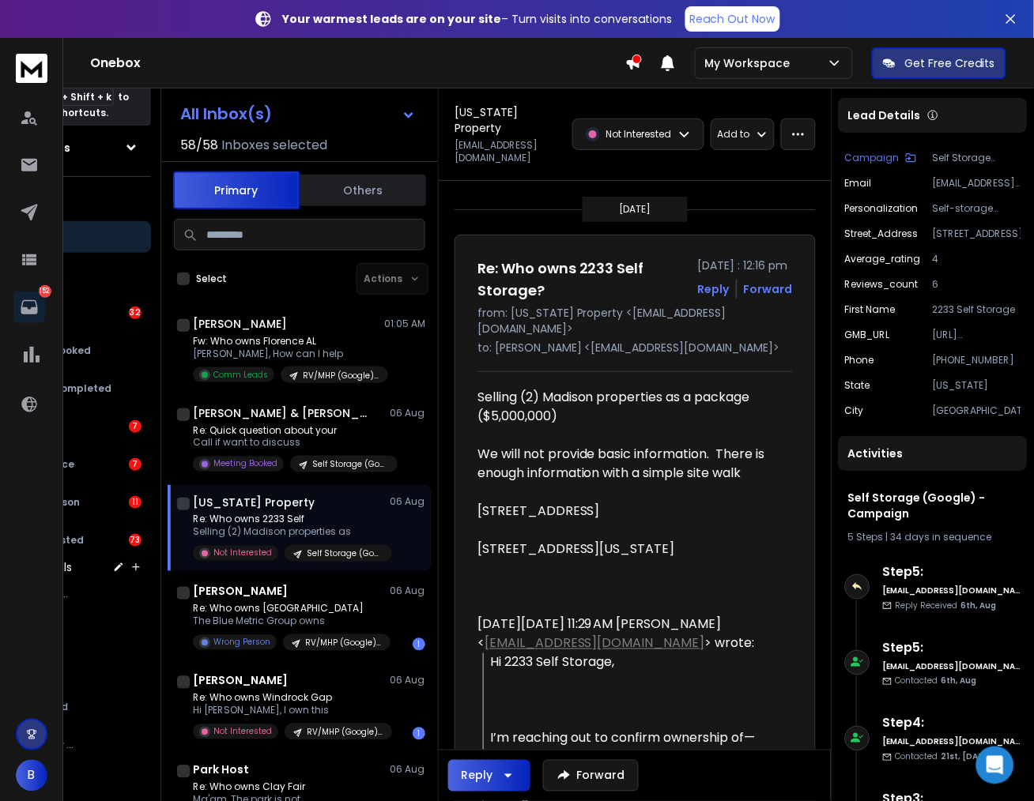
drag, startPoint x: 695, startPoint y: 412, endPoint x: 720, endPoint y: 406, distance: 25.3
click at [669, 445] on div "We will not provide basic information. There is enough information with a simpl…" at bounding box center [628, 464] width 303 height 38
drag, startPoint x: 659, startPoint y: 461, endPoint x: 658, endPoint y: 476, distance: 15.0
click at [659, 521] on div at bounding box center [628, 530] width 303 height 19
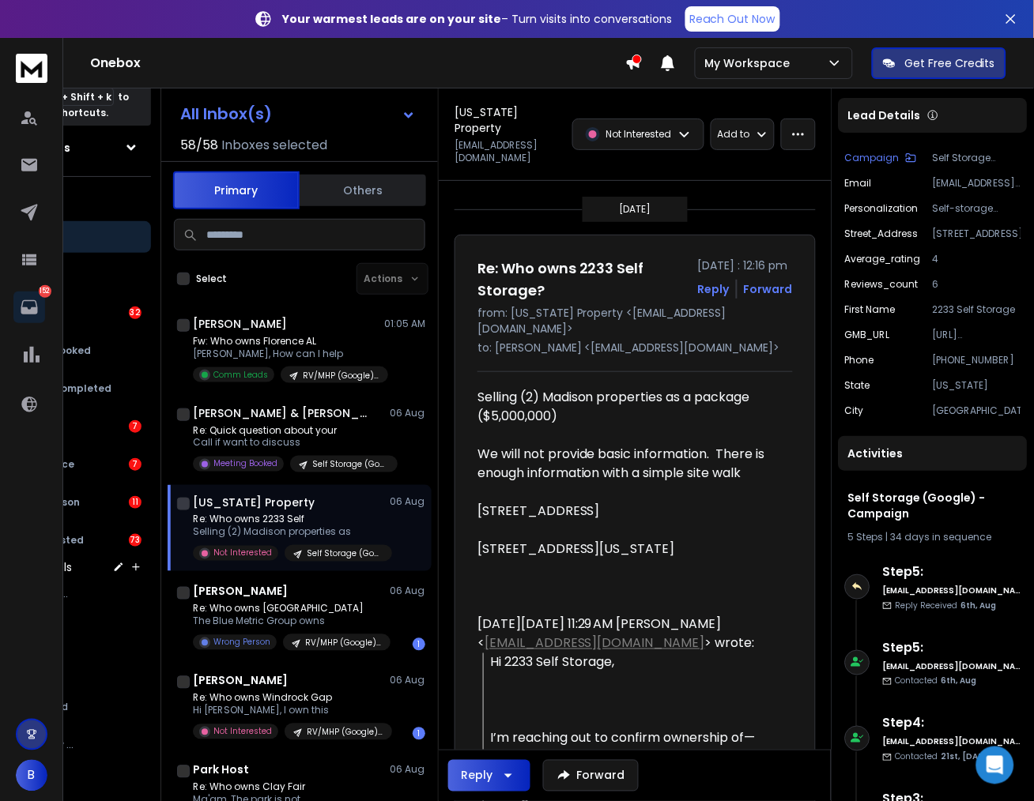
click at [614, 540] on div "[STREET_ADDRESS][US_STATE]" at bounding box center [628, 549] width 303 height 19
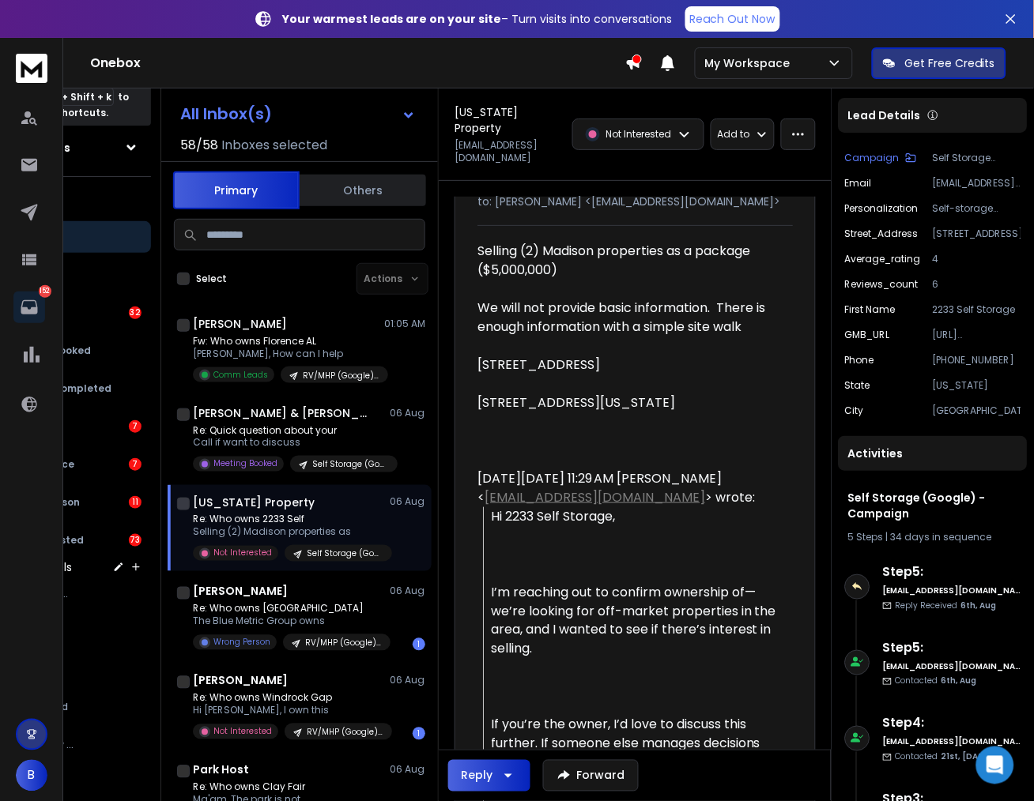
scroll to position [0, 0]
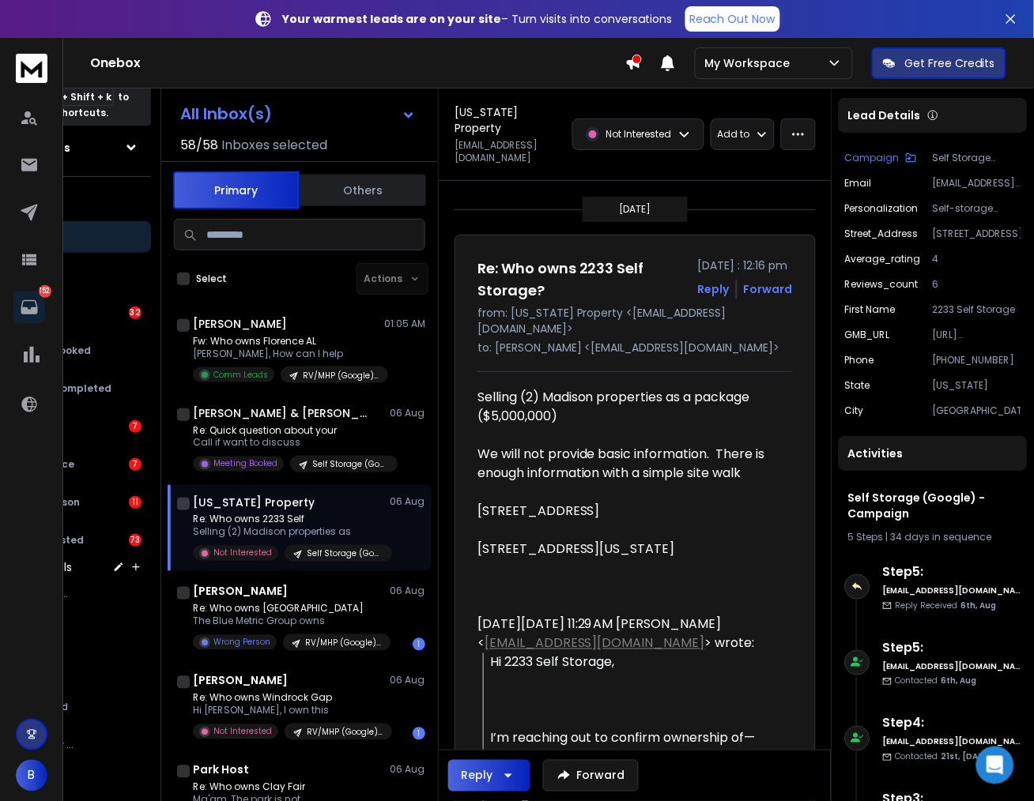
click at [499, 745] on icon "button" at bounding box center [508, 775] width 19 height 19
click at [414, 745] on p "Reply All" at bounding box center [392, 736] width 71 height 22
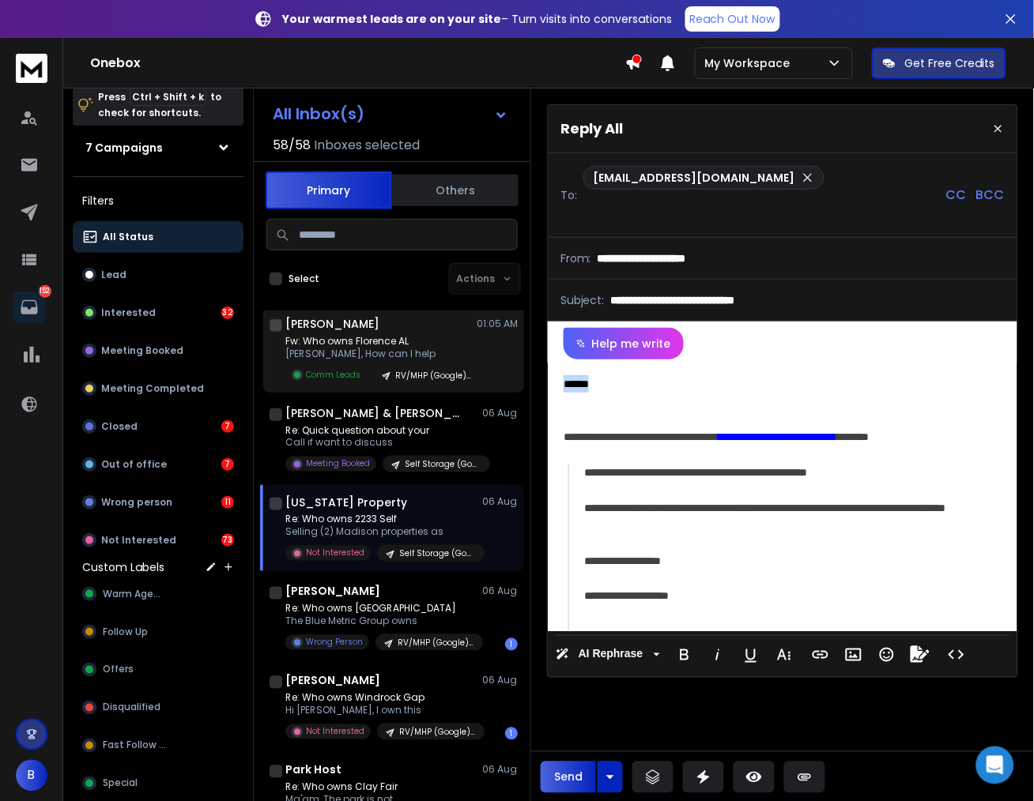
drag, startPoint x: 743, startPoint y: 375, endPoint x: 498, endPoint y: 379, distance: 245.0
click at [498, 379] on div "All Inbox(s) 58 / 58 Inboxes selected Primary Others Select Actions RestfulVall…" at bounding box center [643, 489] width 781 height 801
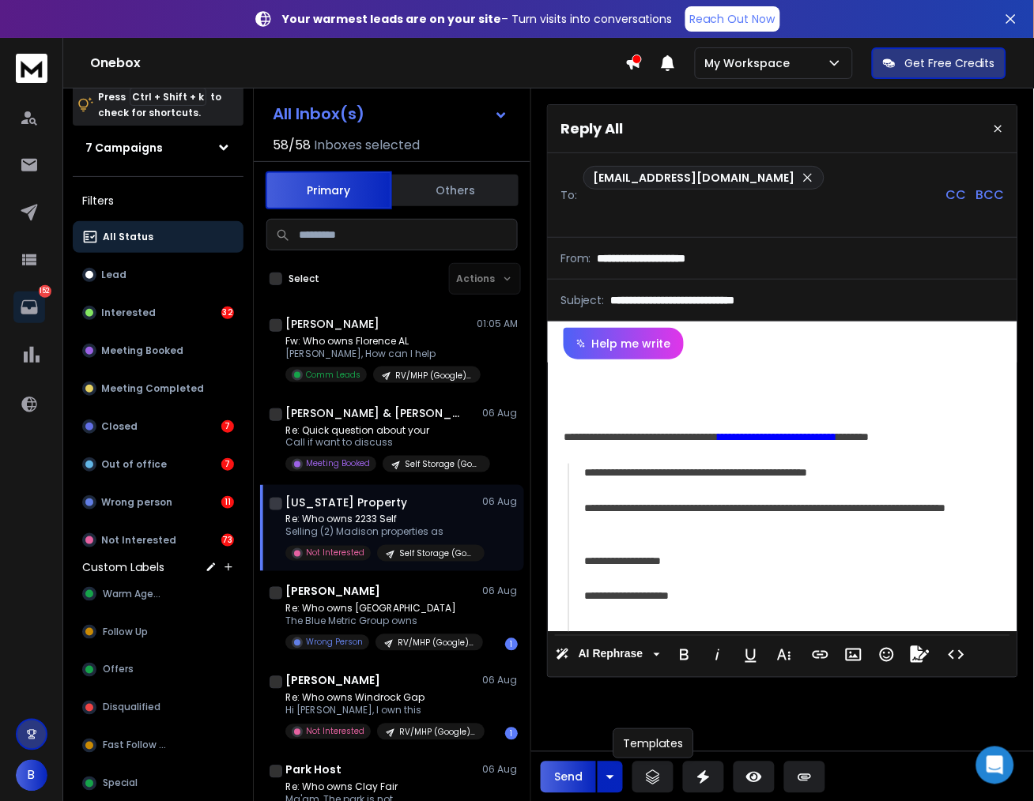
click at [642, 745] on button at bounding box center [652, 778] width 41 height 32
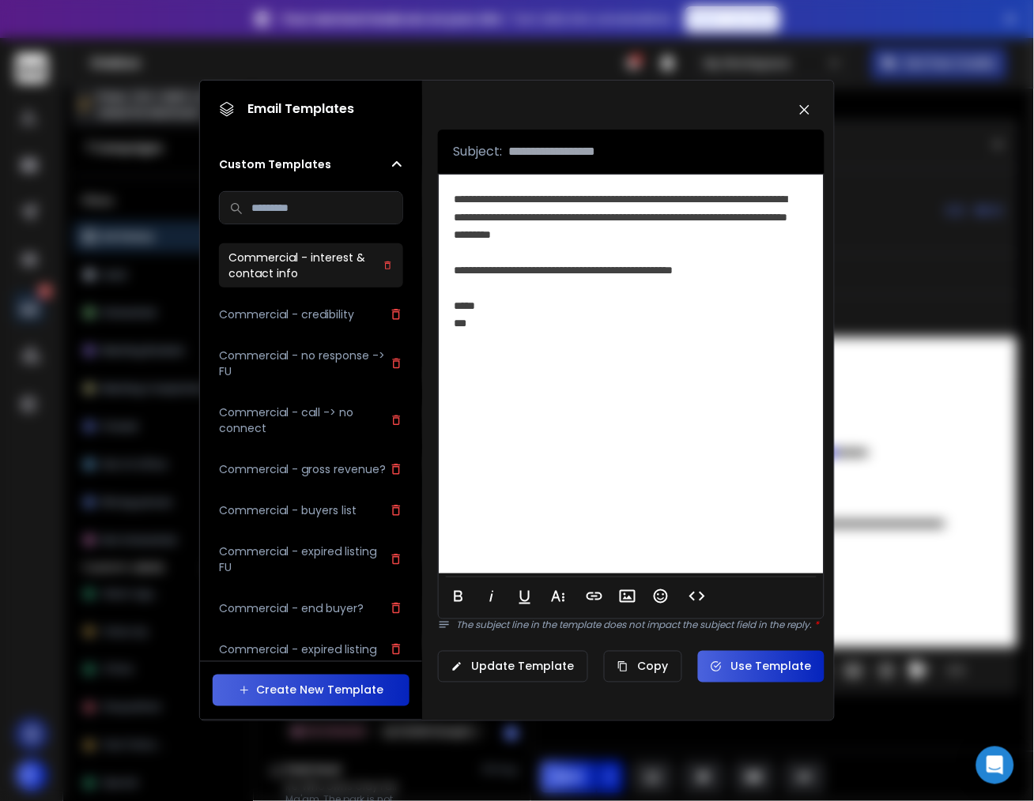
click at [756, 678] on button "Use Template" at bounding box center [761, 667] width 126 height 32
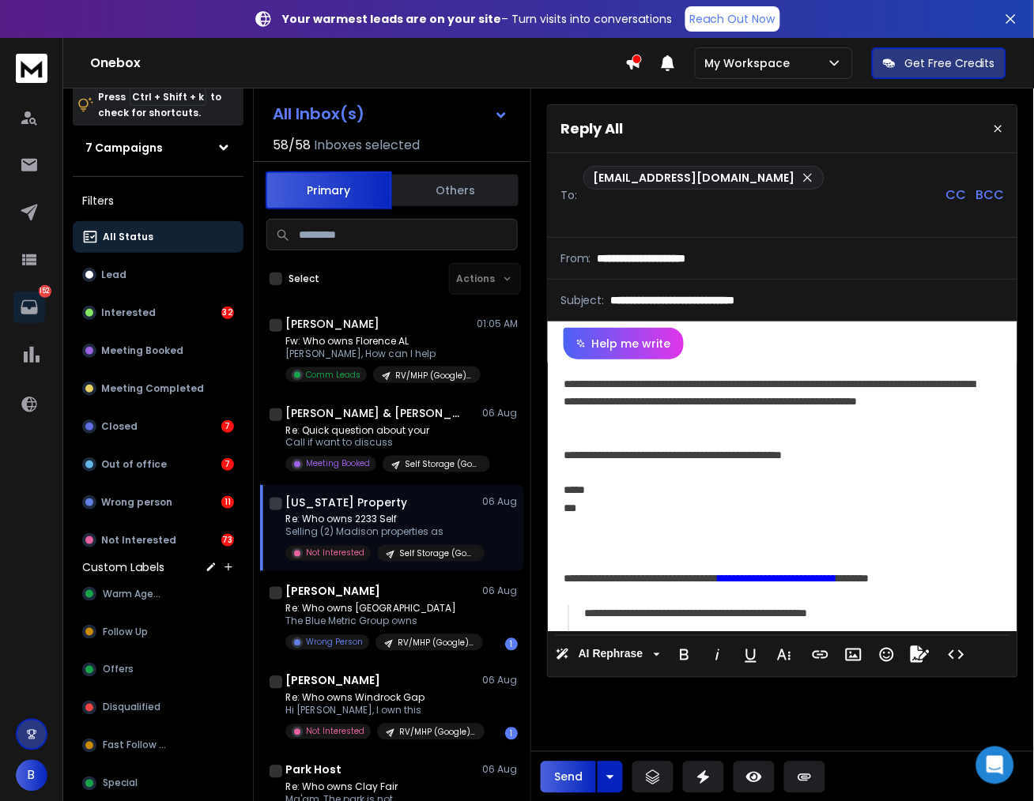
click at [699, 382] on div "**********" at bounding box center [773, 401] width 420 height 53
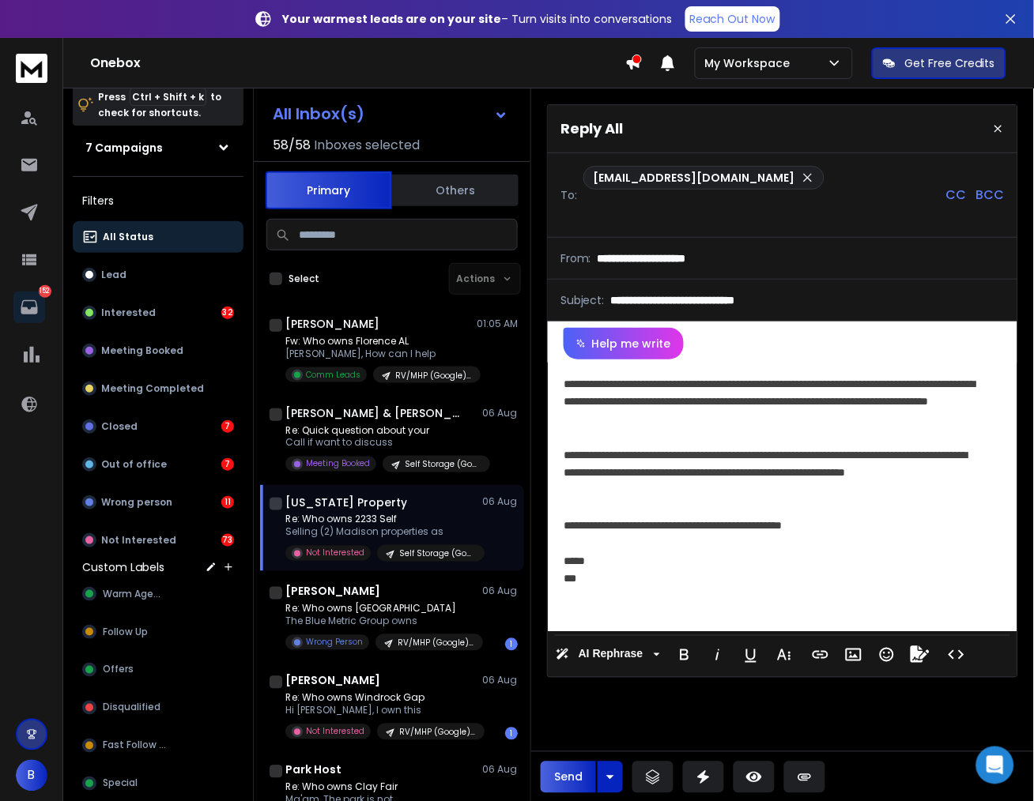
click at [571, 574] on div "***" at bounding box center [773, 578] width 420 height 17
click at [618, 745] on icon "button" at bounding box center [610, 777] width 19 height 19
click at [607, 727] on p "Send Later" at bounding box center [592, 737] width 65 height 22
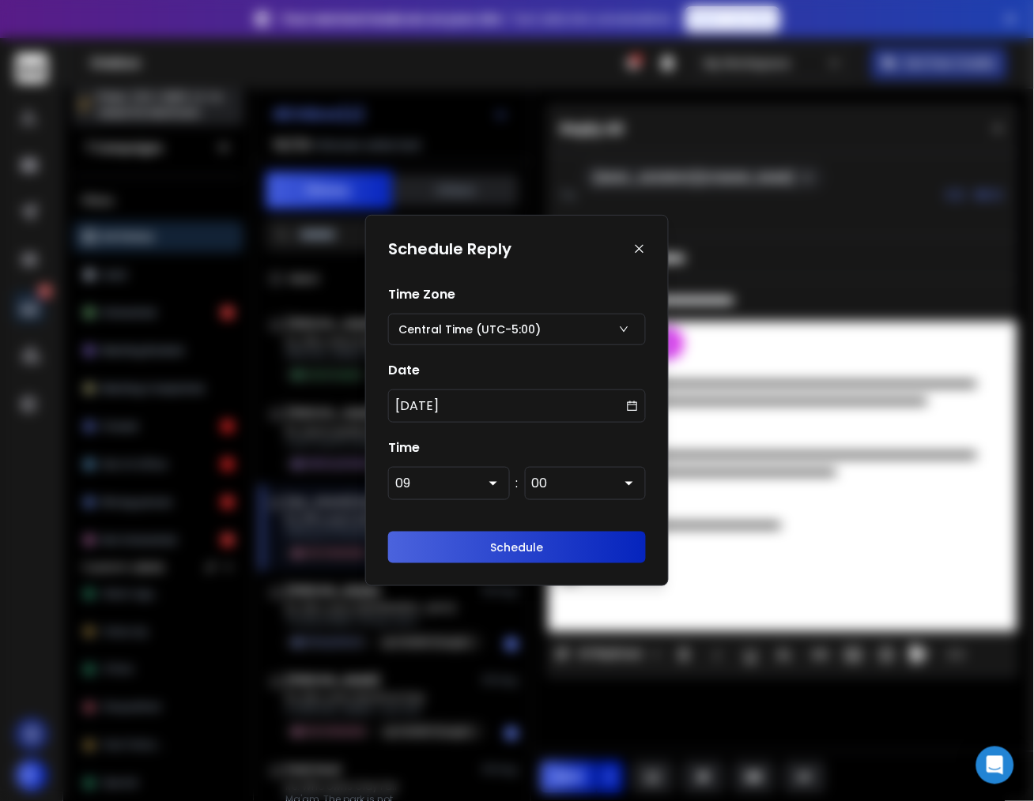
drag, startPoint x: 621, startPoint y: 486, endPoint x: 613, endPoint y: 485, distance: 7.9
click at [620, 485] on icon at bounding box center [629, 483] width 19 height 19
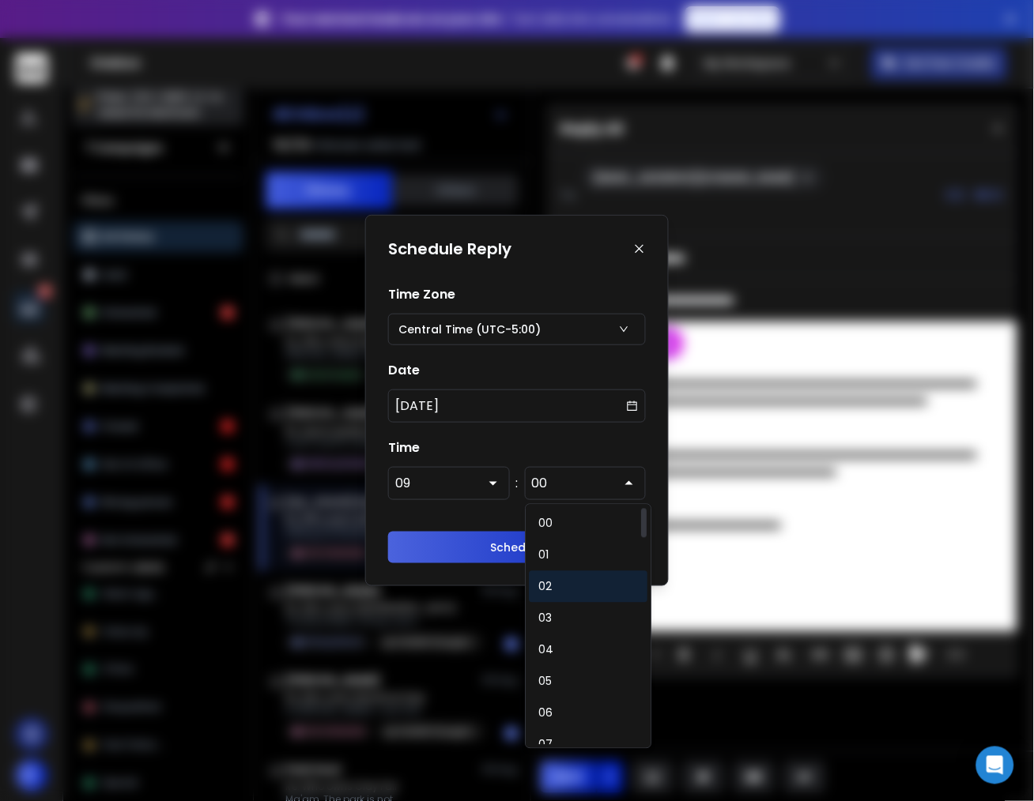
click at [556, 590] on div "02" at bounding box center [588, 587] width 119 height 32
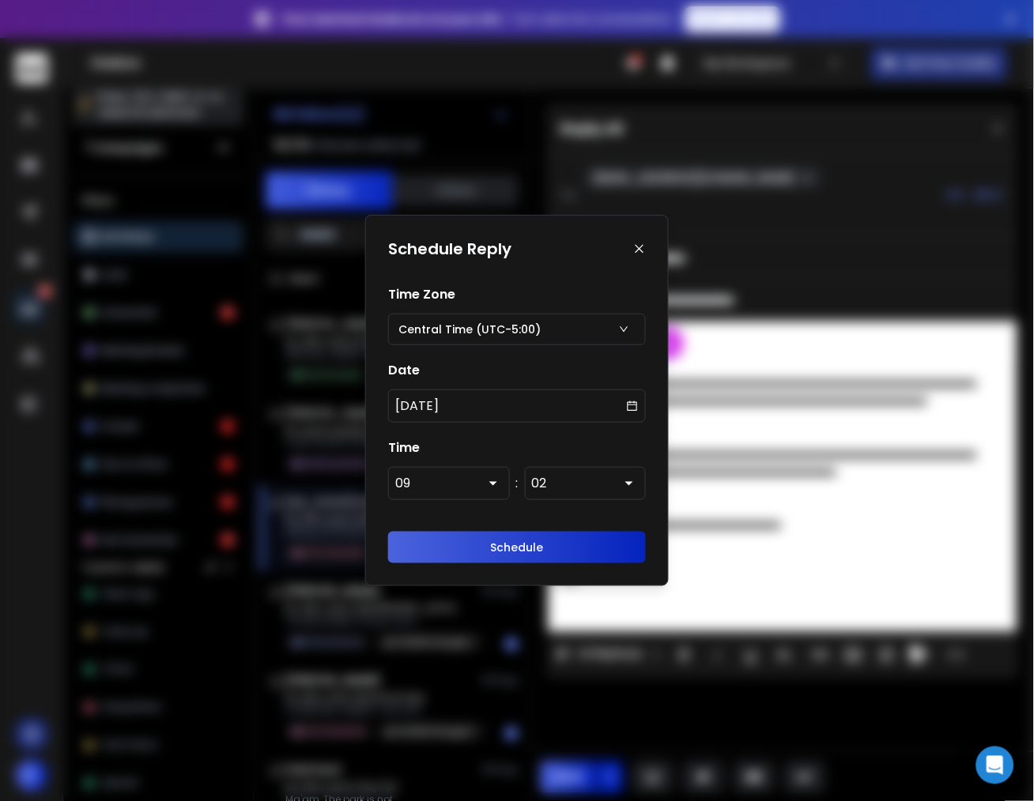
click at [522, 544] on div "Schedule" at bounding box center [517, 548] width 258 height 32
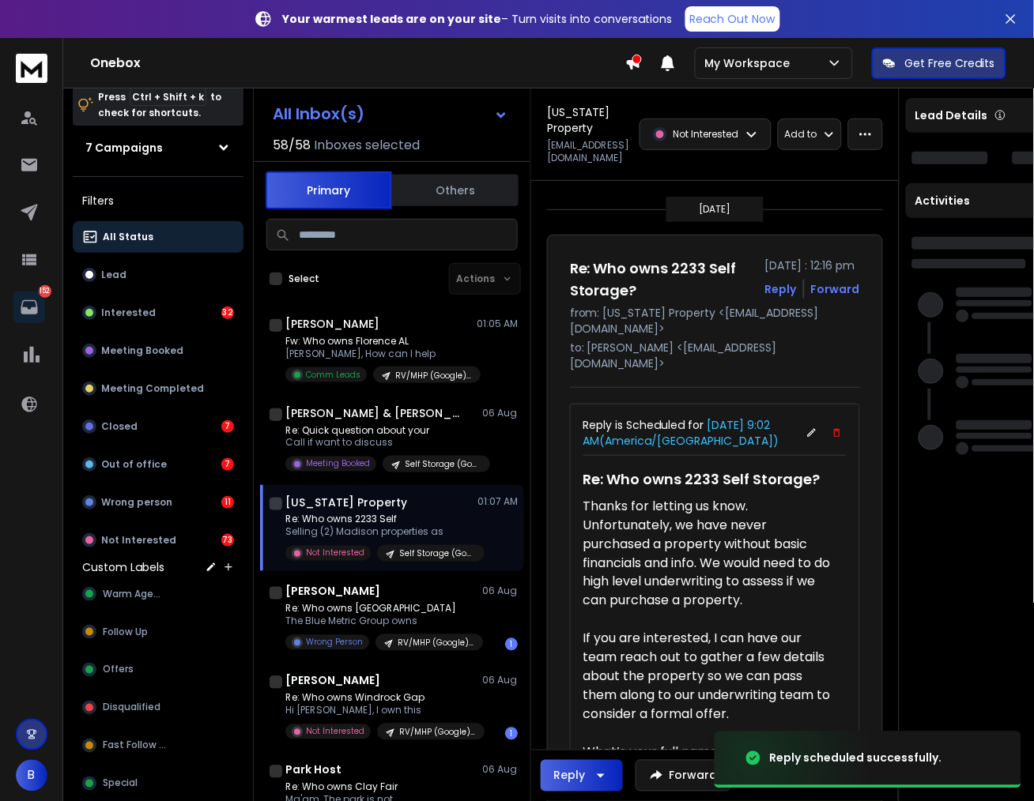
click at [755, 119] on div "Not Interested" at bounding box center [705, 134] width 130 height 30
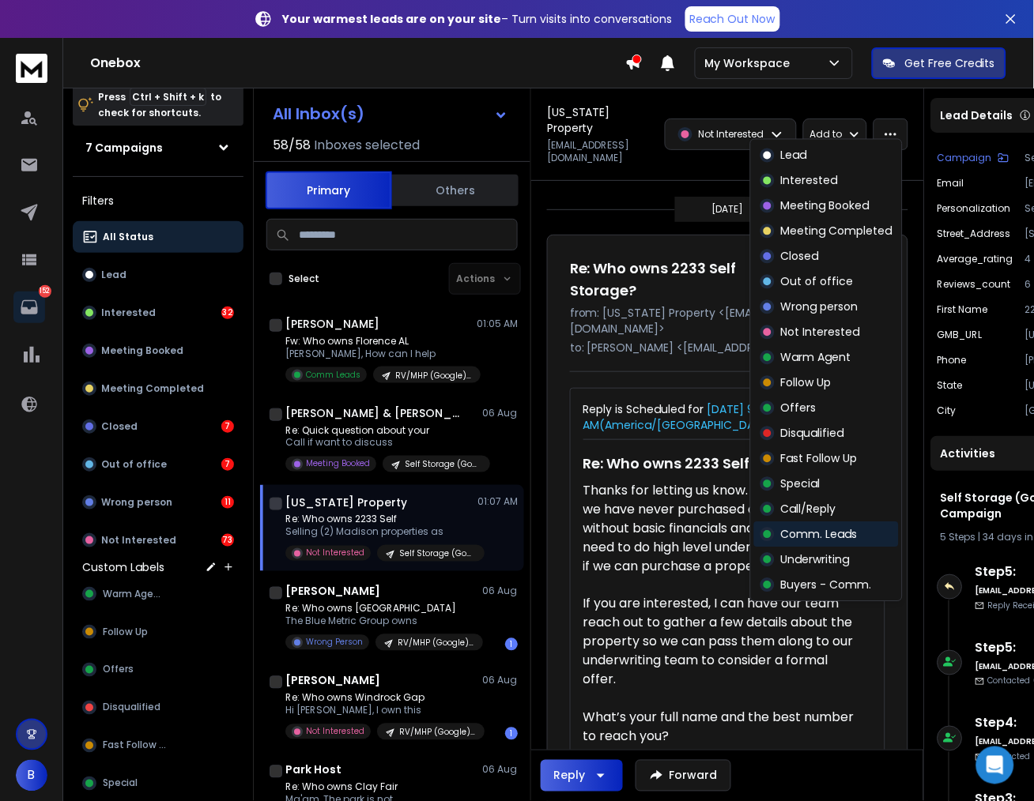
click at [841, 522] on div "Comm. Leads" at bounding box center [826, 534] width 145 height 25
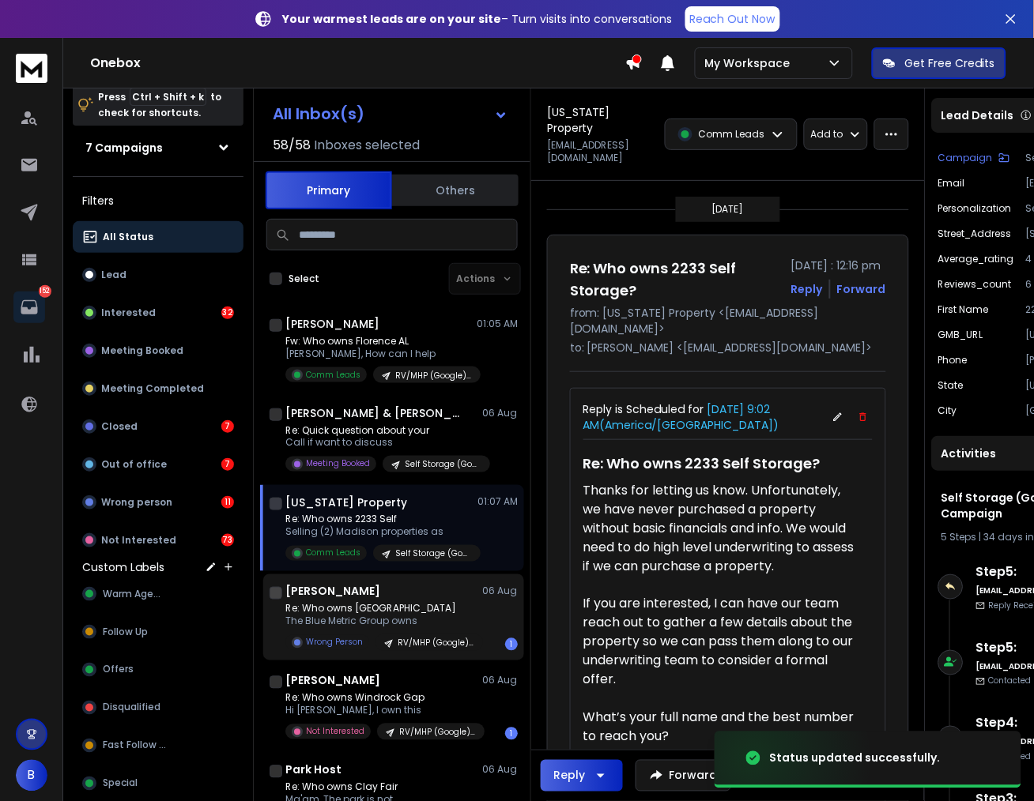
click at [413, 604] on p "Re: Who owns [GEOGRAPHIC_DATA]" at bounding box center [380, 609] width 190 height 13
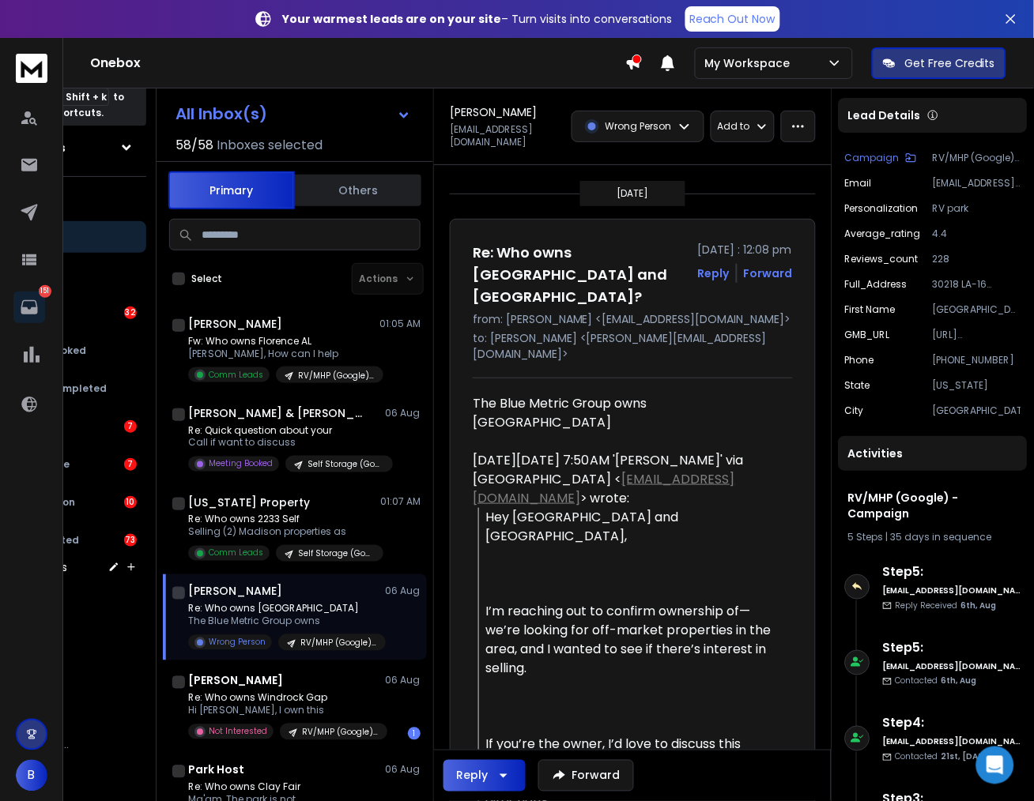
scroll to position [0, 158]
drag, startPoint x: 673, startPoint y: 525, endPoint x: 812, endPoint y: 525, distance: 138.3
click at [678, 120] on icon at bounding box center [684, 126] width 13 height 13
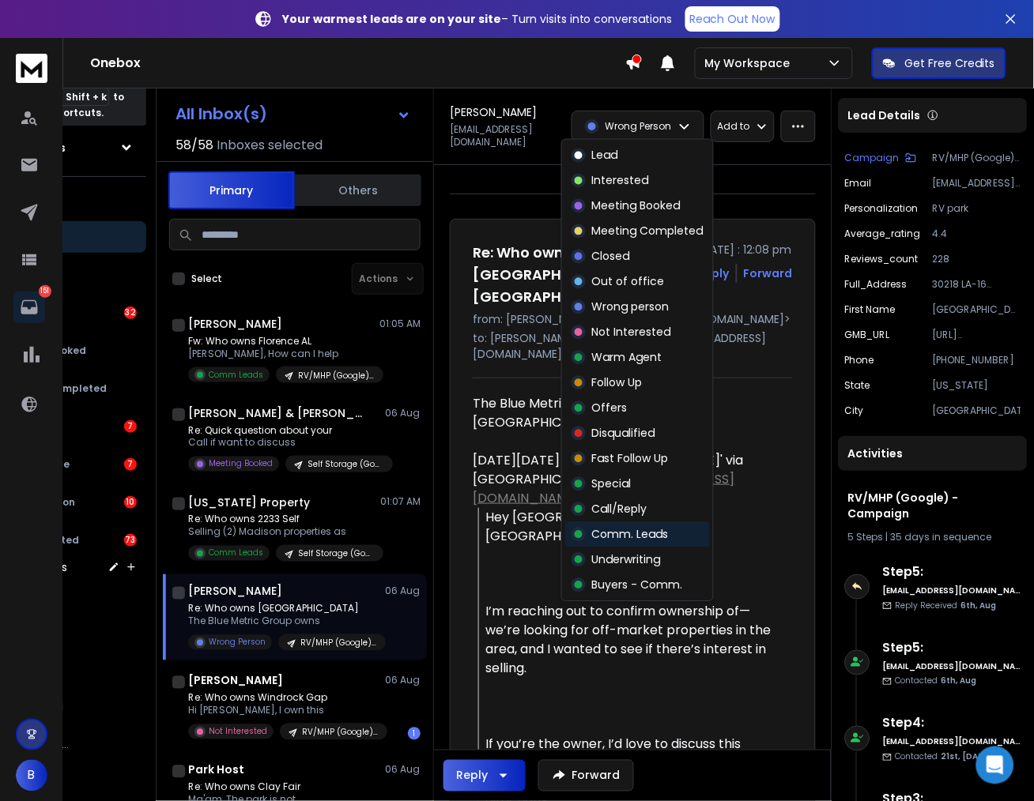
click at [650, 527] on p "Comm. Leads" at bounding box center [630, 535] width 77 height 16
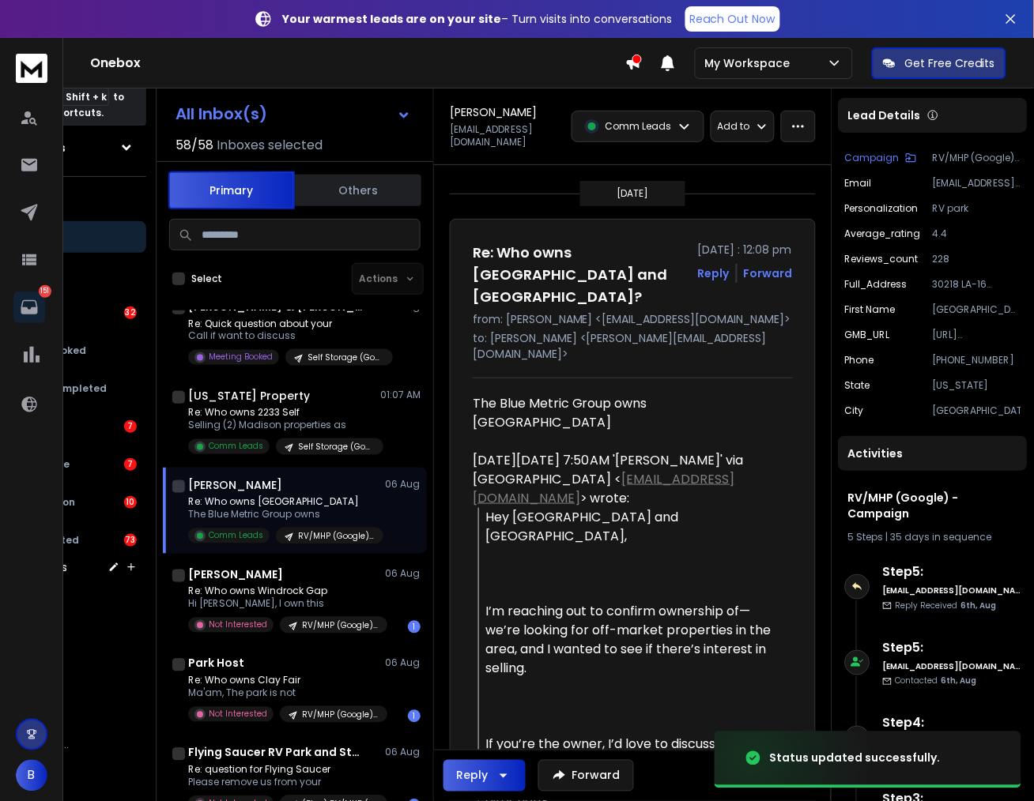
scroll to position [2926, 0]
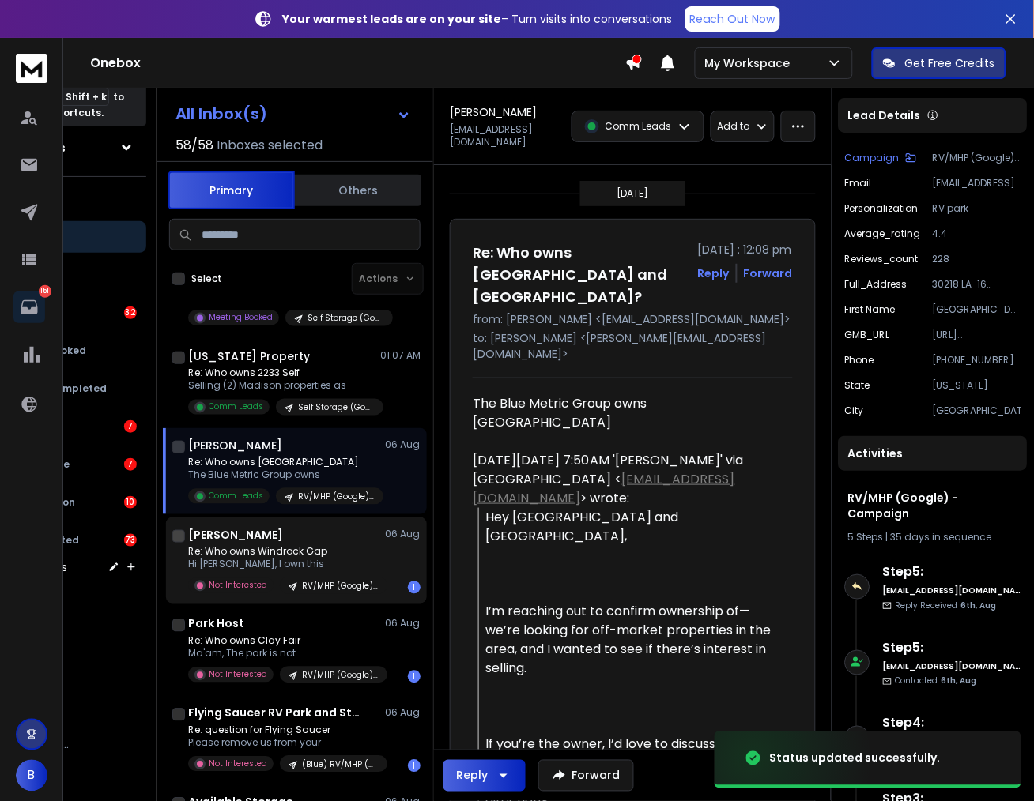
click at [271, 564] on p "Hi [PERSON_NAME], I own this" at bounding box center [283, 565] width 190 height 13
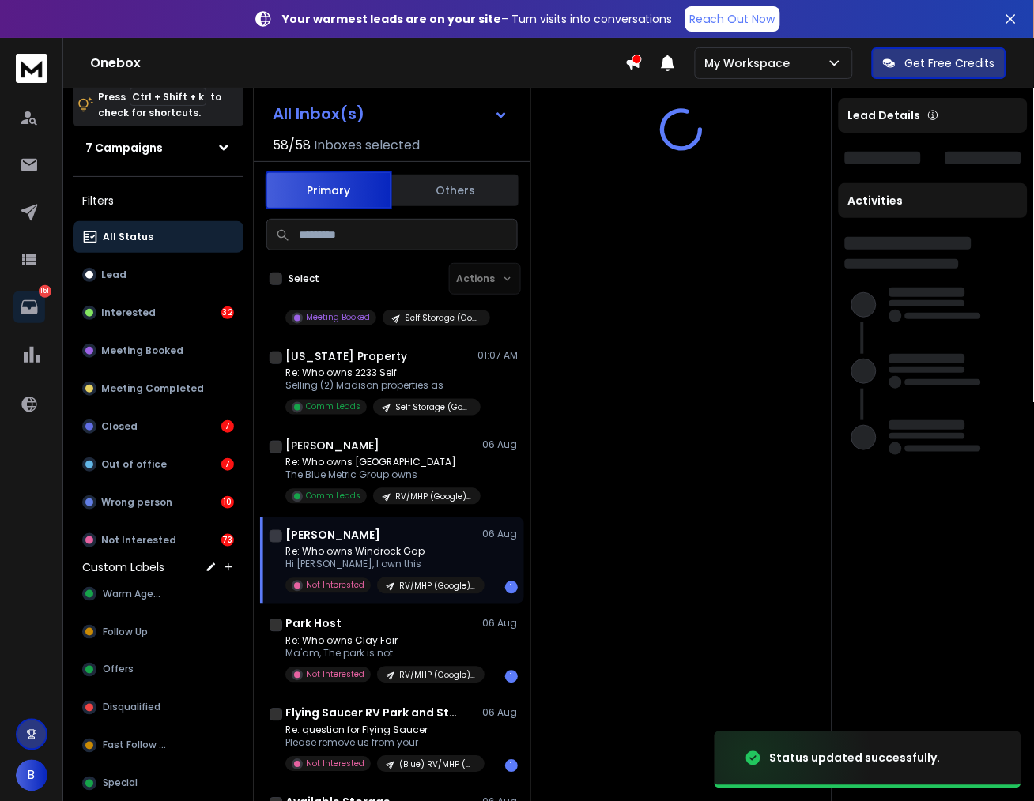
scroll to position [0, 0]
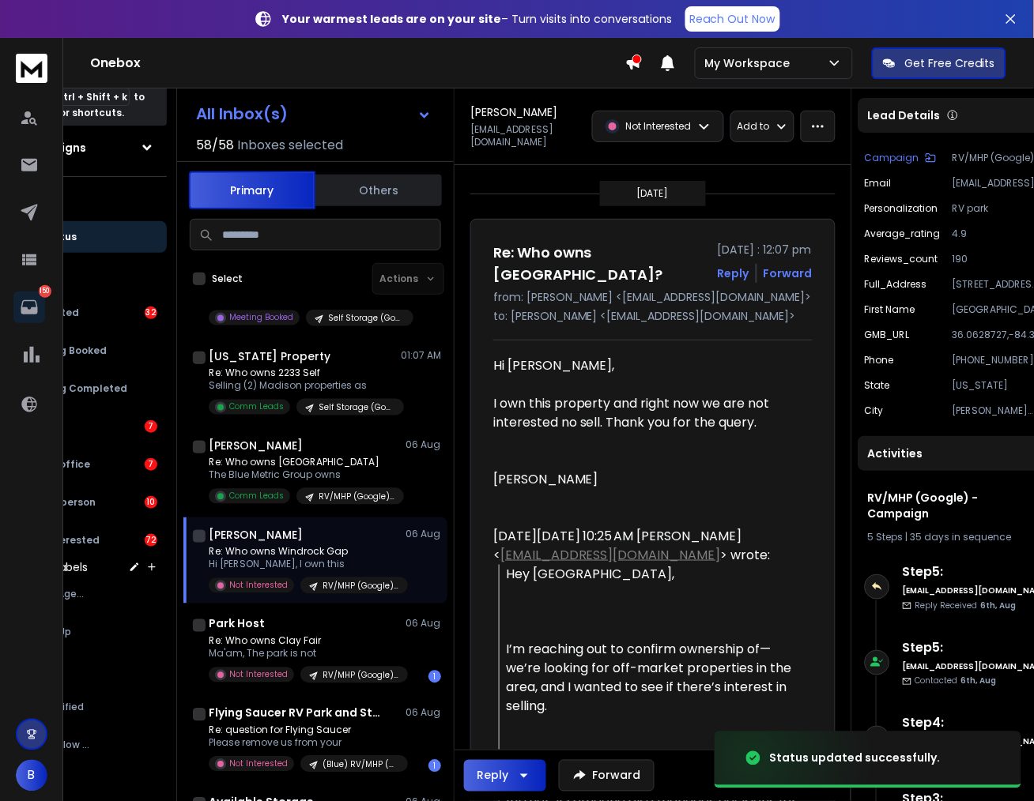
drag, startPoint x: 711, startPoint y: 476, endPoint x: 751, endPoint y: 466, distance: 41.6
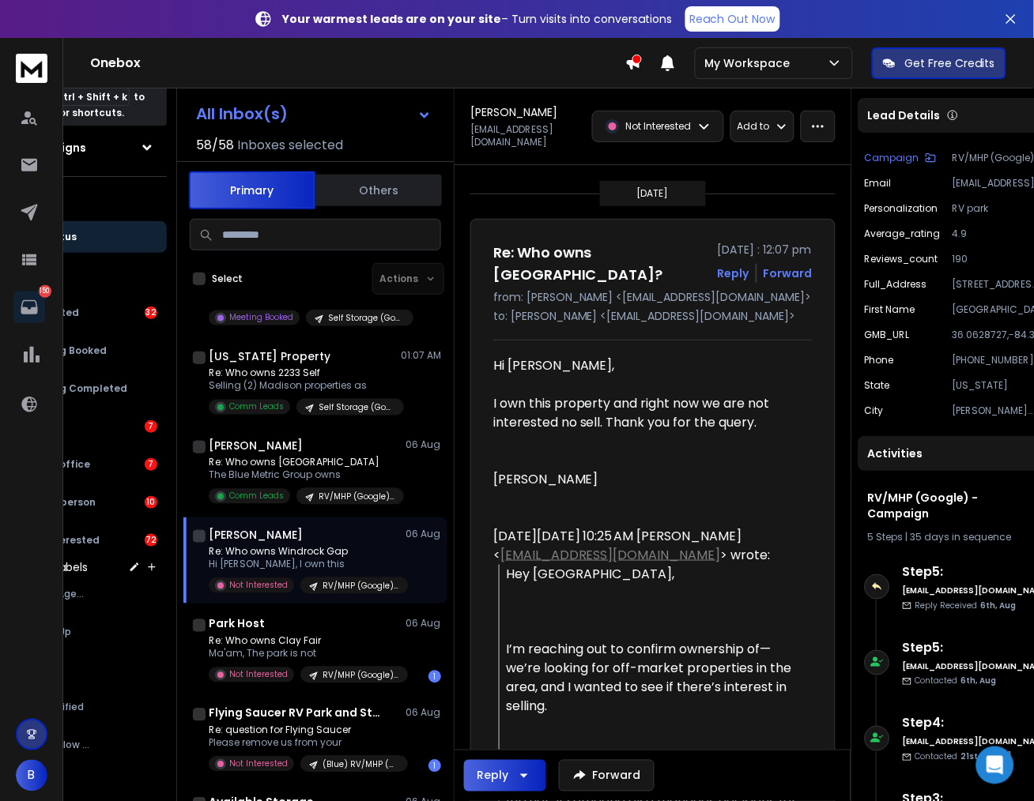
scroll to position [0, 88]
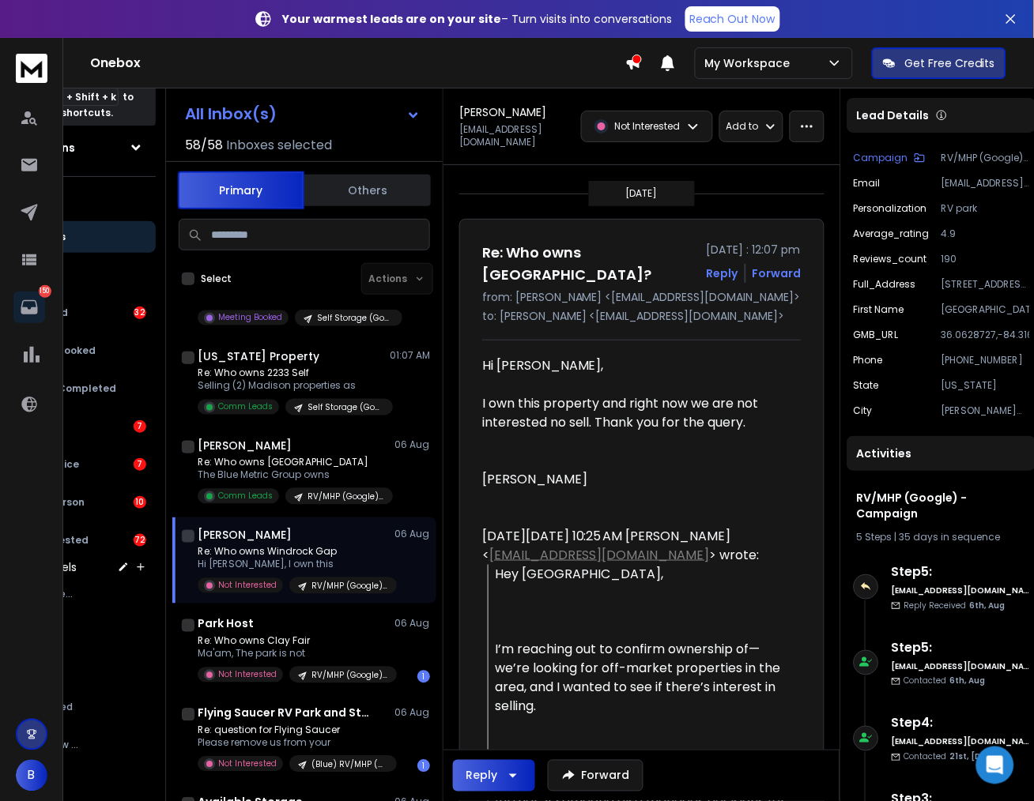
click at [680, 120] on p "Not Interested" at bounding box center [648, 126] width 66 height 13
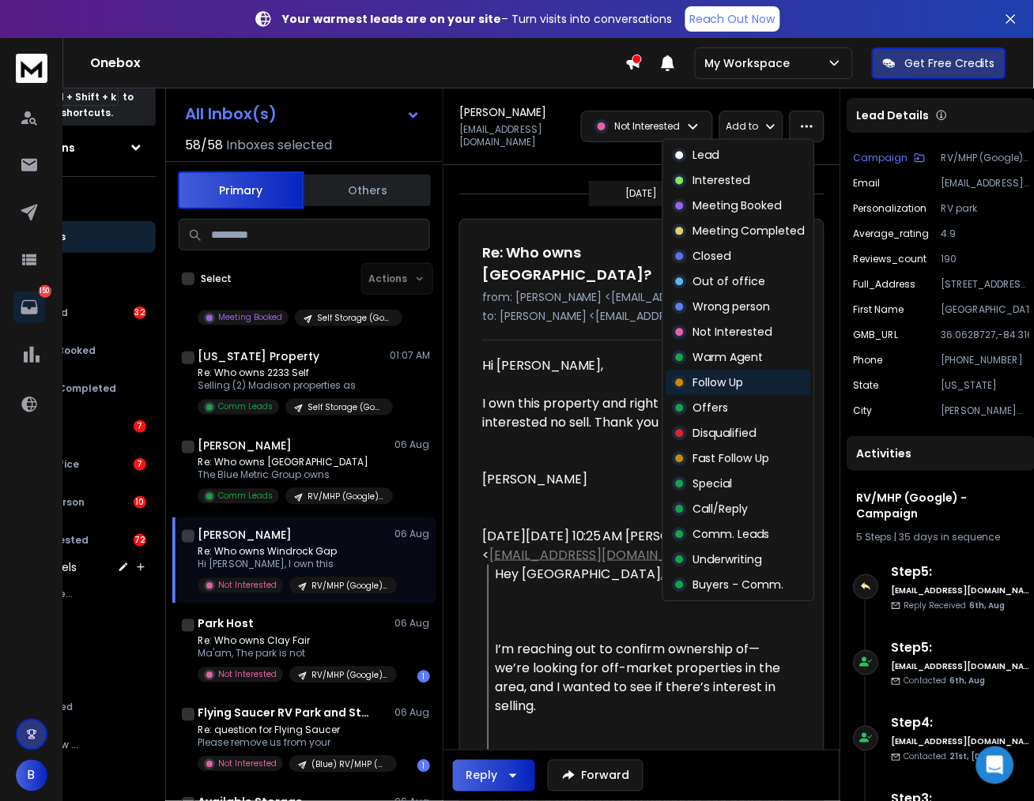
click at [727, 376] on p "Follow Up" at bounding box center [718, 383] width 51 height 16
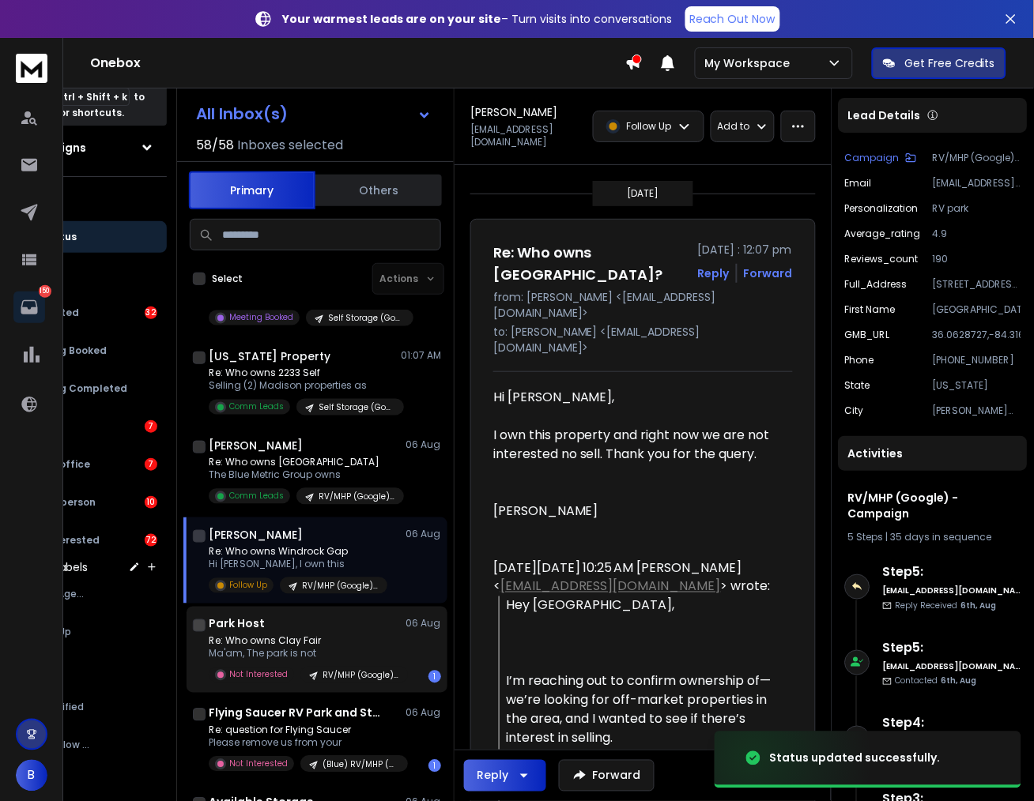
click at [296, 648] on p "Ma'am, The park is not" at bounding box center [304, 654] width 190 height 13
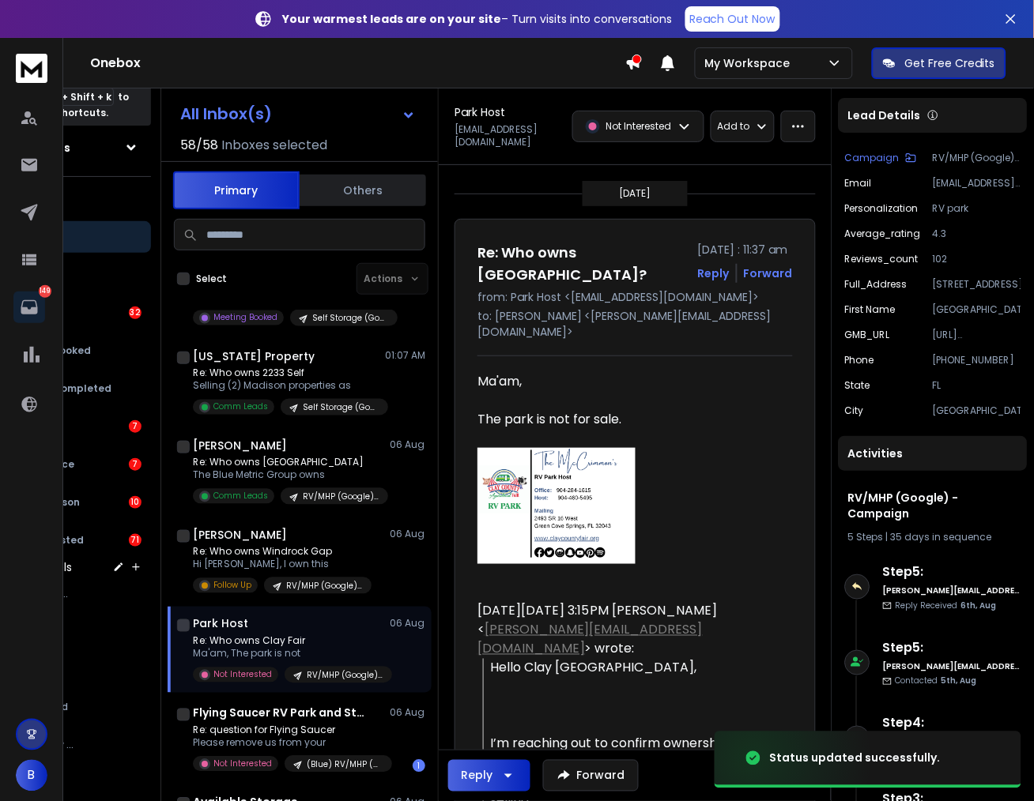
scroll to position [0, 136]
drag, startPoint x: 674, startPoint y: 427, endPoint x: 735, endPoint y: 382, distance: 75.7
click at [633, 120] on p "Not Interested" at bounding box center [639, 126] width 66 height 13
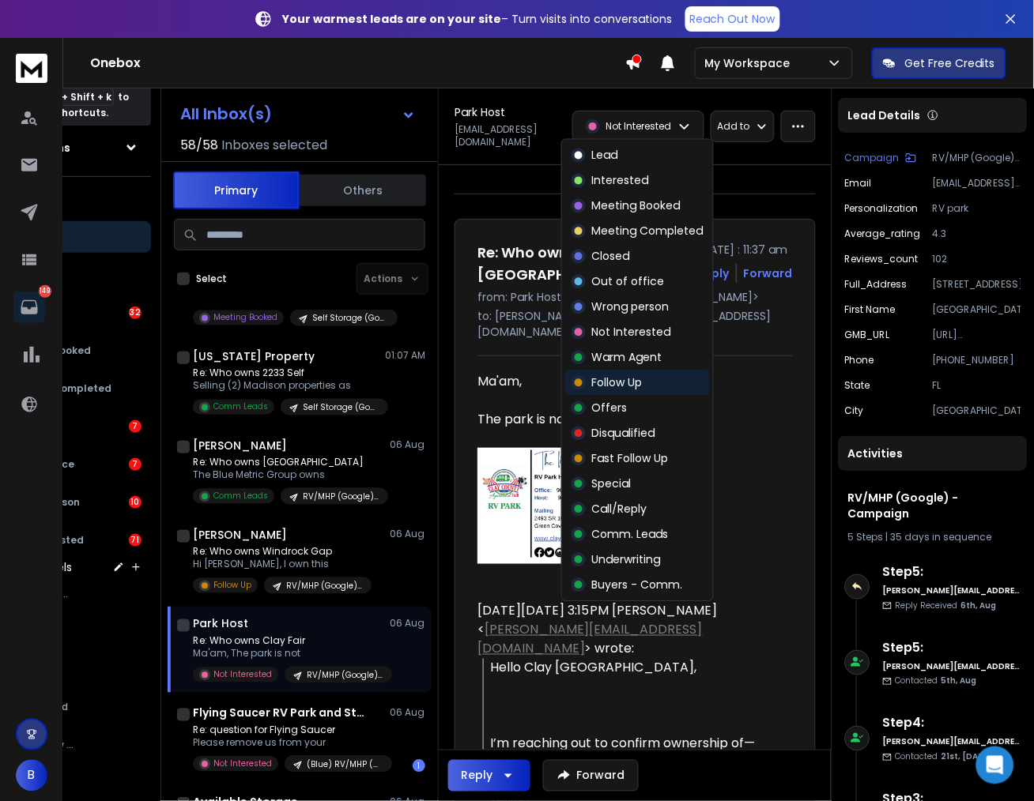
click at [640, 384] on p "Follow Up" at bounding box center [617, 383] width 51 height 16
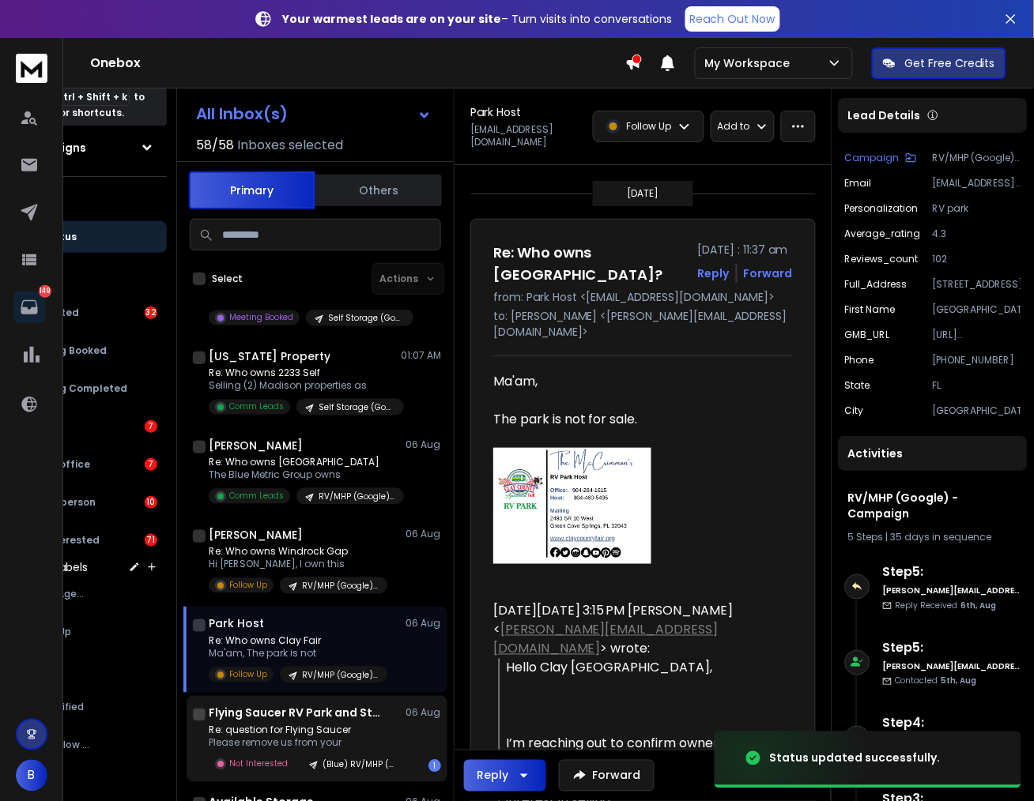
scroll to position [0, 115]
click at [280, 717] on h1 "Flying Saucer RV Park and Storage" at bounding box center [296, 714] width 174 height 16
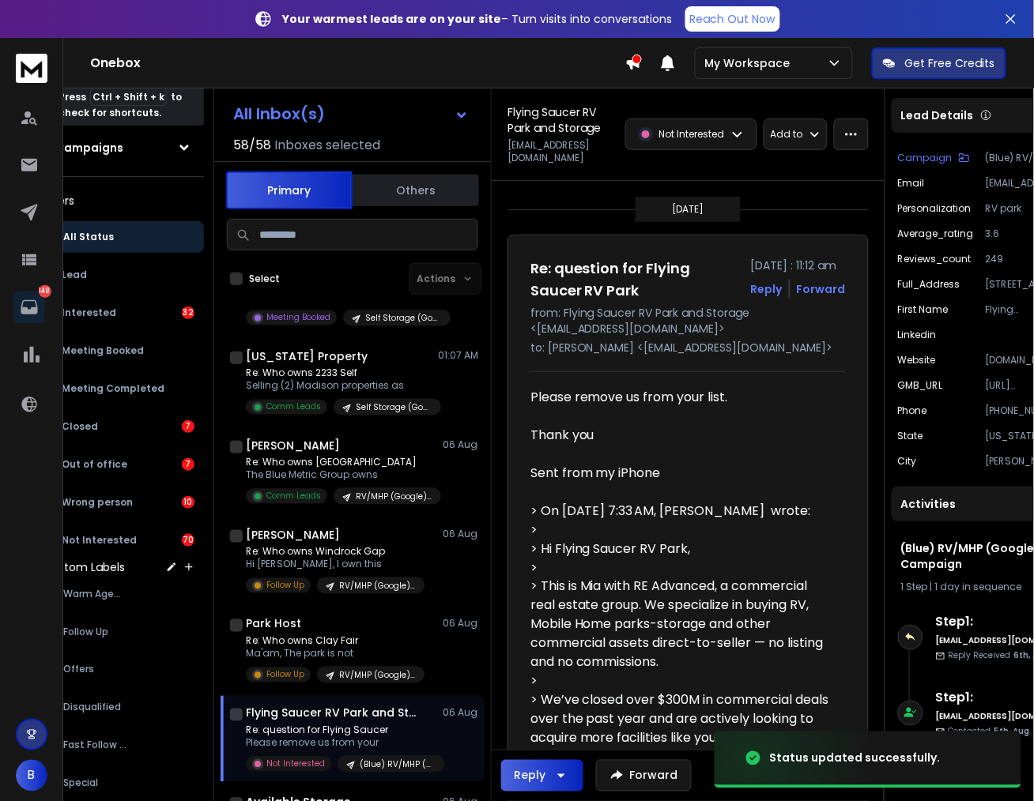
scroll to position [0, 77]
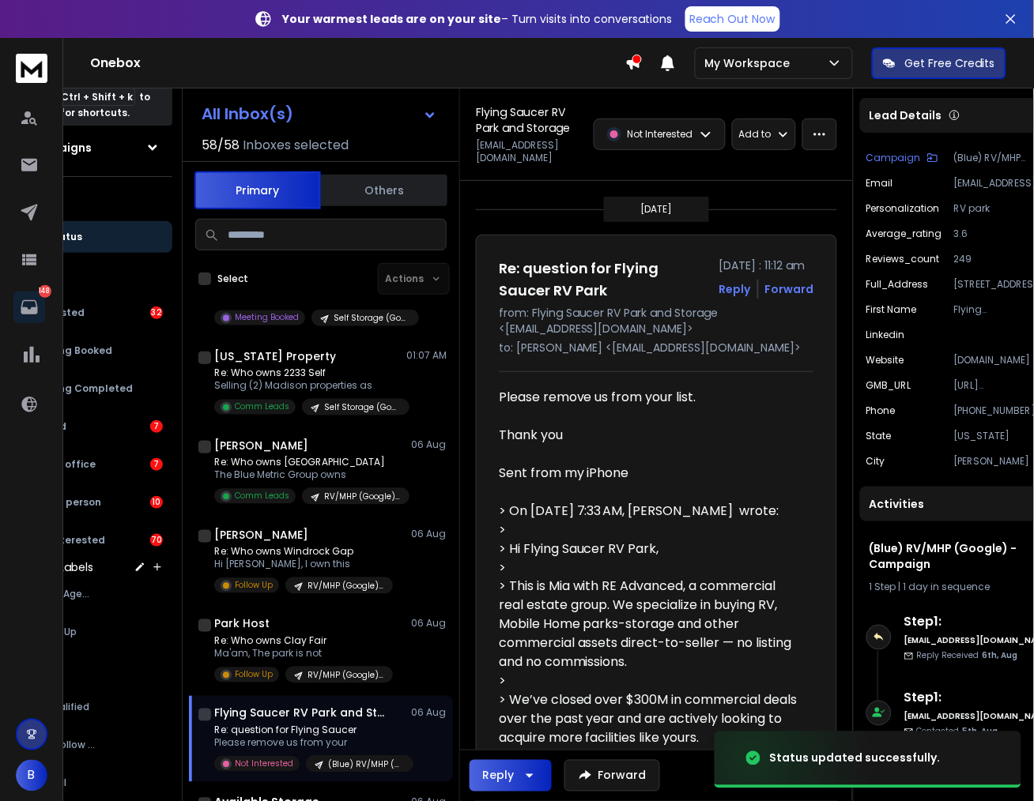
drag, startPoint x: 677, startPoint y: 414, endPoint x: 719, endPoint y: 400, distance: 44.2
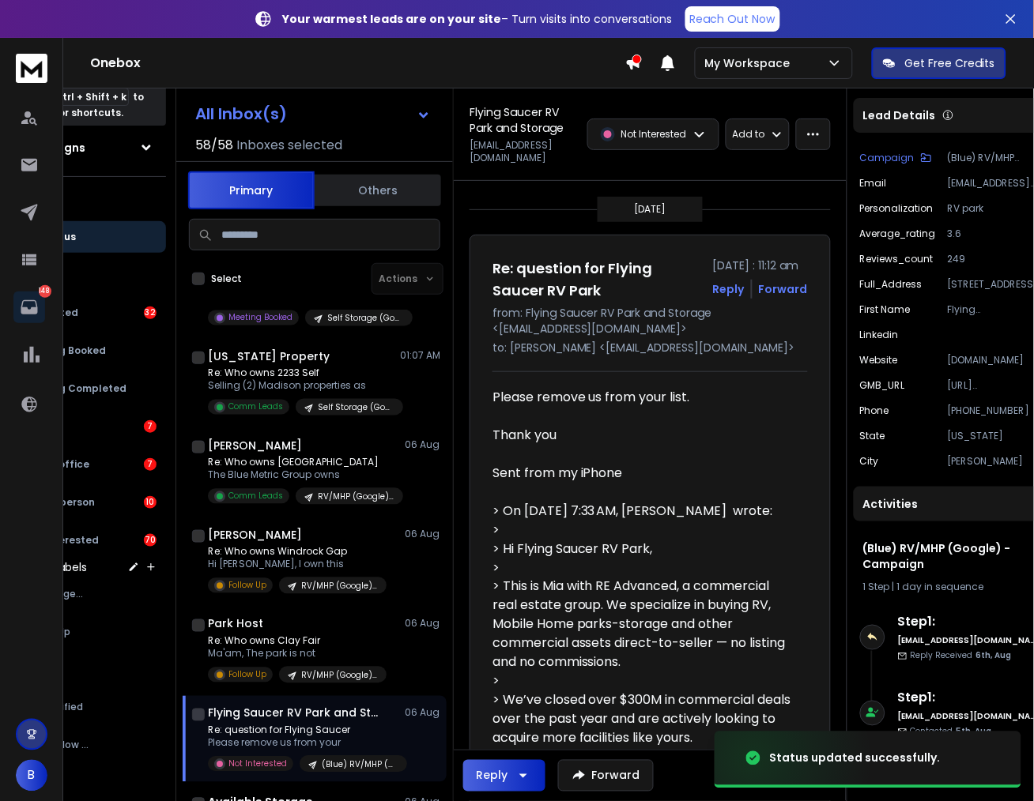
click at [830, 119] on button "button" at bounding box center [813, 135] width 35 height 32
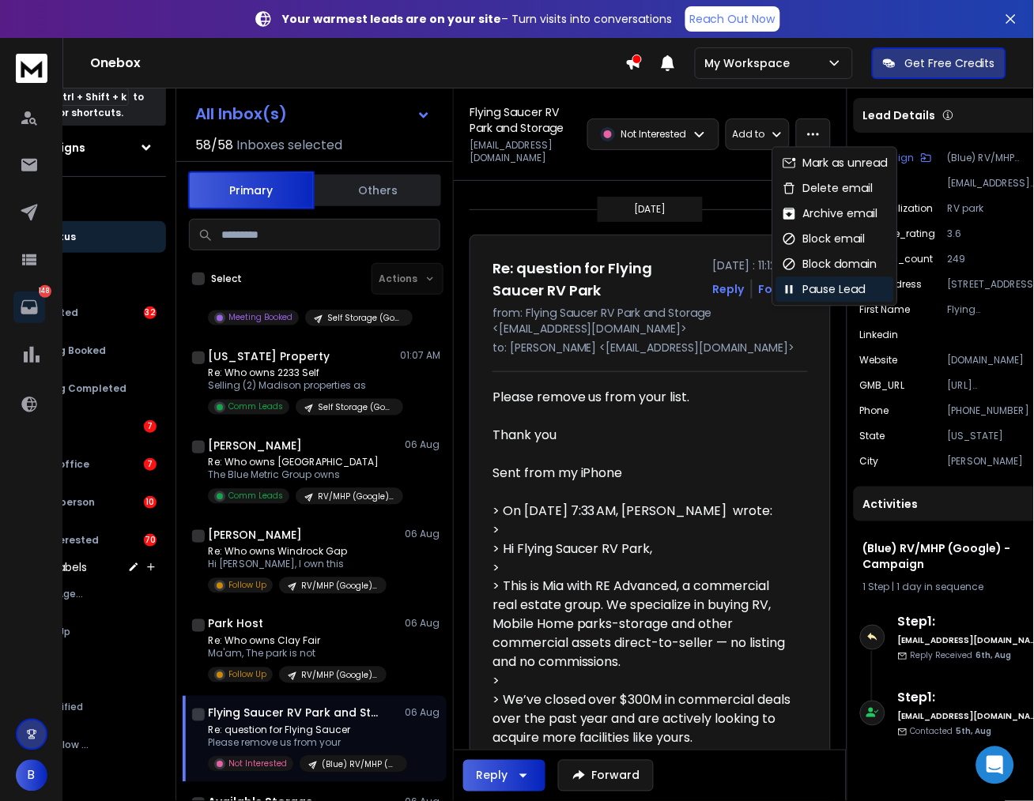
click at [834, 282] on div "Pause Lead" at bounding box center [823, 290] width 83 height 16
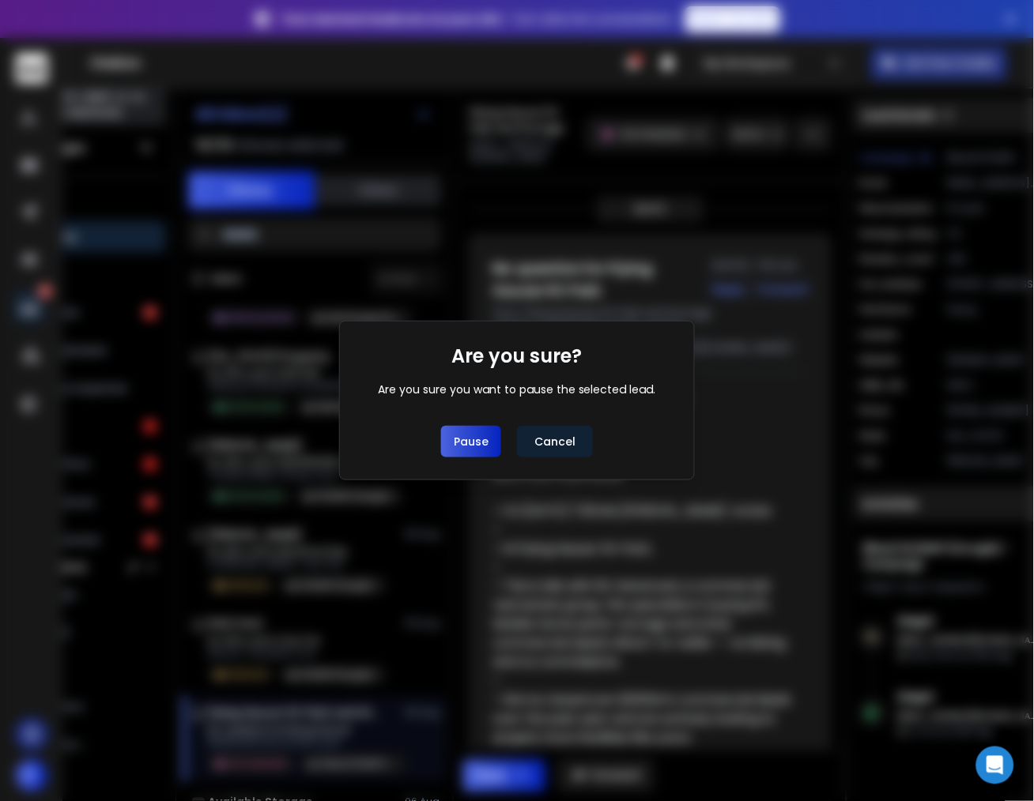
click at [478, 446] on button "Pause" at bounding box center [471, 442] width 60 height 32
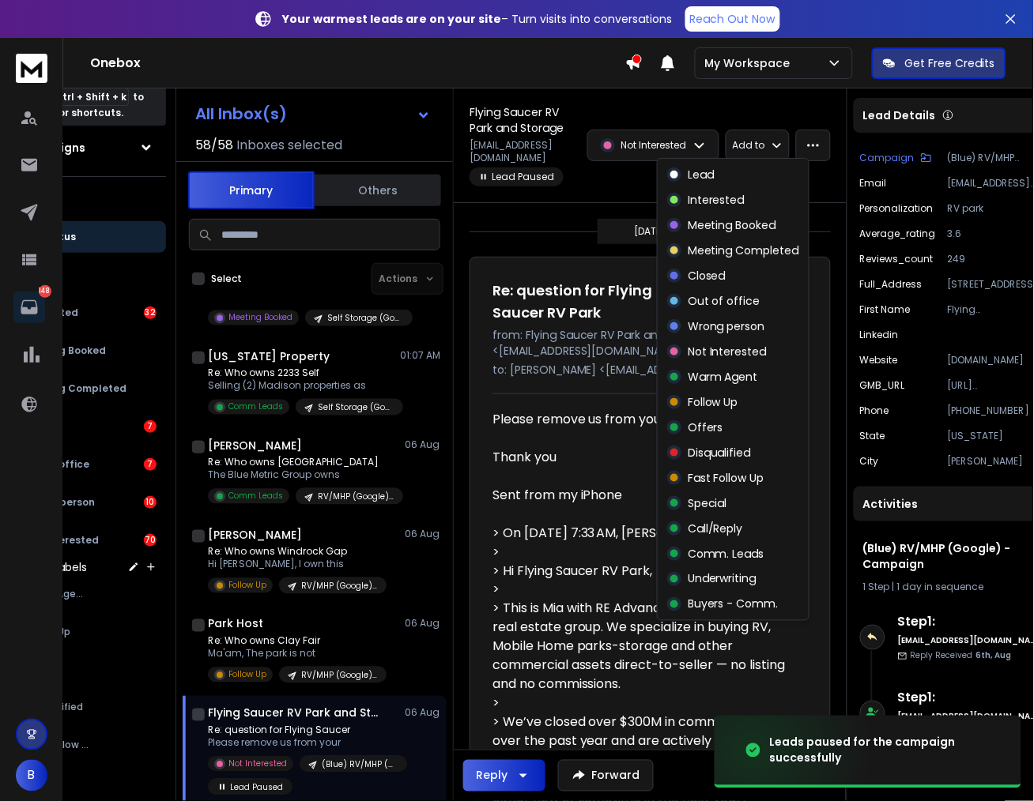
click at [687, 139] on p "Not Interested" at bounding box center [654, 145] width 66 height 13
click at [745, 446] on p "Disqualified" at bounding box center [718, 453] width 63 height 16
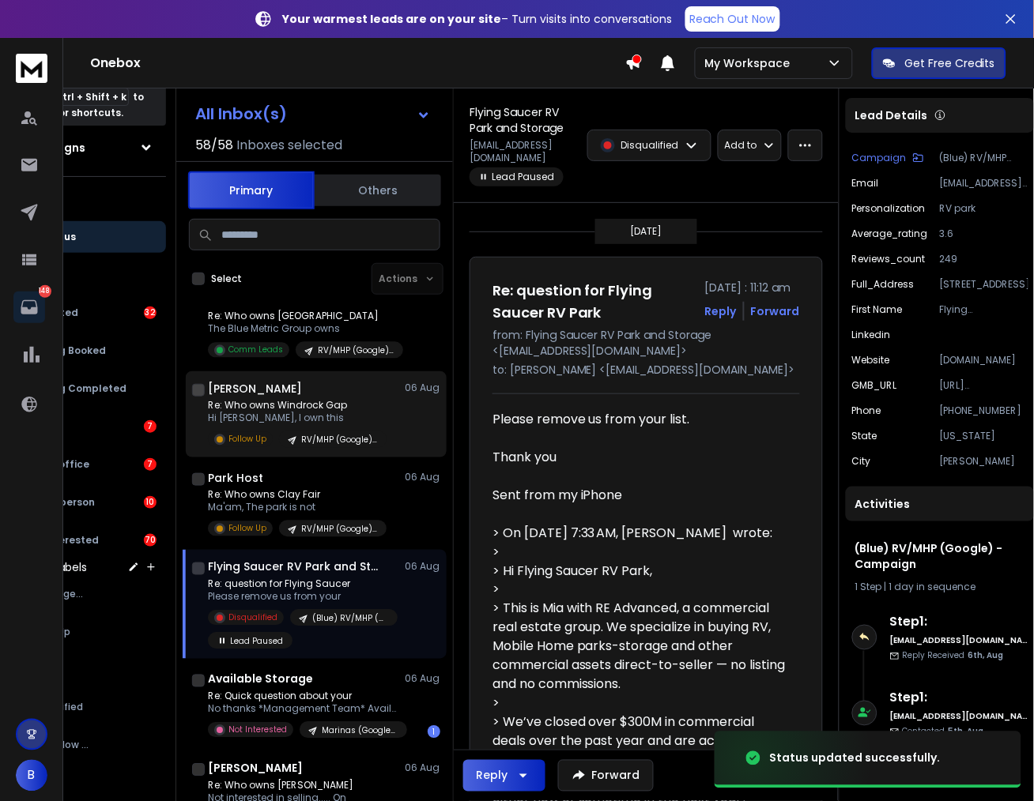
scroll to position [3219, 0]
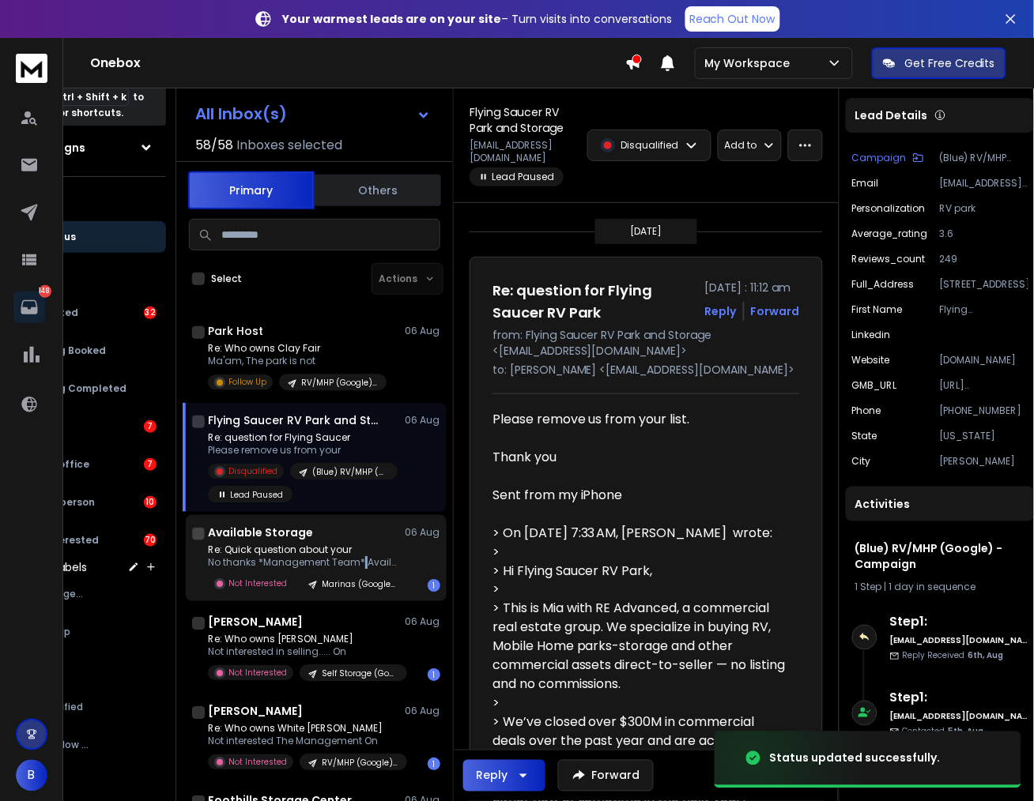
click at [360, 556] on p "No thanks *Management Team* Available" at bounding box center [303, 562] width 190 height 13
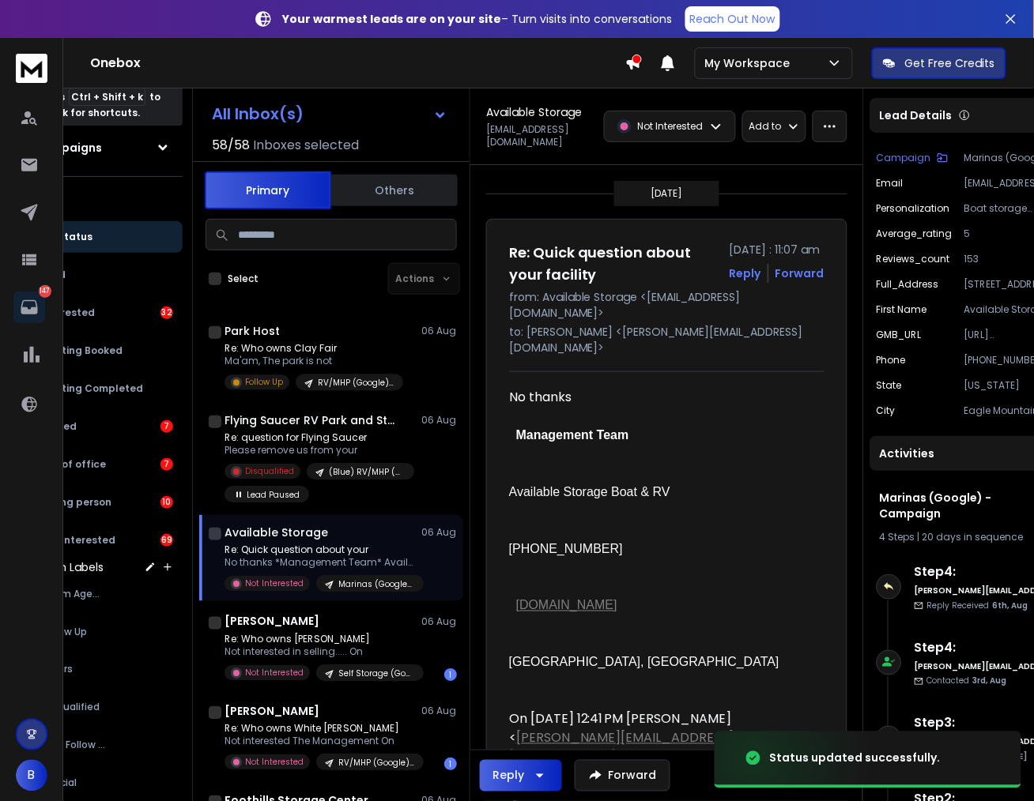
scroll to position [0, 161]
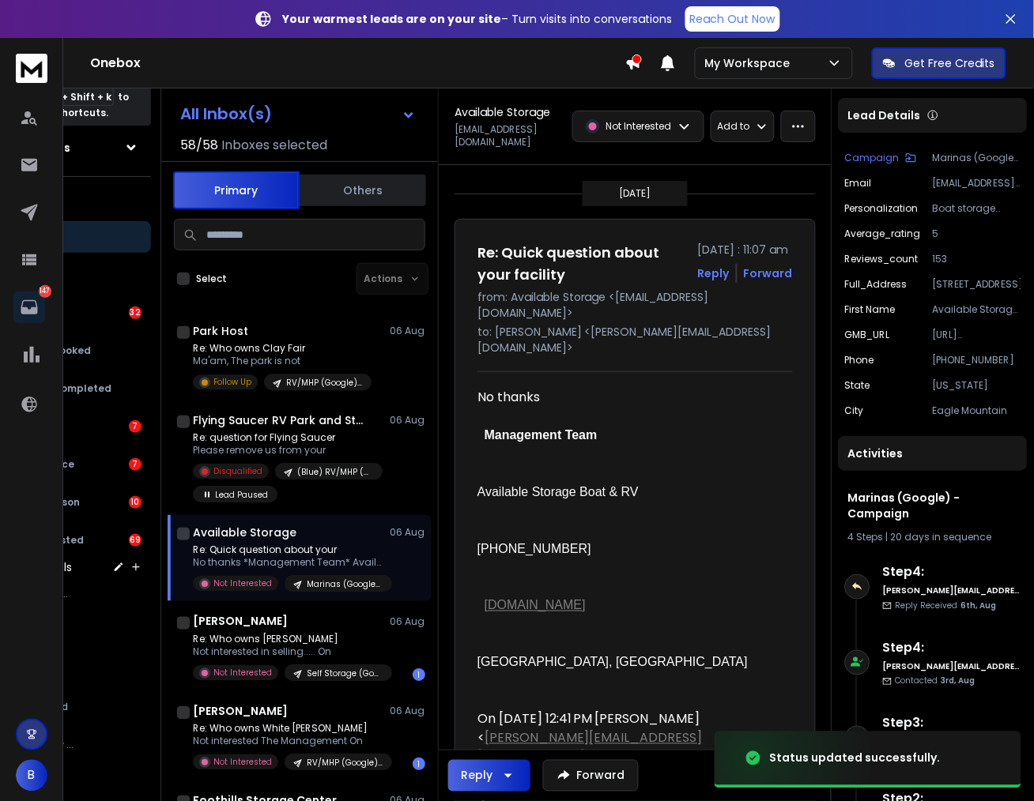
drag, startPoint x: 717, startPoint y: 413, endPoint x: 775, endPoint y: 387, distance: 64.0
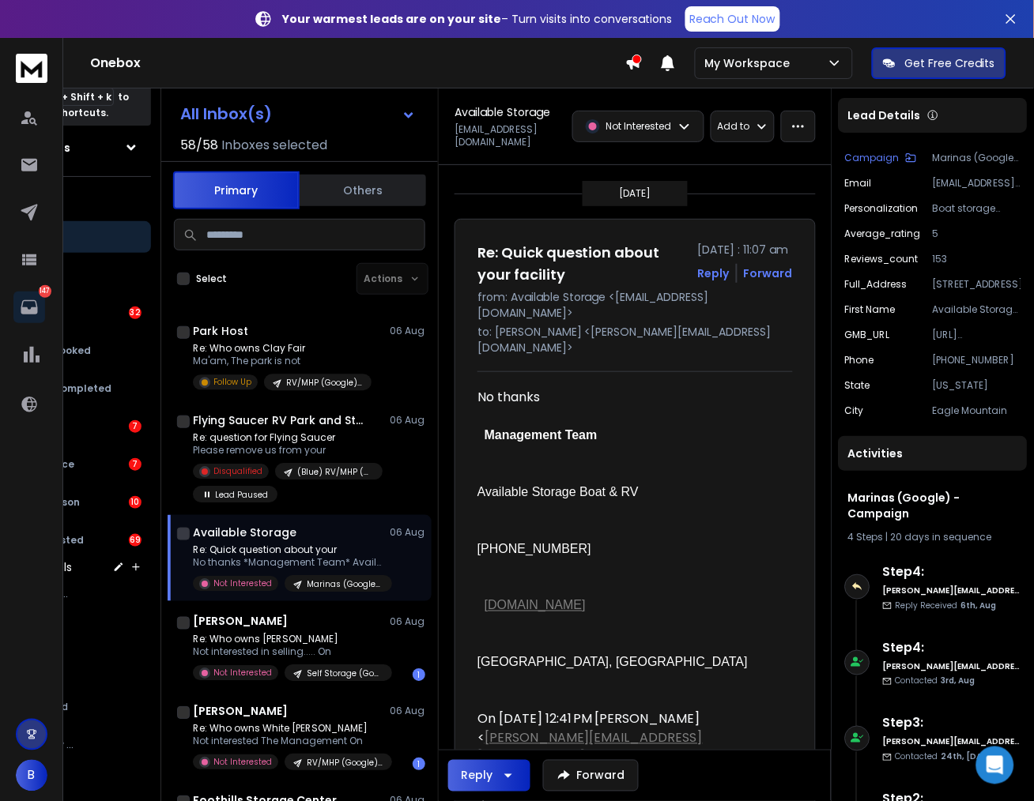
click at [672, 120] on p "Not Interested" at bounding box center [639, 126] width 66 height 13
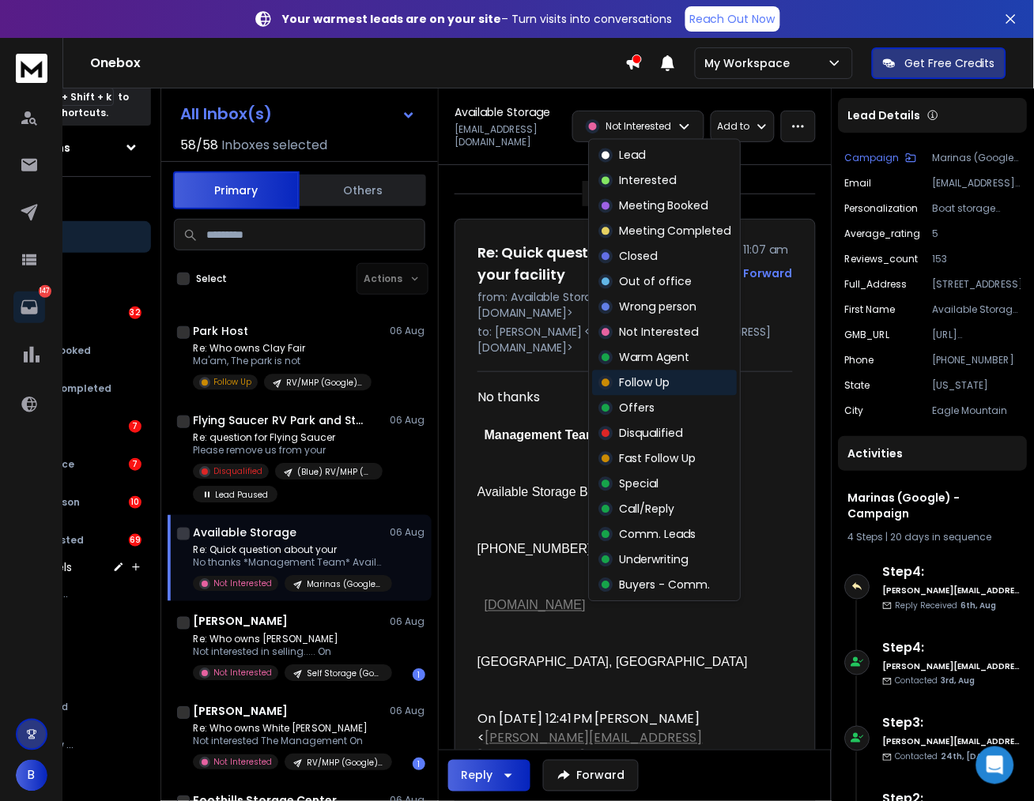
click at [668, 383] on p "Follow Up" at bounding box center [644, 383] width 51 height 16
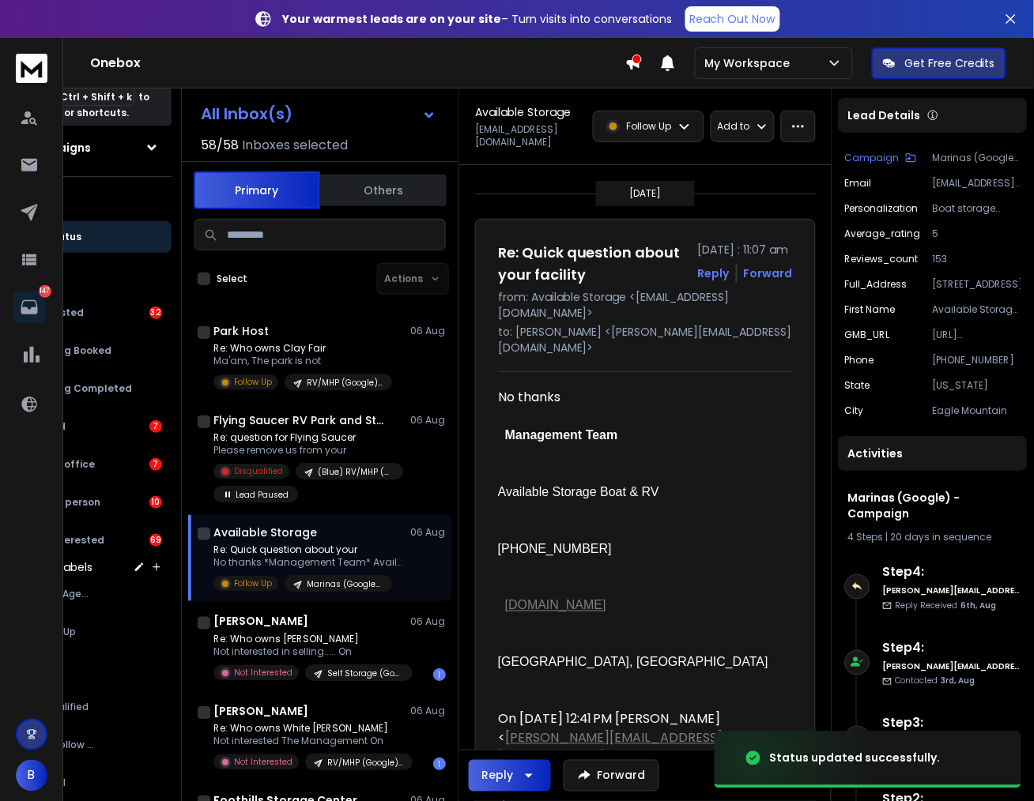
scroll to position [3365, 0]
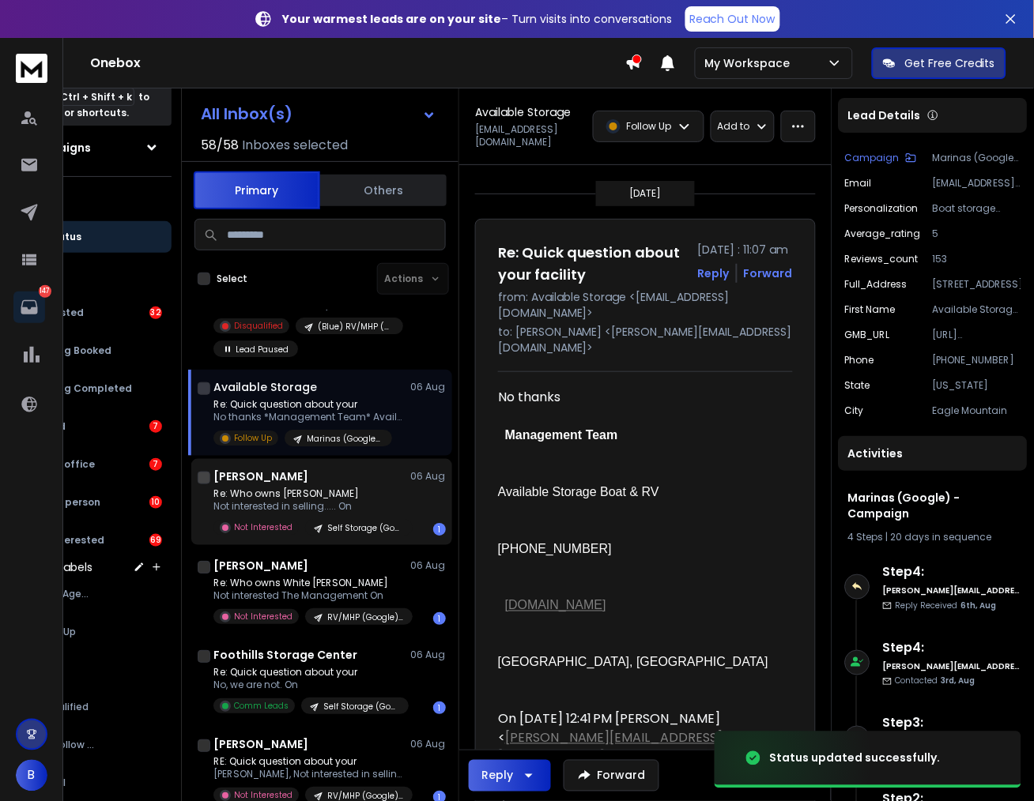
click at [258, 503] on p "Not interested in selling..... On" at bounding box center [308, 506] width 190 height 13
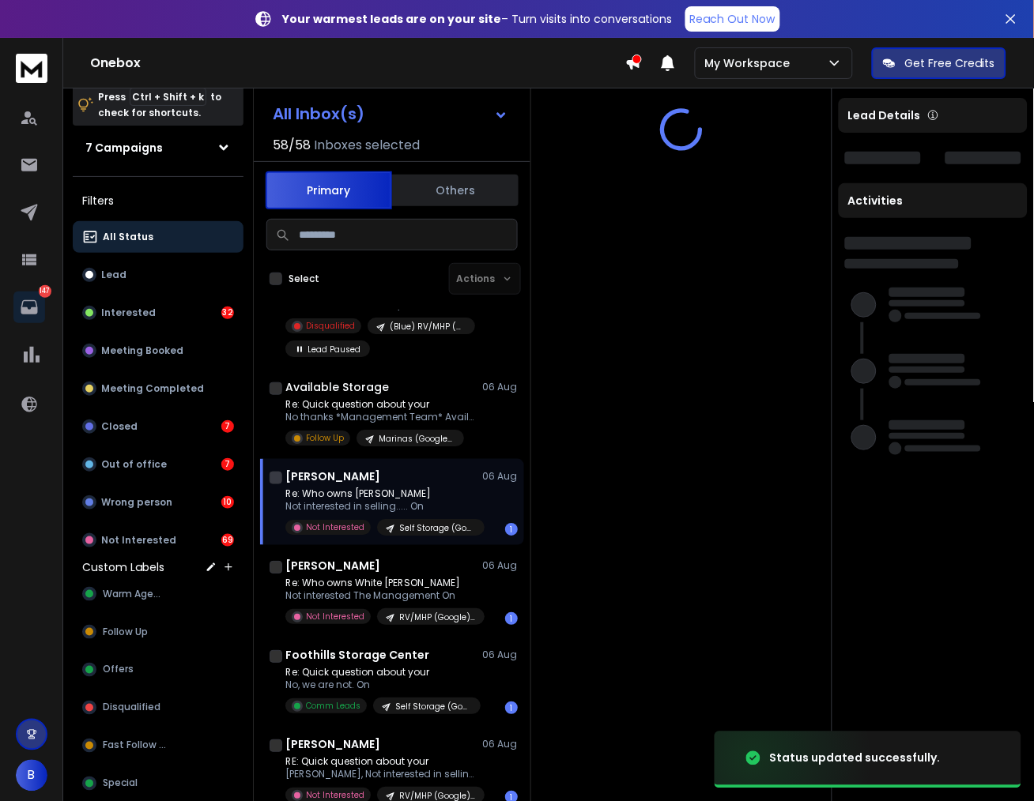
scroll to position [0, 0]
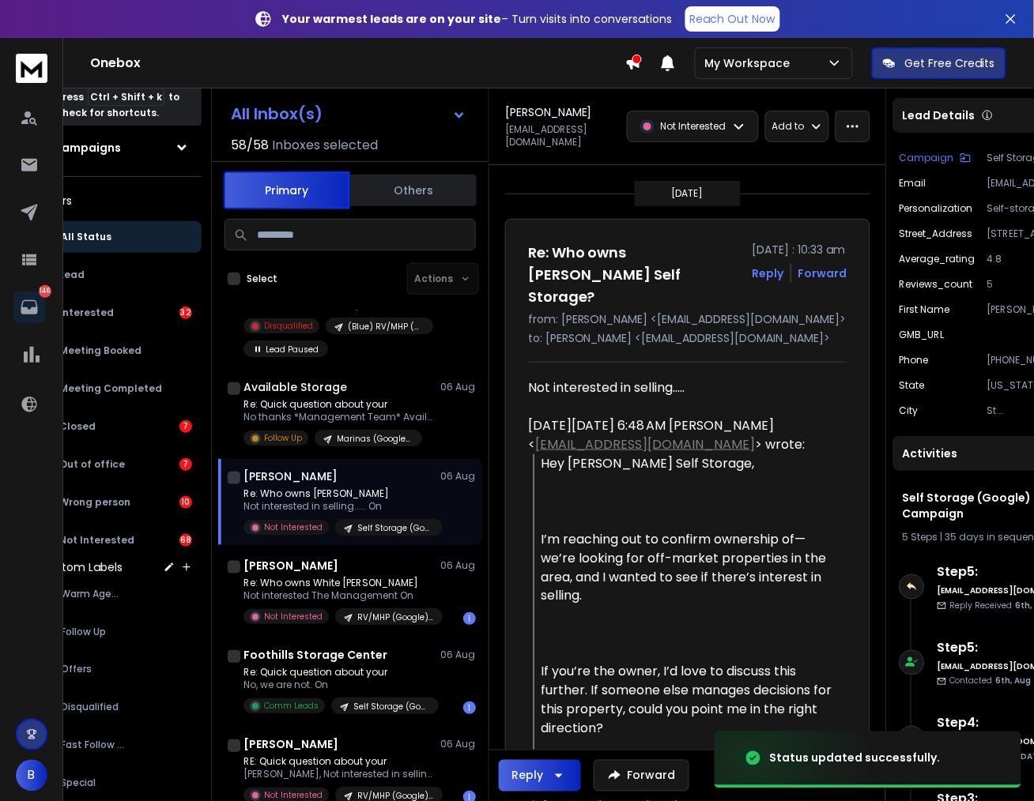
drag, startPoint x: 684, startPoint y: 360, endPoint x: 753, endPoint y: 316, distance: 82.0
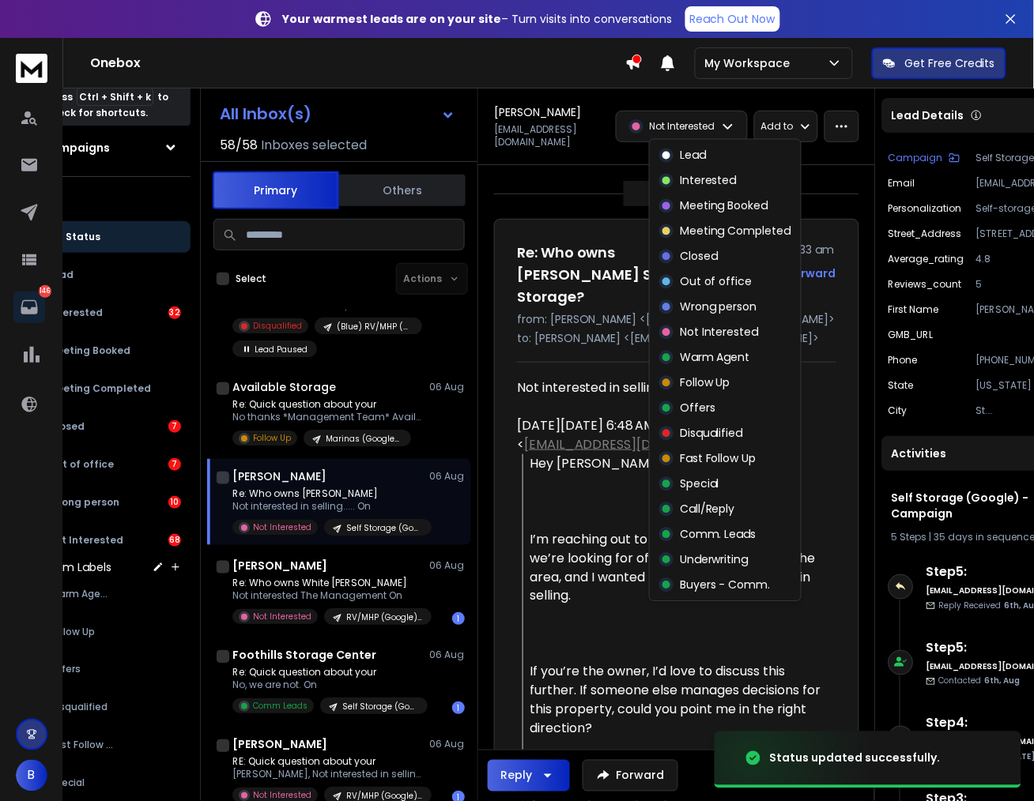
click at [715, 120] on p "Not Interested" at bounding box center [683, 126] width 66 height 13
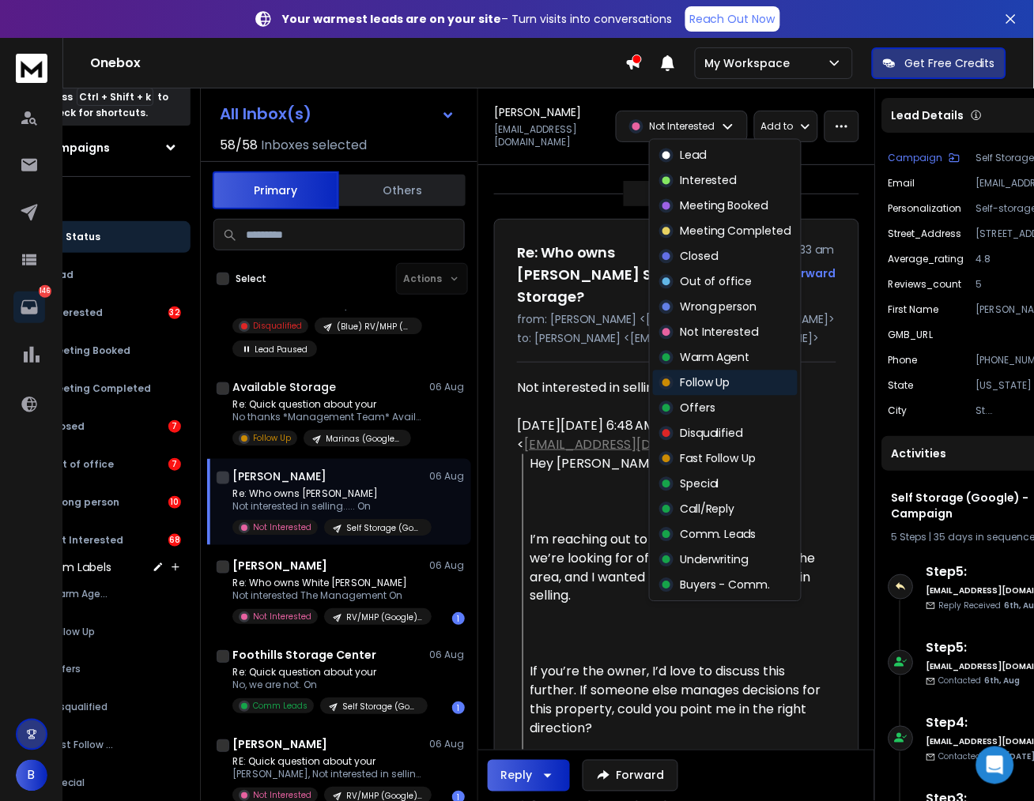
click at [724, 387] on p "Follow Up" at bounding box center [705, 383] width 51 height 16
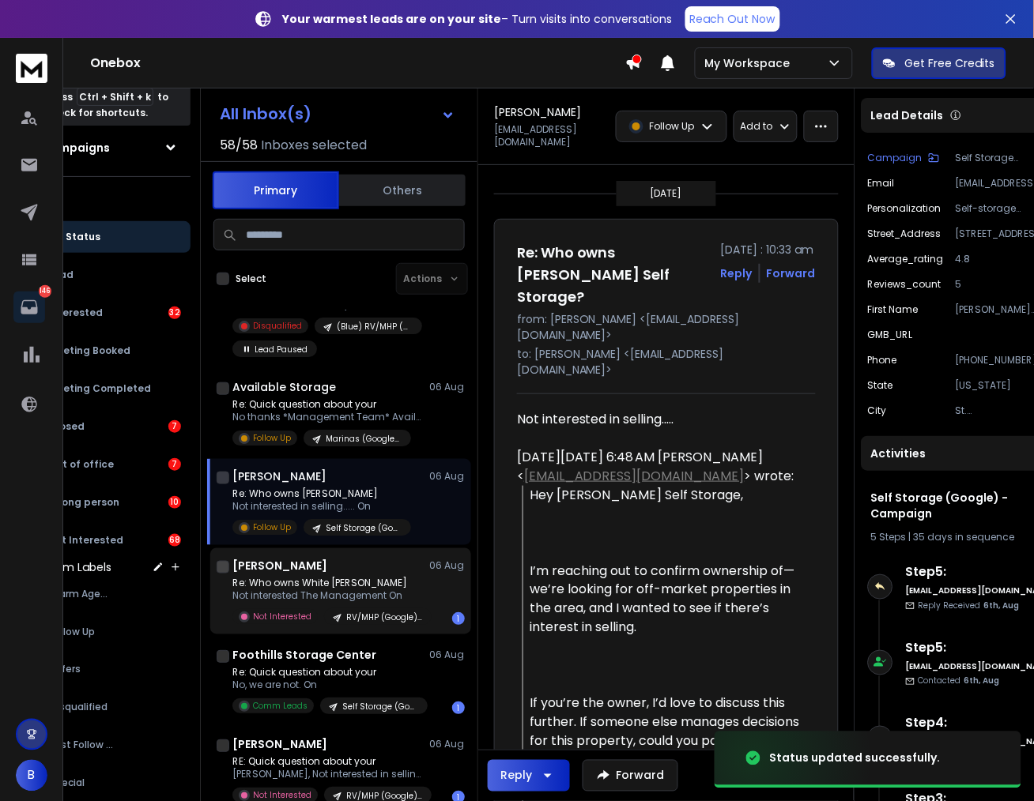
click at [373, 591] on p "Not interested The Management On" at bounding box center [327, 595] width 190 height 13
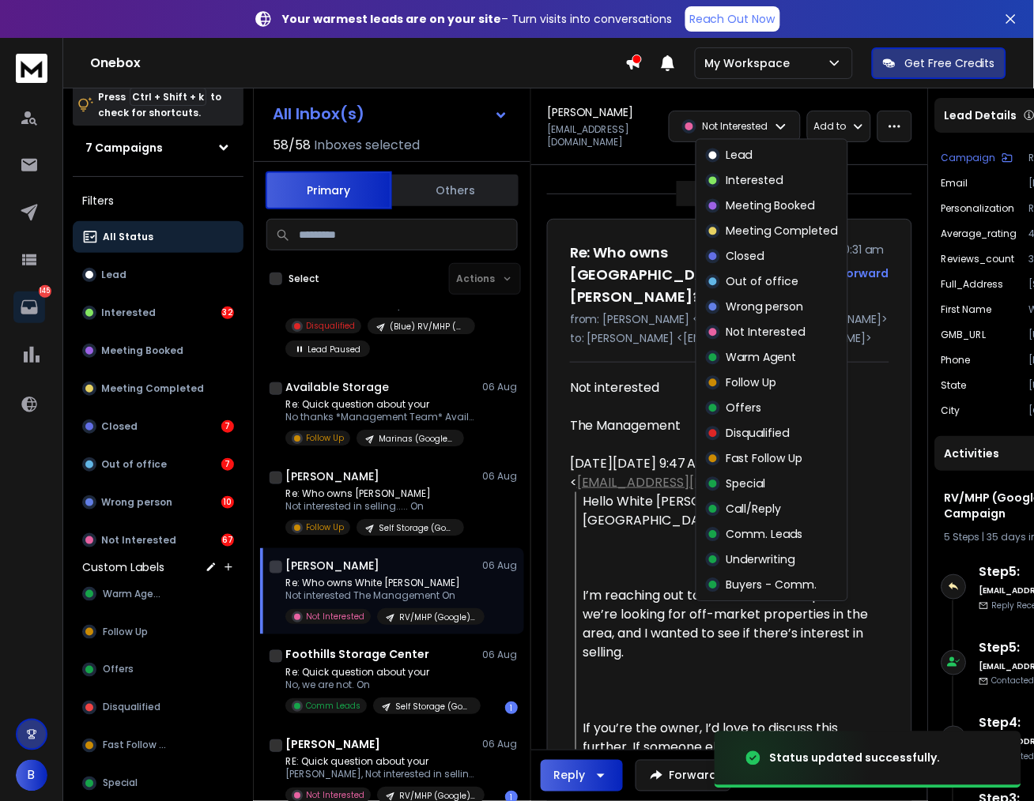
click at [768, 120] on p "Not Interested" at bounding box center [735, 126] width 66 height 13
click at [776, 382] on p "Follow Up" at bounding box center [751, 383] width 51 height 16
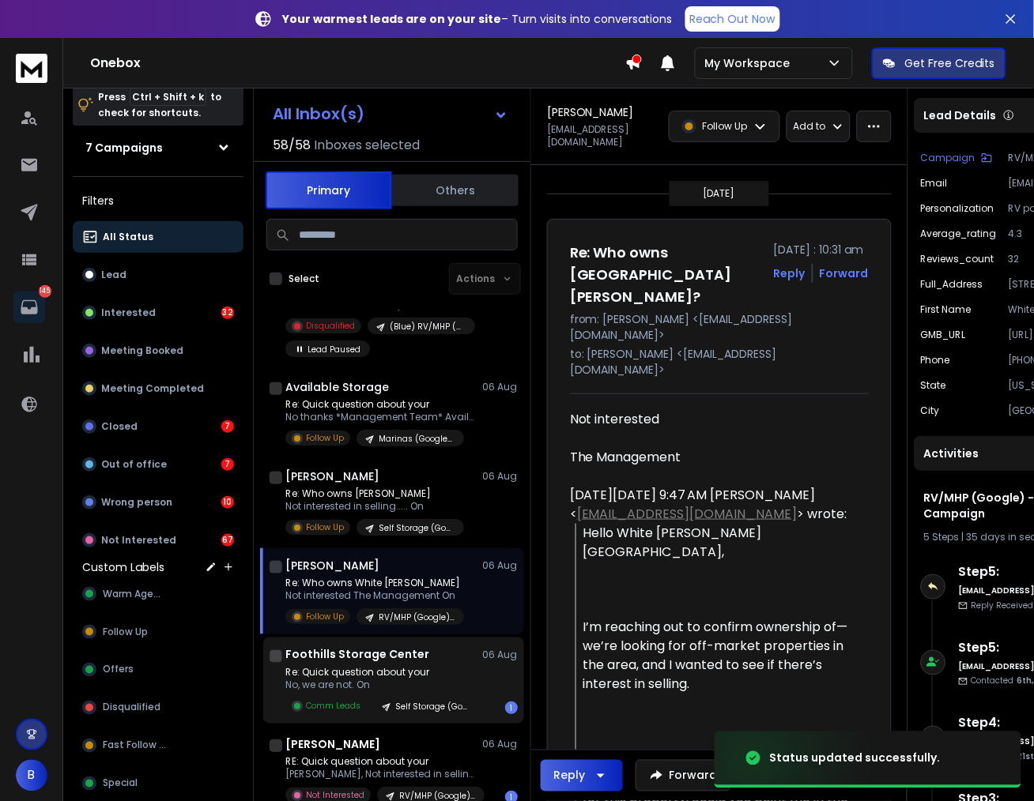
click at [362, 673] on p "Re: Quick question about your" at bounding box center [380, 672] width 190 height 13
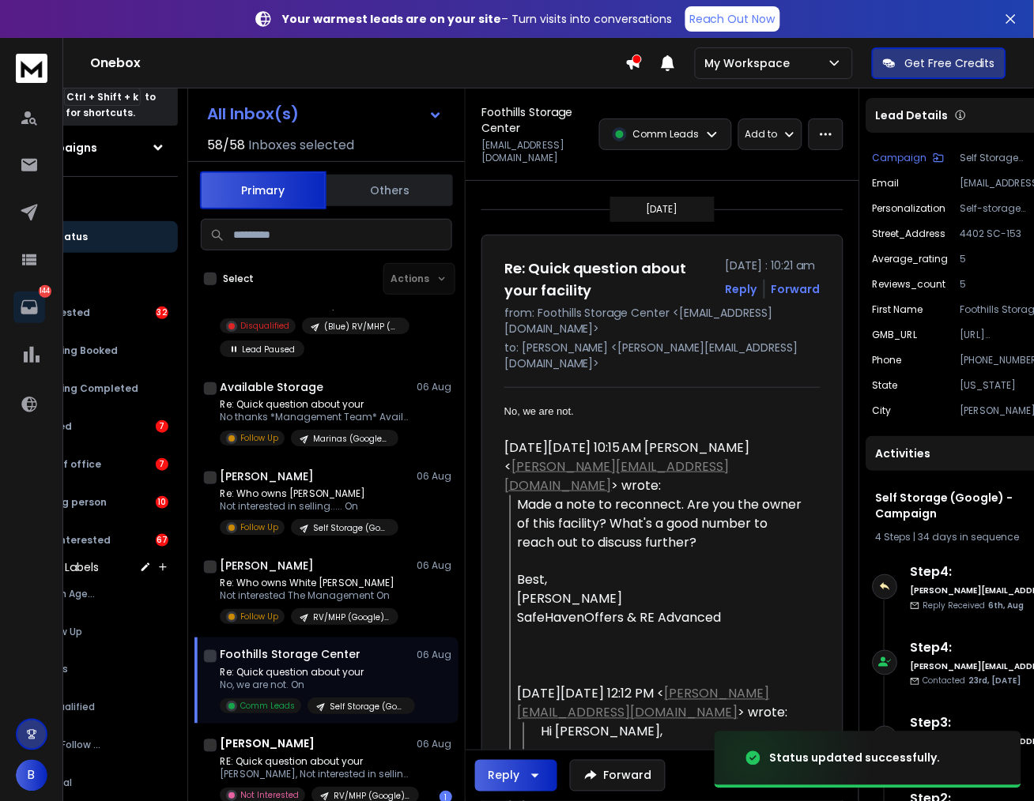
drag, startPoint x: 684, startPoint y: 357, endPoint x: 705, endPoint y: 351, distance: 22.3
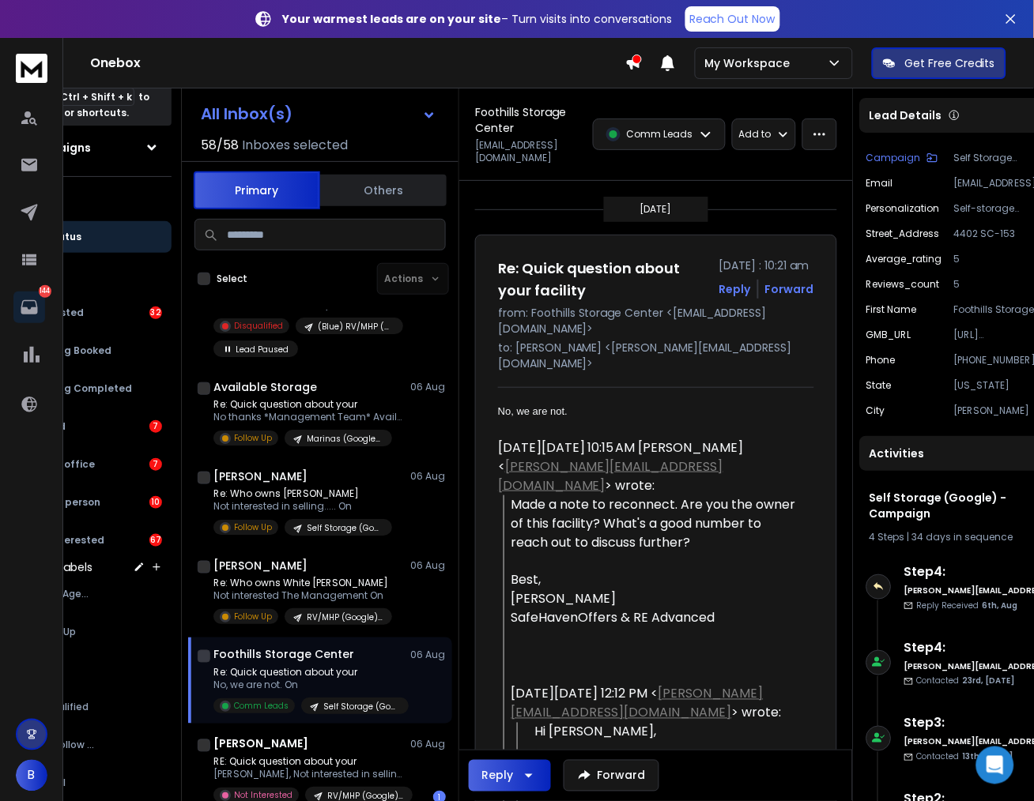
click at [504, 745] on div "Reply" at bounding box center [497, 776] width 32 height 16
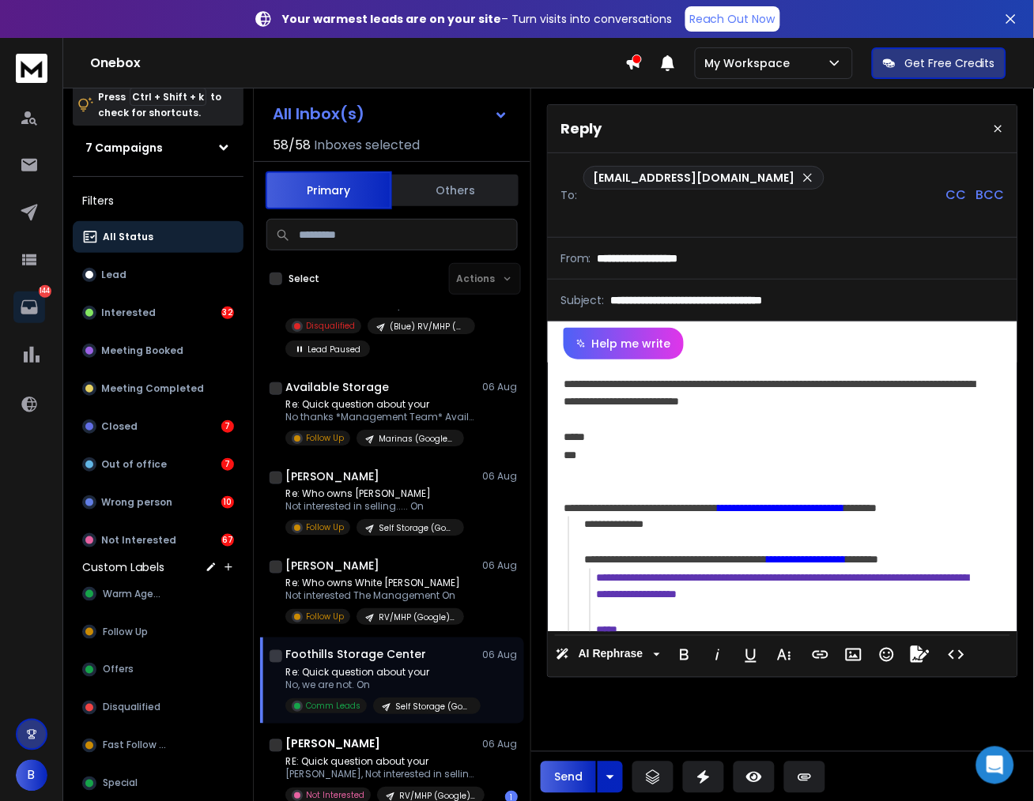
click at [613, 745] on icon "button" at bounding box center [610, 777] width 19 height 19
click at [608, 741] on p "Send Later" at bounding box center [592, 737] width 58 height 16
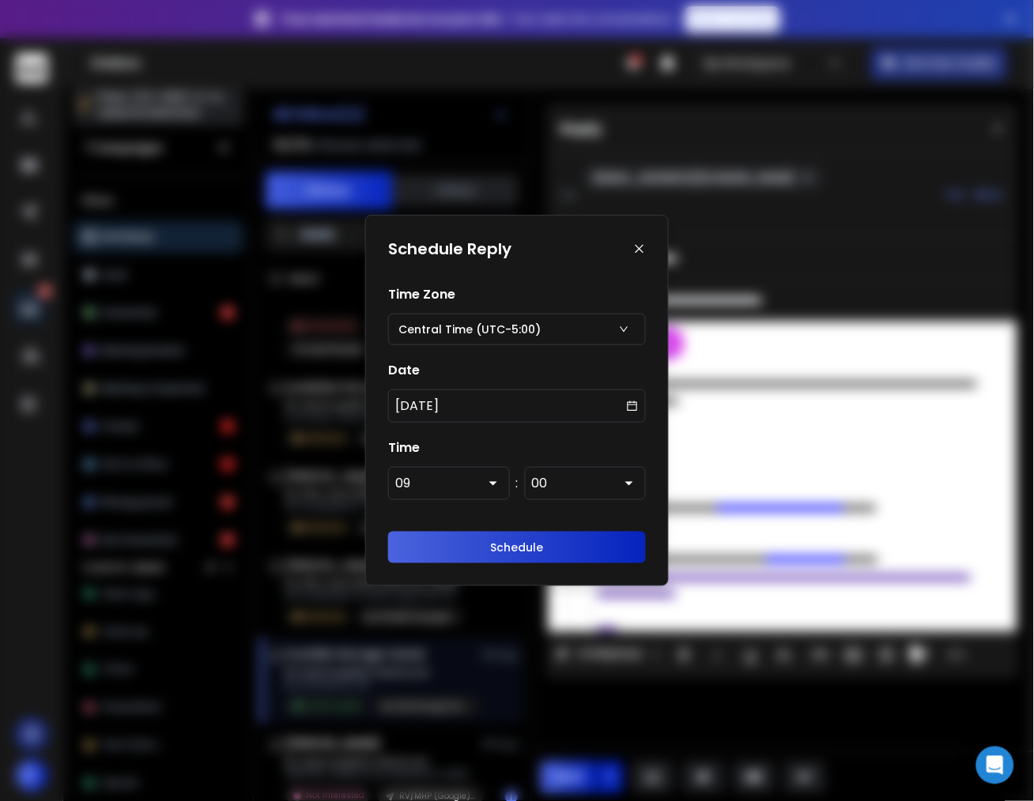
click at [581, 476] on div "00" at bounding box center [586, 483] width 122 height 33
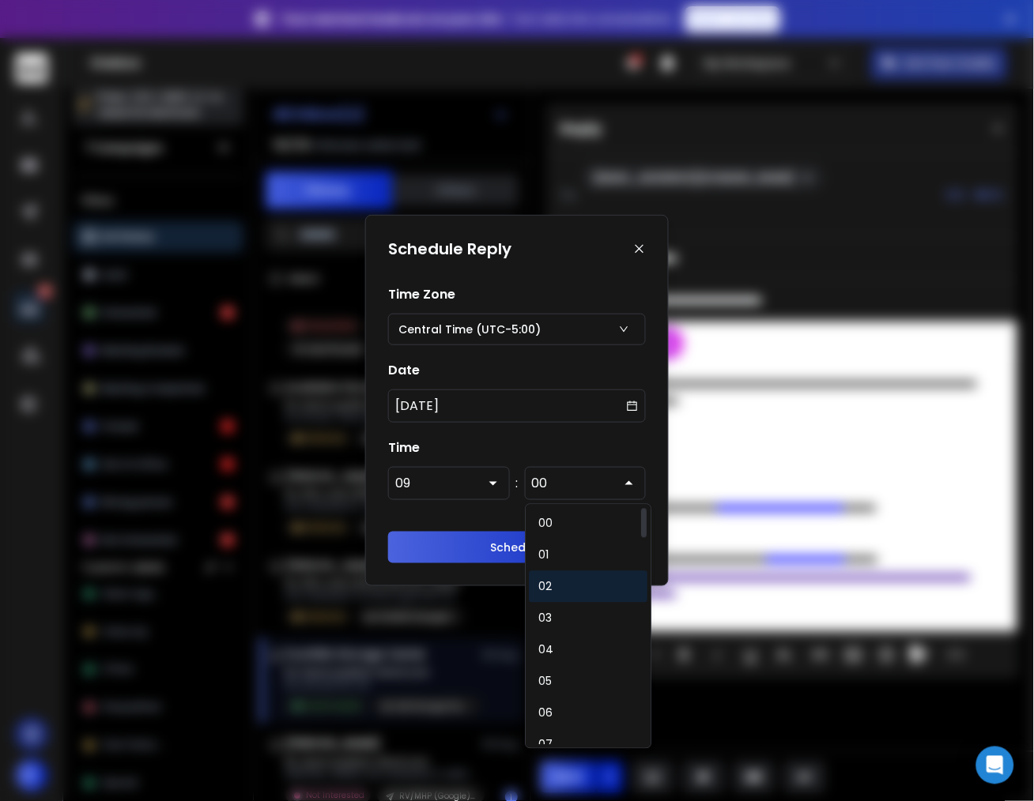
click at [557, 583] on div "02" at bounding box center [588, 587] width 119 height 32
click at [531, 540] on div "Schedule" at bounding box center [517, 548] width 258 height 32
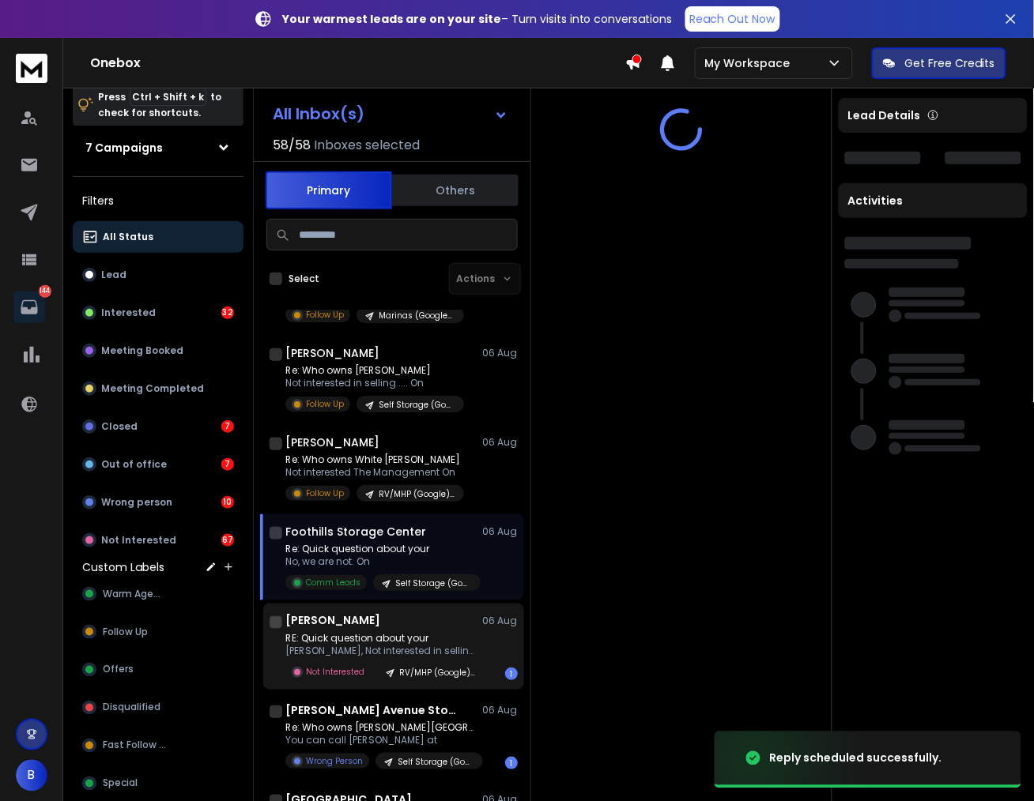
scroll to position [3512, 0]
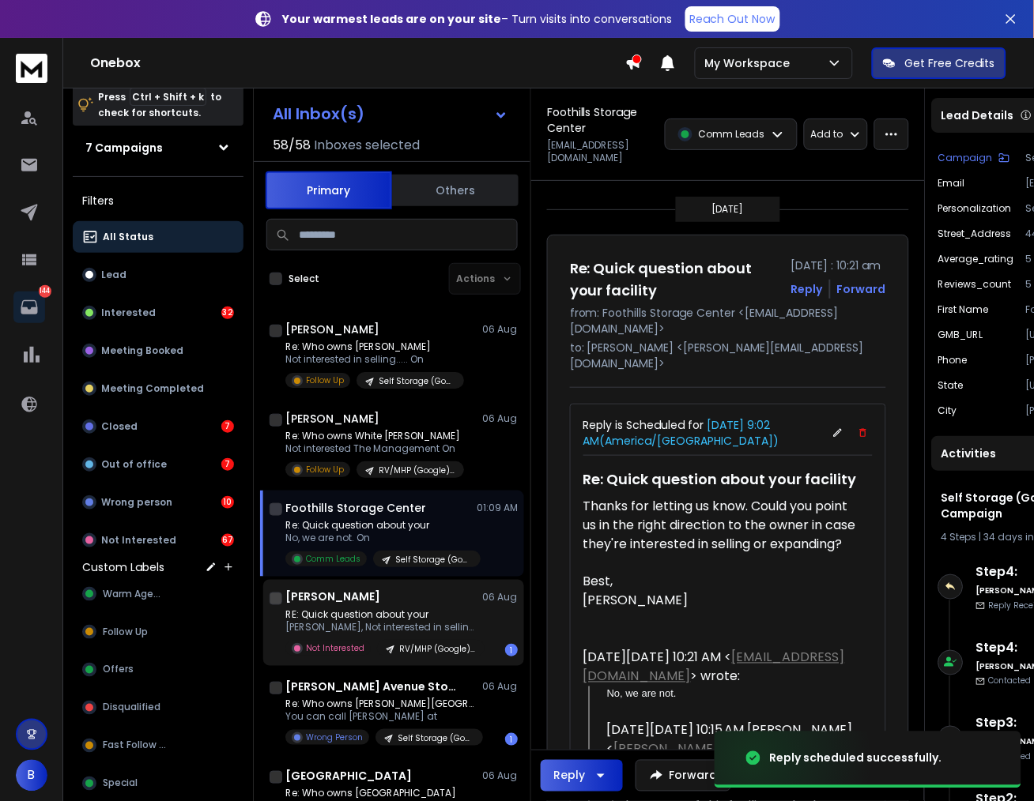
click at [421, 625] on p "[PERSON_NAME], Not interested in selling." at bounding box center [380, 627] width 190 height 13
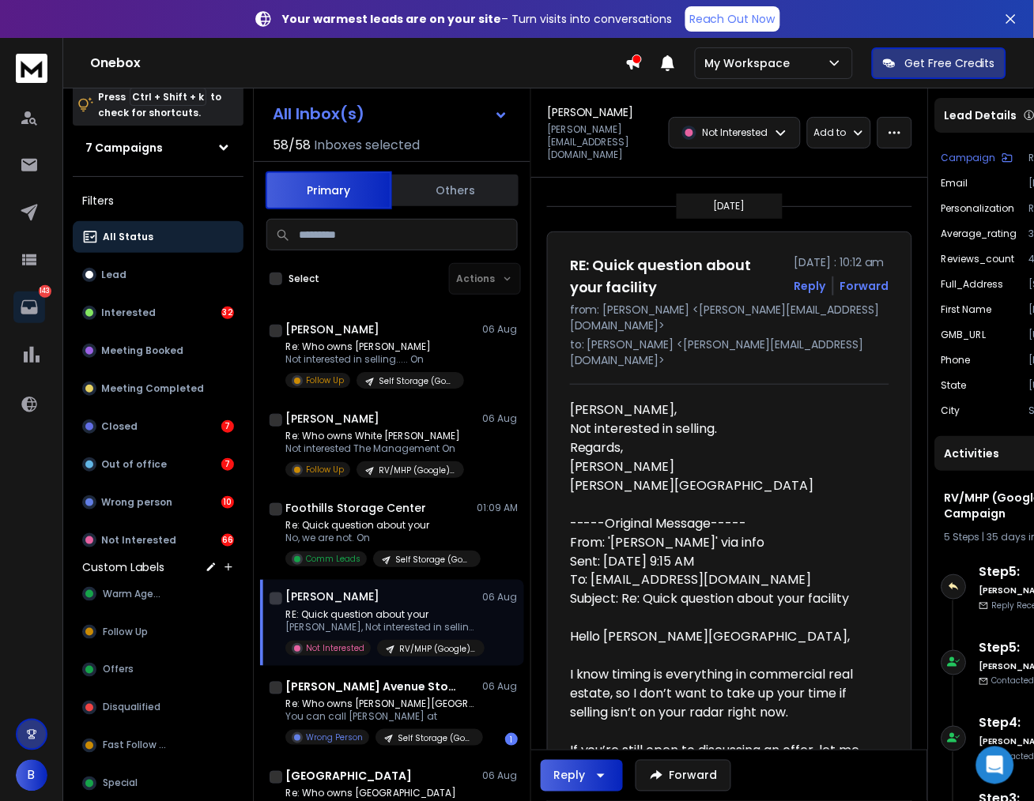
click at [779, 141] on div "[PERSON_NAME] [PERSON_NAME] [PERSON_NAME][EMAIL_ADDRESS][DOMAIN_NAME] Not Inter…" at bounding box center [729, 133] width 397 height 89
click at [768, 126] on p "Not Interested" at bounding box center [735, 132] width 66 height 13
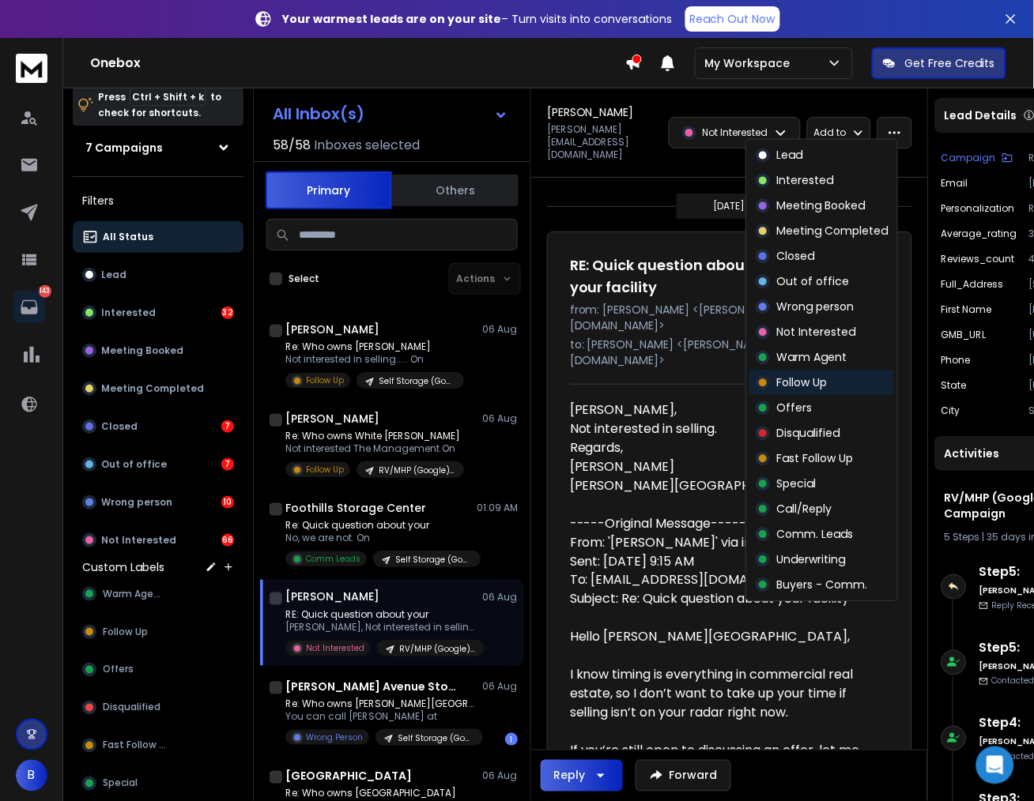
click at [812, 392] on div "Follow Up" at bounding box center [821, 383] width 145 height 25
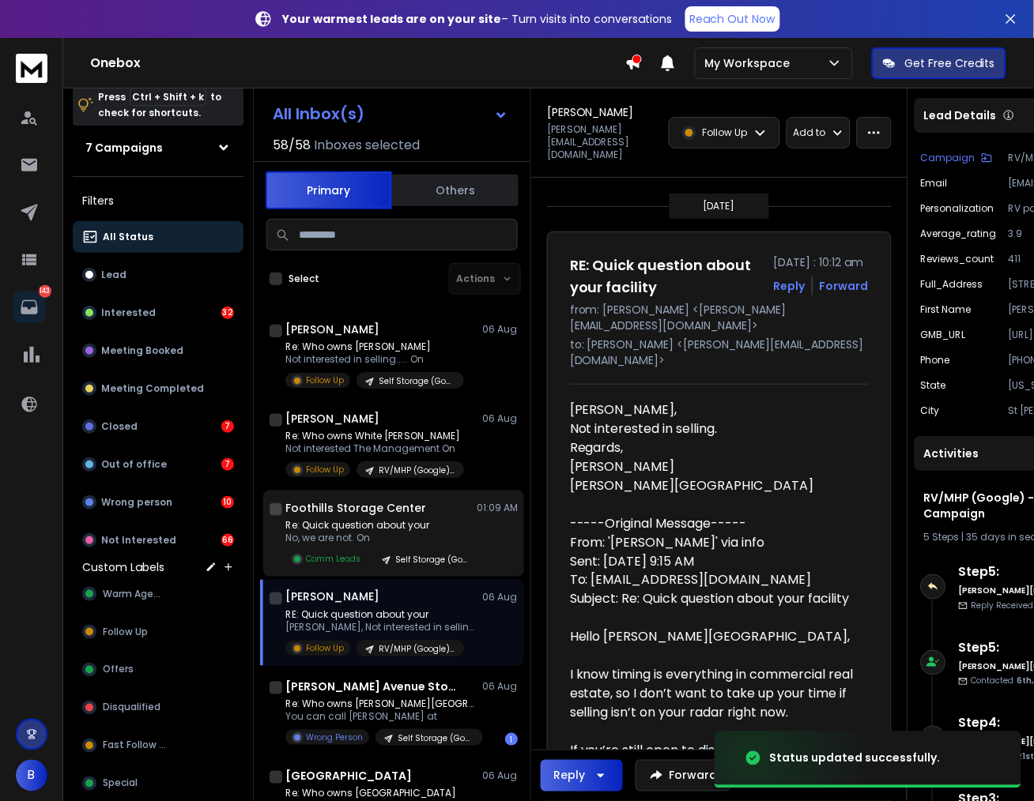
scroll to position [3659, 0]
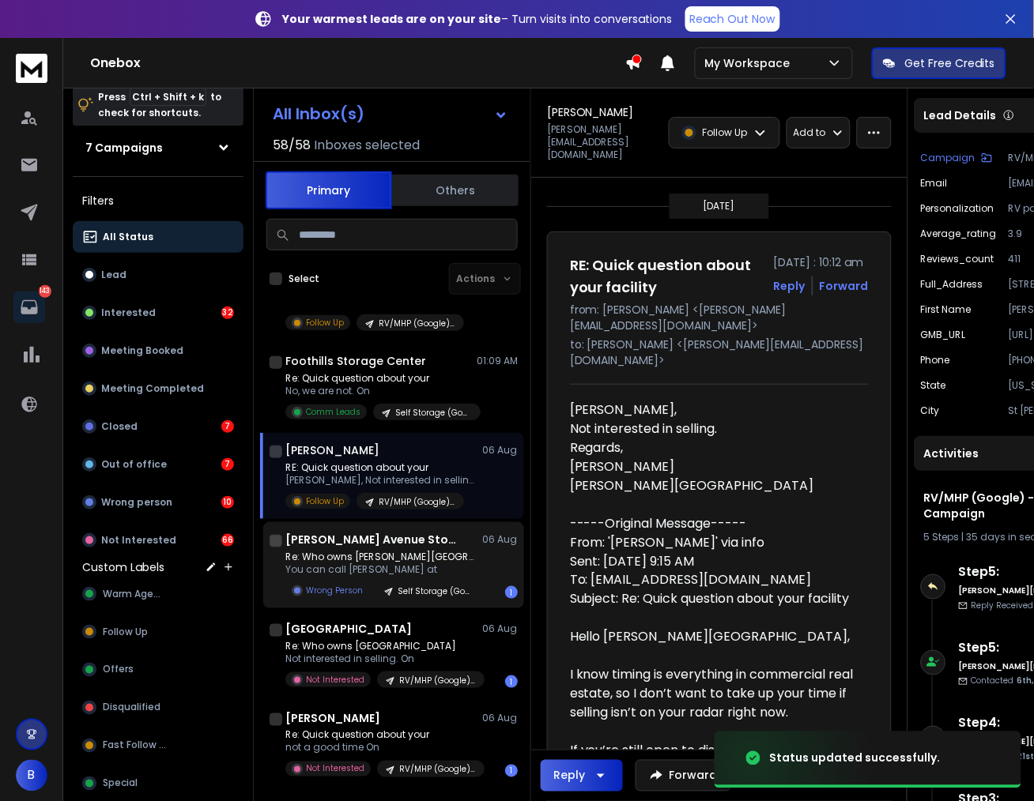
click at [419, 555] on p "Re: Who owns [PERSON_NAME][GEOGRAPHIC_DATA]" at bounding box center [380, 557] width 190 height 13
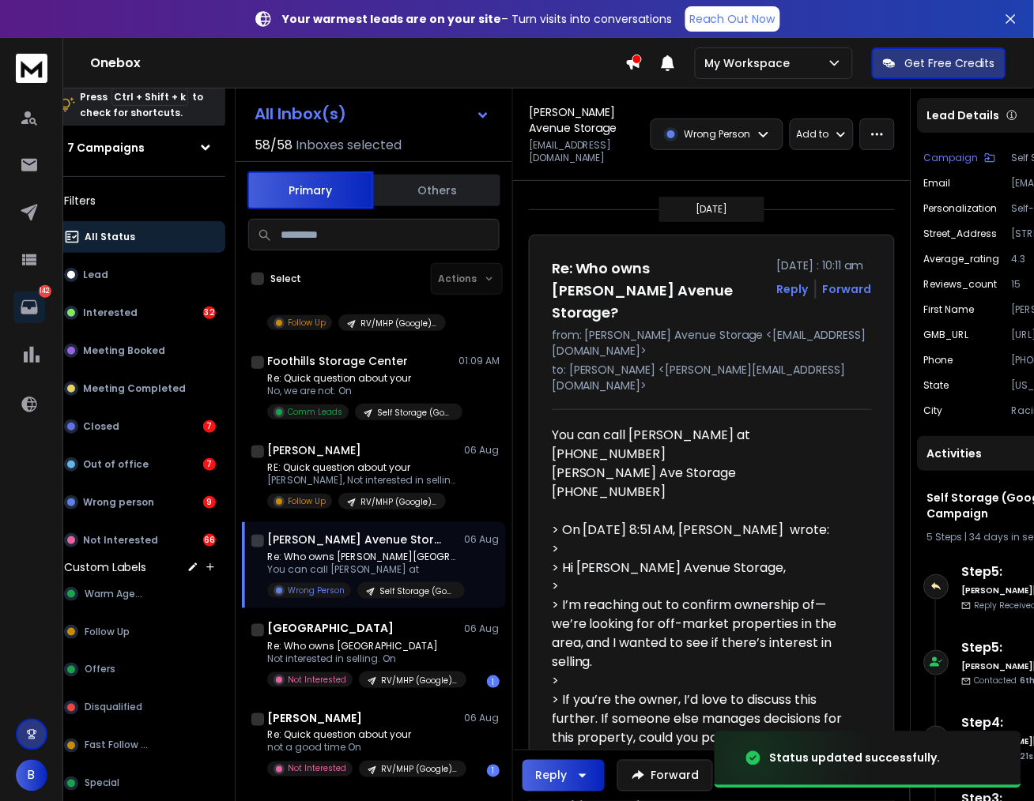
drag, startPoint x: 739, startPoint y: 360, endPoint x: 785, endPoint y: 333, distance: 53.8
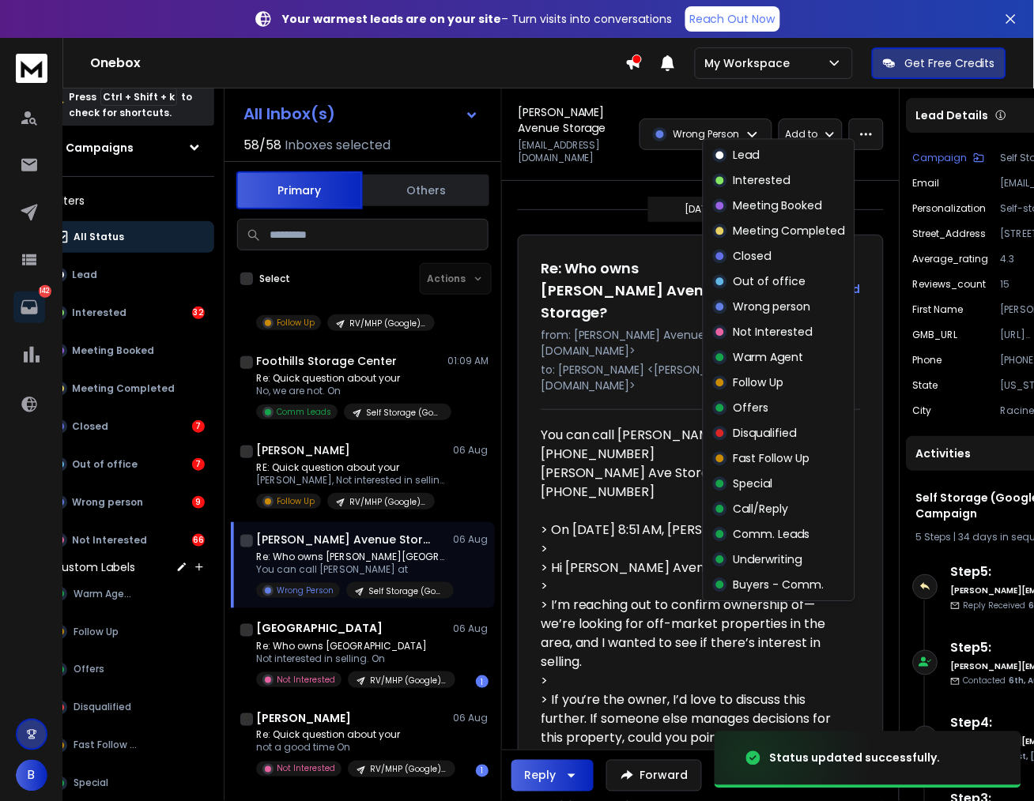
click at [740, 128] on p "Wrong Person" at bounding box center [706, 134] width 66 height 13
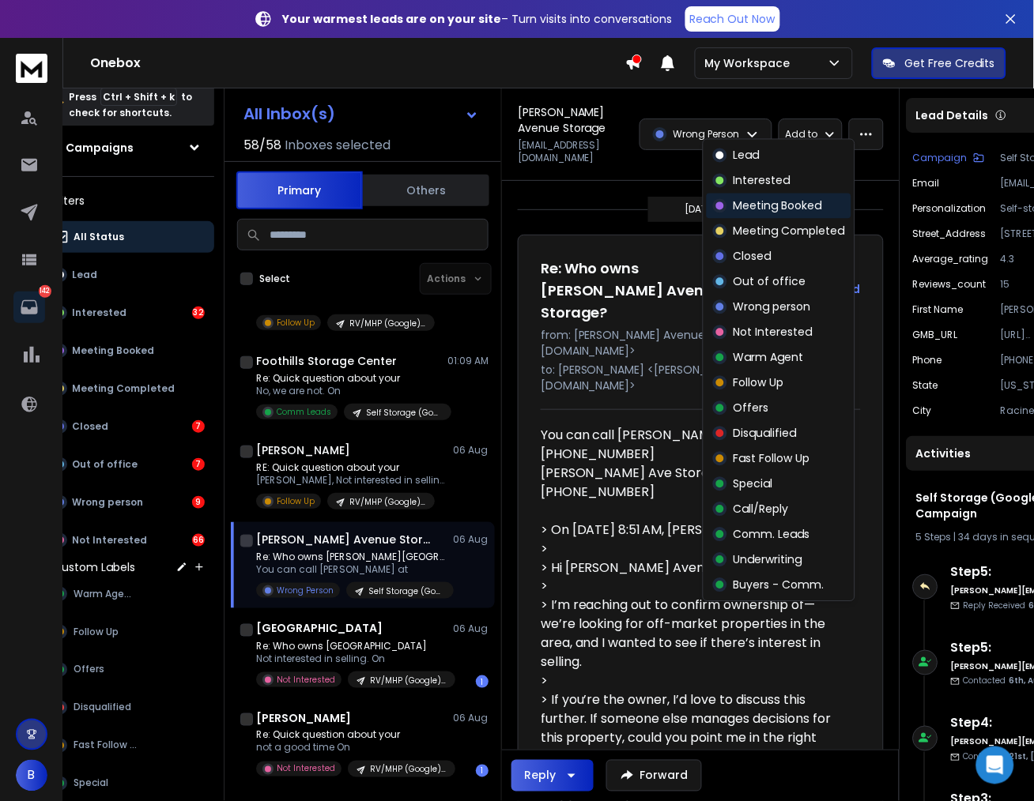
click at [792, 203] on p "Meeting Booked" at bounding box center [777, 206] width 89 height 16
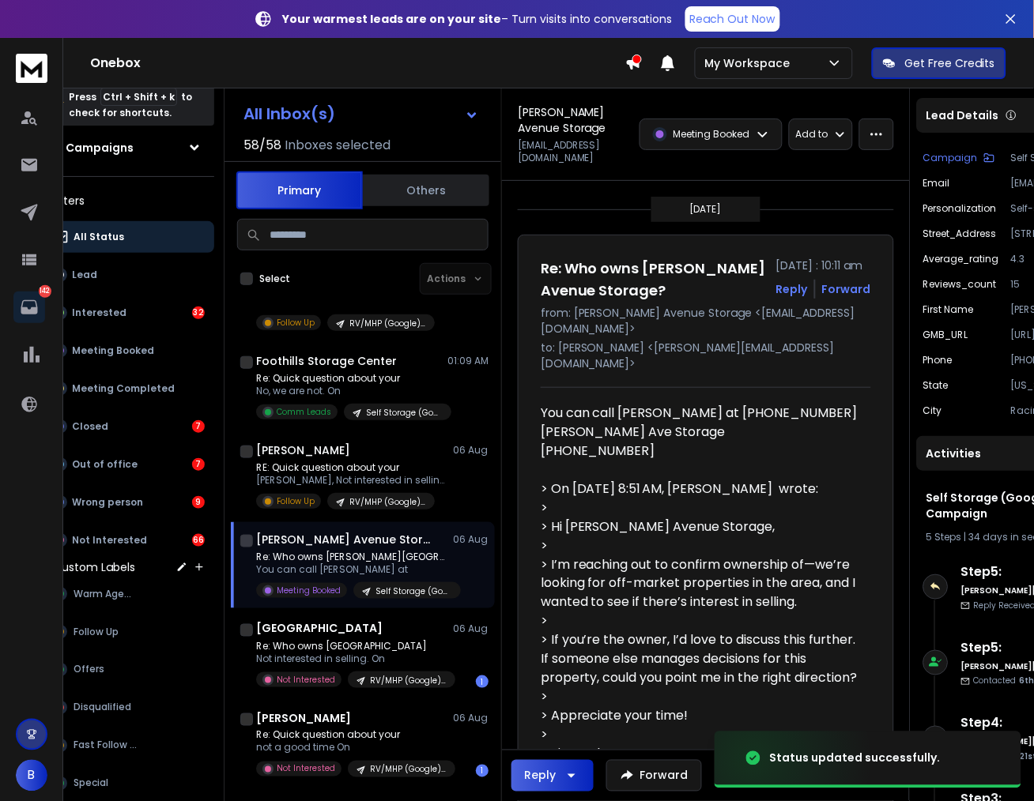
scroll to position [3804, 0]
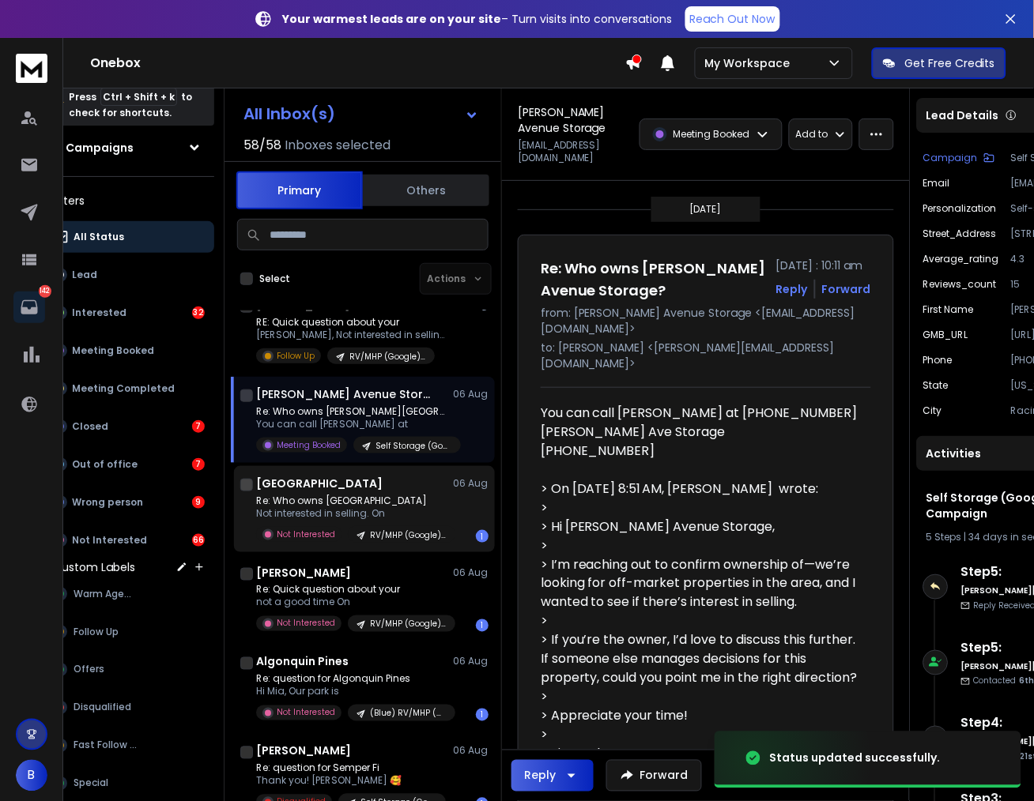
click at [398, 507] on p "Not interested in selling. On" at bounding box center [351, 513] width 190 height 13
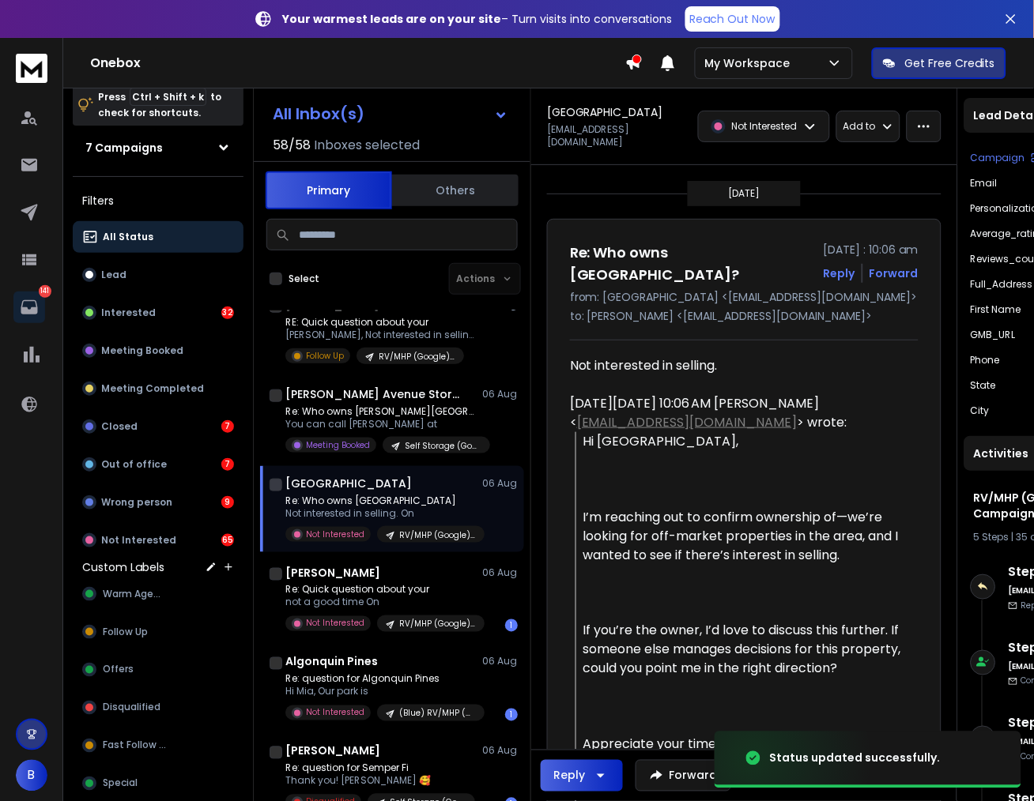
drag, startPoint x: 731, startPoint y: 348, endPoint x: 797, endPoint y: 321, distance: 70.9
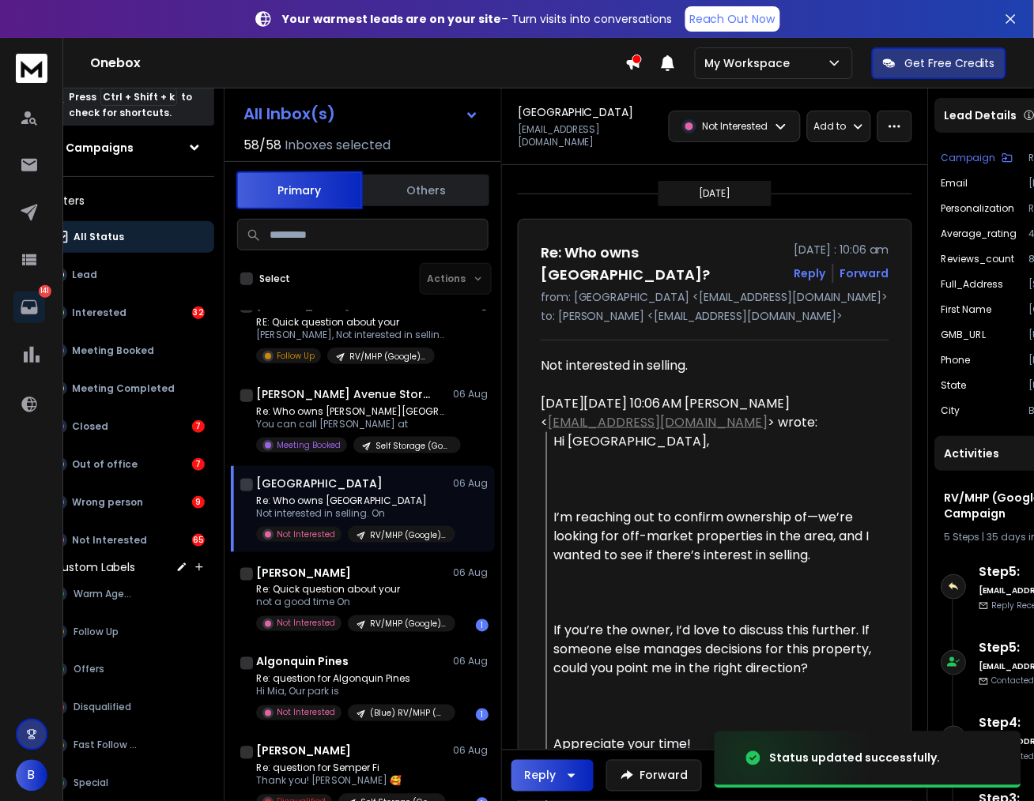
click at [748, 120] on p "Not Interested" at bounding box center [735, 126] width 66 height 13
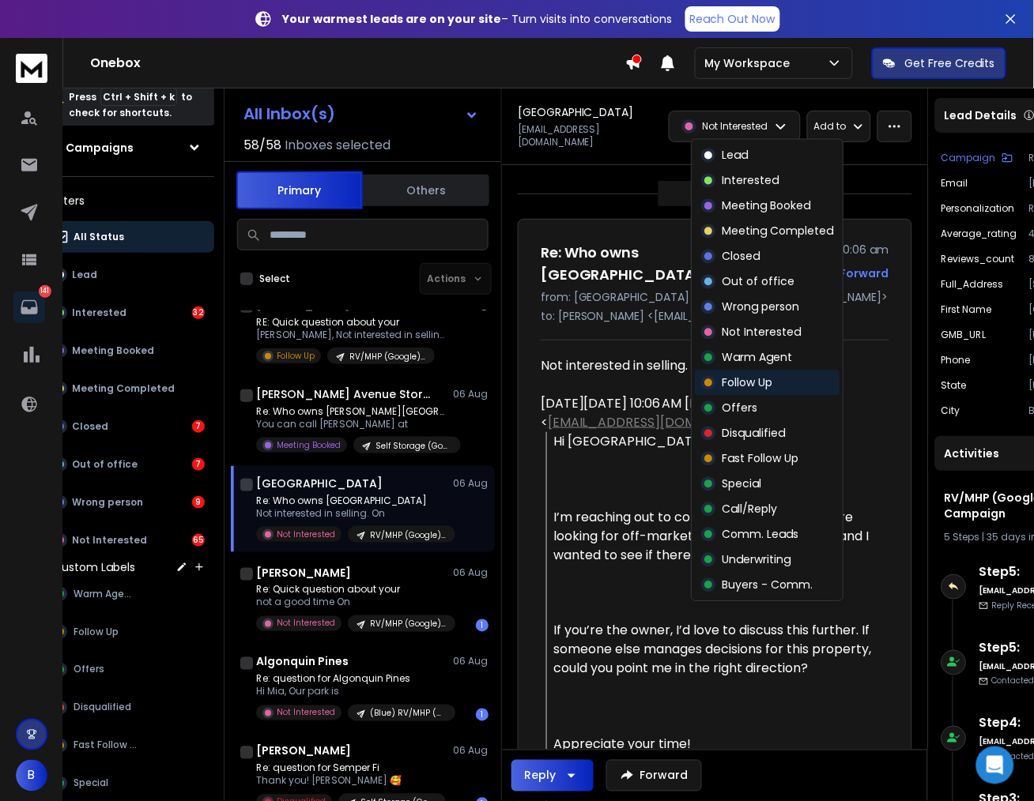
click at [768, 385] on p "Follow Up" at bounding box center [746, 383] width 51 height 16
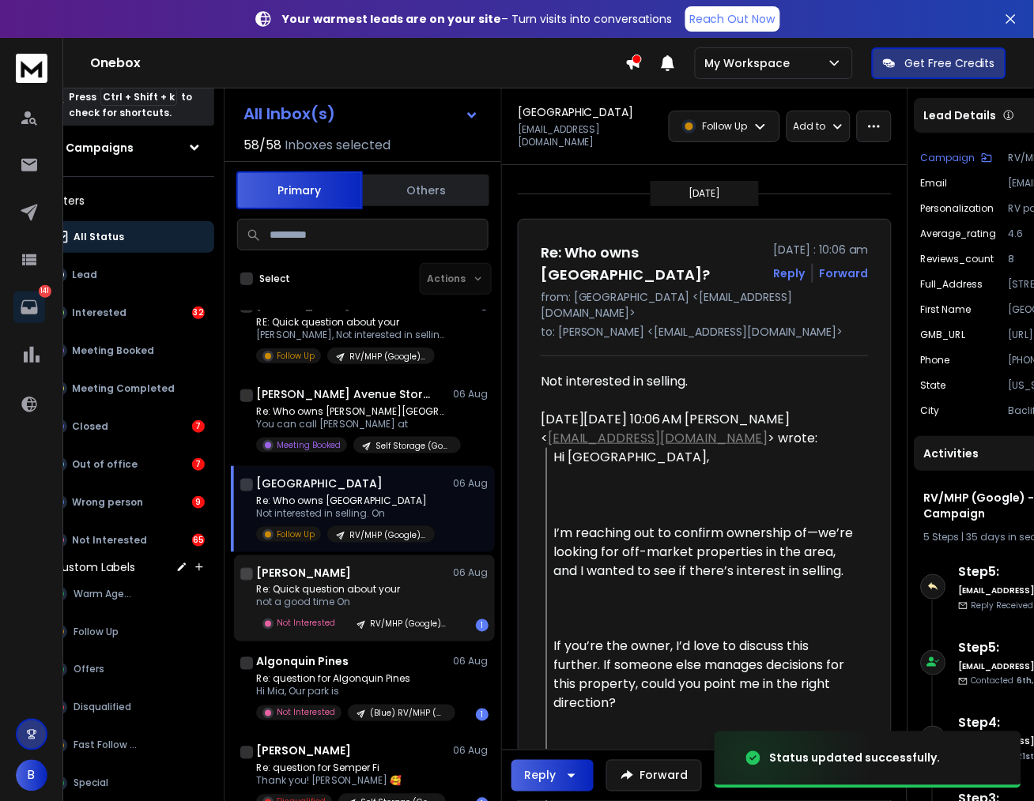
click at [435, 590] on p "Re: Quick question about your" at bounding box center [351, 590] width 190 height 13
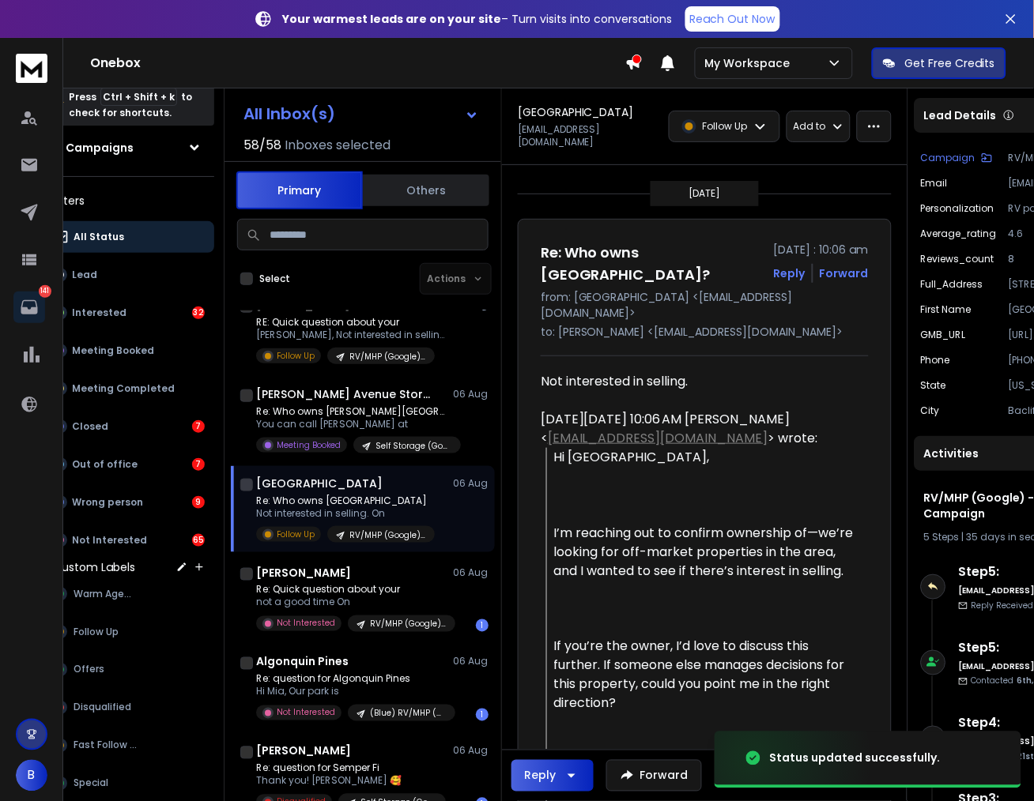
scroll to position [0, 0]
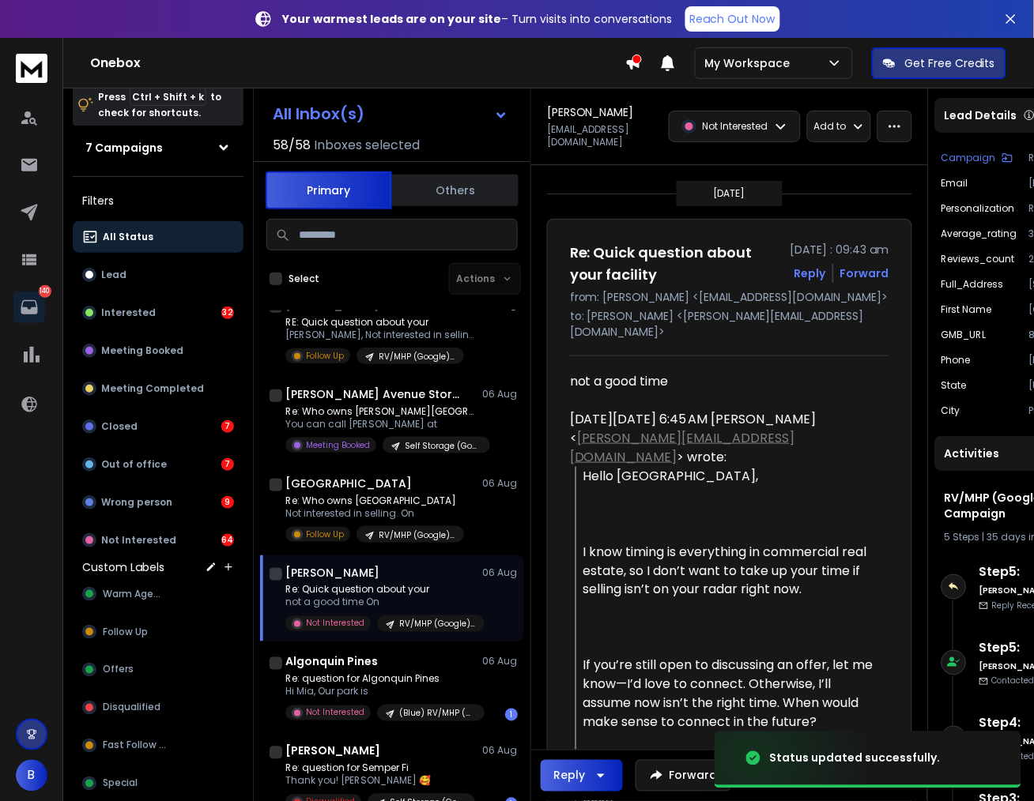
click at [787, 120] on icon at bounding box center [780, 126] width 13 height 13
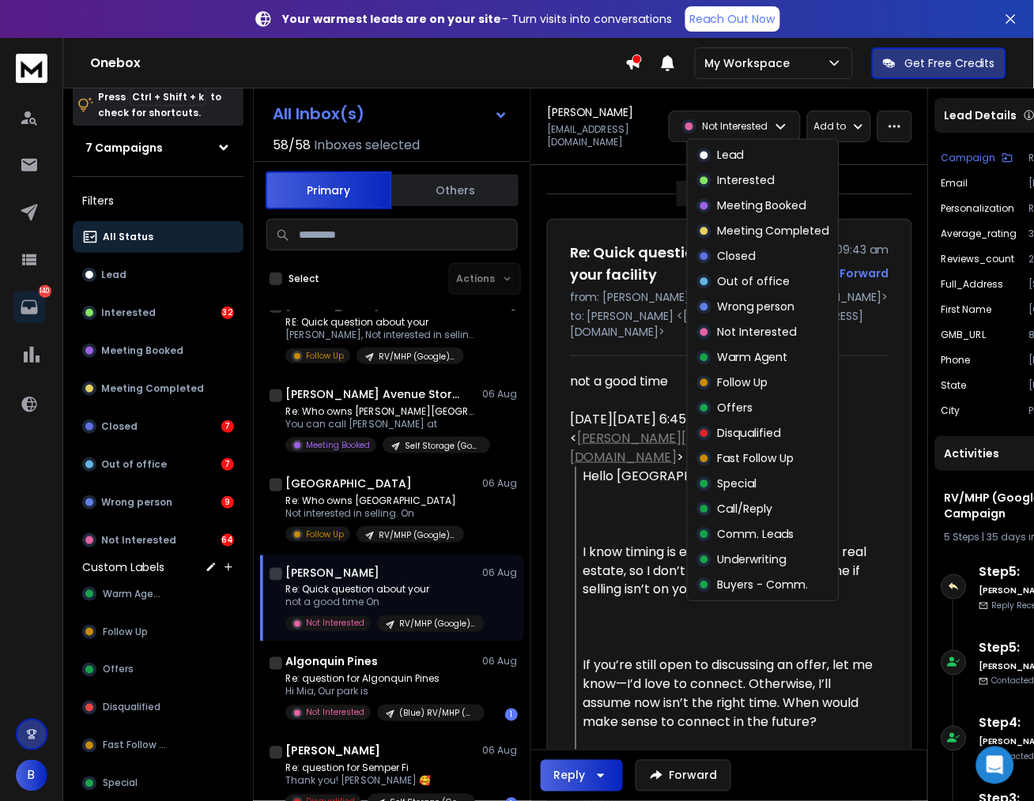
click at [875, 372] on div "not a good time" at bounding box center [723, 381] width 307 height 19
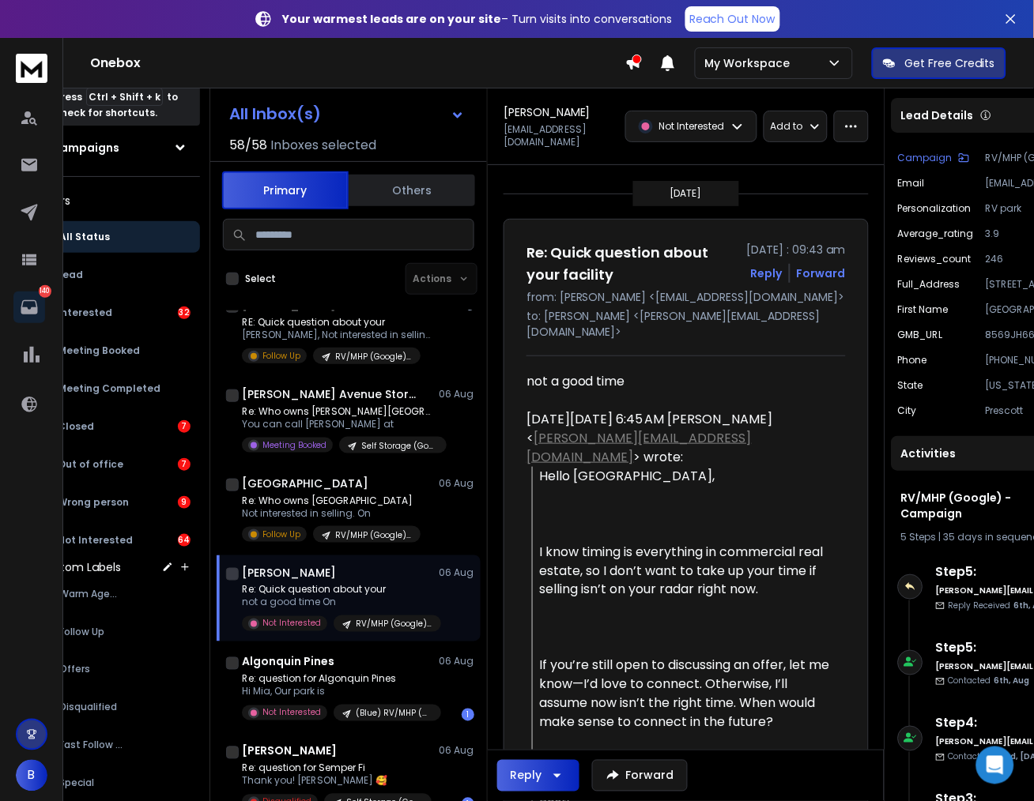
drag, startPoint x: 792, startPoint y: 360, endPoint x: 736, endPoint y: 330, distance: 63.3
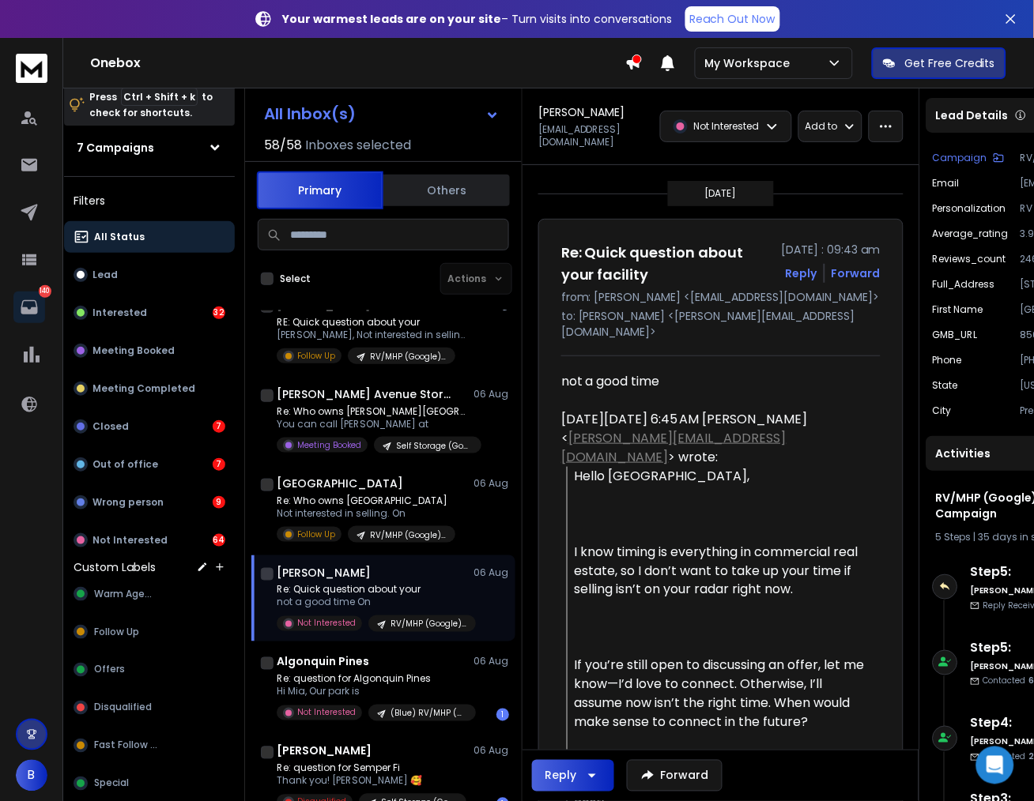
click at [601, 745] on button "Reply" at bounding box center [573, 776] width 82 height 32
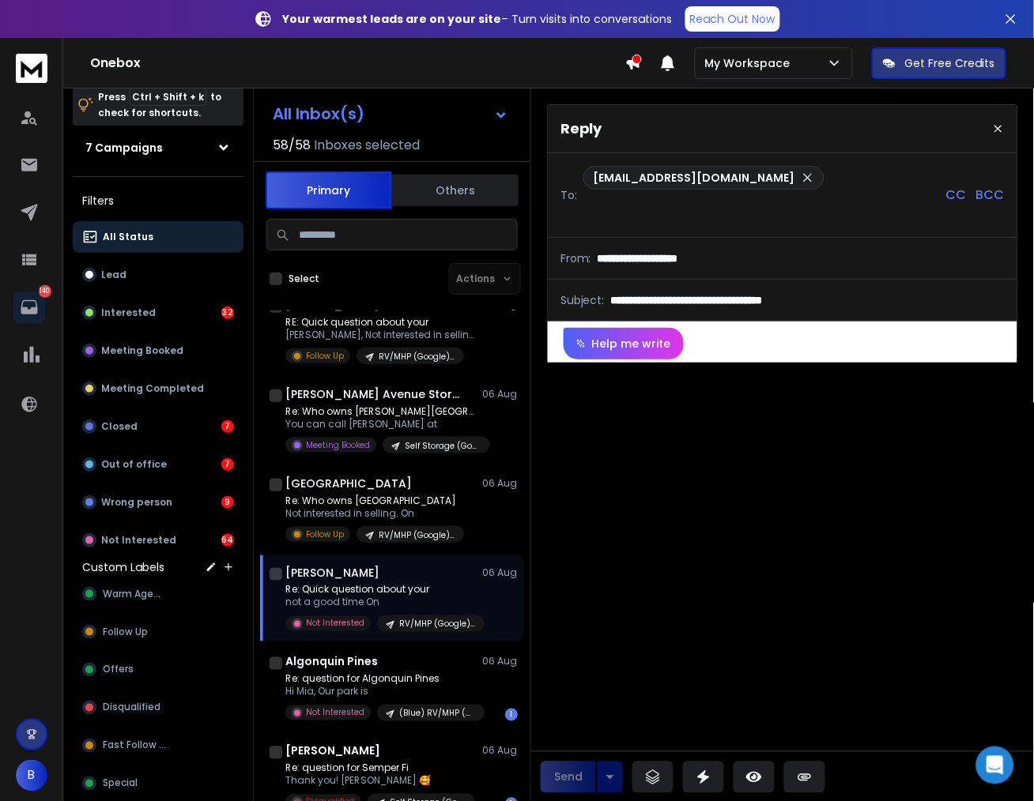
scroll to position [0, 0]
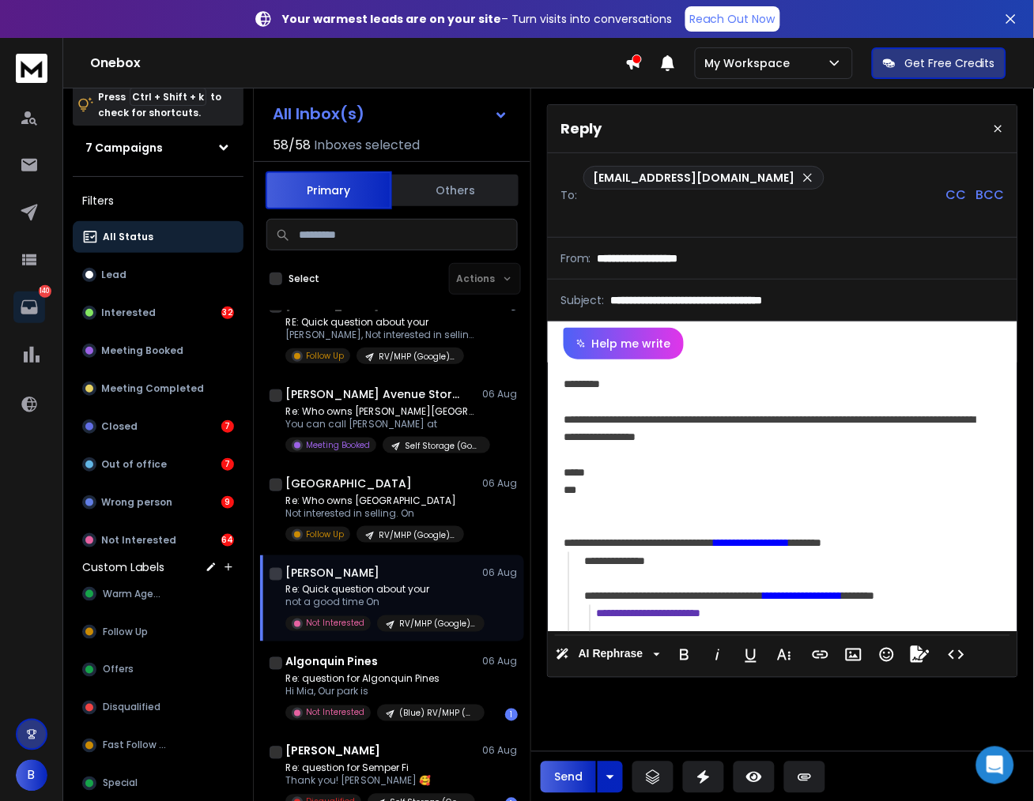
click at [605, 745] on icon "button" at bounding box center [610, 777] width 19 height 19
click at [603, 740] on p "Send Later" at bounding box center [592, 737] width 58 height 16
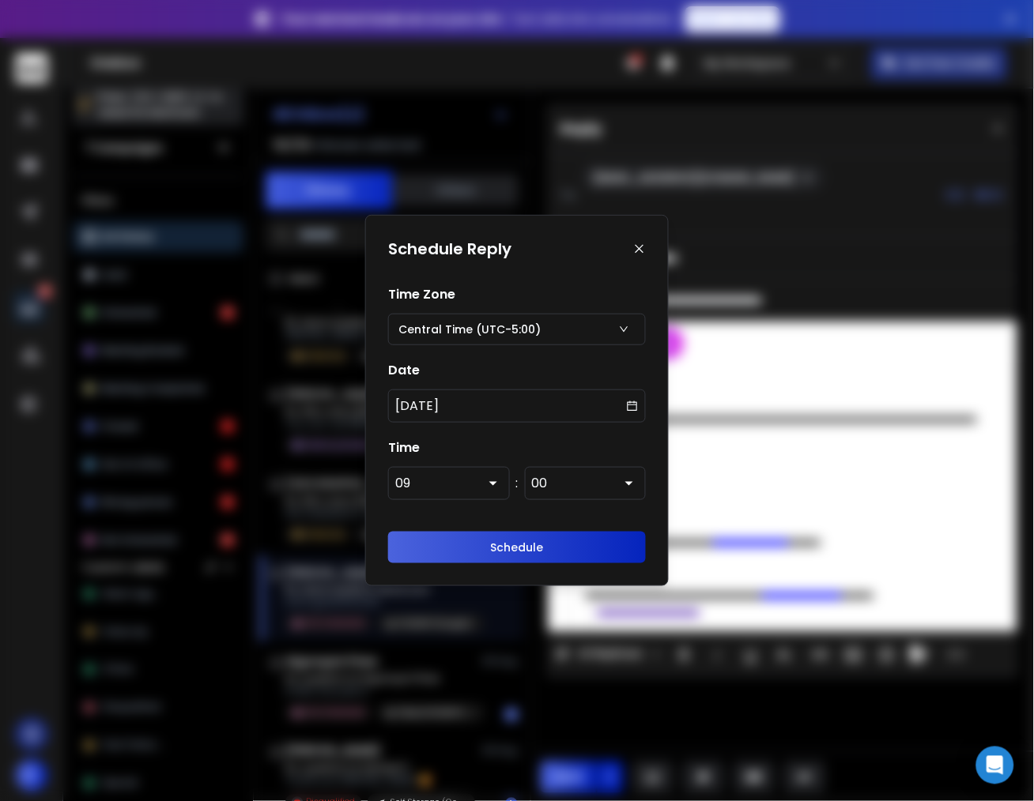
drag, startPoint x: 572, startPoint y: 485, endPoint x: 572, endPoint y: 501, distance: 15.8
click at [573, 485] on div "00" at bounding box center [586, 483] width 122 height 33
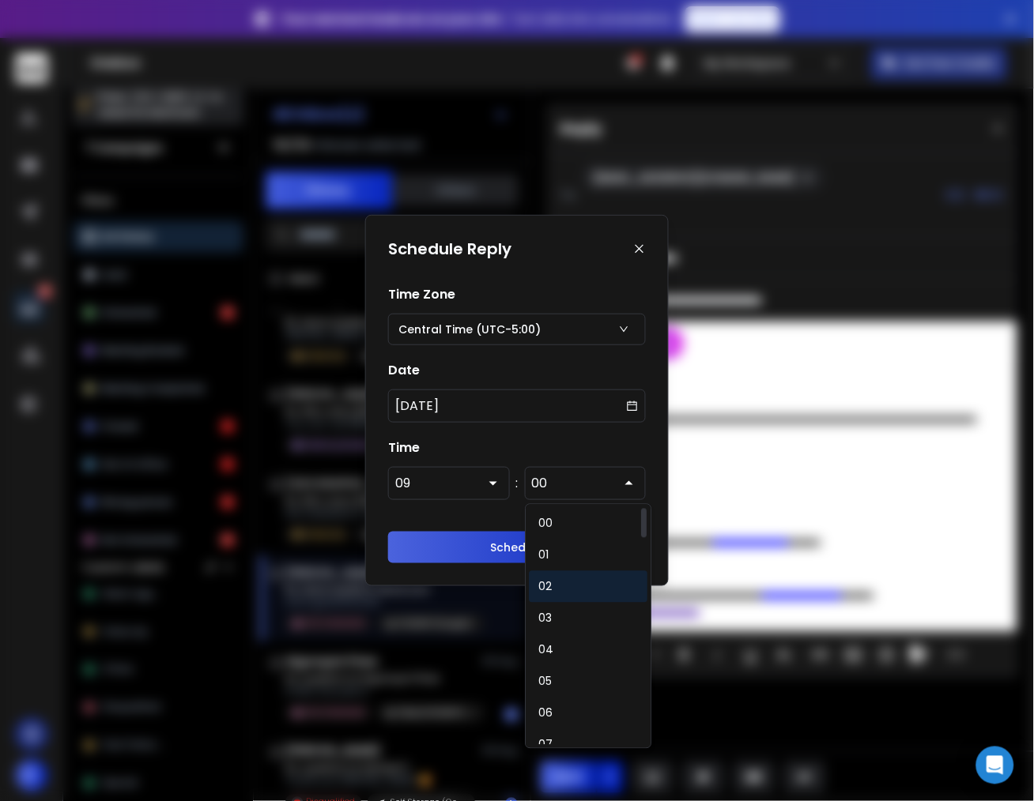
click at [564, 581] on div "02" at bounding box center [588, 587] width 119 height 32
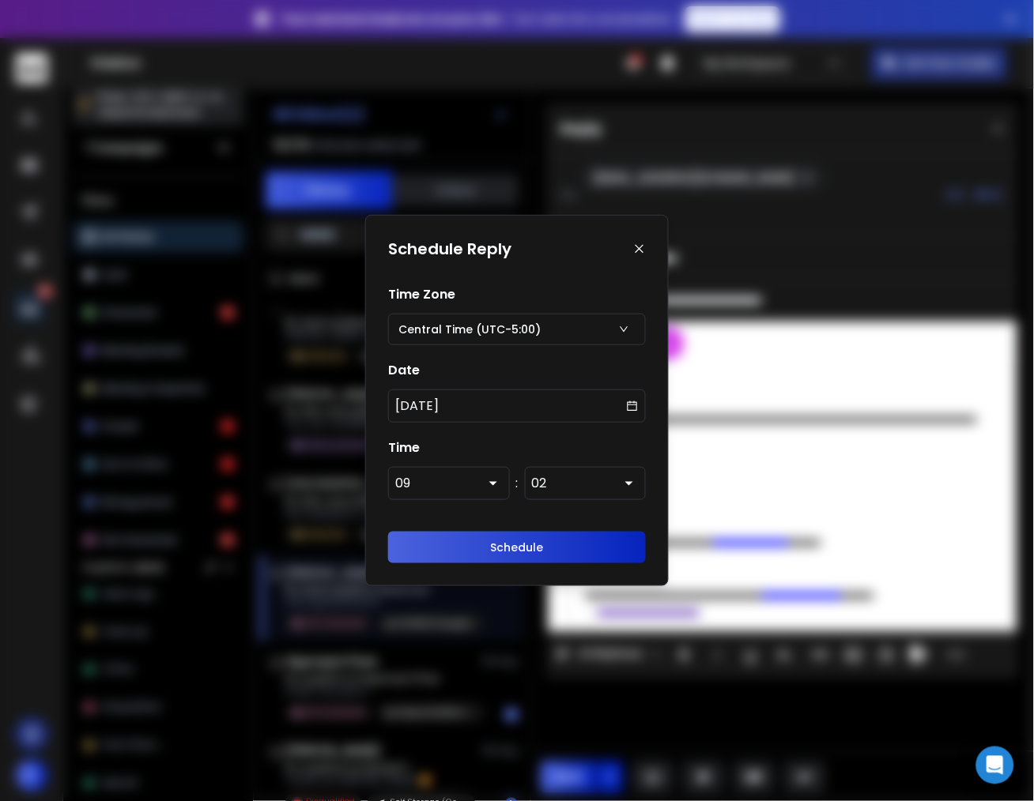
click at [534, 554] on div "Schedule" at bounding box center [517, 548] width 258 height 32
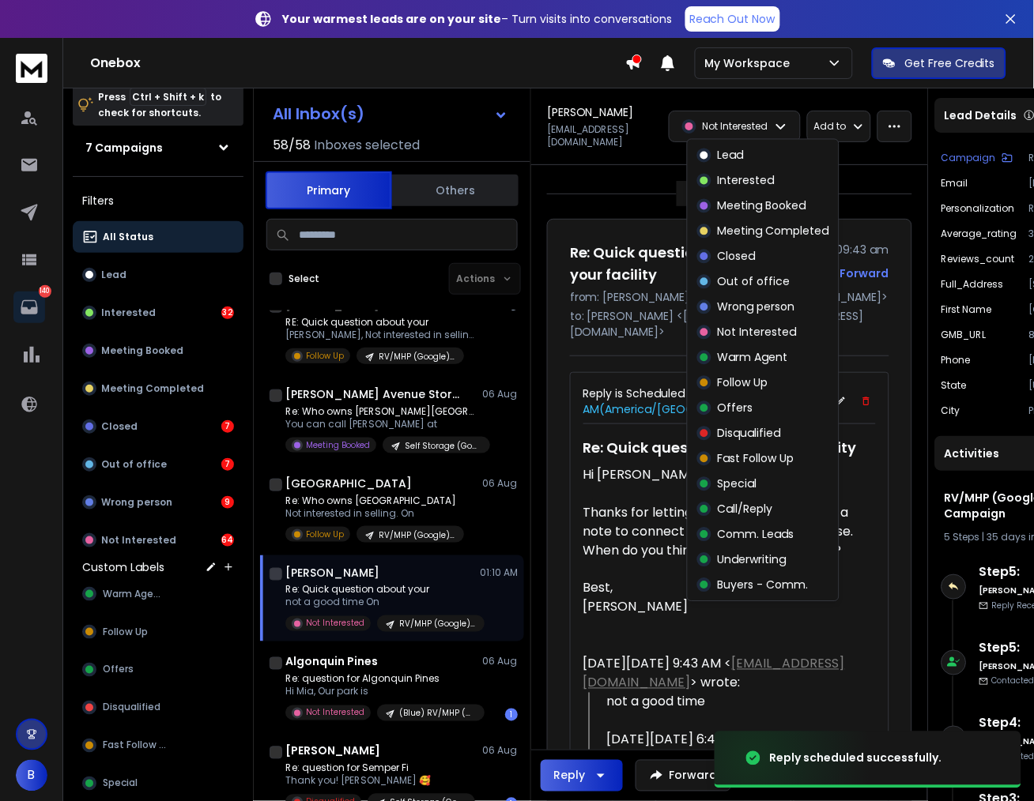
click at [752, 121] on p "Not Interested" at bounding box center [735, 126] width 66 height 13
click at [771, 534] on p "Comm. Leads" at bounding box center [755, 535] width 77 height 16
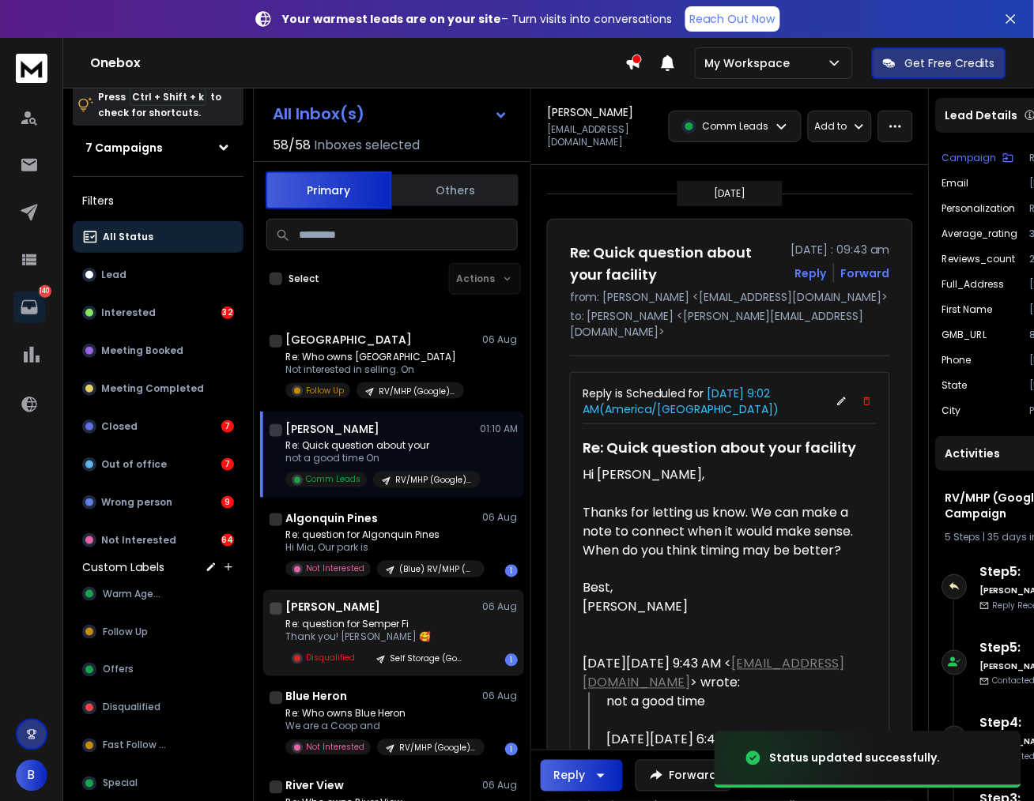
scroll to position [3951, 0]
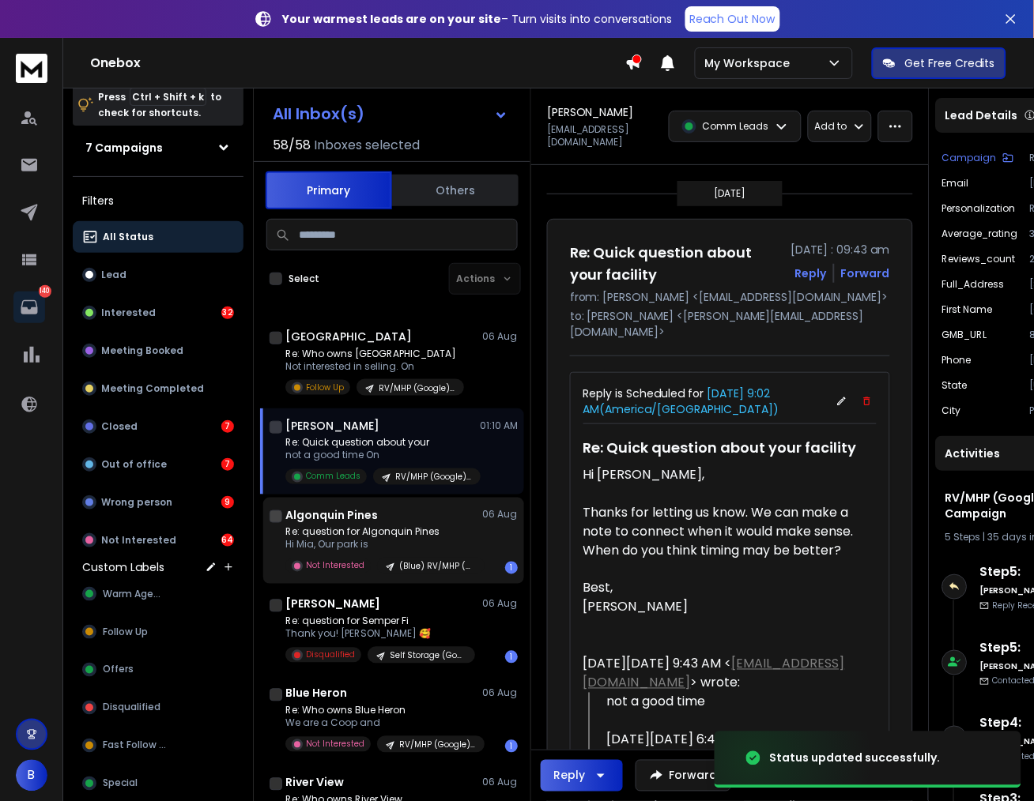
click at [424, 542] on p "Hi Mia, Our park is" at bounding box center [380, 545] width 190 height 13
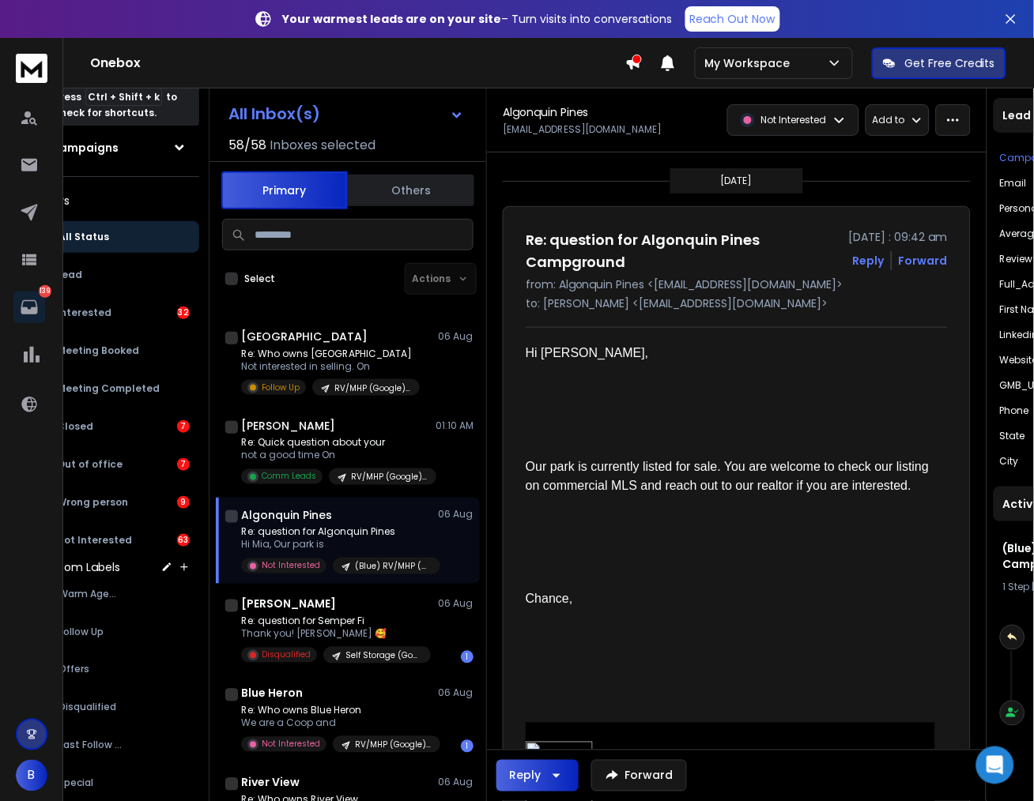
drag, startPoint x: 677, startPoint y: 520, endPoint x: 695, endPoint y: 522, distance: 18.2
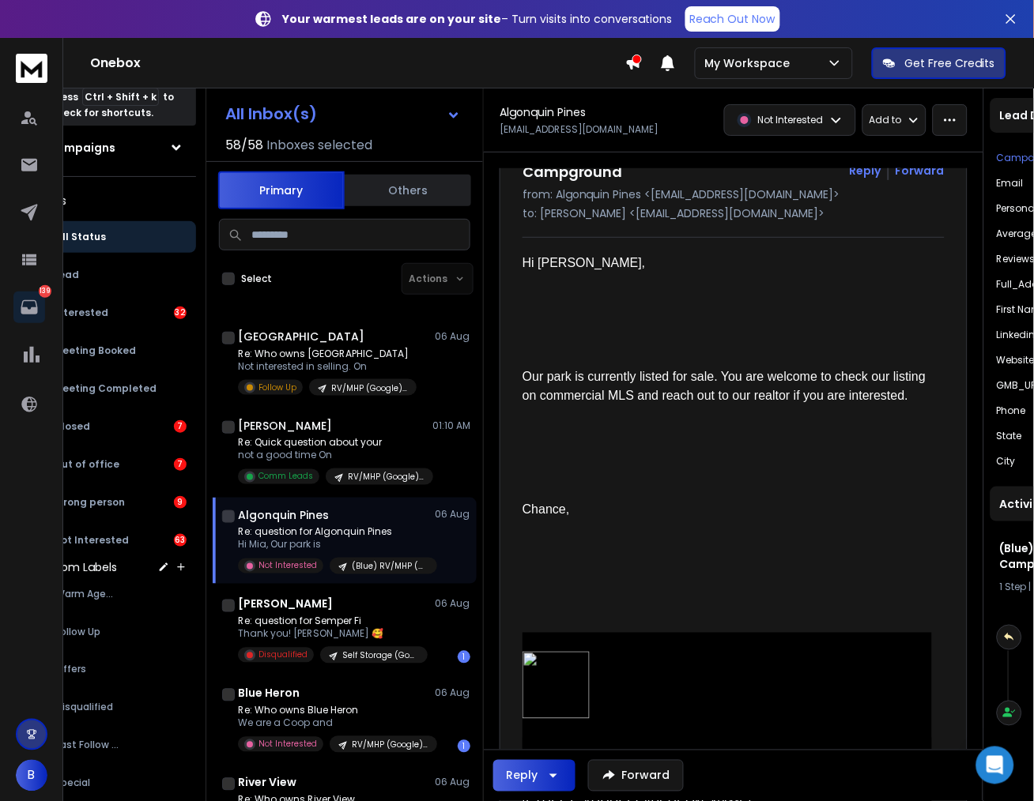
scroll to position [0, 0]
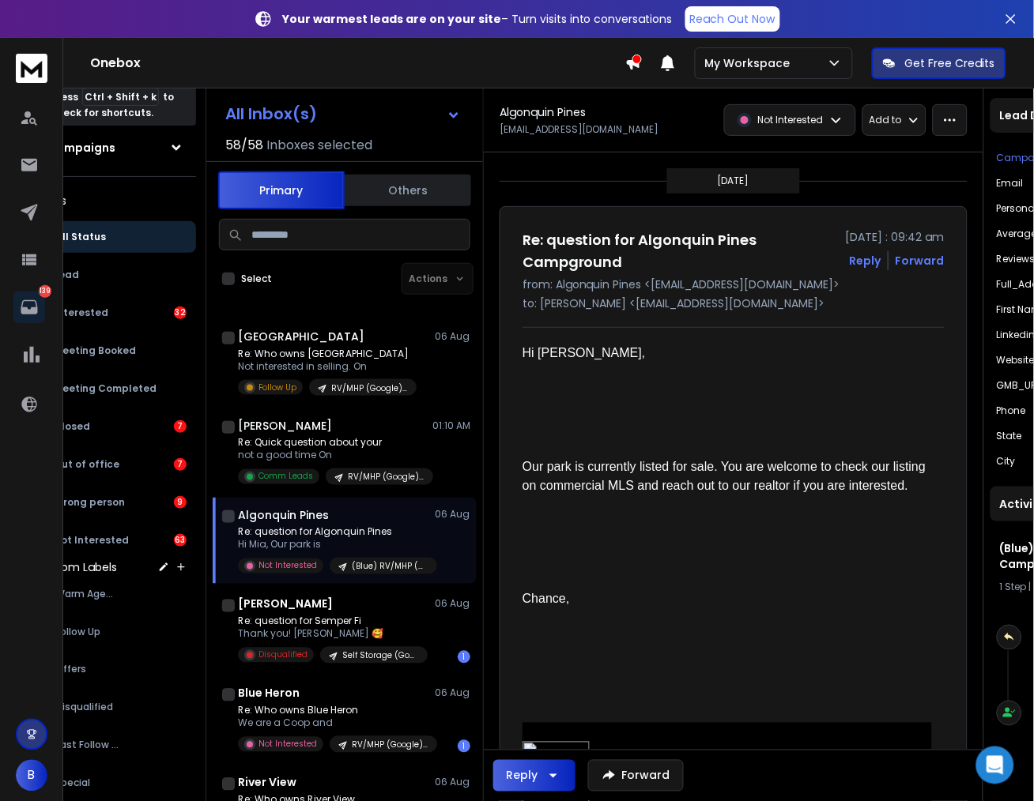
click at [532, 745] on div "Reply" at bounding box center [522, 776] width 32 height 16
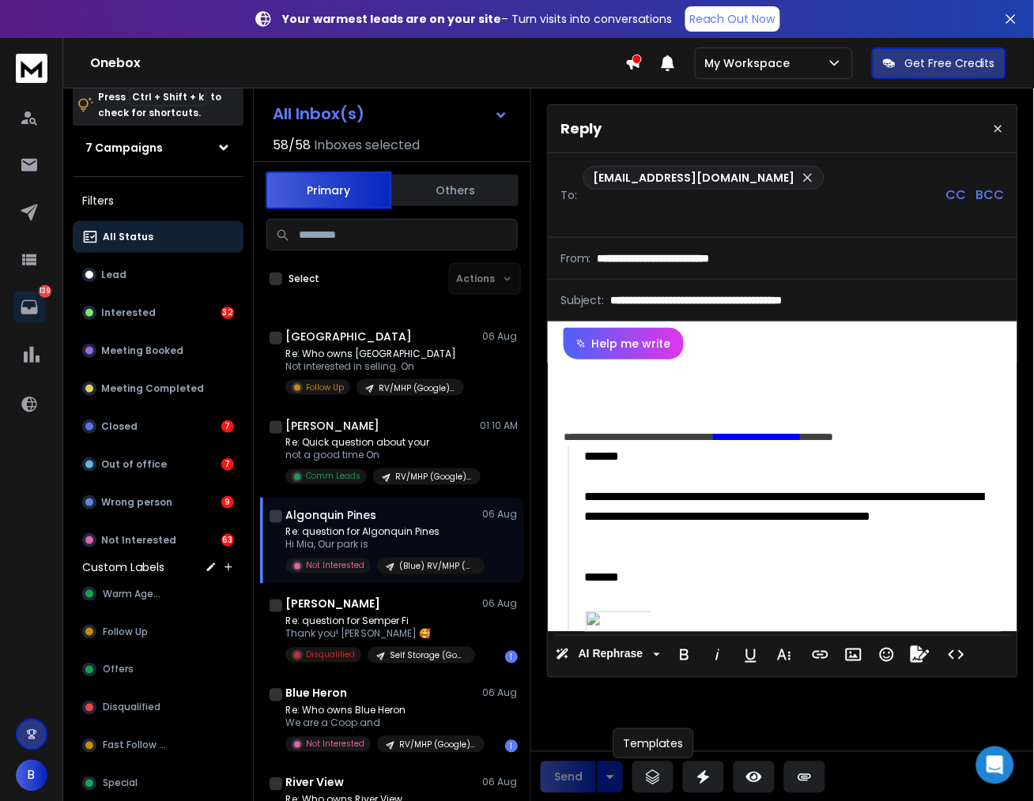
click at [646, 745] on button at bounding box center [652, 778] width 41 height 32
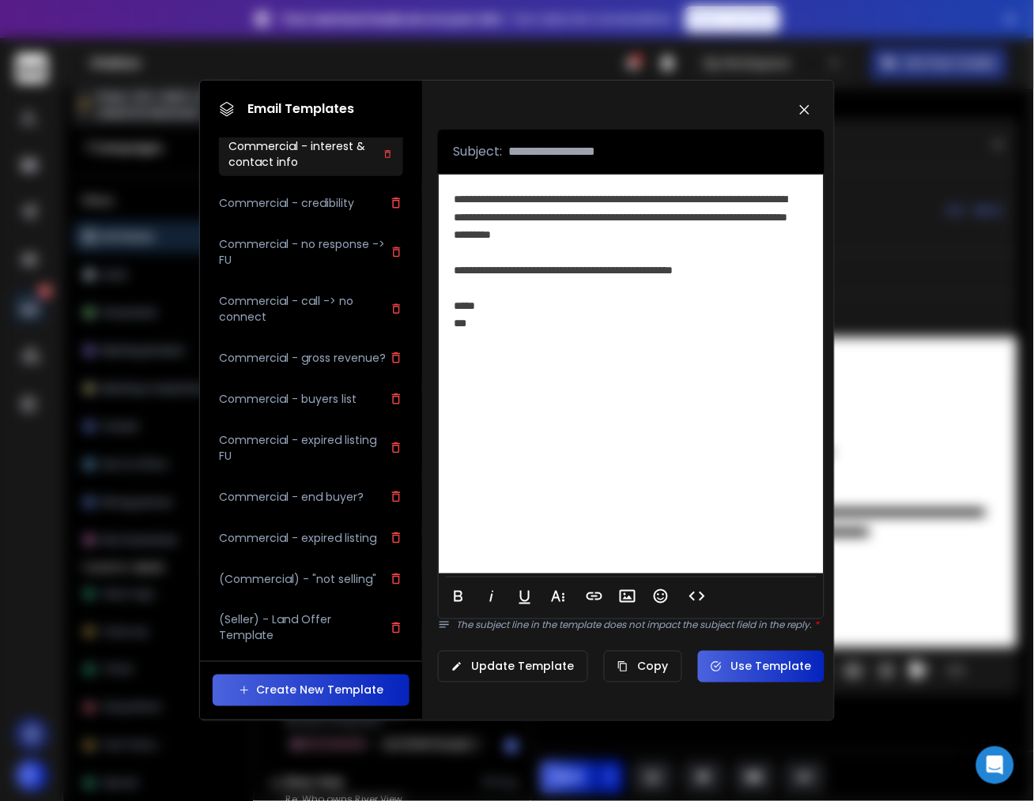
scroll to position [146, 0]
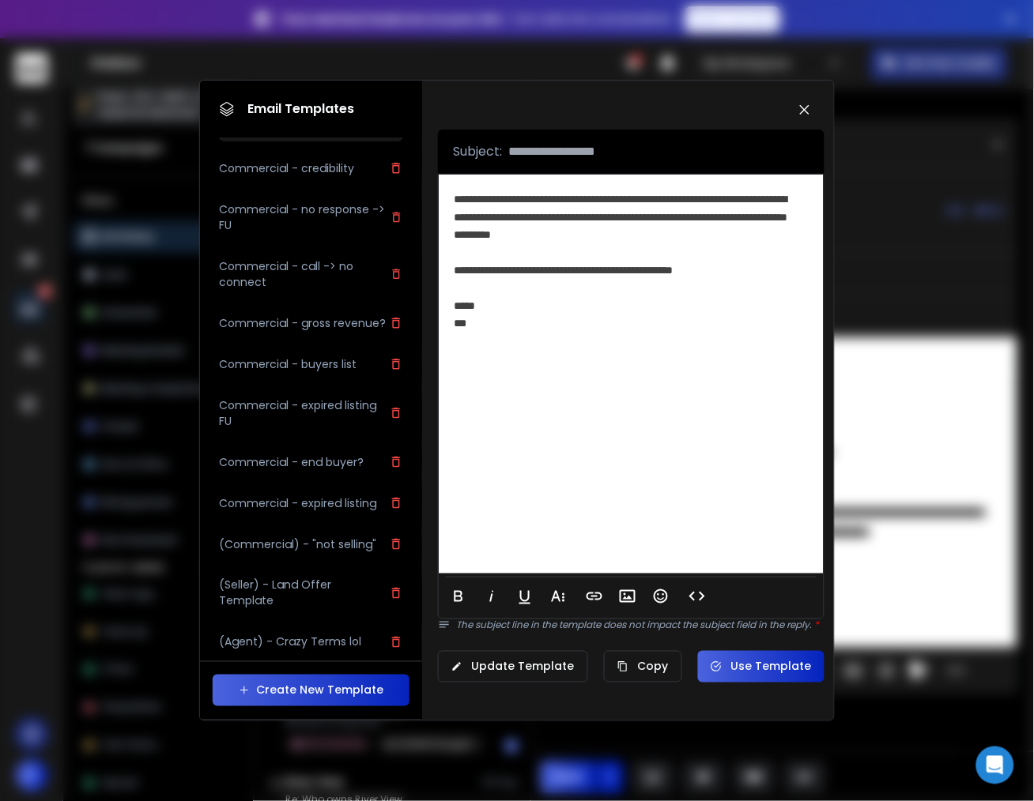
click at [329, 135] on h3 "Commercial - expired listing" at bounding box center [305, 120] width 154 height 32
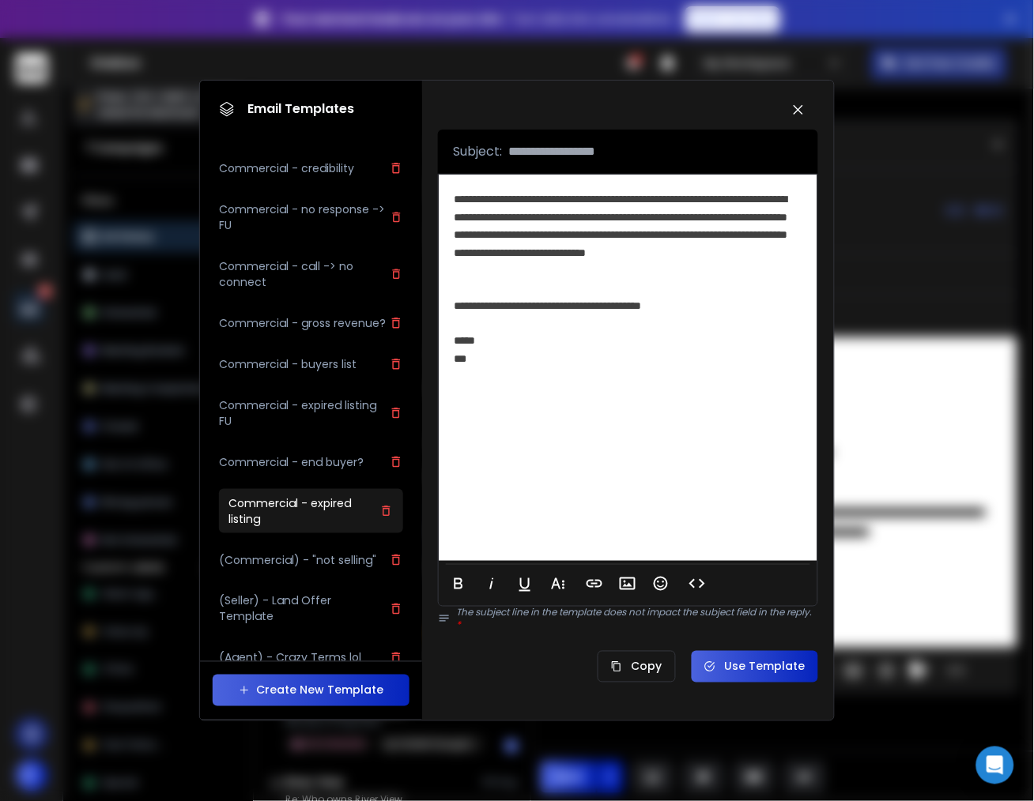
click at [755, 659] on button "Use Template" at bounding box center [754, 667] width 126 height 32
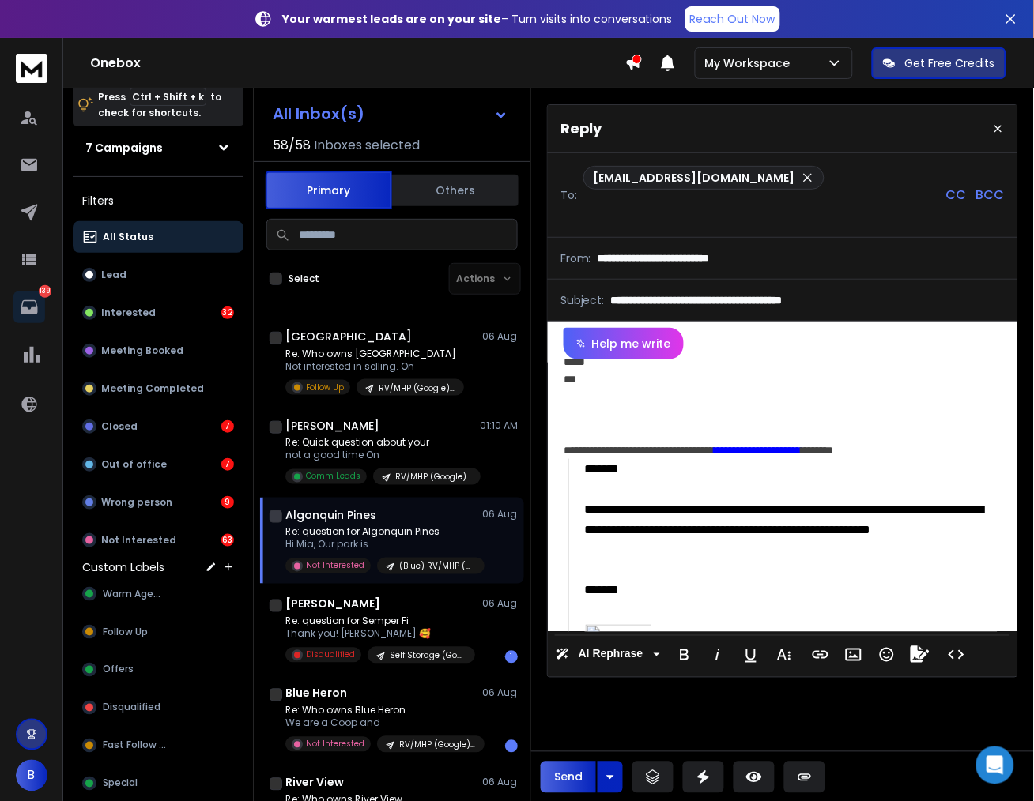
scroll to position [0, 0]
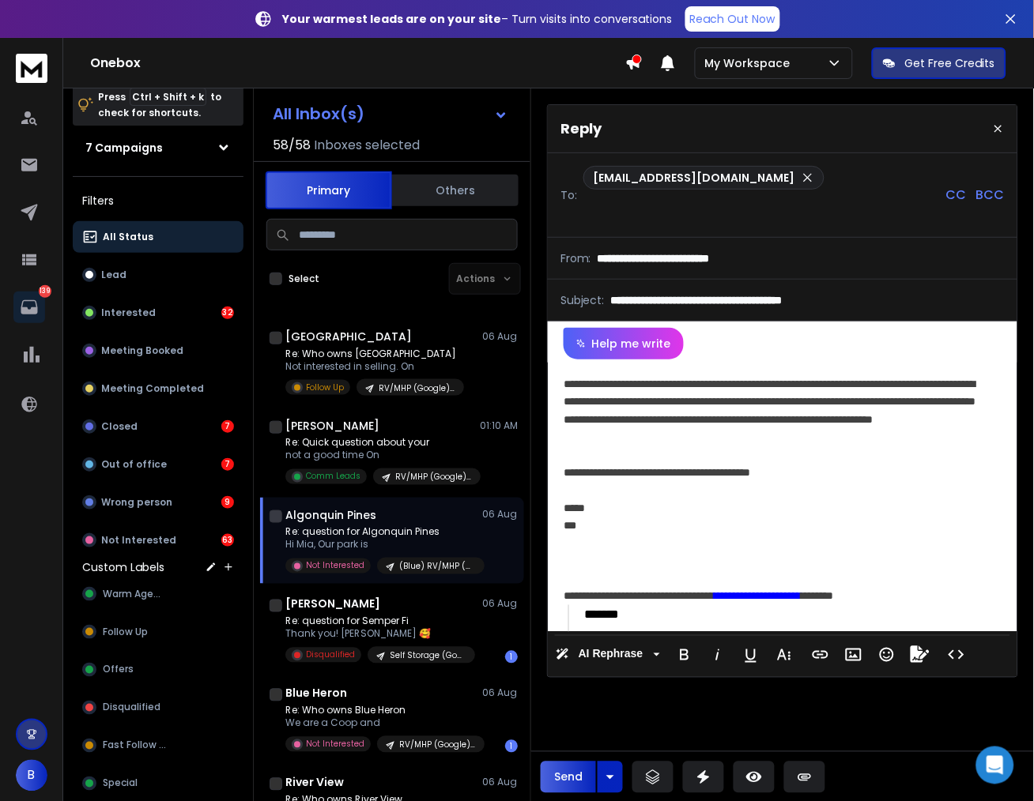
click at [578, 517] on div "***" at bounding box center [773, 525] width 420 height 17
click at [613, 745] on icon "button" at bounding box center [610, 777] width 19 height 19
click at [612, 739] on p "Send Later" at bounding box center [592, 737] width 58 height 16
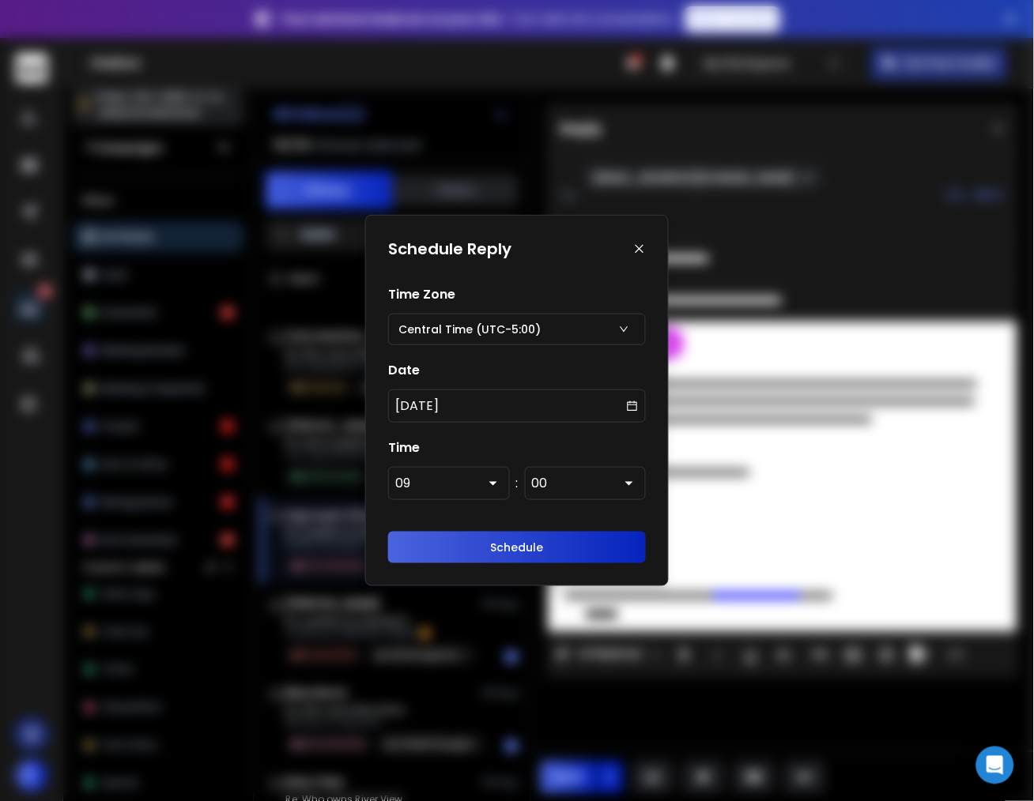
click at [552, 491] on div "00" at bounding box center [586, 483] width 122 height 33
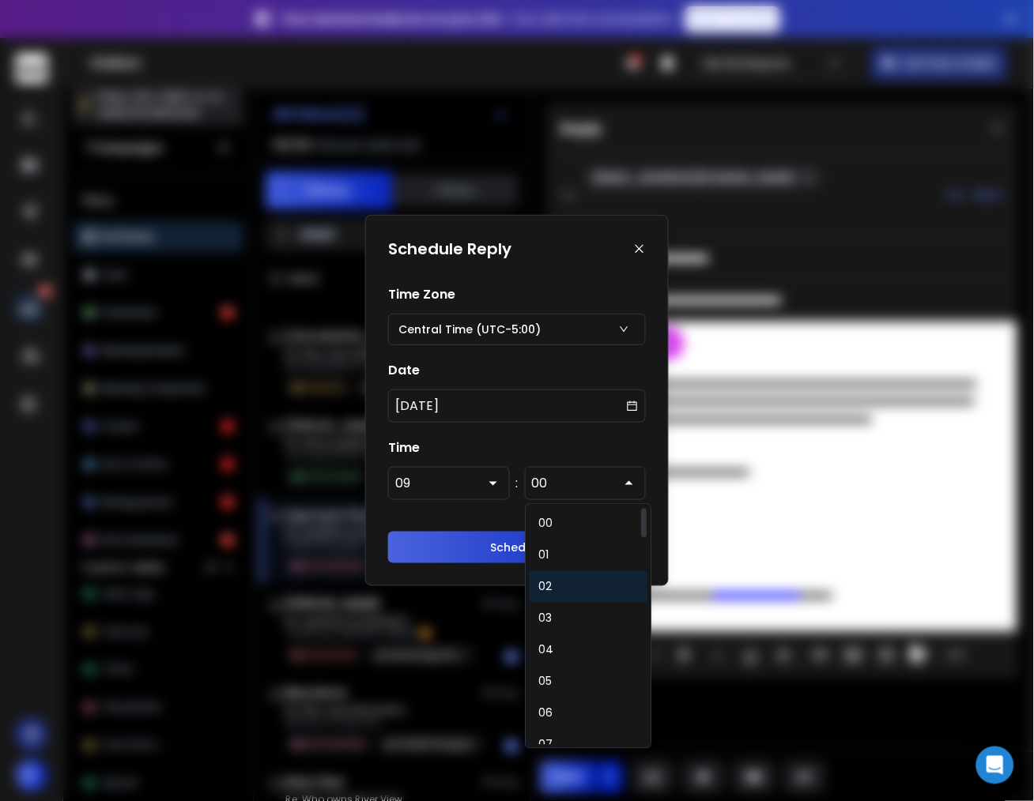
click at [549, 583] on p "02" at bounding box center [545, 587] width 20 height 22
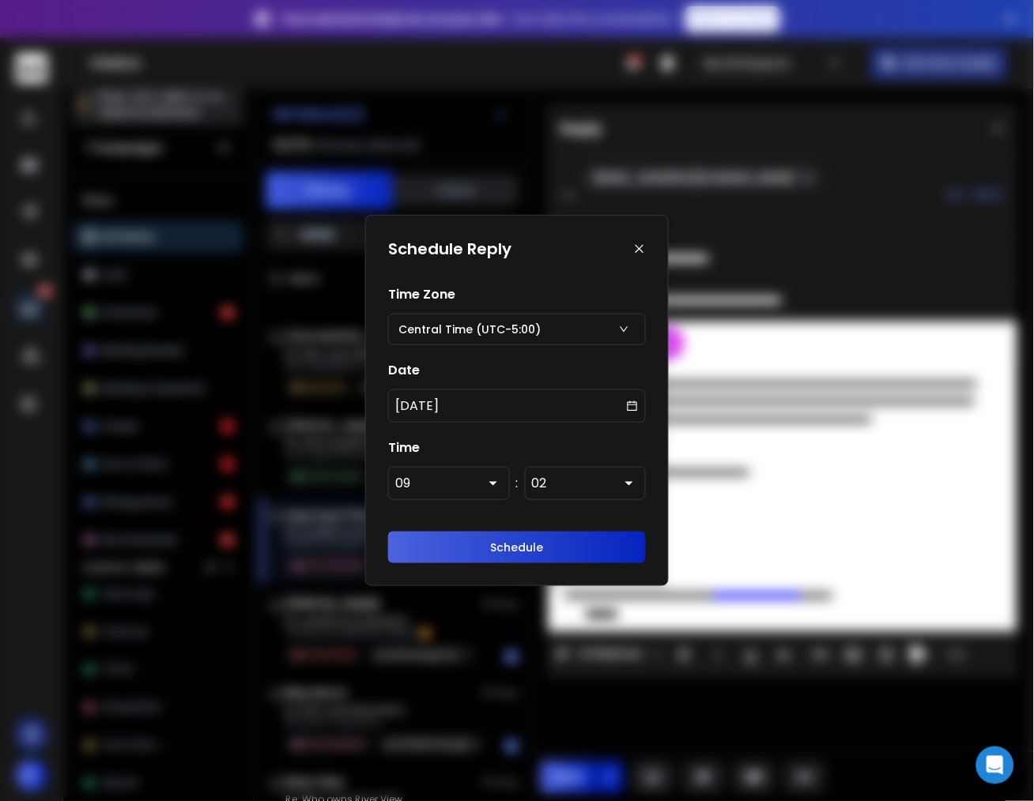
click at [501, 540] on div "Schedule" at bounding box center [517, 548] width 258 height 32
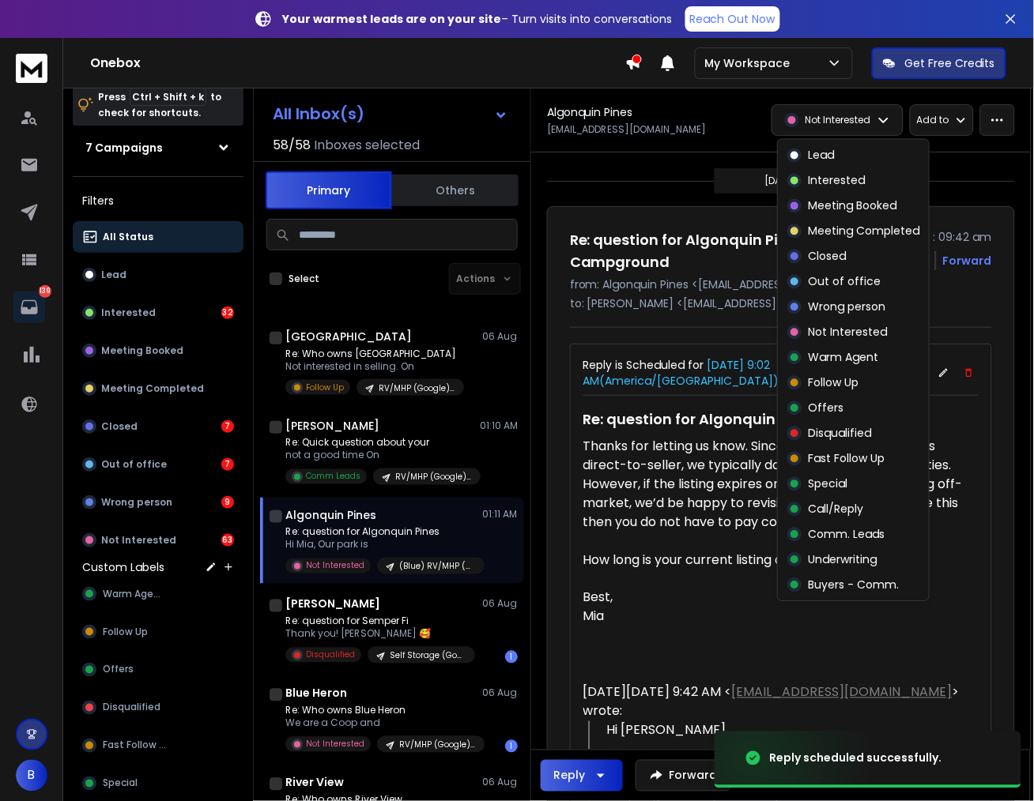
click at [822, 117] on p "Not Interested" at bounding box center [838, 120] width 66 height 13
click at [865, 537] on p "Comm. Leads" at bounding box center [846, 535] width 77 height 16
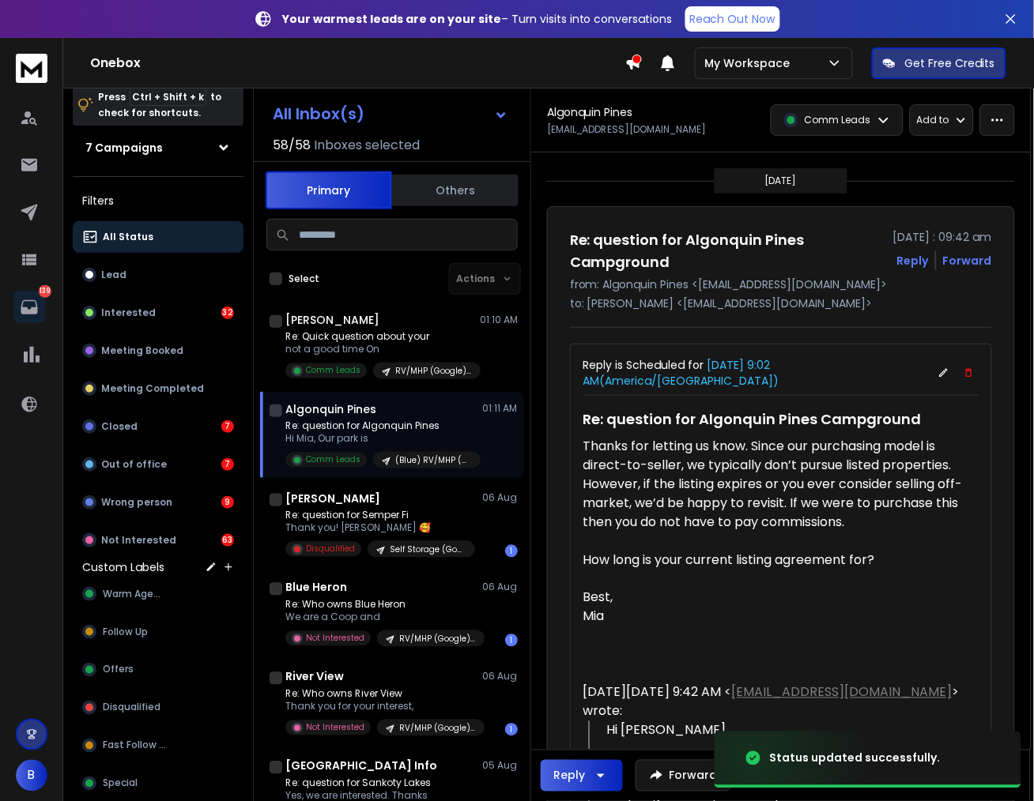
scroll to position [4097, 0]
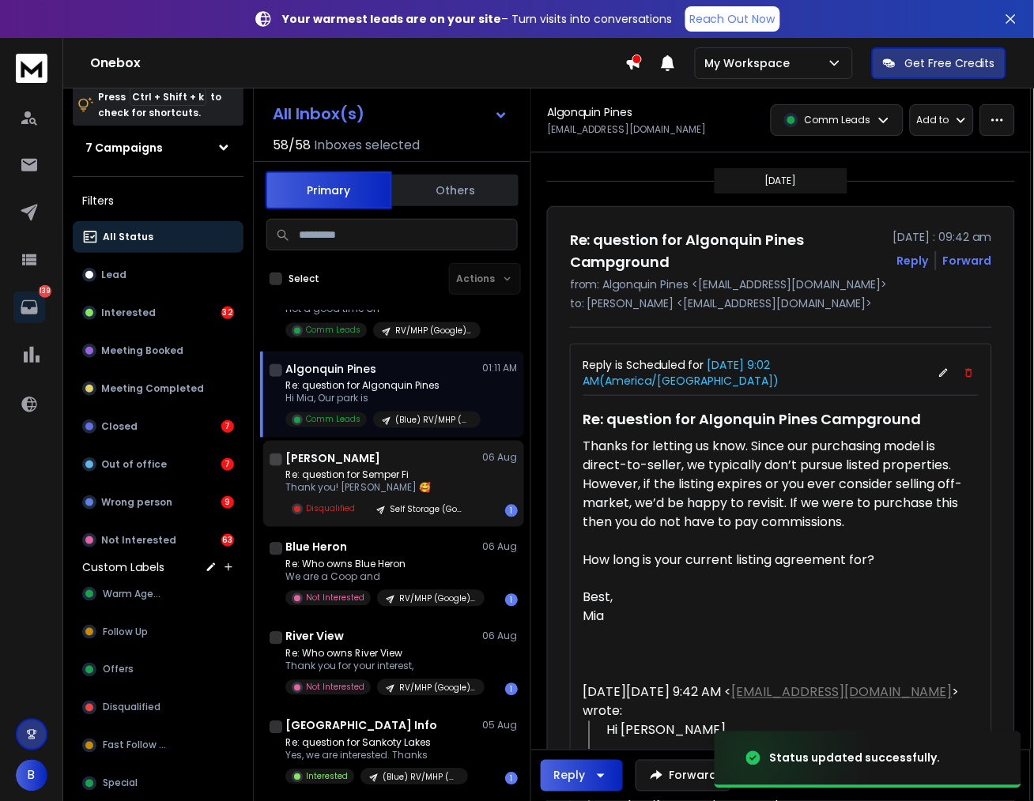
click at [427, 482] on p "Thank you! [PERSON_NAME] 🥰" at bounding box center [380, 488] width 190 height 13
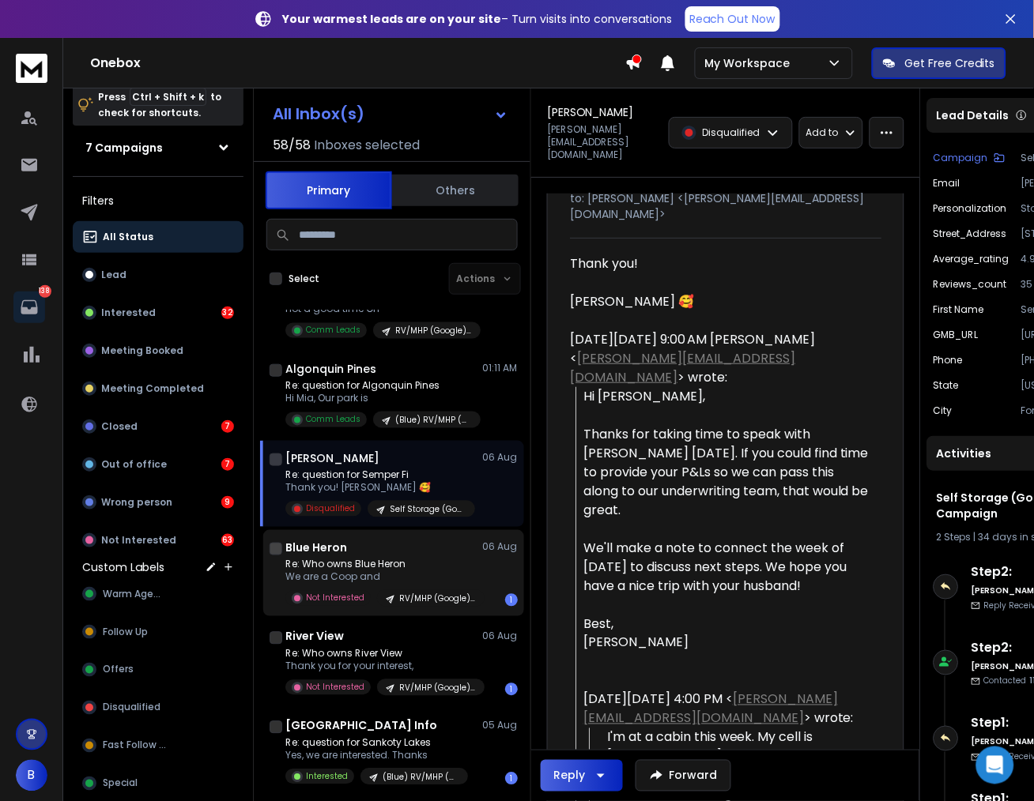
scroll to position [4243, 0]
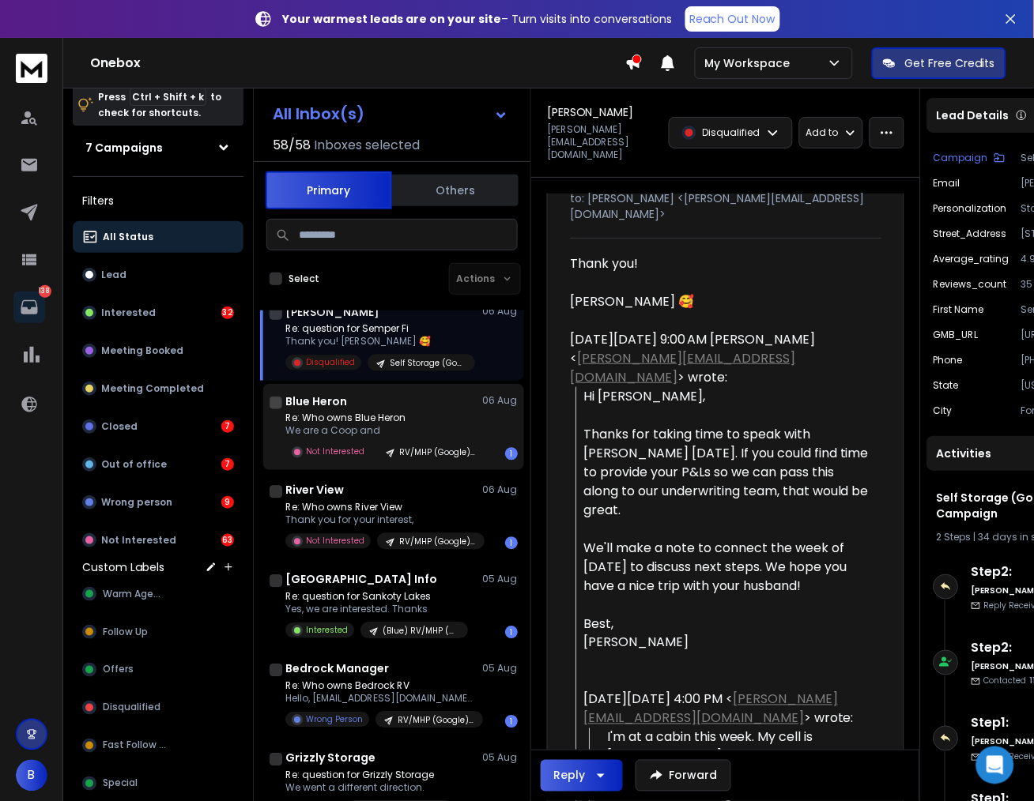
click at [414, 433] on p "We are a Coop and" at bounding box center [380, 431] width 190 height 13
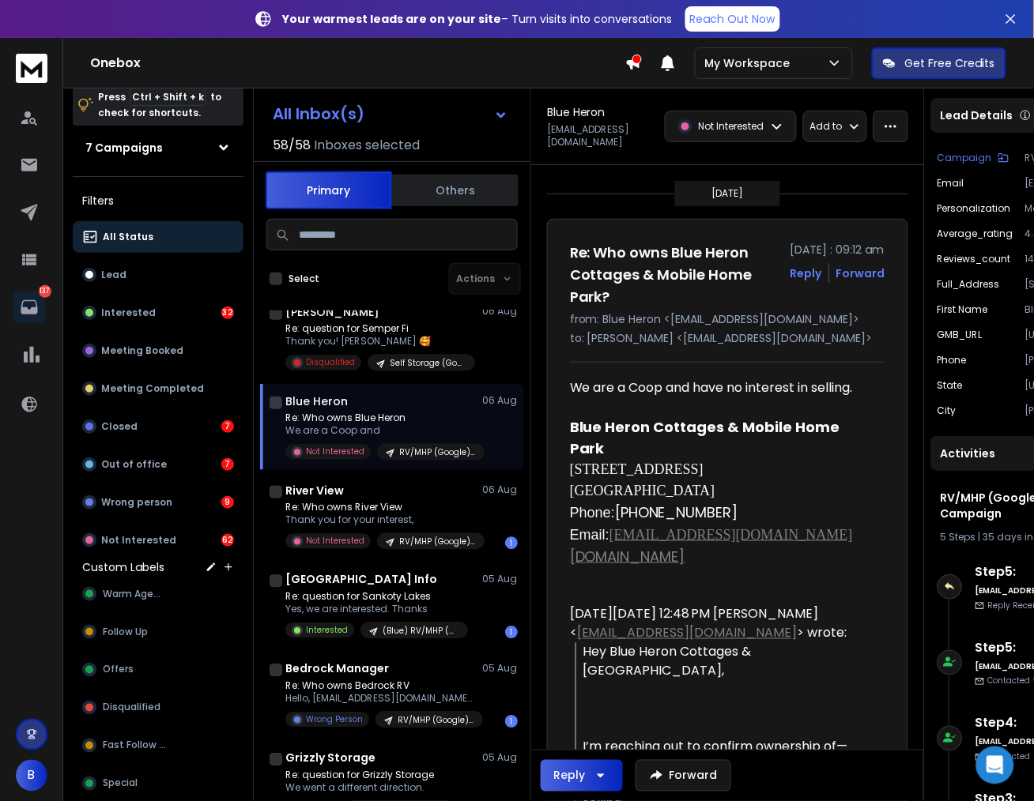
scroll to position [0, 19]
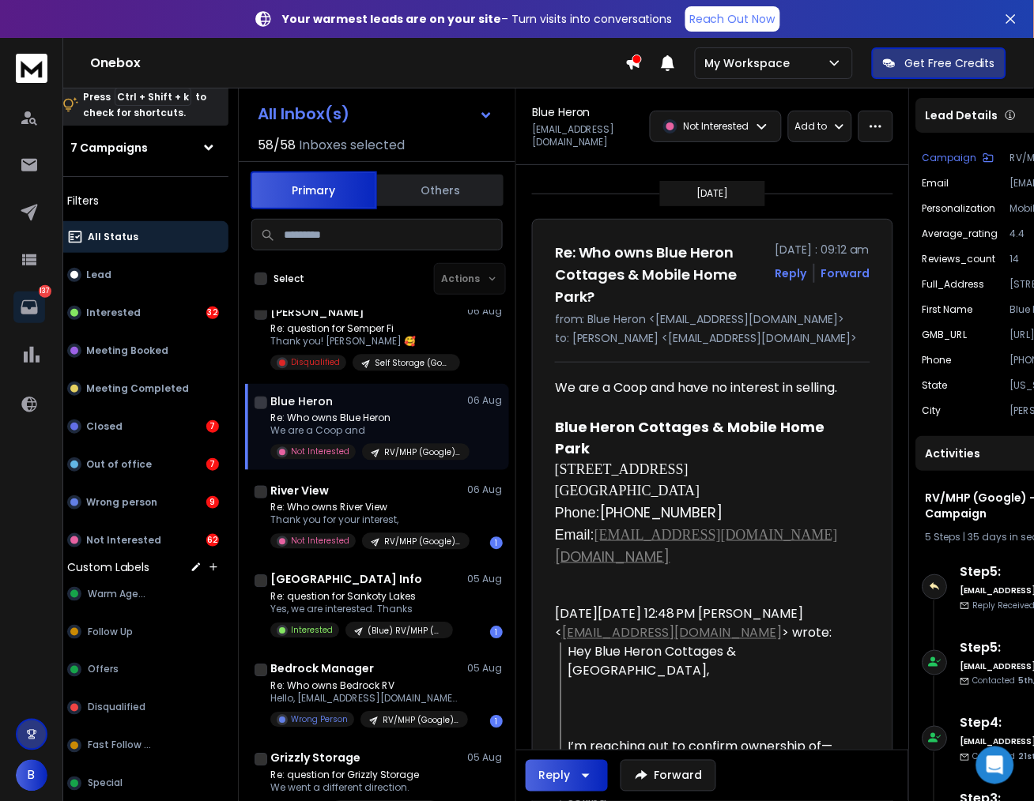
drag, startPoint x: 695, startPoint y: 439, endPoint x: 728, endPoint y: 428, distance: 34.0
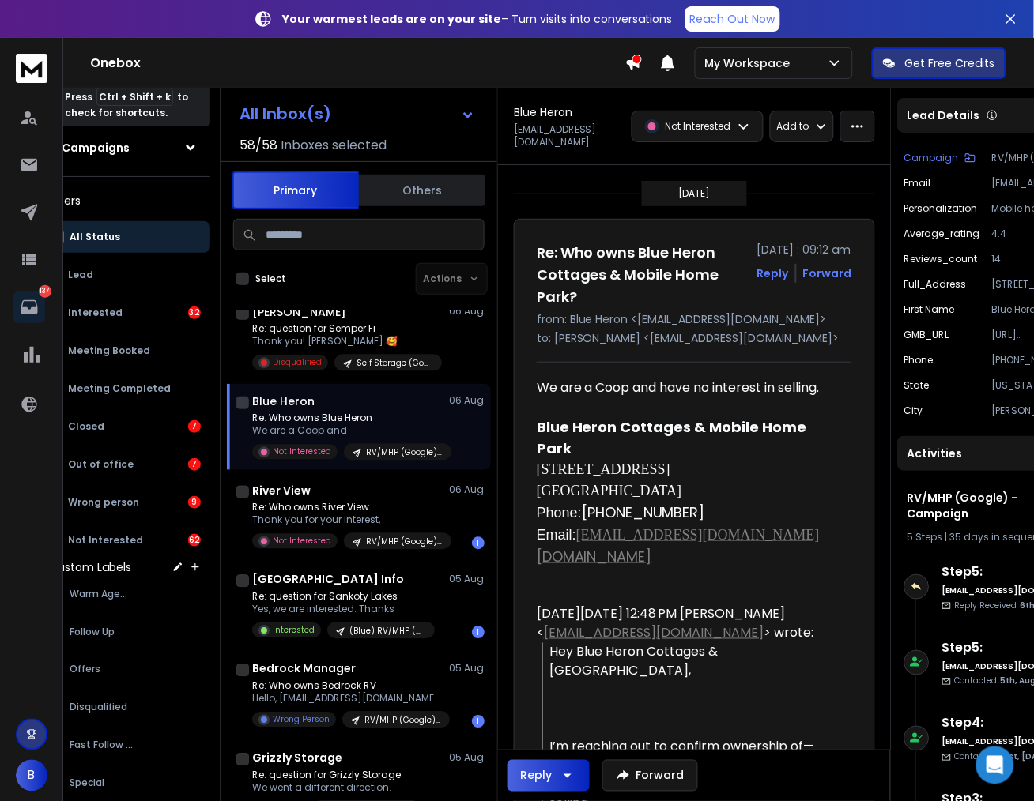
drag, startPoint x: 794, startPoint y: 229, endPoint x: 857, endPoint y: 156, distance: 96.3
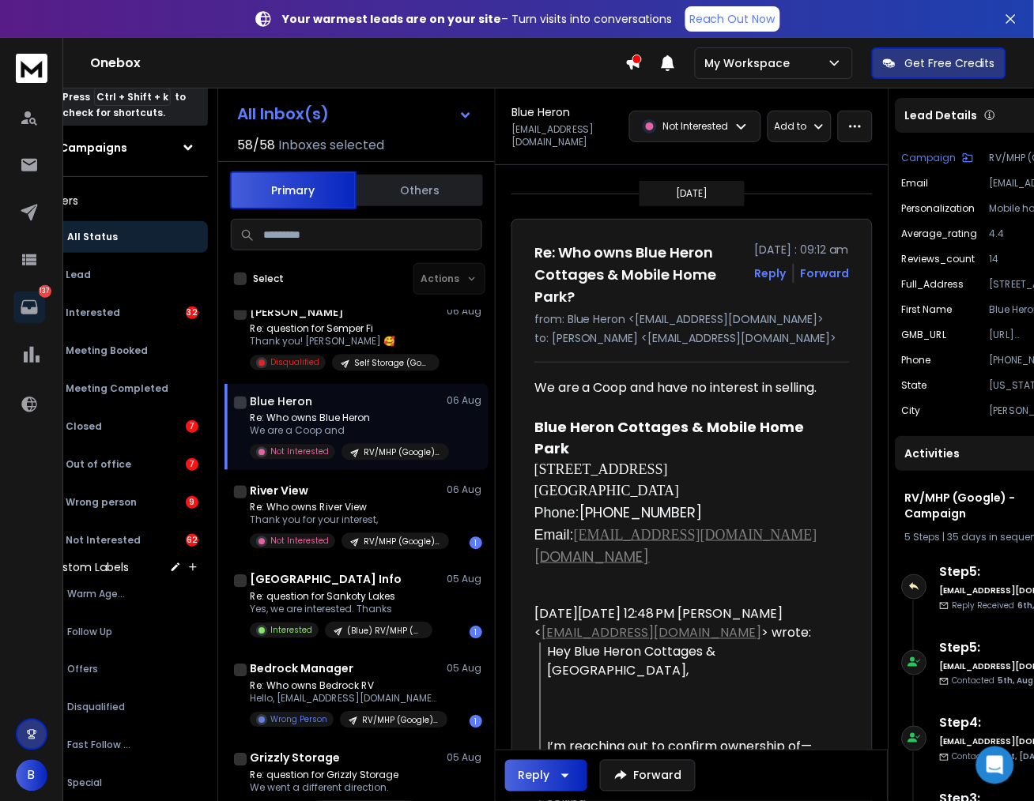
click at [872, 128] on button "button" at bounding box center [855, 127] width 35 height 32
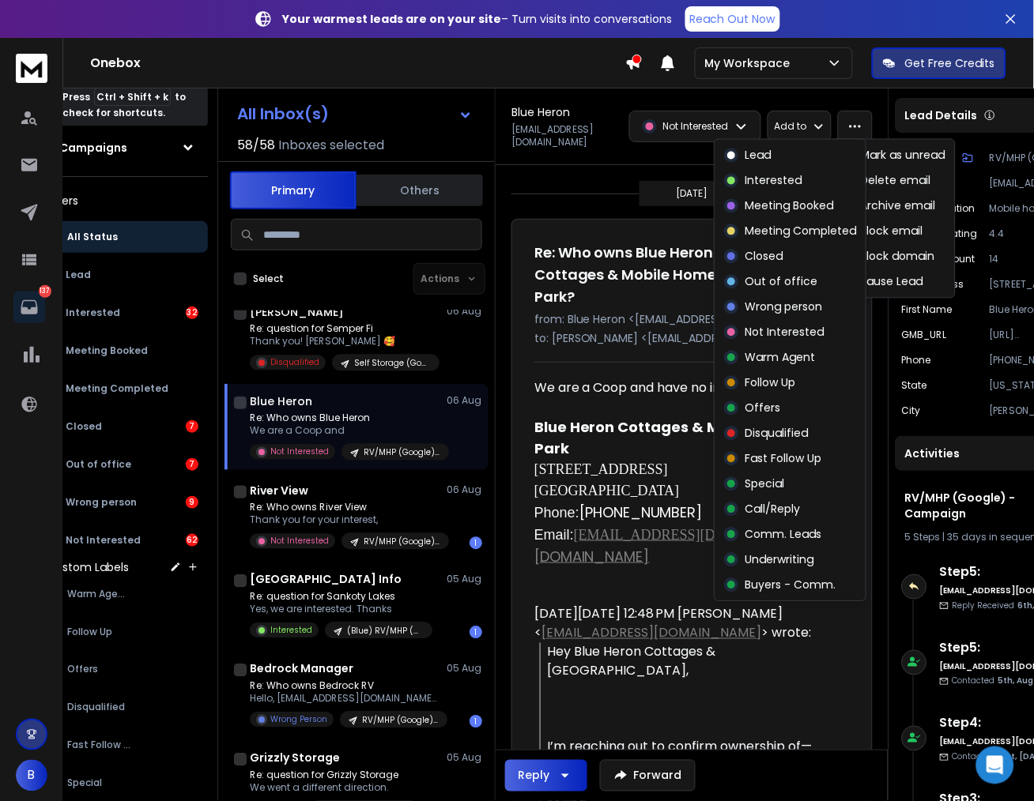
click at [729, 120] on p "Not Interested" at bounding box center [696, 126] width 66 height 13
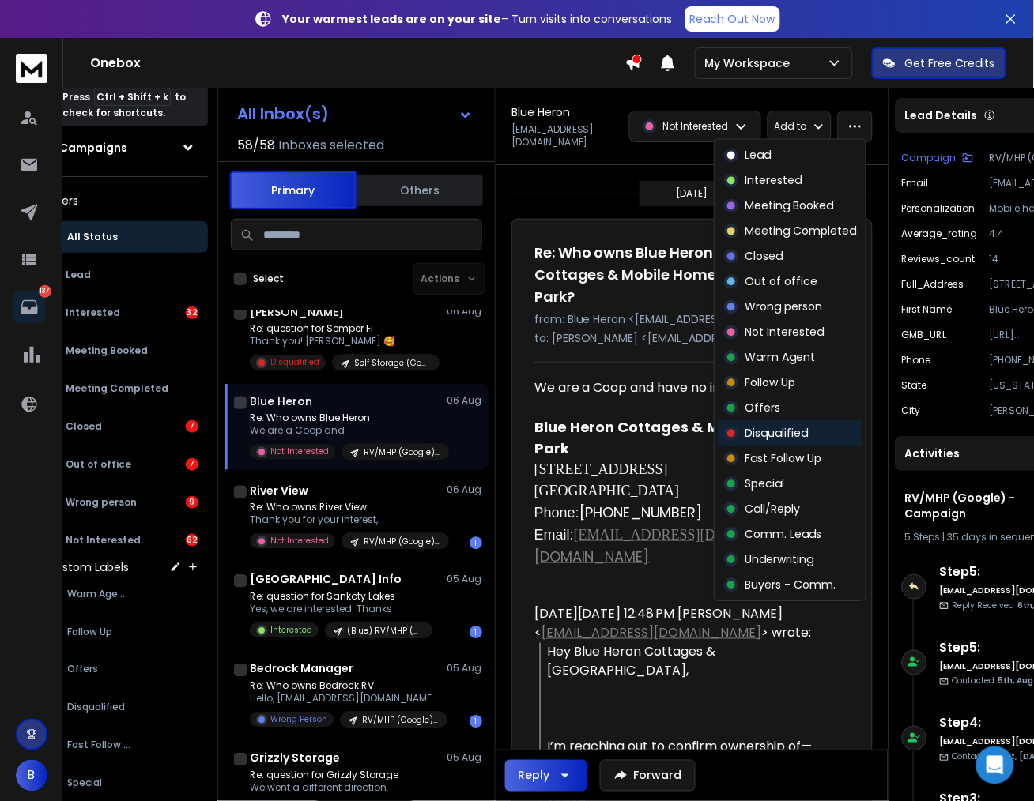
click at [780, 422] on div "Disqualified" at bounding box center [789, 433] width 145 height 25
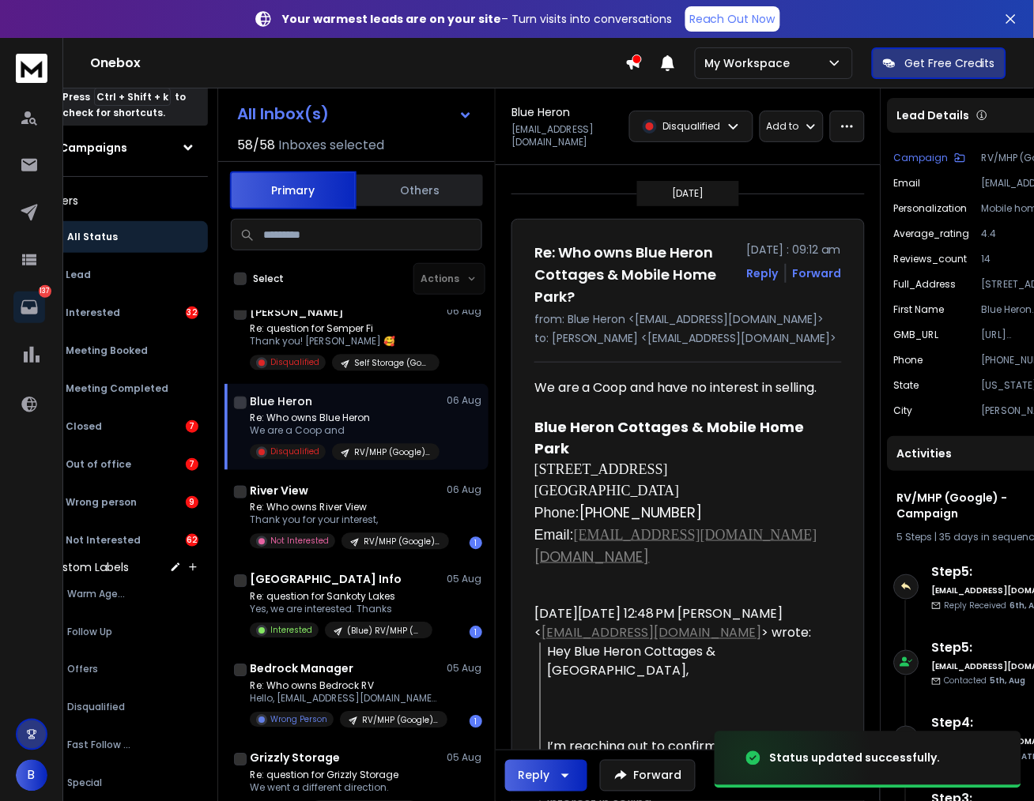
click at [854, 119] on icon "button" at bounding box center [847, 126] width 14 height 14
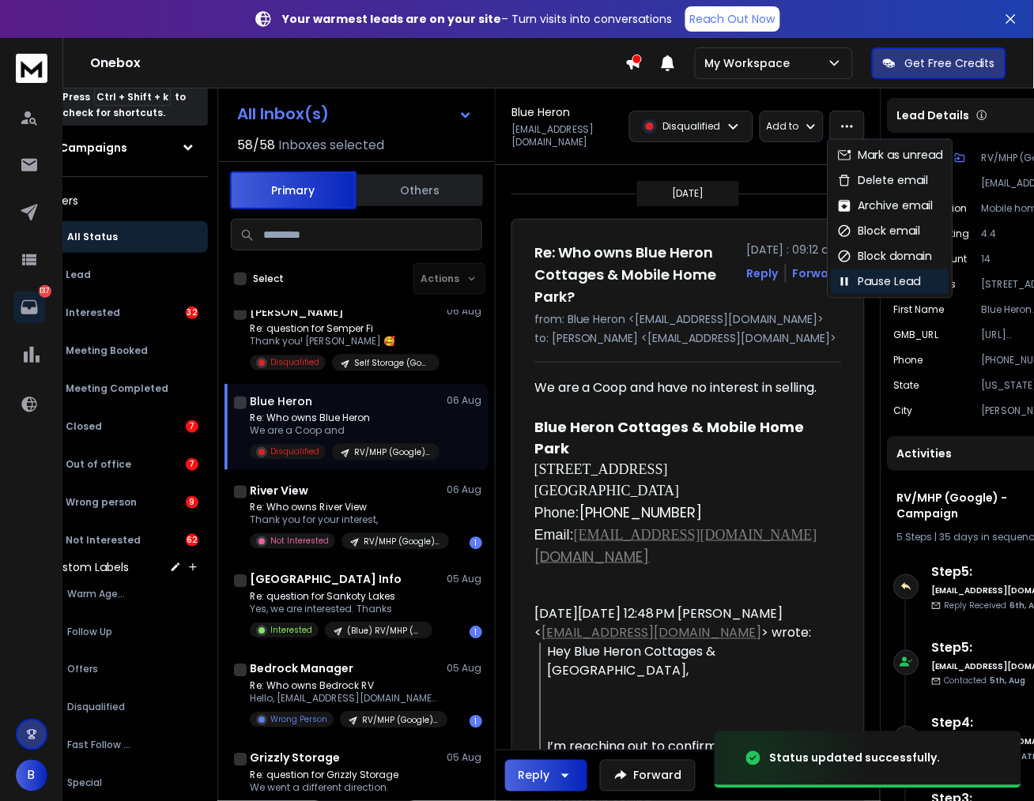
click at [894, 281] on div "Pause Lead" at bounding box center [879, 282] width 83 height 16
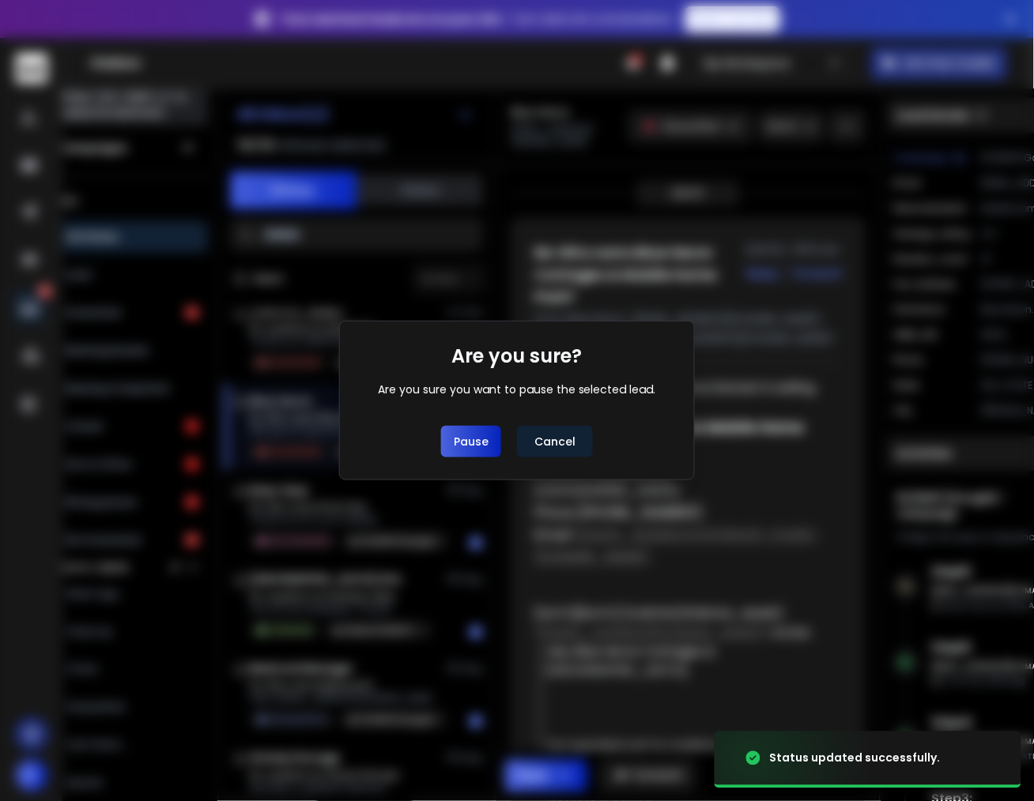
click at [459, 448] on button "Pause" at bounding box center [471, 442] width 60 height 32
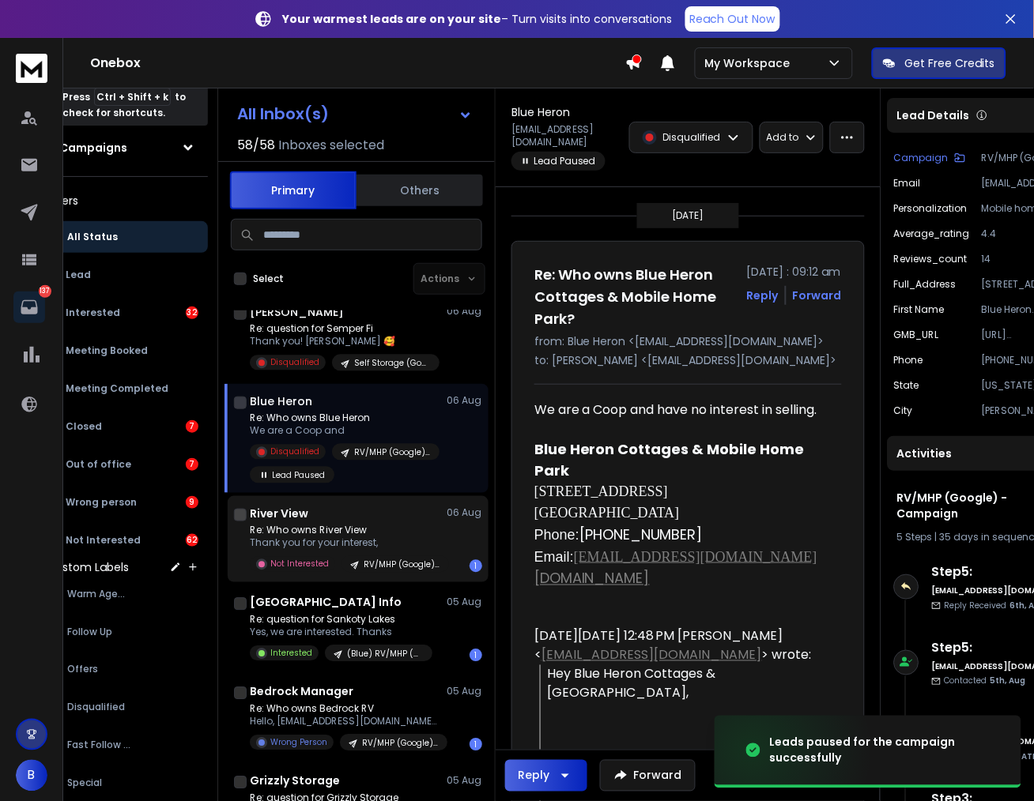
click at [382, 526] on p "Re: Who owns River View" at bounding box center [345, 531] width 190 height 13
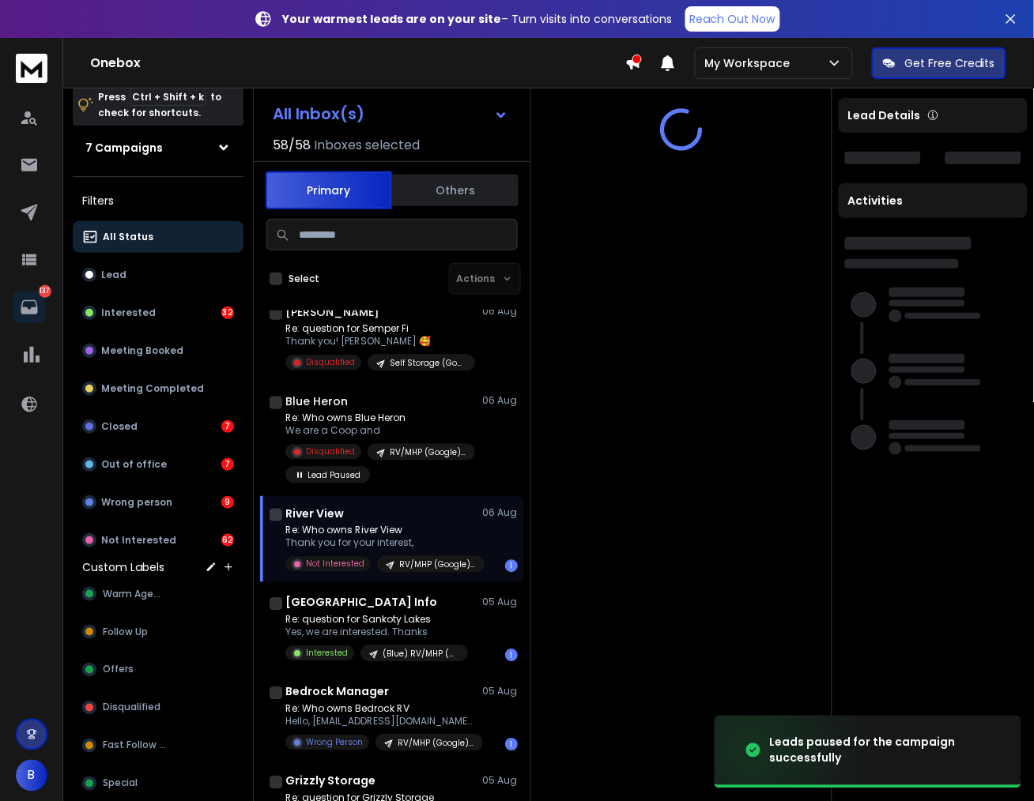
scroll to position [0, 0]
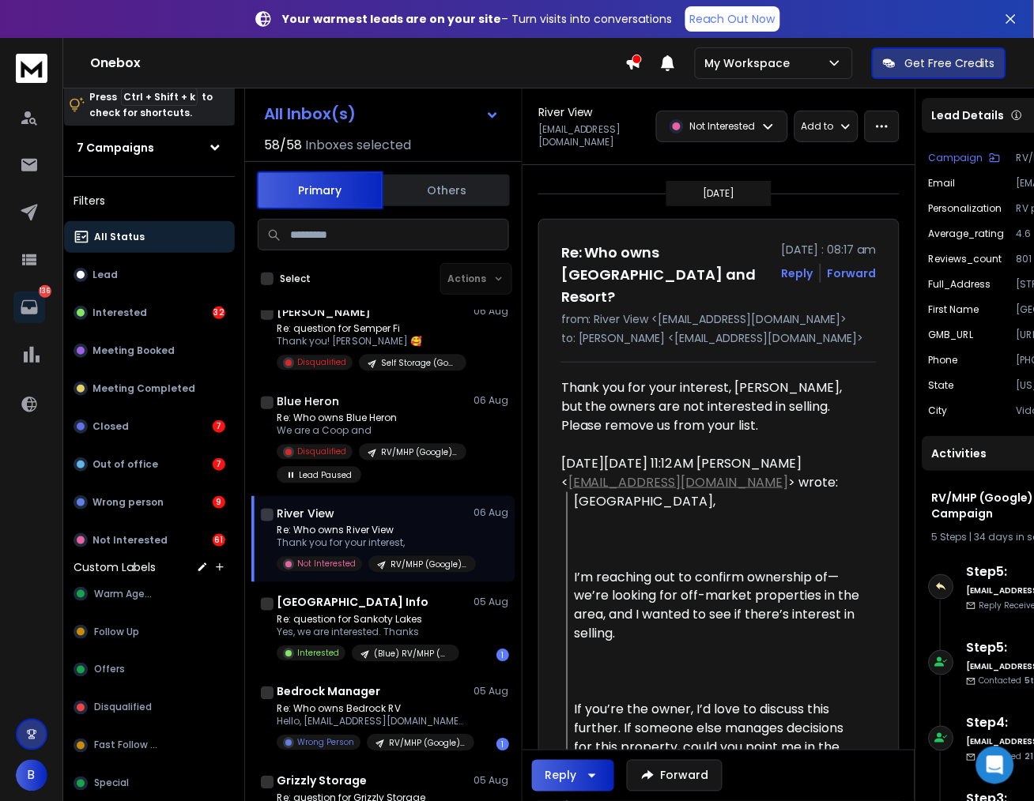
drag, startPoint x: 711, startPoint y: 368, endPoint x: 752, endPoint y: 360, distance: 41.8
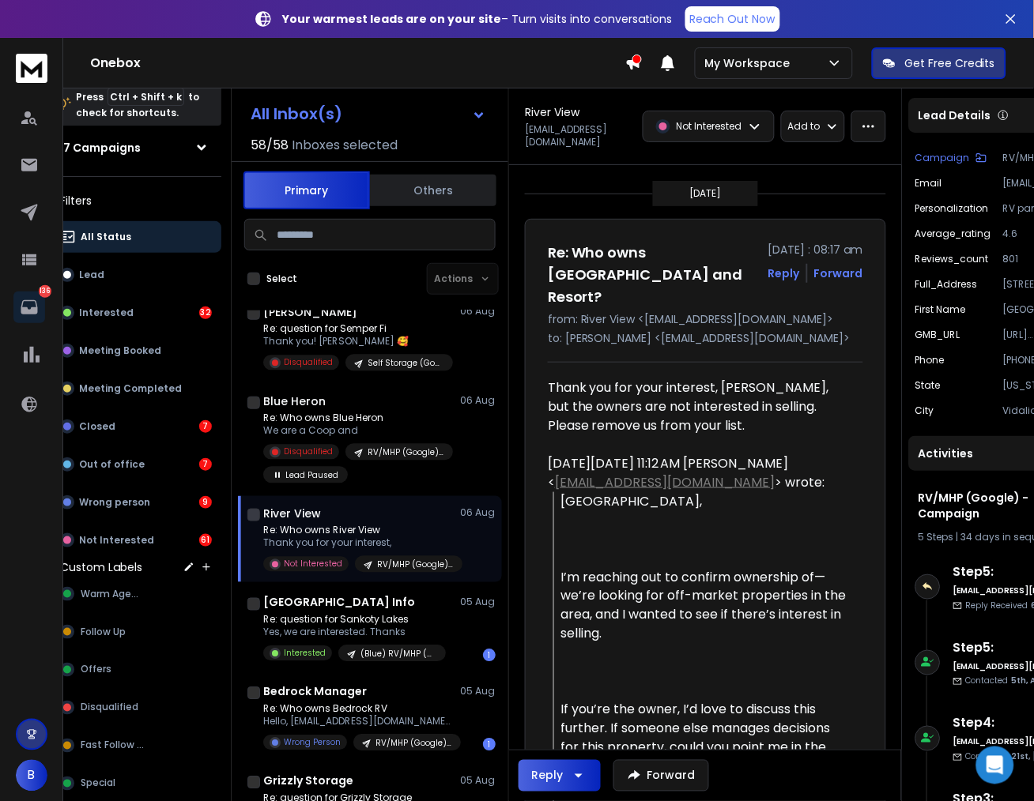
click at [886, 121] on button "button" at bounding box center [868, 127] width 35 height 32
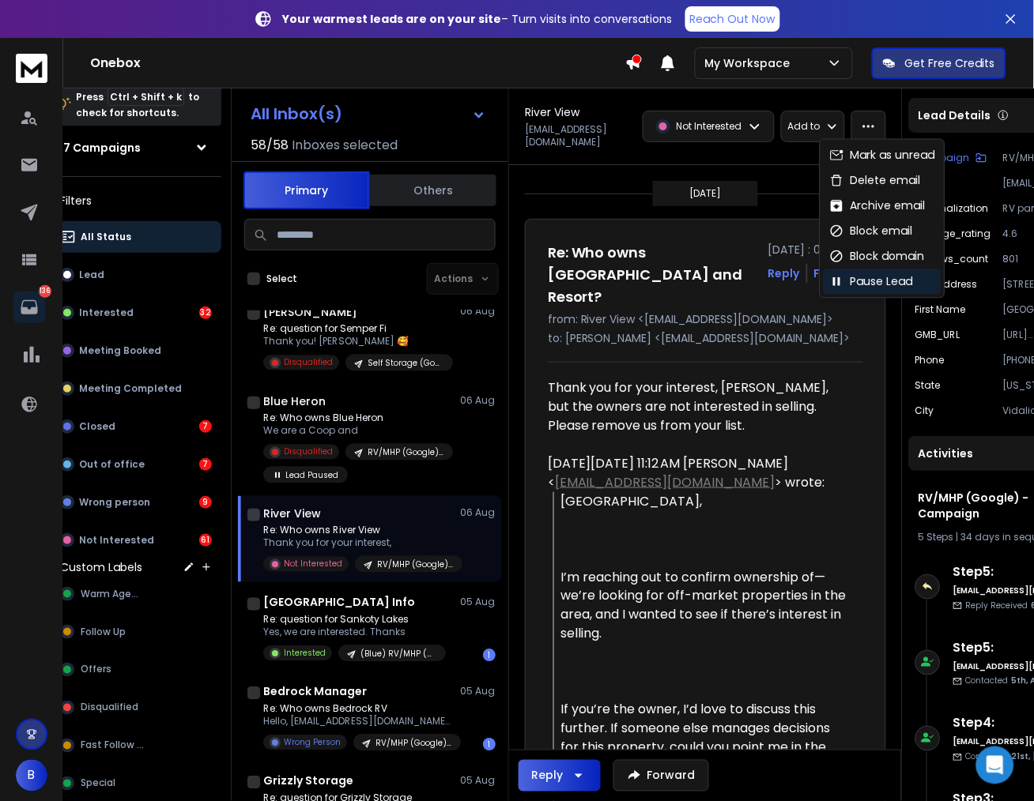
click at [885, 285] on div "Pause Lead" at bounding box center [871, 282] width 83 height 16
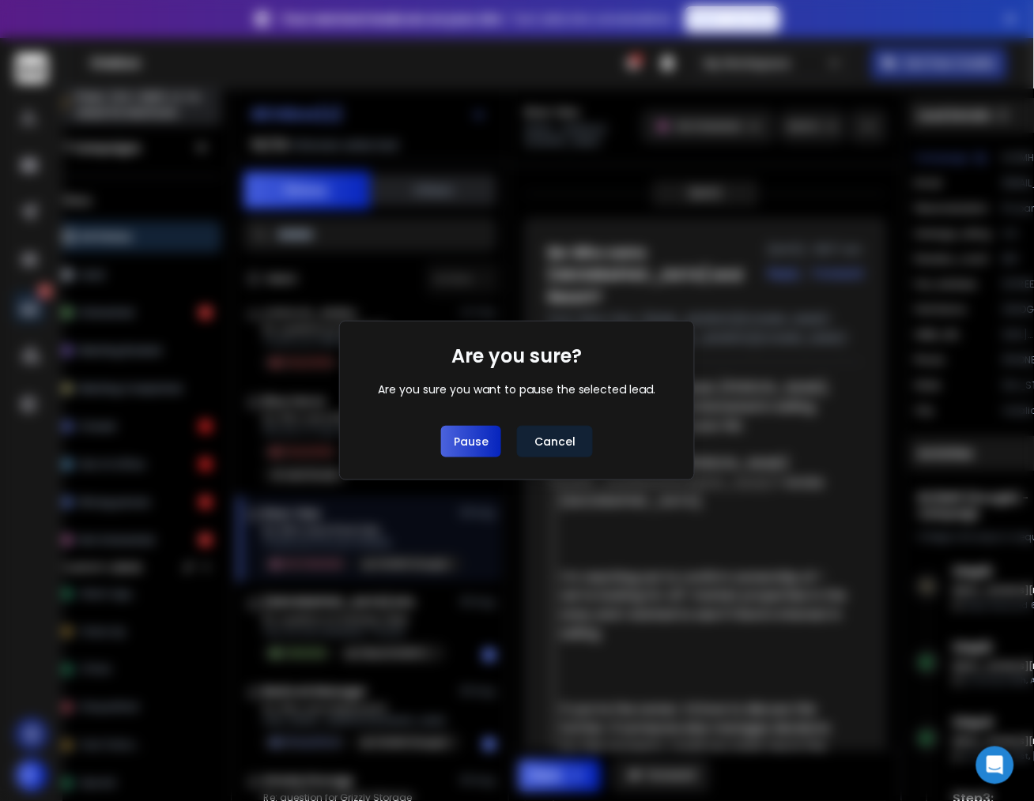
drag, startPoint x: 462, startPoint y: 440, endPoint x: 565, endPoint y: 344, distance: 140.9
click at [462, 443] on button "Pause" at bounding box center [471, 442] width 60 height 32
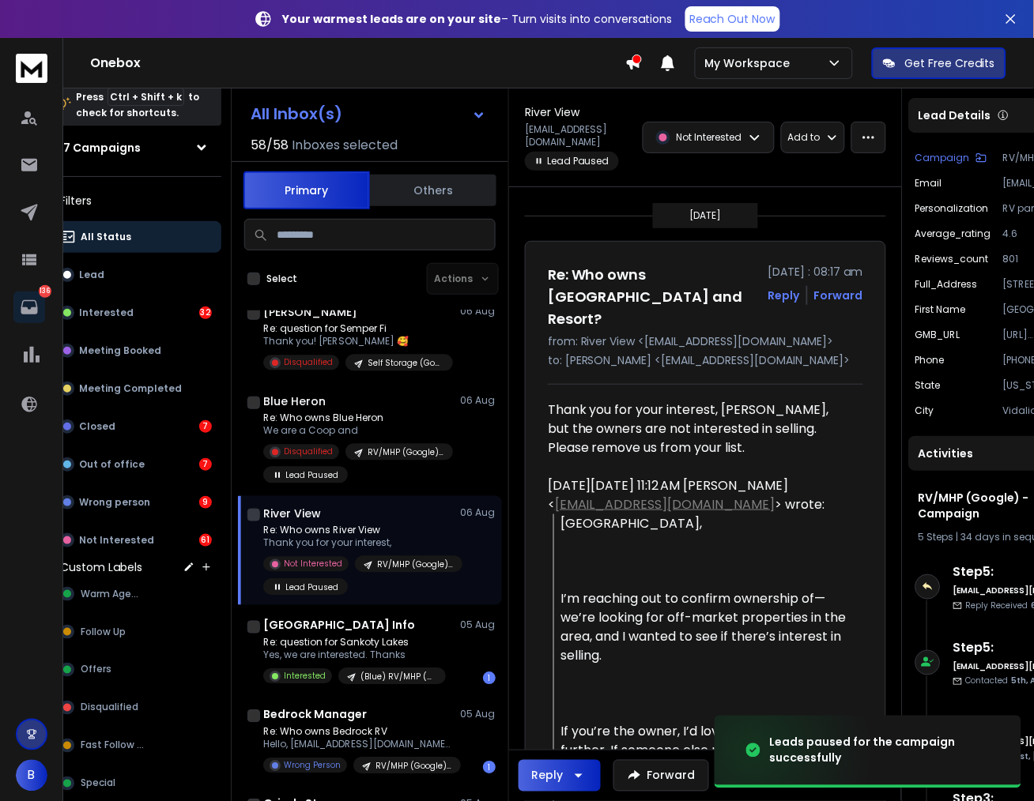
click at [742, 131] on p "Not Interested" at bounding box center [709, 137] width 66 height 13
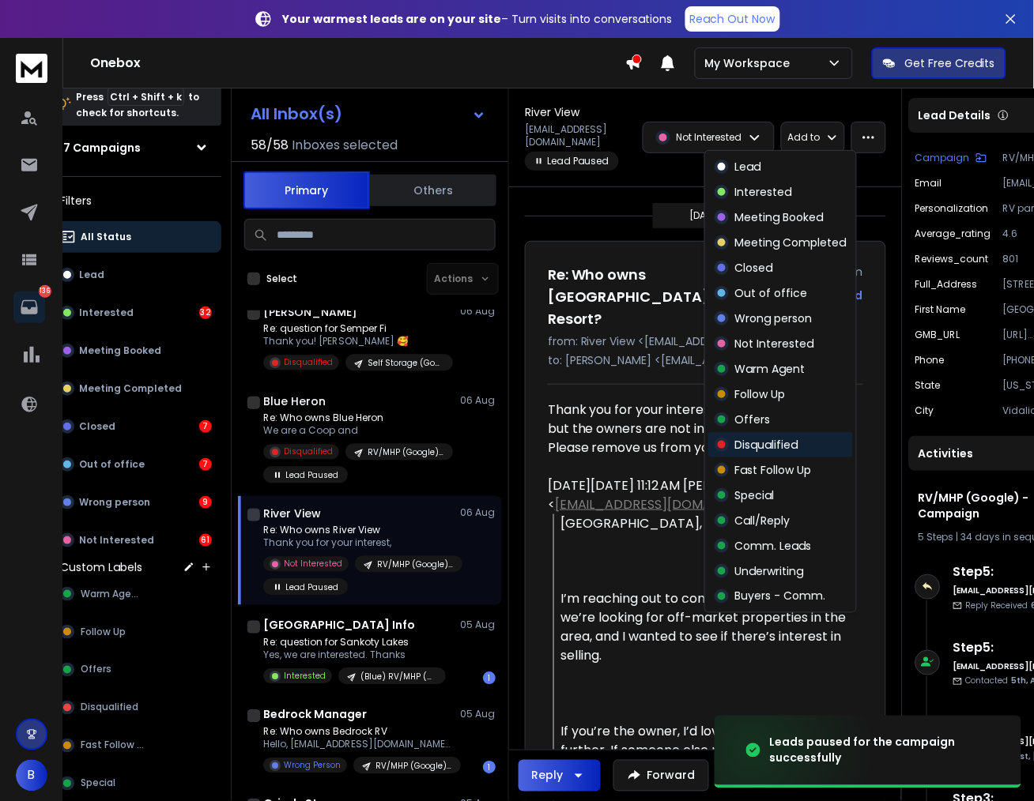
click at [774, 446] on p "Disqualified" at bounding box center [766, 445] width 63 height 16
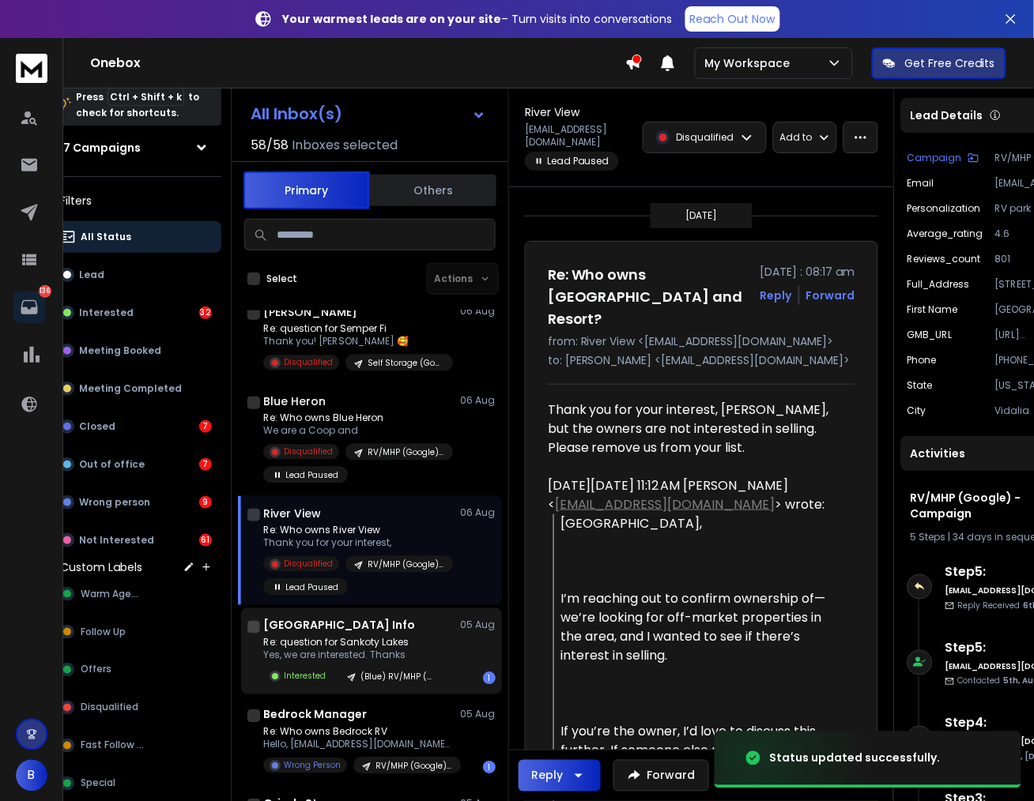
click at [345, 650] on p "Yes, we are interested. Thanks" at bounding box center [354, 656] width 183 height 13
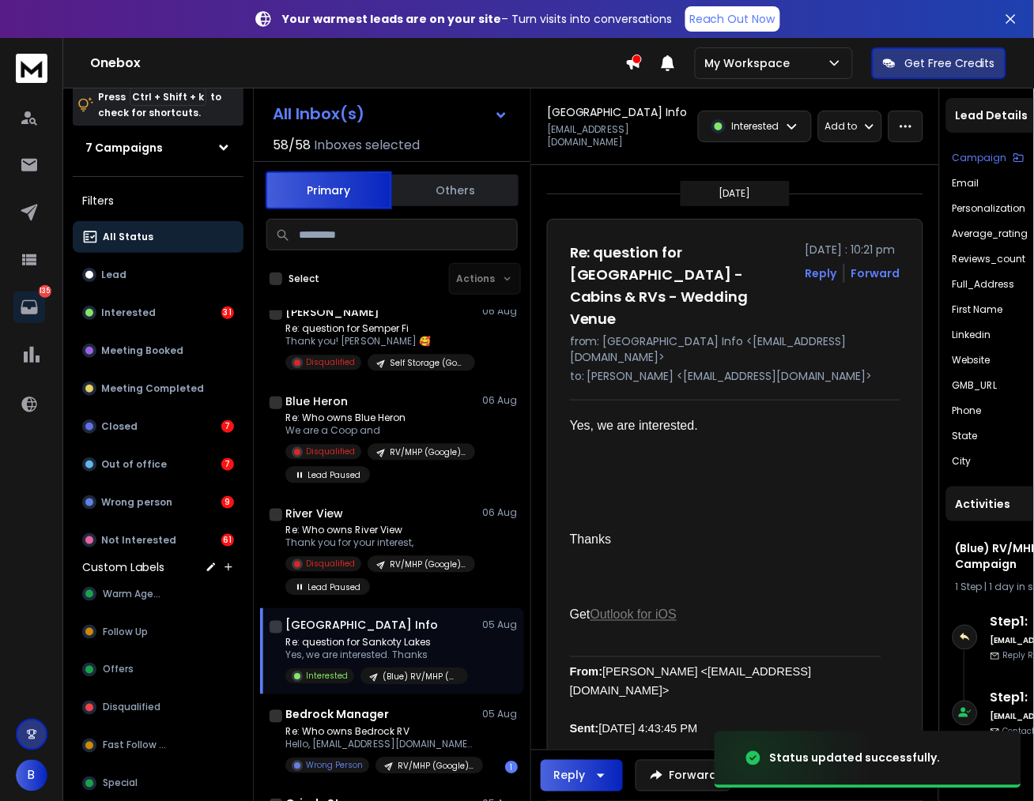
scroll to position [2, 0]
drag, startPoint x: 699, startPoint y: 382, endPoint x: 740, endPoint y: 378, distance: 41.4
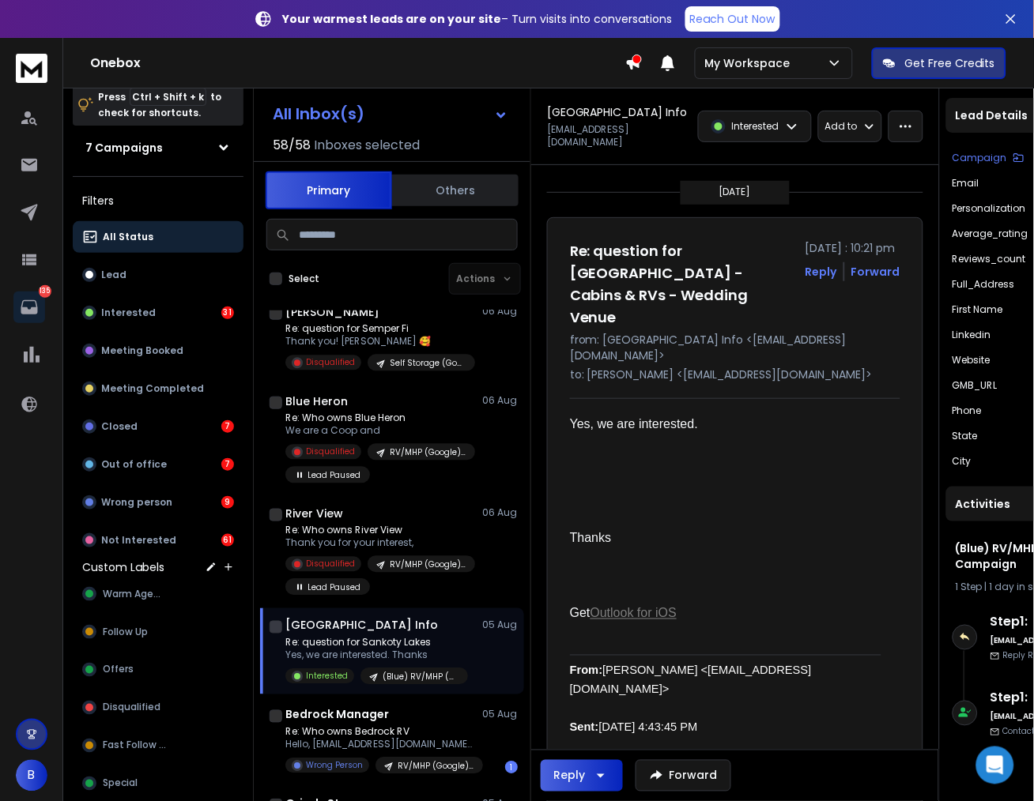
scroll to position [0, 0]
drag, startPoint x: 673, startPoint y: 403, endPoint x: 692, endPoint y: 397, distance: 20.0
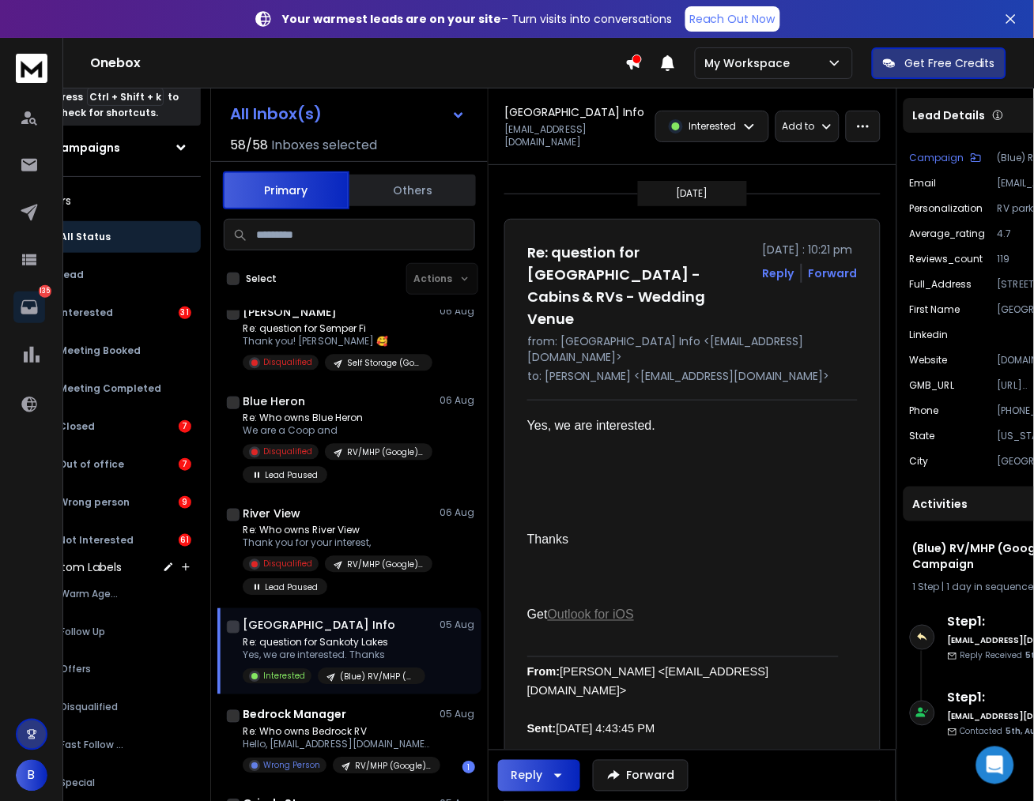
drag, startPoint x: 668, startPoint y: 407, endPoint x: 710, endPoint y: 401, distance: 41.5
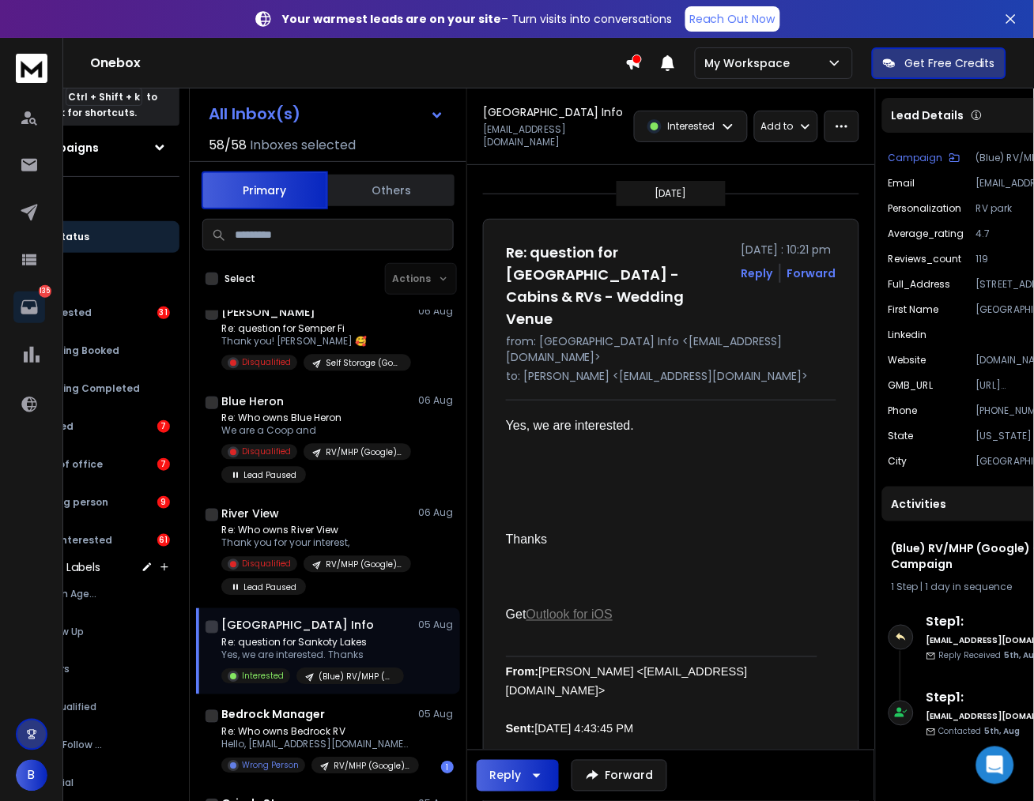
click at [543, 745] on button "Reply" at bounding box center [517, 776] width 82 height 32
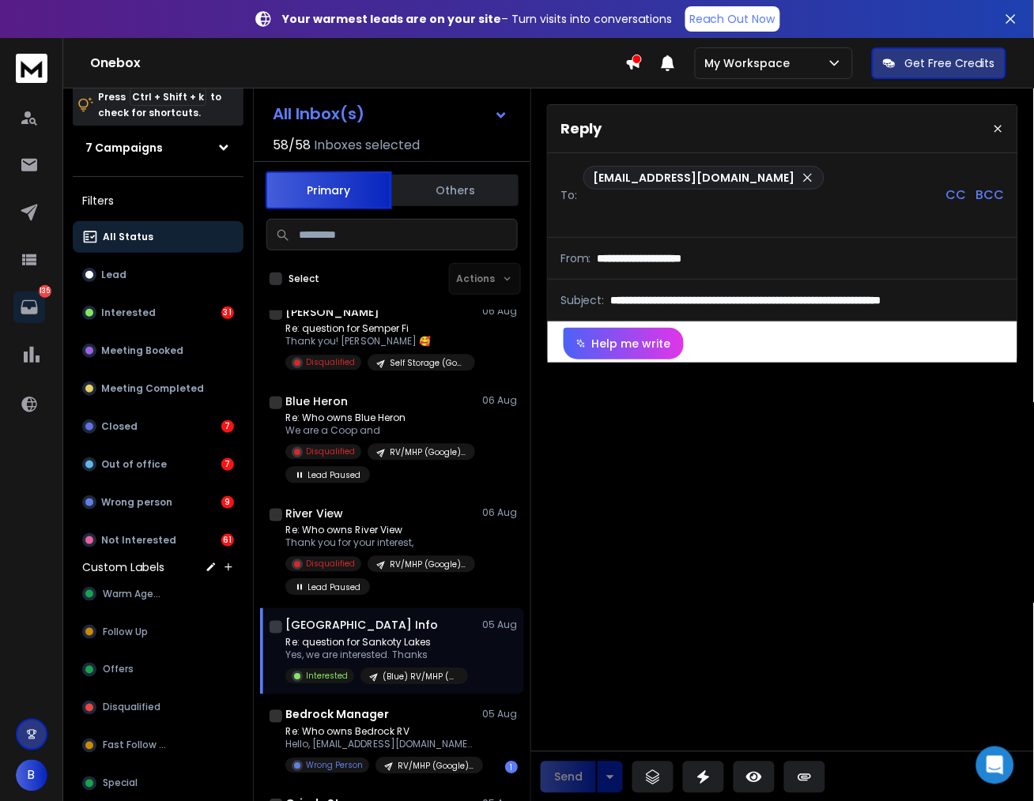
scroll to position [0, 0]
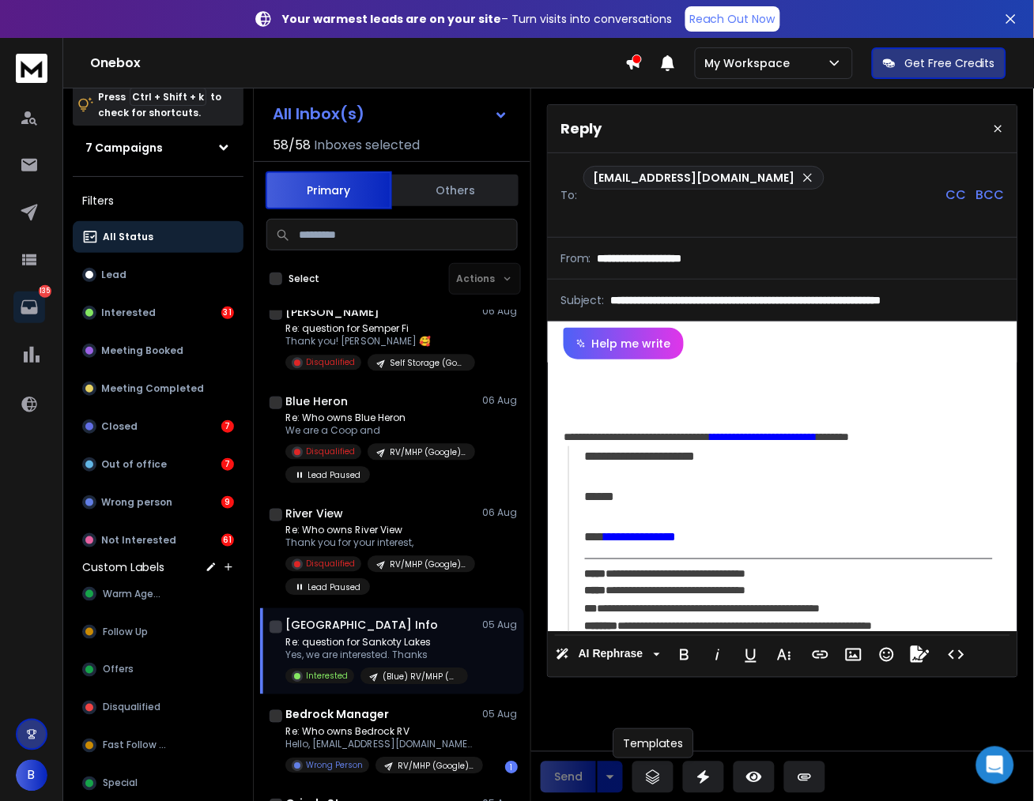
click at [650, 745] on button at bounding box center [652, 778] width 41 height 32
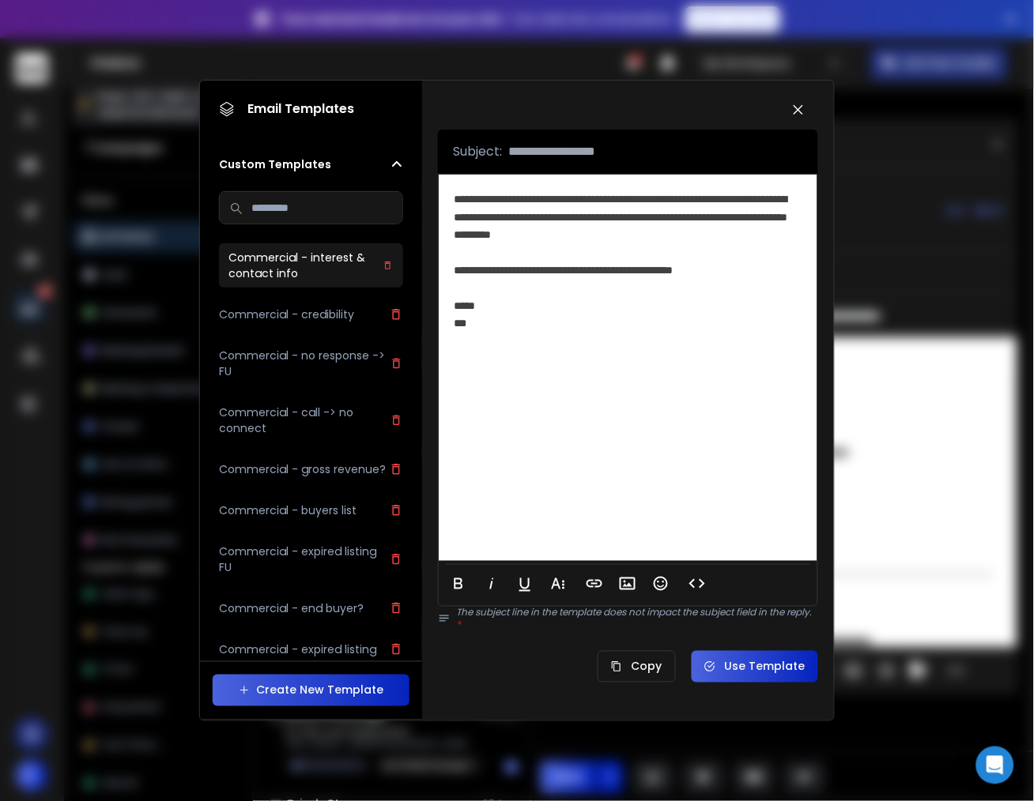
click at [745, 673] on button "Use Template" at bounding box center [754, 667] width 126 height 32
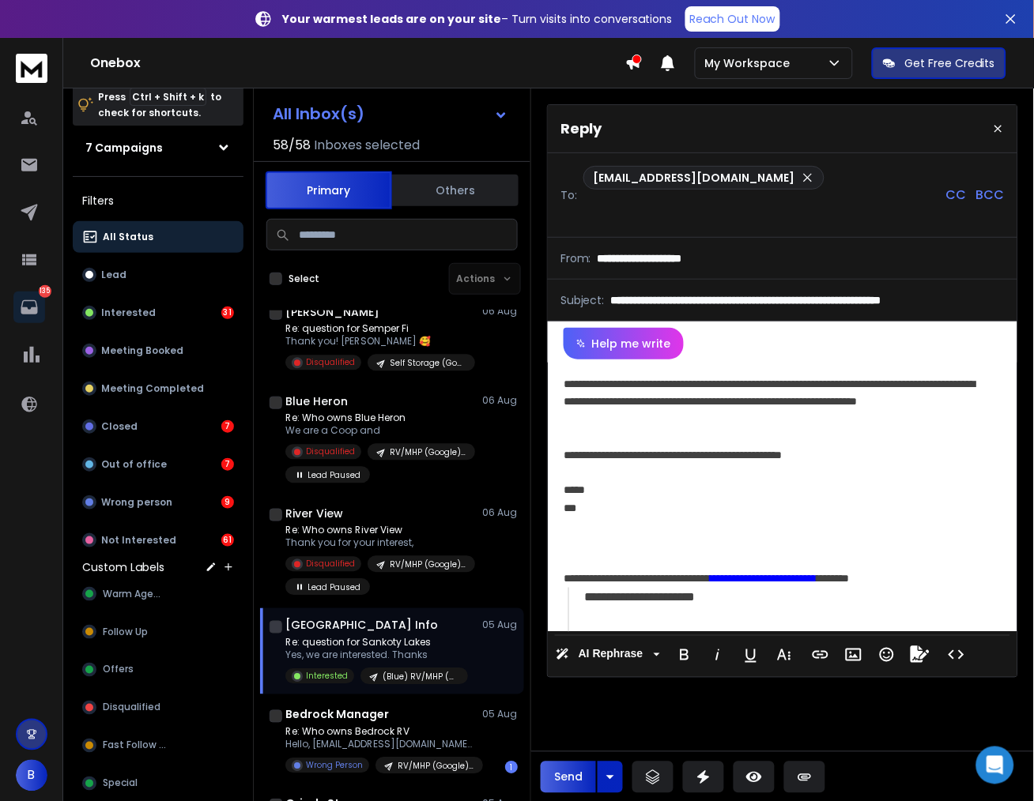
click at [567, 507] on div "***" at bounding box center [773, 507] width 420 height 17
click at [609, 745] on icon "button" at bounding box center [610, 777] width 19 height 19
click at [604, 731] on p "Send Later" at bounding box center [592, 737] width 58 height 16
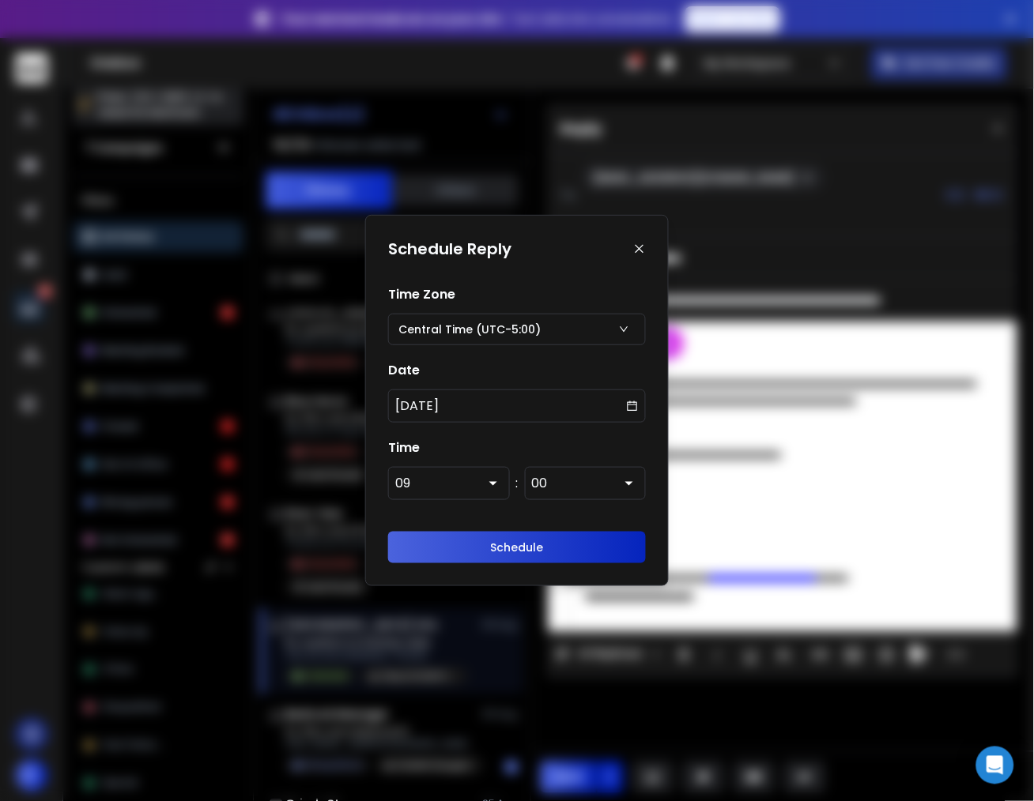
click at [558, 469] on div "00" at bounding box center [586, 483] width 122 height 33
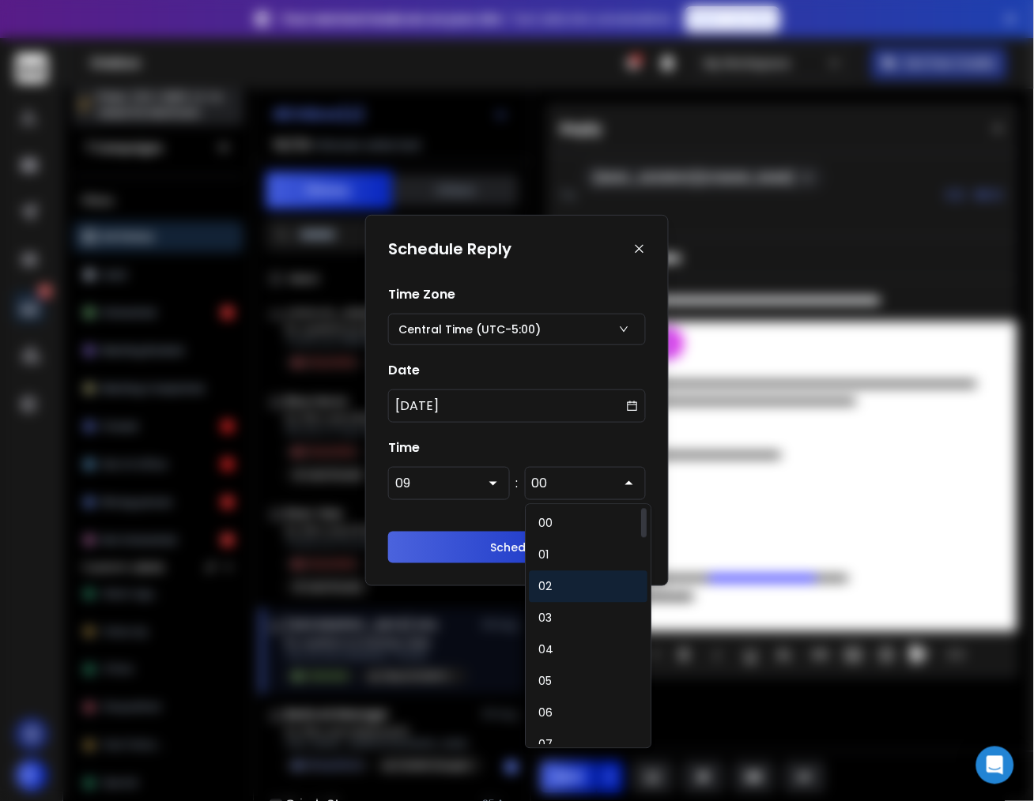
click at [555, 587] on div "02" at bounding box center [588, 587] width 119 height 32
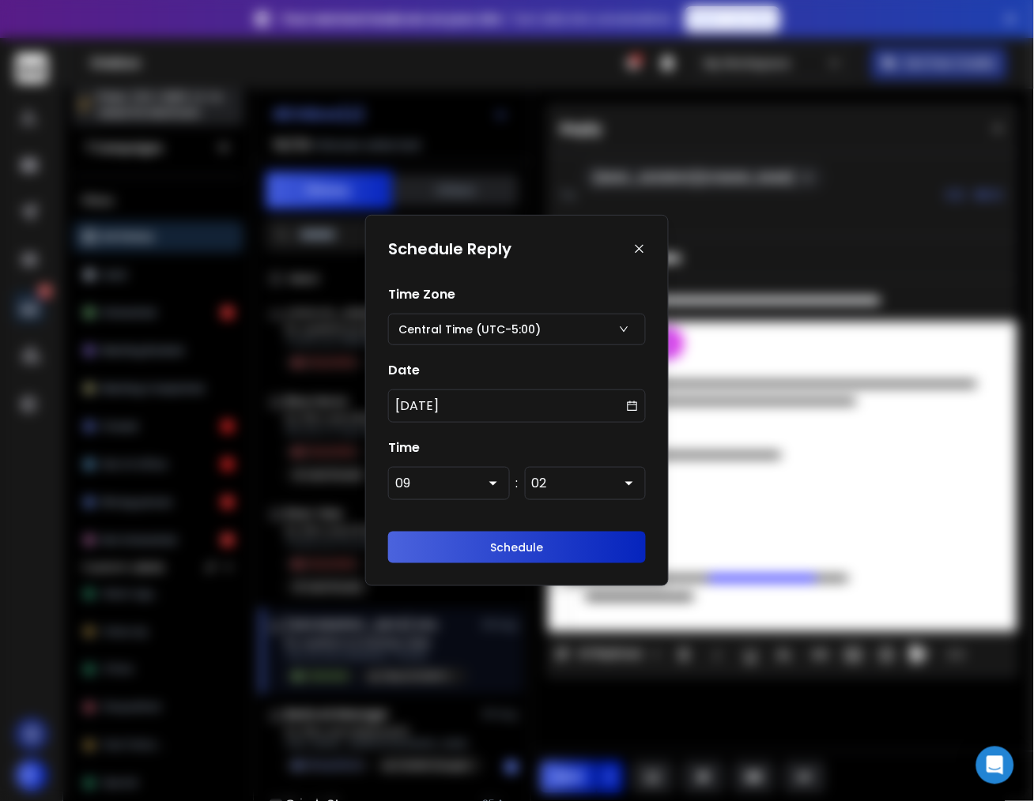
click at [528, 547] on div "Schedule" at bounding box center [517, 548] width 258 height 32
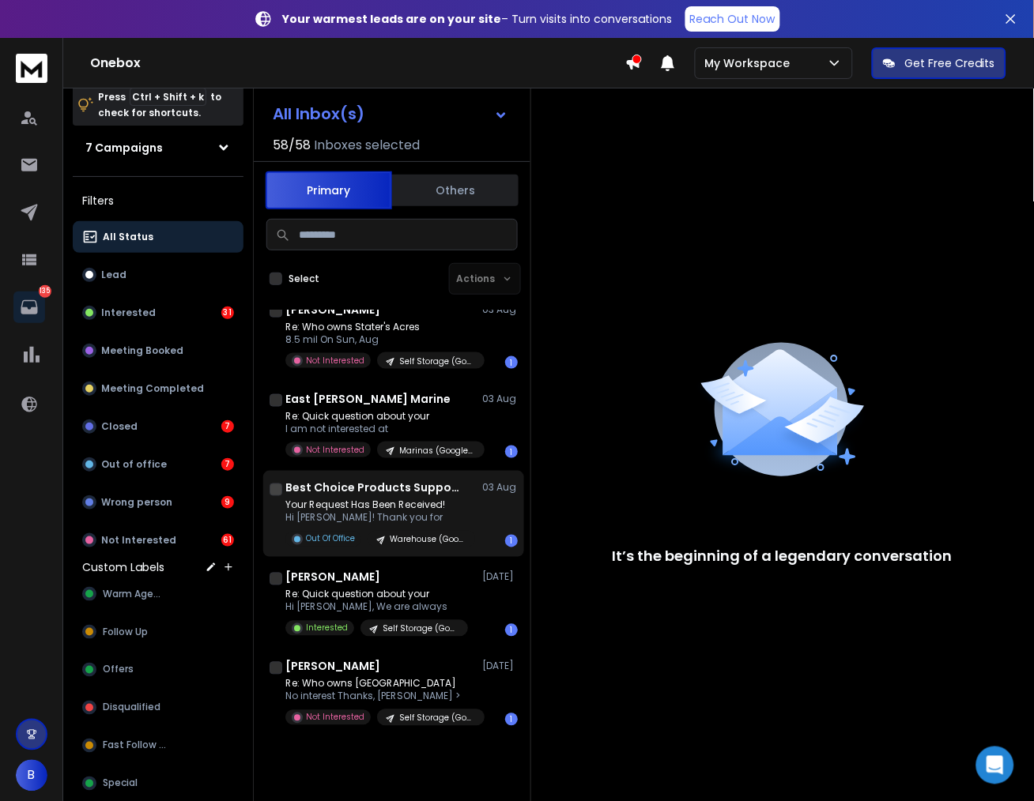
scroll to position [7413, 0]
